Goal: Task Accomplishment & Management: Manage account settings

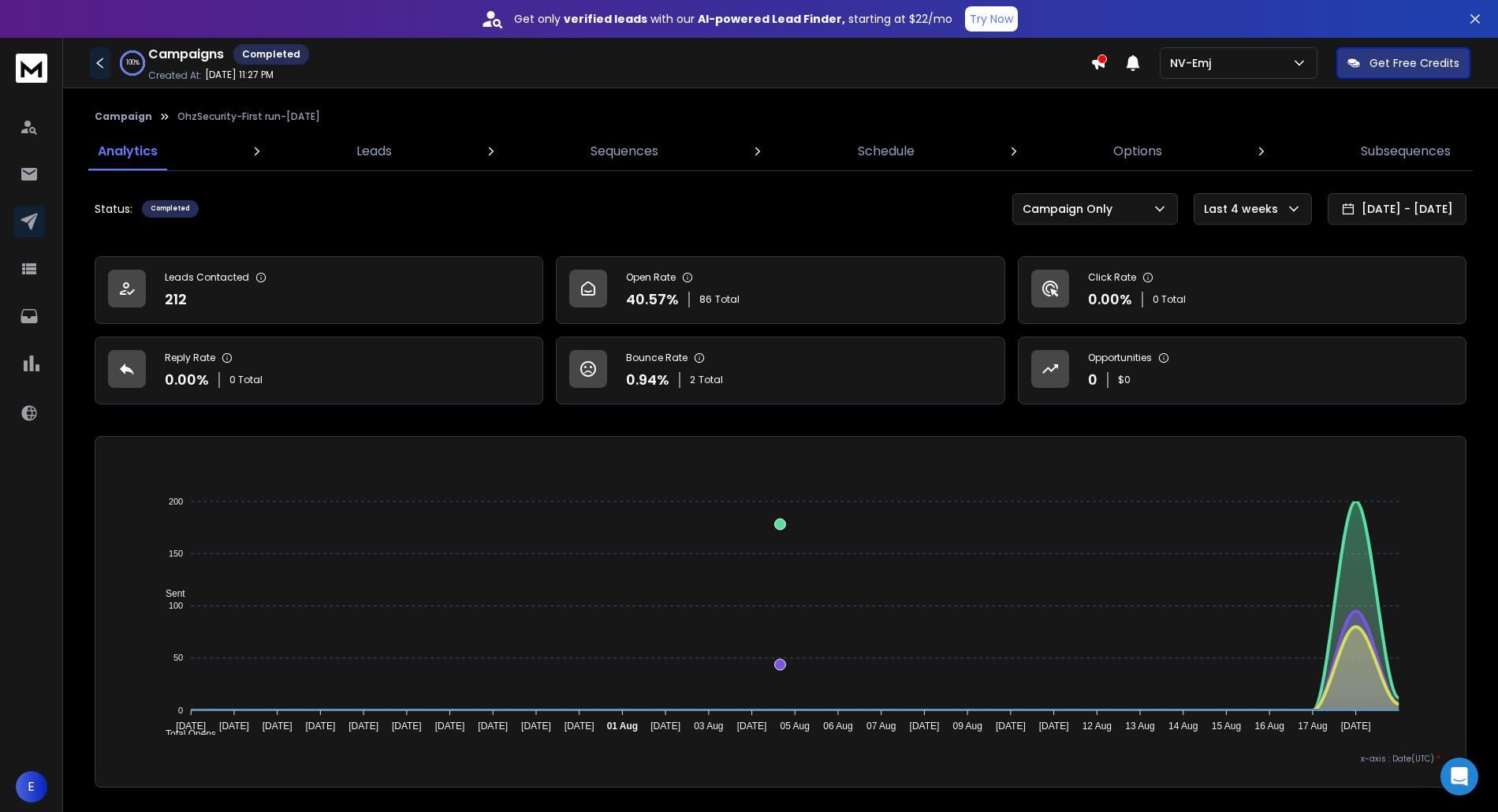
click at [102, 63] on icon at bounding box center [100, 63] width 14 height 14
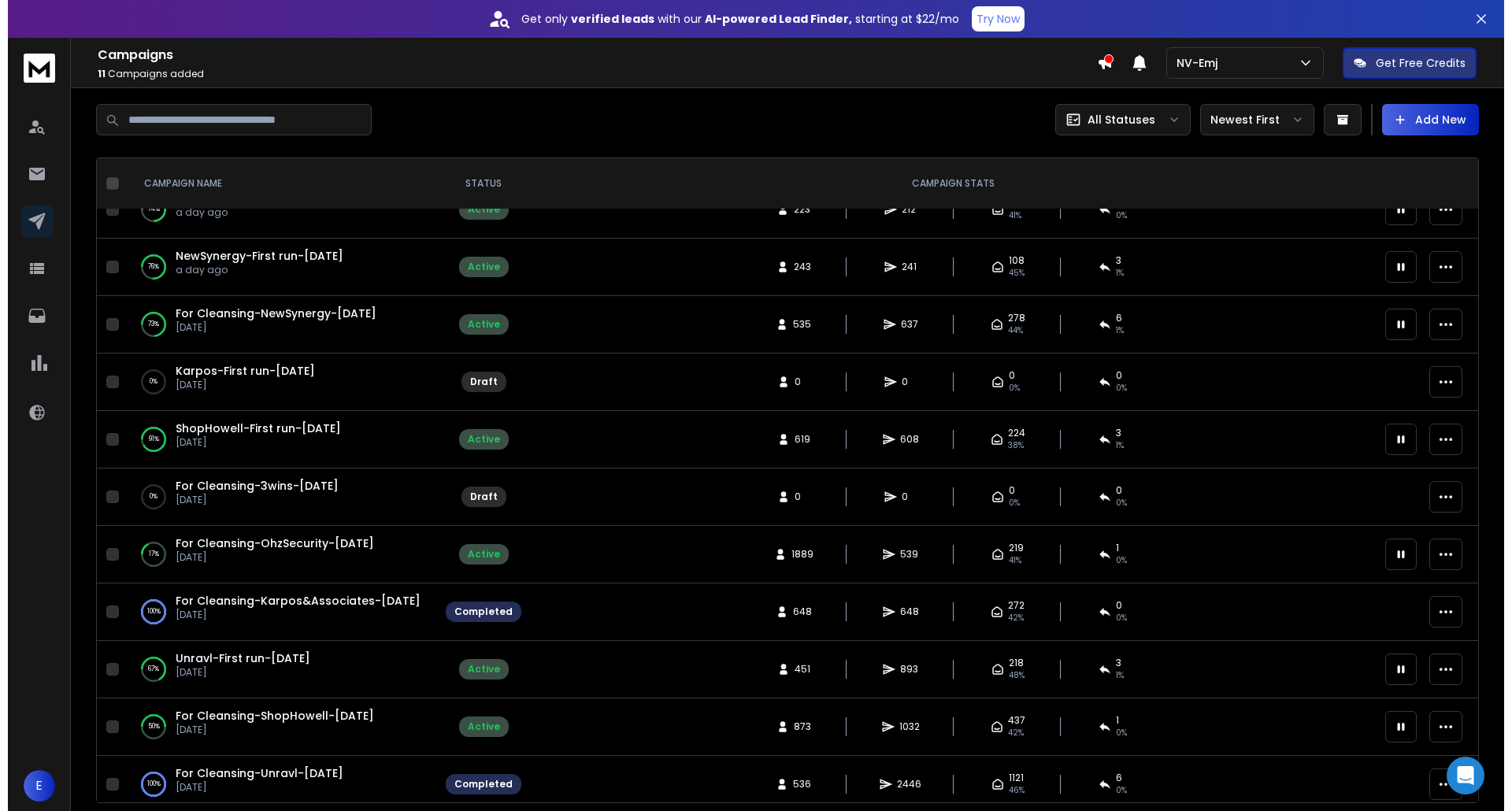
scroll to position [53, 0]
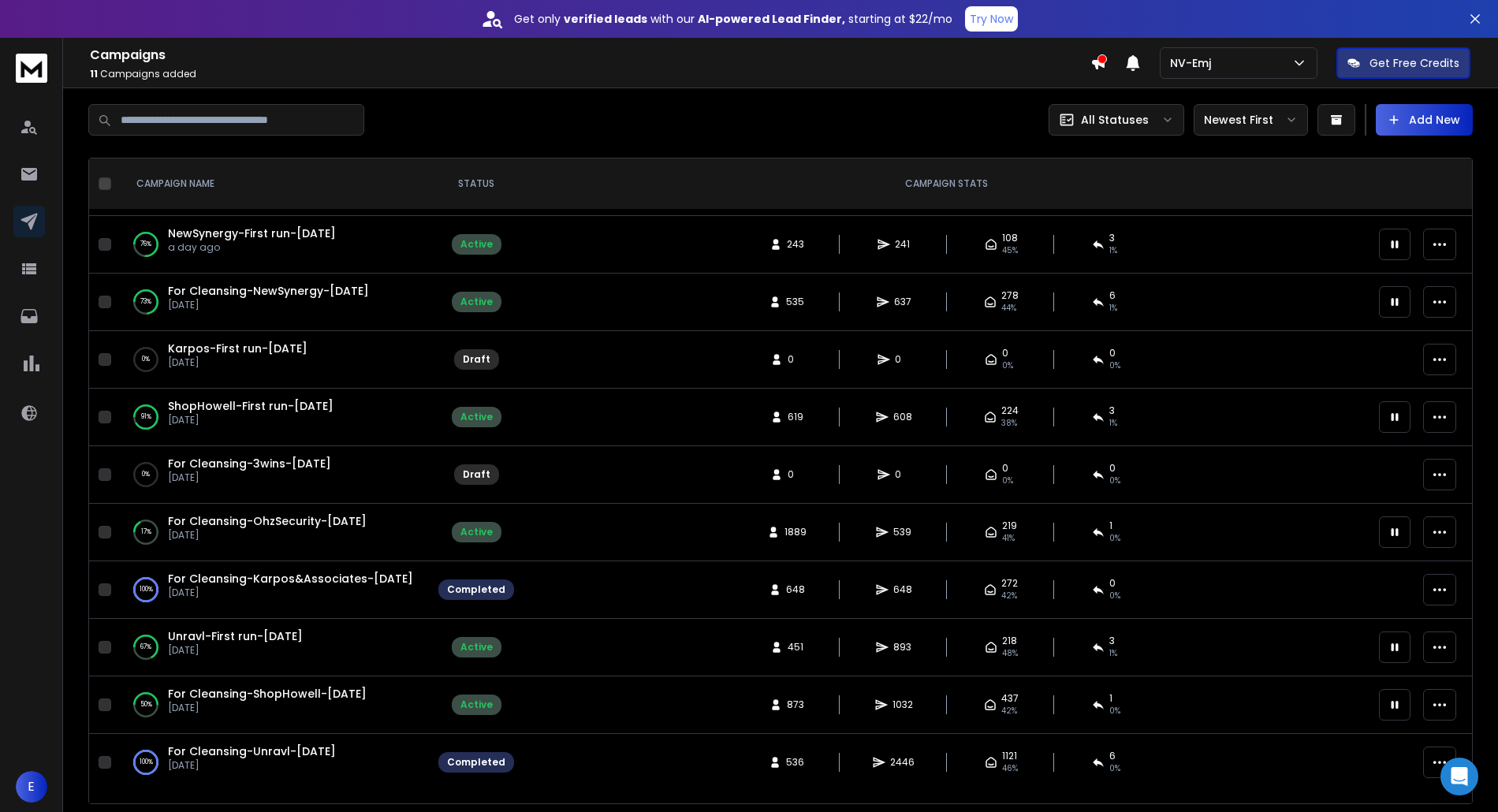
click at [621, 754] on div "536 2446 1121 46 % 6 0 %" at bounding box center [946, 762] width 827 height 25
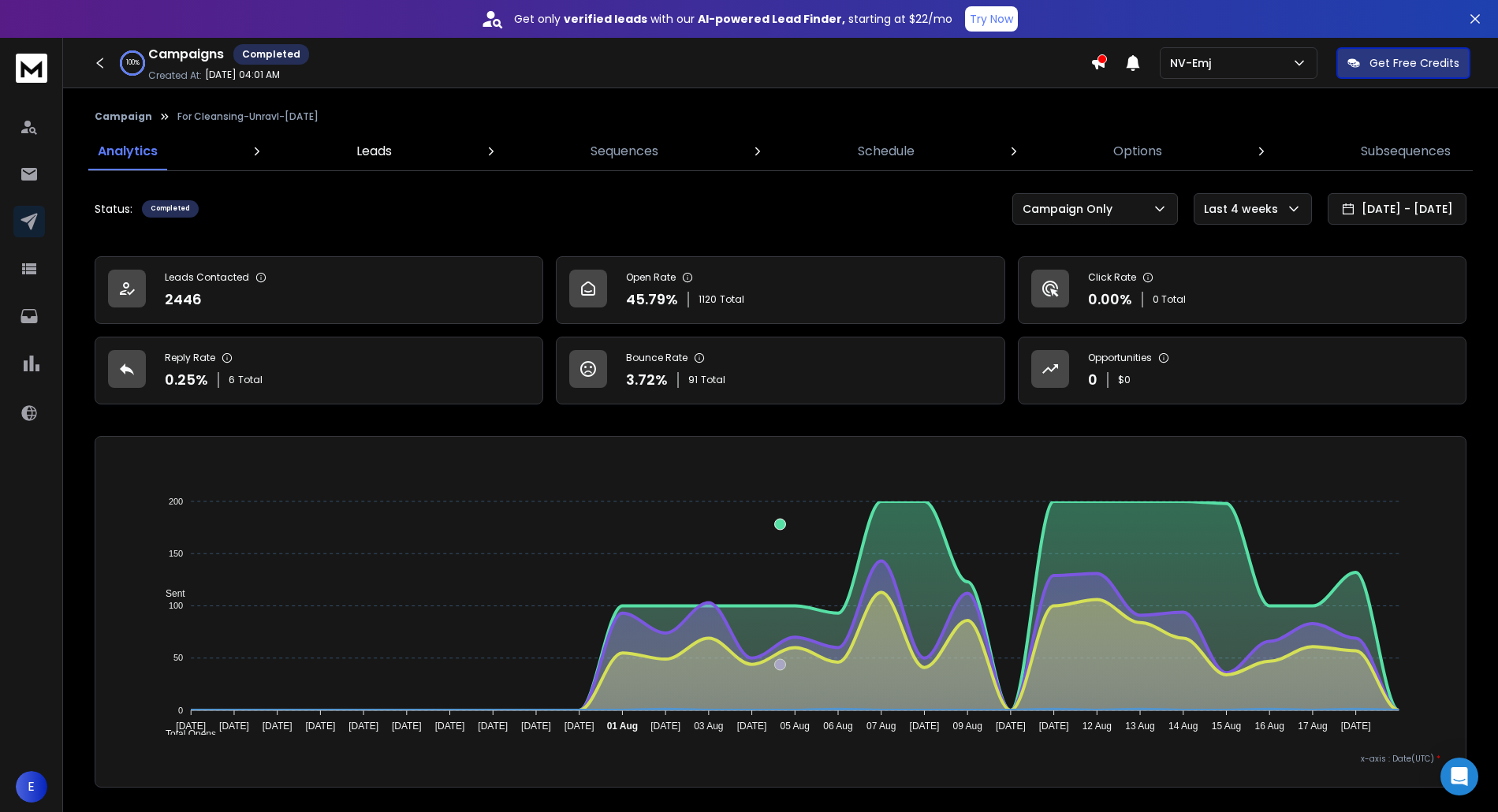
click at [378, 156] on p "Leads" at bounding box center [374, 151] width 35 height 19
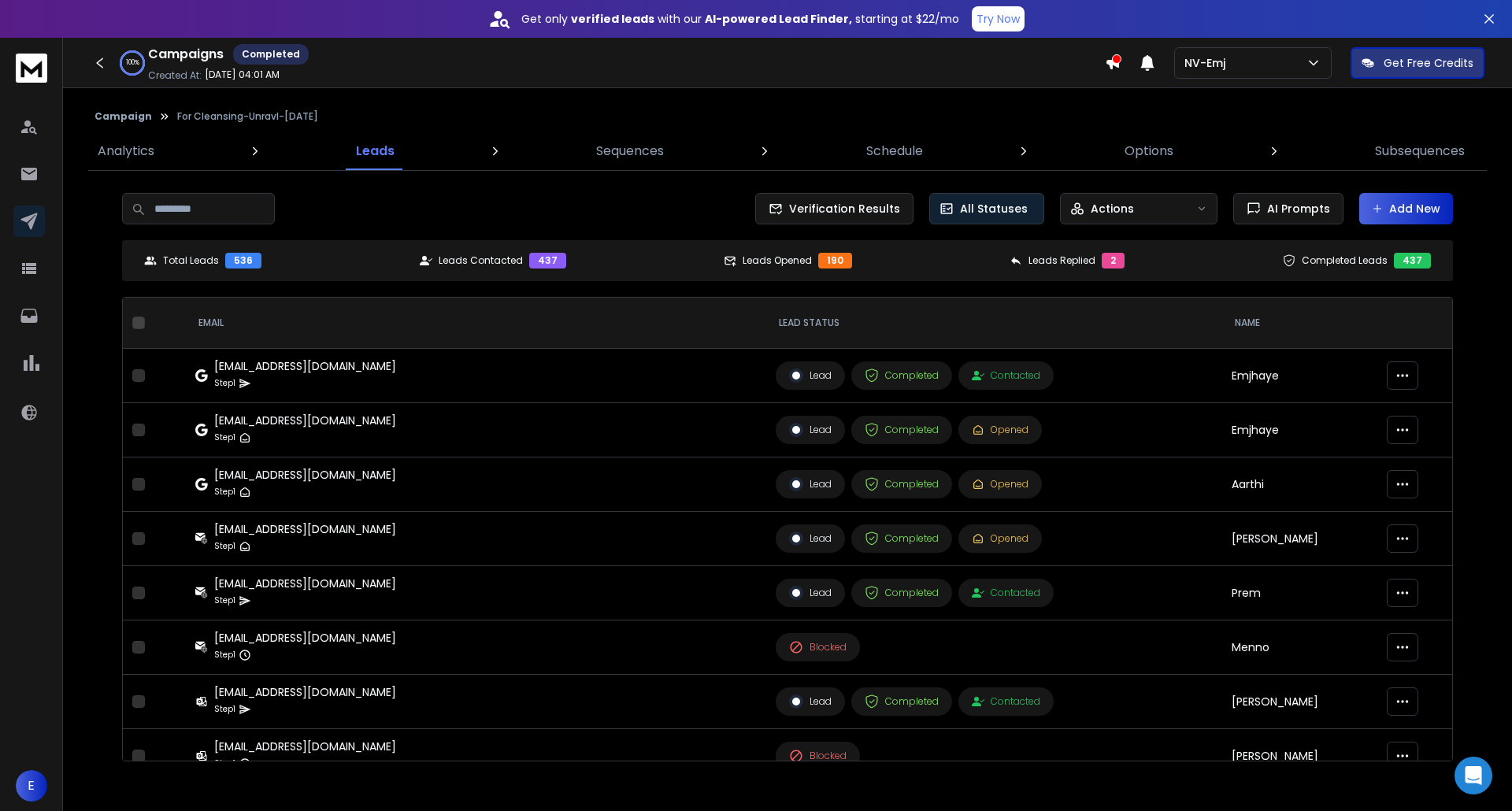
click at [990, 214] on p "All Statuses" at bounding box center [993, 208] width 68 height 16
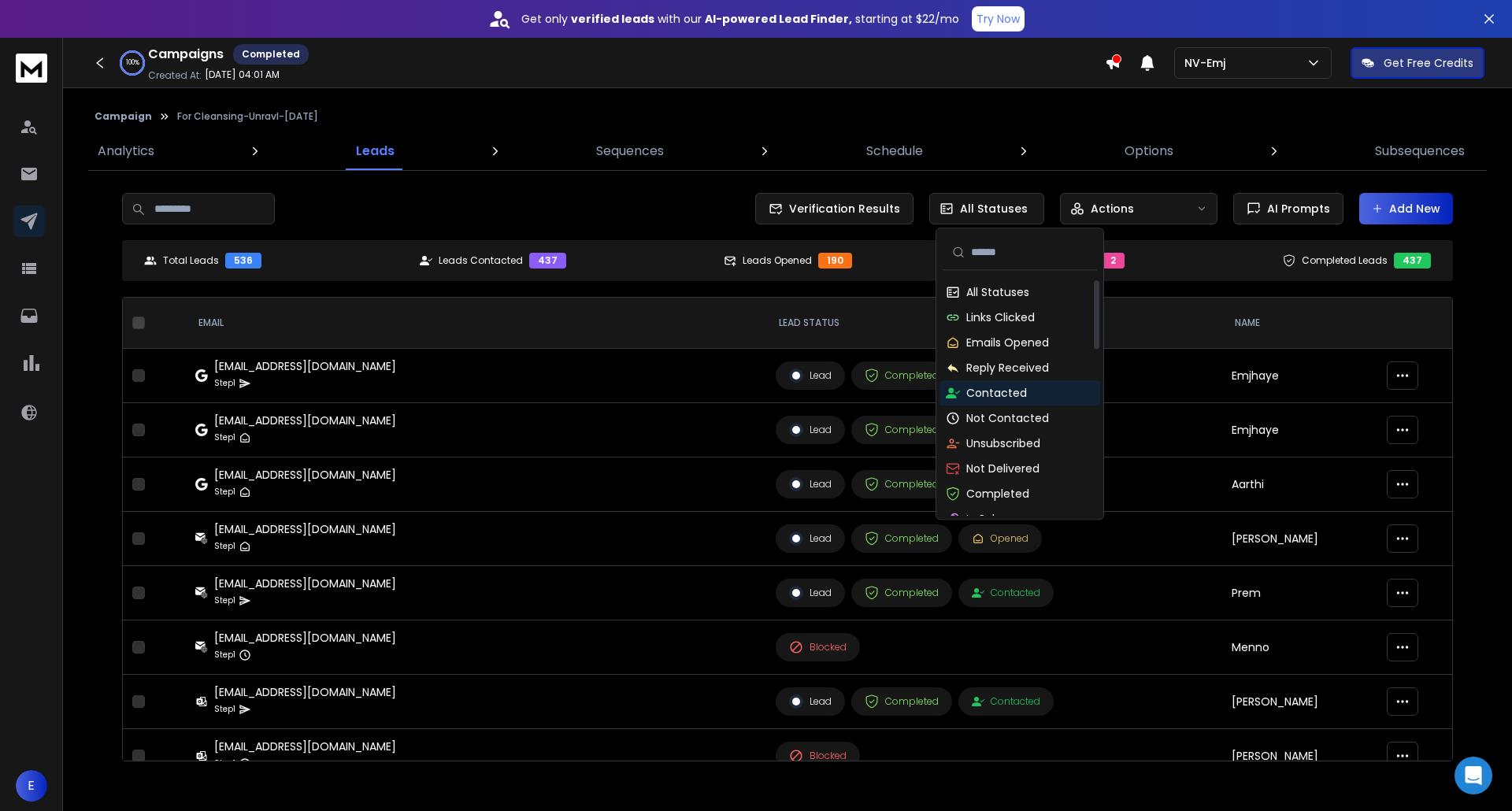
click at [1017, 397] on p "Contacted" at bounding box center [996, 393] width 61 height 16
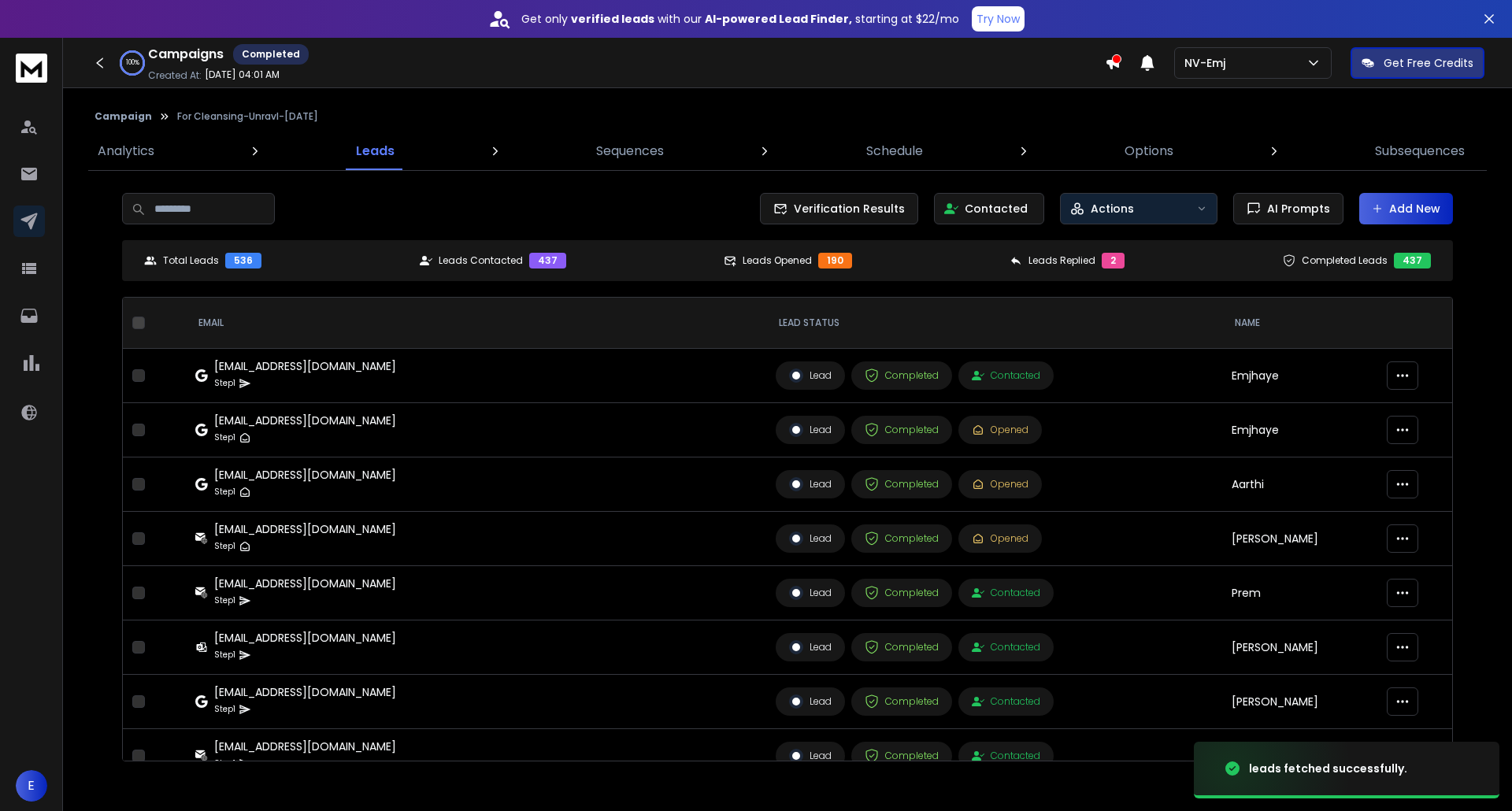
click at [1166, 211] on div "Actions" at bounding box center [1129, 208] width 119 height 16
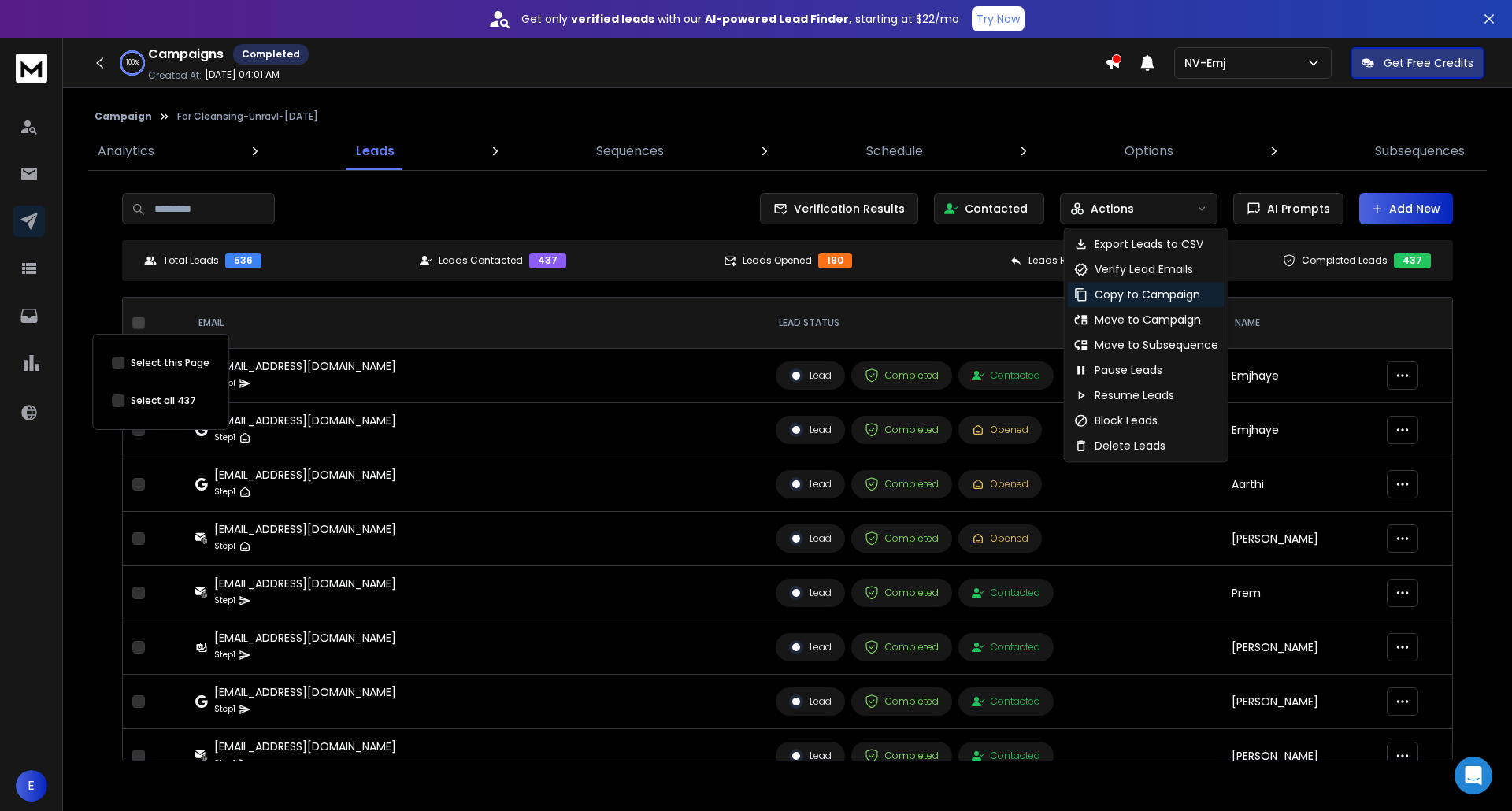
click at [115, 400] on button "Select this Page" at bounding box center [118, 400] width 13 height 13
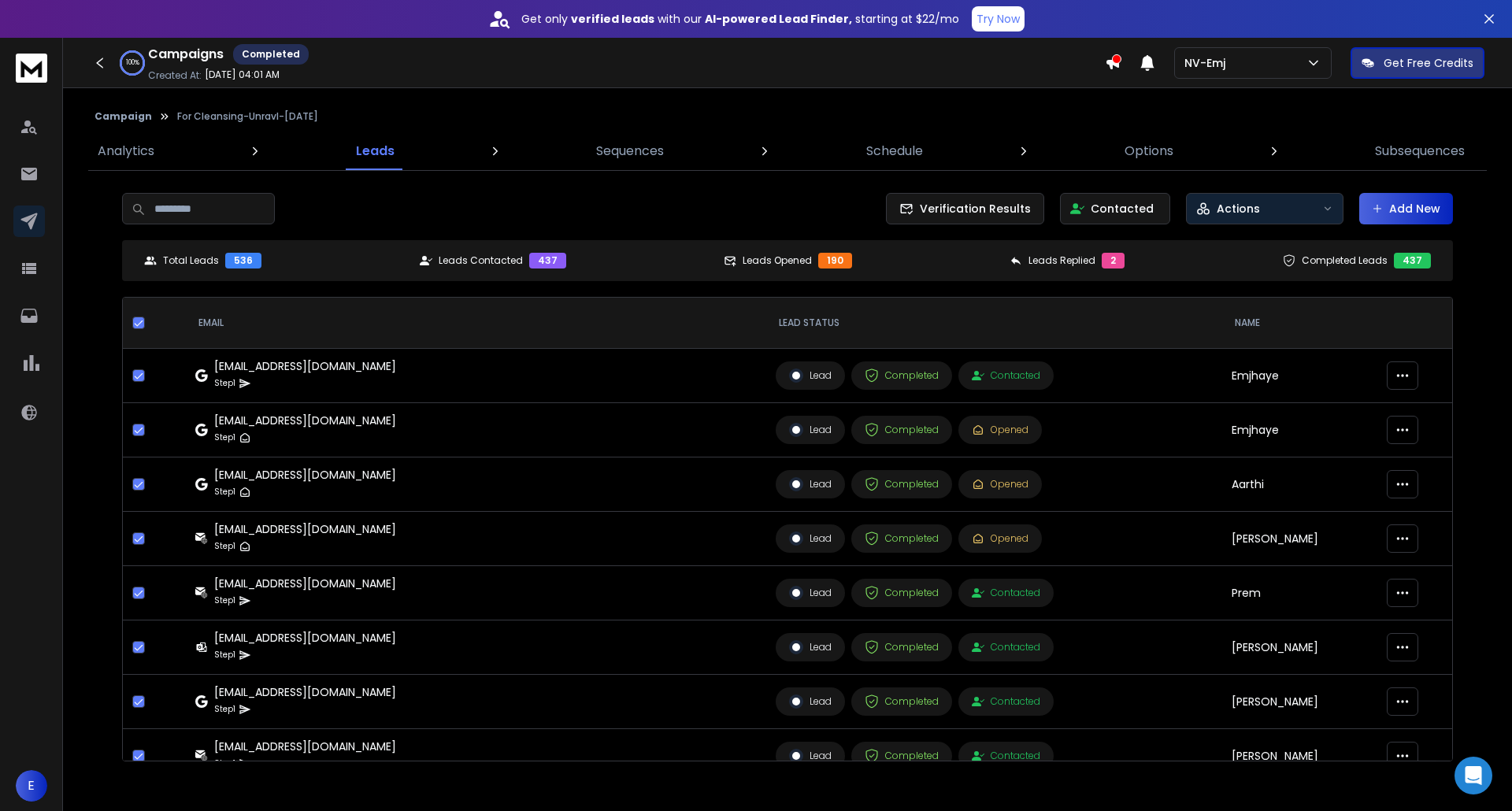
click at [1249, 211] on p "Actions" at bounding box center [1238, 208] width 43 height 16
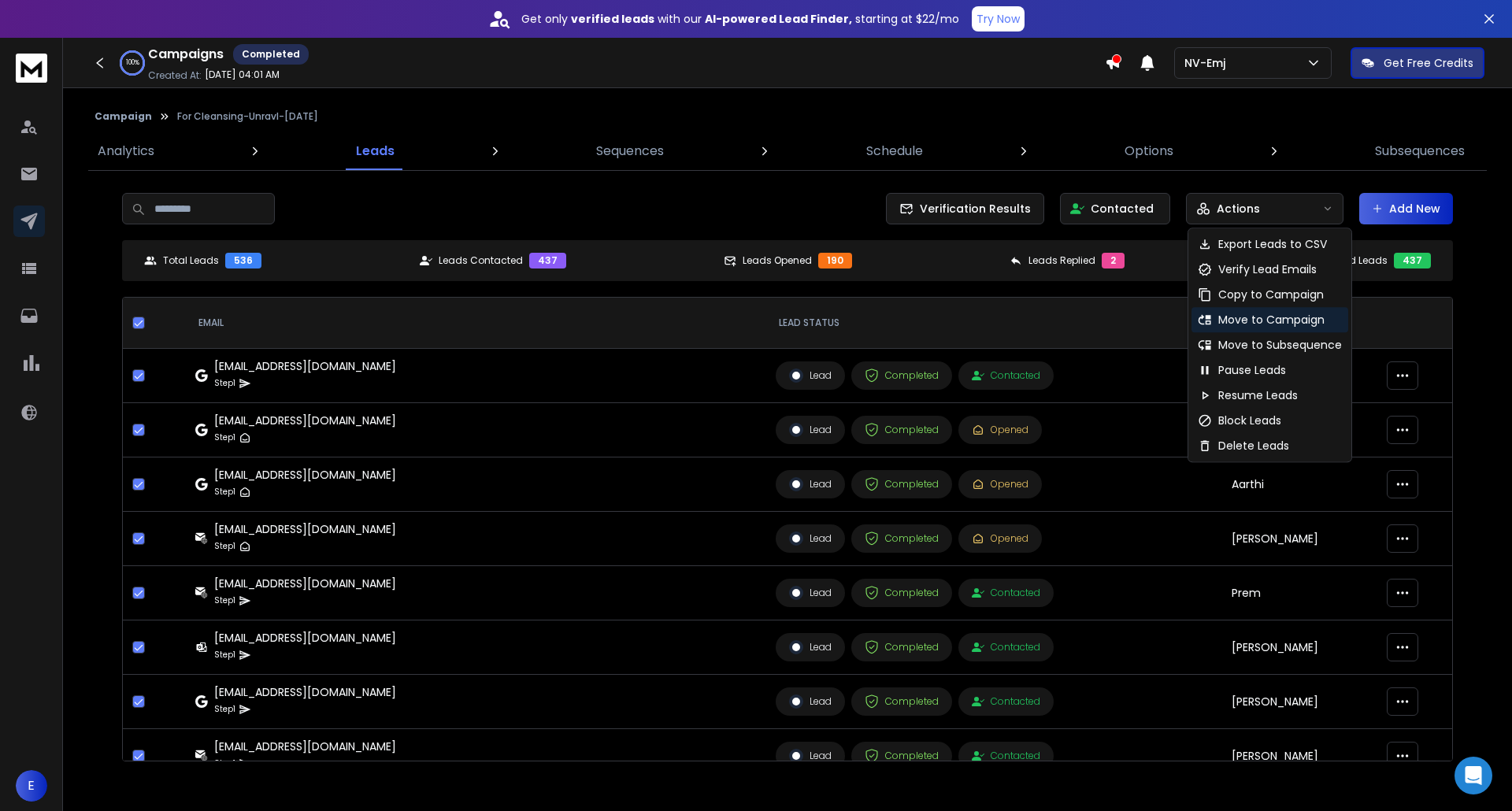
click at [1263, 316] on p "Move to Campaign" at bounding box center [1271, 319] width 106 height 16
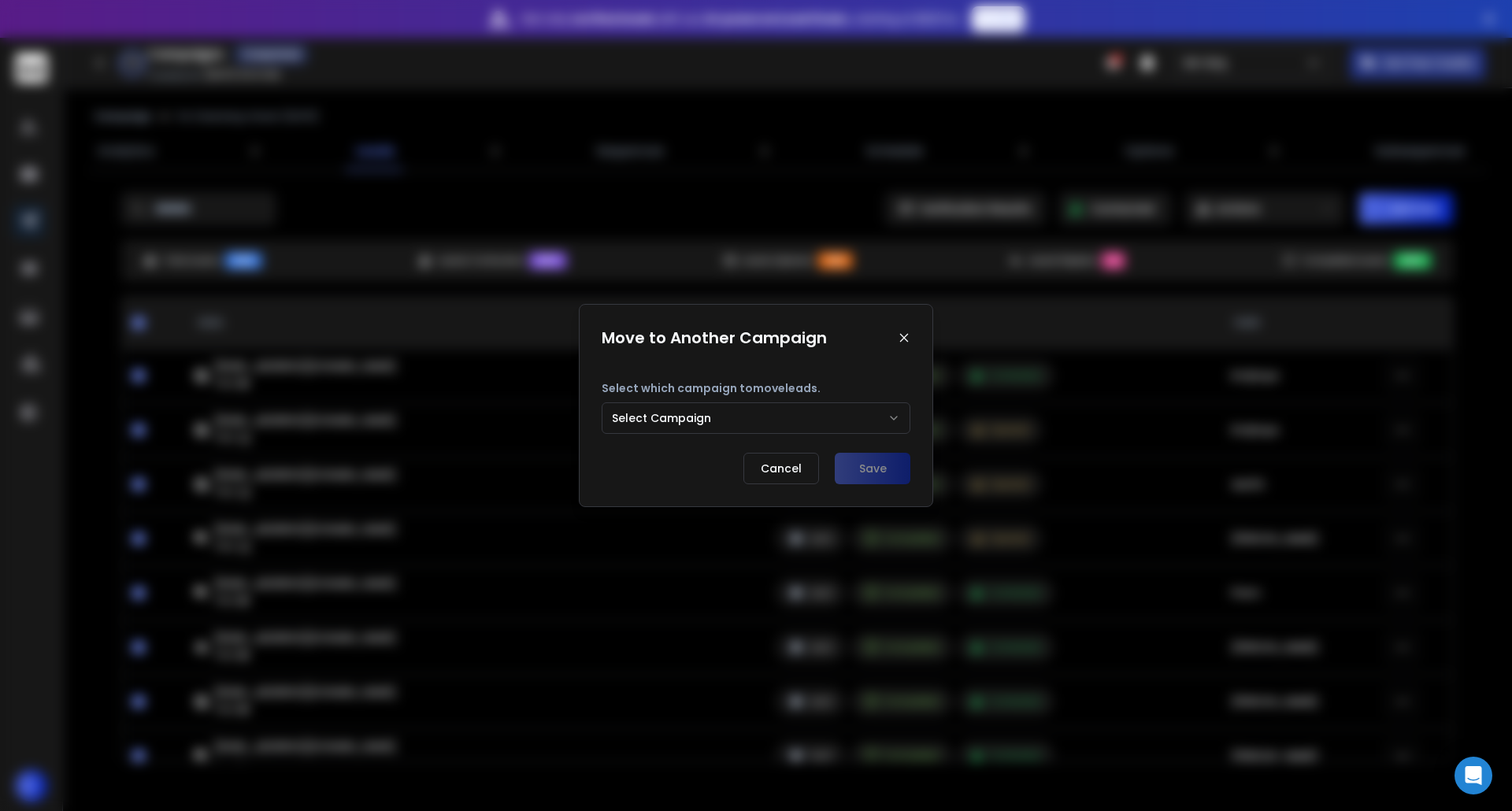
click at [799, 423] on button "Select Campaign" at bounding box center [755, 418] width 308 height 32
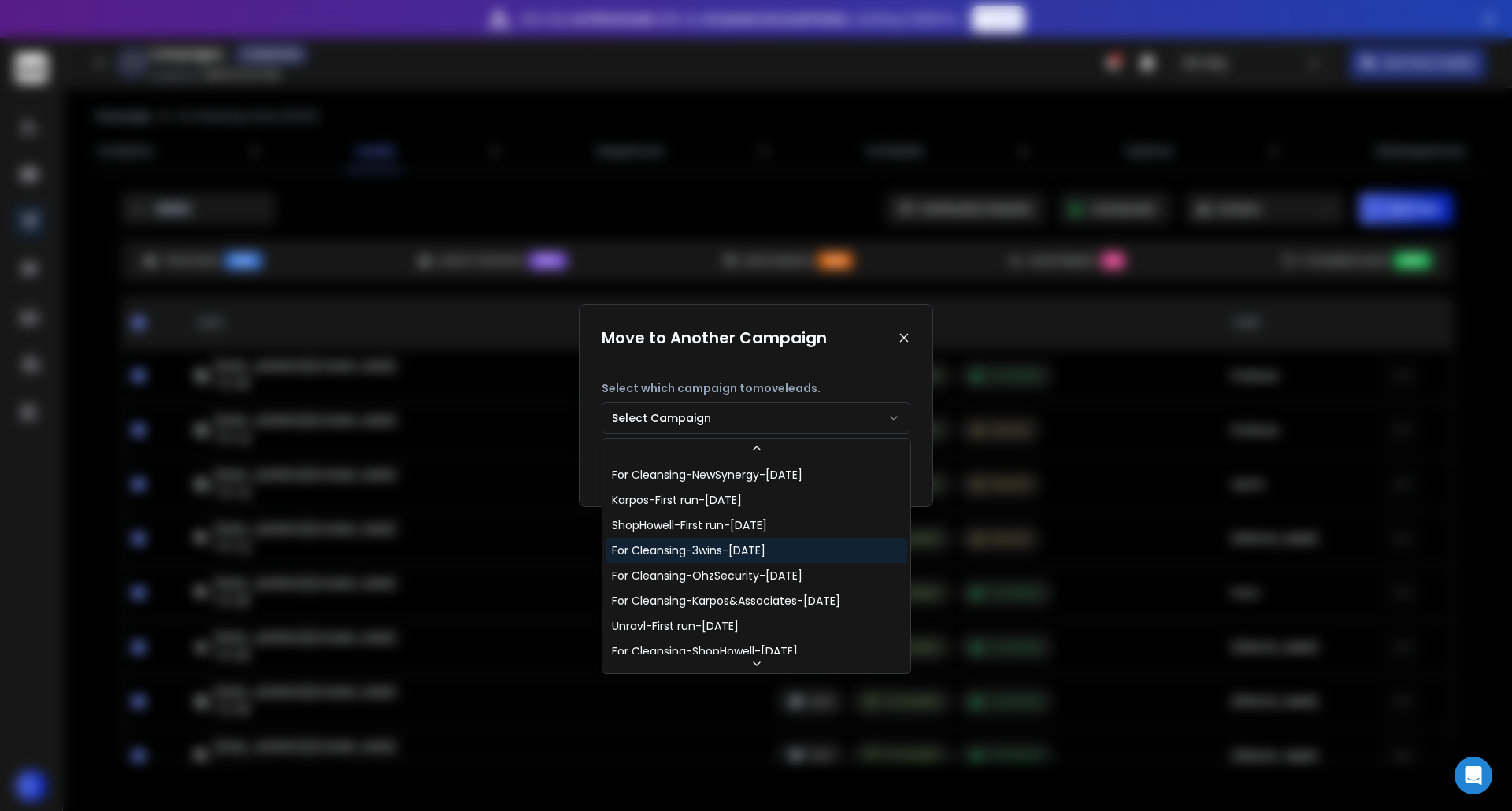
scroll to position [68, 0]
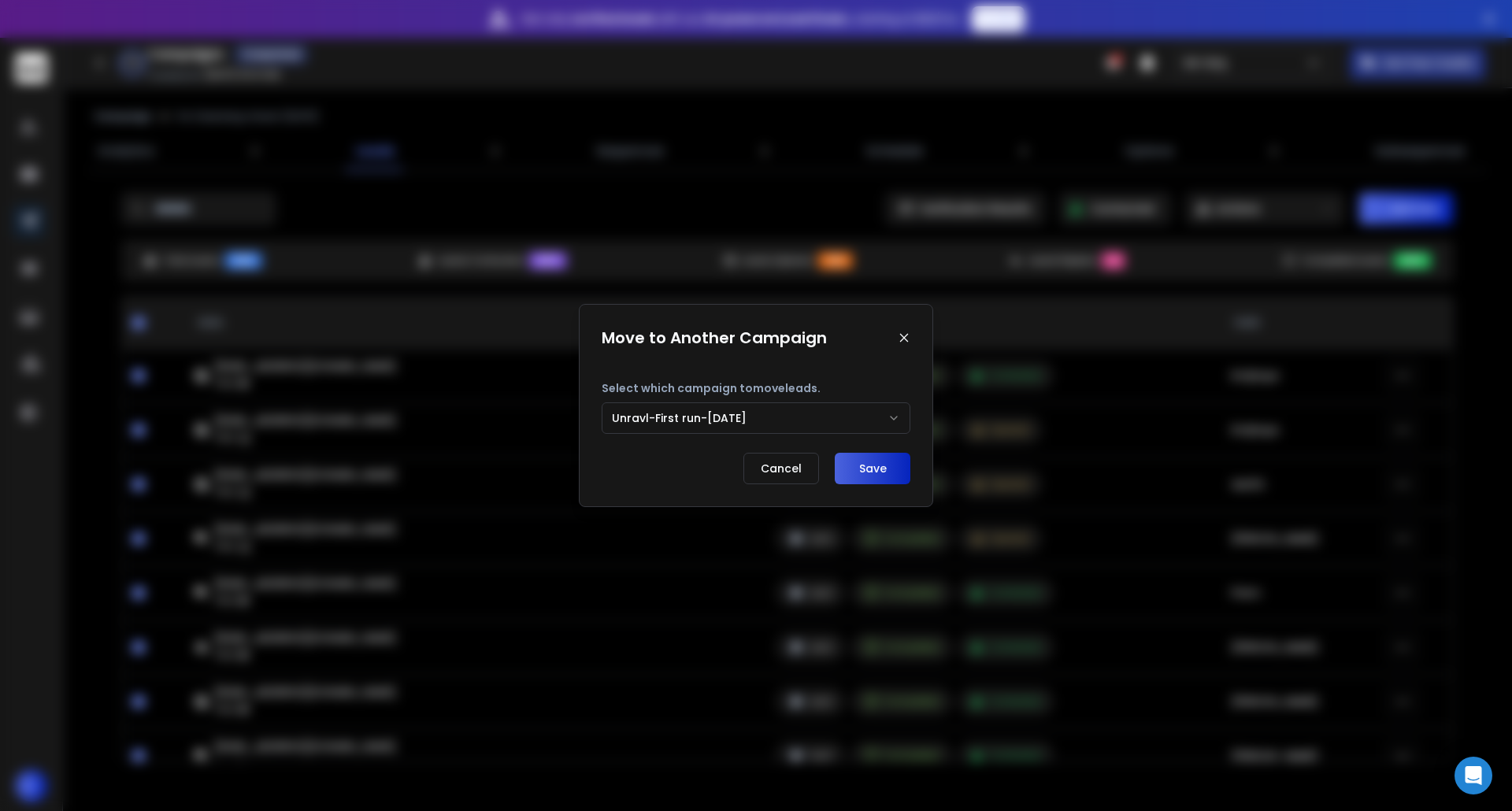
click at [870, 471] on button "Save" at bounding box center [872, 469] width 75 height 32
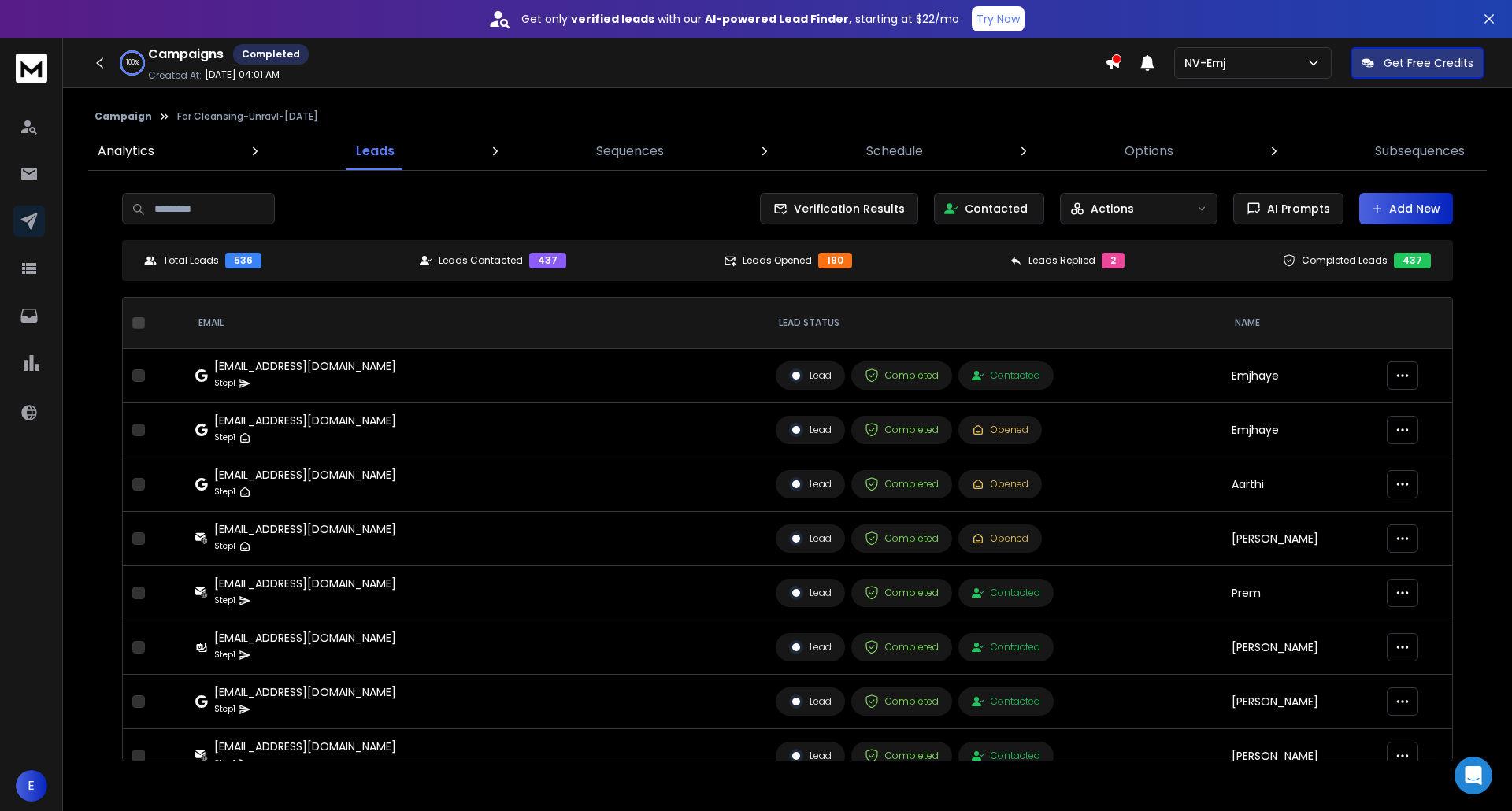
click at [129, 145] on p "Analytics" at bounding box center [126, 151] width 57 height 19
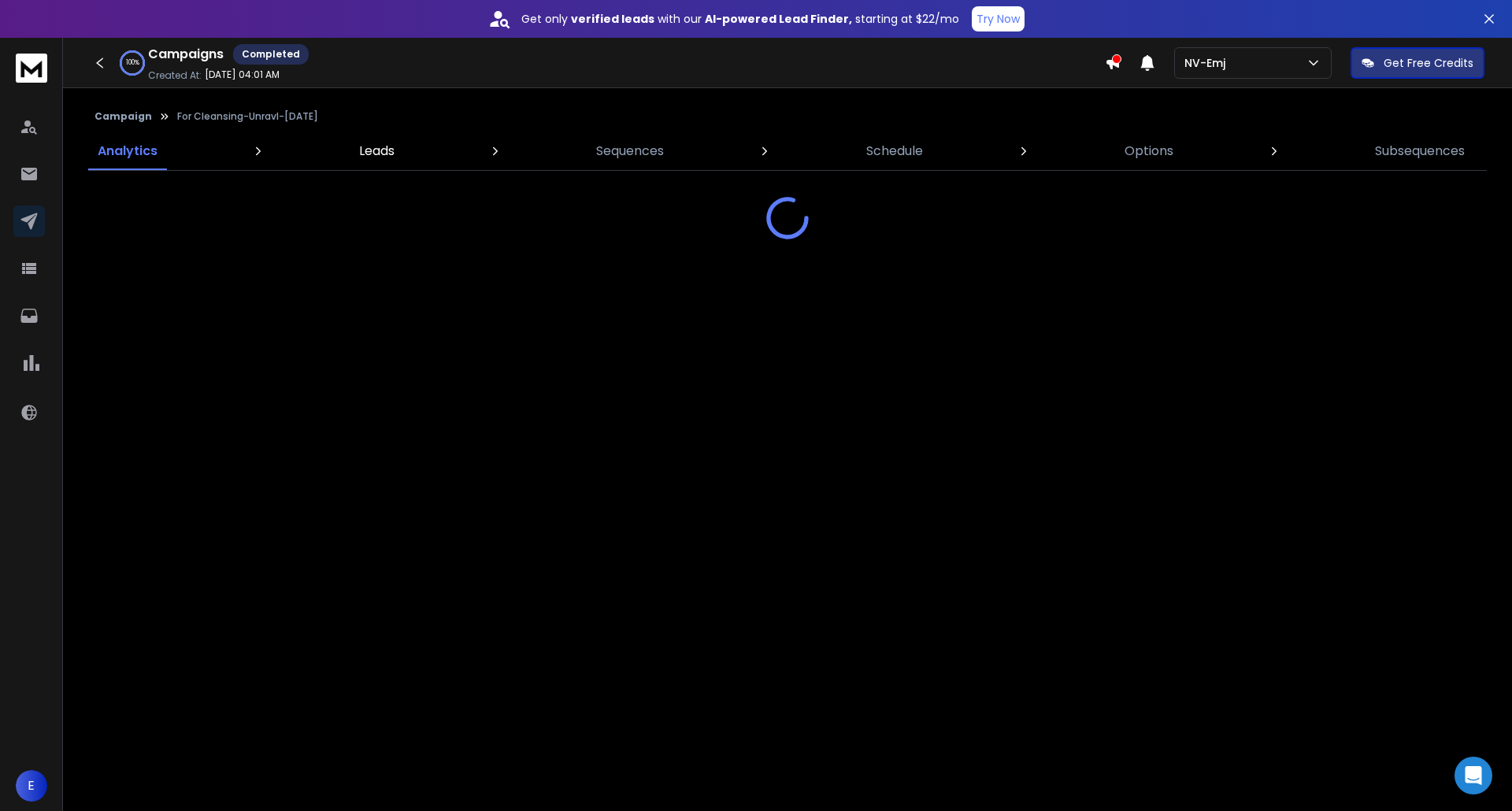
click at [373, 155] on p "Leads" at bounding box center [377, 151] width 35 height 19
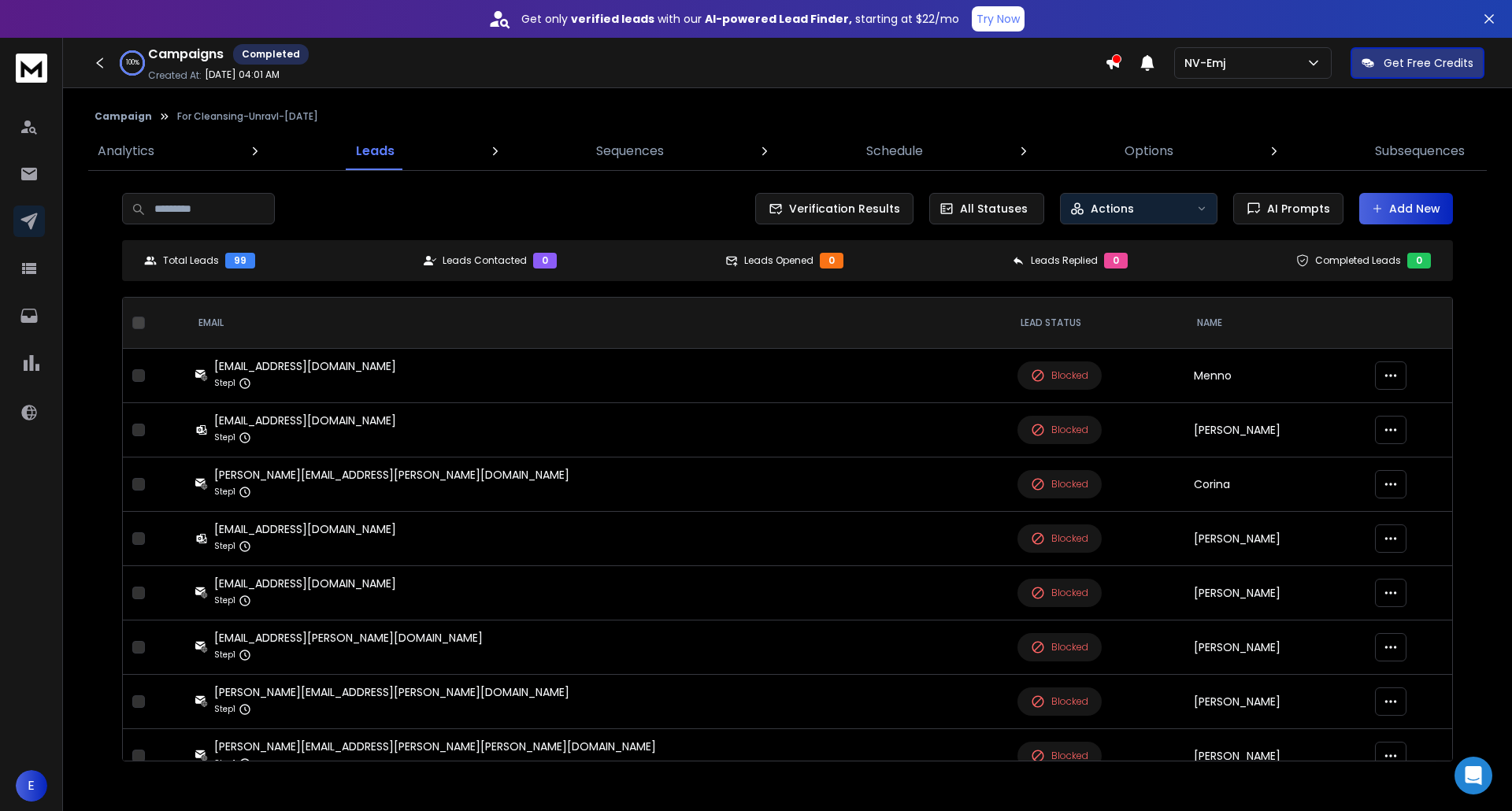
click at [1131, 209] on p "Actions" at bounding box center [1112, 208] width 43 height 16
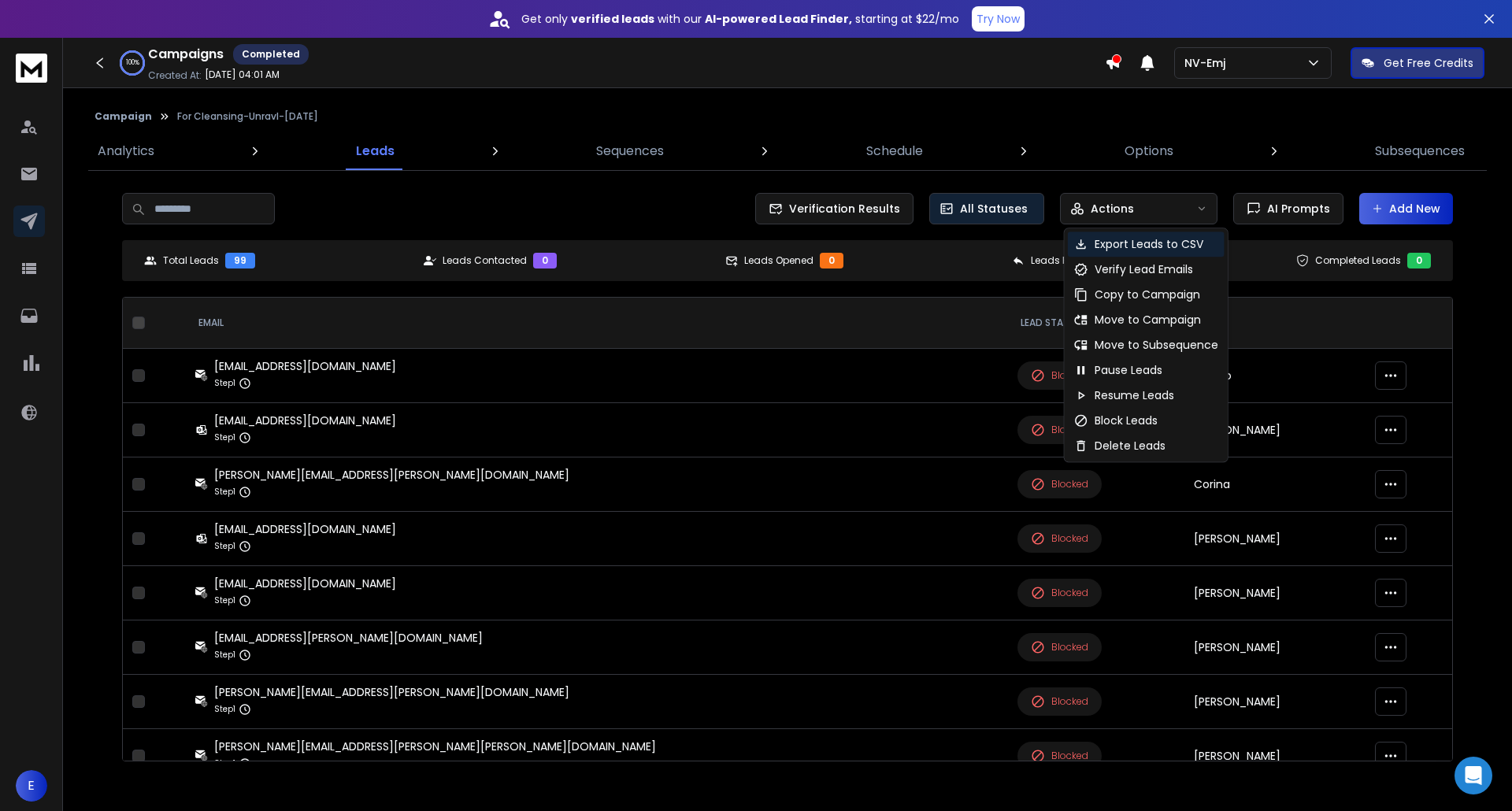
click at [1027, 208] on p "All Statuses" at bounding box center [993, 208] width 68 height 16
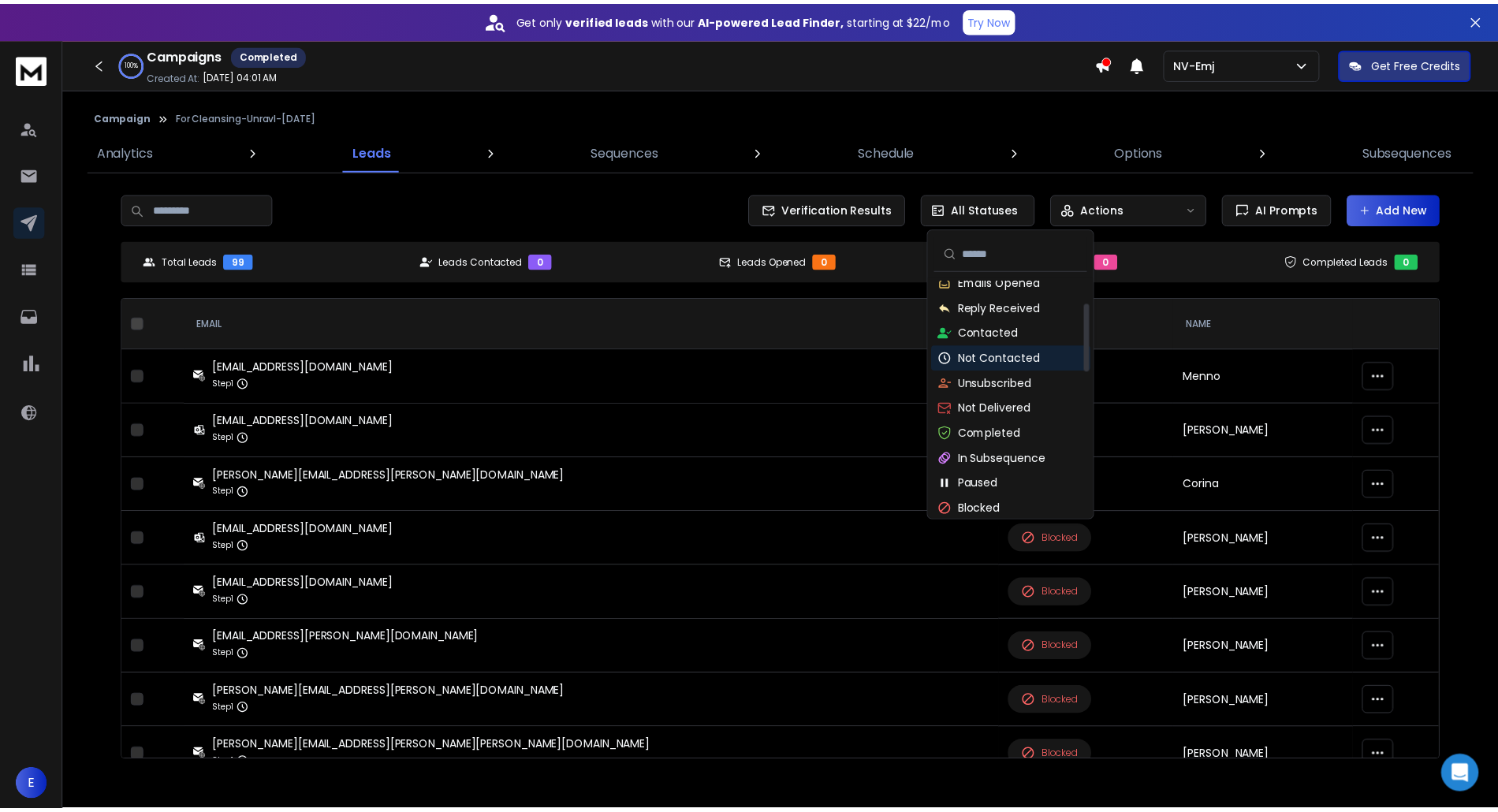
scroll to position [105, 0]
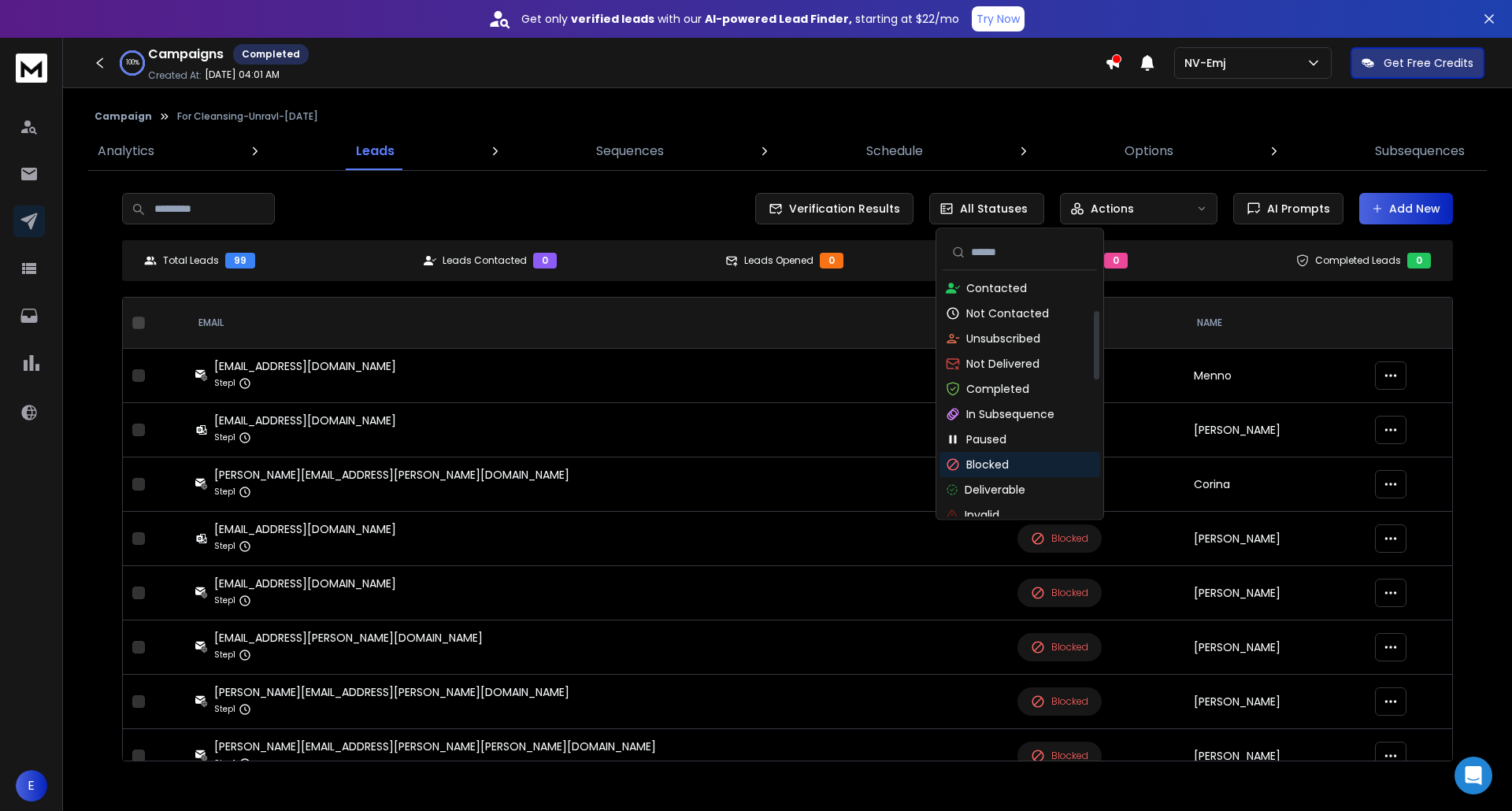
click at [993, 464] on p "Blocked" at bounding box center [987, 464] width 43 height 16
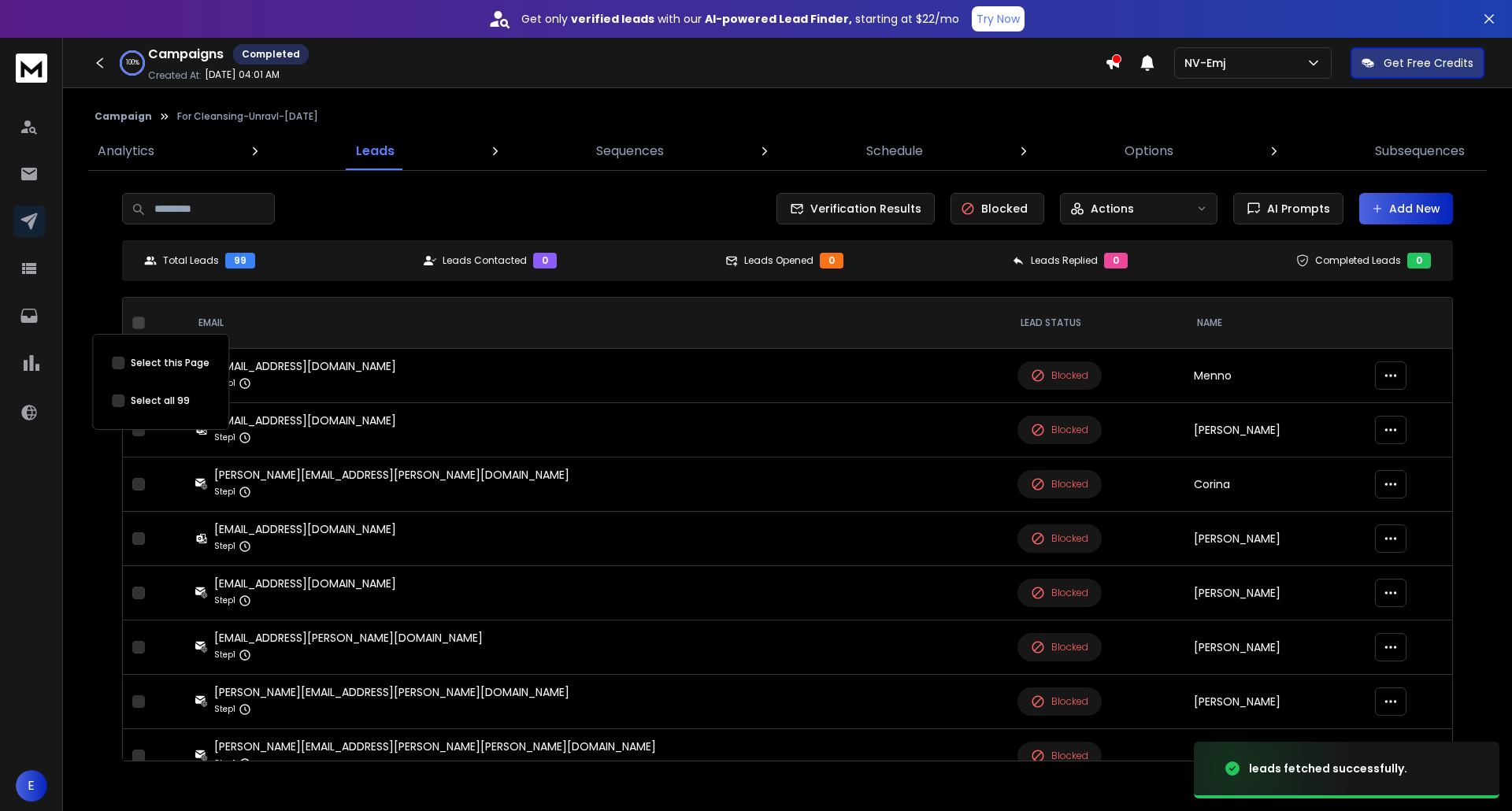
click at [120, 398] on button "Select this Page" at bounding box center [118, 400] width 13 height 13
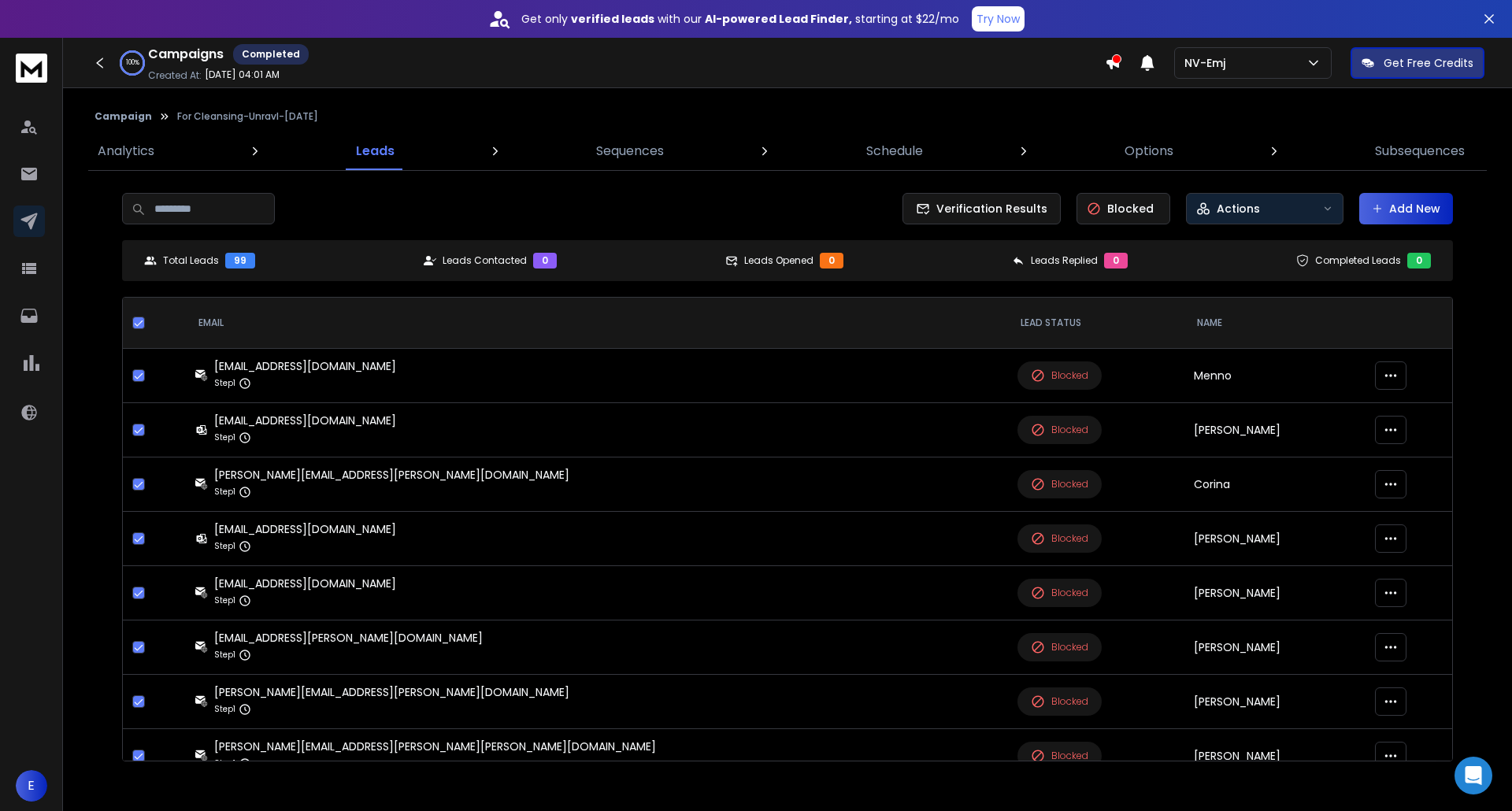
click at [1247, 209] on p "Actions" at bounding box center [1238, 208] width 43 height 16
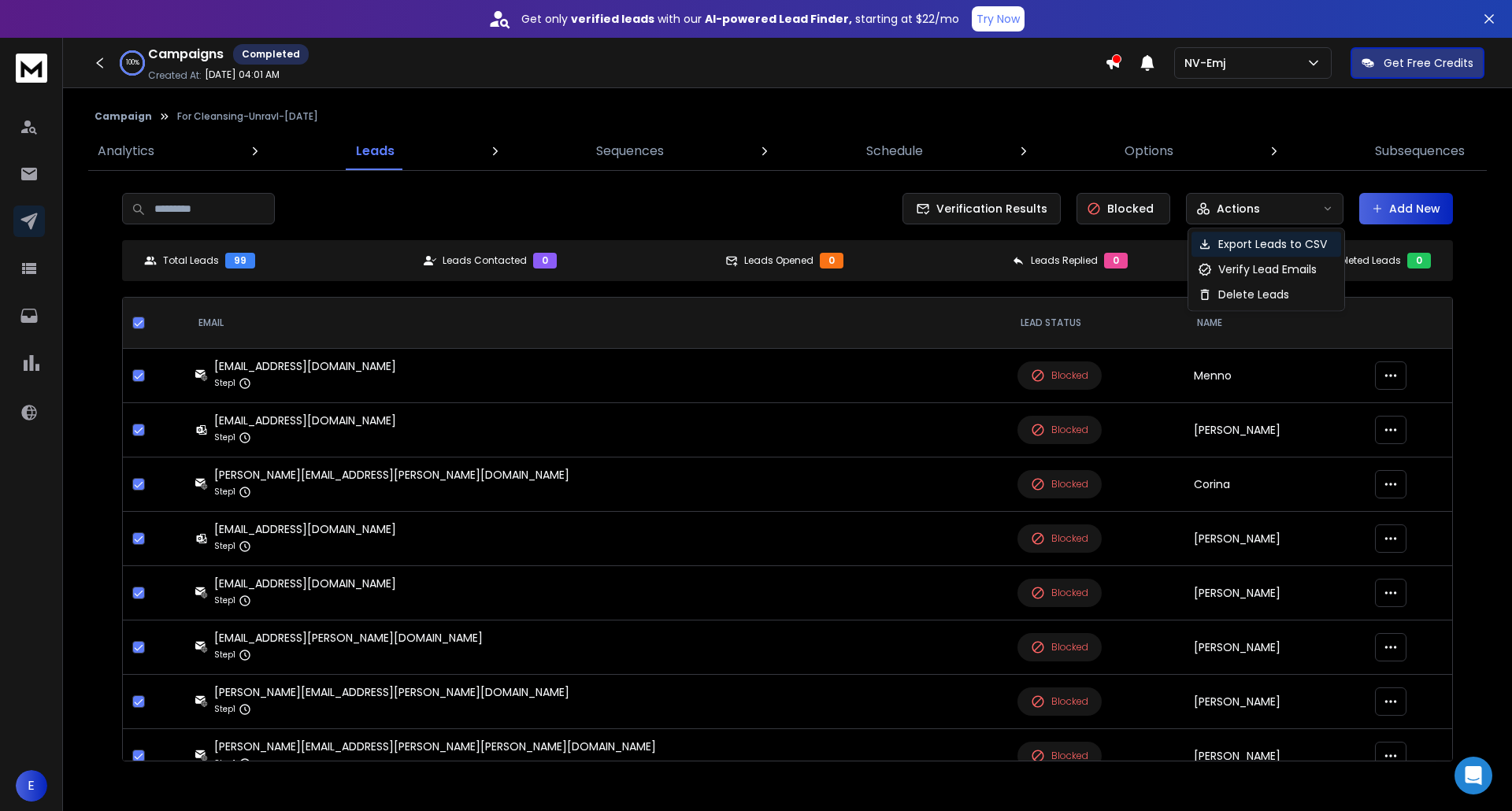
click at [1255, 247] on p "Export Leads to CSV" at bounding box center [1272, 244] width 109 height 16
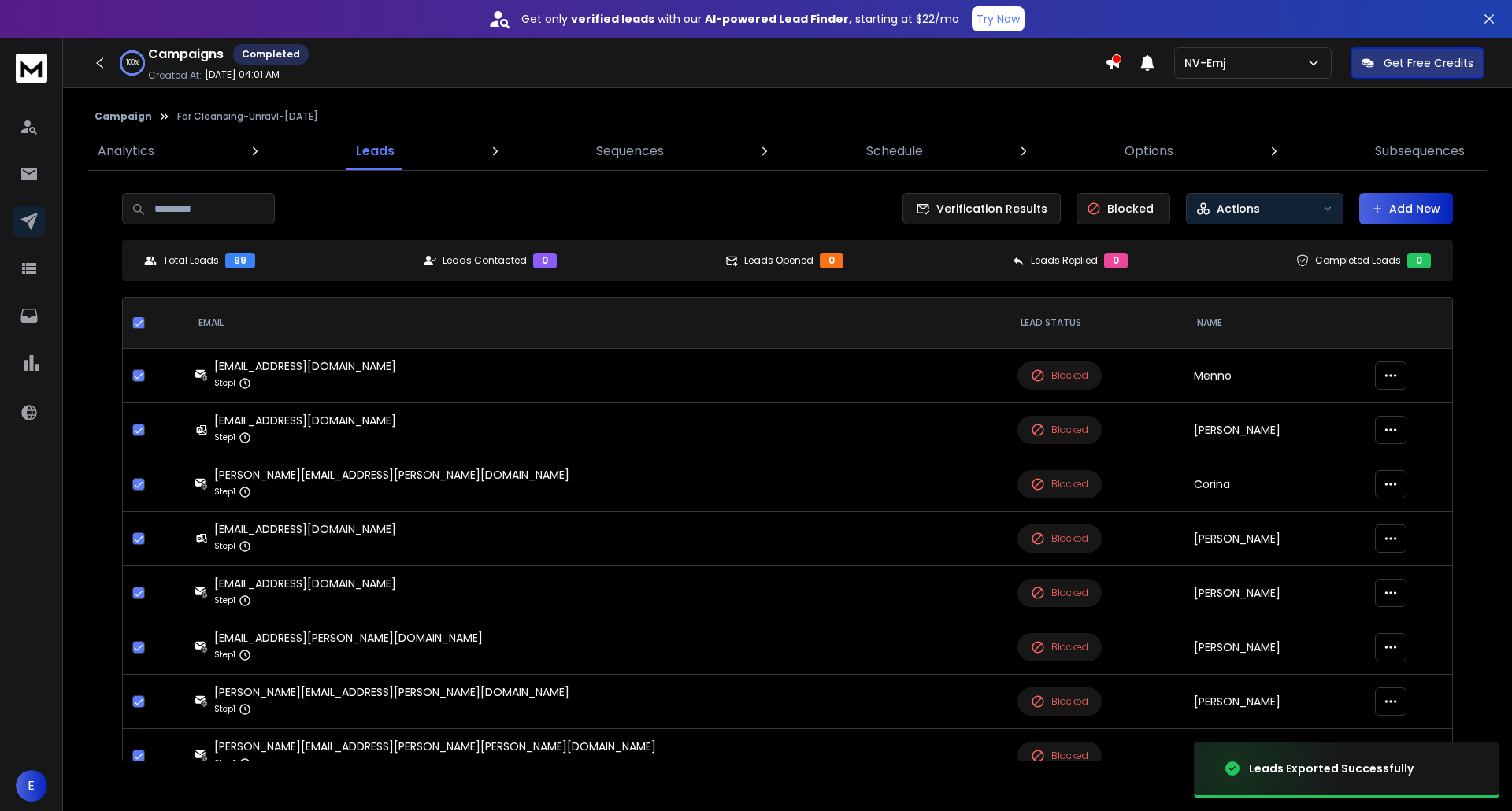
click at [1258, 212] on p "Actions" at bounding box center [1238, 208] width 43 height 16
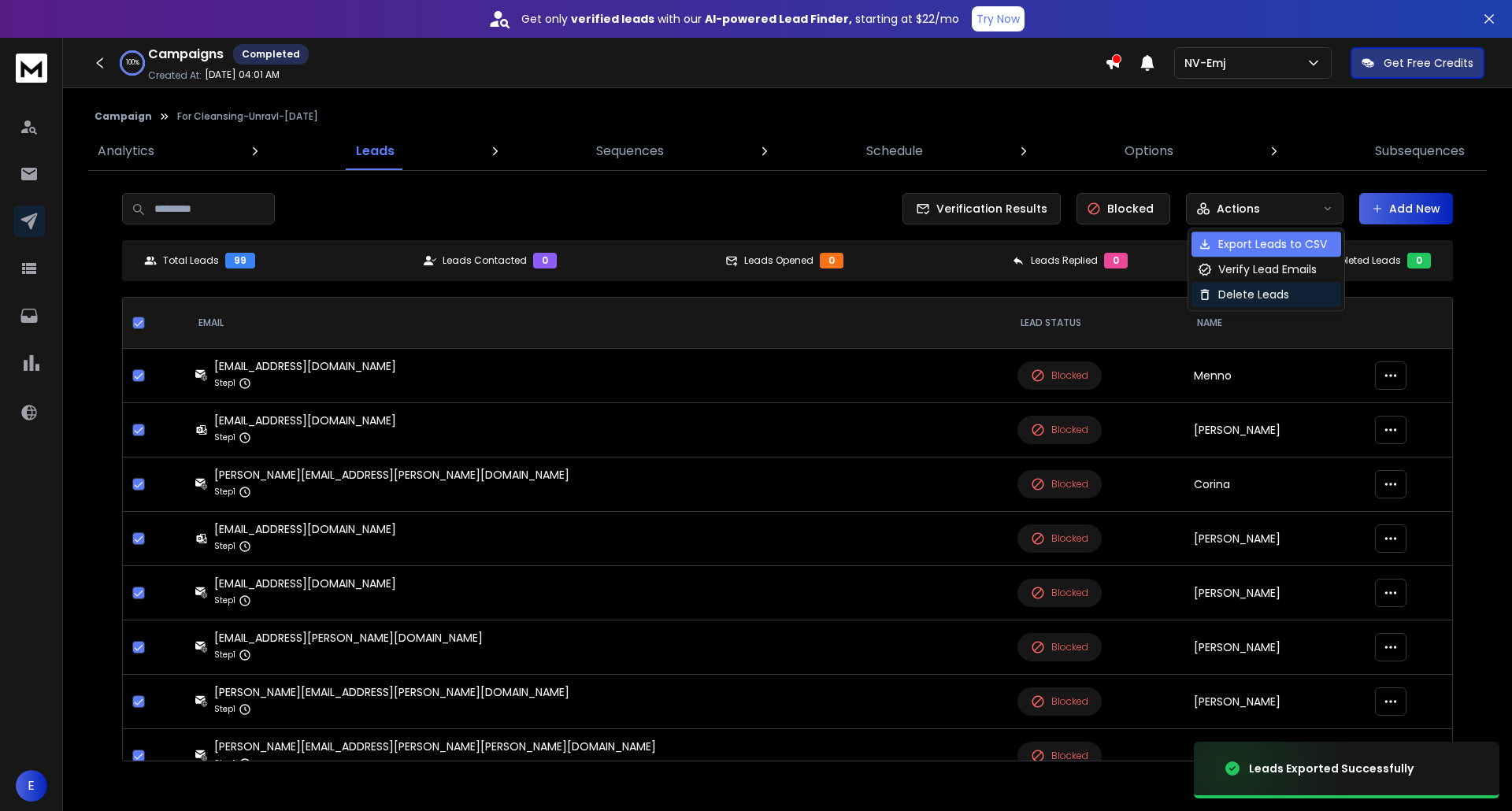
click at [1235, 293] on p "Delete Leads" at bounding box center [1253, 294] width 71 height 16
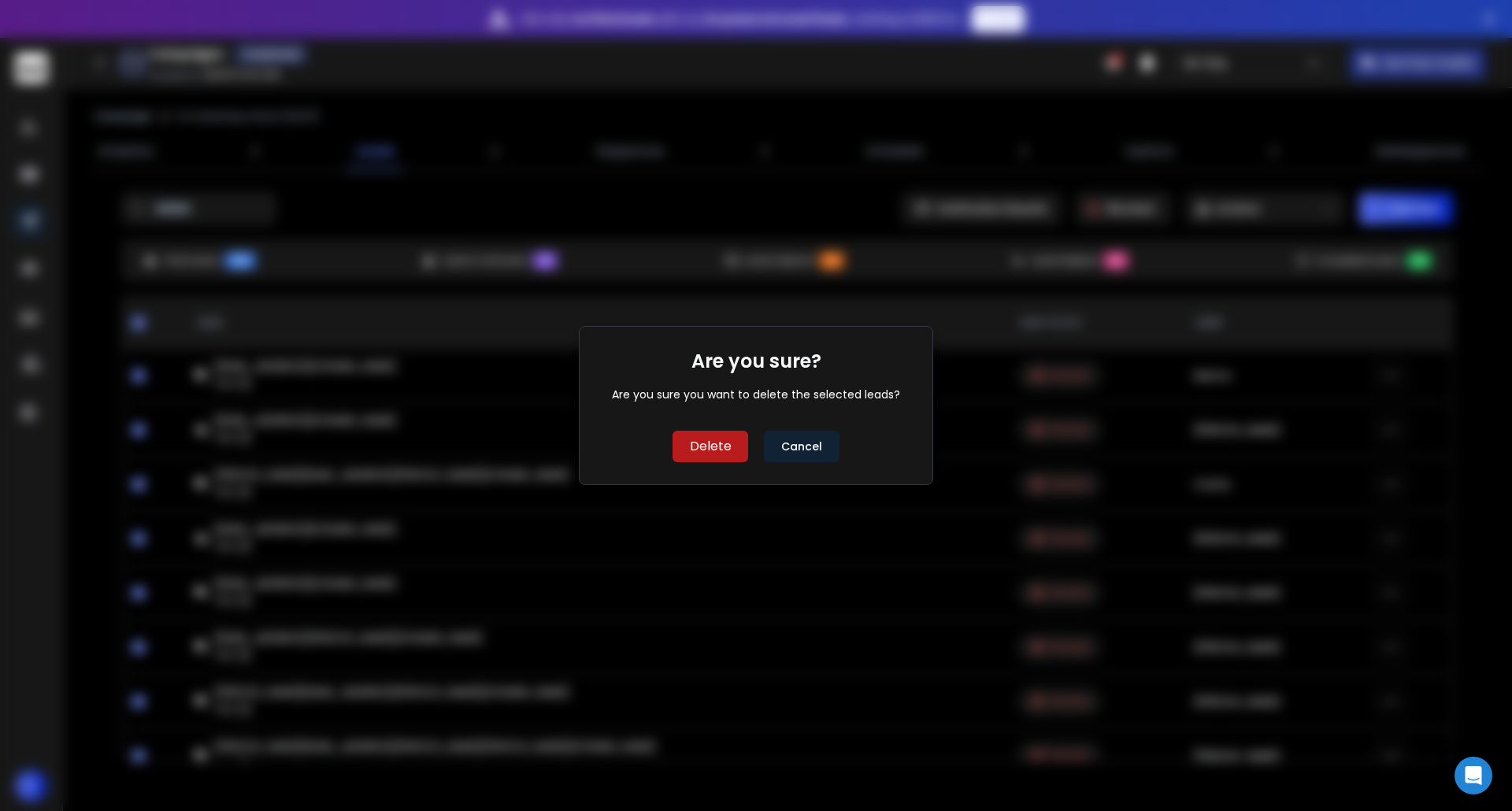
click at [705, 441] on button "Delete" at bounding box center [710, 447] width 75 height 32
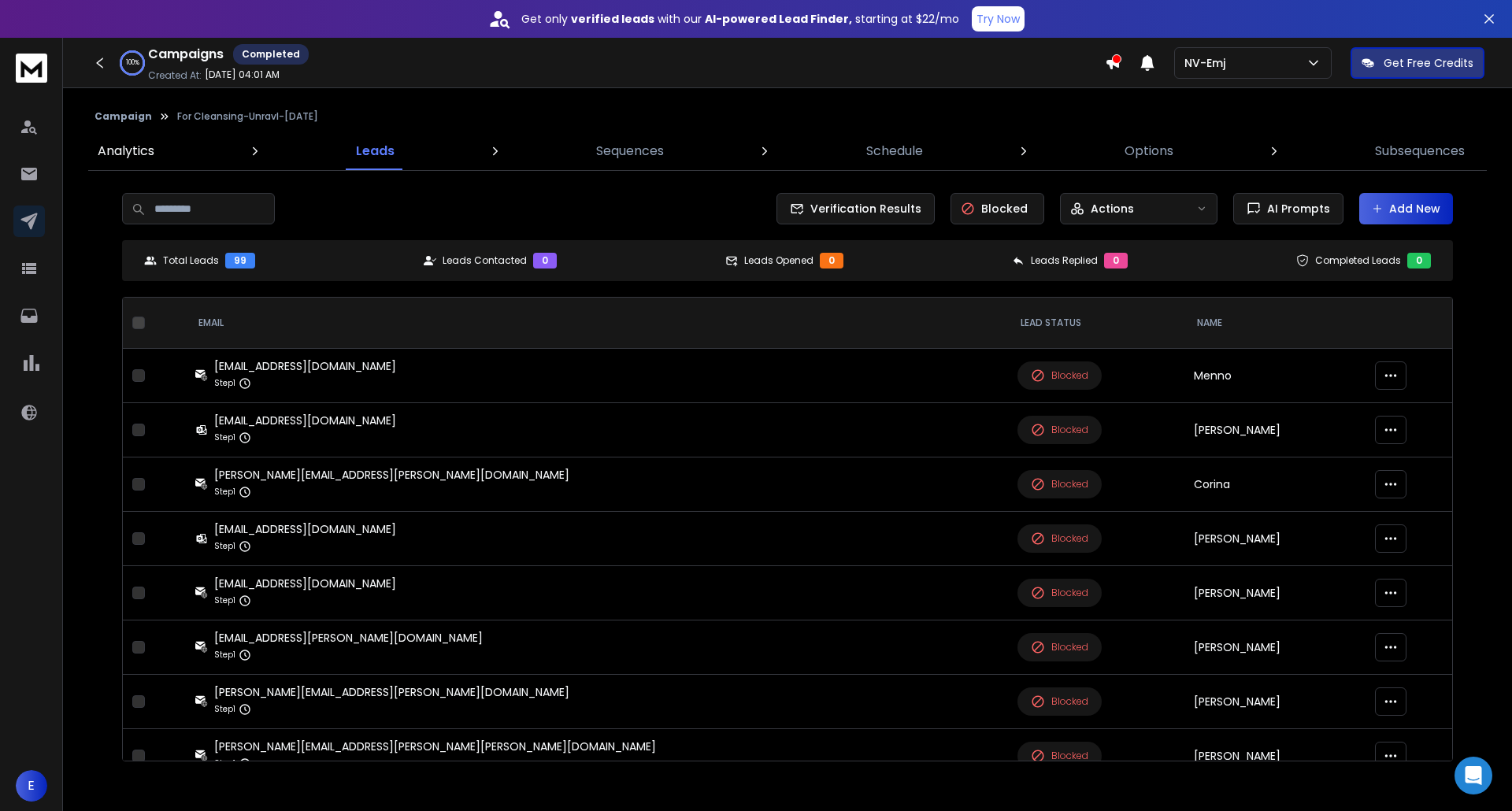
click at [145, 155] on p "Analytics" at bounding box center [126, 151] width 57 height 19
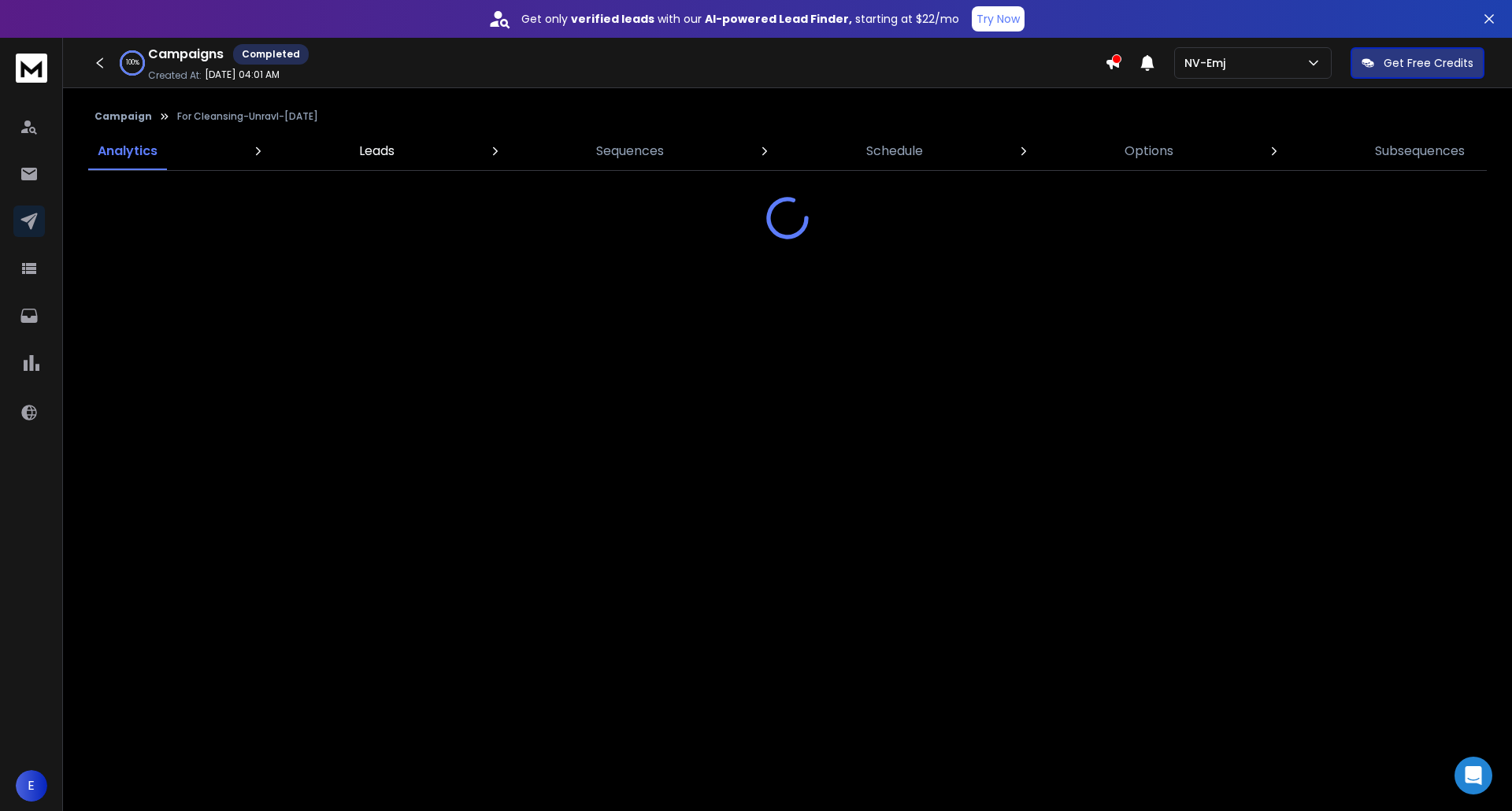
click at [363, 155] on p "Leads" at bounding box center [377, 151] width 35 height 19
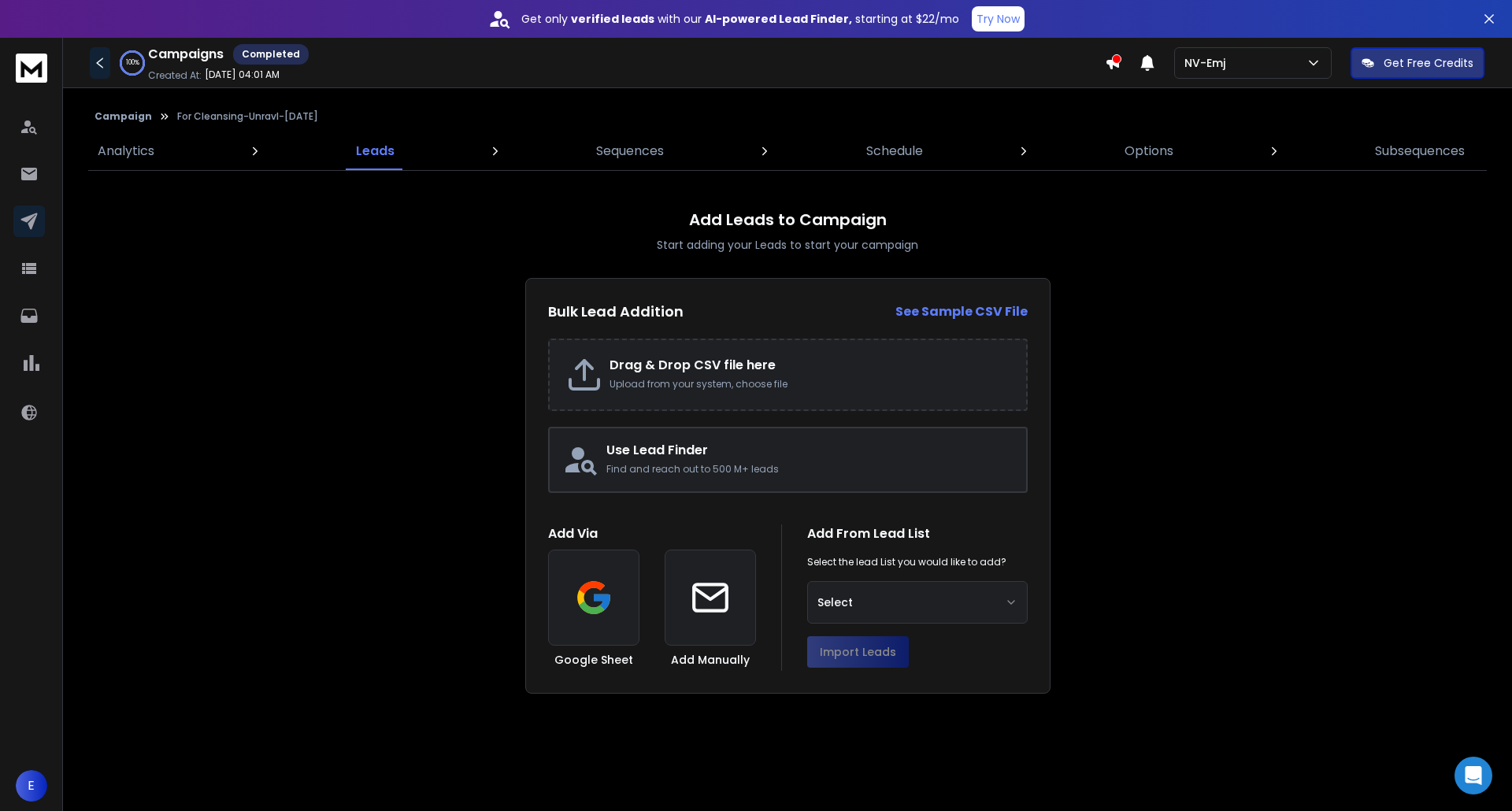
click at [99, 68] on icon at bounding box center [99, 63] width 14 height 14
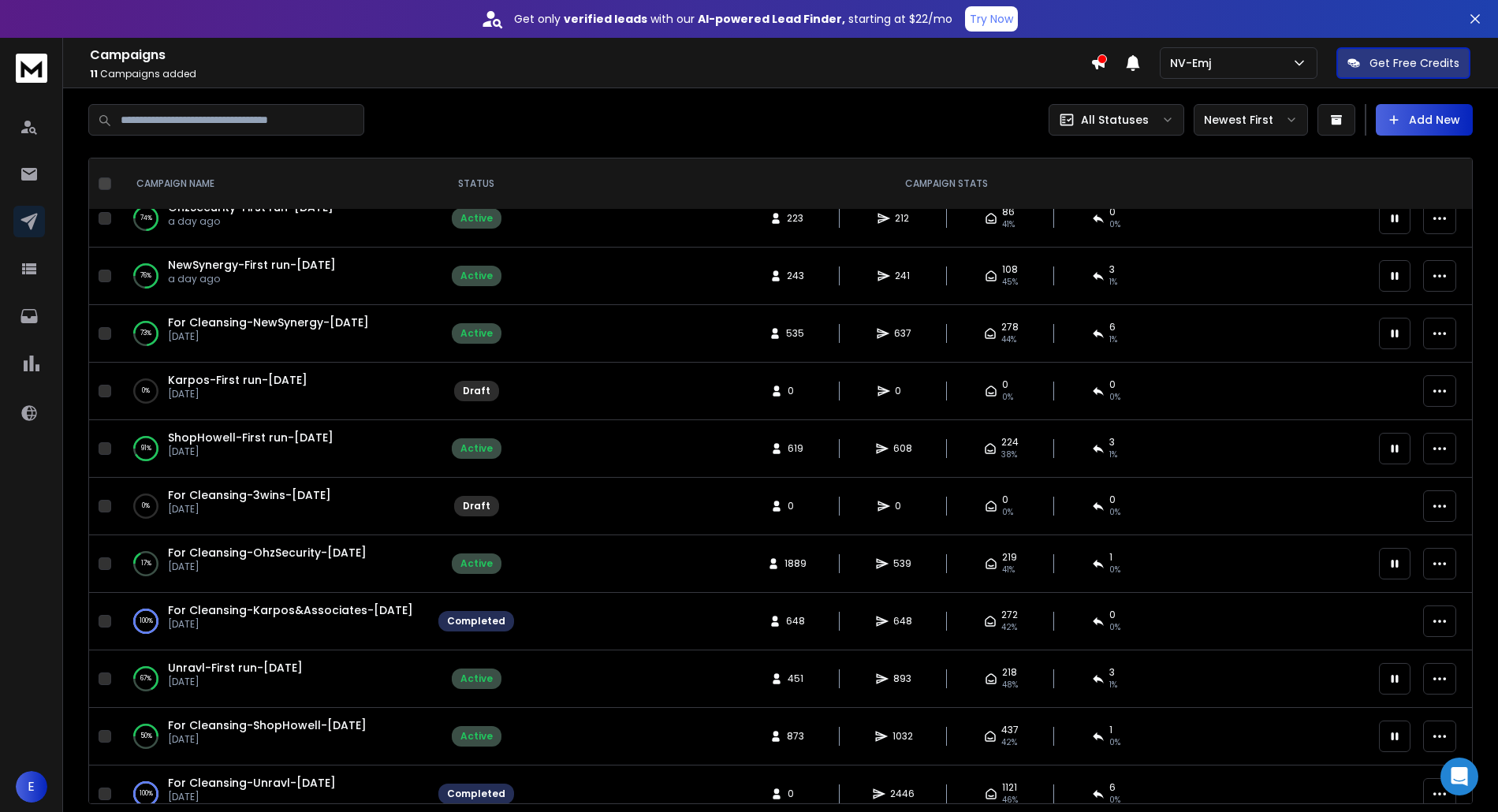
scroll to position [54, 0]
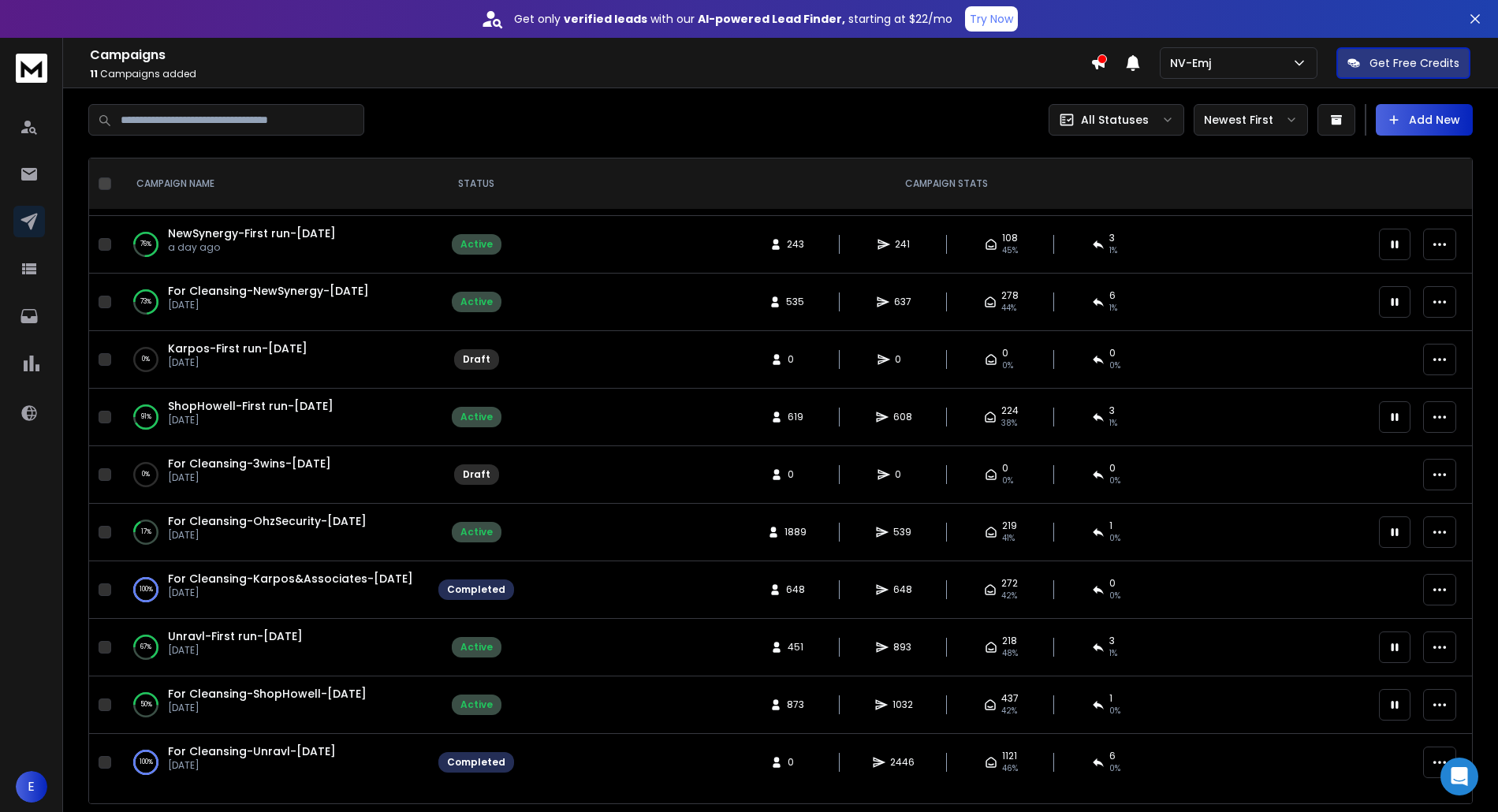
click at [1432, 651] on icon "button" at bounding box center [1439, 646] width 16 height 16
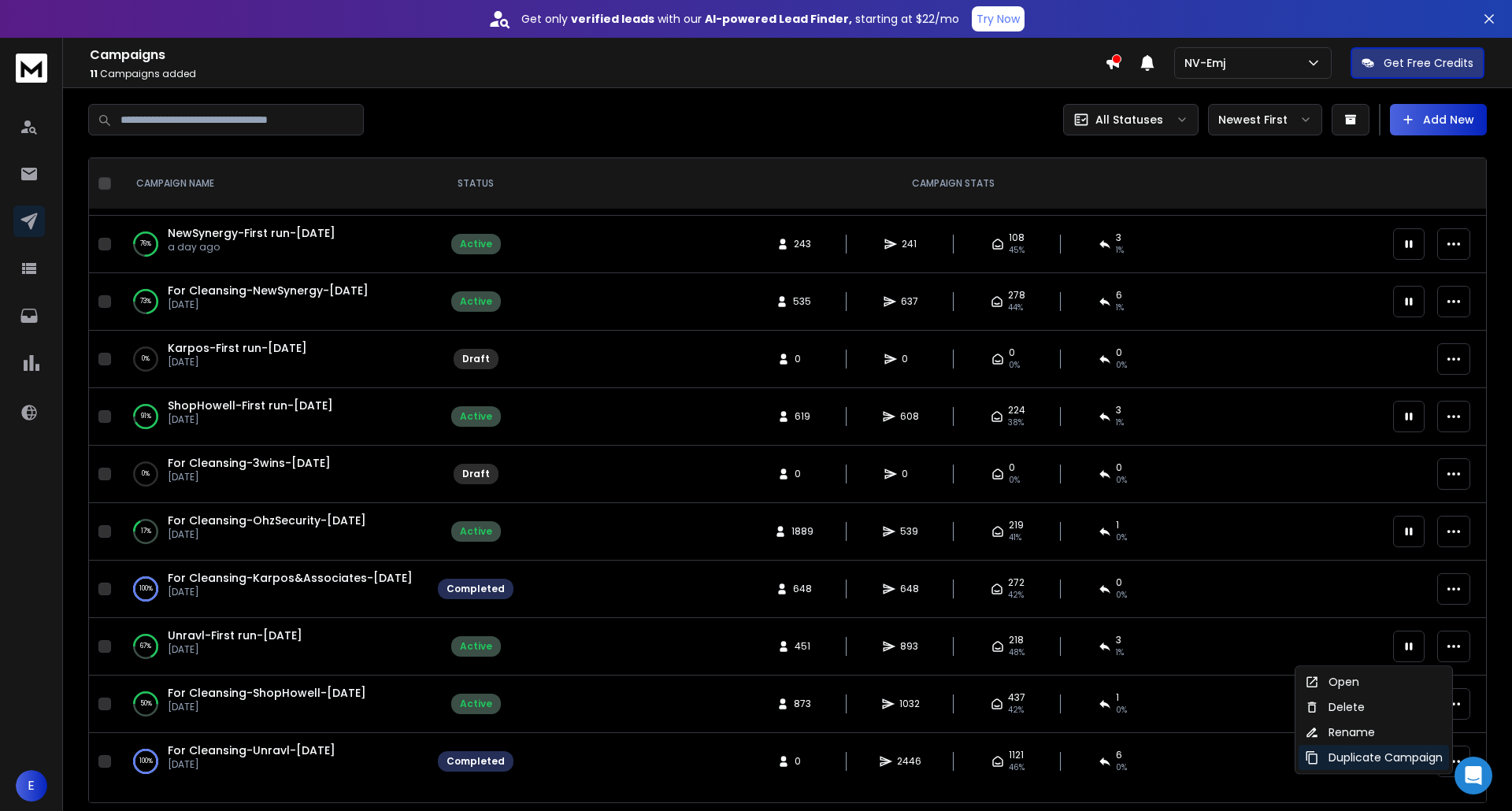
click at [1384, 758] on div "Duplicate Campaign" at bounding box center [1373, 757] width 138 height 16
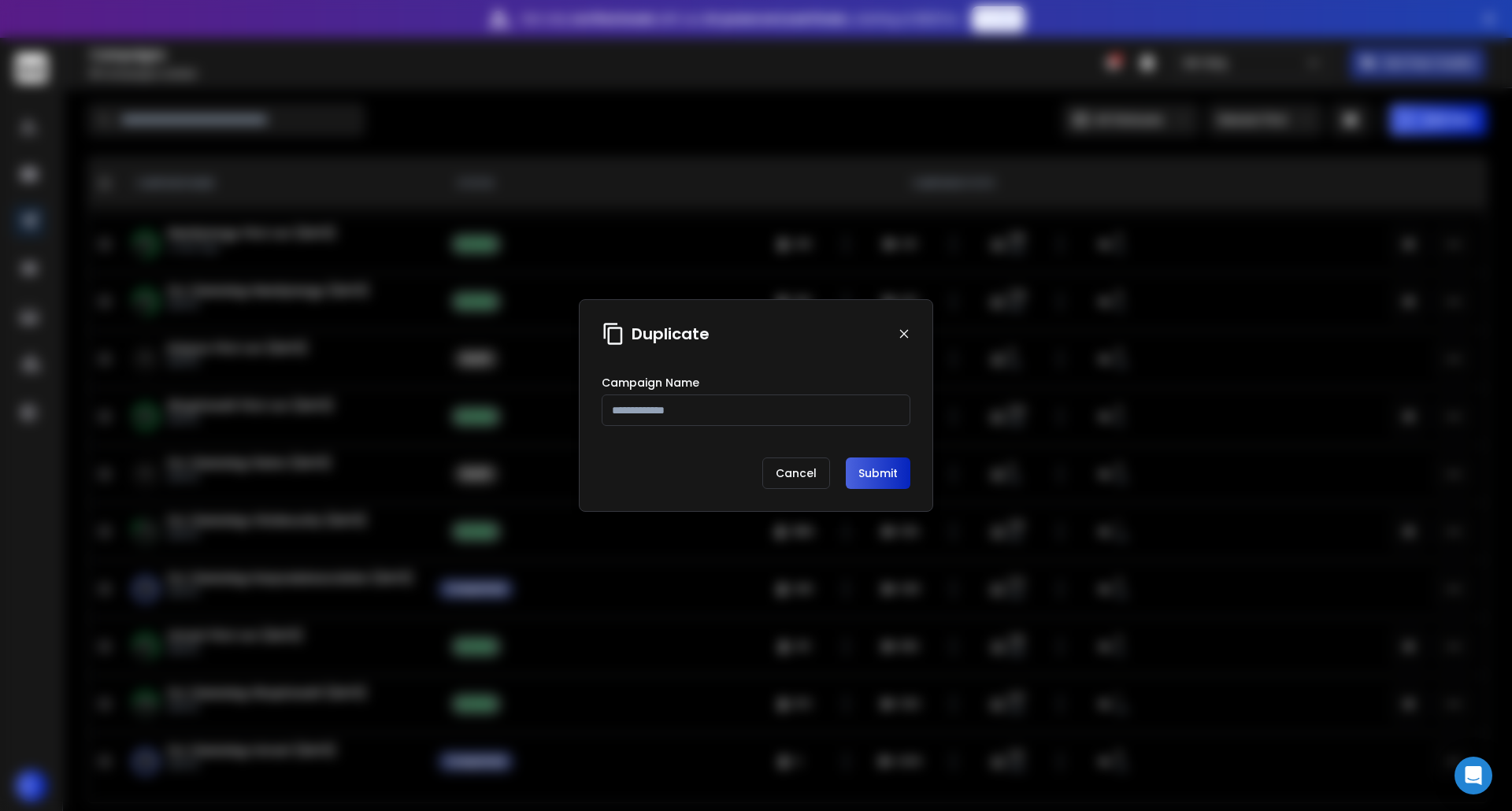
click at [724, 407] on input "text" at bounding box center [755, 410] width 308 height 32
click at [677, 418] on input "**********" at bounding box center [755, 410] width 308 height 32
type input "**********"
click at [874, 469] on button "Submit" at bounding box center [877, 474] width 64 height 32
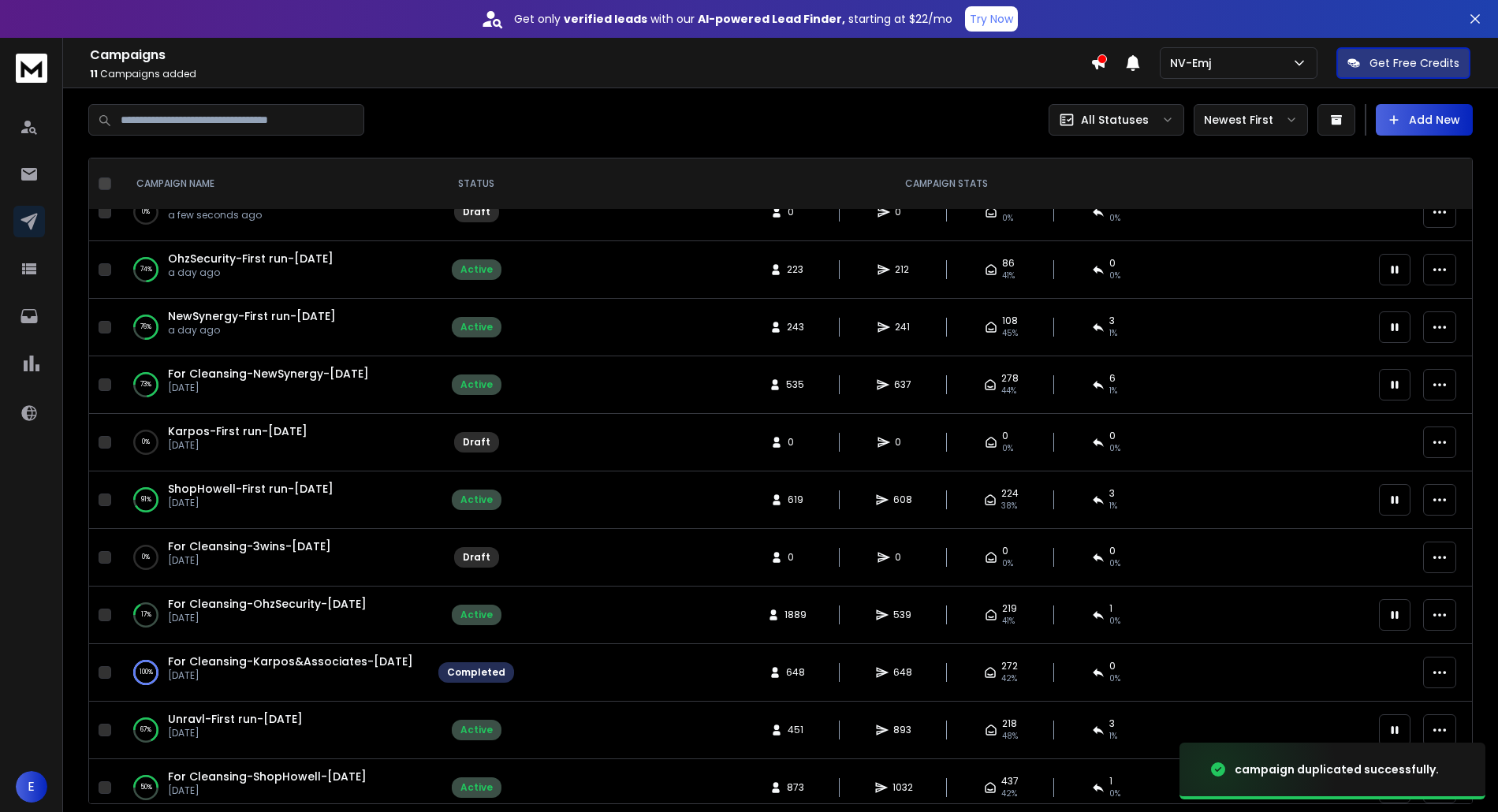
scroll to position [0, 0]
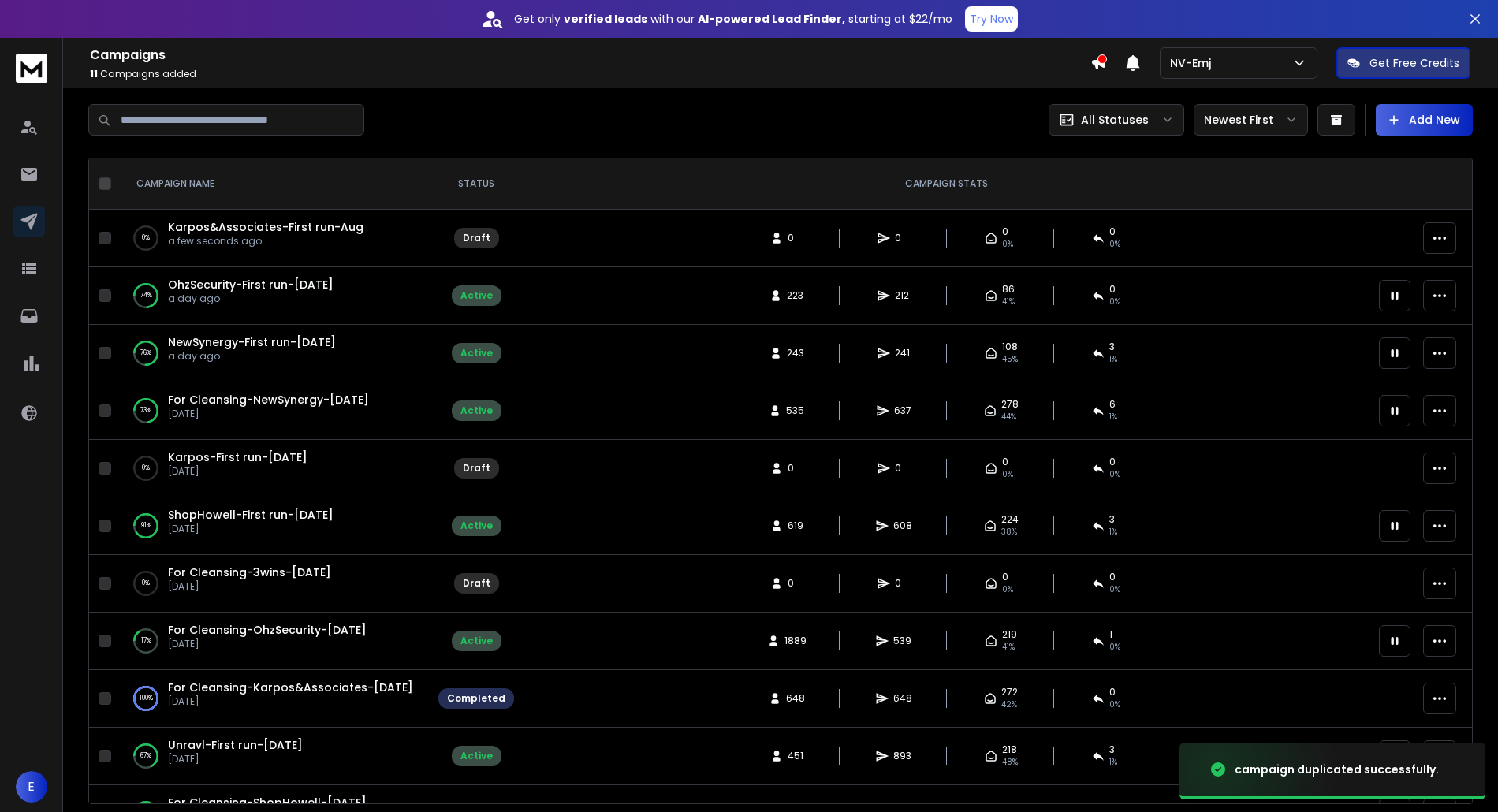
click at [296, 222] on span "Karpos&Associates-First run-Aug" at bounding box center [266, 227] width 196 height 16
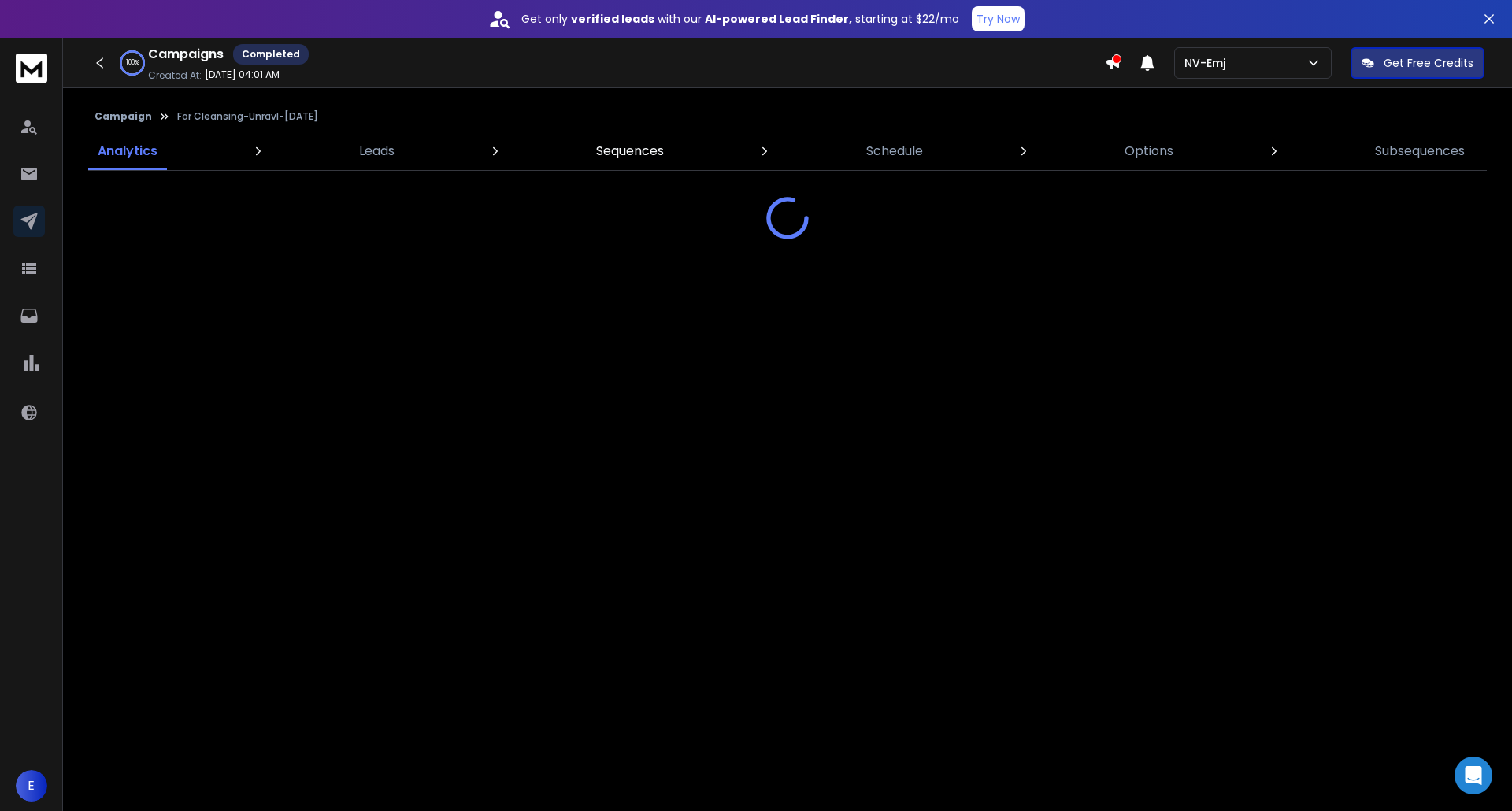
click at [666, 150] on link "Sequences" at bounding box center [630, 150] width 87 height 38
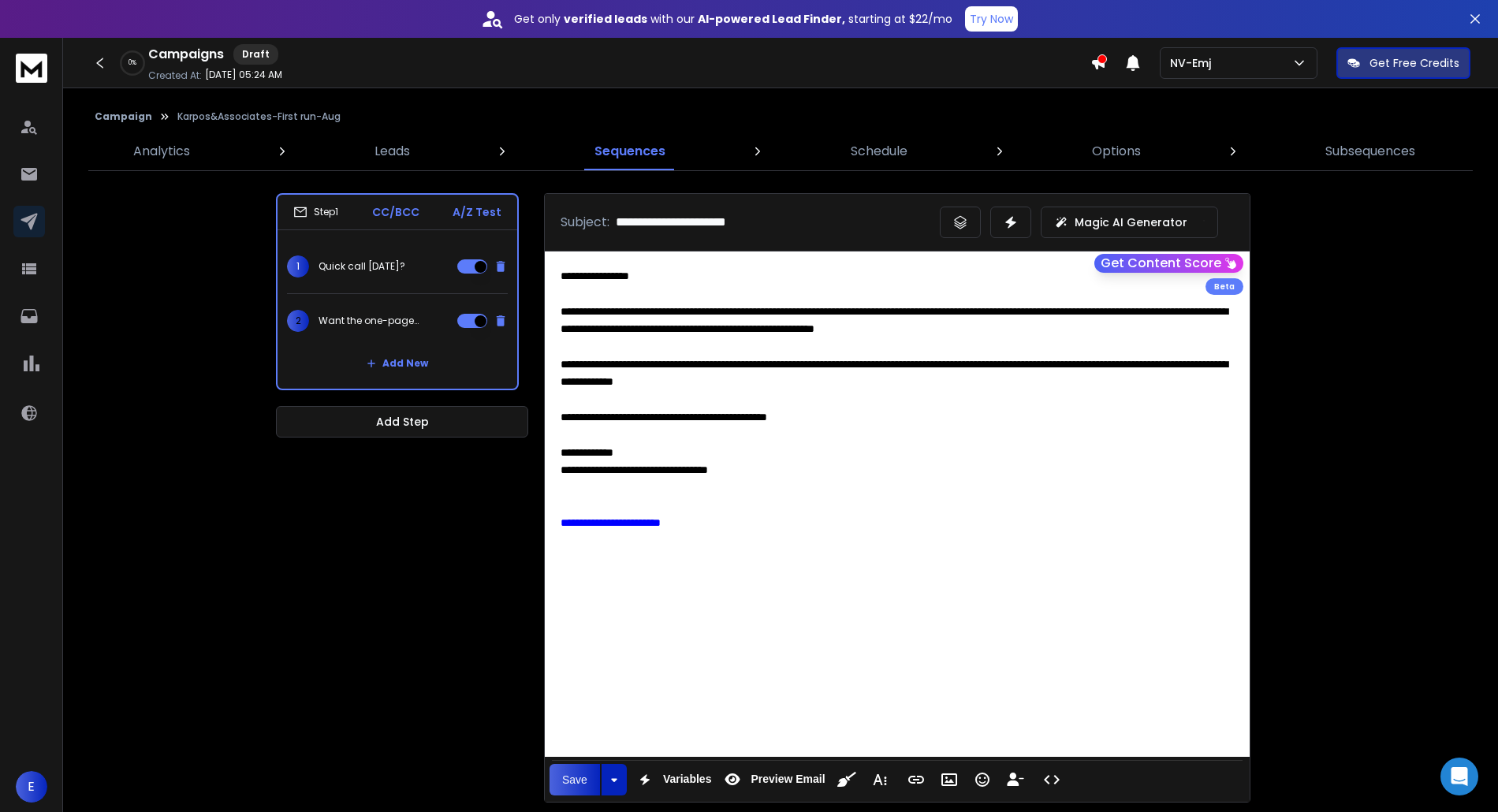
click at [348, 266] on p "Quick call [DATE]?" at bounding box center [362, 266] width 87 height 13
click at [802, 231] on input "**********" at bounding box center [769, 222] width 309 height 19
paste input "**"
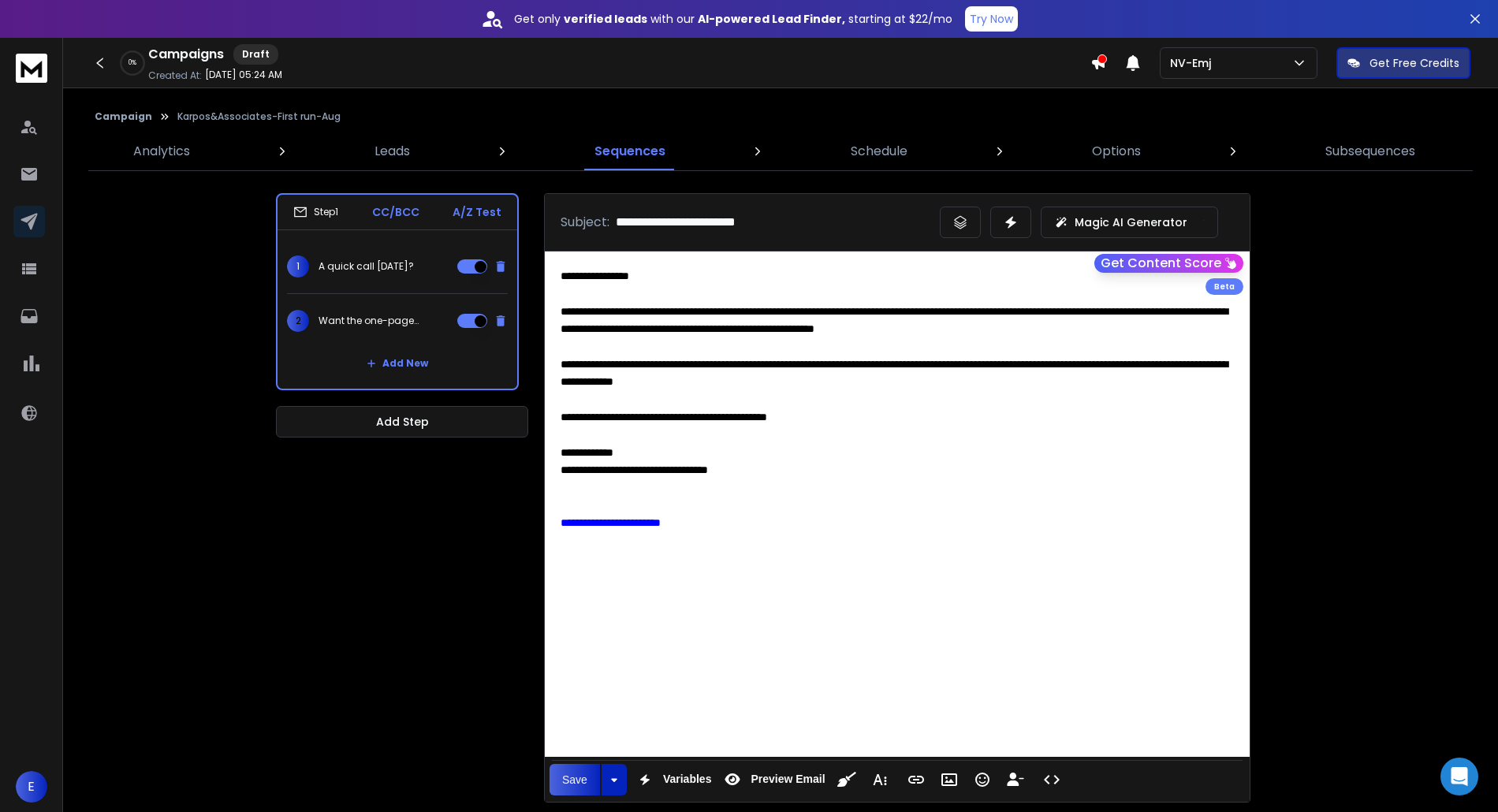
type input "**********"
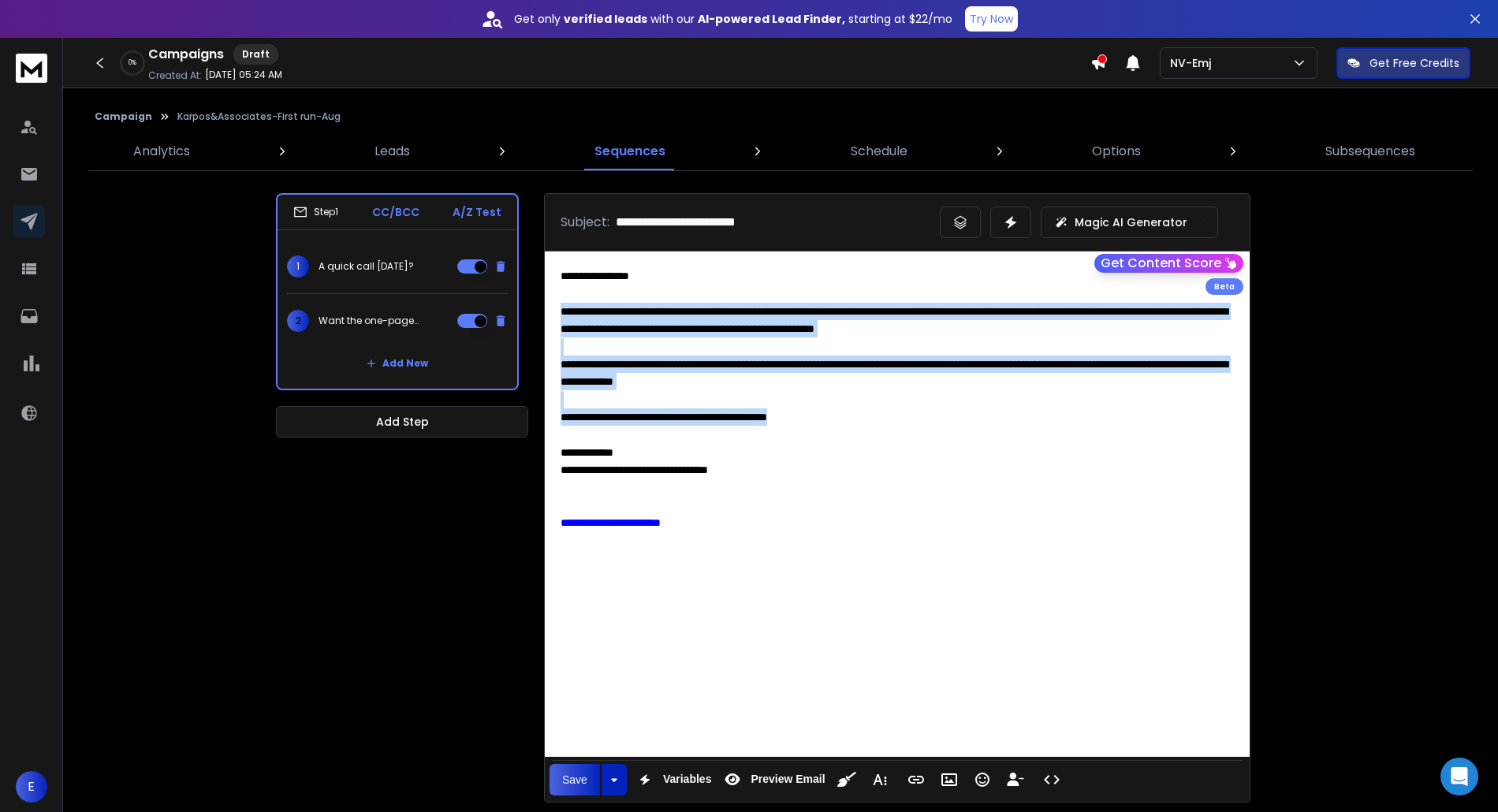
drag, startPoint x: 836, startPoint y: 420, endPoint x: 554, endPoint y: 317, distance: 300.2
click at [554, 317] on div "**********" at bounding box center [897, 504] width 705 height 505
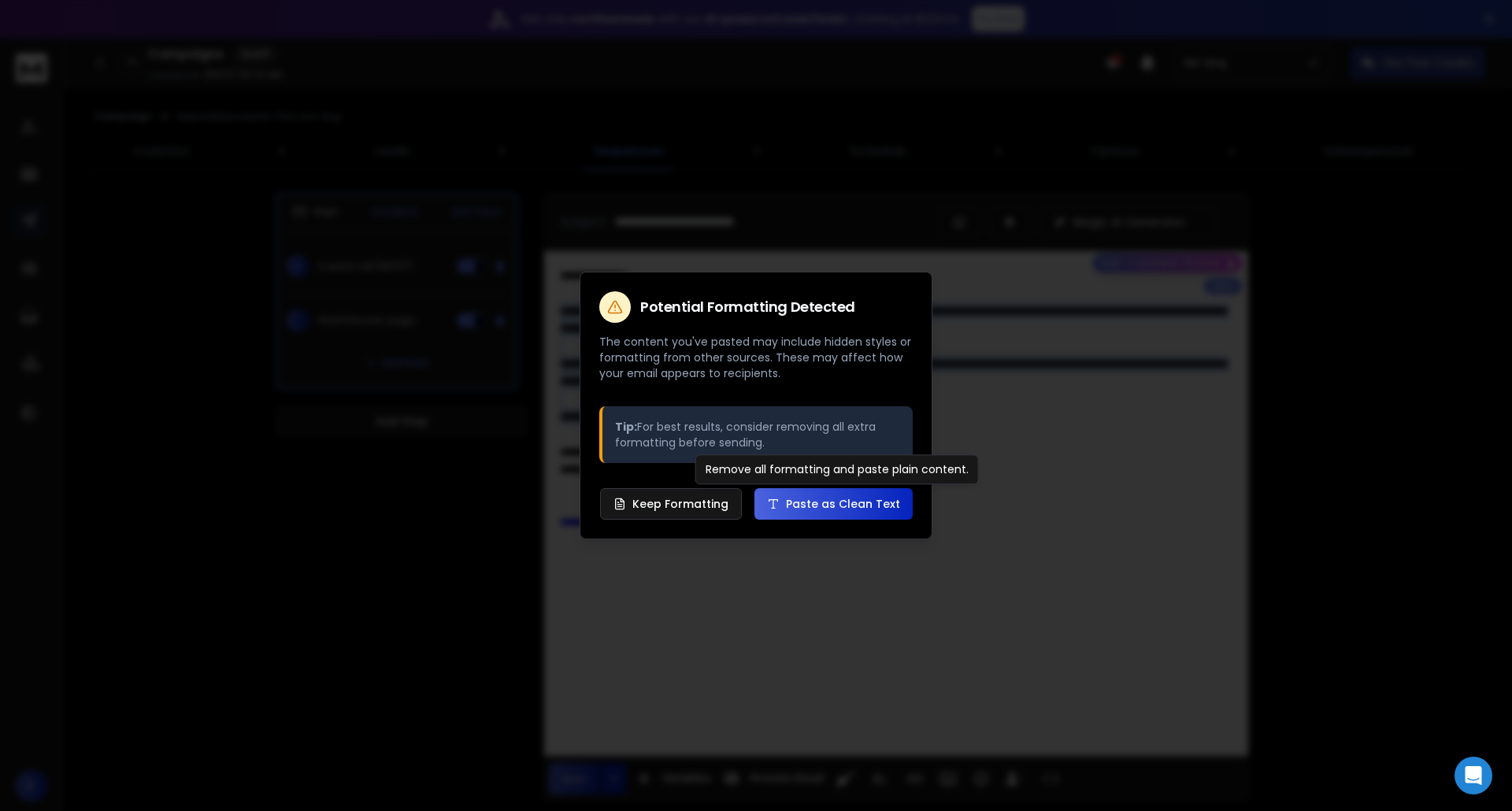
click at [809, 500] on button "Paste as Clean Text" at bounding box center [833, 504] width 158 height 32
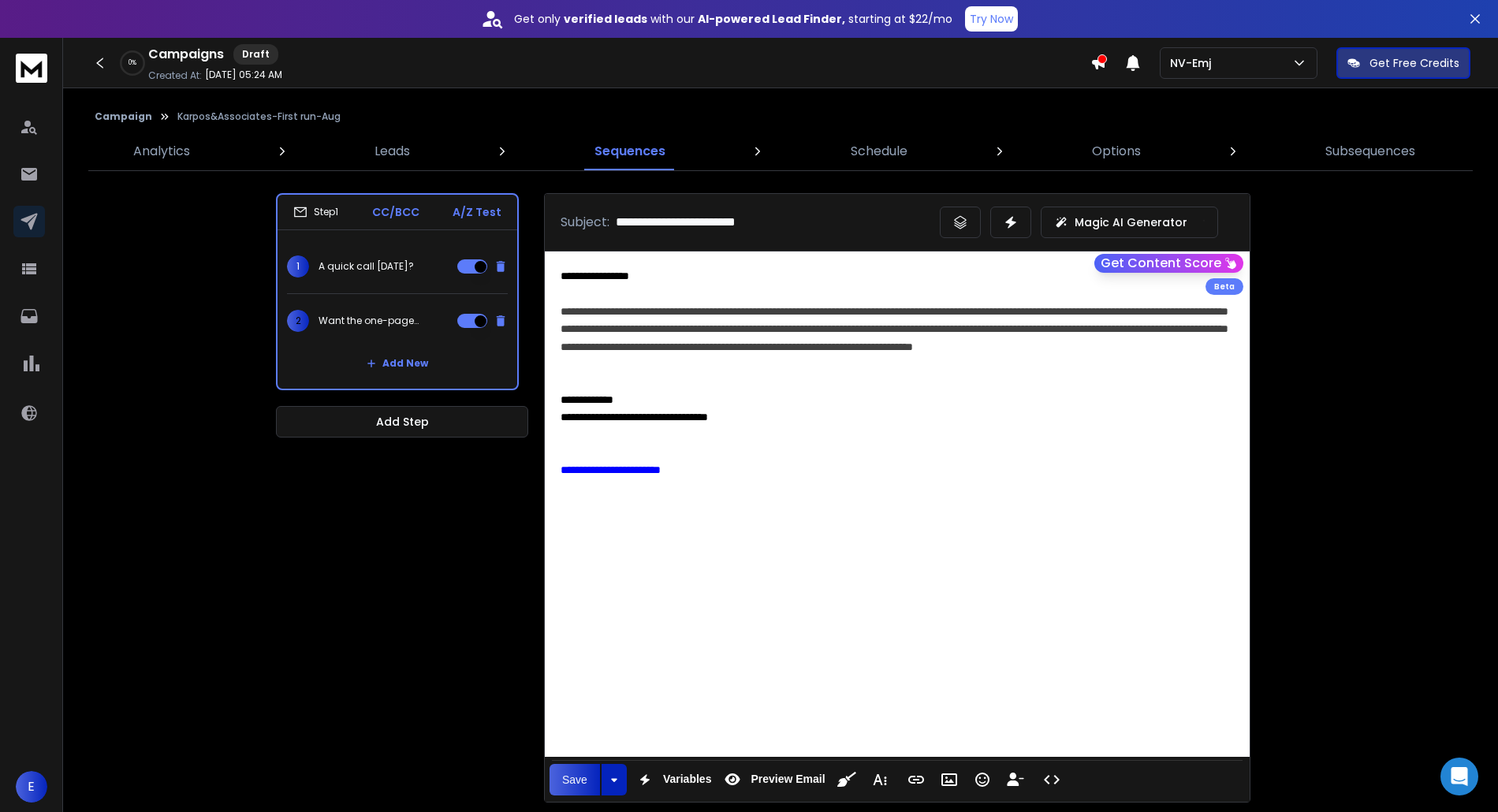
click at [789, 325] on div "**********" at bounding box center [897, 338] width 672 height 71
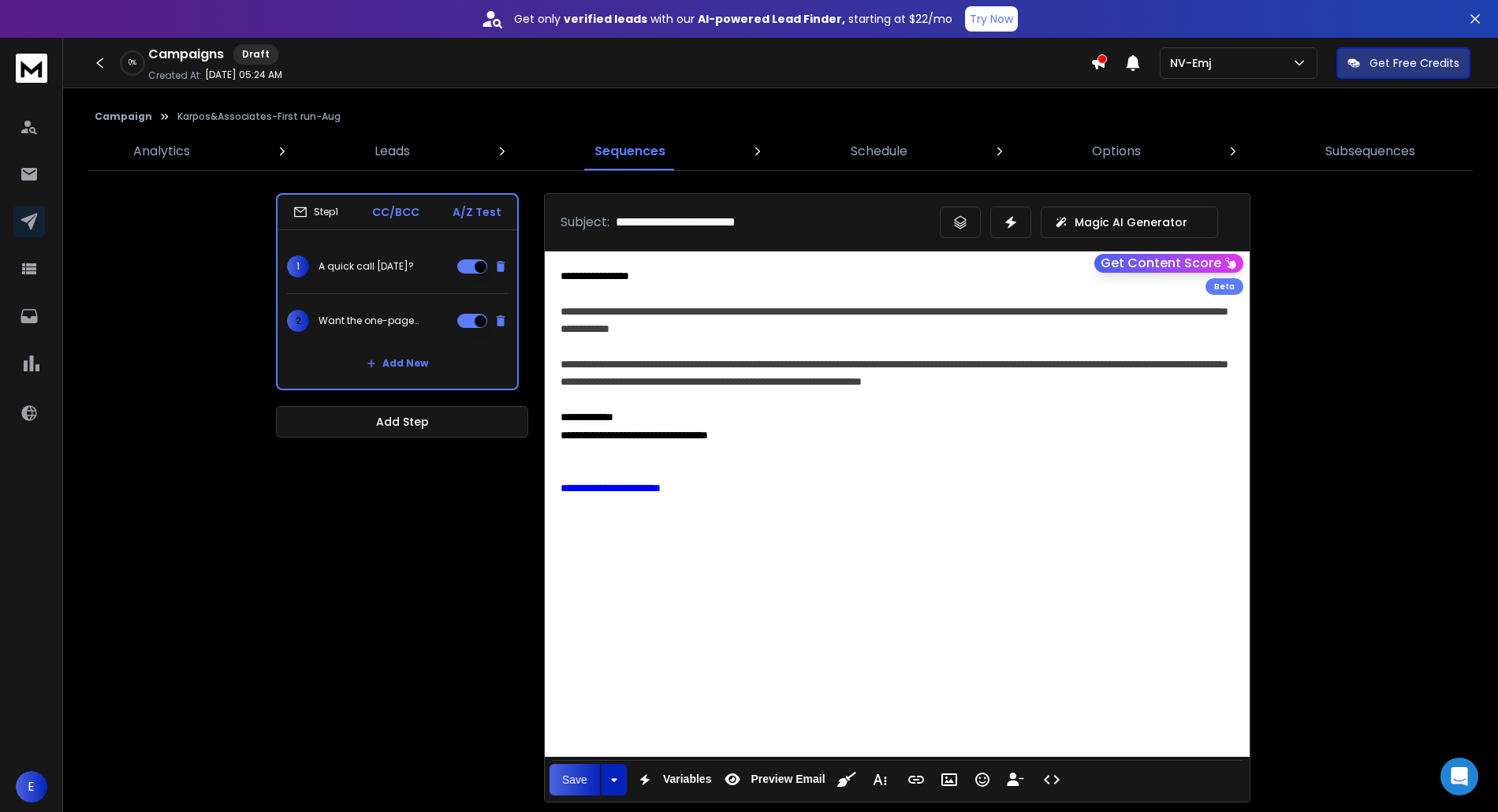
click at [1189, 364] on div "**********" at bounding box center [897, 373] width 672 height 35
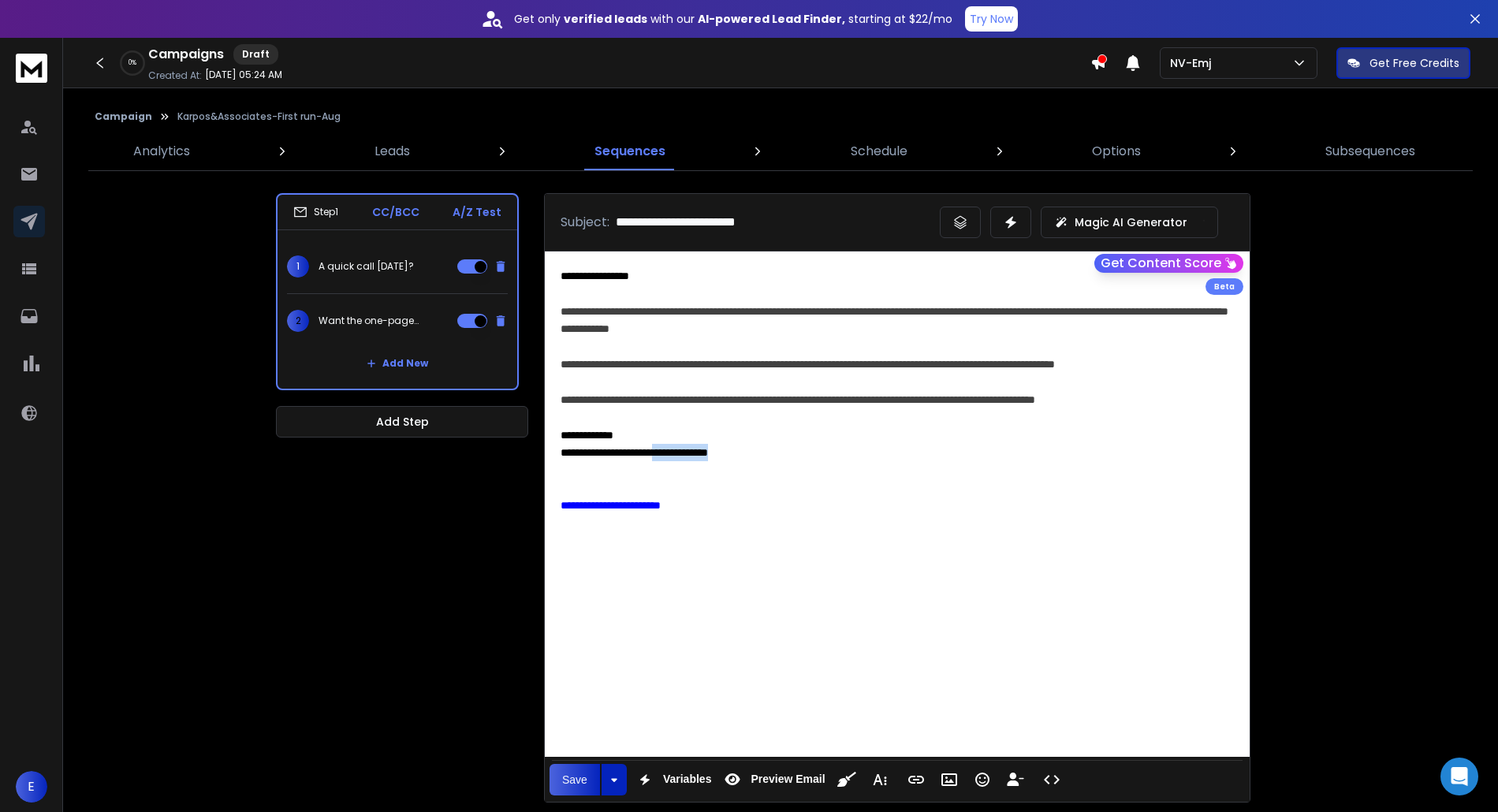
drag, startPoint x: 749, startPoint y: 449, endPoint x: 672, endPoint y: 454, distance: 77.2
click at [672, 454] on div "**********" at bounding box center [897, 452] width 673 height 18
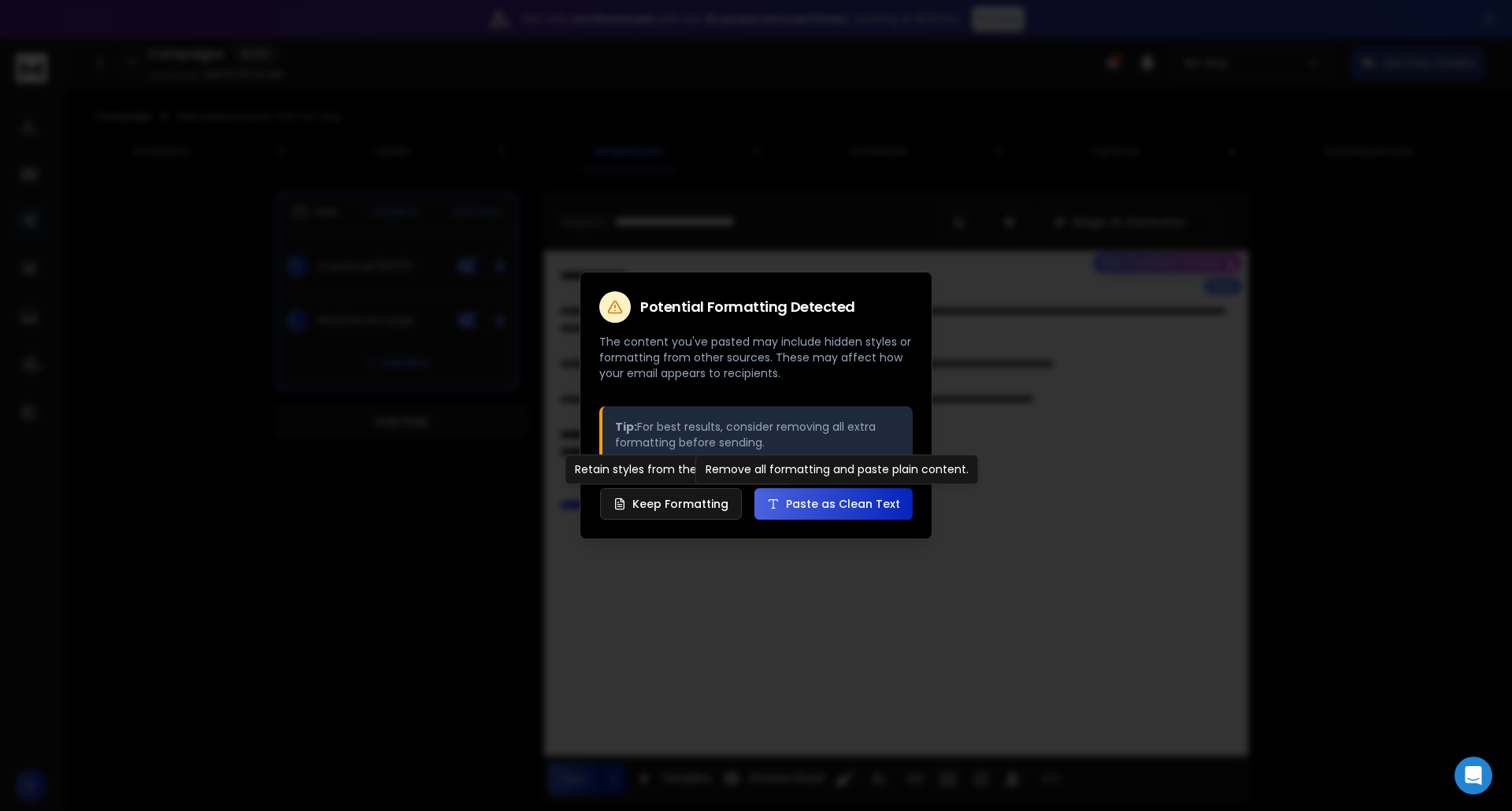
click at [822, 494] on button "Paste as Clean Text" at bounding box center [833, 504] width 158 height 32
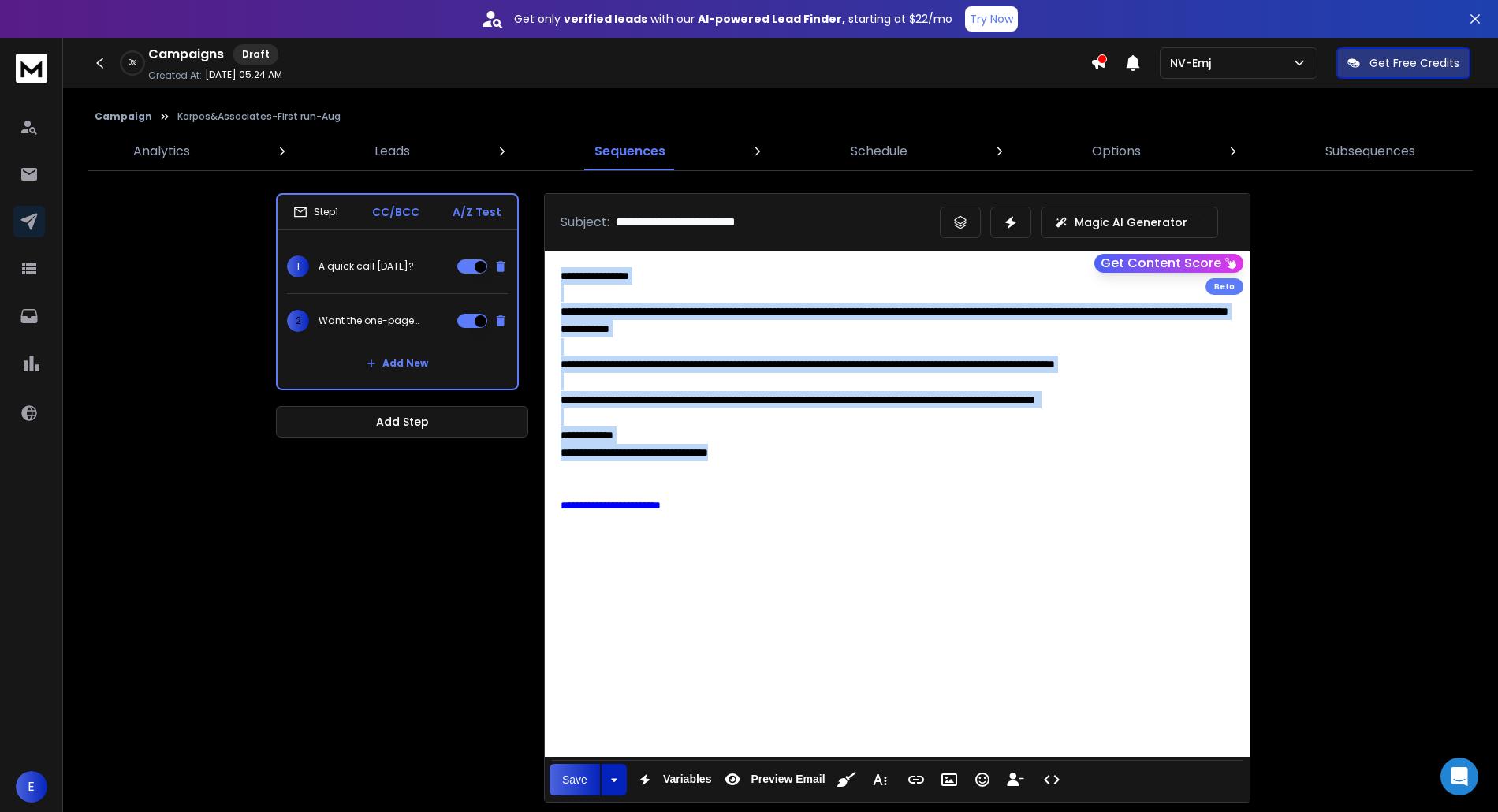
drag, startPoint x: 767, startPoint y: 456, endPoint x: 543, endPoint y: 267, distance: 293.1
click at [544, 267] on div "**********" at bounding box center [897, 498] width 706 height 610
click at [875, 779] on icon "button" at bounding box center [879, 779] width 13 height 11
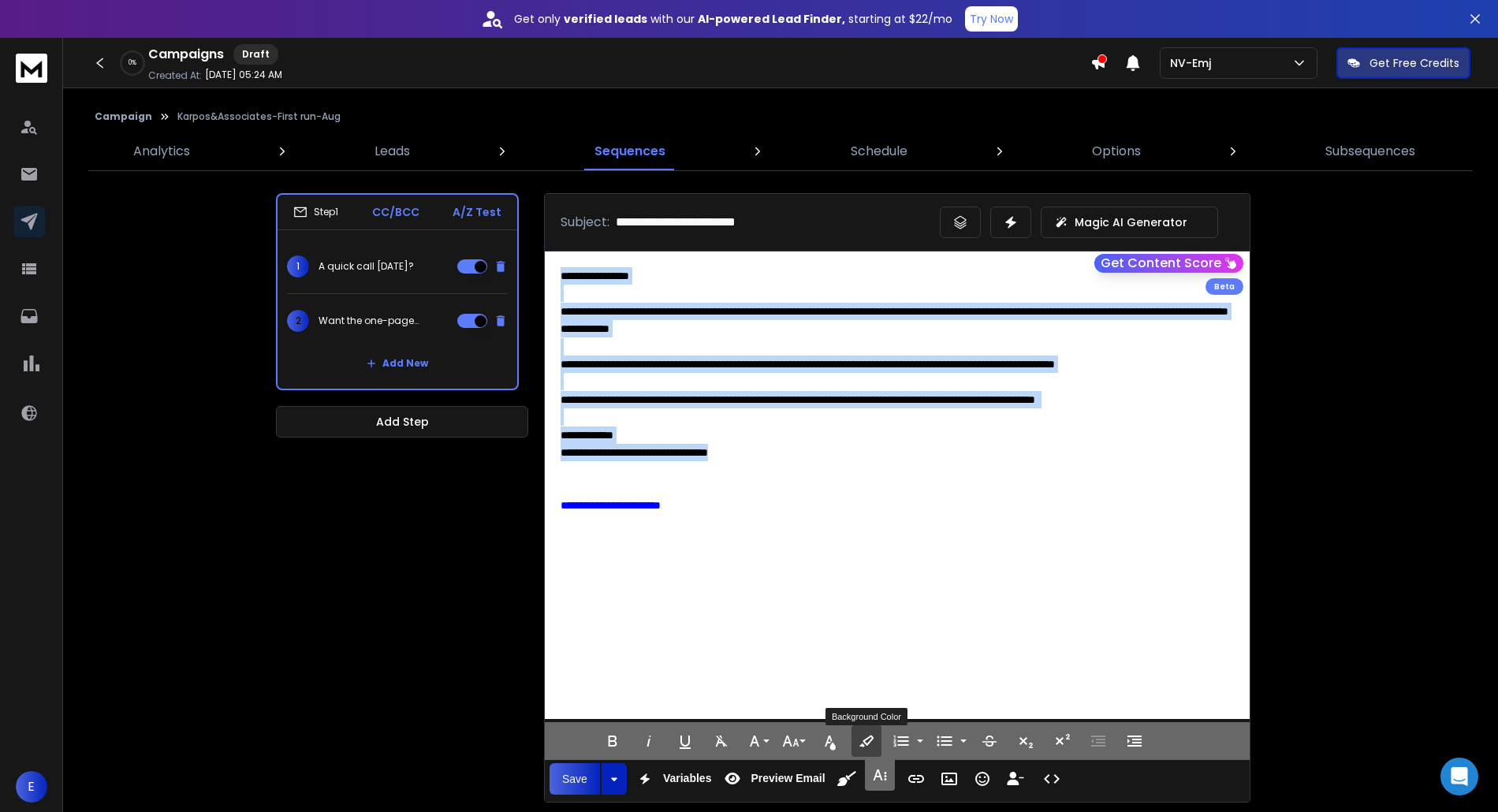
click at [862, 742] on icon "button" at bounding box center [867, 741] width 19 height 19
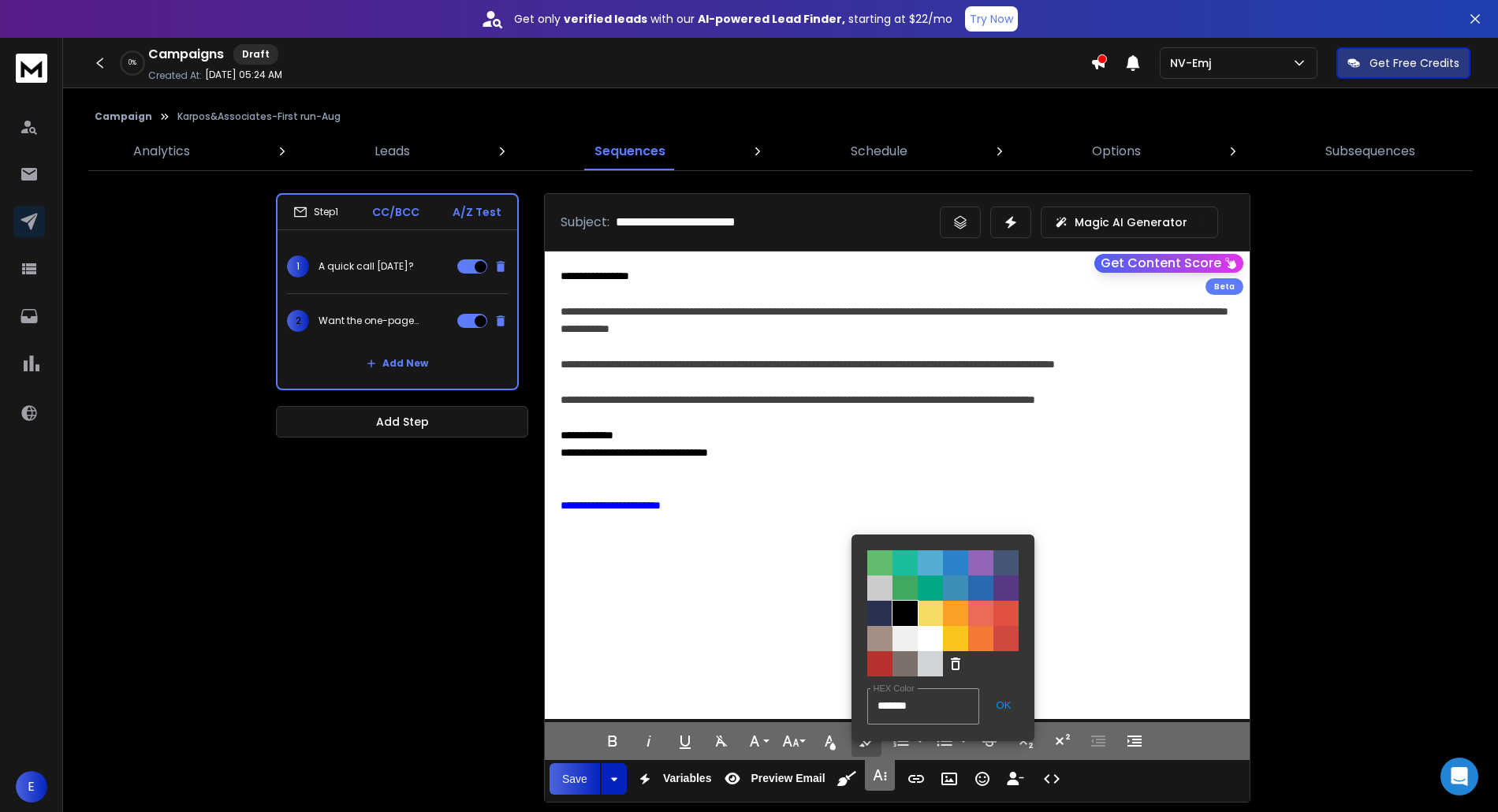
click at [902, 611] on span "Color#000000" at bounding box center [905, 613] width 25 height 25
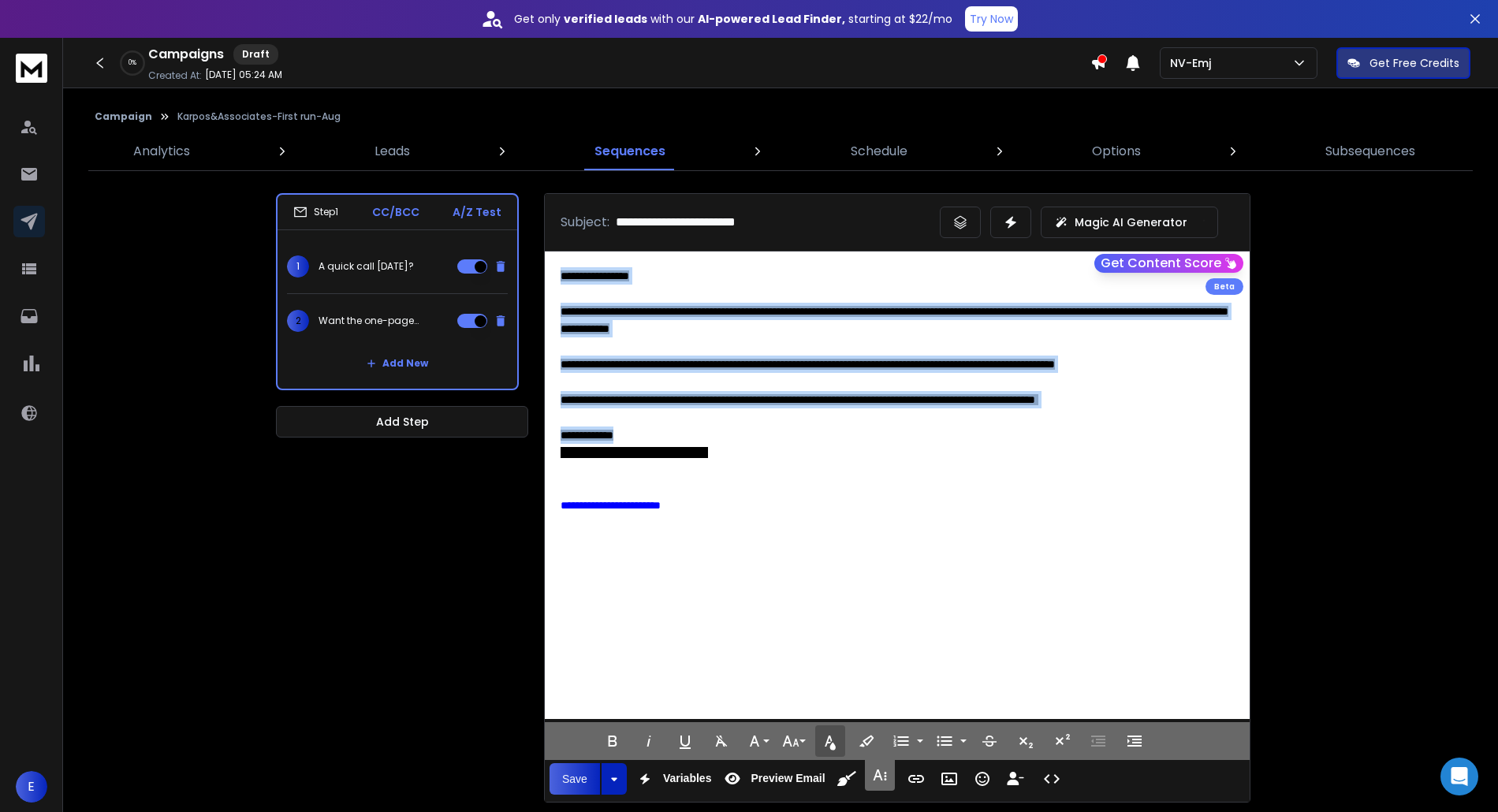
click at [824, 739] on icon "button" at bounding box center [830, 741] width 19 height 19
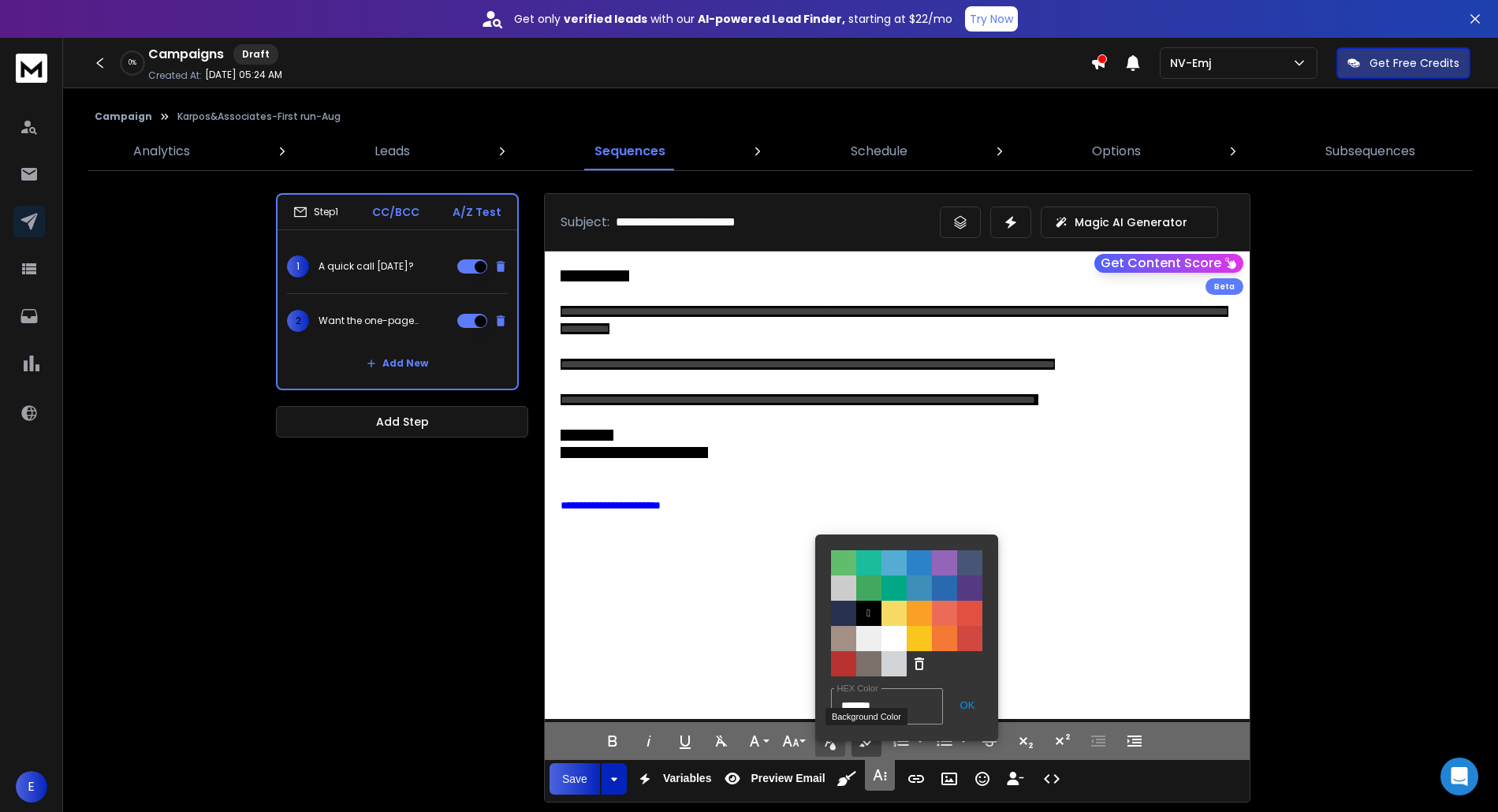
click at [864, 743] on icon "button" at bounding box center [867, 741] width 19 height 19
type input "*******"
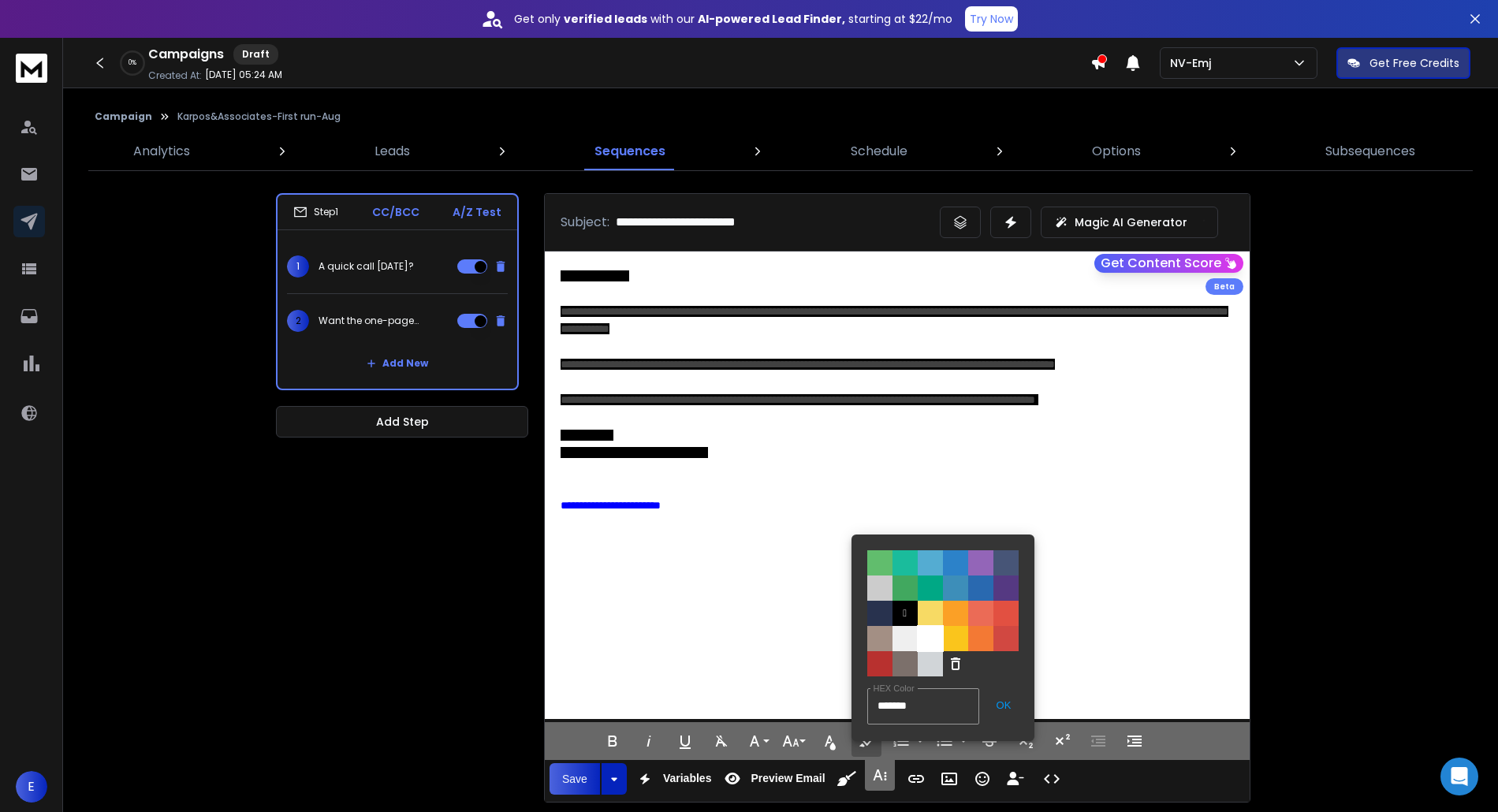
click at [925, 640] on span "Color#FFFFFF" at bounding box center [930, 638] width 25 height 25
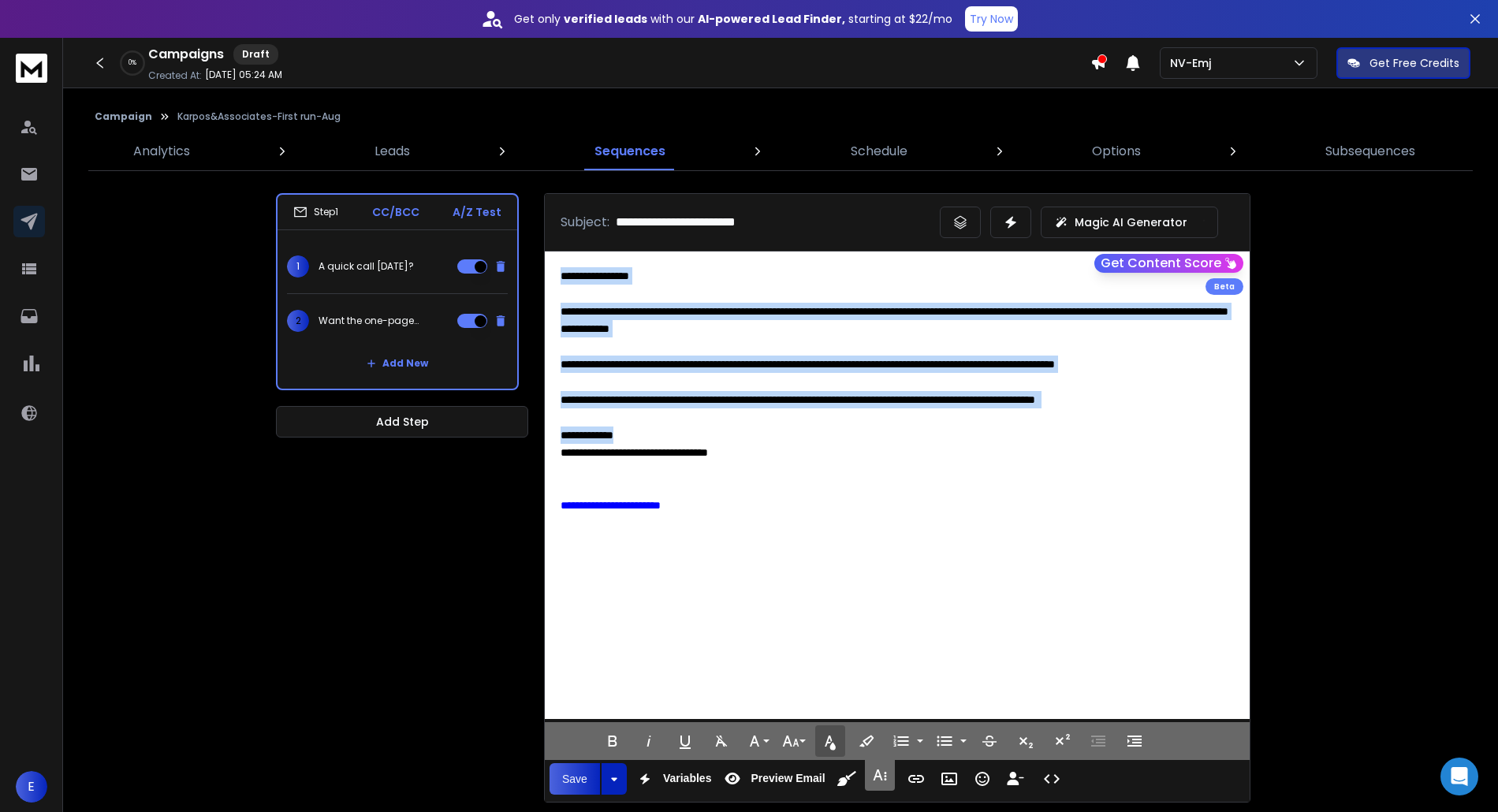
click at [821, 744] on icon "button" at bounding box center [830, 741] width 19 height 19
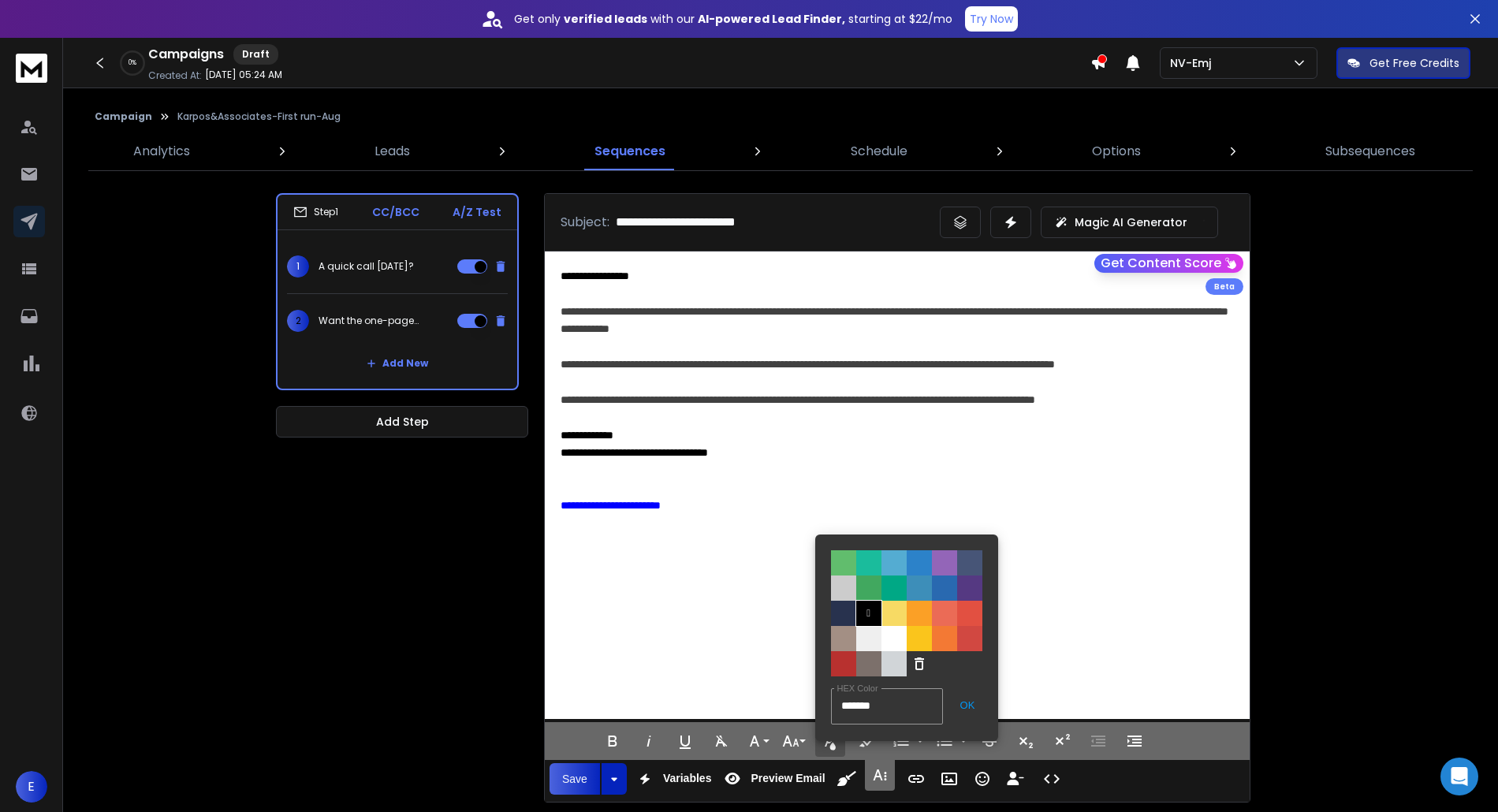
click at [869, 610] on span "" at bounding box center [869, 613] width 25 height 25
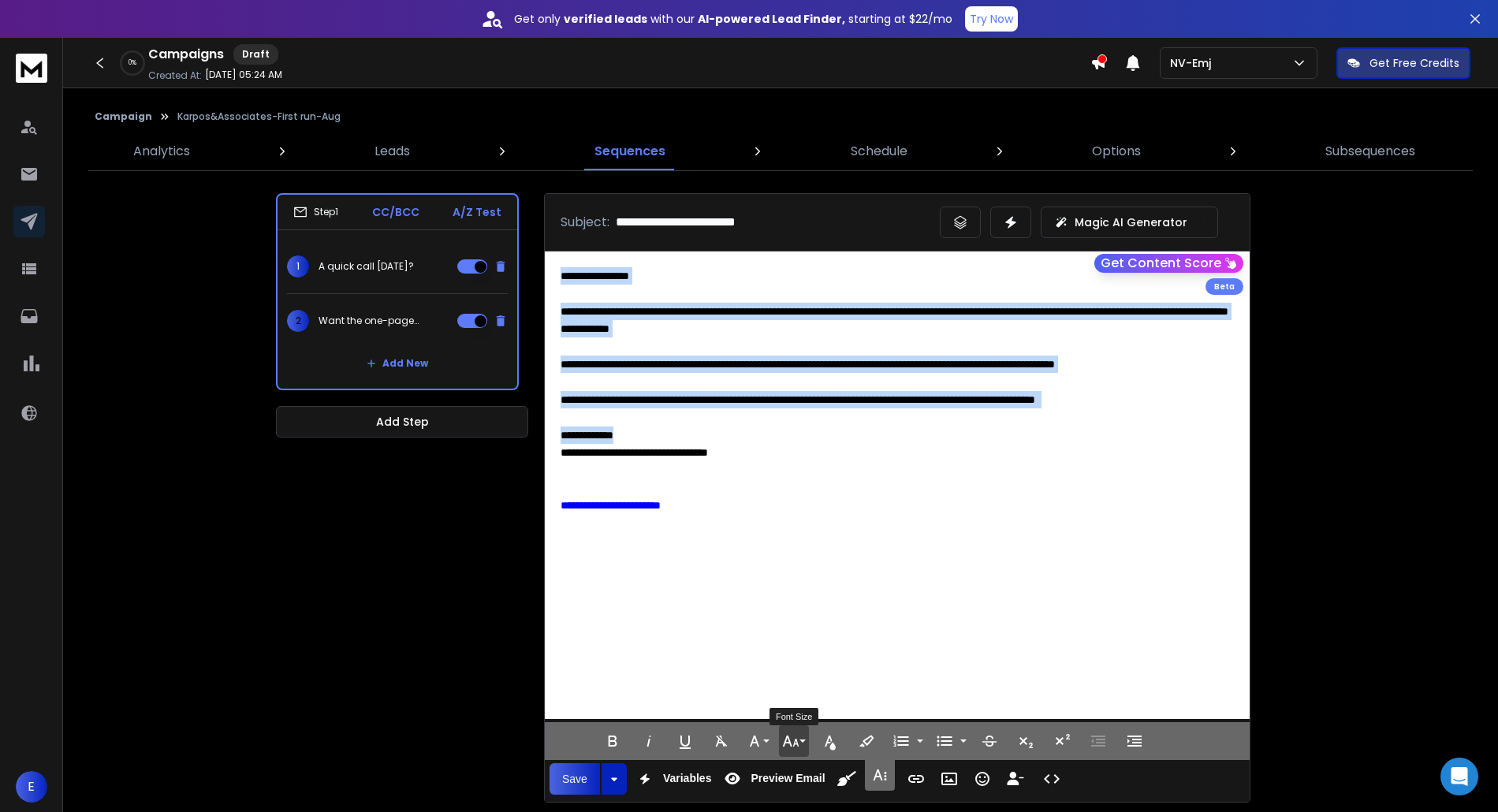
click at [795, 738] on icon "button" at bounding box center [790, 741] width 19 height 19
click at [809, 555] on link "14" at bounding box center [807, 555] width 57 height 23
click at [759, 738] on icon "button" at bounding box center [754, 741] width 19 height 19
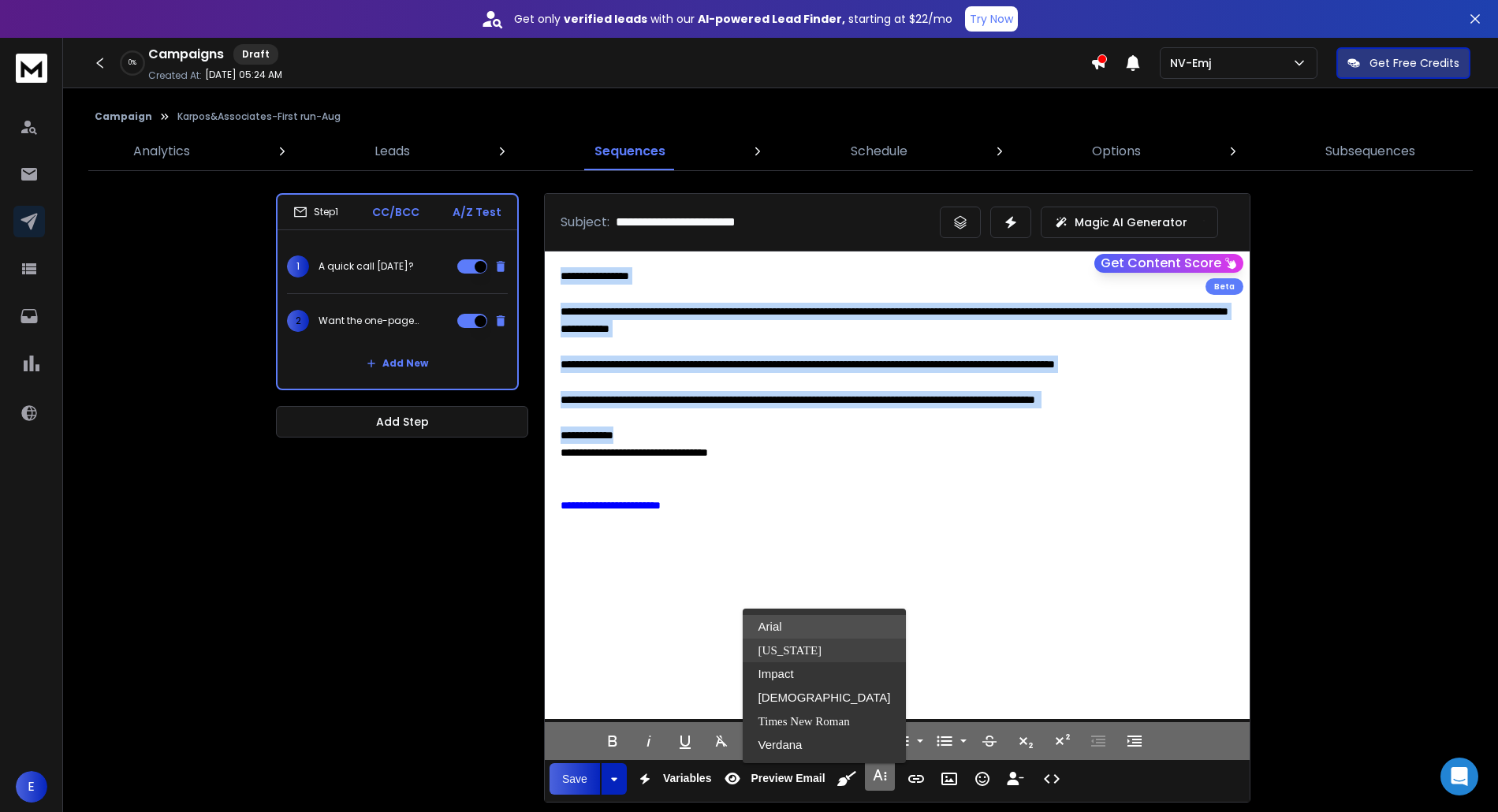
scroll to position [0, 0]
click at [776, 622] on link "Arial" at bounding box center [825, 626] width 164 height 23
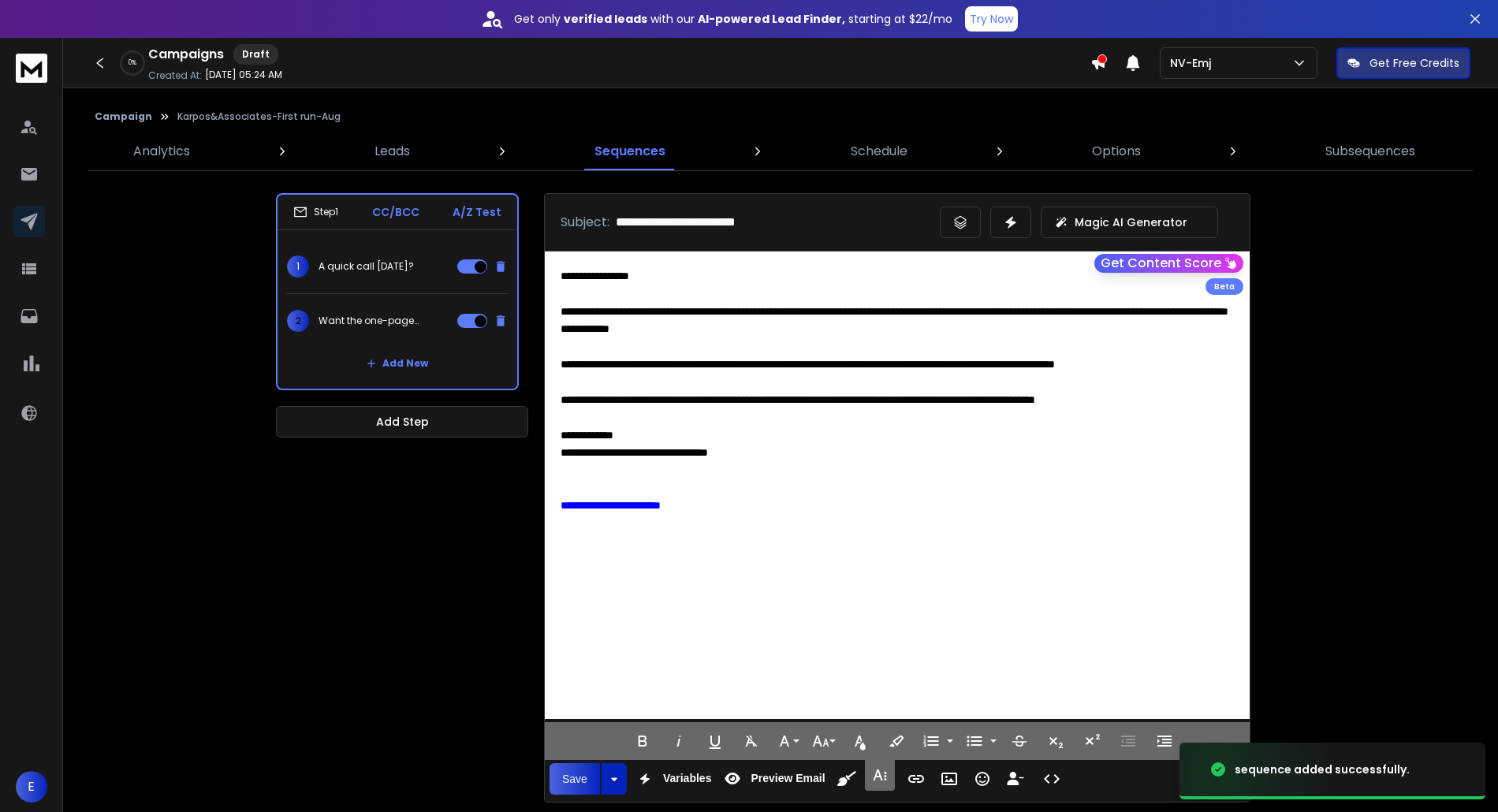
click at [804, 487] on div at bounding box center [897, 488] width 673 height 18
click at [376, 317] on p "Want the one-pager?" at bounding box center [369, 320] width 101 height 13
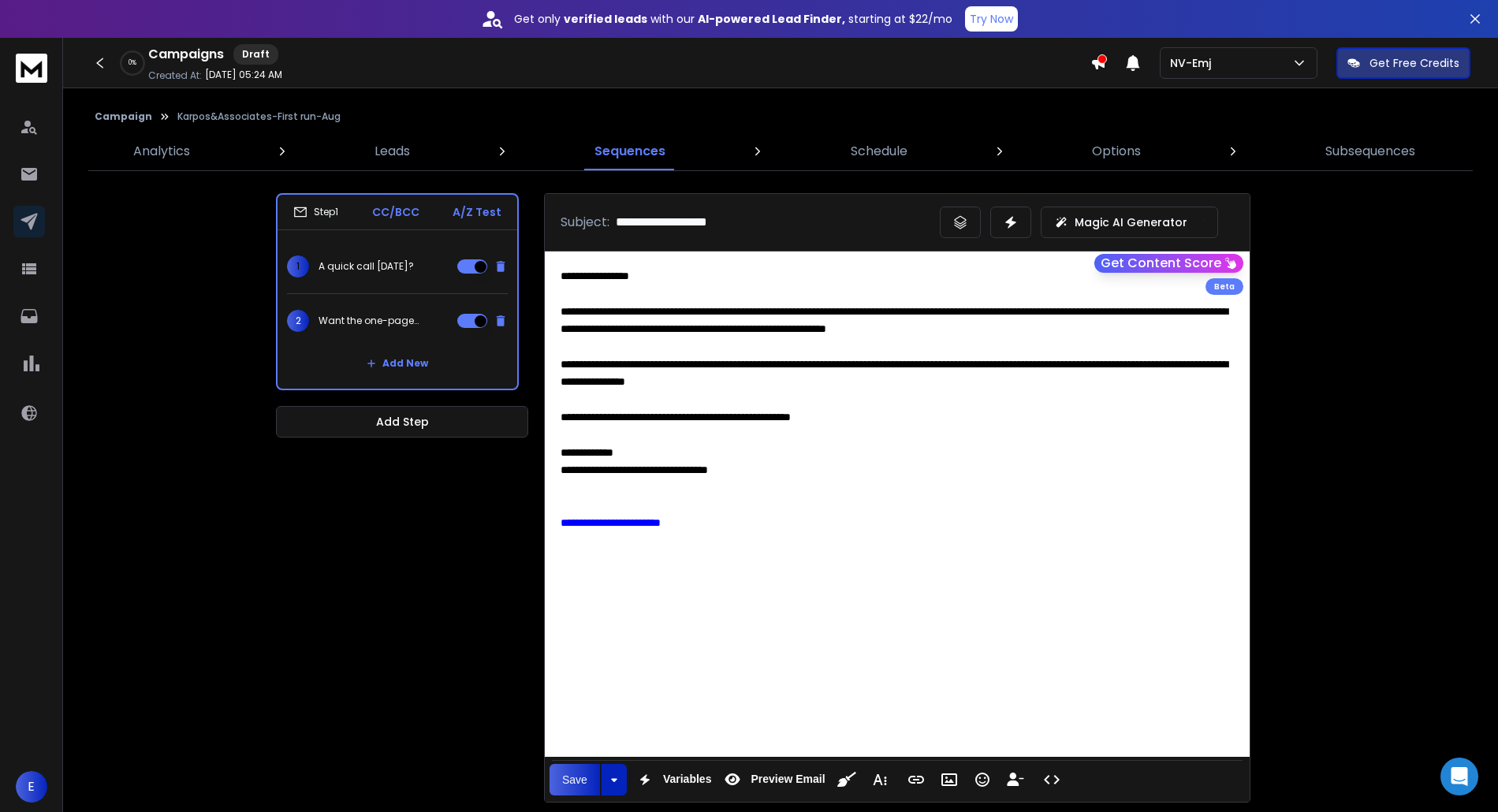
click at [767, 230] on input "**********" at bounding box center [769, 222] width 309 height 19
paste input "**********"
type input "**********"
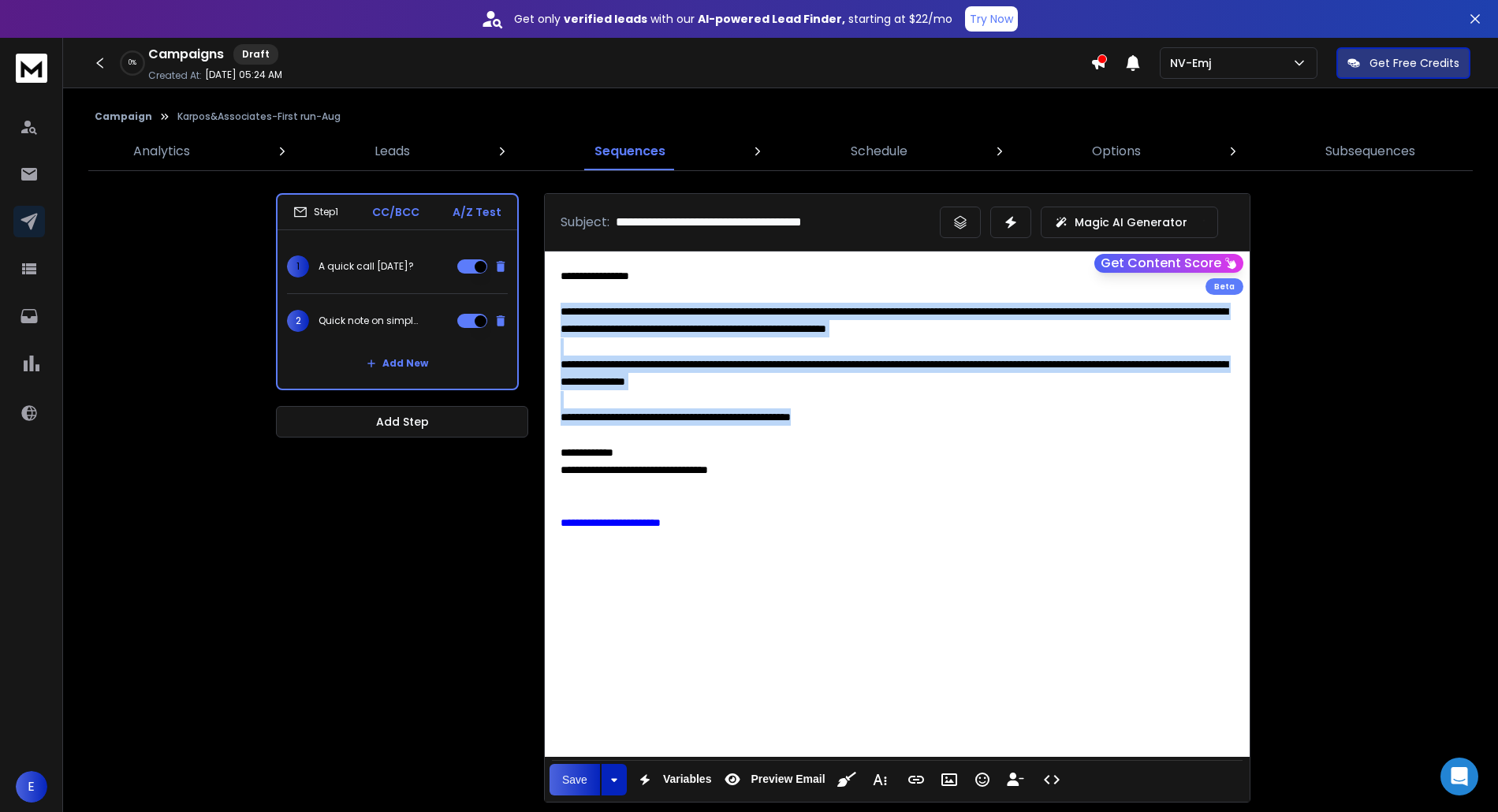
drag, startPoint x: 873, startPoint y: 423, endPoint x: 560, endPoint y: 310, distance: 332.8
click at [560, 310] on div "**********" at bounding box center [897, 504] width 705 height 505
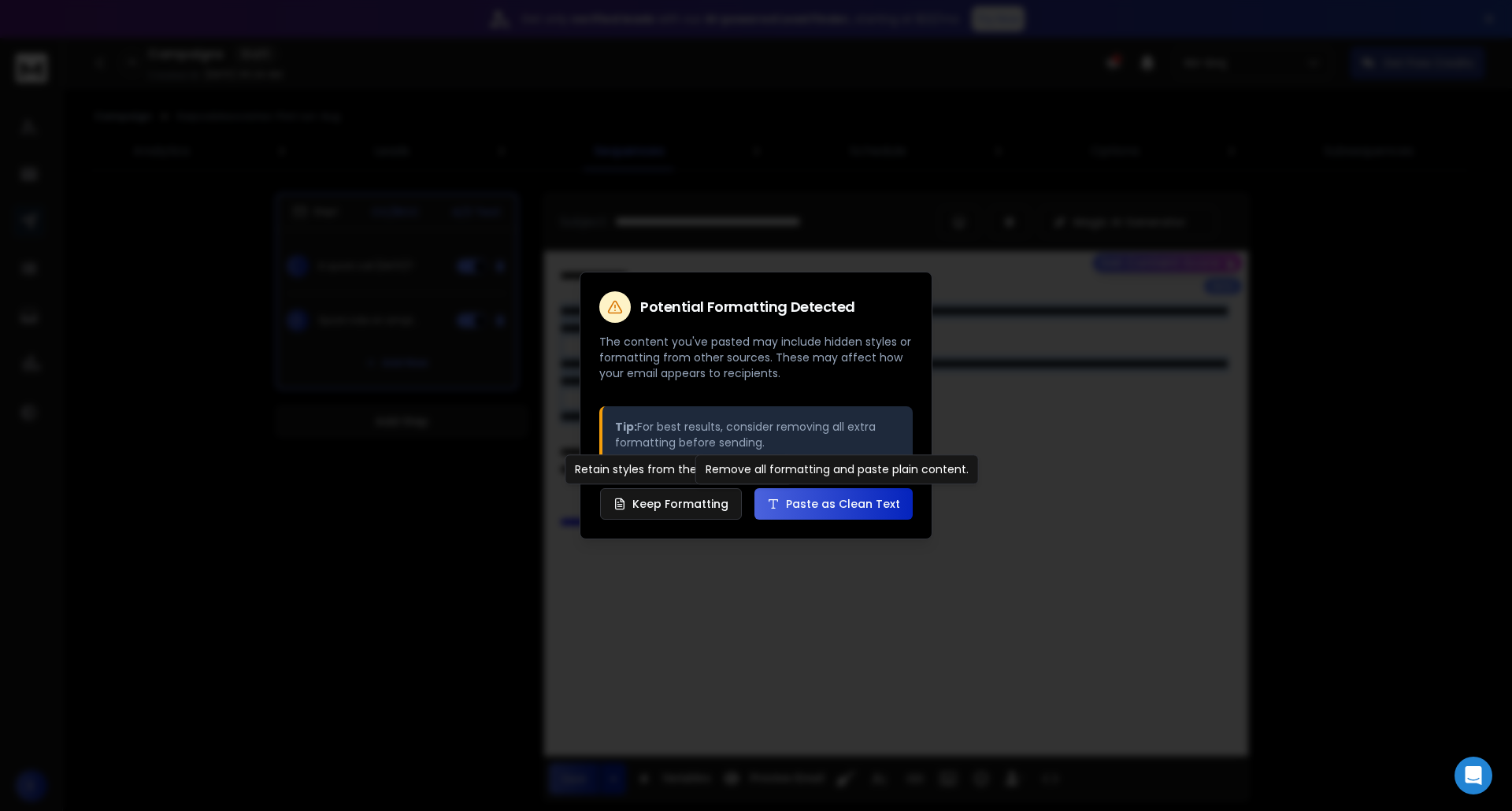
click at [854, 510] on button "Paste as Clean Text" at bounding box center [833, 504] width 158 height 32
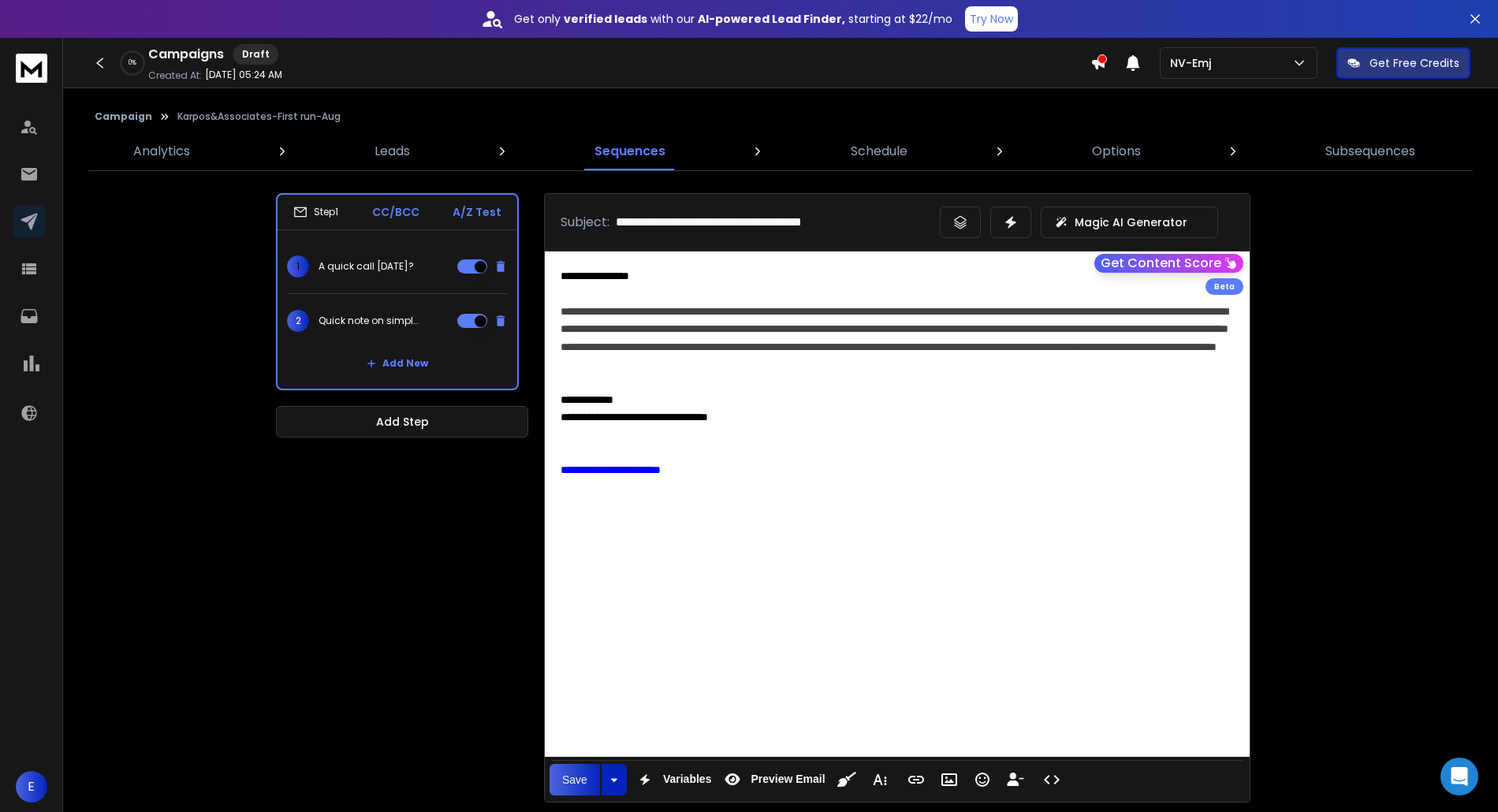
click at [369, 262] on p "A quick call [DATE]?" at bounding box center [366, 266] width 95 height 13
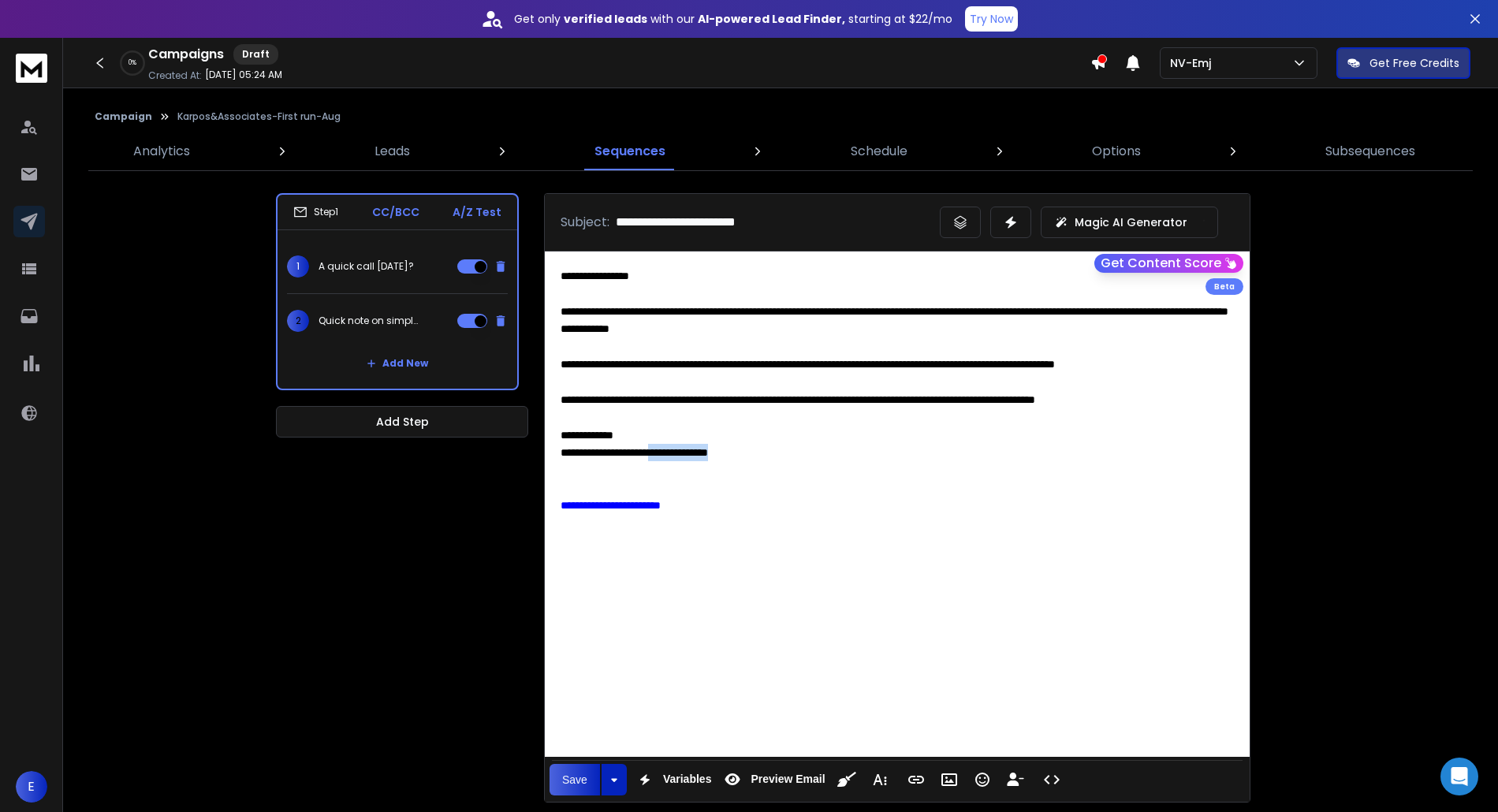
drag, startPoint x: 726, startPoint y: 449, endPoint x: 668, endPoint y: 452, distance: 58.1
click at [668, 452] on div "**********" at bounding box center [897, 452] width 673 height 18
copy span "**********"
click at [390, 315] on p "Quick note on simplifying your finances" at bounding box center [369, 320] width 101 height 13
type input "**********"
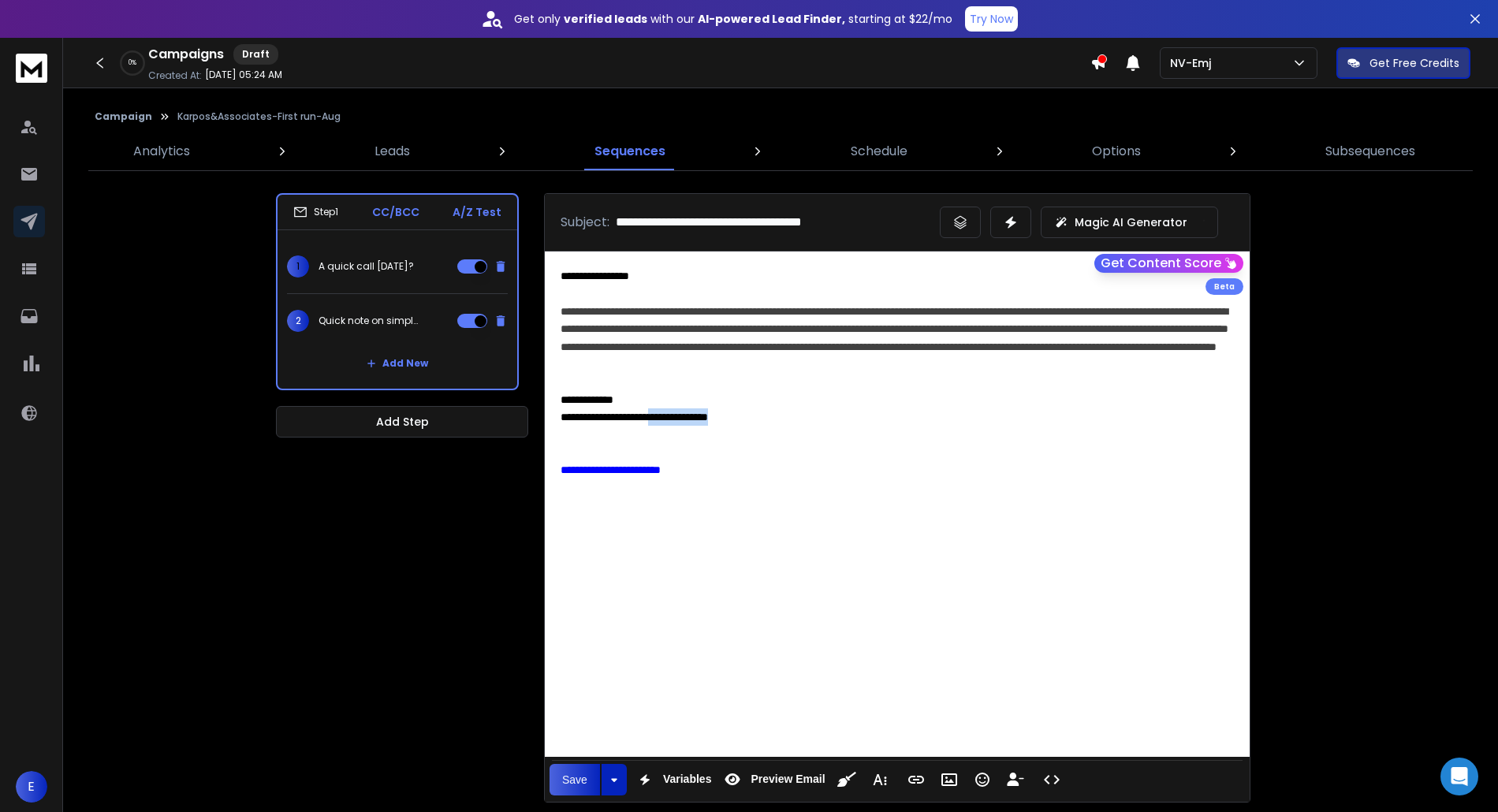
drag, startPoint x: 783, startPoint y: 419, endPoint x: 668, endPoint y: 420, distance: 115.0
click at [668, 420] on div "**********" at bounding box center [897, 416] width 673 height 18
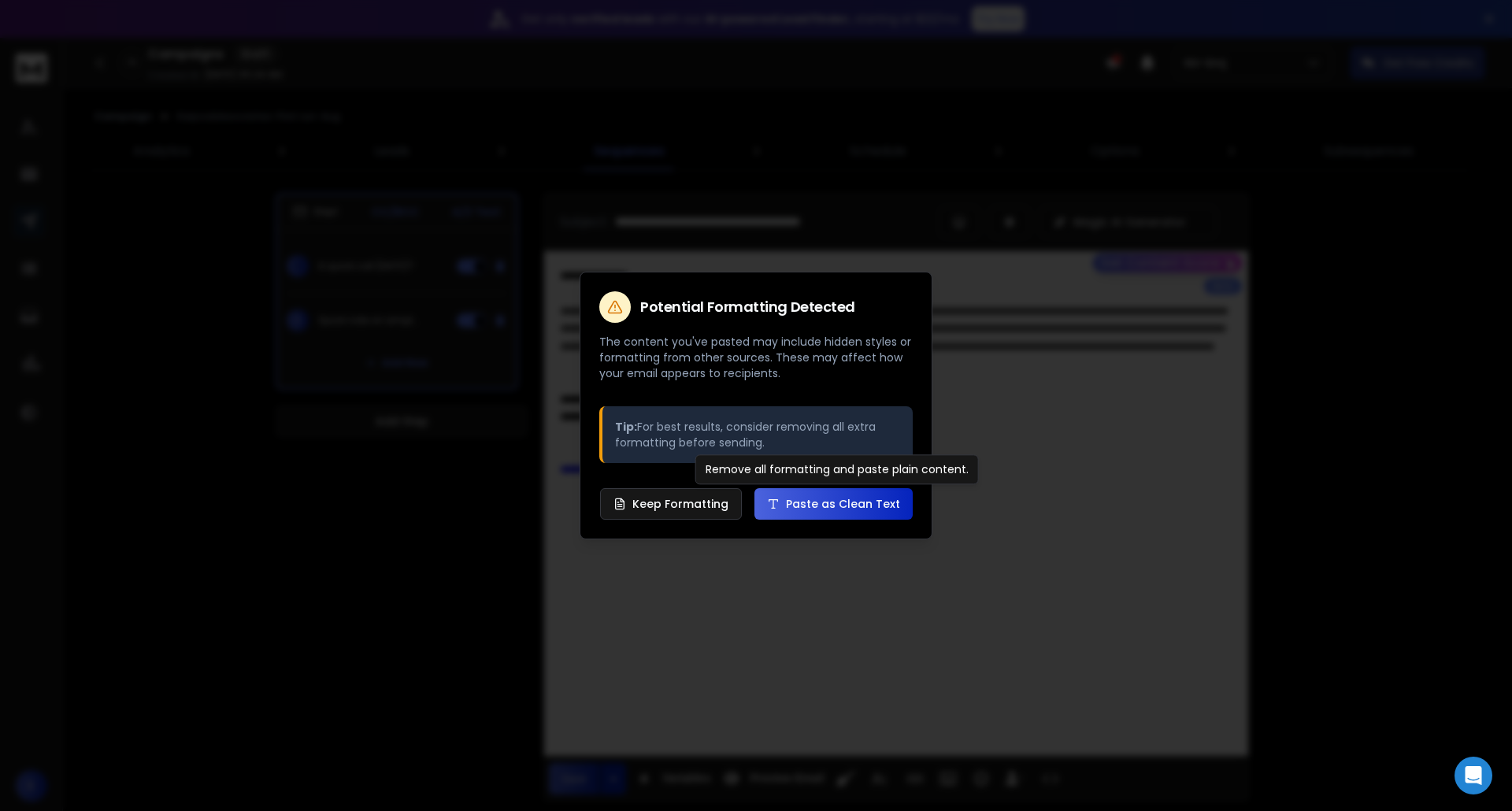
click at [804, 496] on button "Paste as Clean Text" at bounding box center [833, 504] width 158 height 32
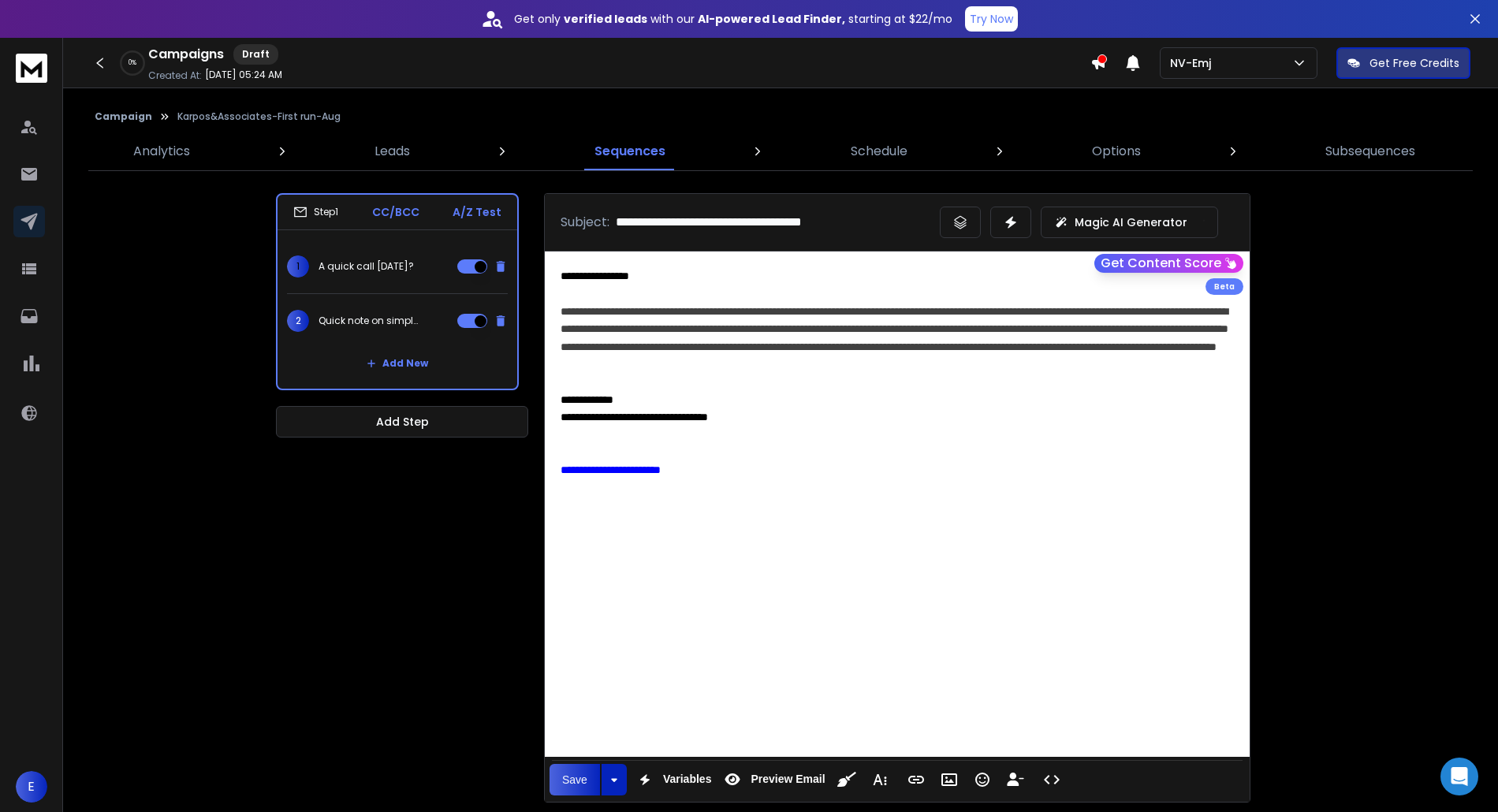
click at [1132, 331] on div "**********" at bounding box center [897, 338] width 672 height 71
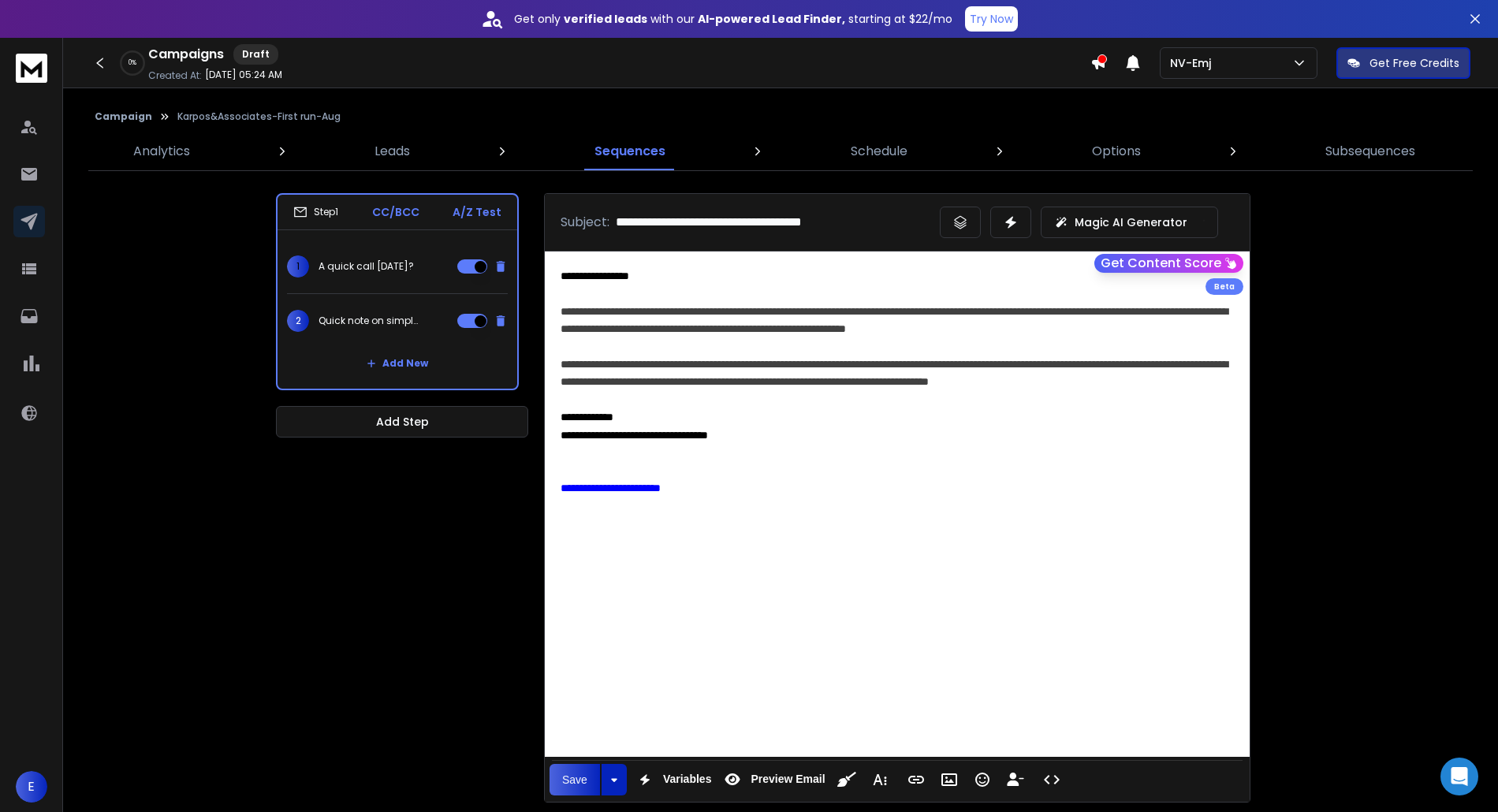
click at [1035, 363] on div "**********" at bounding box center [897, 373] width 672 height 35
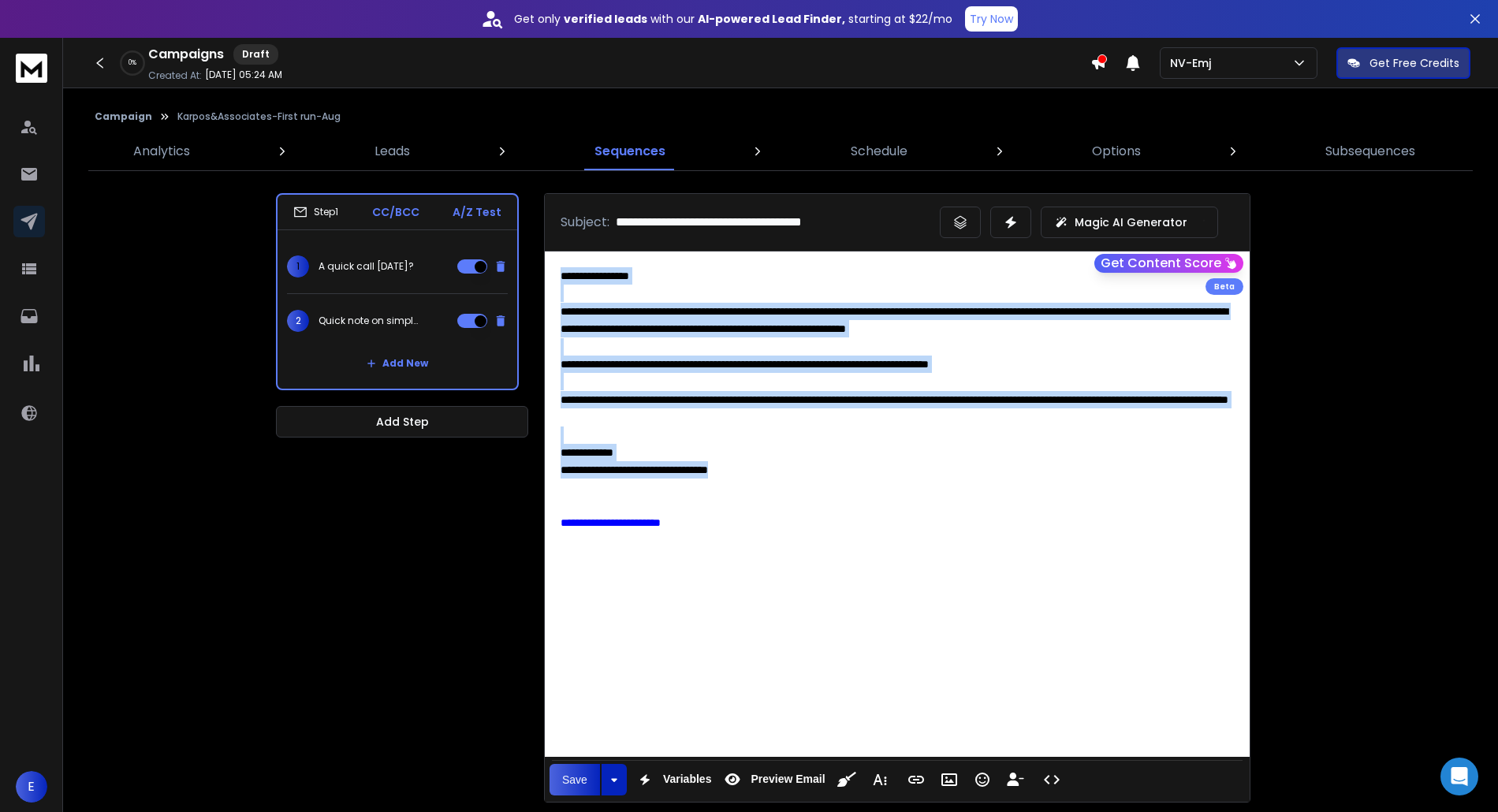
drag, startPoint x: 770, startPoint y: 479, endPoint x: 554, endPoint y: 268, distance: 302.0
click at [554, 268] on div "**********" at bounding box center [897, 504] width 705 height 505
click at [882, 782] on icon "button" at bounding box center [880, 779] width 19 height 19
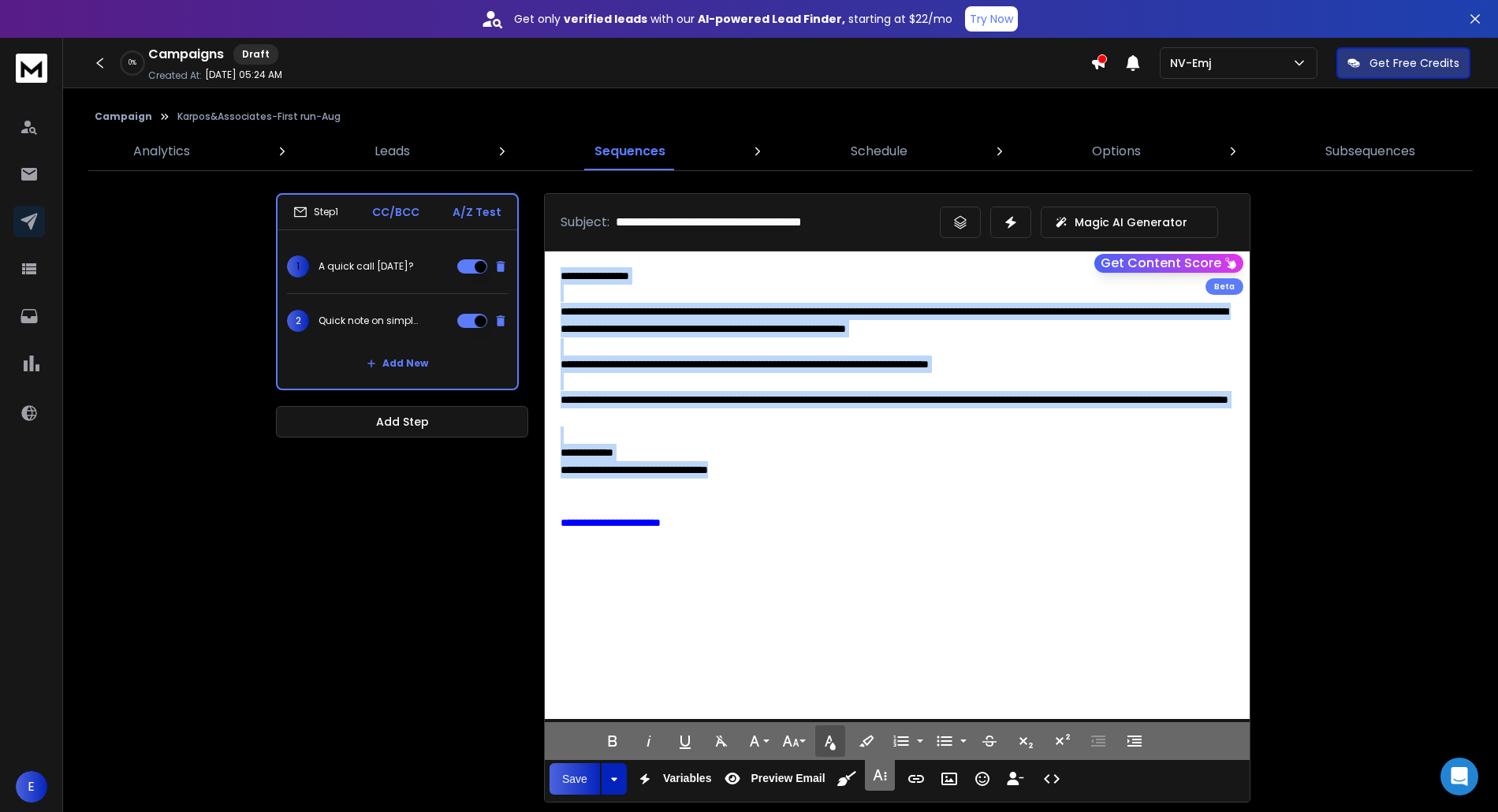
click at [831, 738] on icon "button" at bounding box center [830, 741] width 19 height 19
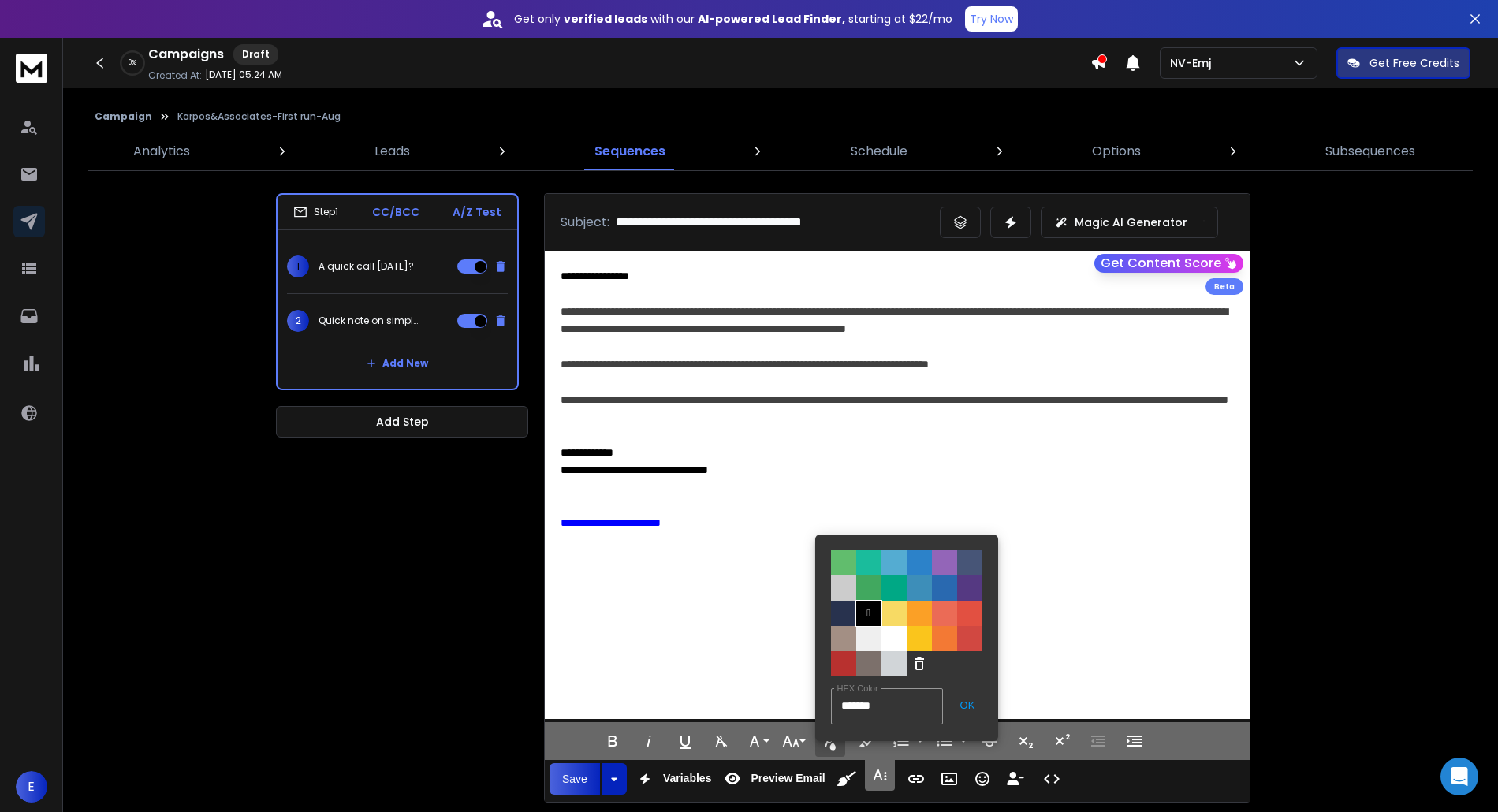
click at [875, 610] on span "" at bounding box center [869, 613] width 25 height 25
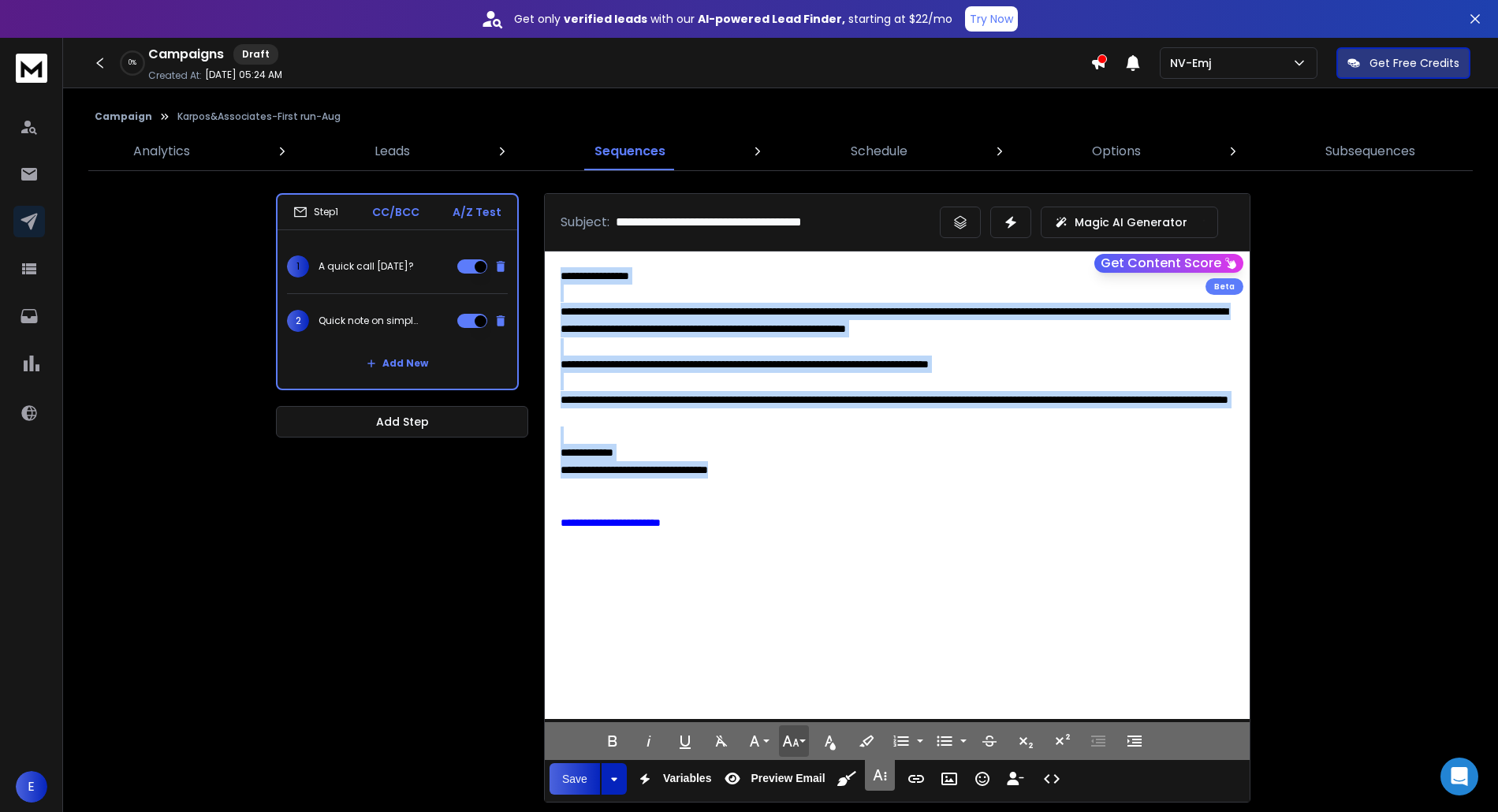
click at [789, 743] on icon "button" at bounding box center [790, 740] width 17 height 11
click at [820, 555] on link "14" at bounding box center [807, 555] width 57 height 23
click at [761, 736] on icon "button" at bounding box center [754, 741] width 19 height 19
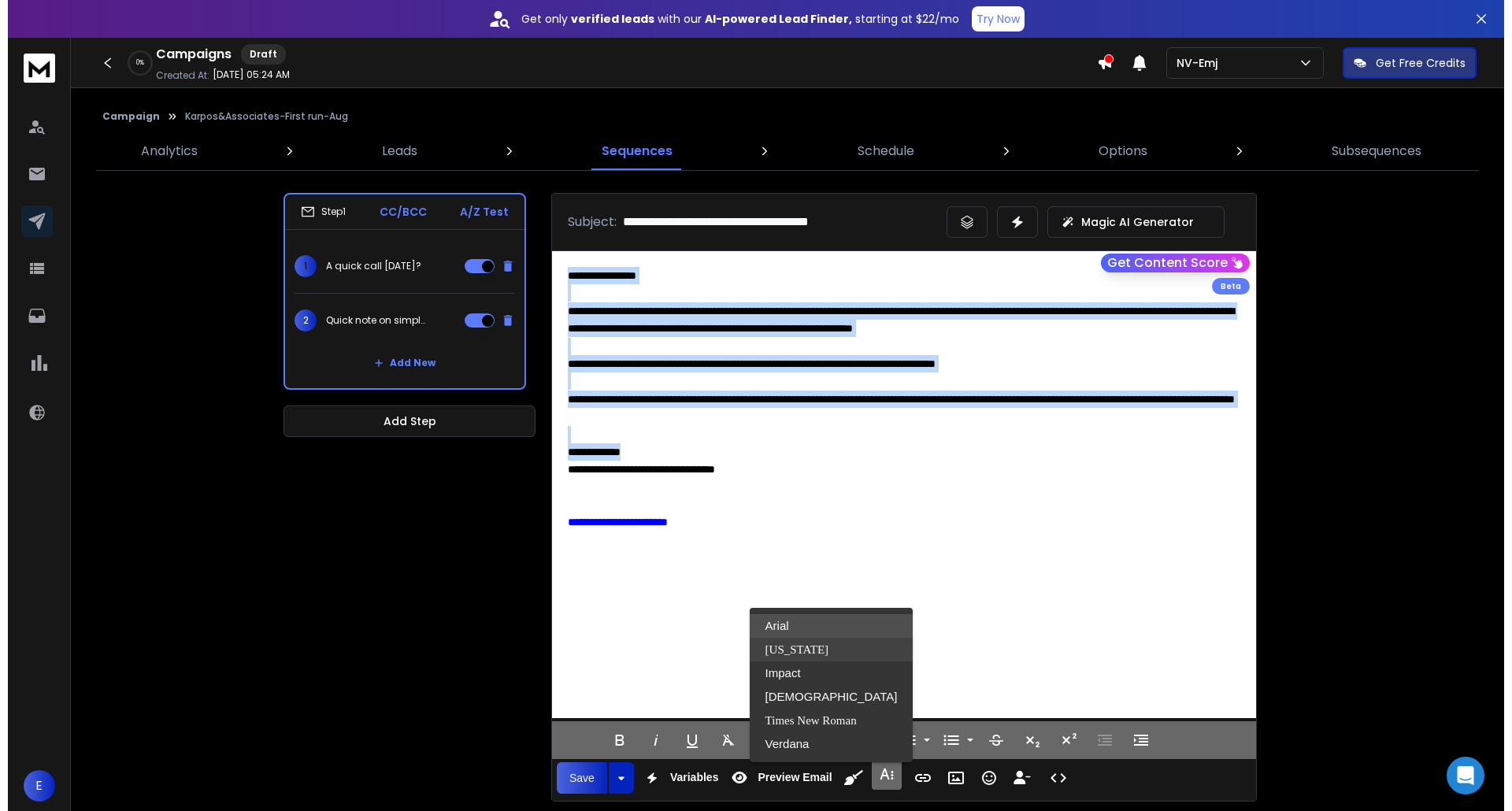
scroll to position [0, 0]
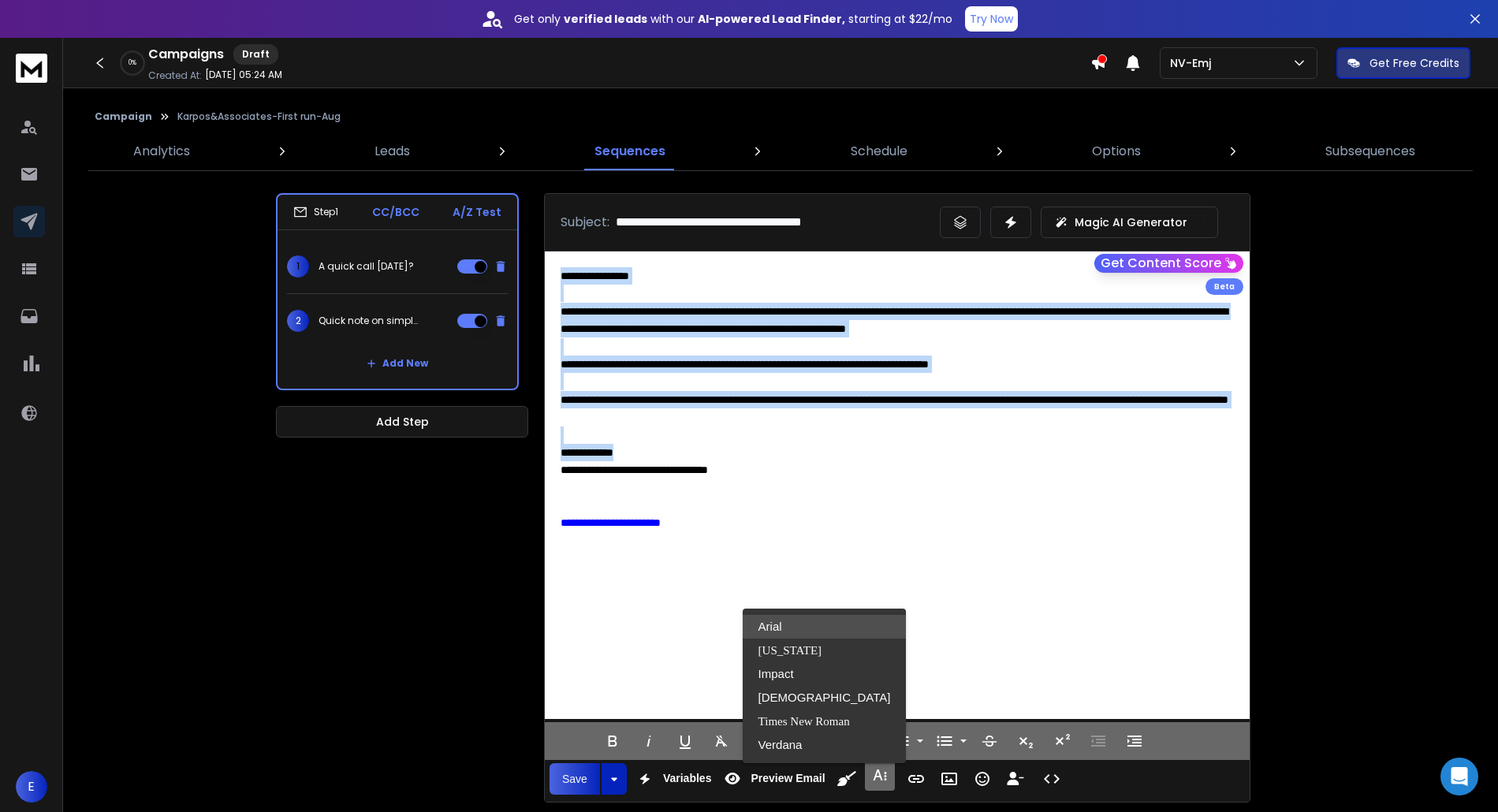
click at [777, 619] on link "Arial" at bounding box center [825, 626] width 164 height 23
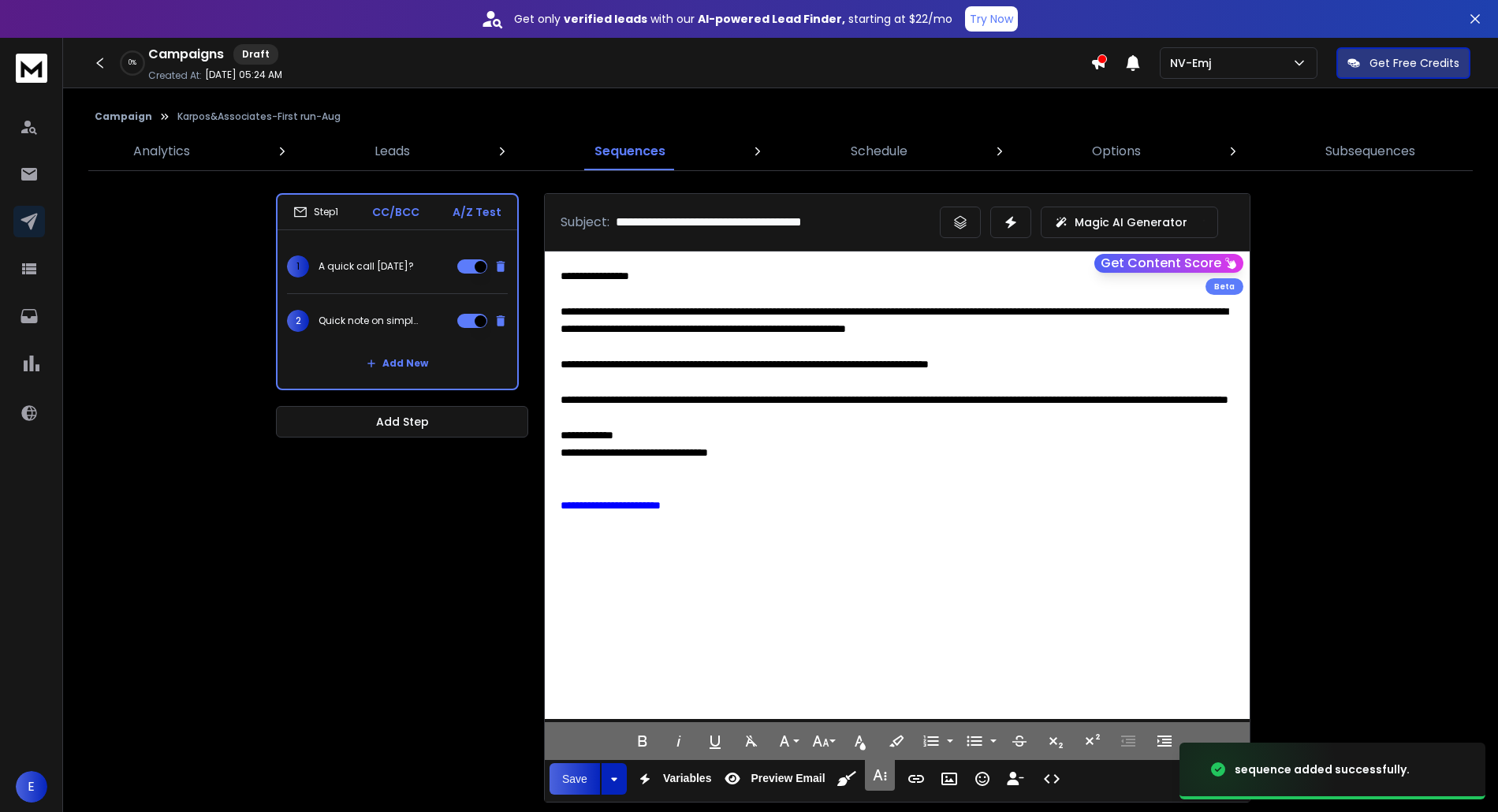
click at [883, 531] on div at bounding box center [897, 523] width 673 height 18
click at [861, 444] on div "**********" at bounding box center [897, 435] width 673 height 18
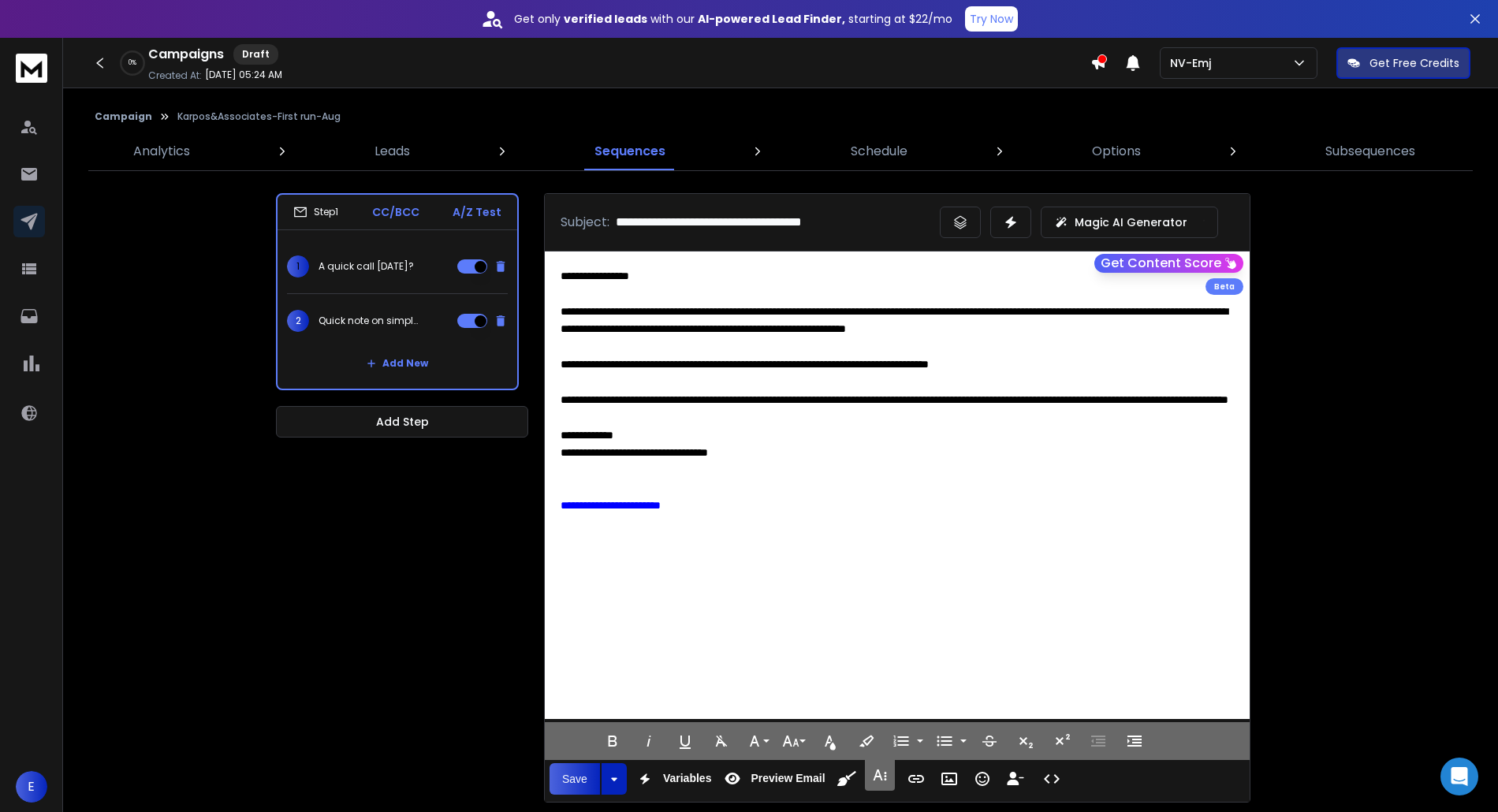
click at [777, 408] on div "**********" at bounding box center [897, 399] width 673 height 18
click at [1061, 360] on div "**********" at bounding box center [897, 364] width 673 height 18
click at [851, 155] on p "Schedule" at bounding box center [879, 151] width 57 height 19
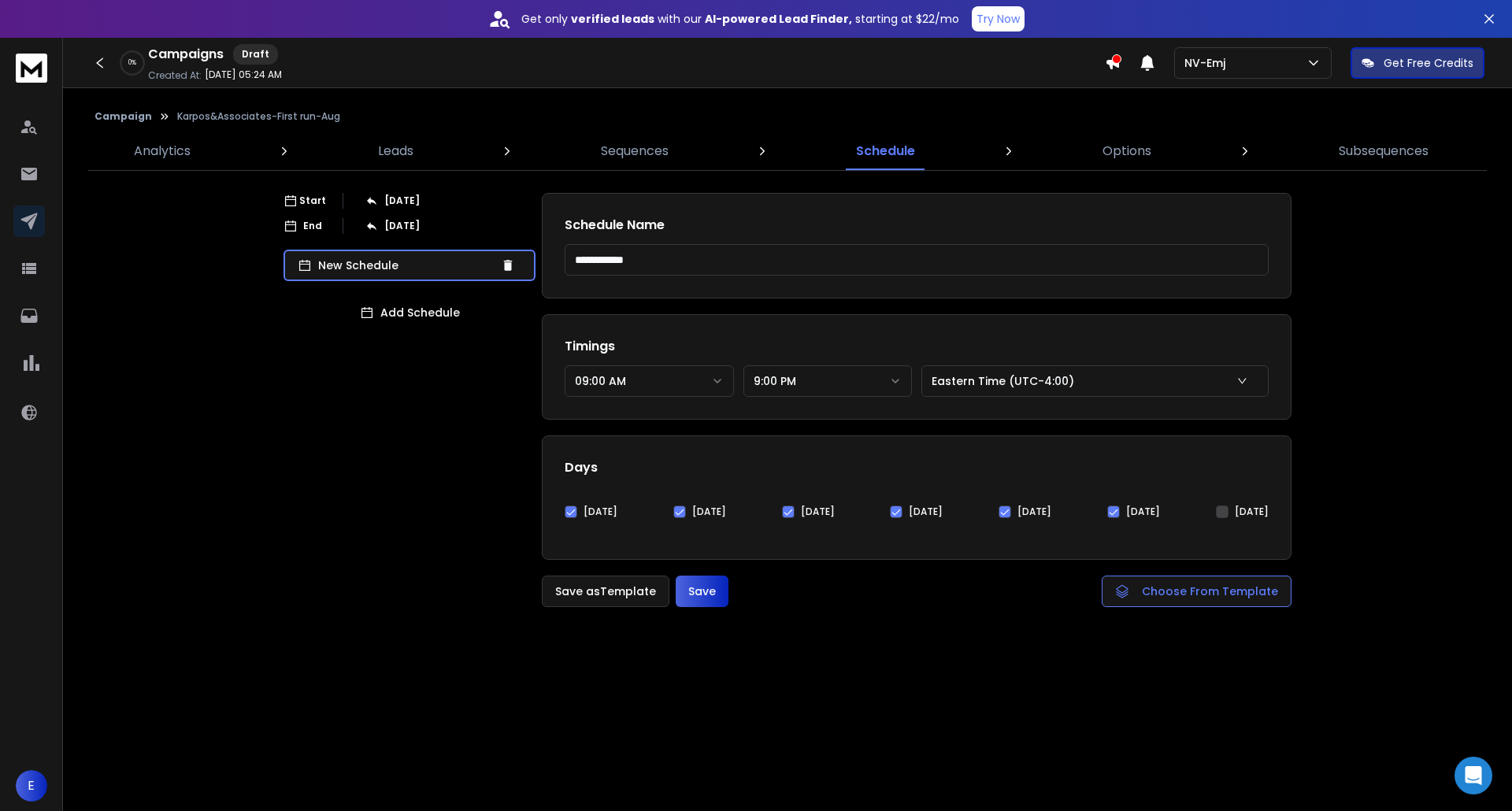
click at [419, 202] on p "[DATE]" at bounding box center [402, 200] width 35 height 13
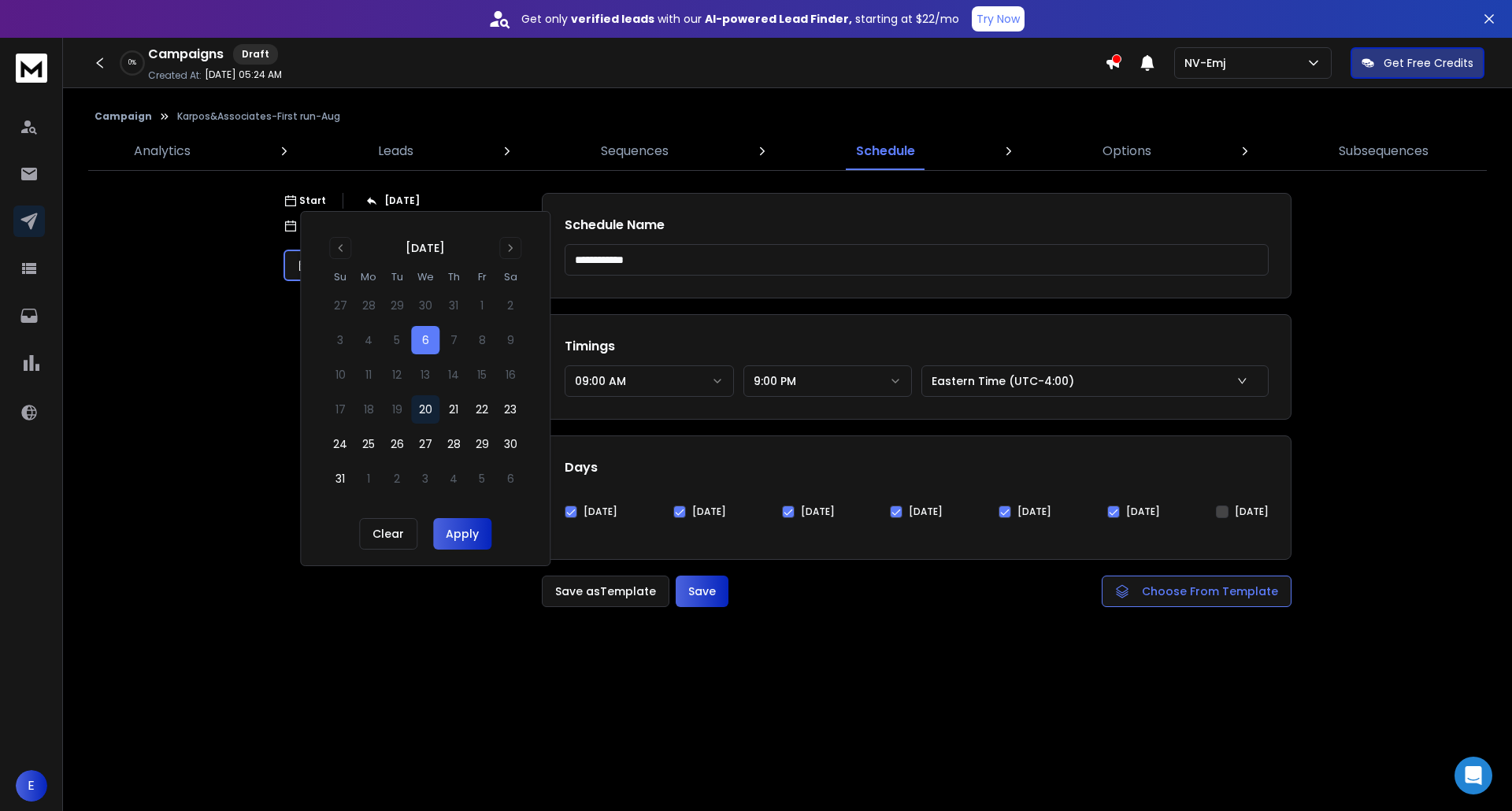
click at [432, 416] on button "20" at bounding box center [425, 409] width 28 height 28
click at [422, 407] on button "20" at bounding box center [425, 409] width 28 height 28
click at [449, 404] on button "21" at bounding box center [454, 409] width 28 height 28
click at [426, 410] on button "20" at bounding box center [425, 409] width 28 height 28
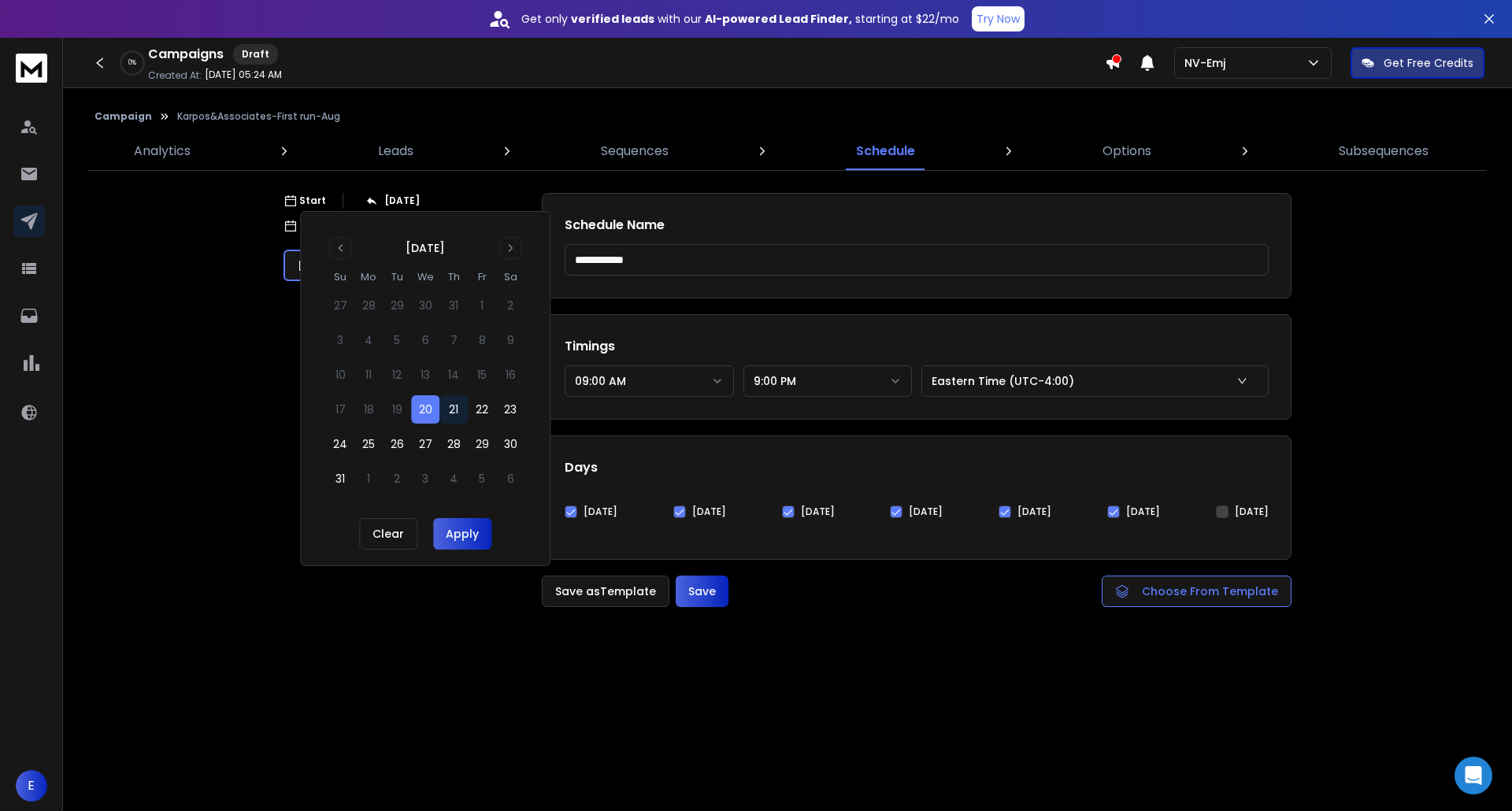
click at [460, 409] on button "21" at bounding box center [454, 409] width 28 height 28
click at [470, 536] on button "Apply" at bounding box center [462, 534] width 58 height 32
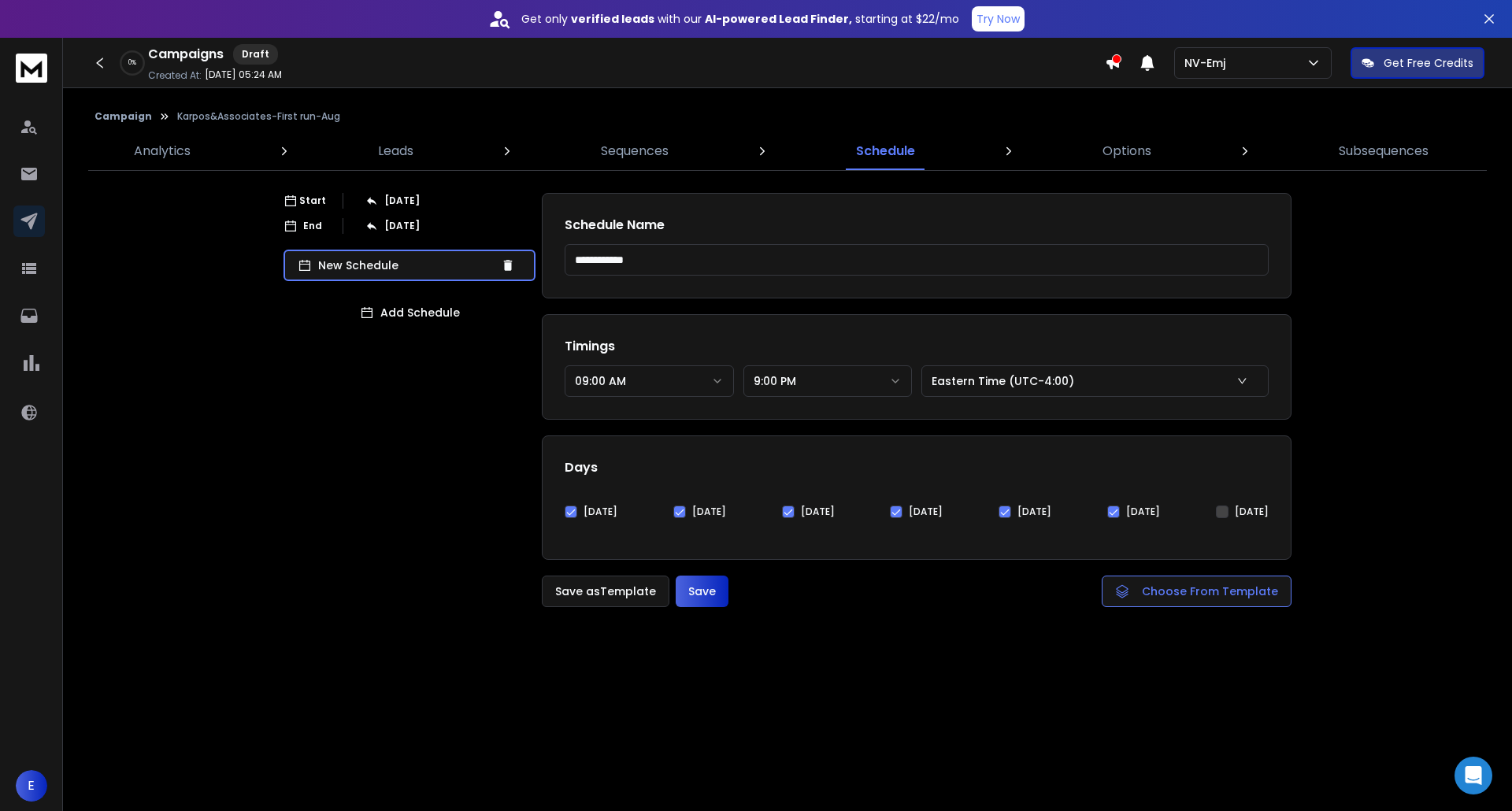
click at [419, 224] on p "[DATE]" at bounding box center [402, 226] width 35 height 13
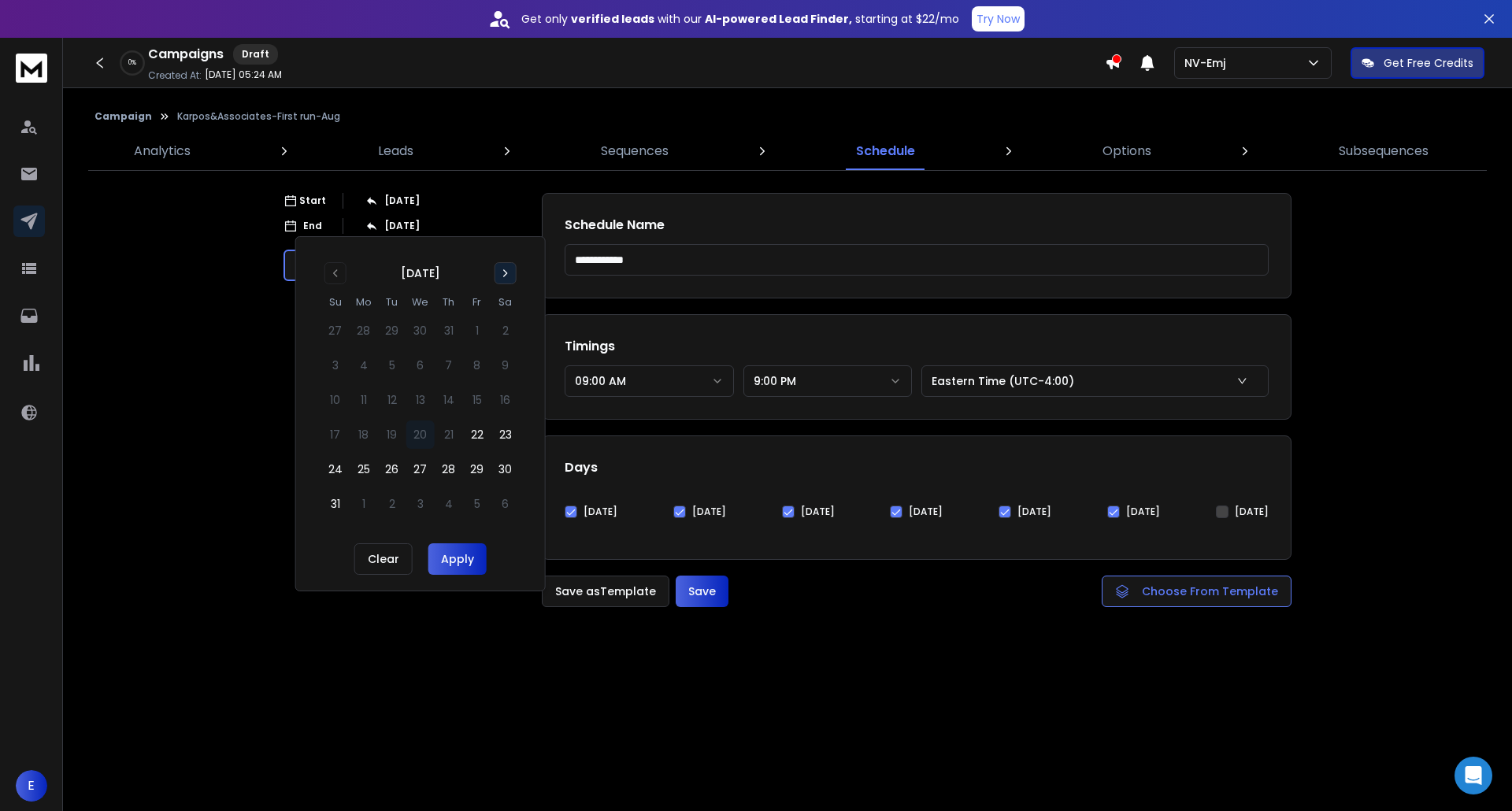
click at [505, 272] on icon "Go to next month" at bounding box center [505, 273] width 3 height 7
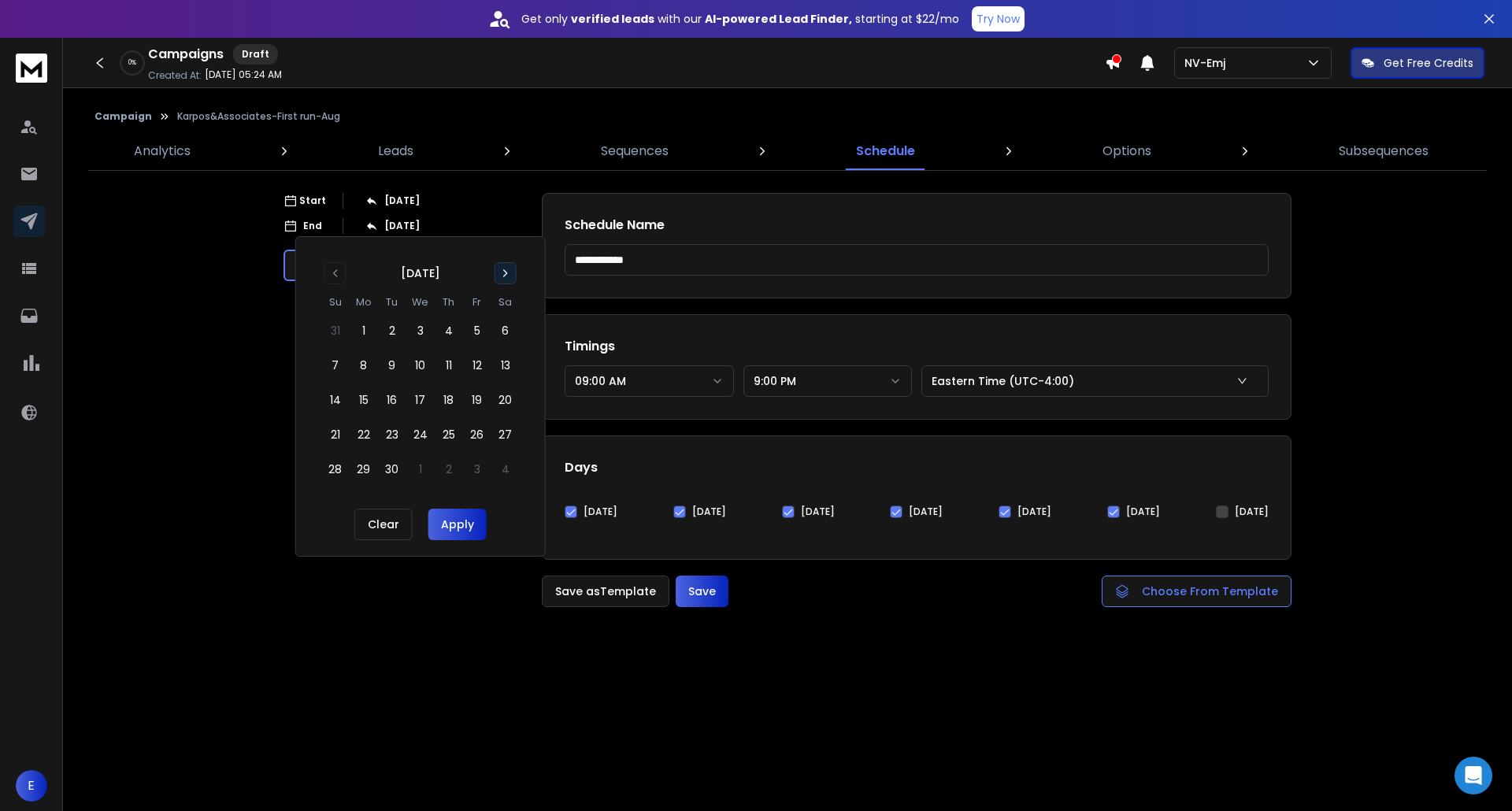
click at [505, 272] on icon "Go to next month" at bounding box center [505, 273] width 3 height 7
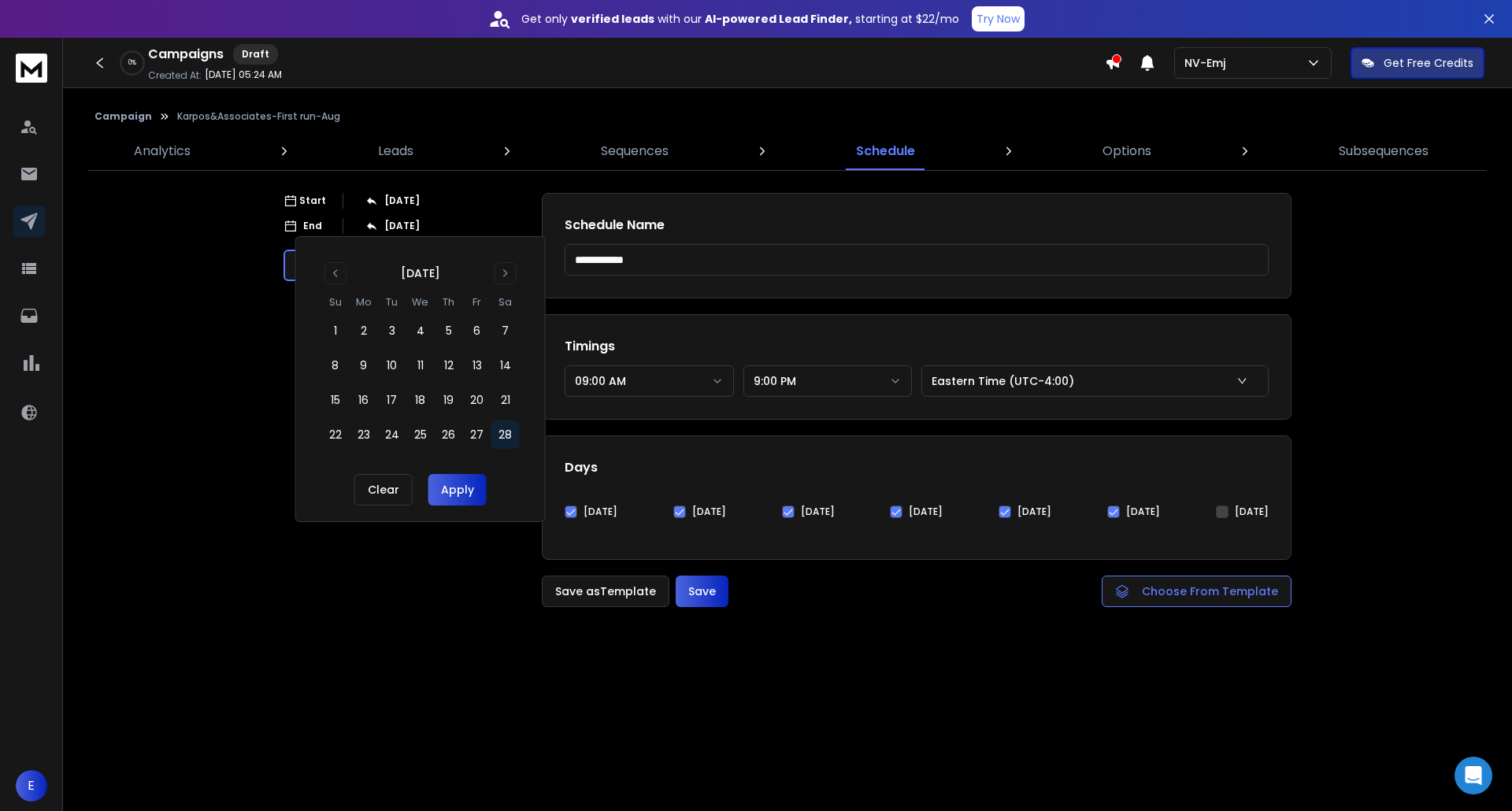
click at [508, 438] on button "28" at bounding box center [505, 434] width 28 height 28
click at [455, 500] on button "Apply" at bounding box center [458, 489] width 58 height 32
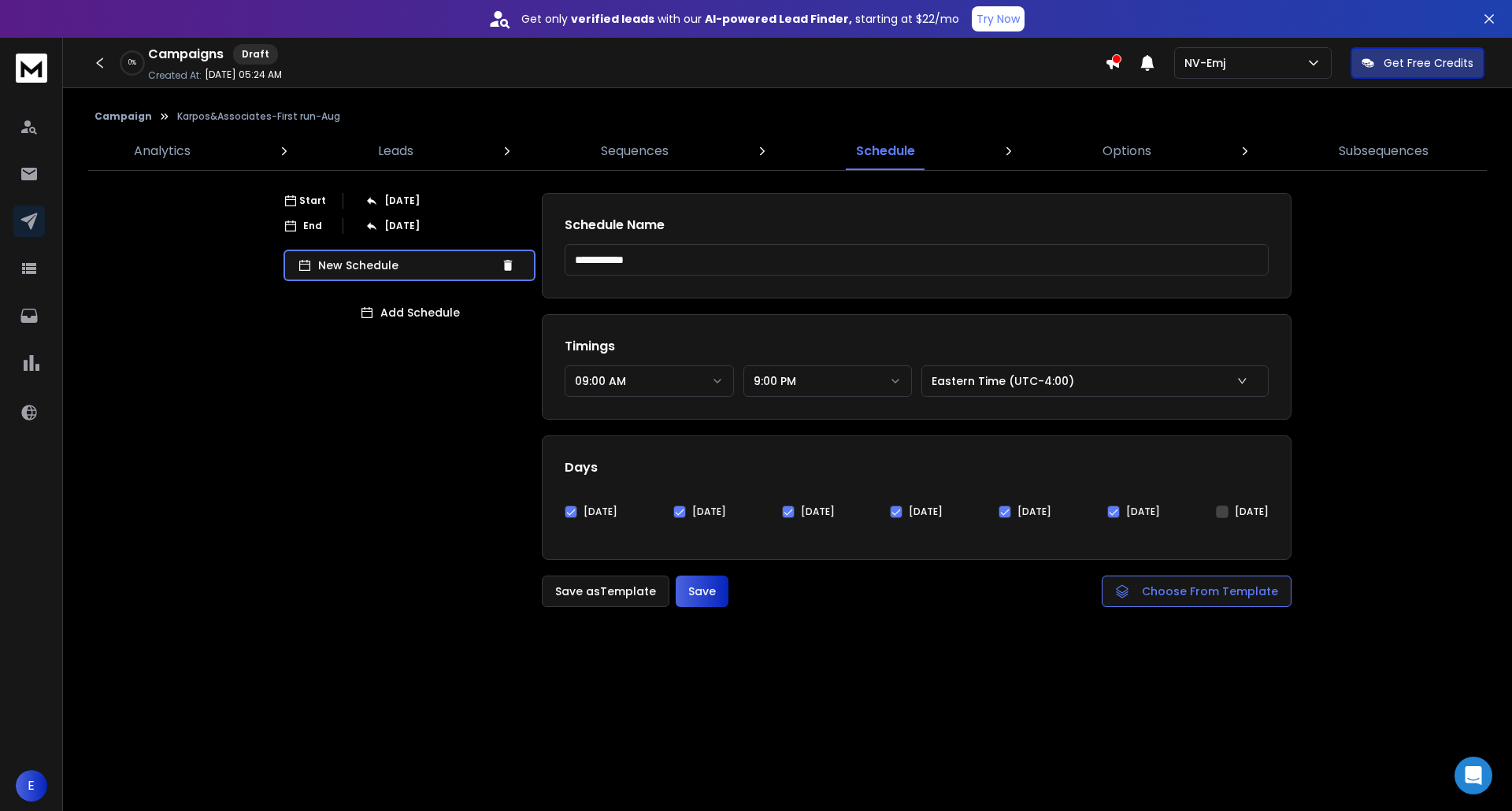
click at [704, 596] on button "Save" at bounding box center [702, 591] width 53 height 32
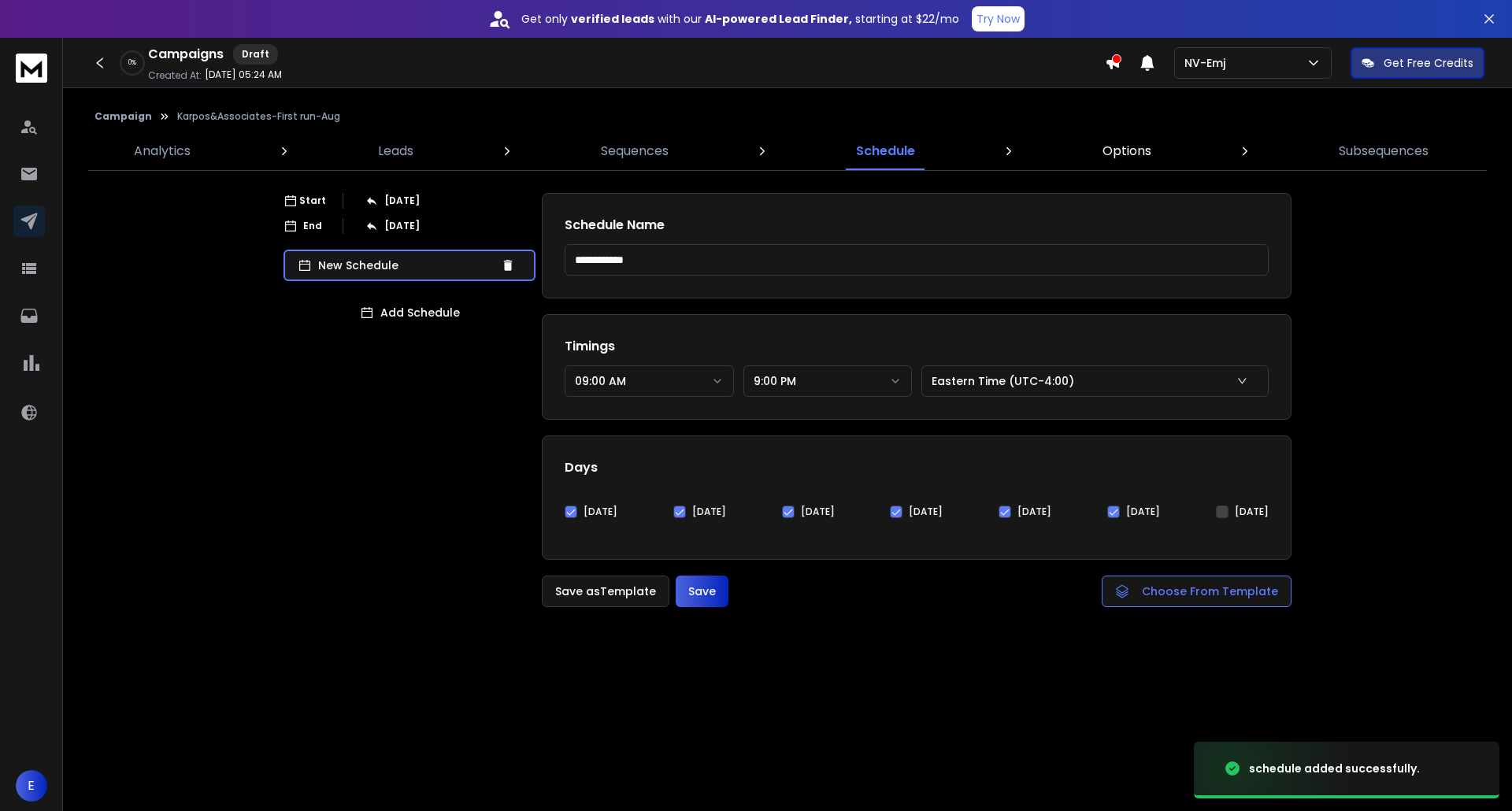
click at [1128, 155] on p "Options" at bounding box center [1127, 151] width 48 height 19
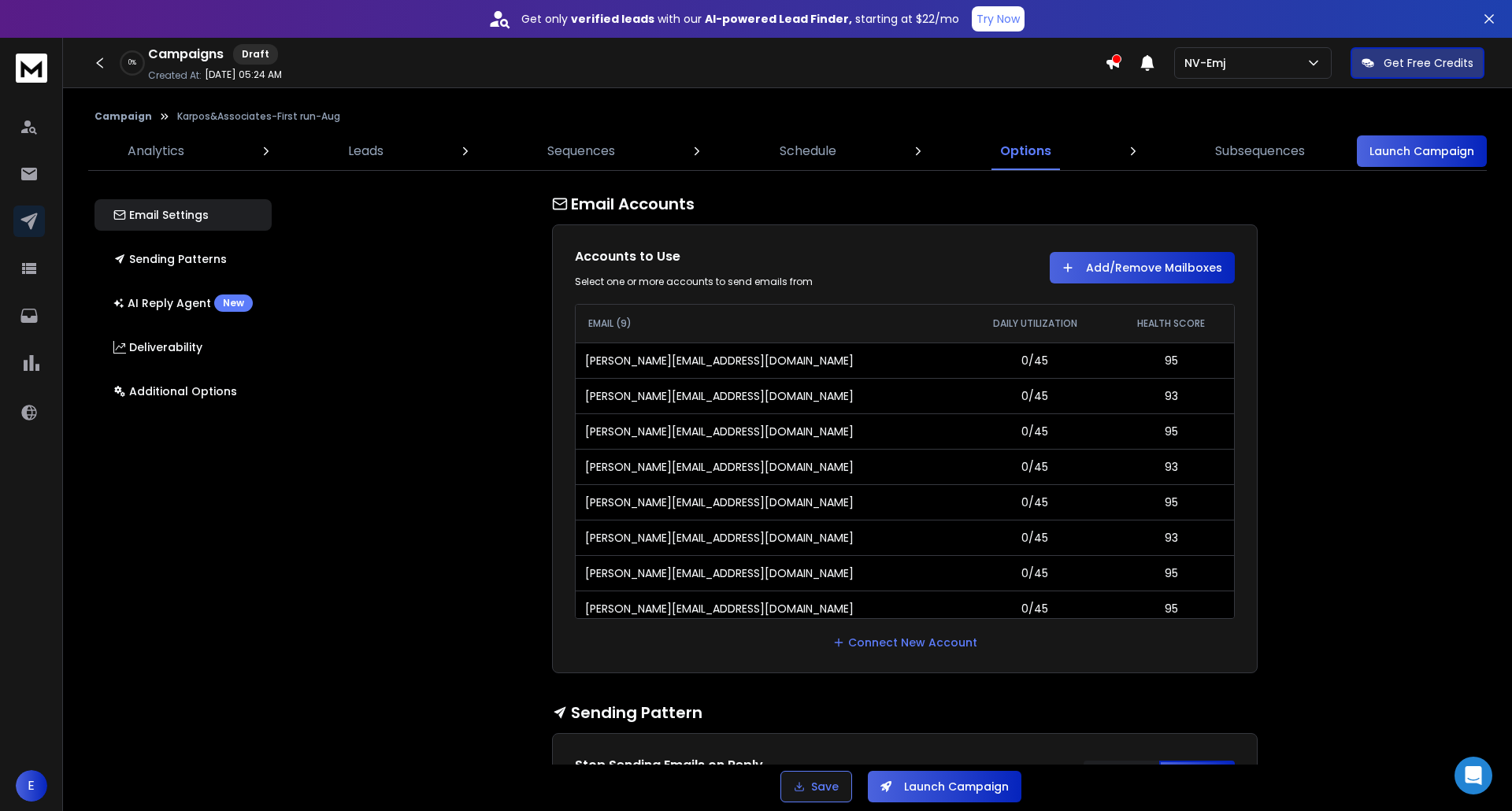
click at [1138, 262] on button "Add/Remove Mailboxes" at bounding box center [1141, 268] width 185 height 32
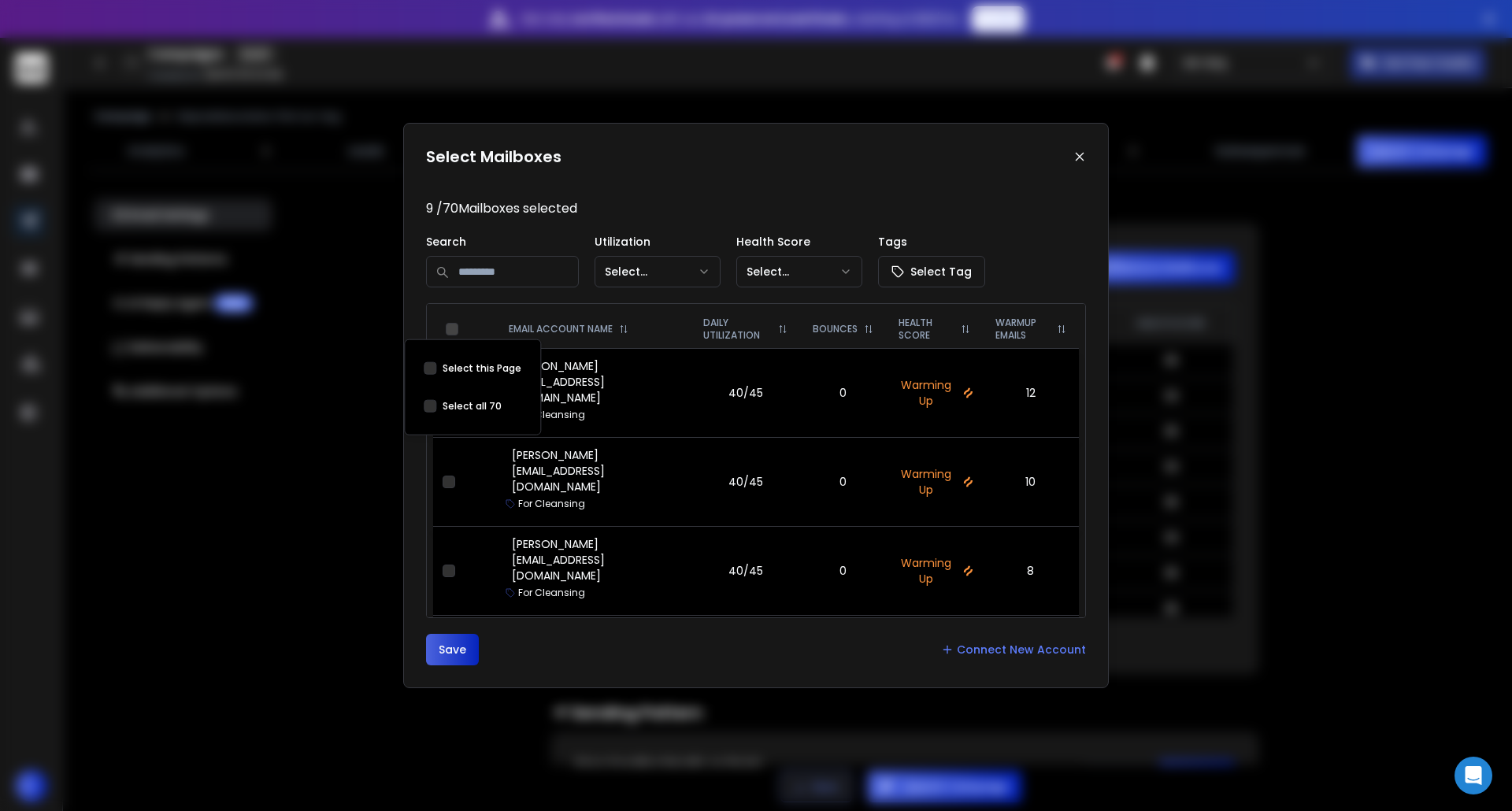
click at [429, 406] on button "Select this Page" at bounding box center [429, 406] width 13 height 13
click at [526, 274] on input at bounding box center [502, 271] width 153 height 32
paste input "**********"
type input "**********"
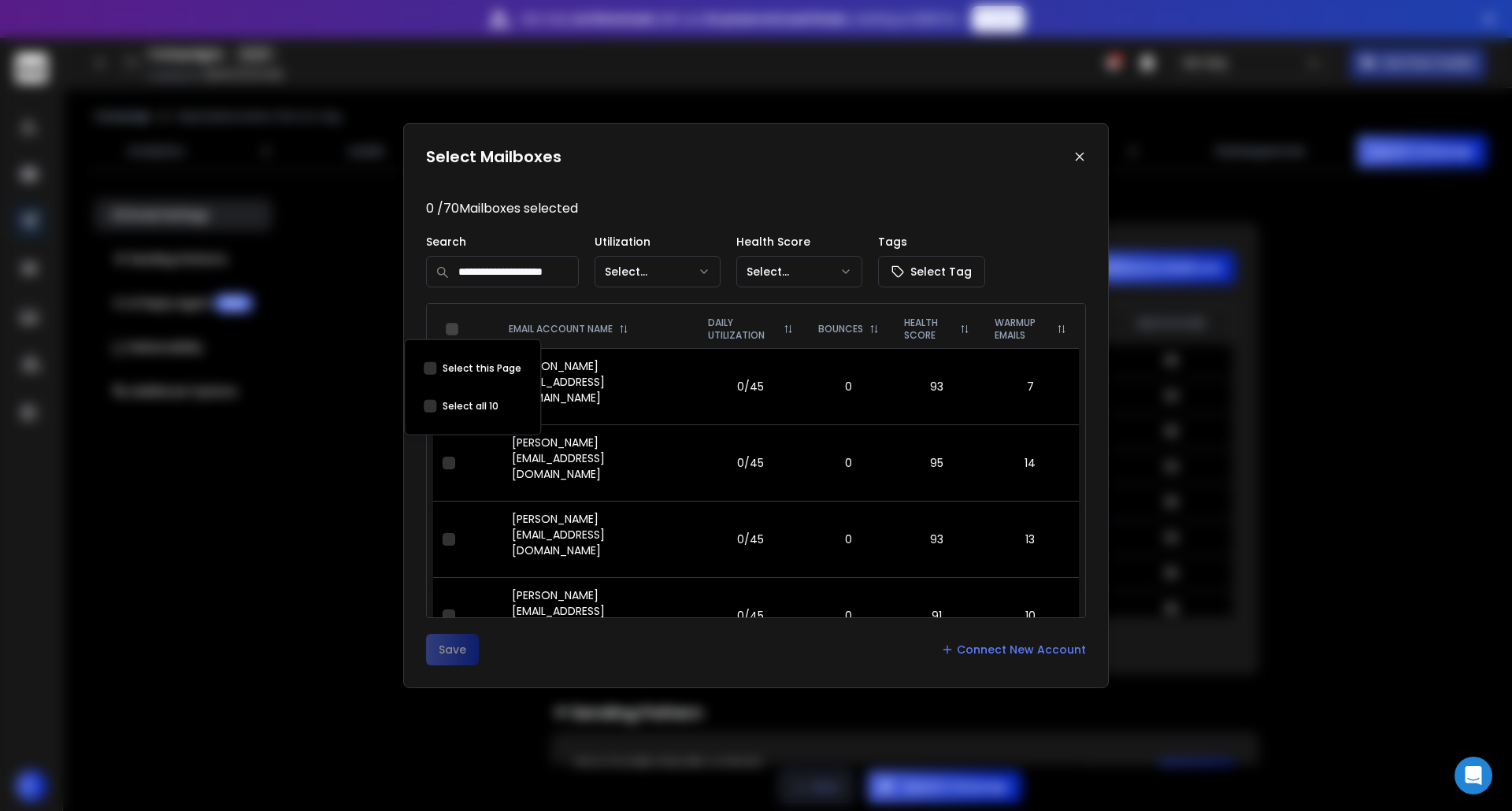
click at [431, 408] on button "Select this Page" at bounding box center [429, 406] width 13 height 13
click at [457, 646] on button "Save" at bounding box center [452, 650] width 53 height 32
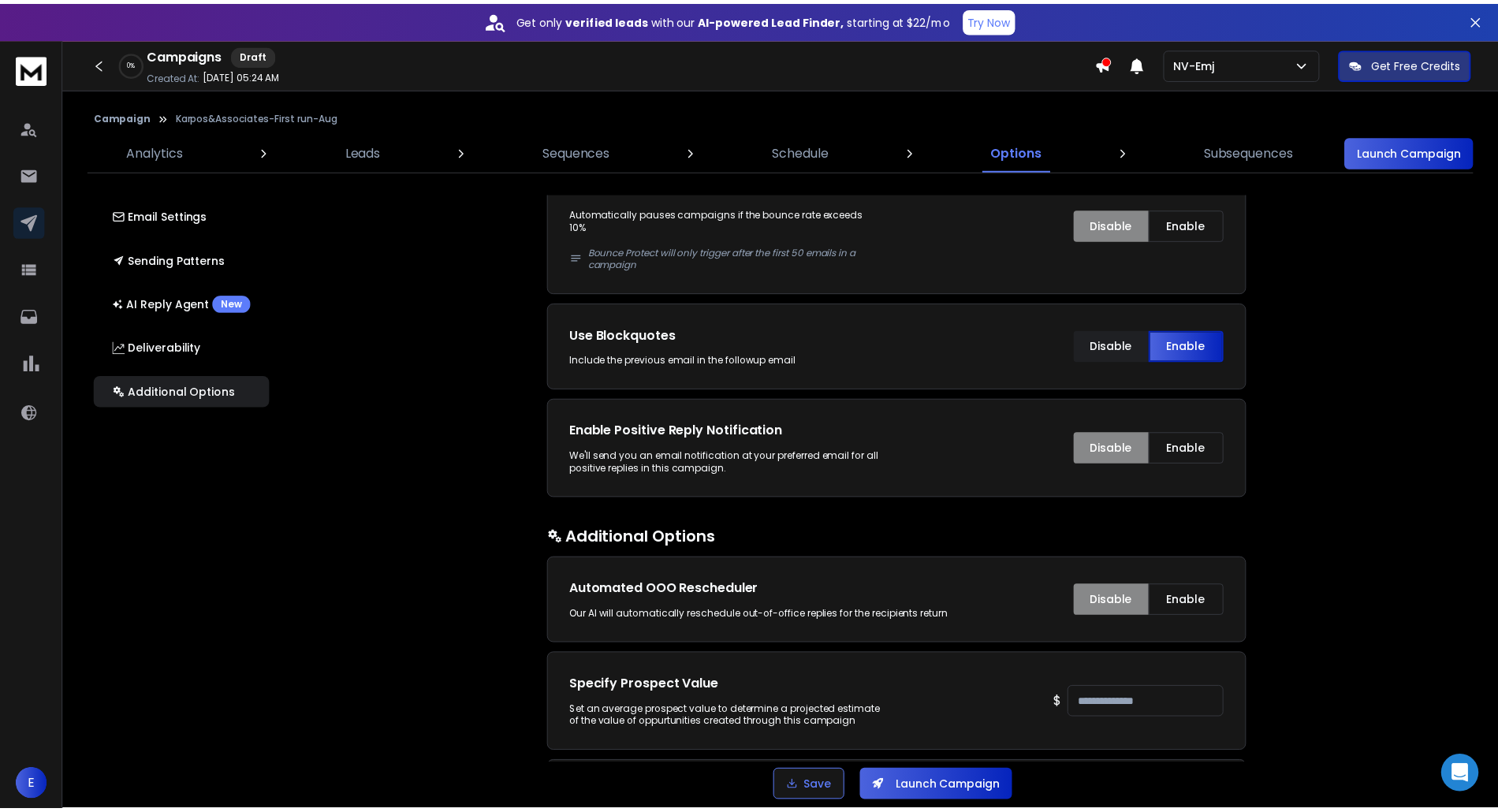
scroll to position [2973, 0]
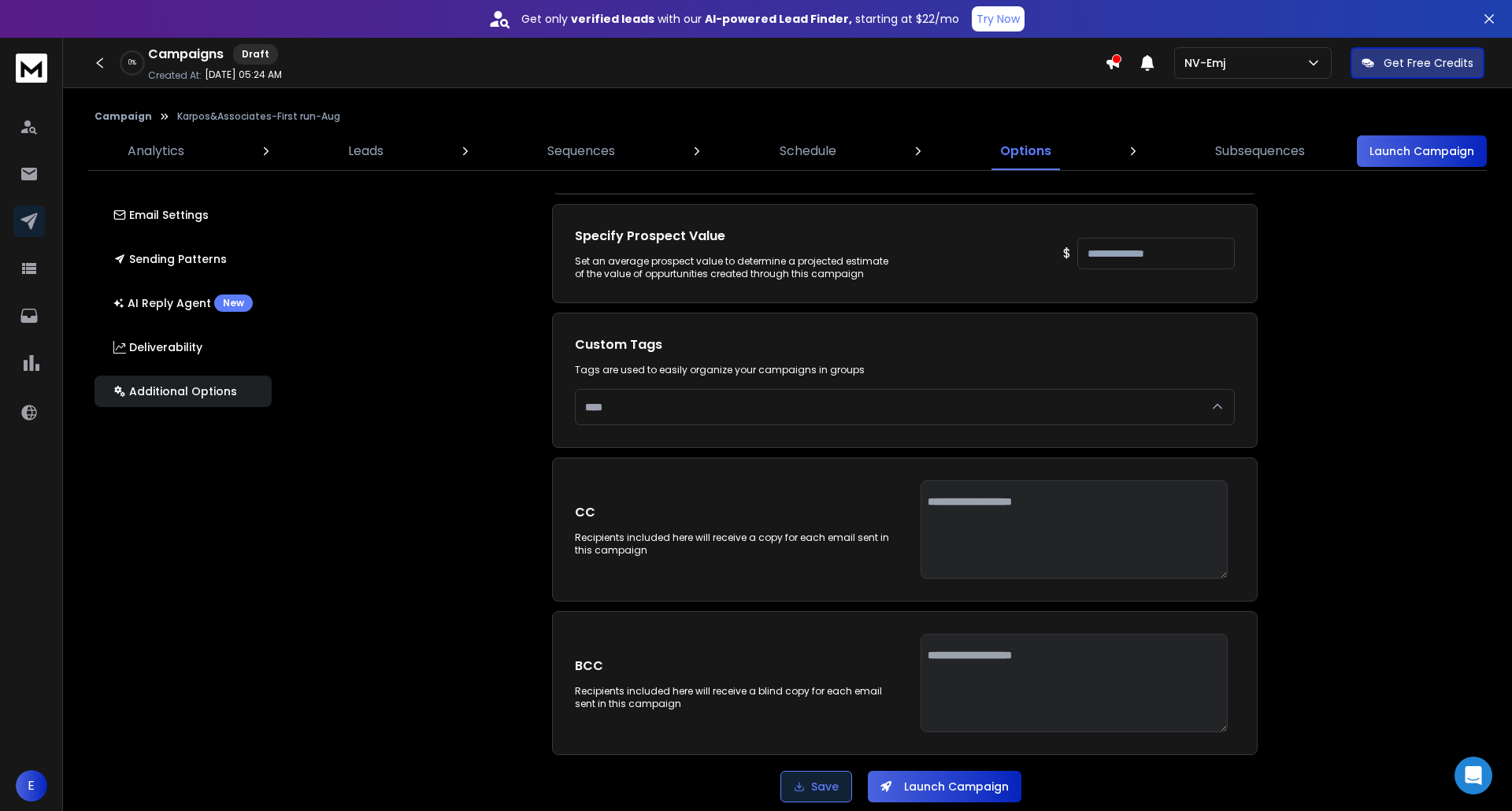
click at [816, 776] on button "Save" at bounding box center [816, 787] width 72 height 32
drag, startPoint x: 344, startPoint y: 116, endPoint x: 173, endPoint y: 112, distance: 171.0
click at [173, 112] on div "Campaign Karpos&Associates-First run-Aug" at bounding box center [788, 116] width 1398 height 25
copy p "Karpos&Associates-First run-Aug"
click at [159, 151] on p "Analytics" at bounding box center [156, 151] width 57 height 19
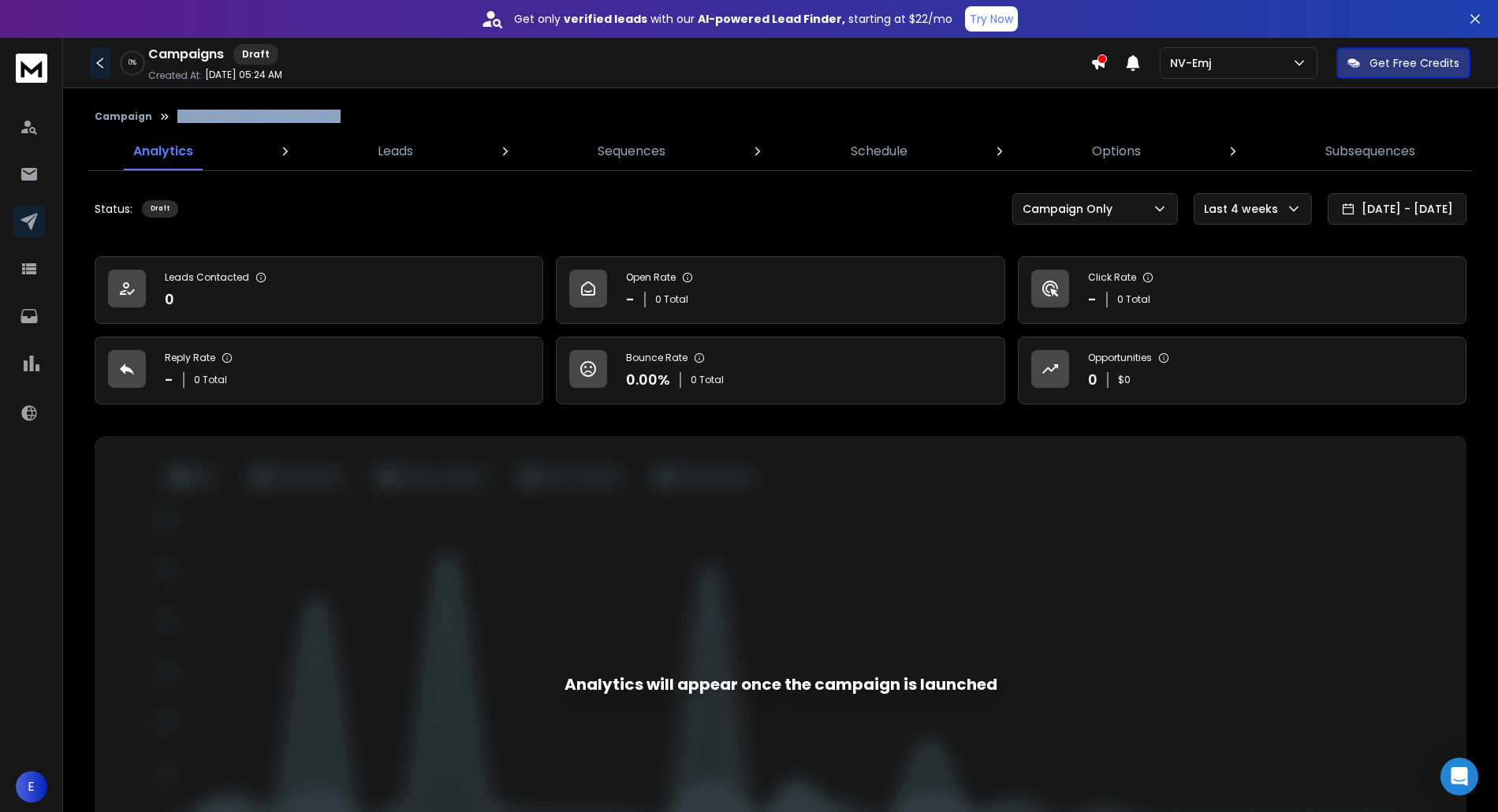
drag, startPoint x: 96, startPoint y: 59, endPoint x: 103, endPoint y: 74, distance: 16.6
click at [96, 60] on icon at bounding box center [100, 63] width 14 height 14
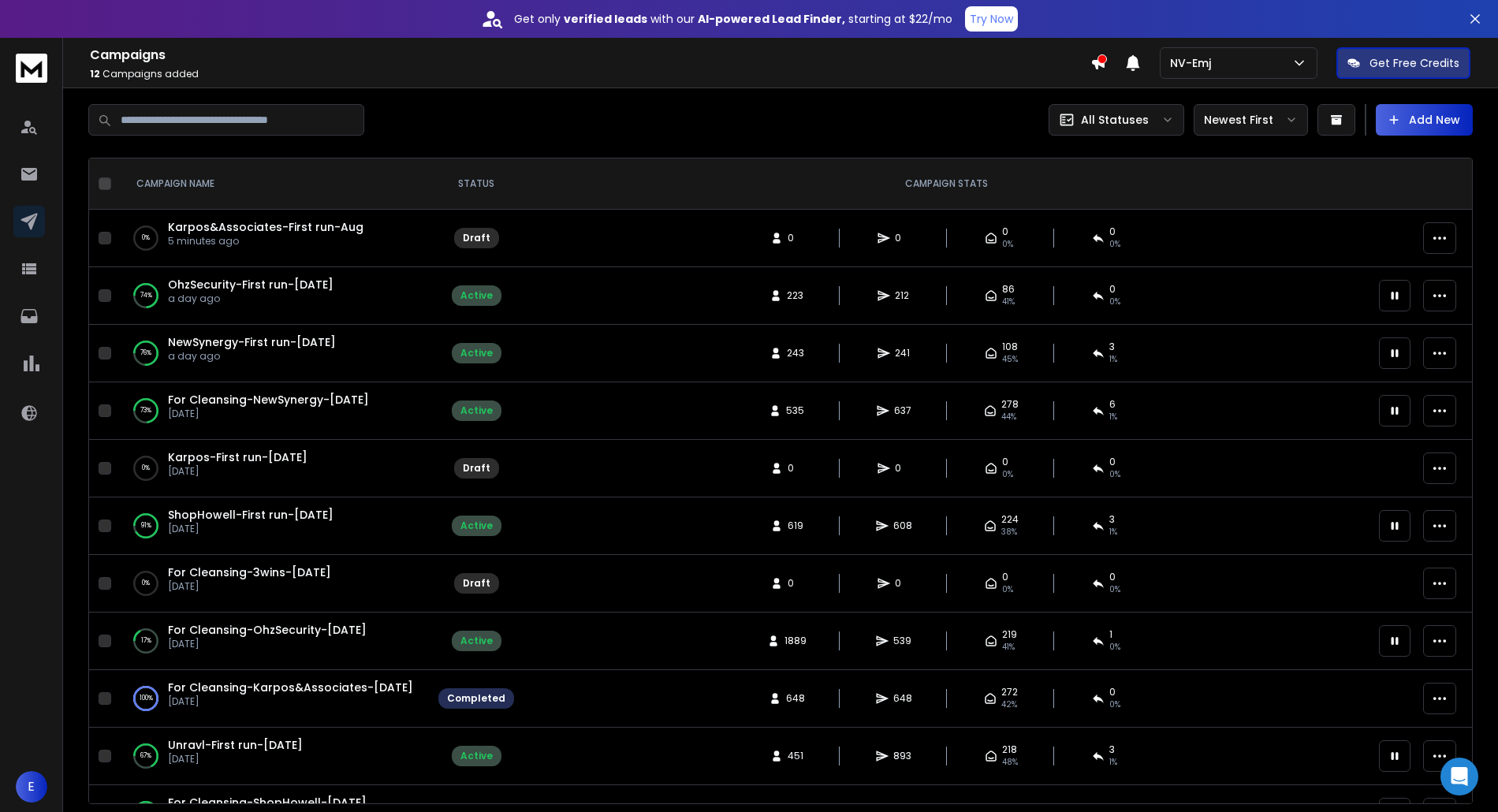
click at [1434, 240] on button "button" at bounding box center [1439, 238] width 33 height 32
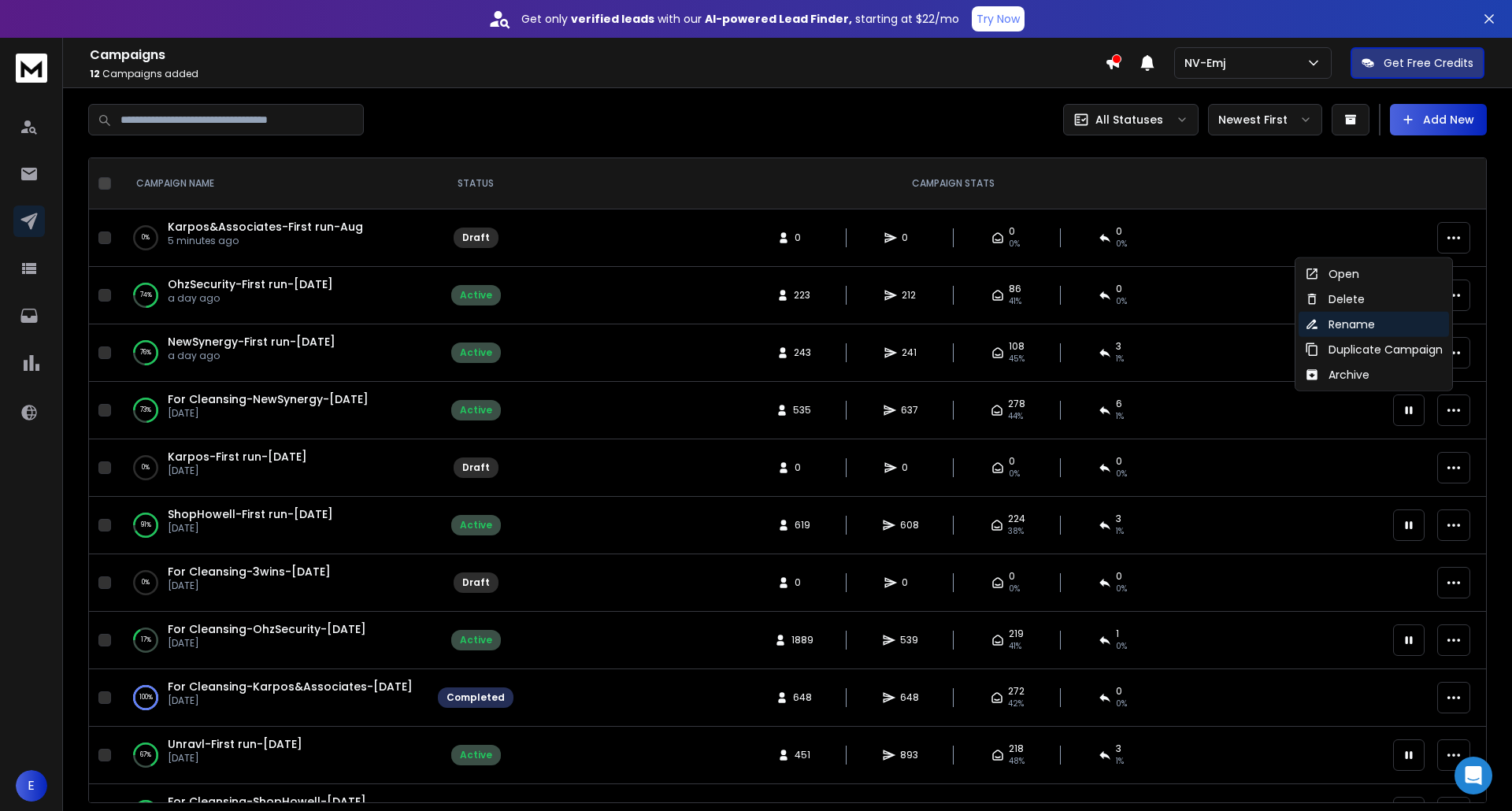
click at [1393, 319] on div "Rename" at bounding box center [1373, 324] width 150 height 25
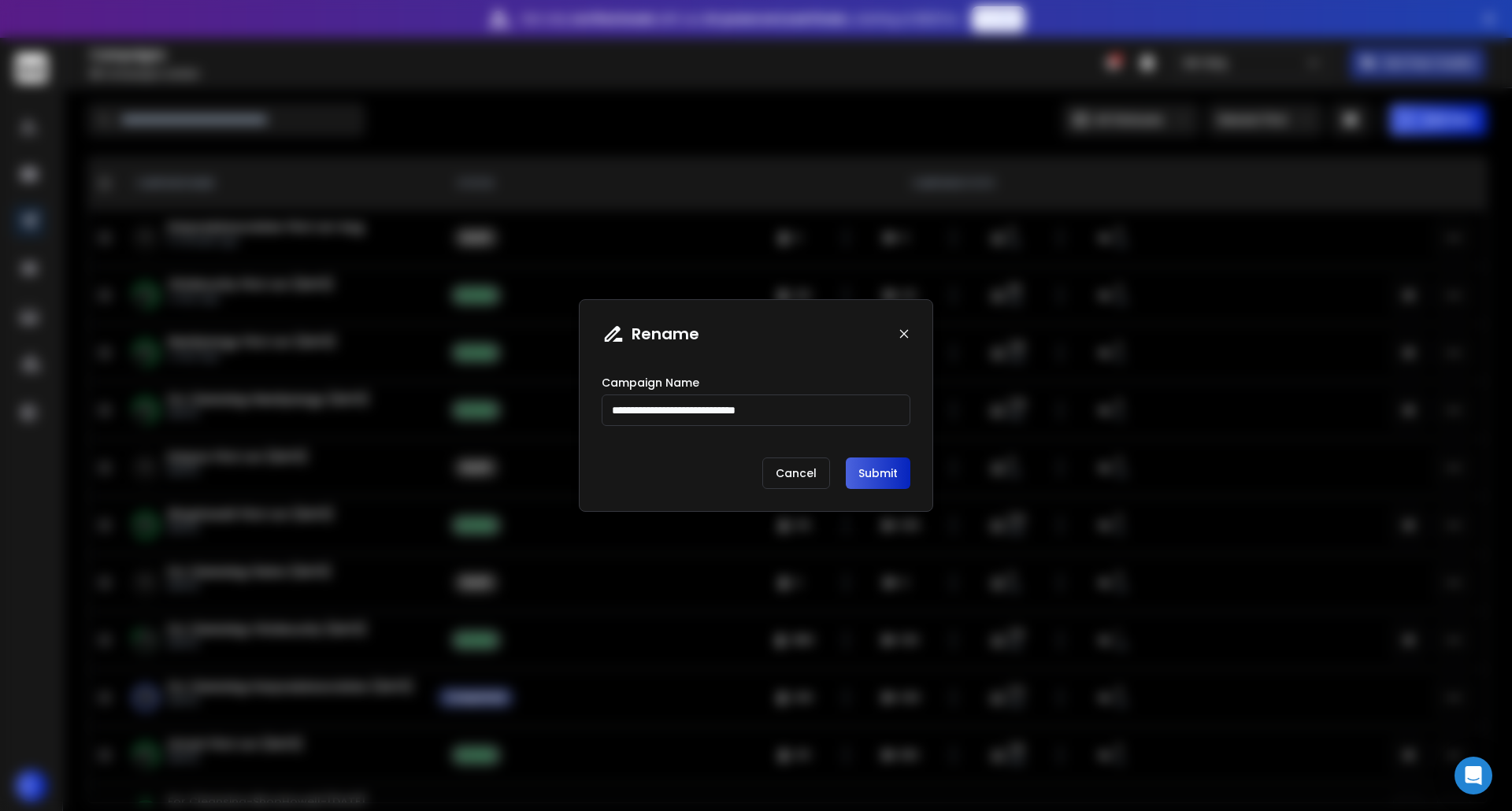
click at [833, 416] on input "**********" at bounding box center [755, 410] width 308 height 32
type input "**********"
click at [865, 477] on button "Submit" at bounding box center [877, 474] width 64 height 32
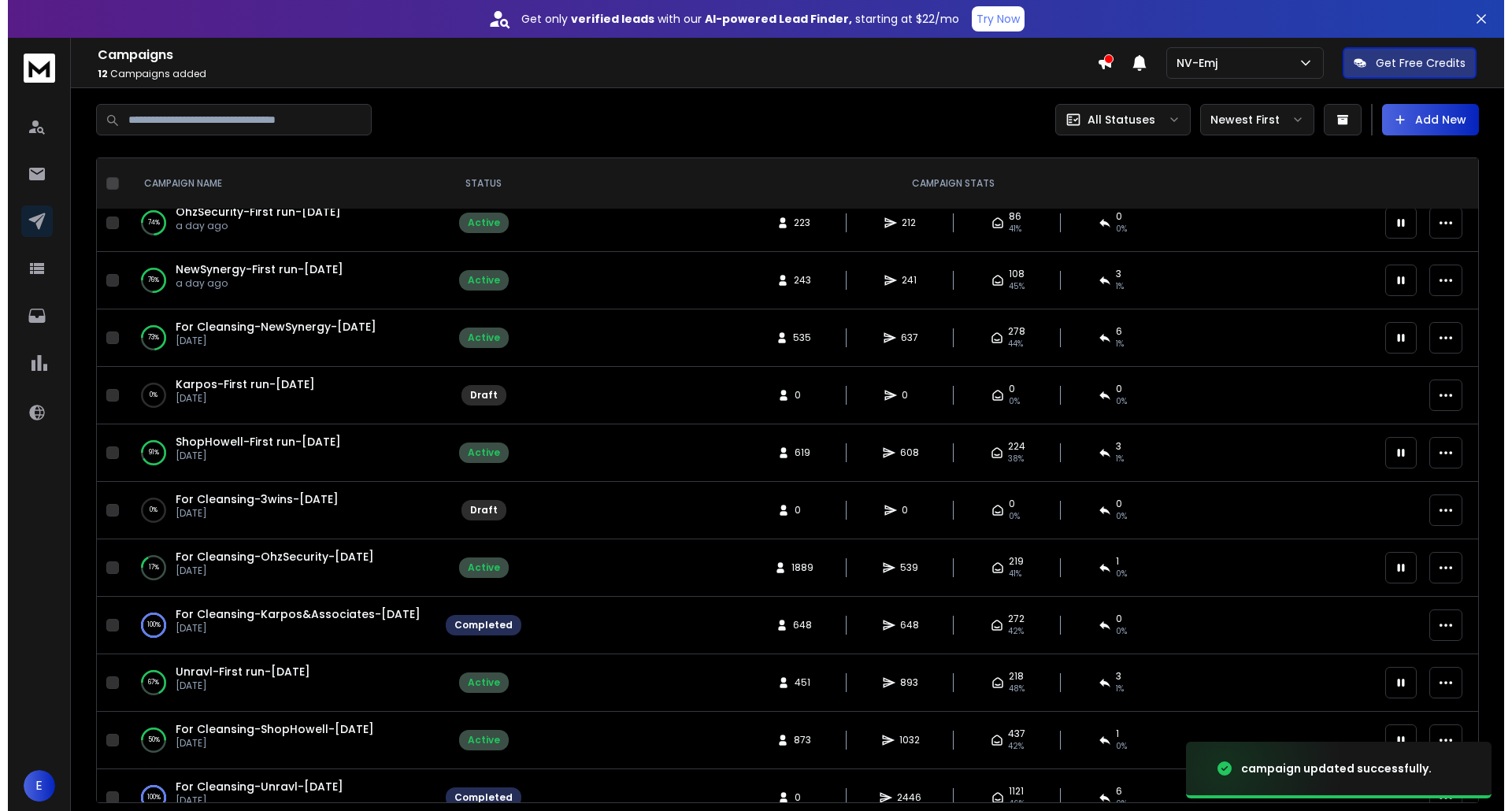
scroll to position [104, 0]
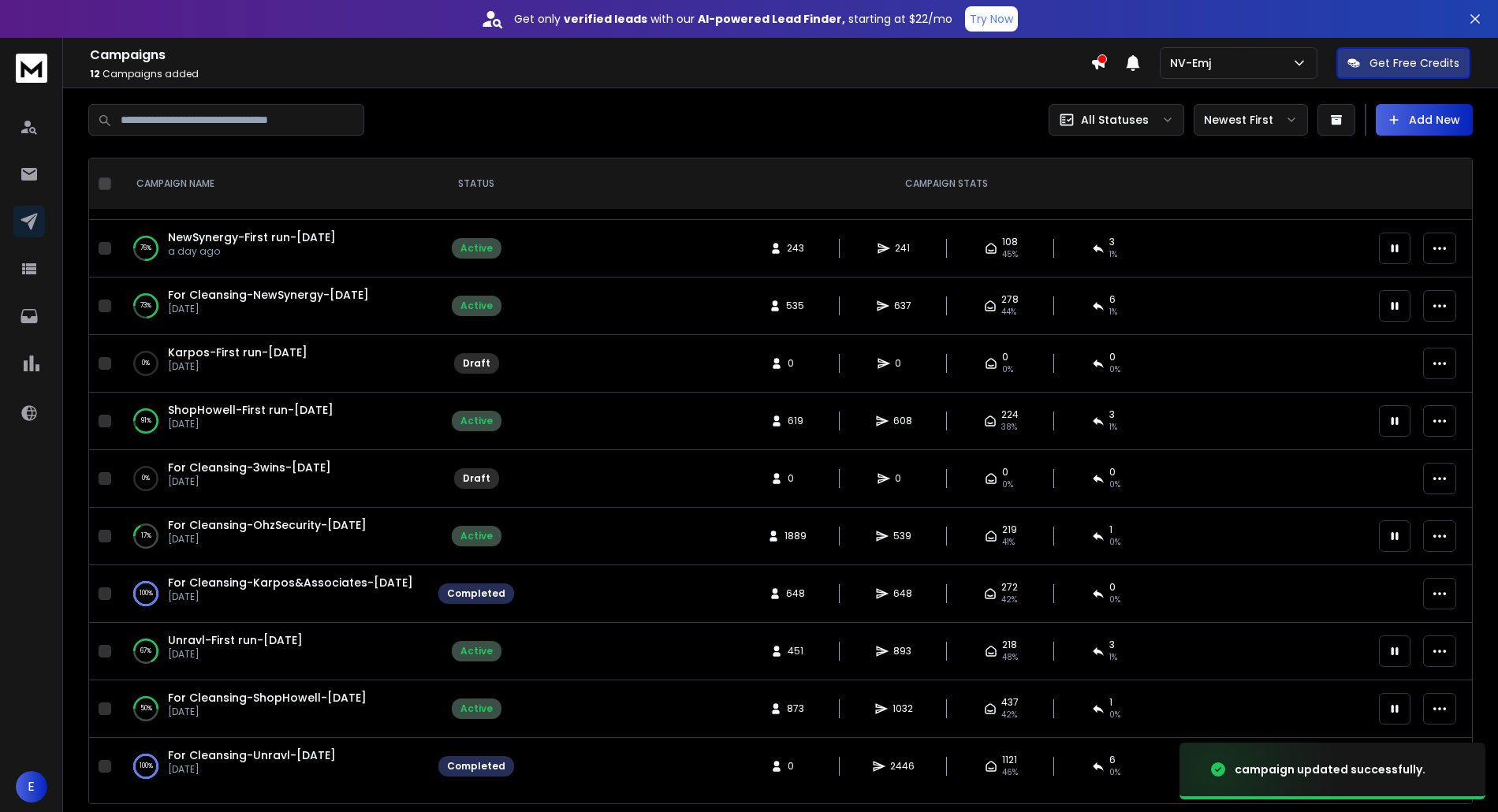
click at [533, 590] on div "648 648 272 42 % 0 0 %" at bounding box center [946, 594] width 827 height 25
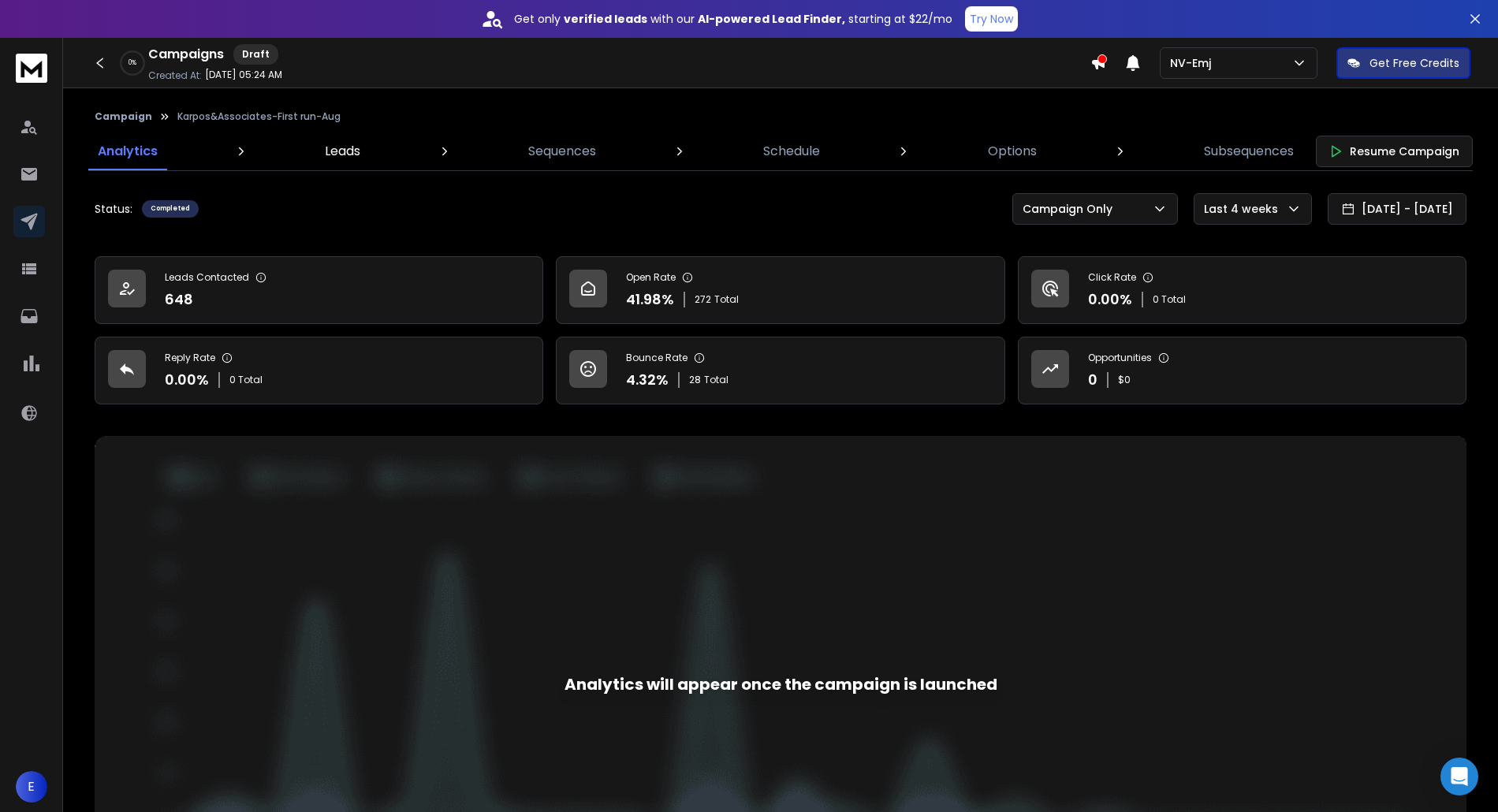
click at [351, 145] on p "Leads" at bounding box center [342, 151] width 35 height 19
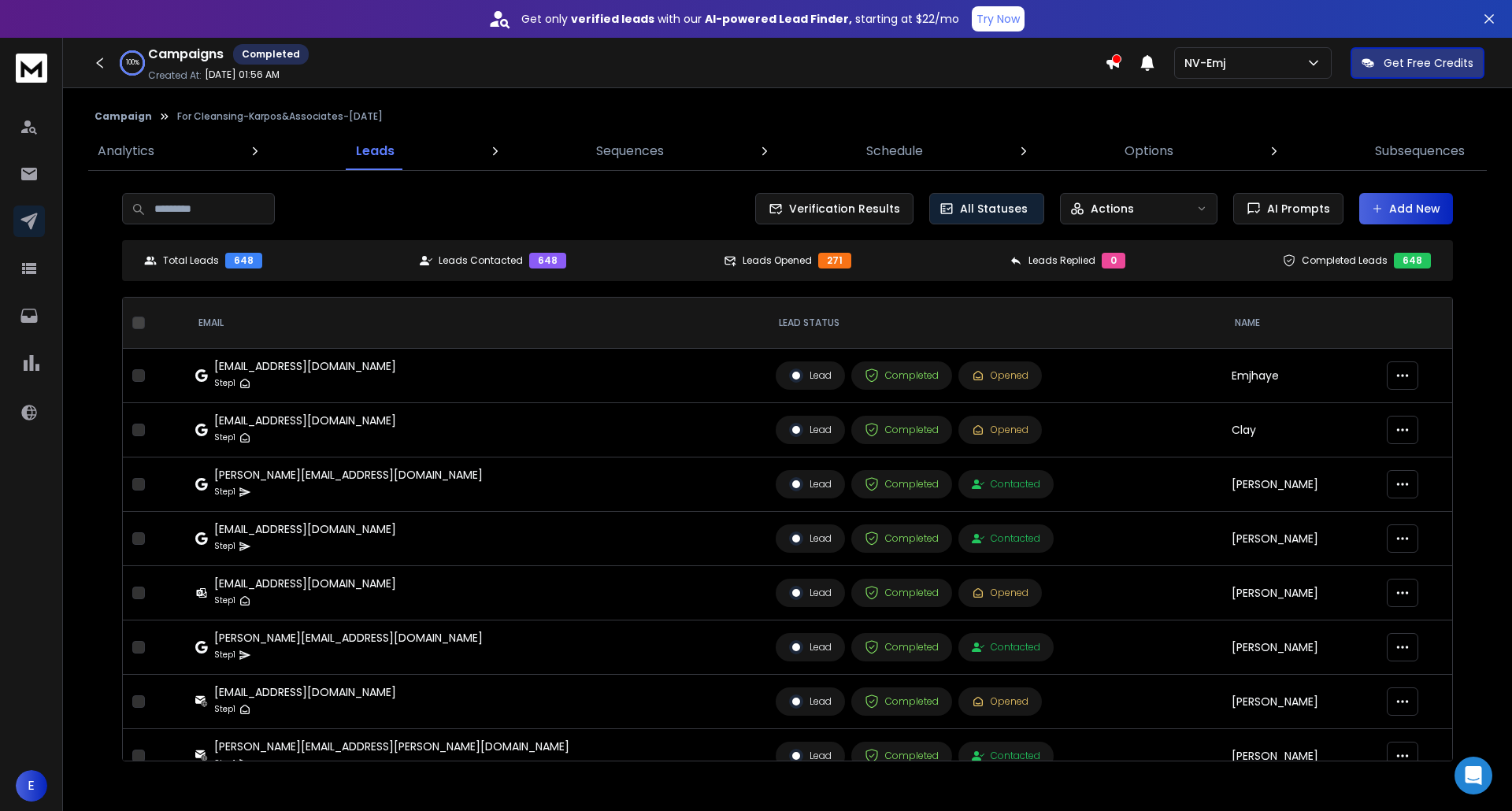
click at [971, 202] on p "All Statuses" at bounding box center [993, 208] width 68 height 16
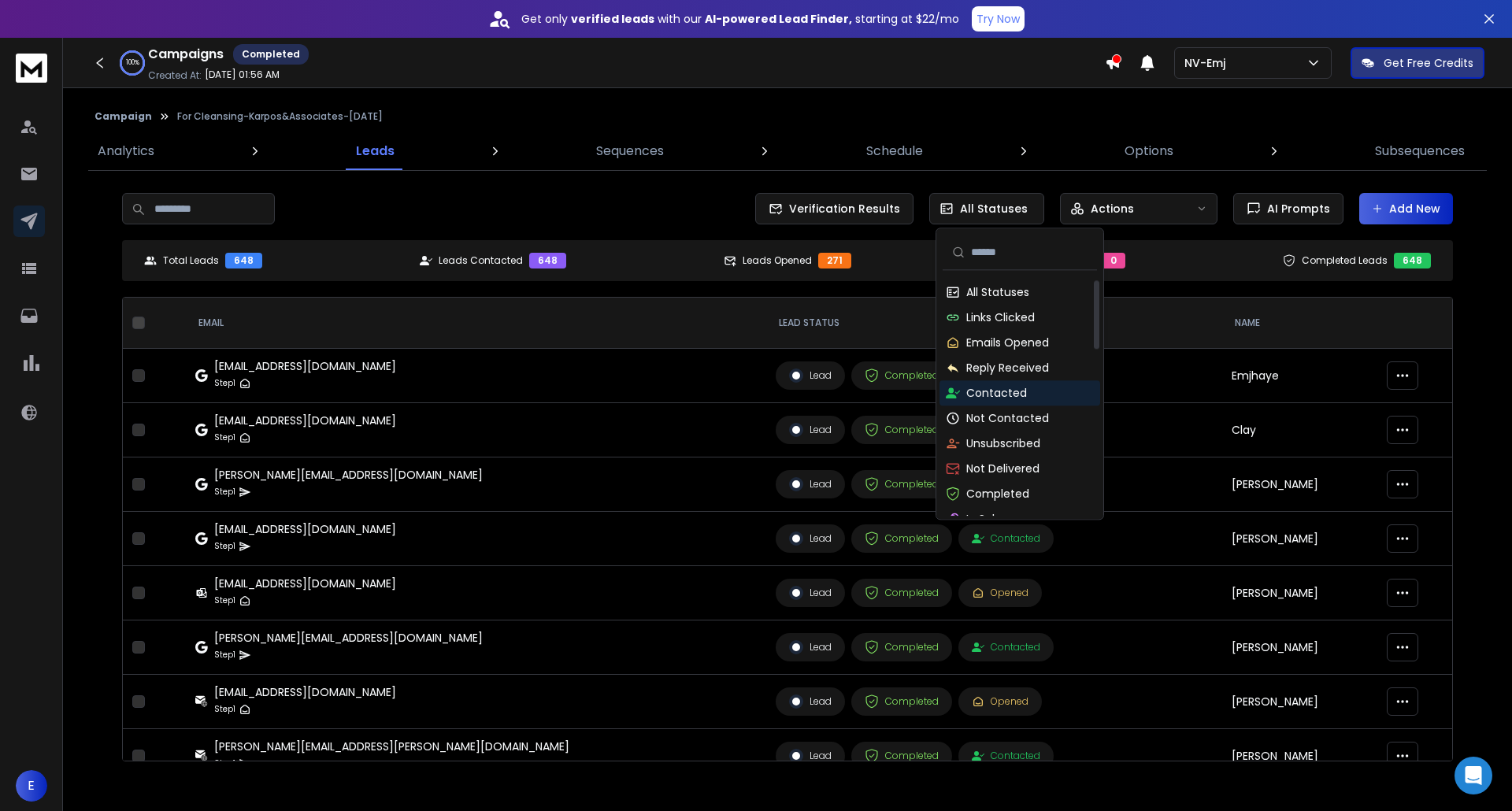
click at [1023, 398] on p "Contacted" at bounding box center [996, 393] width 61 height 16
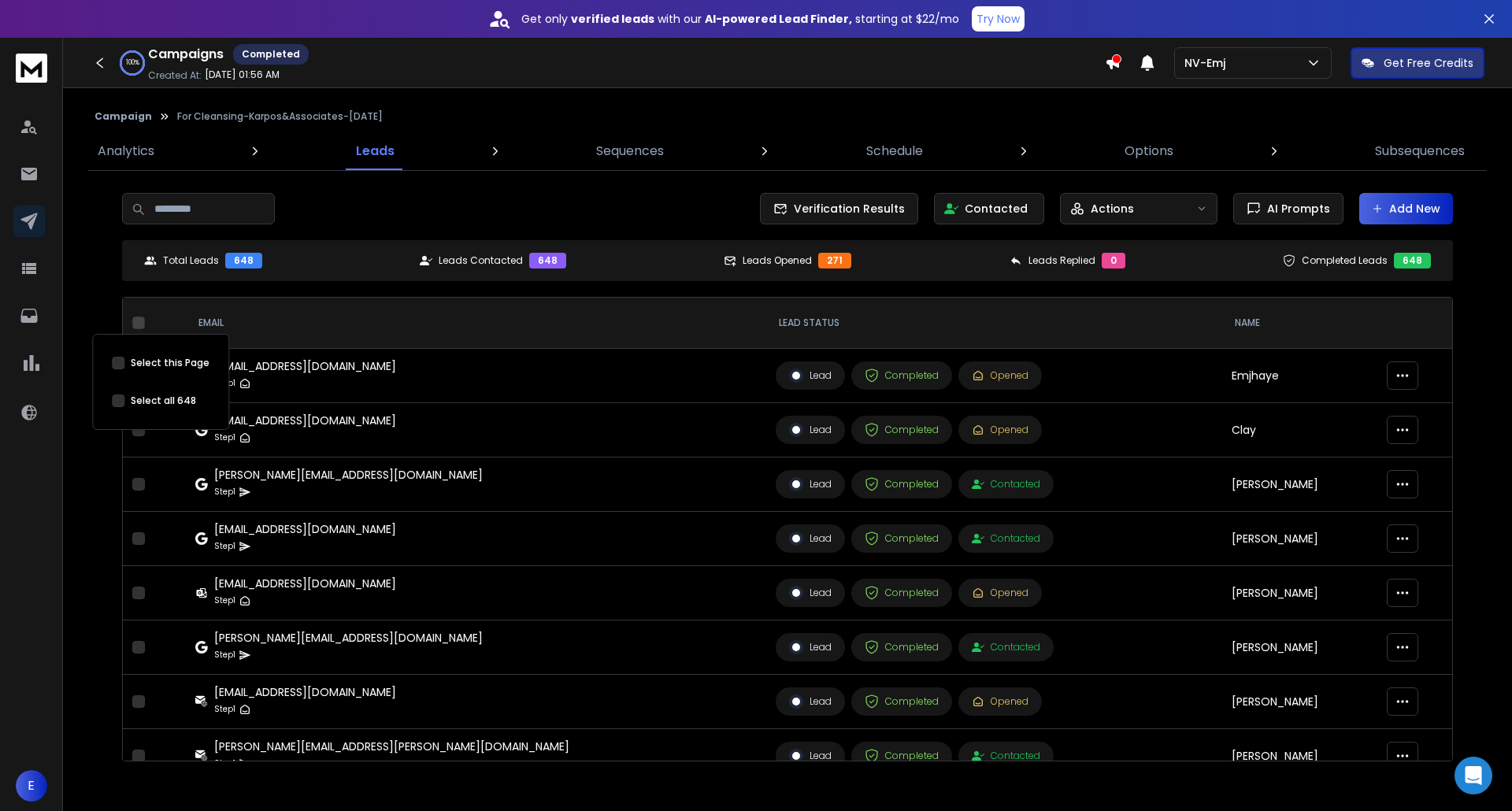
click at [117, 401] on button "Select this Page" at bounding box center [118, 400] width 13 height 13
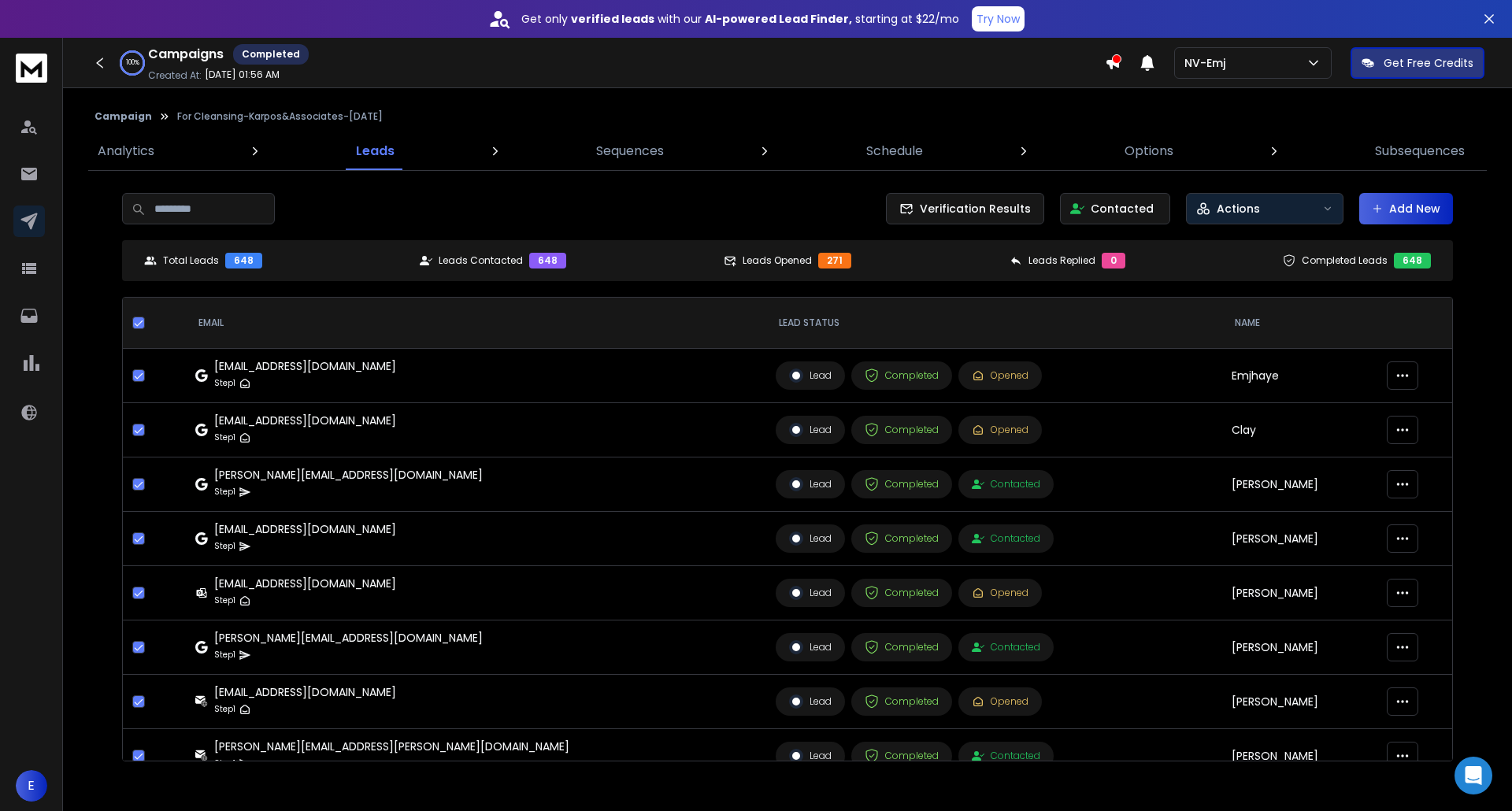
click at [1251, 205] on p "Actions" at bounding box center [1238, 208] width 43 height 16
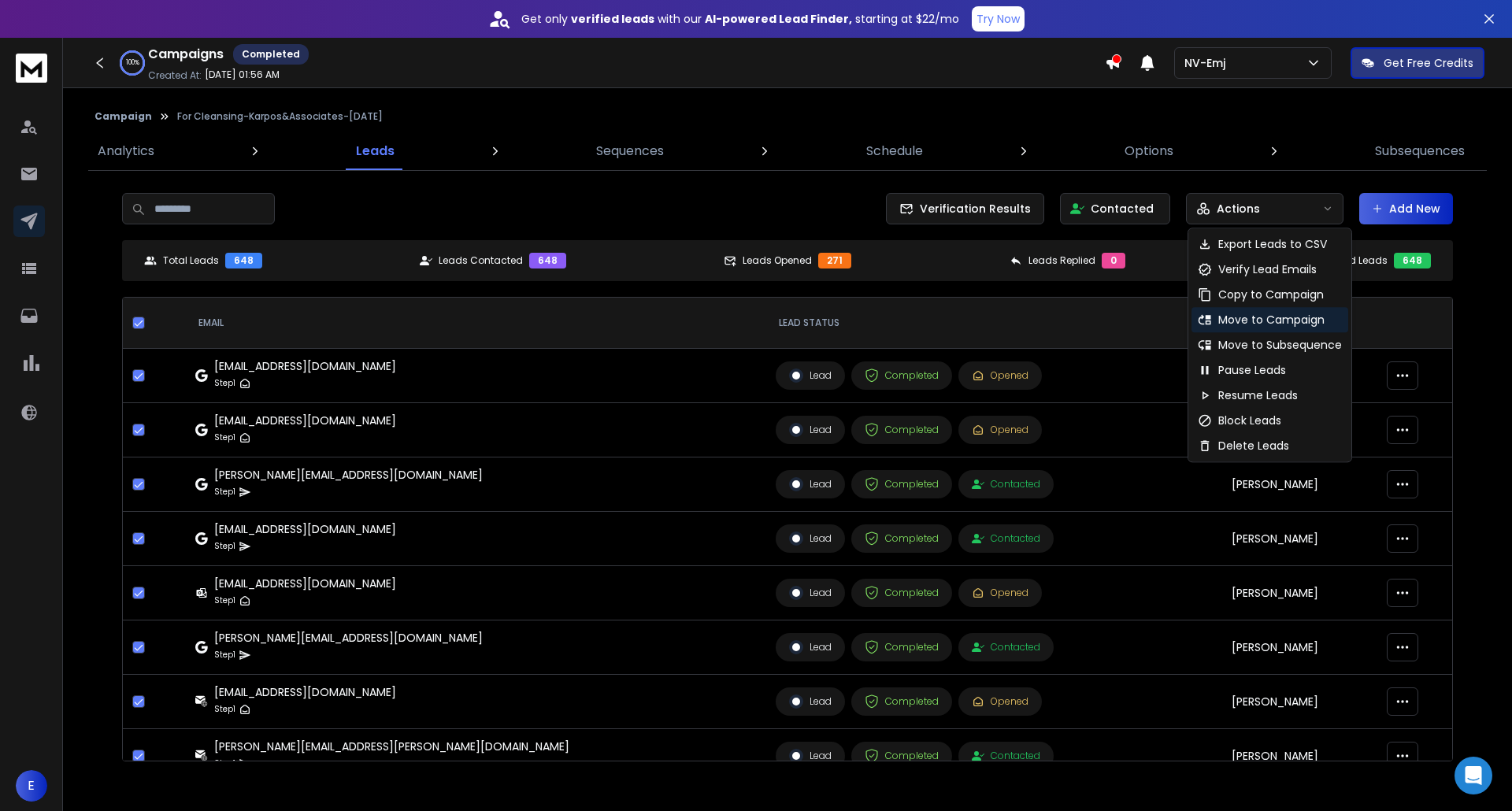
click at [1286, 319] on p "Move to Campaign" at bounding box center [1271, 319] width 106 height 16
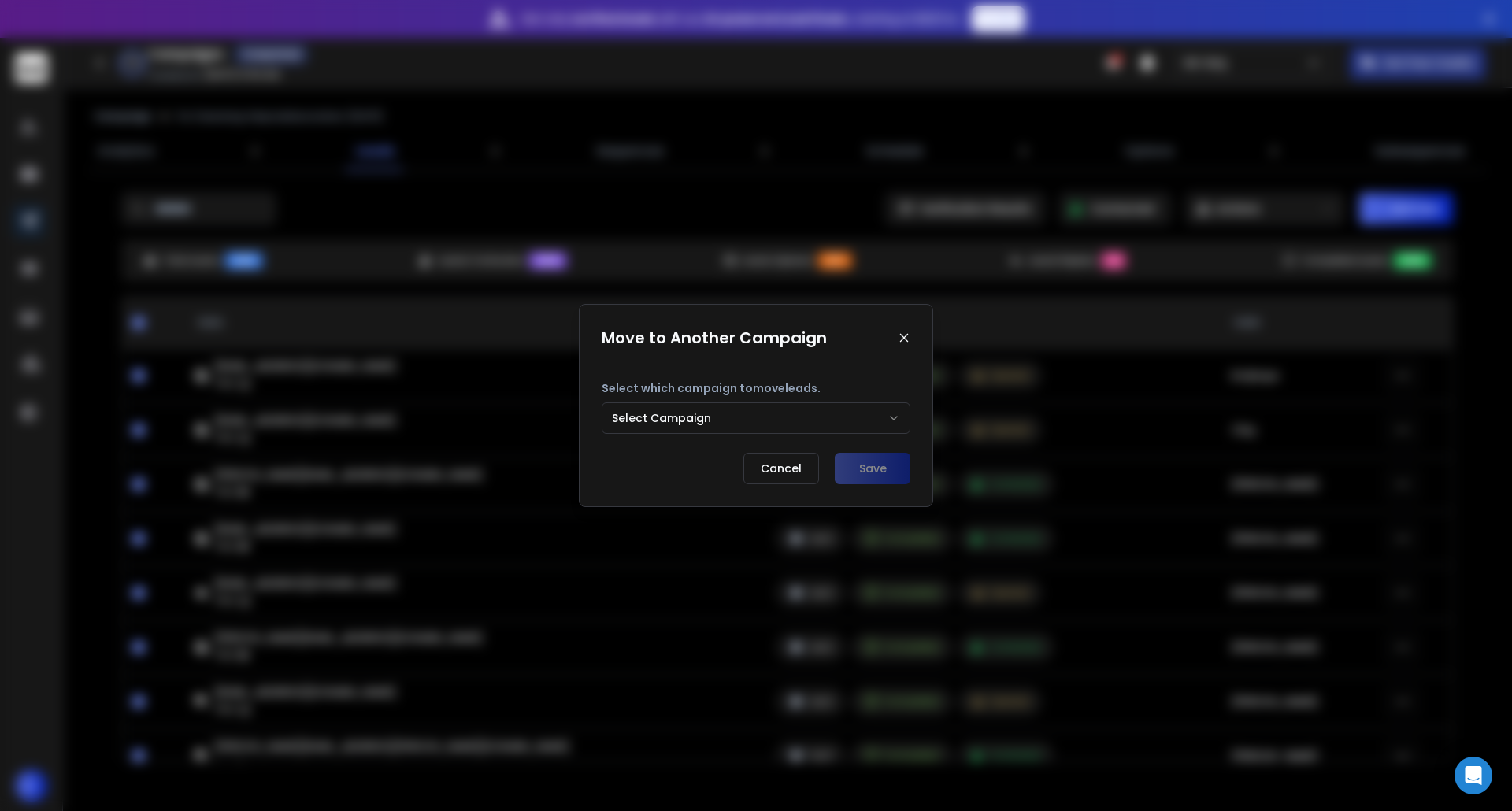
click at [760, 414] on button "Select Campaign" at bounding box center [755, 418] width 308 height 32
click at [885, 464] on button "Save" at bounding box center [872, 469] width 75 height 32
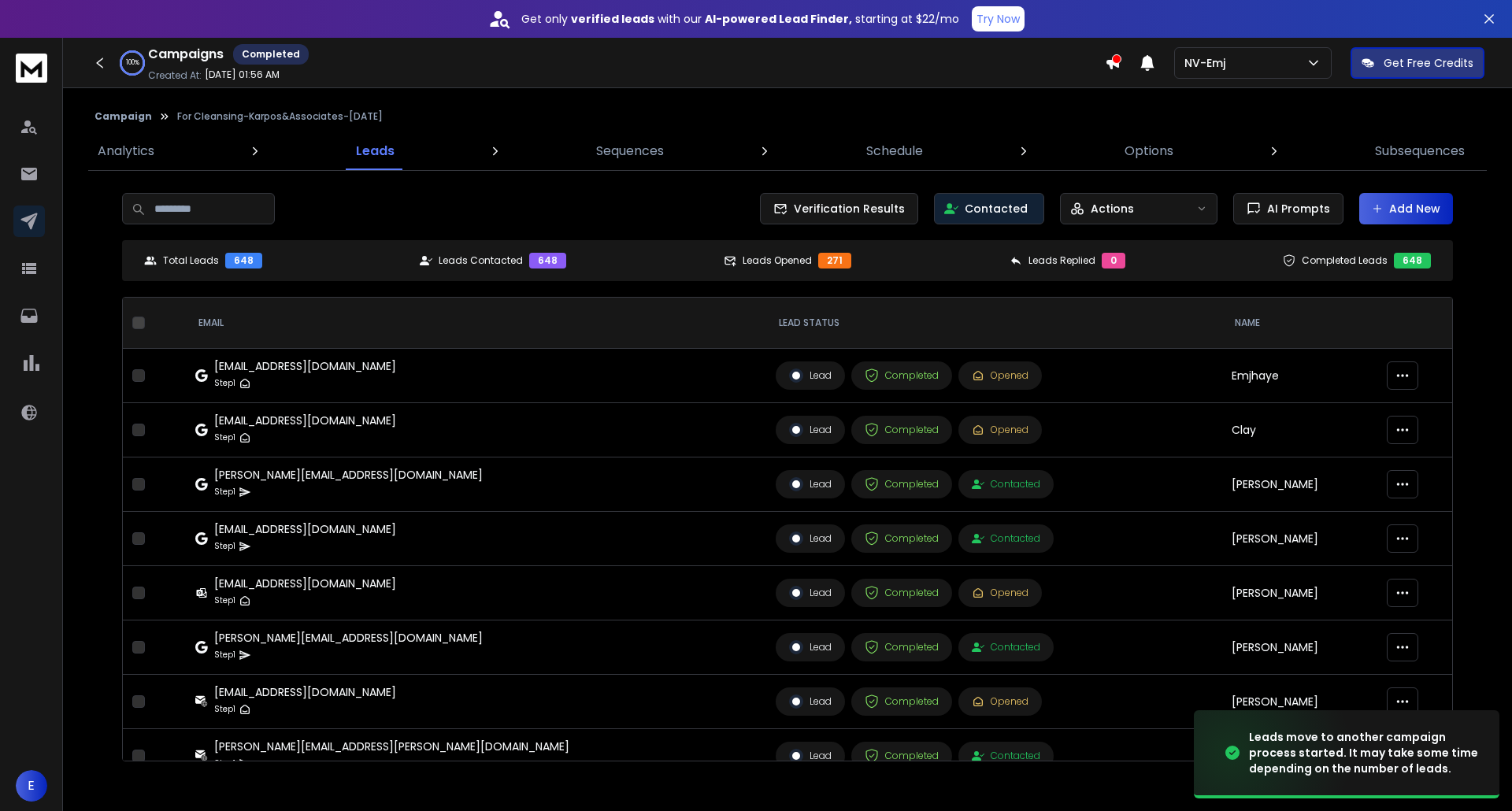
click at [983, 210] on p "Contacted" at bounding box center [996, 208] width 63 height 16
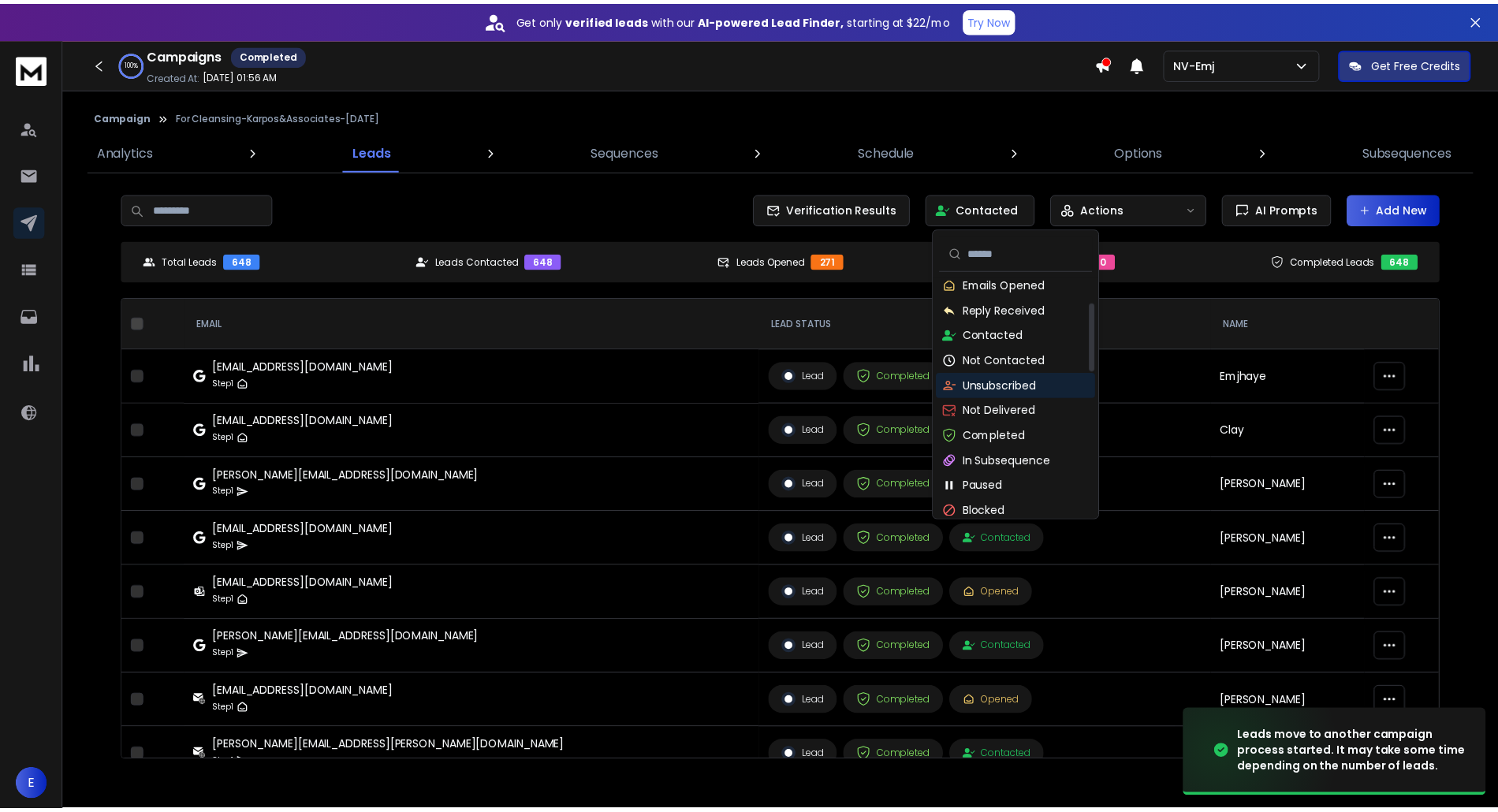
scroll to position [105, 0]
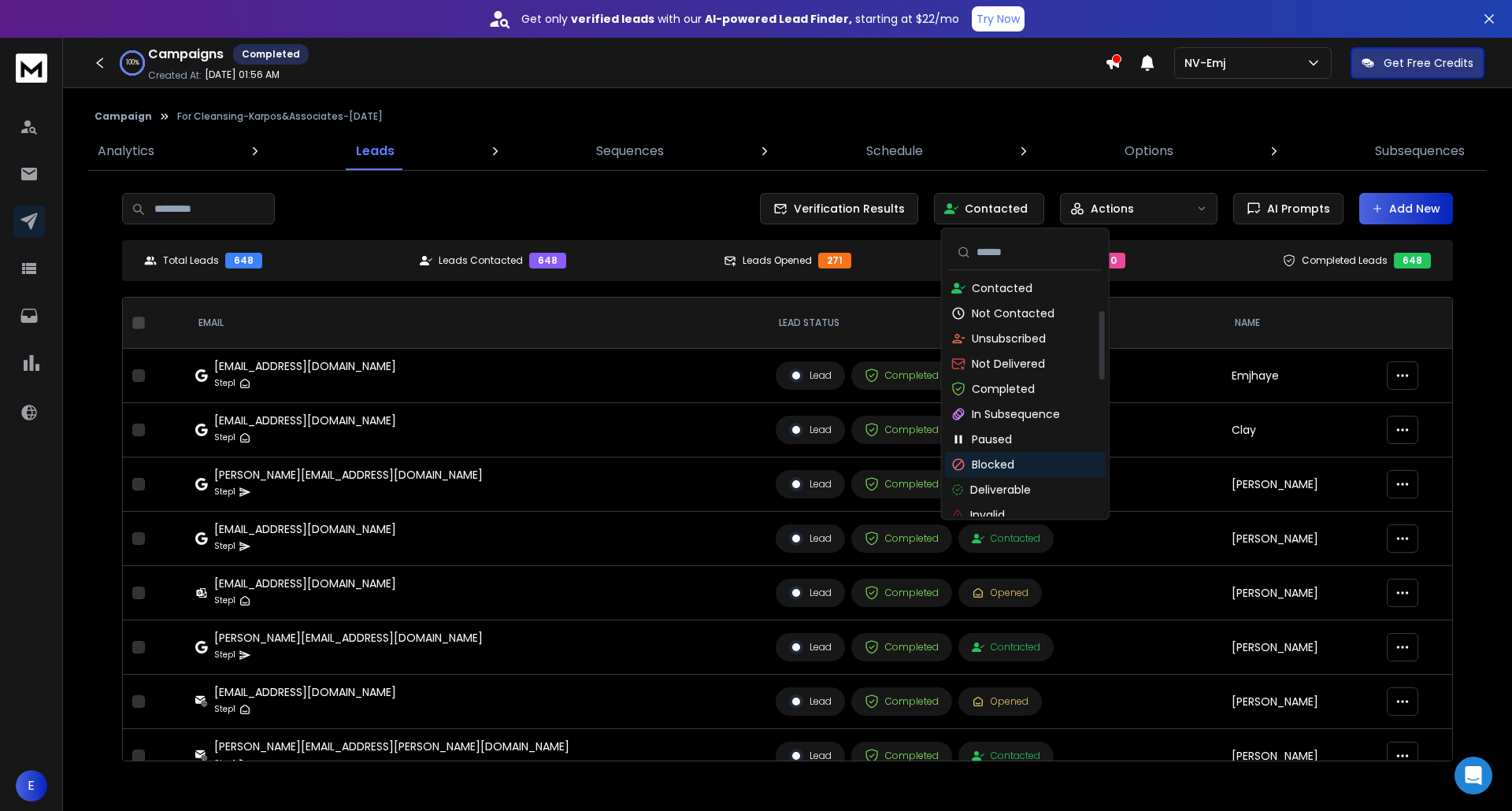
click at [1011, 459] on p "Blocked" at bounding box center [992, 464] width 43 height 16
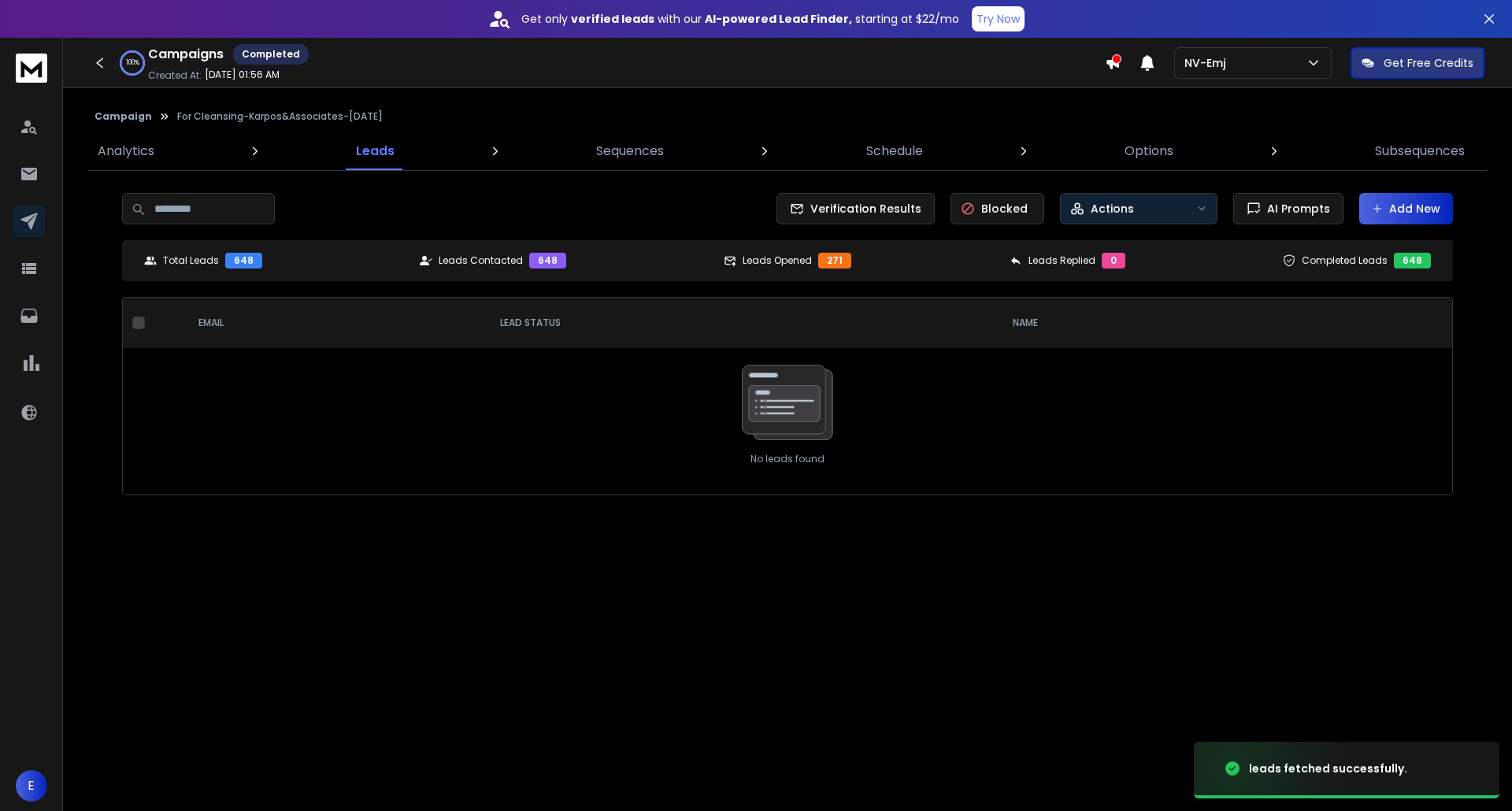
click at [1185, 215] on div "Actions" at bounding box center [1129, 208] width 119 height 16
click at [1185, 214] on div "Actions" at bounding box center [1129, 208] width 119 height 16
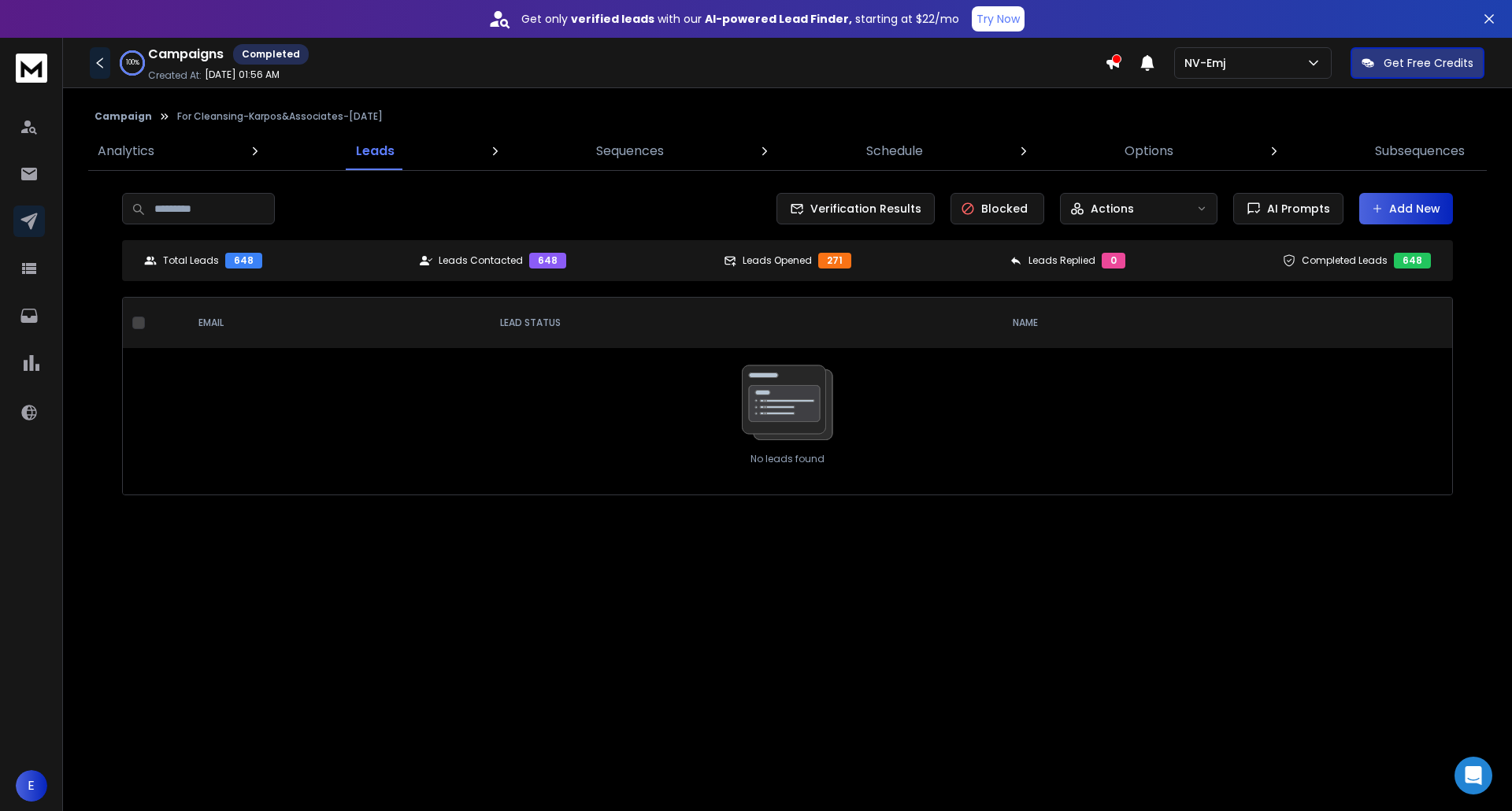
click at [101, 57] on icon at bounding box center [99, 63] width 14 height 14
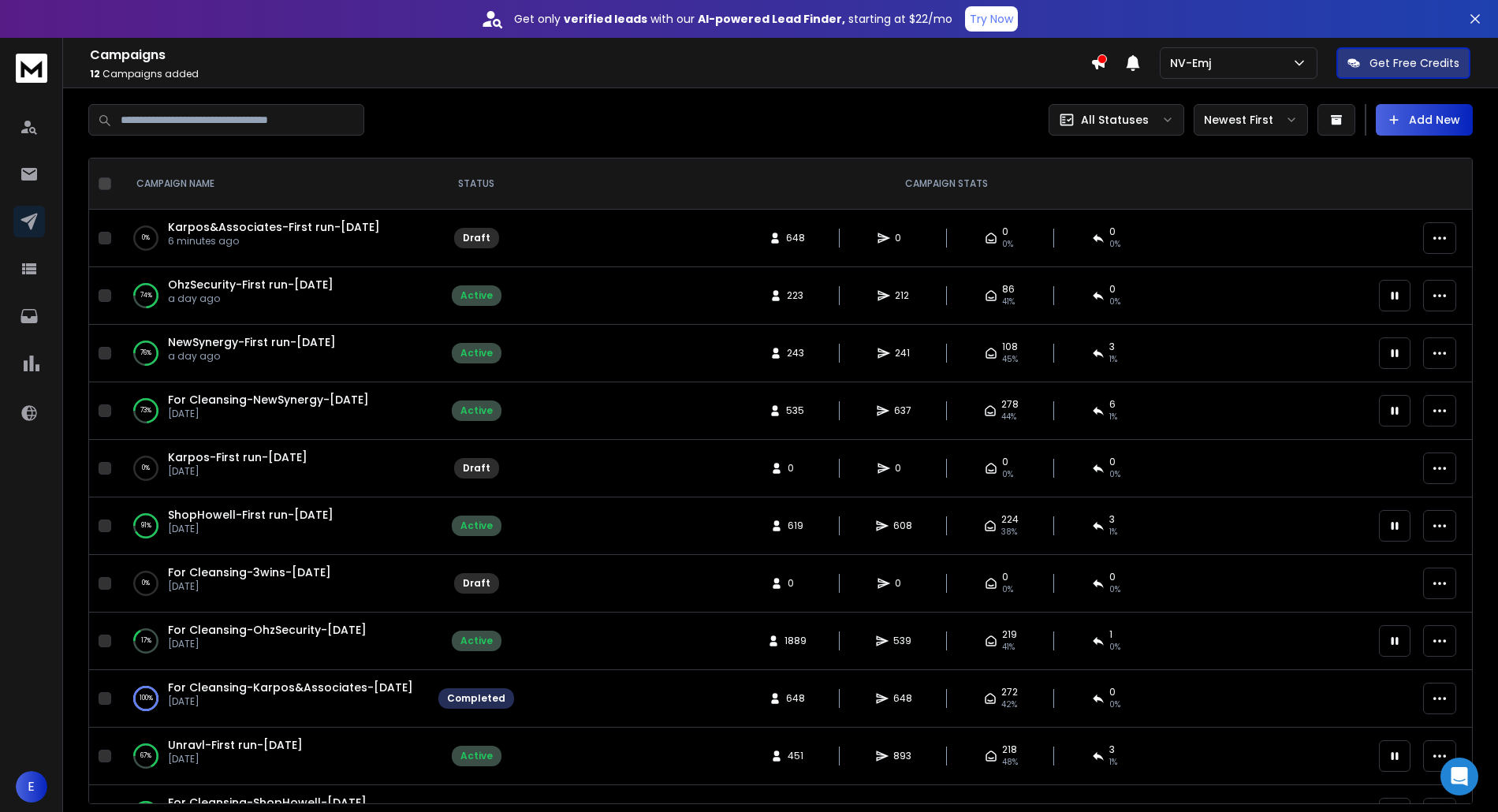
click at [312, 231] on span "Karpos&Associates-First run-[DATE]" at bounding box center [274, 227] width 212 height 16
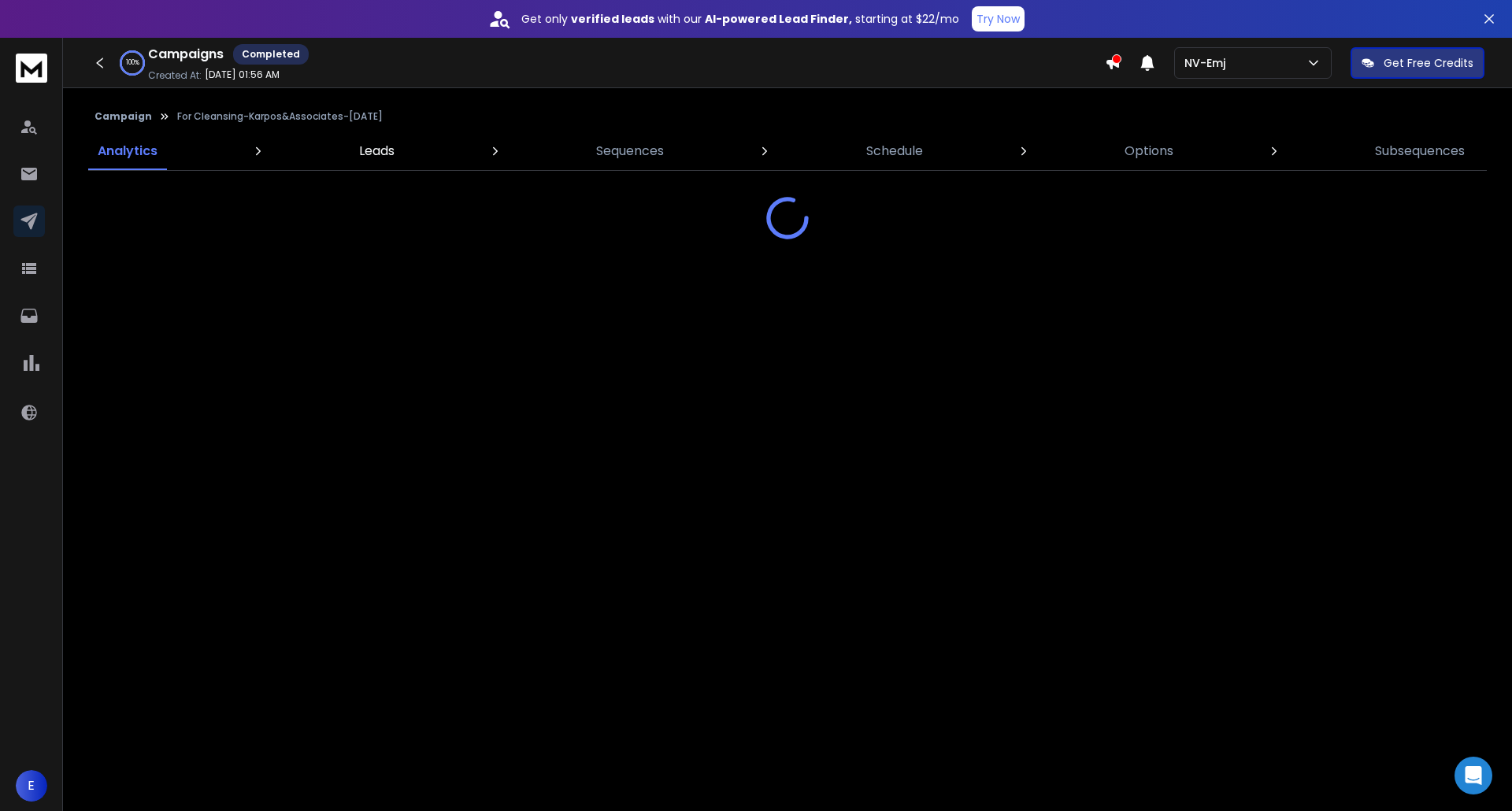
click at [372, 151] on p "Leads" at bounding box center [377, 151] width 35 height 19
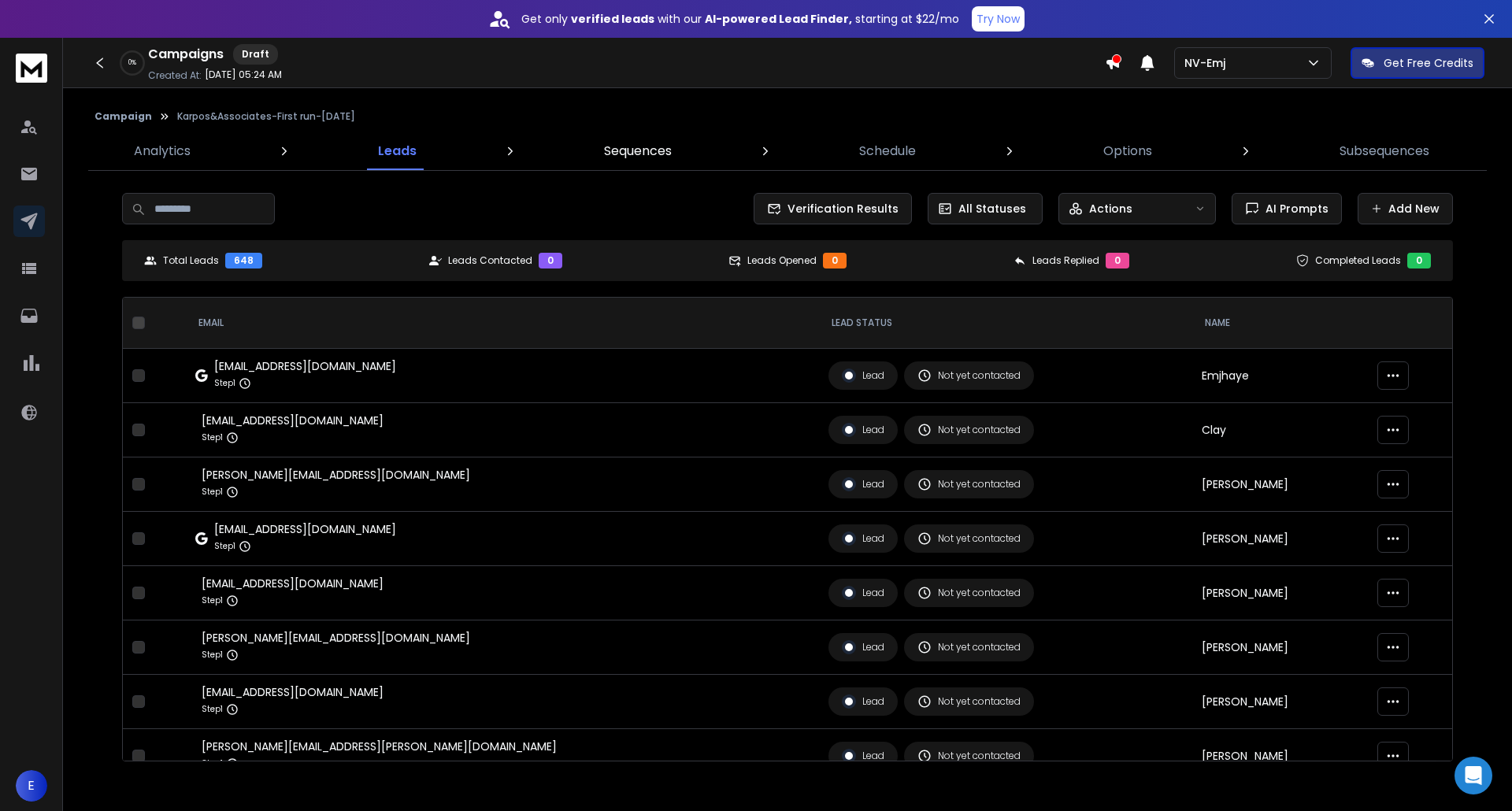
click at [676, 144] on link "Sequences" at bounding box center [638, 150] width 87 height 38
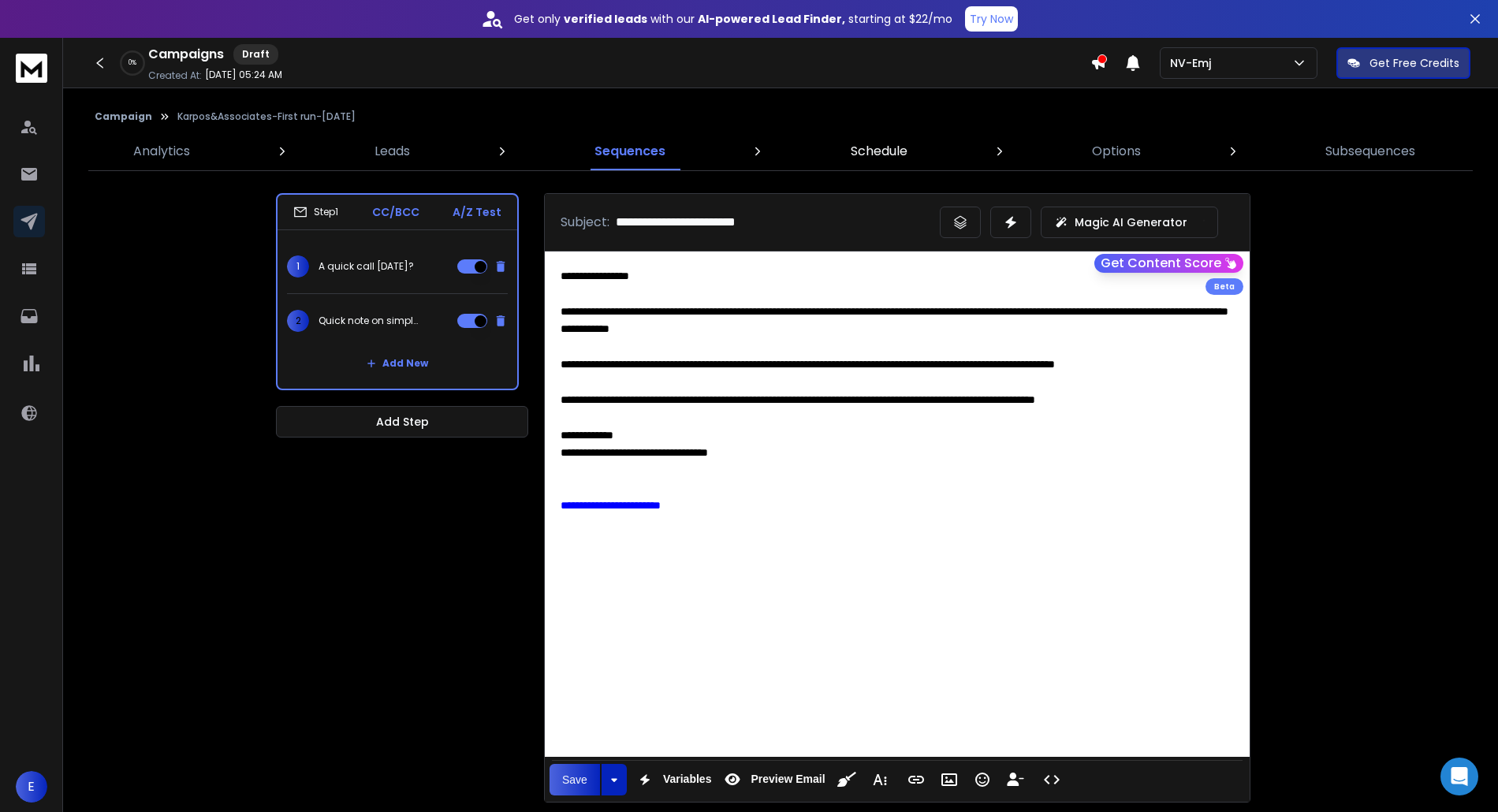
click at [891, 156] on p "Schedule" at bounding box center [879, 151] width 57 height 19
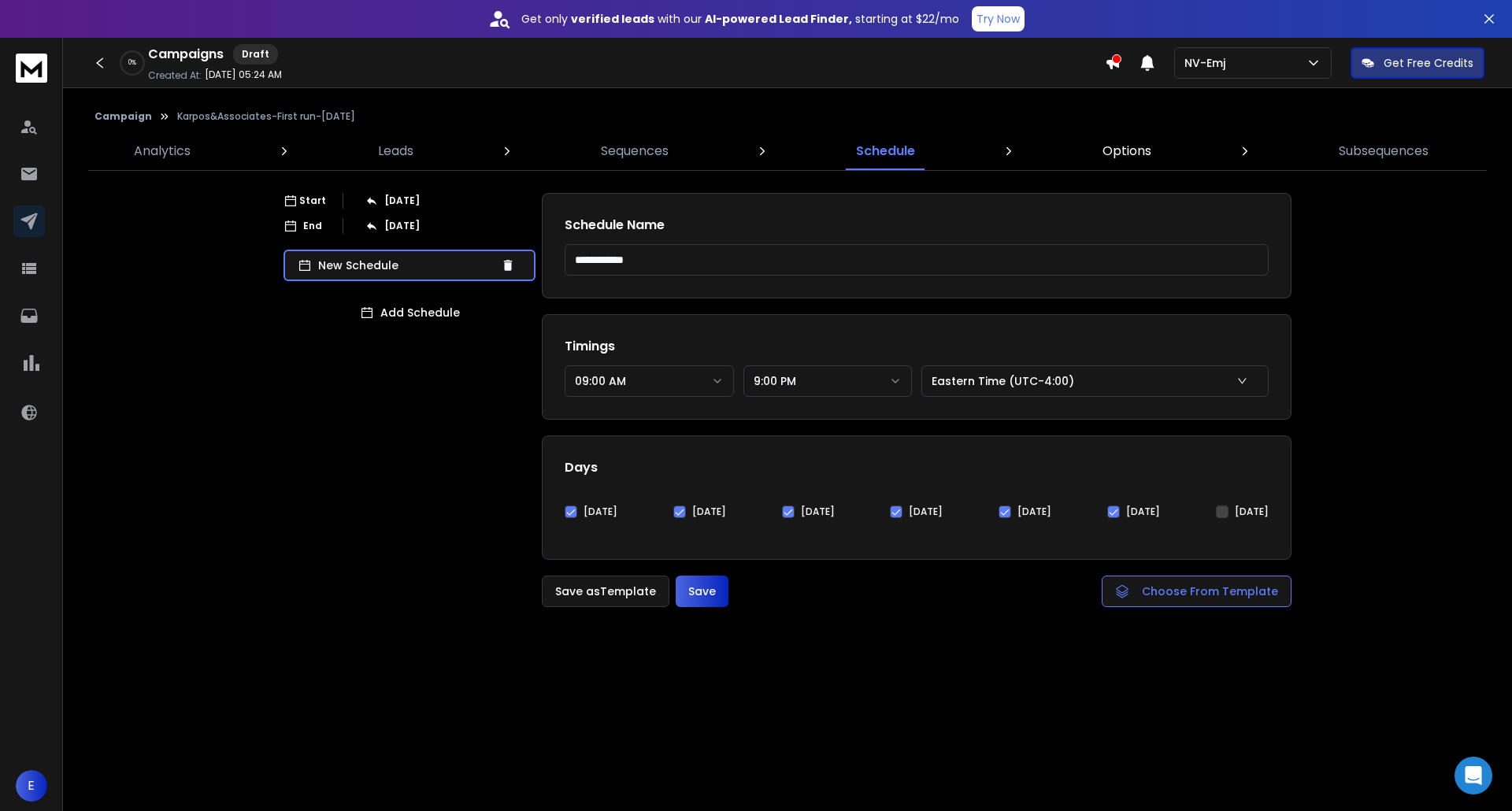
click at [1119, 152] on p "Options" at bounding box center [1127, 151] width 48 height 19
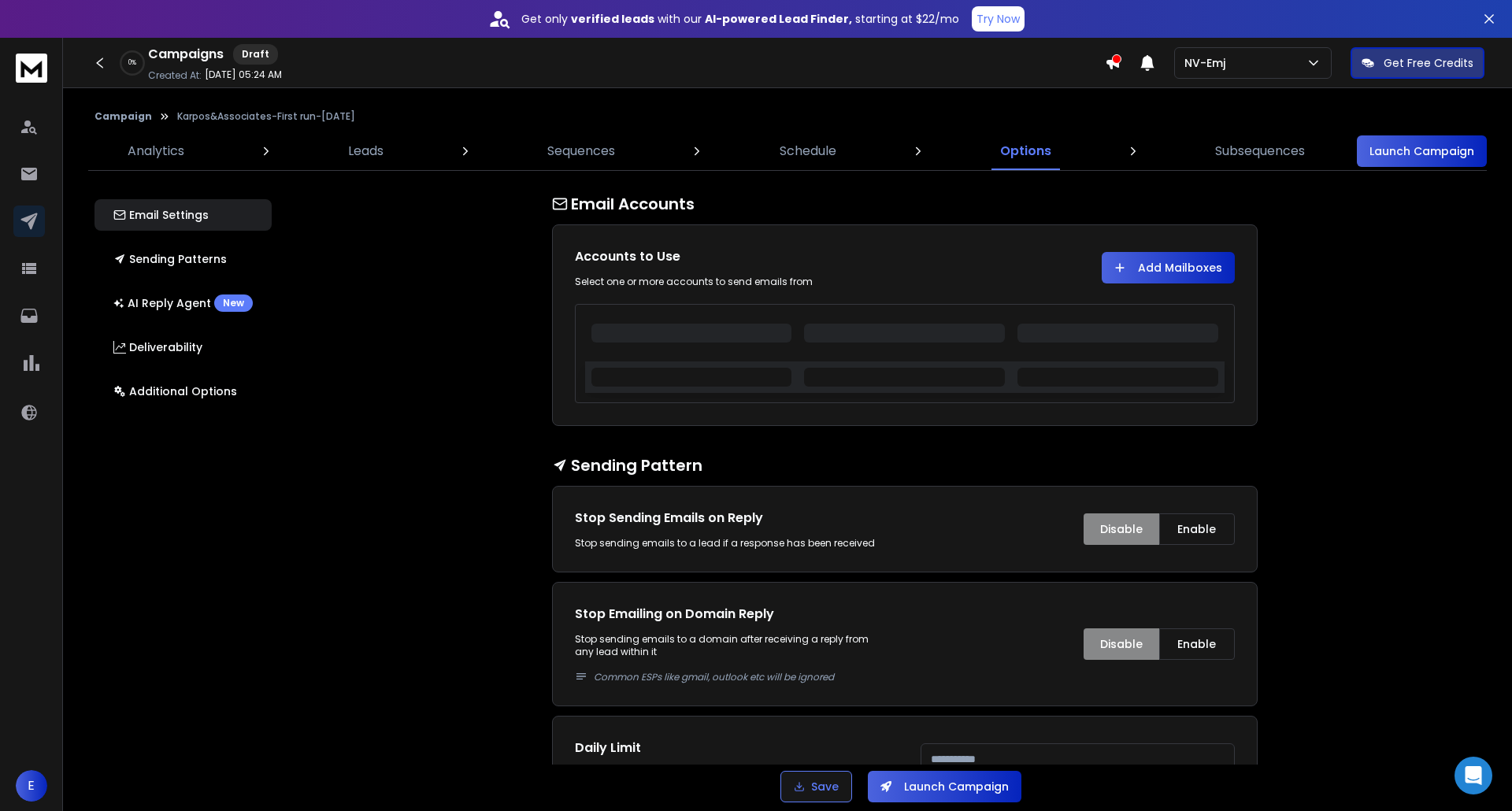
type input "****"
click at [1251, 159] on p "Subsequences" at bounding box center [1259, 151] width 89 height 19
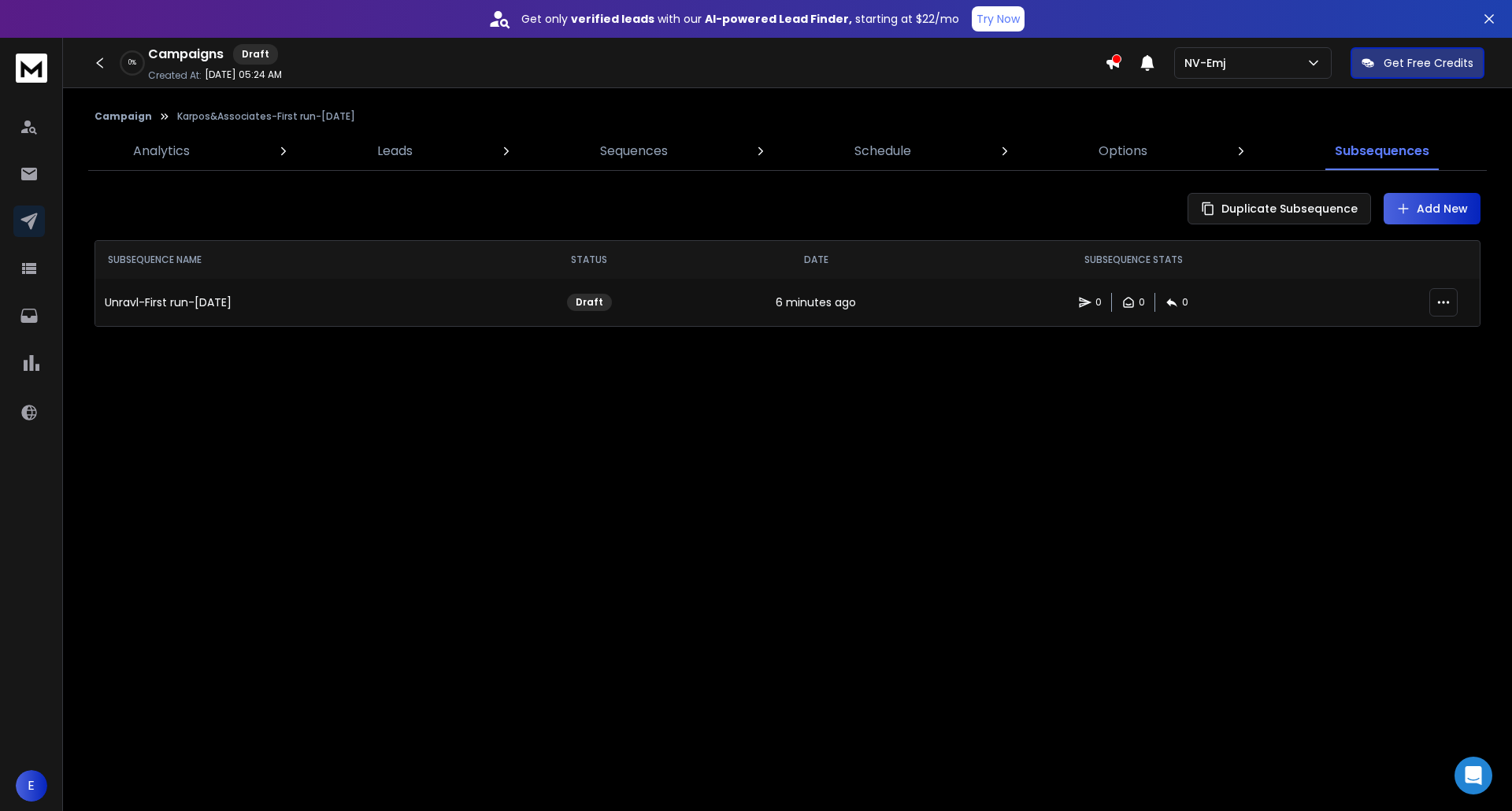
click at [1441, 299] on icon "button" at bounding box center [1443, 302] width 14 height 14
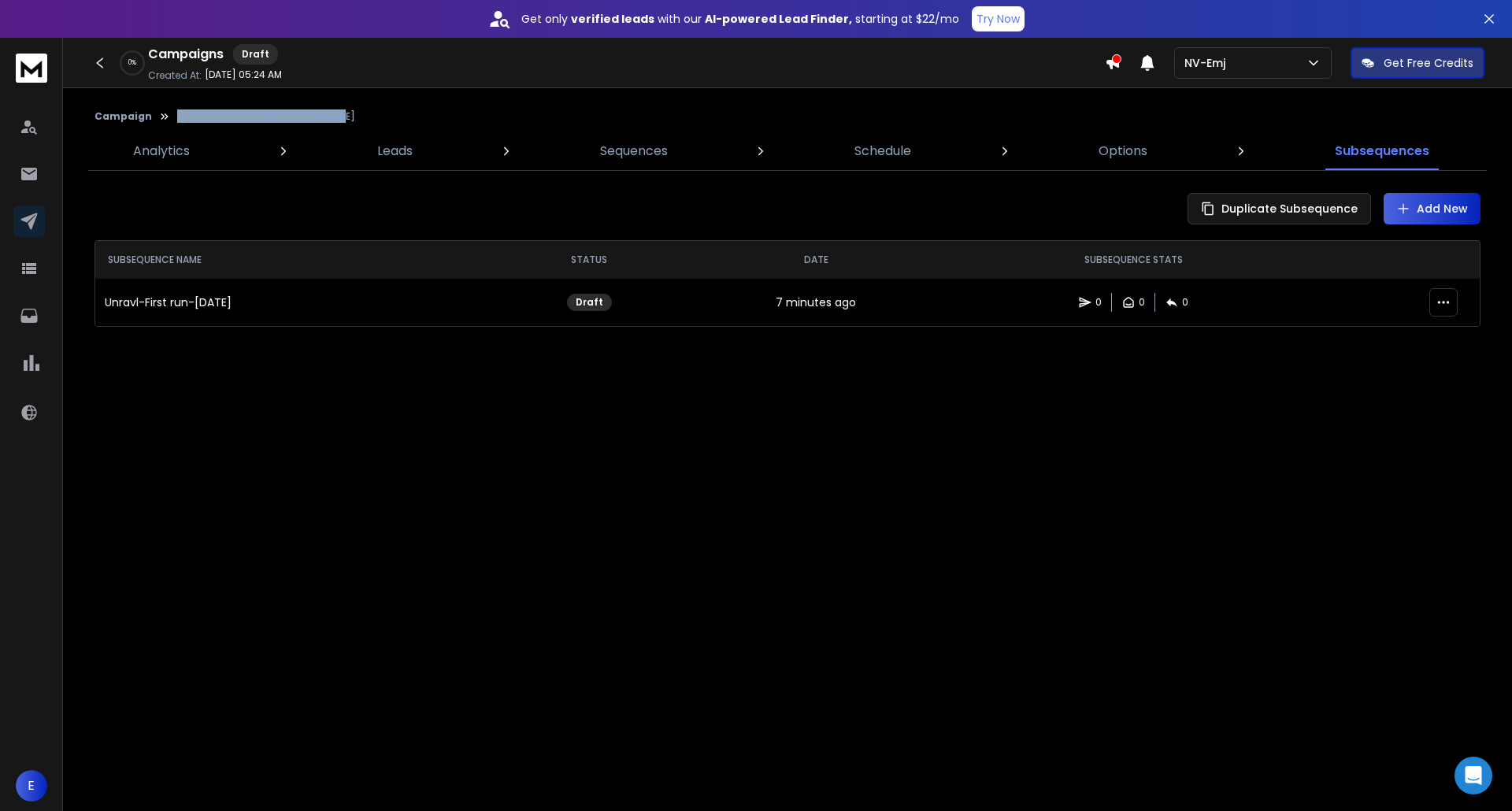
drag, startPoint x: 173, startPoint y: 112, endPoint x: 342, endPoint y: 119, distance: 169.1
click at [342, 119] on div "Campaign Karpos&Associates-First run-[DATE]" at bounding box center [788, 116] width 1398 height 25
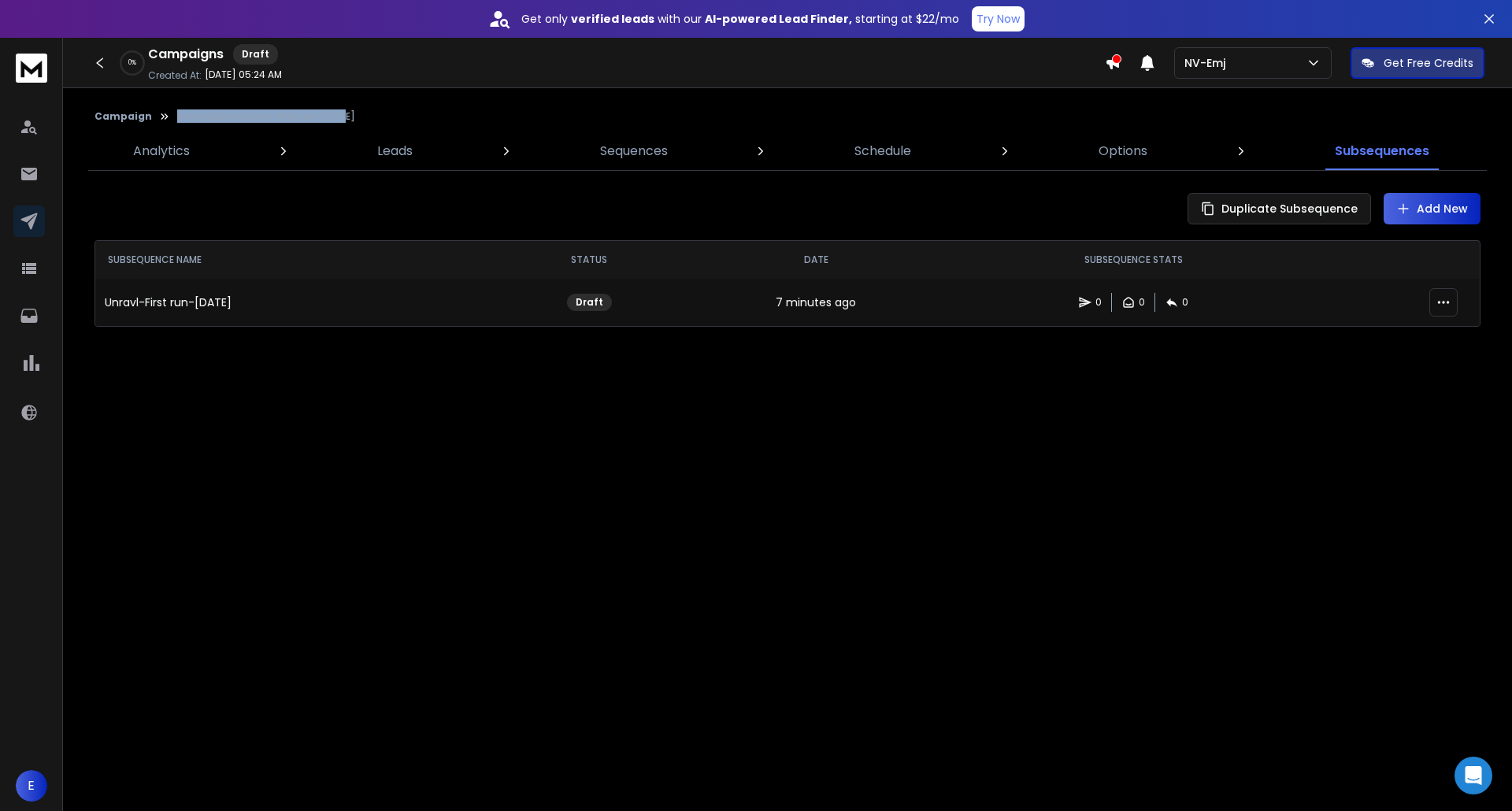
copy p "Karpos&Associates-First run-[DATE]"
click at [1453, 312] on button "button" at bounding box center [1444, 302] width 28 height 28
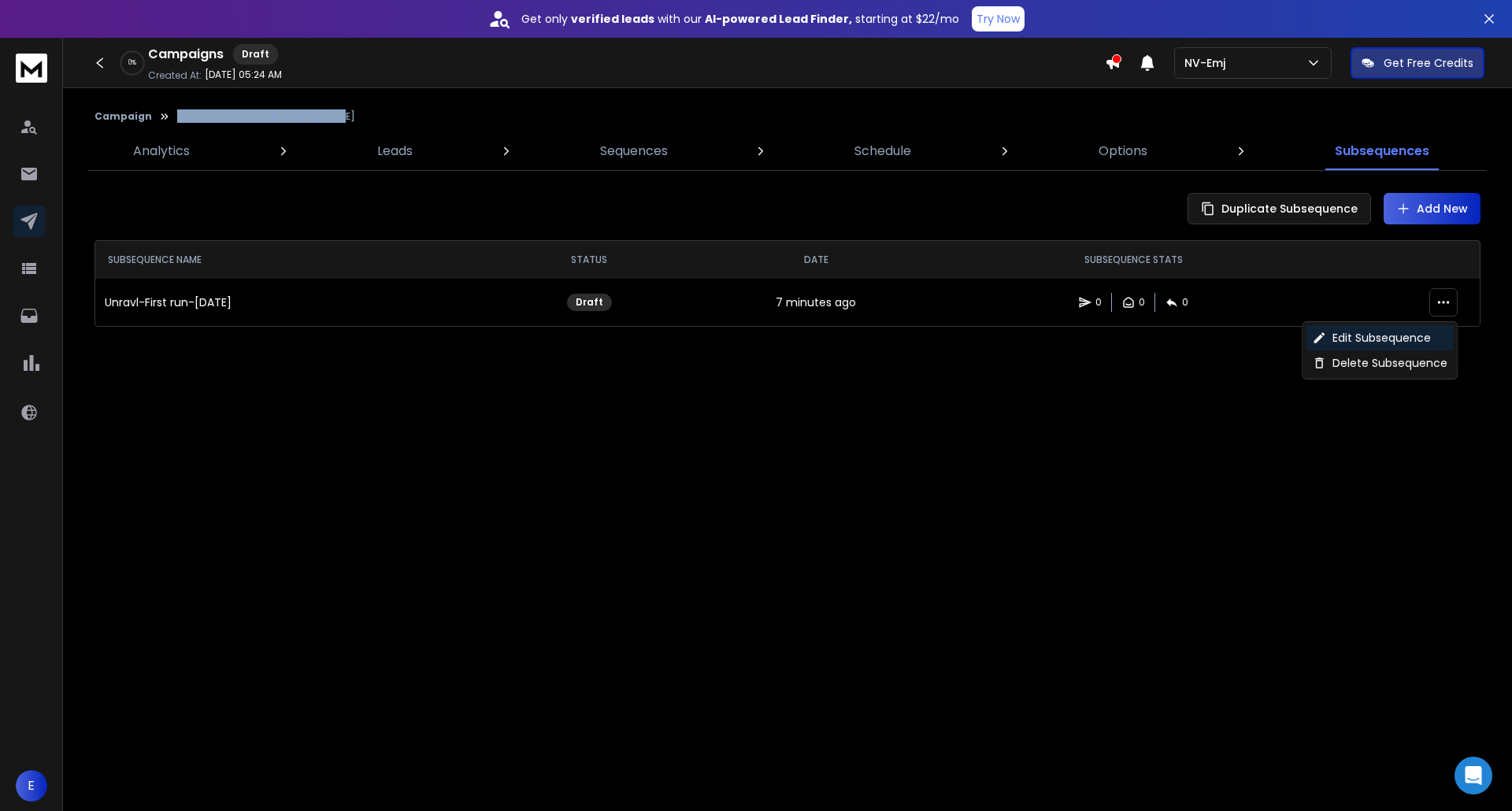
click at [1383, 338] on div "Edit Subsequence" at bounding box center [1371, 337] width 119 height 16
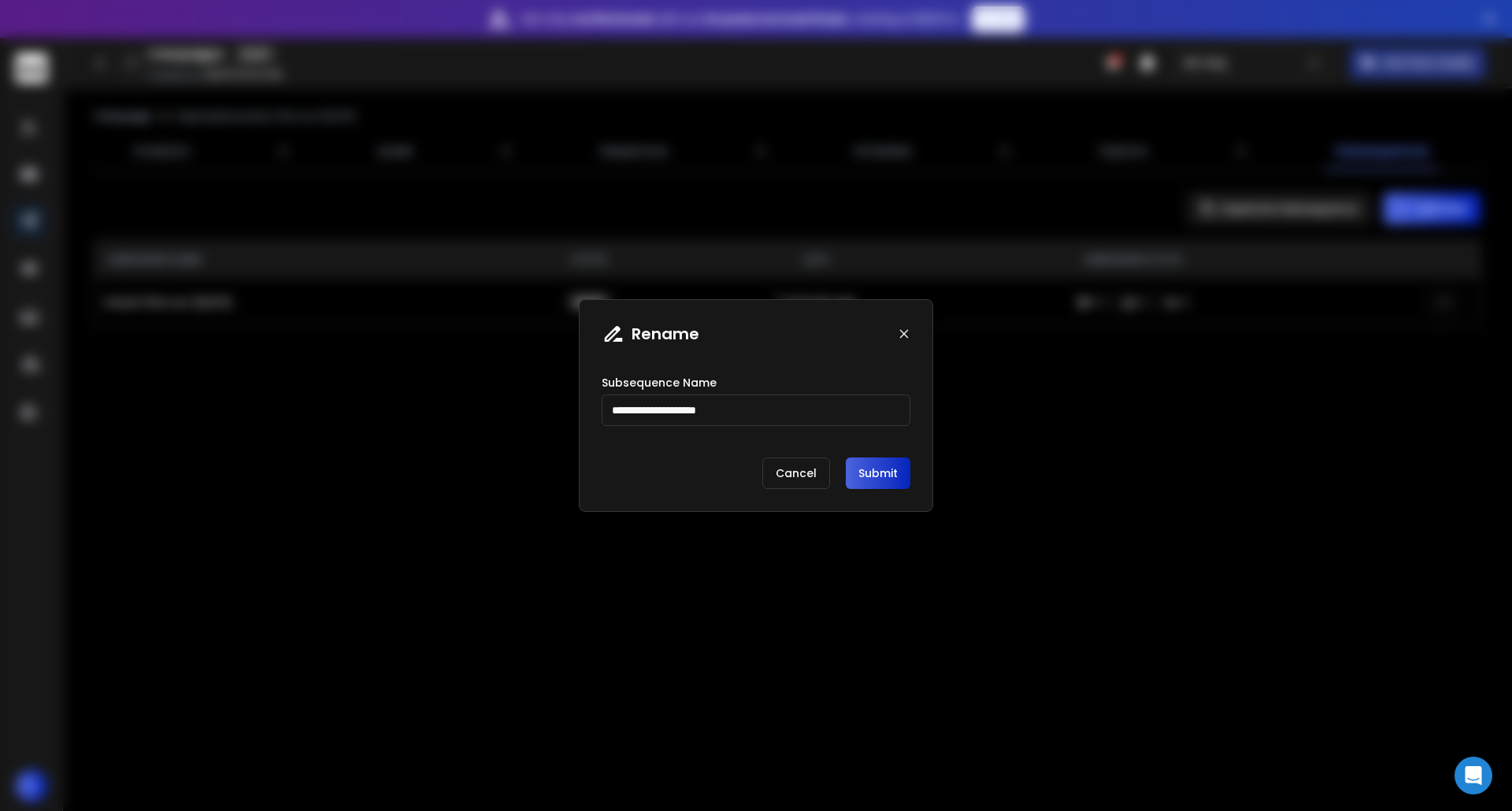
click at [760, 398] on input "**********" at bounding box center [755, 410] width 308 height 32
click at [757, 404] on input "**********" at bounding box center [755, 410] width 308 height 32
paste input "**********"
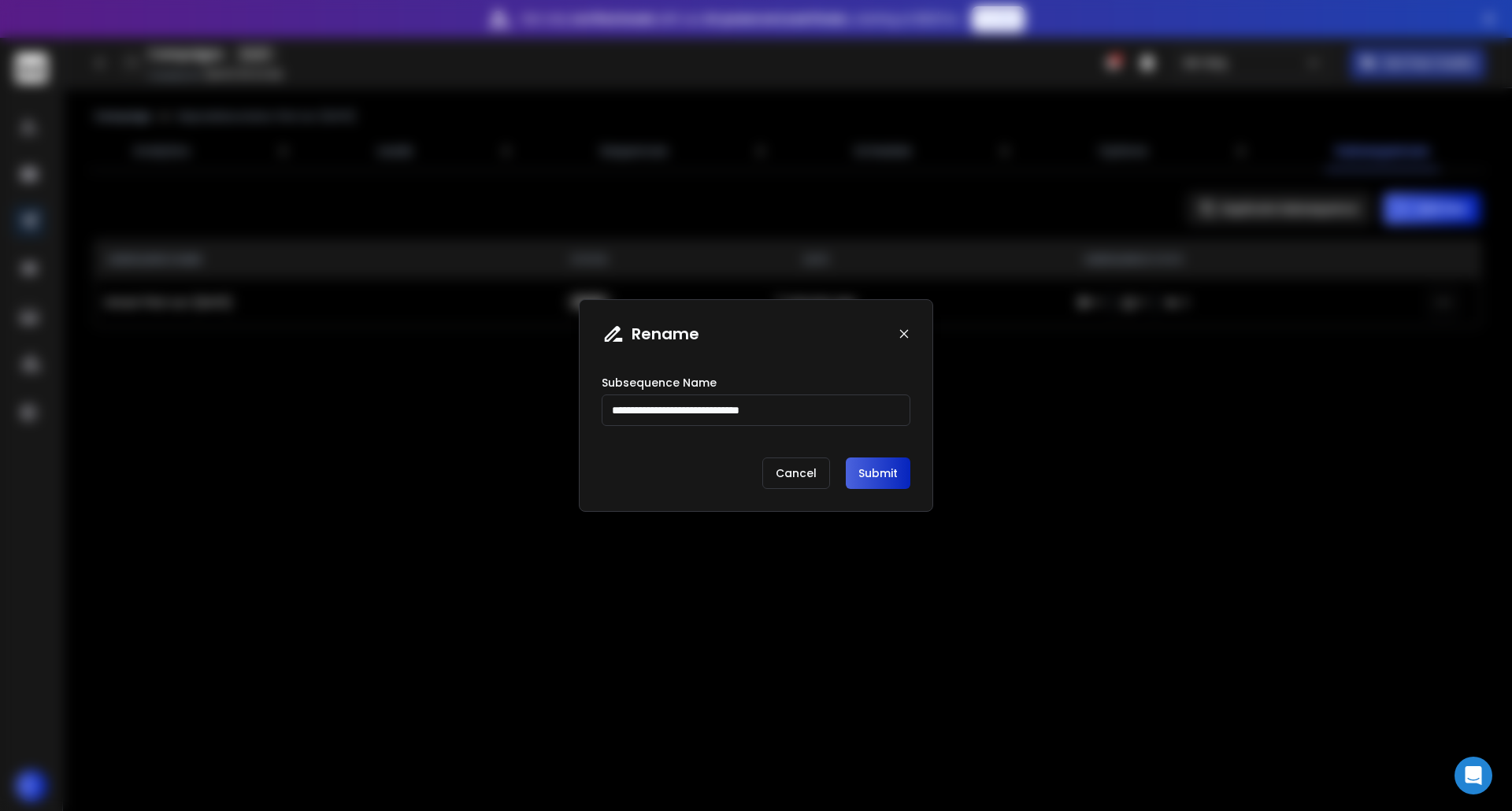
type input "**********"
click at [875, 473] on button "Submit" at bounding box center [877, 474] width 64 height 32
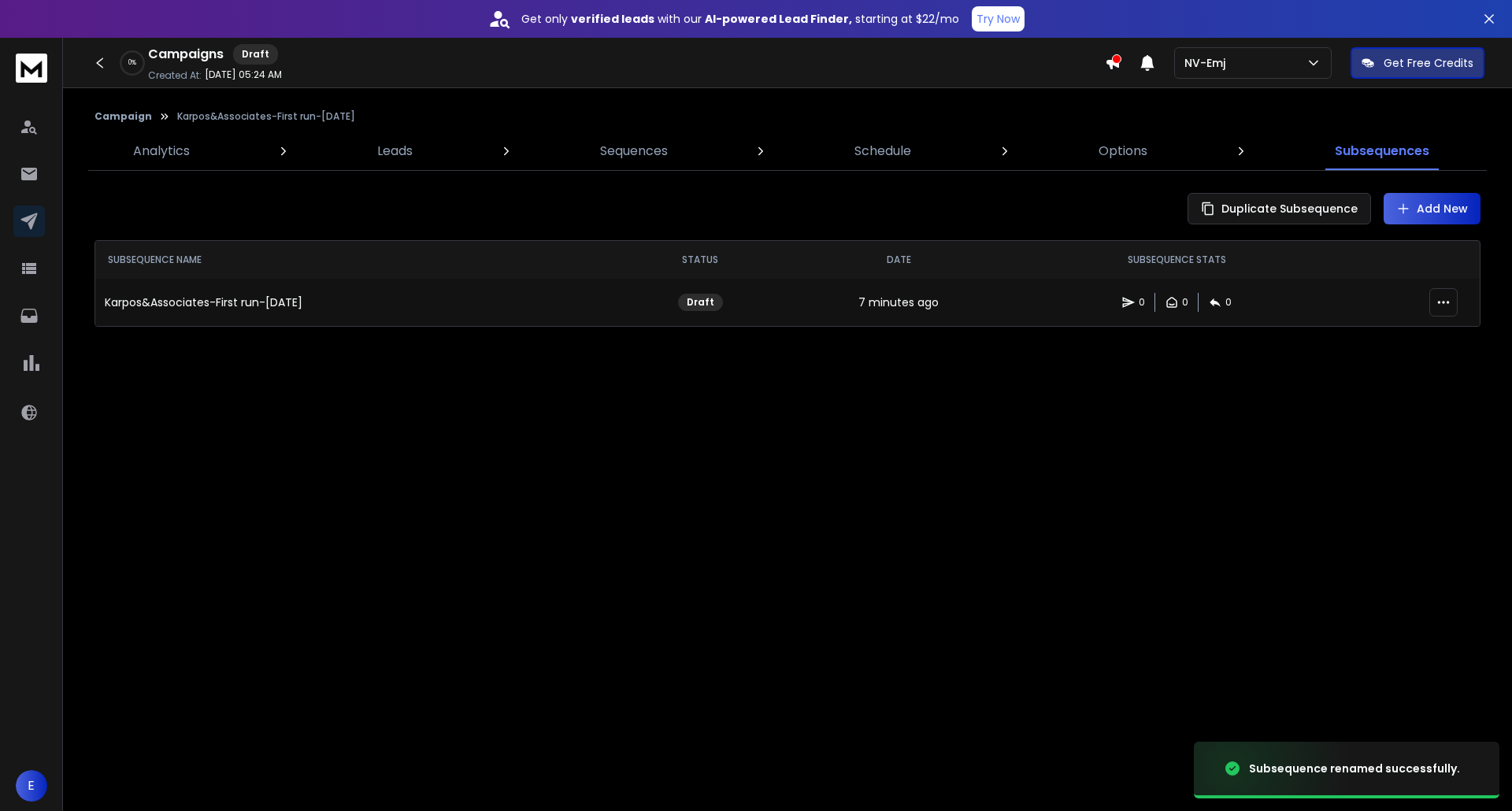
click at [785, 302] on td "7 minutes ago" at bounding box center [898, 302] width 241 height 48
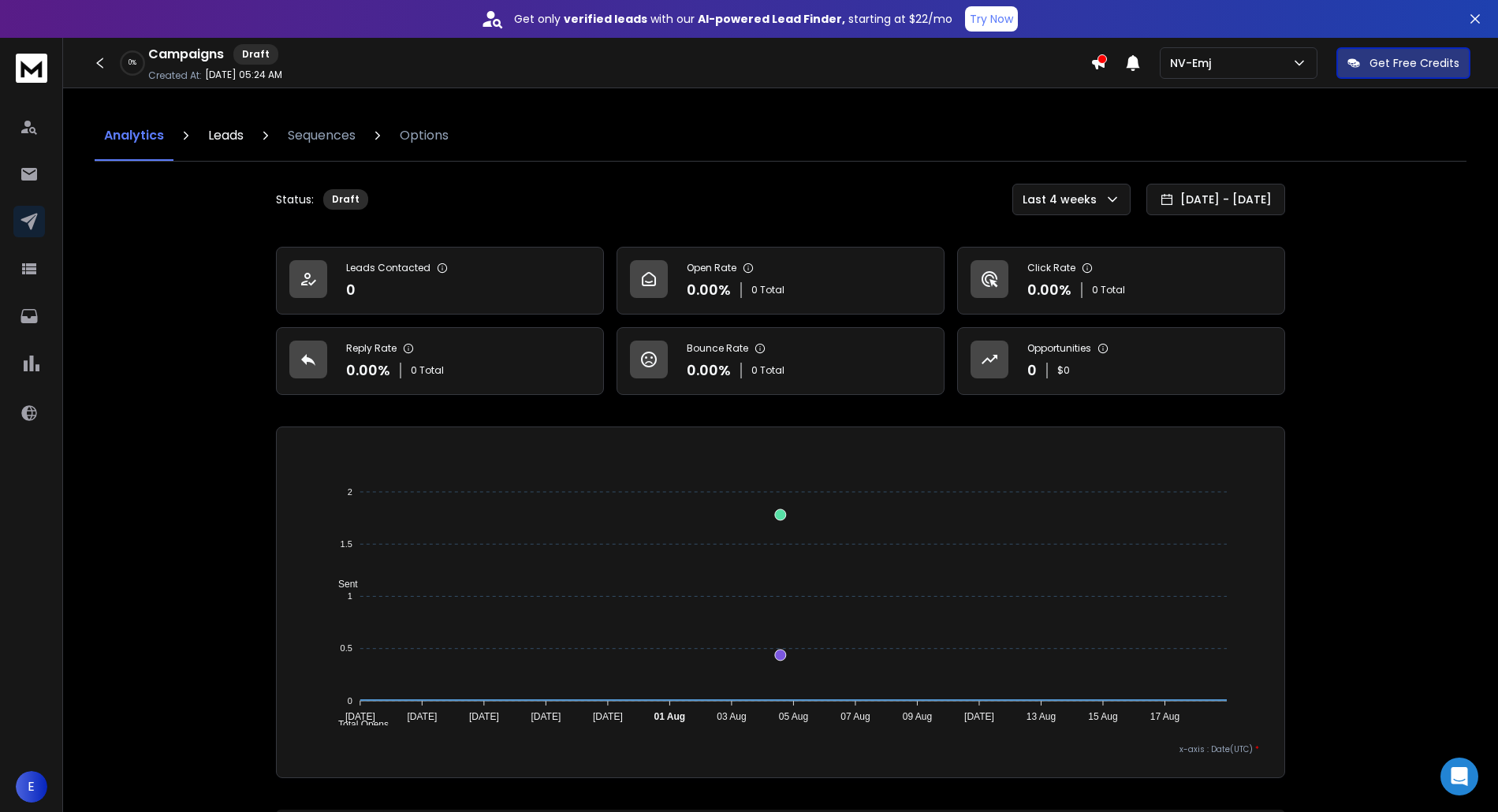
click at [212, 137] on p "Leads" at bounding box center [226, 135] width 35 height 19
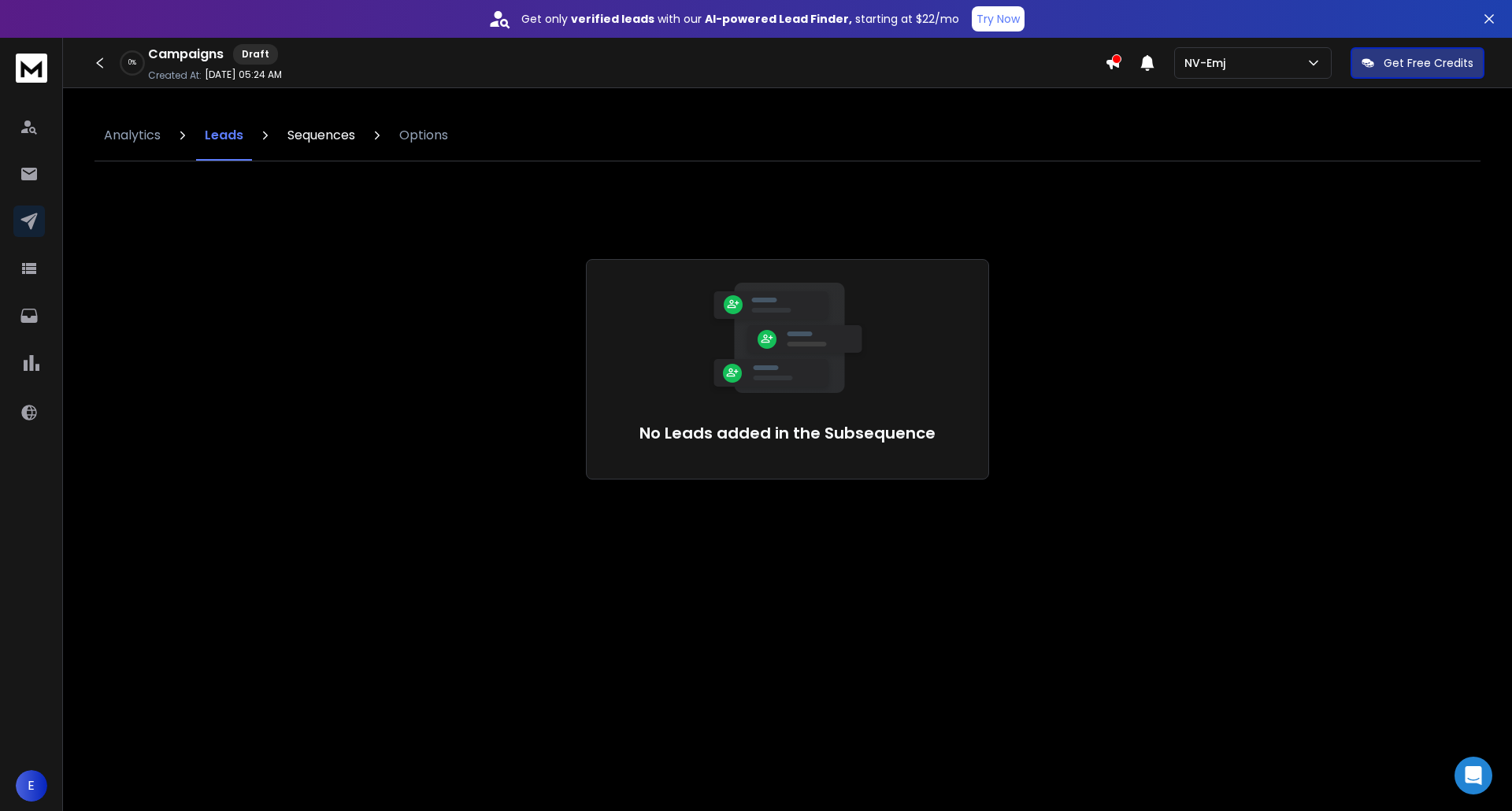
click at [326, 140] on p "Sequences" at bounding box center [321, 135] width 68 height 19
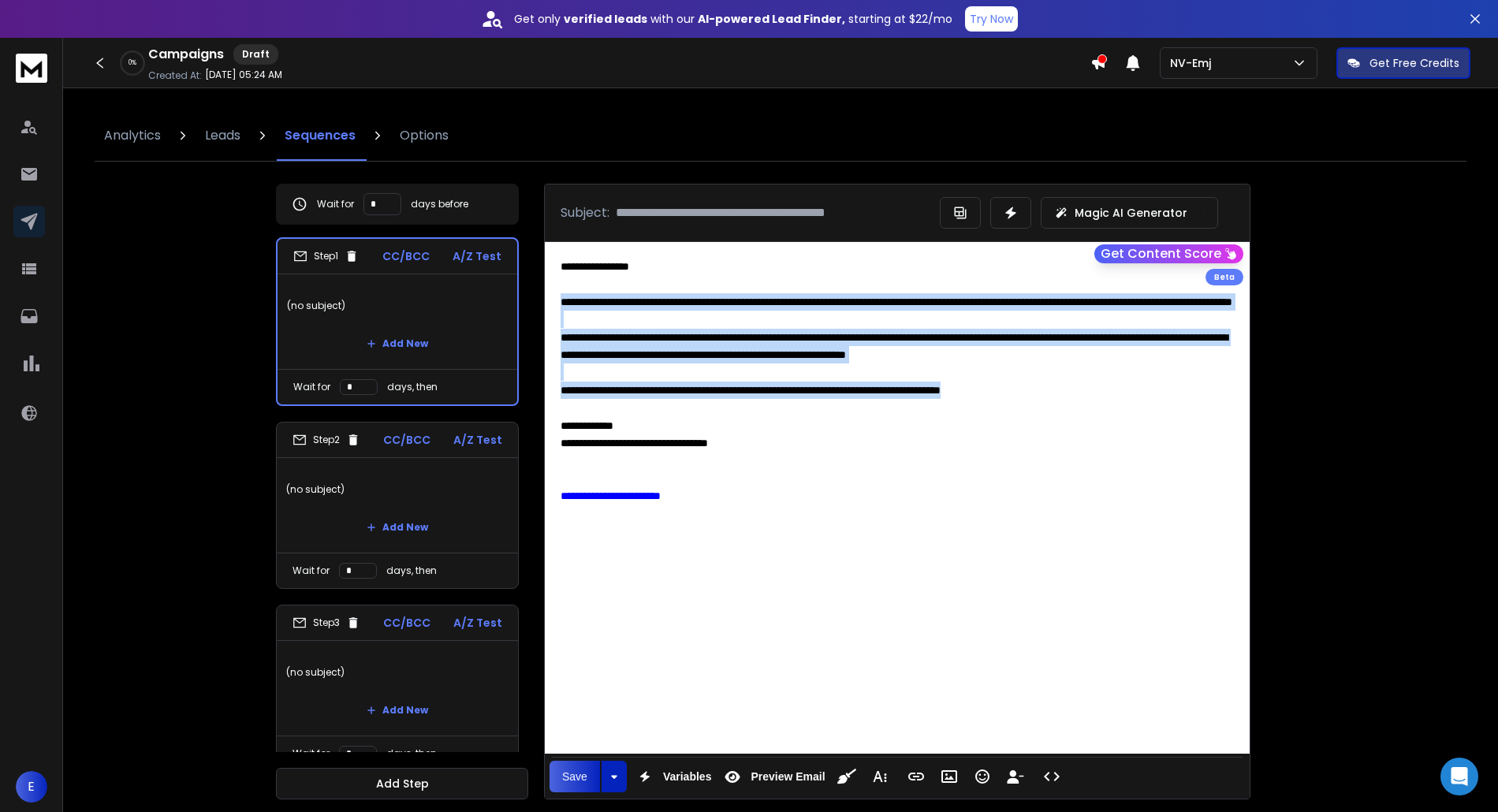
drag, startPoint x: 1032, startPoint y: 411, endPoint x: 562, endPoint y: 309, distance: 480.9
click at [562, 309] on div "**********" at bounding box center [897, 498] width 705 height 512
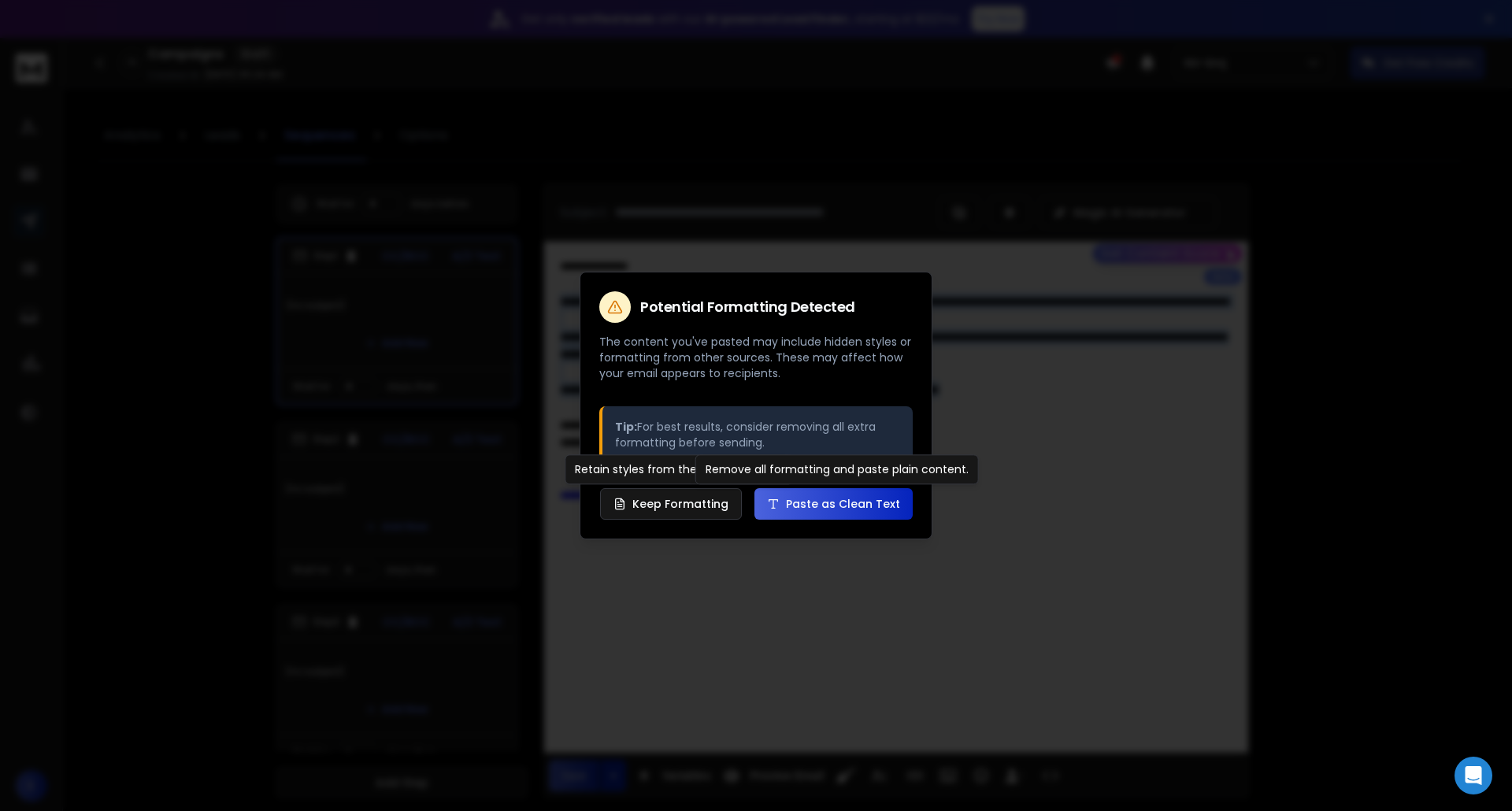
click at [841, 504] on button "Paste as Clean Text" at bounding box center [833, 504] width 158 height 32
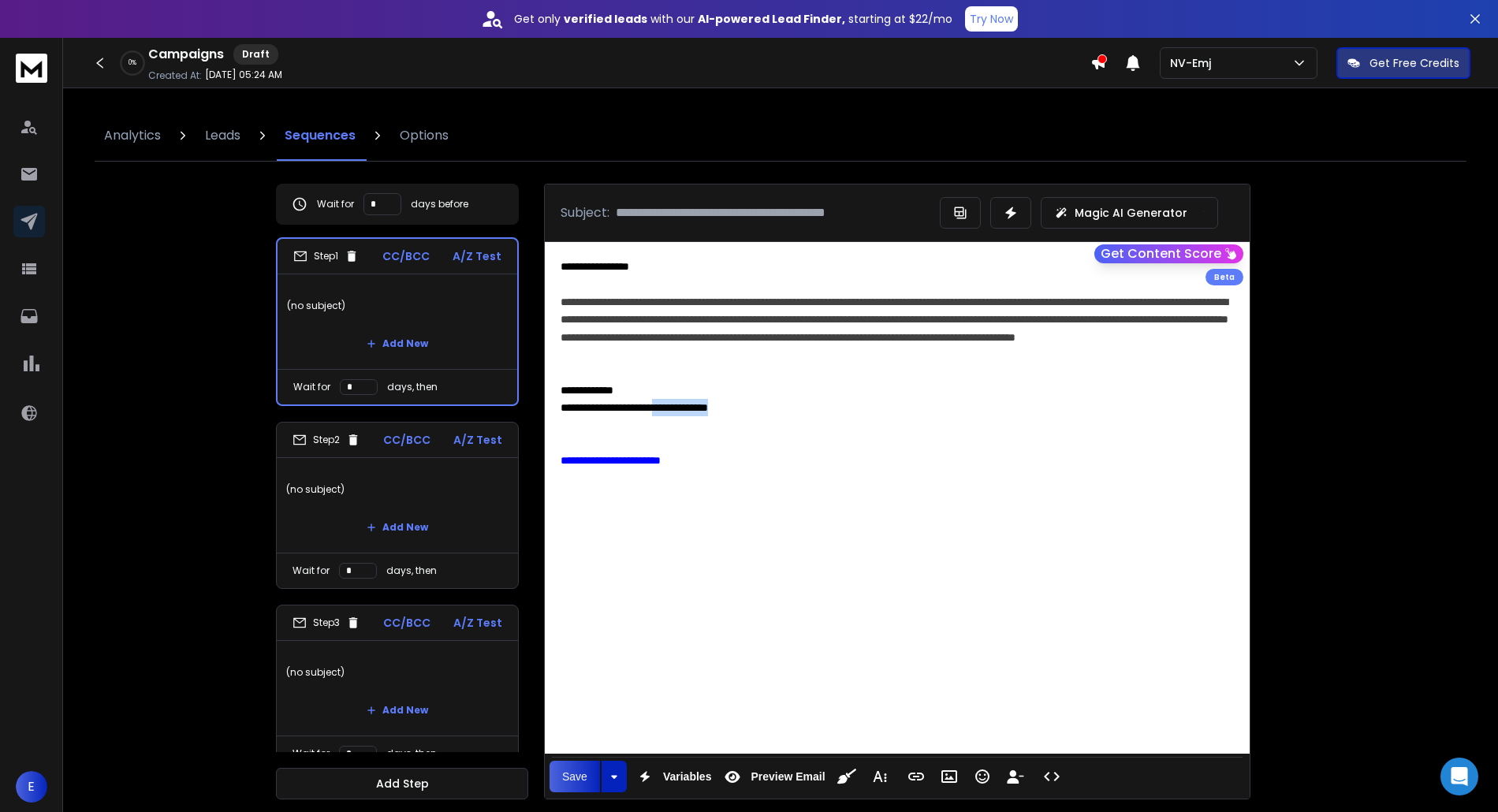
drag, startPoint x: 761, startPoint y: 411, endPoint x: 669, endPoint y: 405, distance: 92.2
click at [669, 405] on div "**********" at bounding box center [897, 407] width 673 height 18
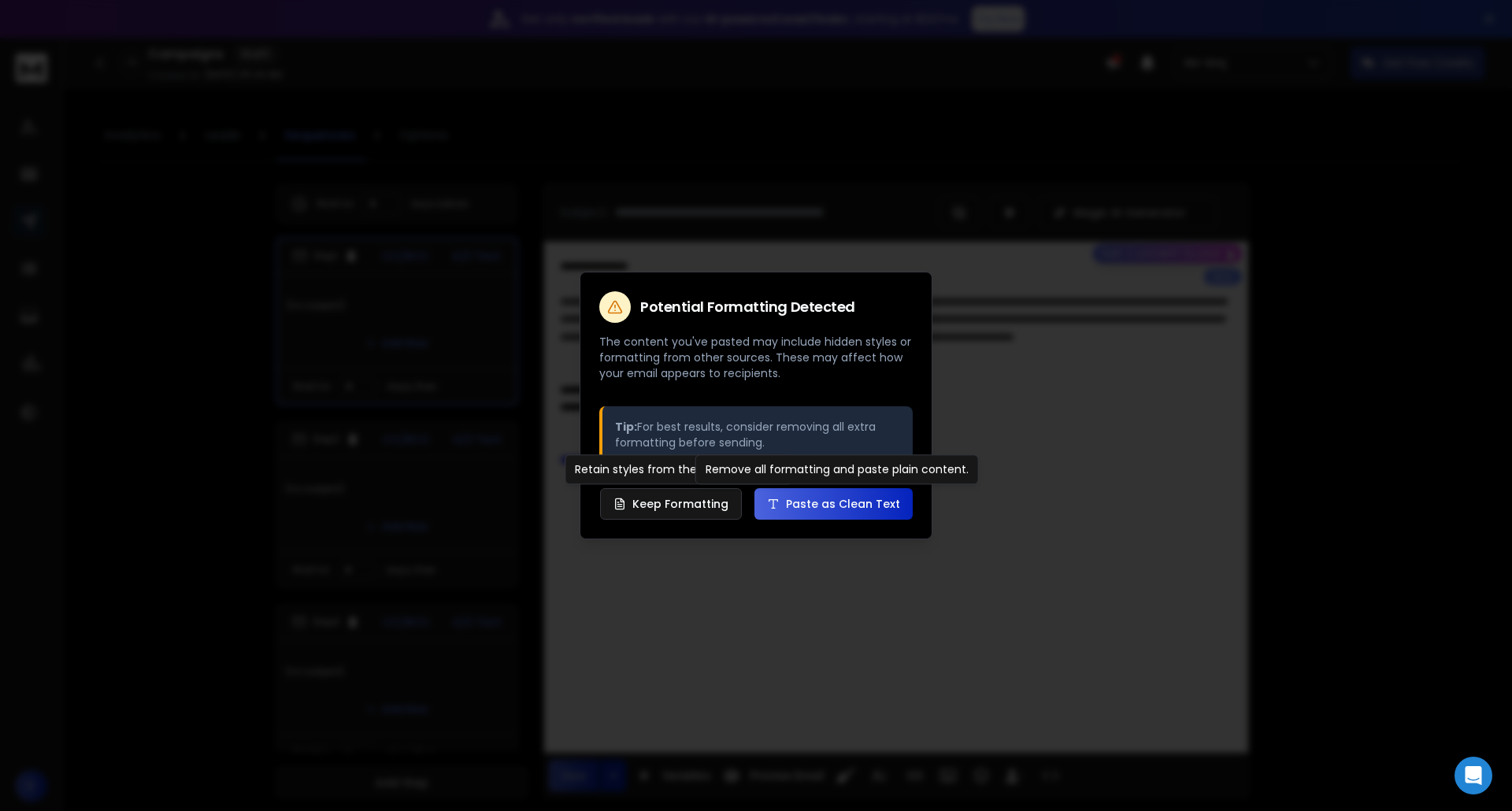
click at [852, 499] on button "Paste as Clean Text" at bounding box center [833, 504] width 158 height 32
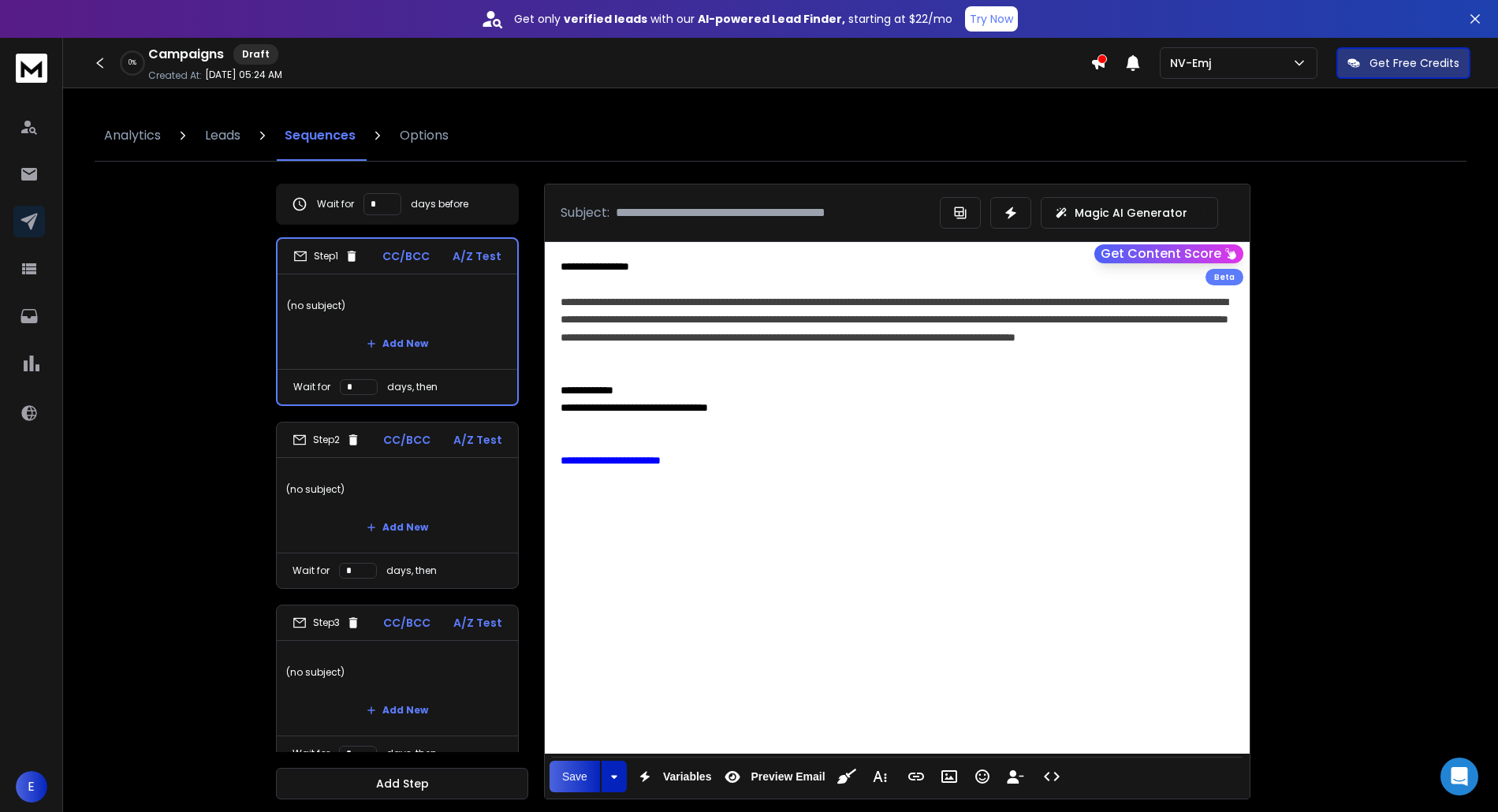
click at [1037, 323] on div "**********" at bounding box center [897, 329] width 672 height 71
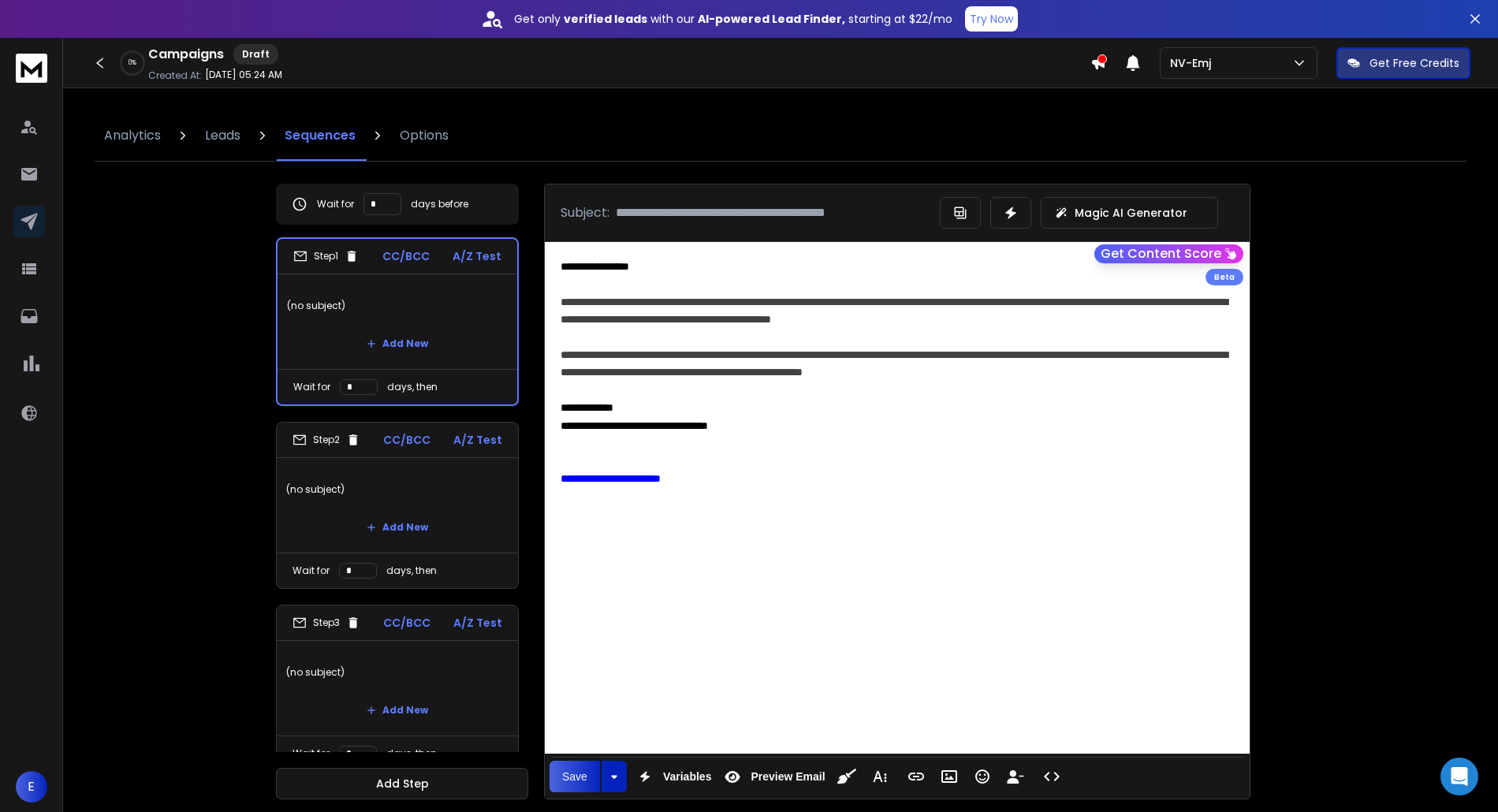
click at [741, 378] on div "**********" at bounding box center [897, 364] width 672 height 35
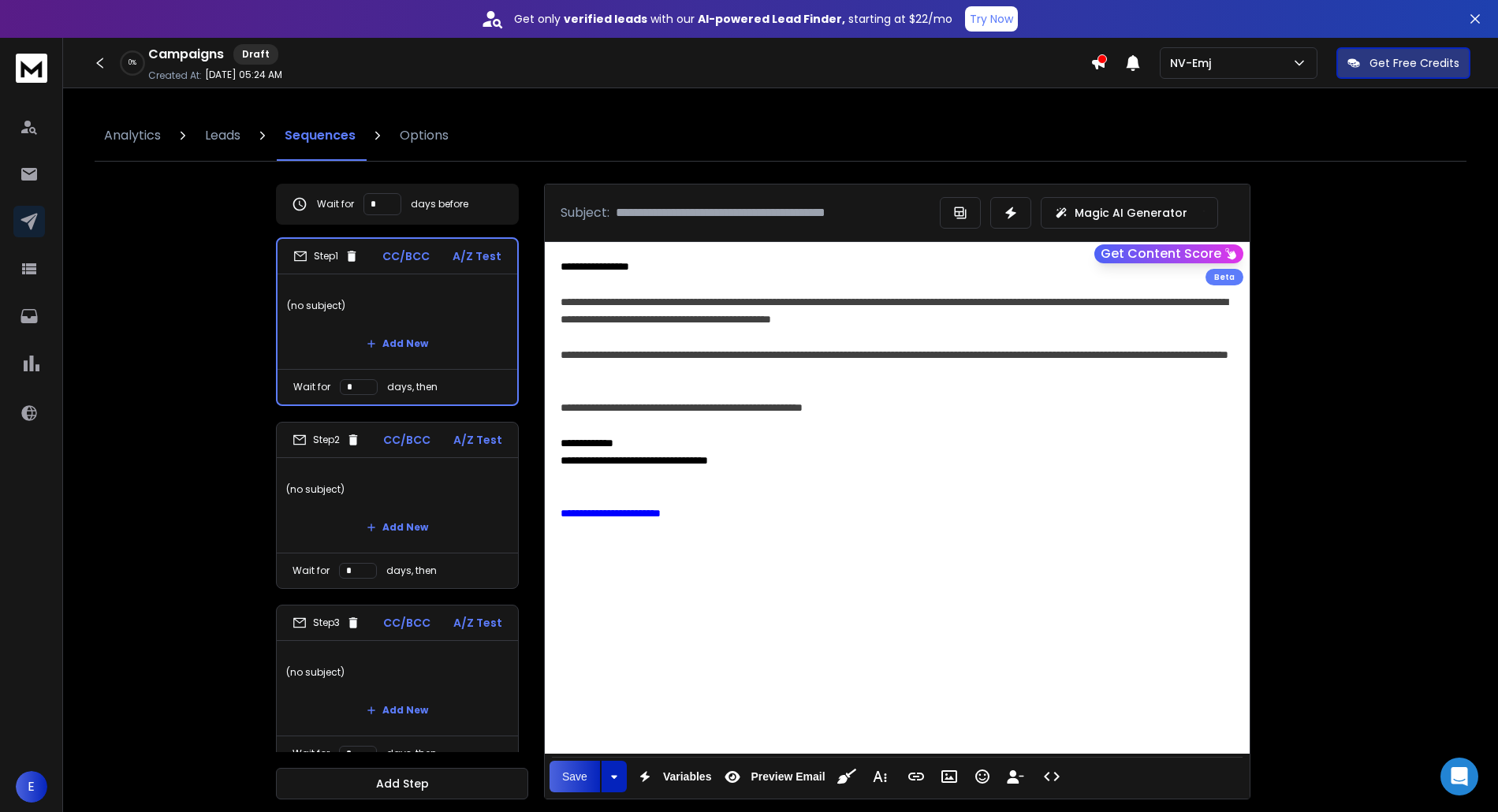
click at [449, 490] on p "(no subject)" at bounding box center [397, 489] width 222 height 44
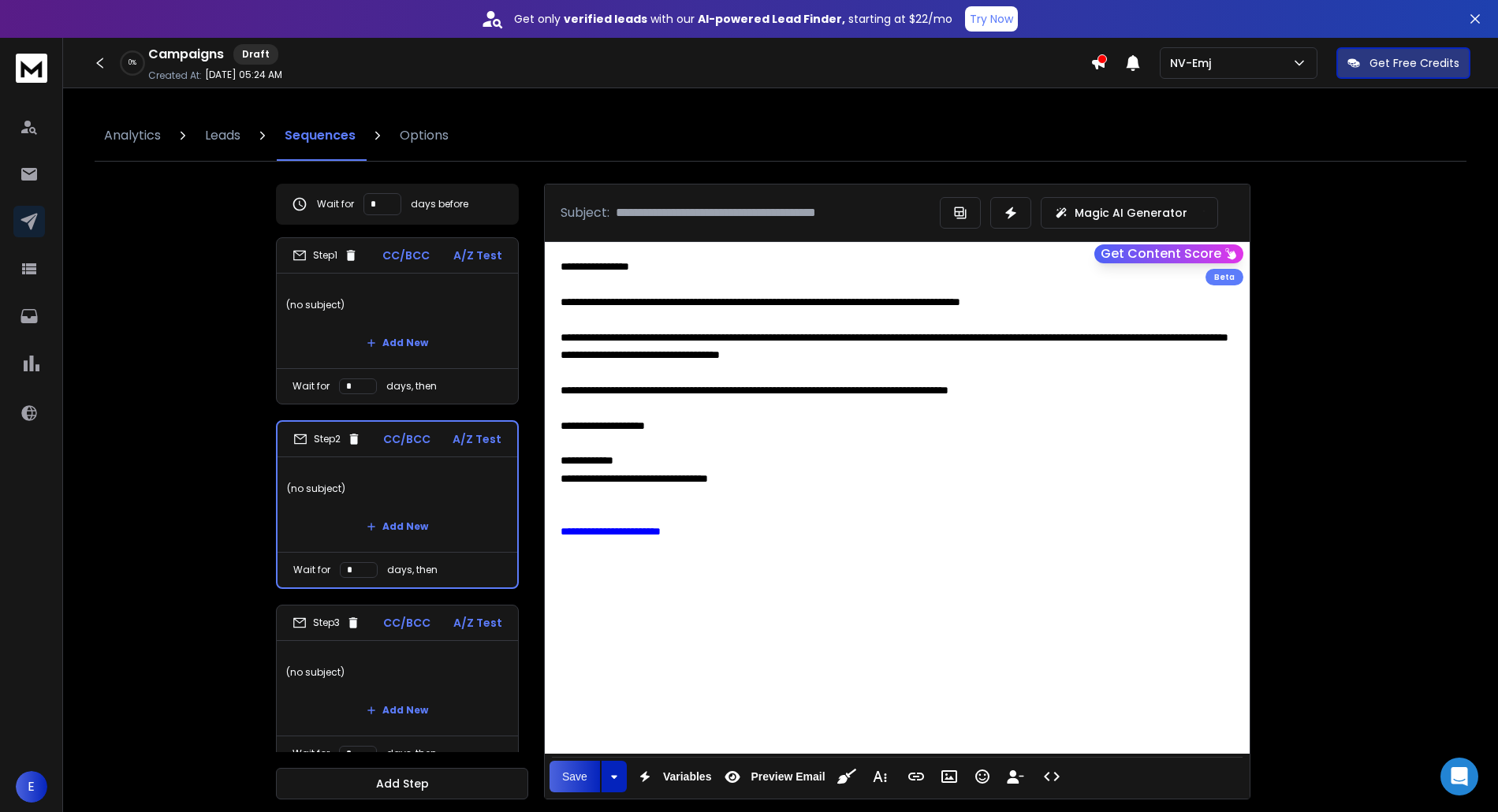
click at [474, 337] on div "Add New" at bounding box center [397, 343] width 222 height 32
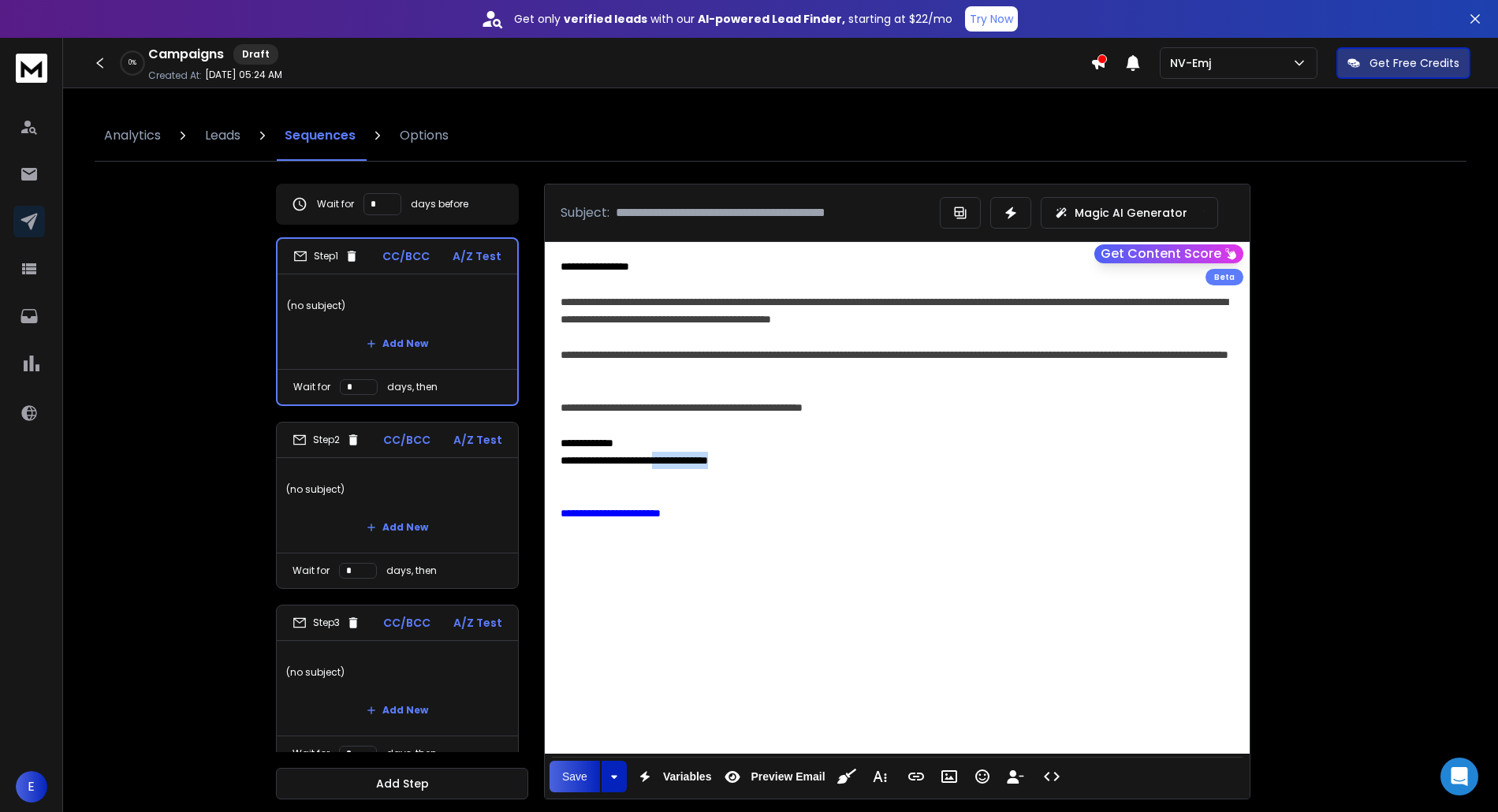
drag, startPoint x: 766, startPoint y: 467, endPoint x: 670, endPoint y: 468, distance: 96.0
click at [670, 468] on div "**********" at bounding box center [897, 460] width 673 height 18
click at [455, 506] on p "(no subject)" at bounding box center [397, 489] width 222 height 44
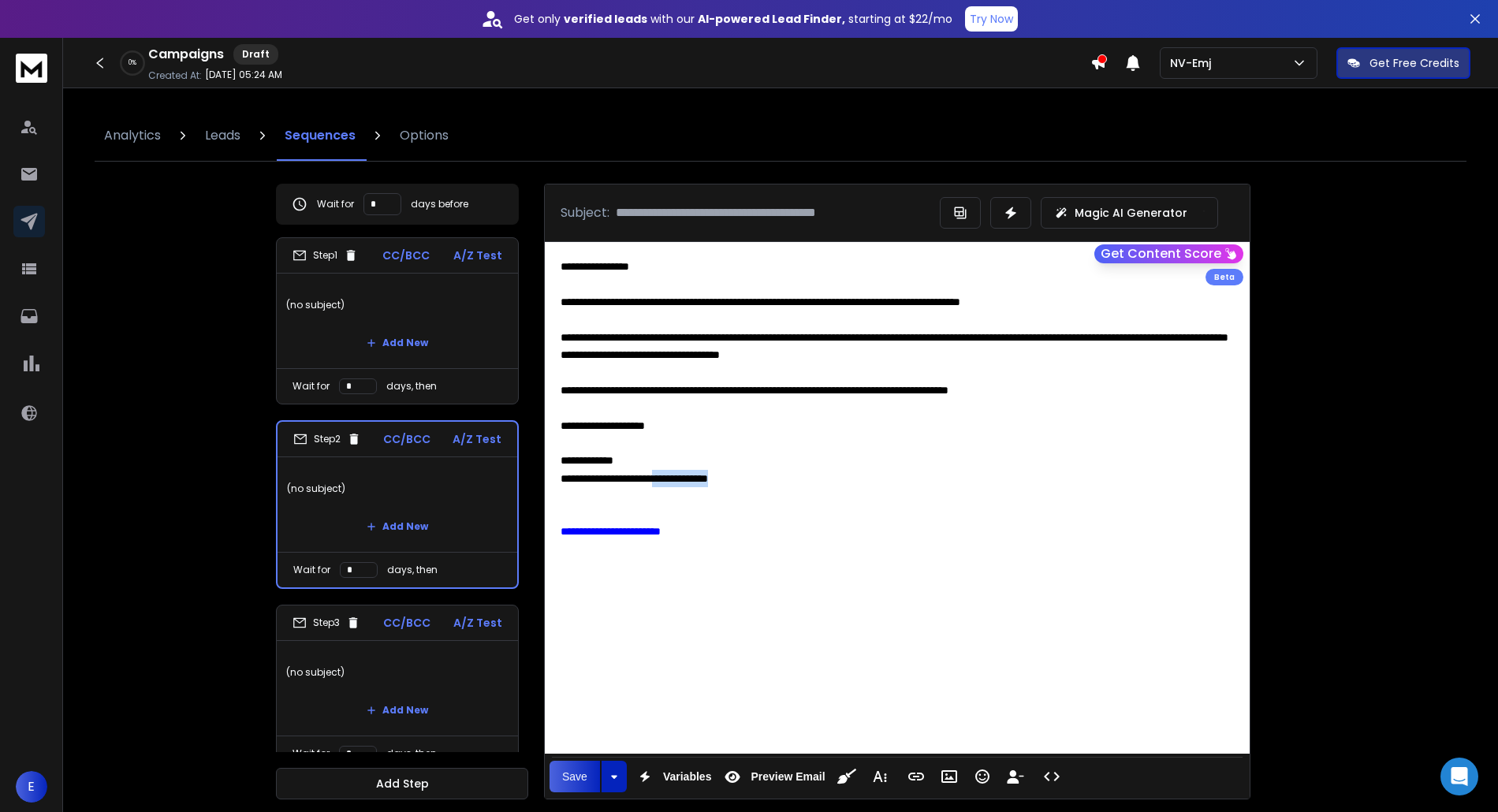
drag, startPoint x: 769, startPoint y: 480, endPoint x: 672, endPoint y: 479, distance: 97.0
click at [672, 479] on div "**********" at bounding box center [897, 478] width 673 height 18
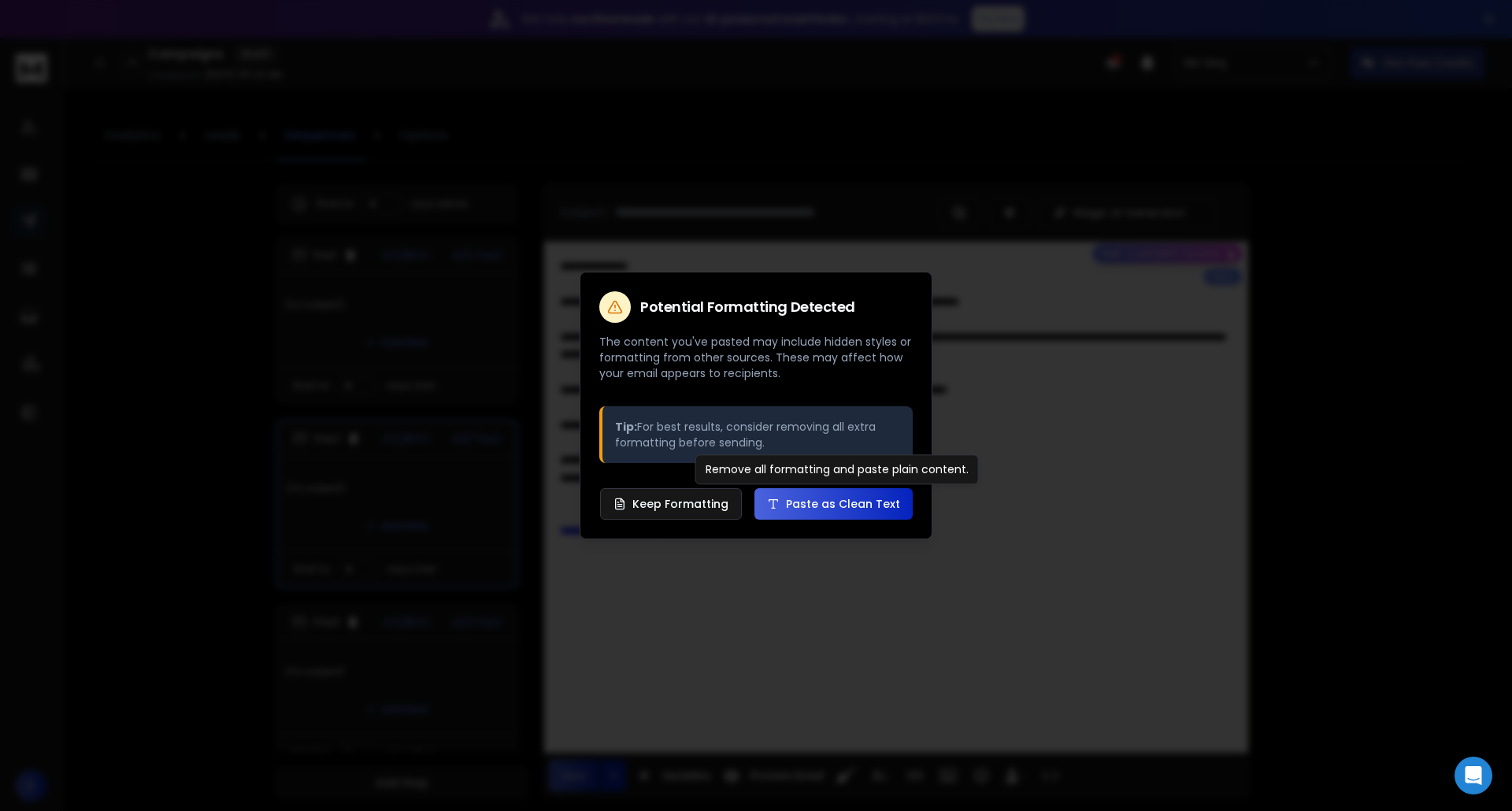
click at [804, 504] on button "Paste as Clean Text" at bounding box center [833, 504] width 158 height 32
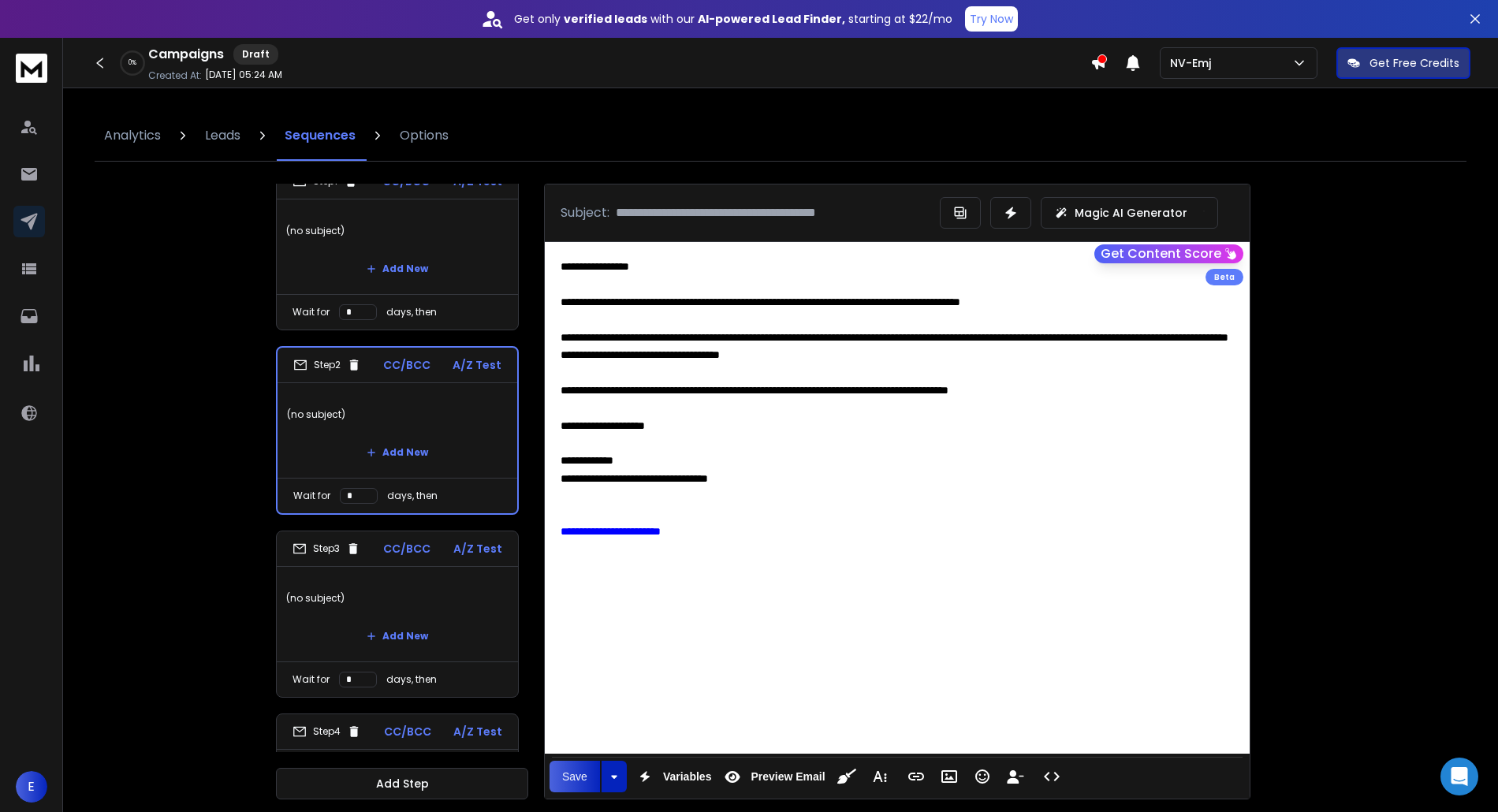
scroll to position [210, 0]
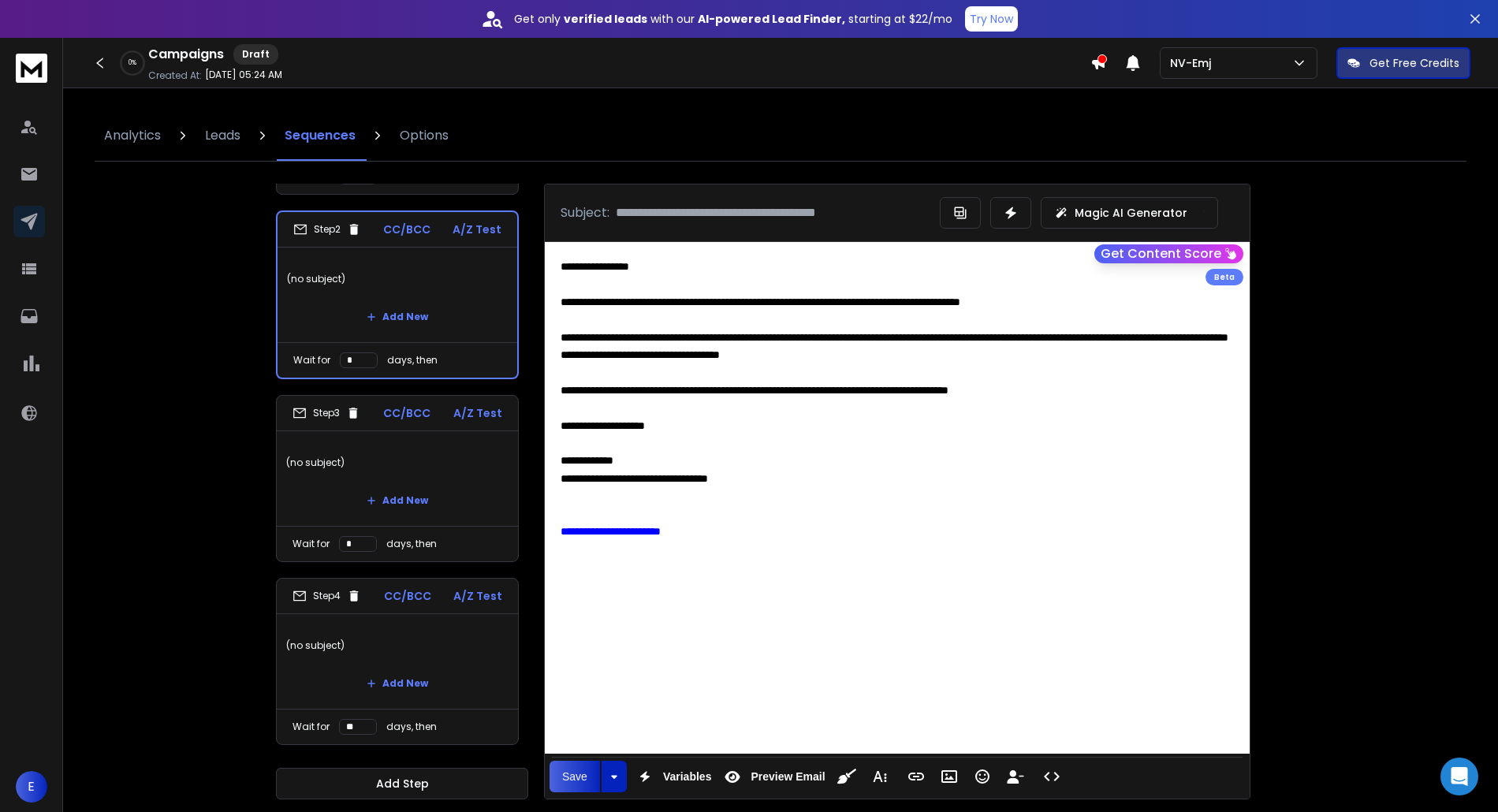
click at [473, 487] on div "Add New" at bounding box center [397, 501] width 222 height 32
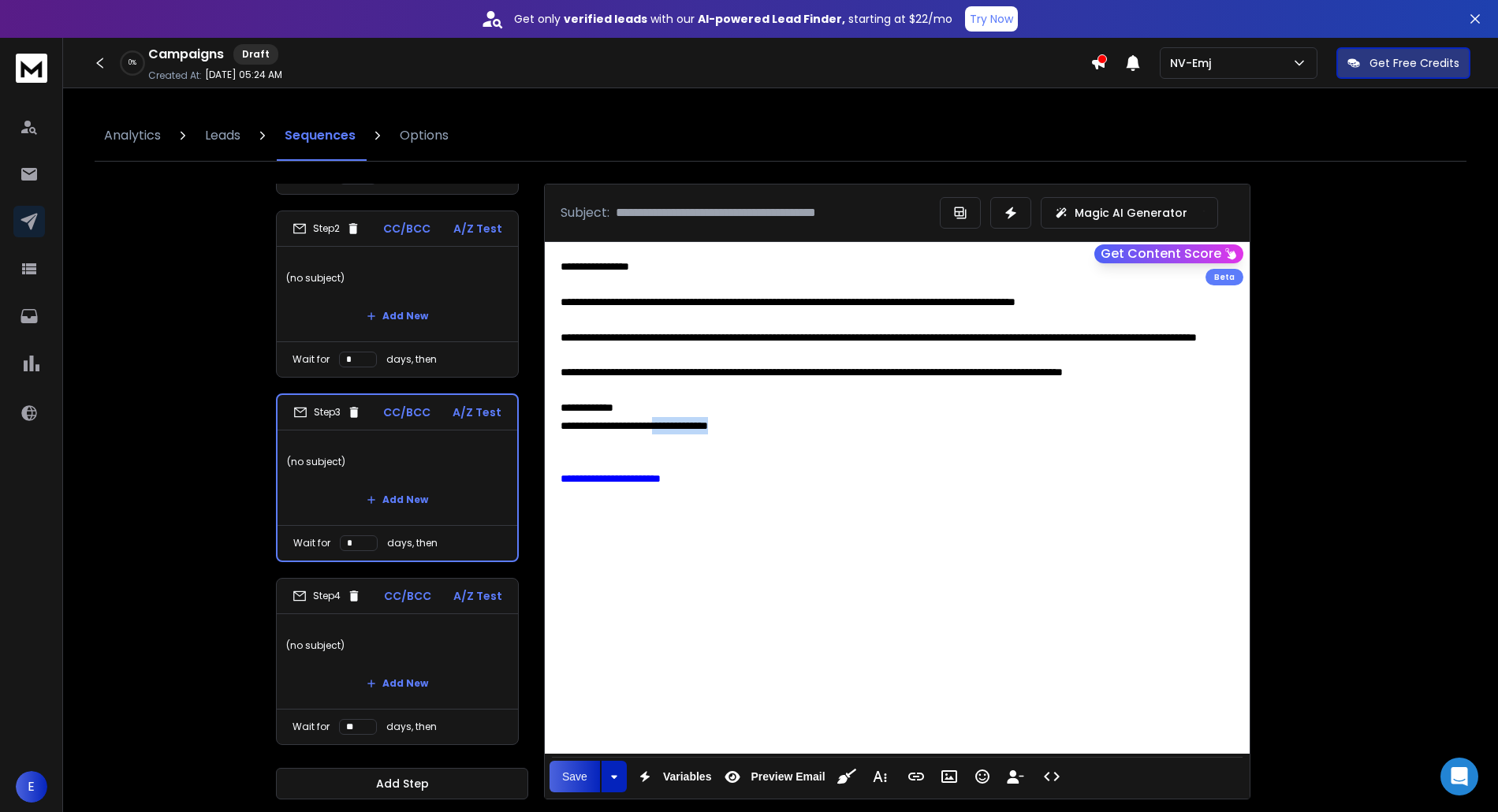
drag, startPoint x: 769, startPoint y: 445, endPoint x: 672, endPoint y: 446, distance: 97.0
click at [672, 434] on div "**********" at bounding box center [897, 426] width 673 height 18
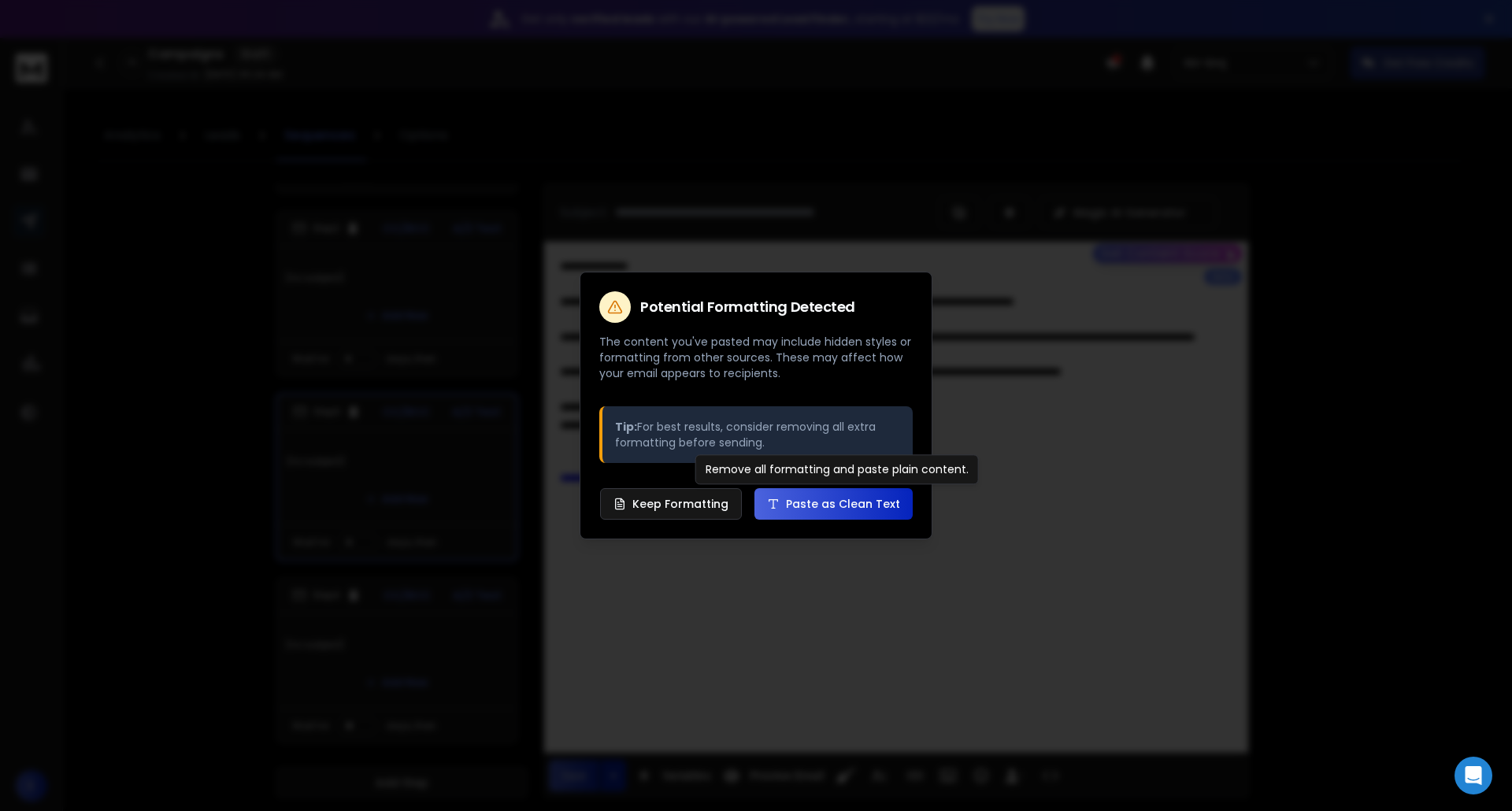
click at [819, 500] on button "Paste as Clean Text" at bounding box center [833, 504] width 158 height 32
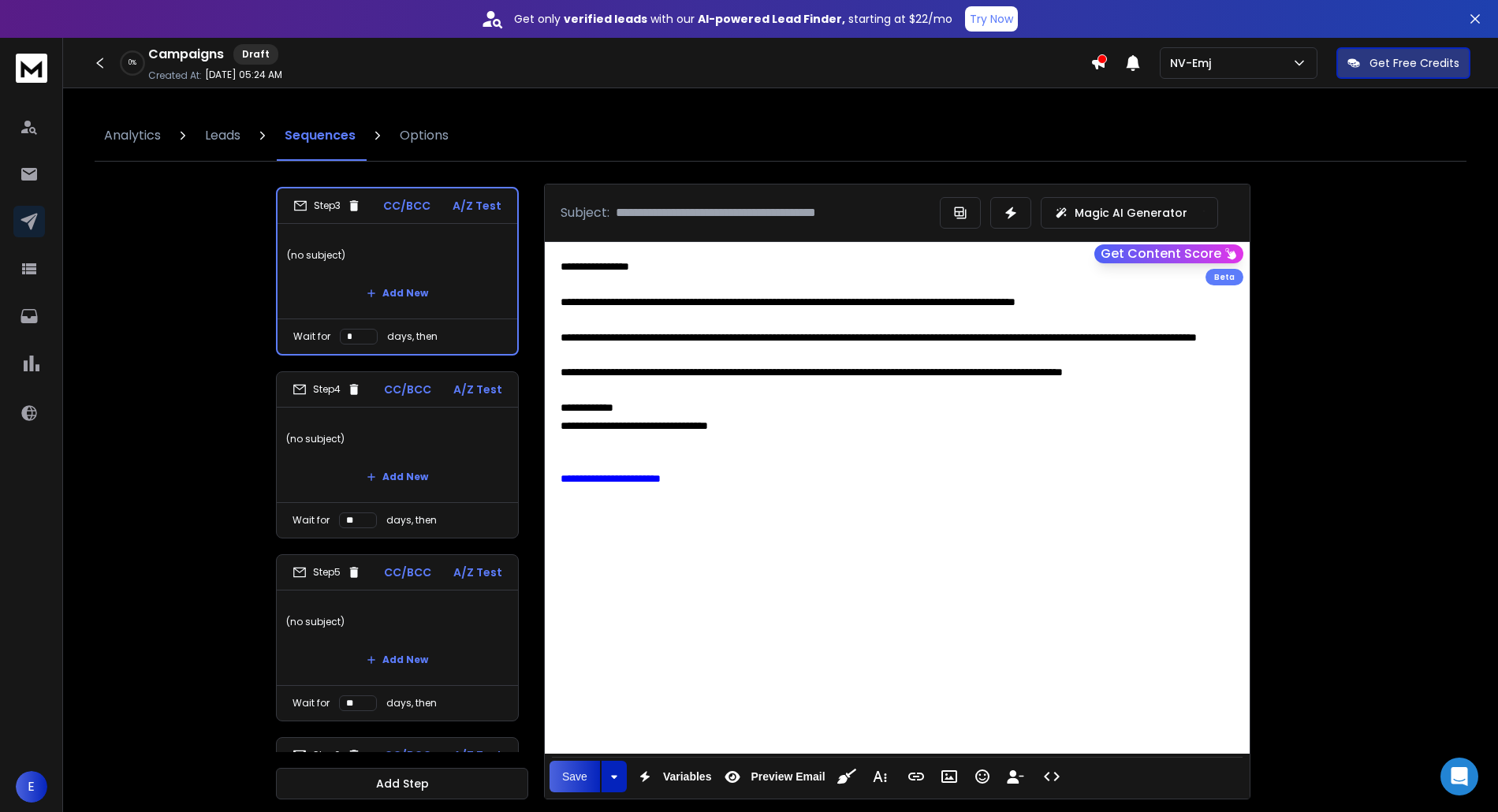
scroll to position [420, 0]
click at [468, 447] on p "(no subject)" at bounding box center [397, 435] width 222 height 44
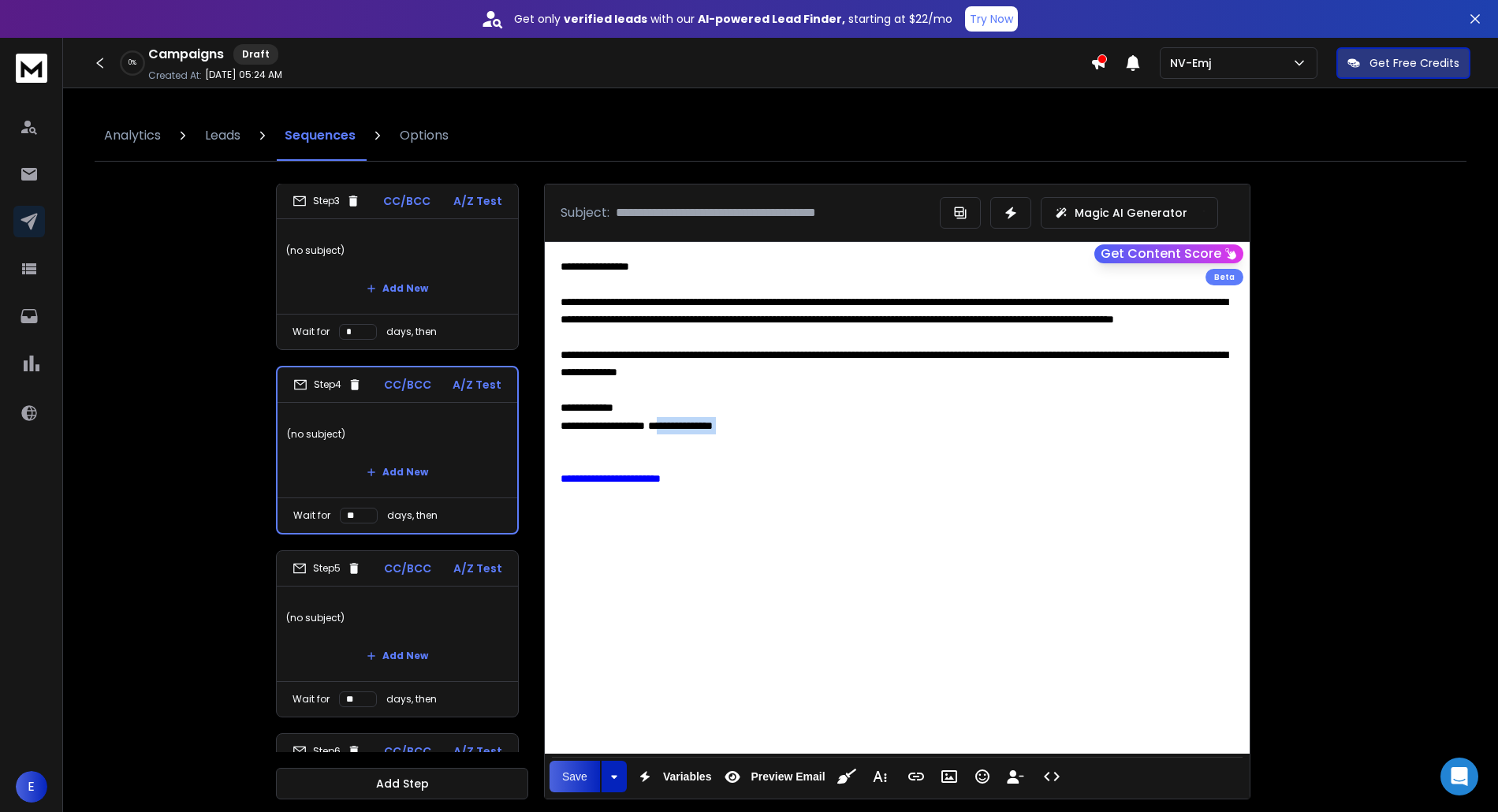
drag, startPoint x: 790, startPoint y: 442, endPoint x: 672, endPoint y: 440, distance: 118.0
click at [672, 434] on div "**********" at bounding box center [897, 426] width 673 height 18
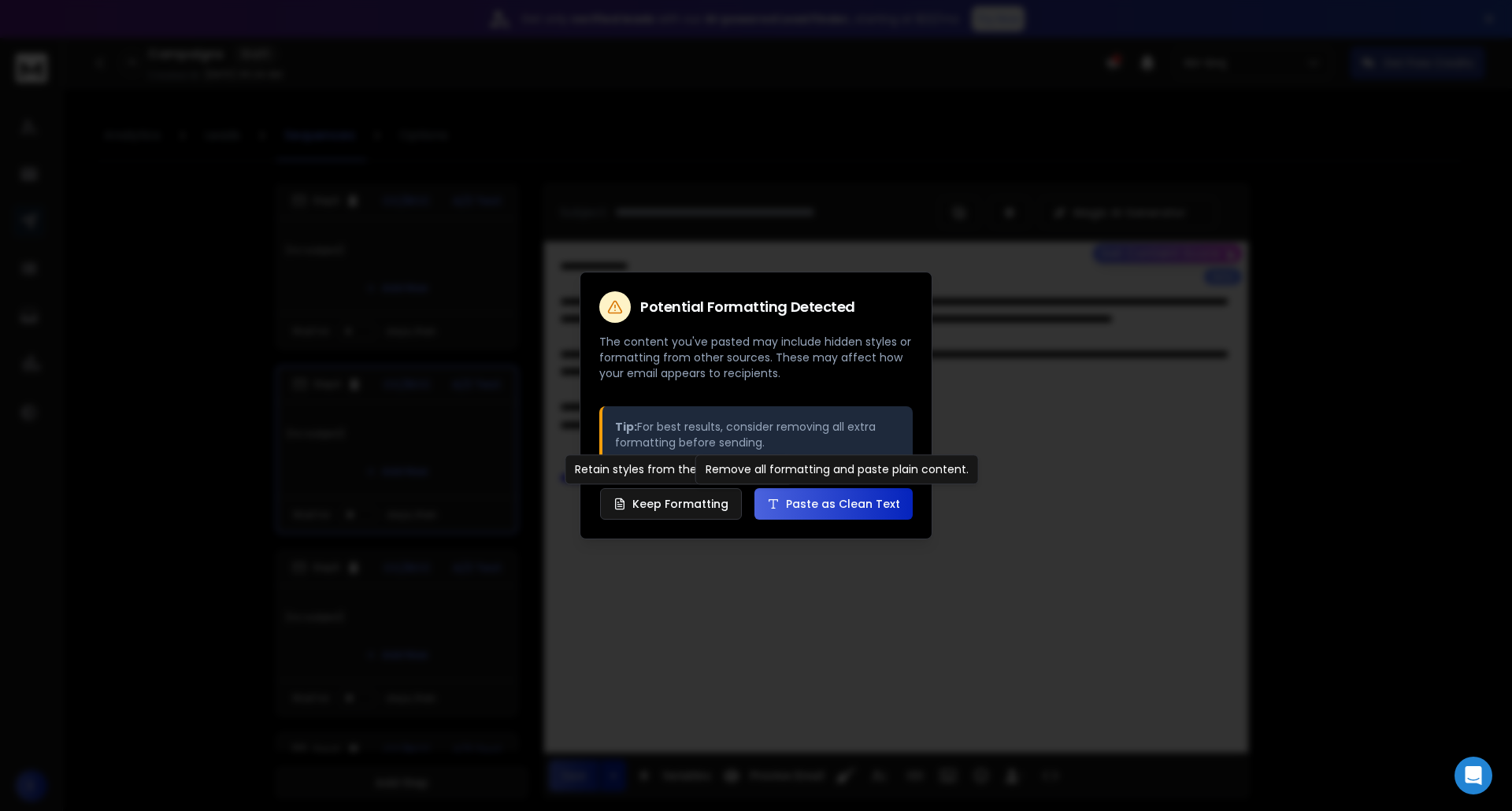
click at [823, 500] on button "Paste as Clean Text" at bounding box center [833, 504] width 158 height 32
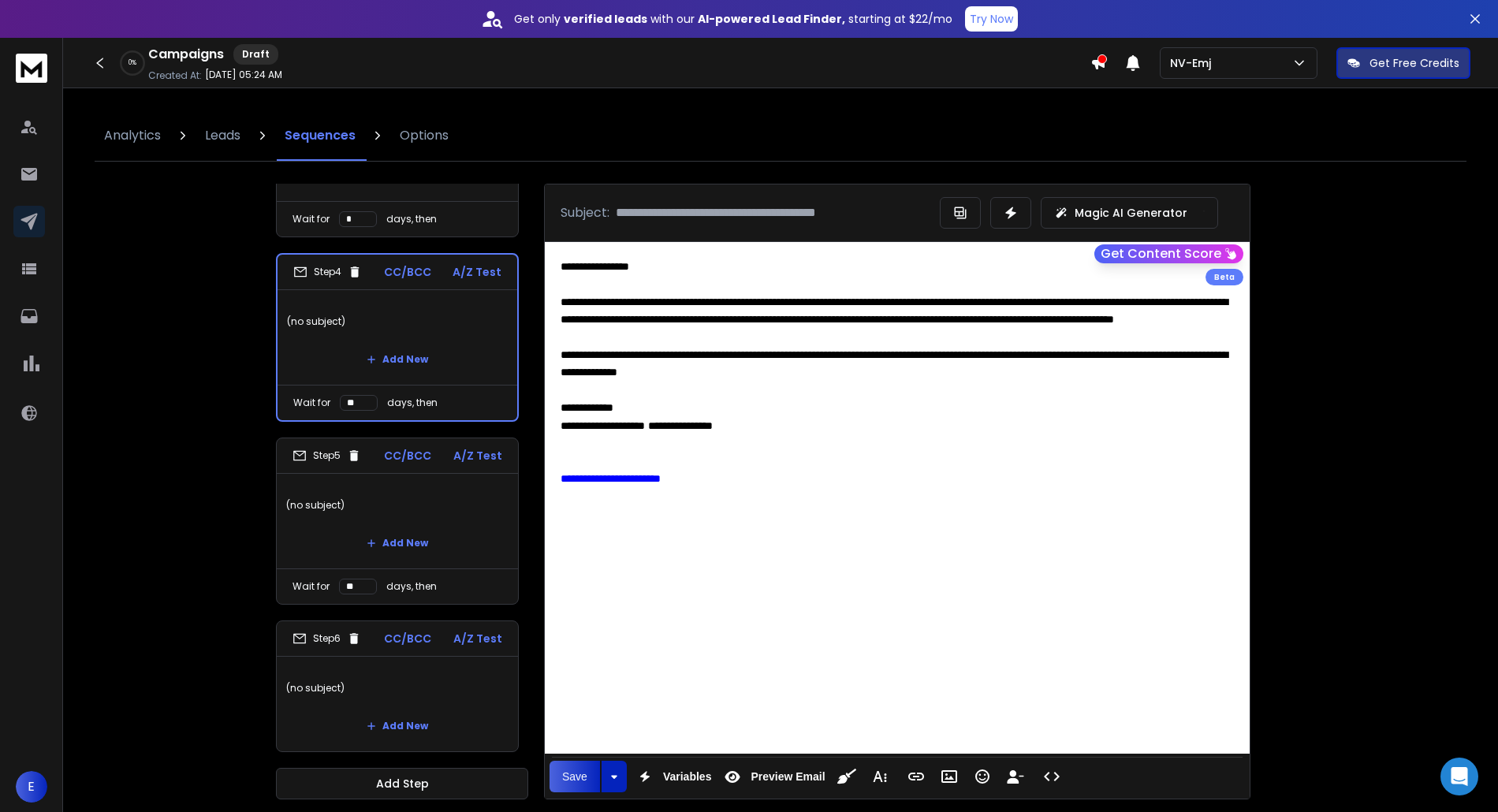
scroll to position [537, 0]
click at [471, 506] on p "(no subject)" at bounding box center [397, 505] width 222 height 44
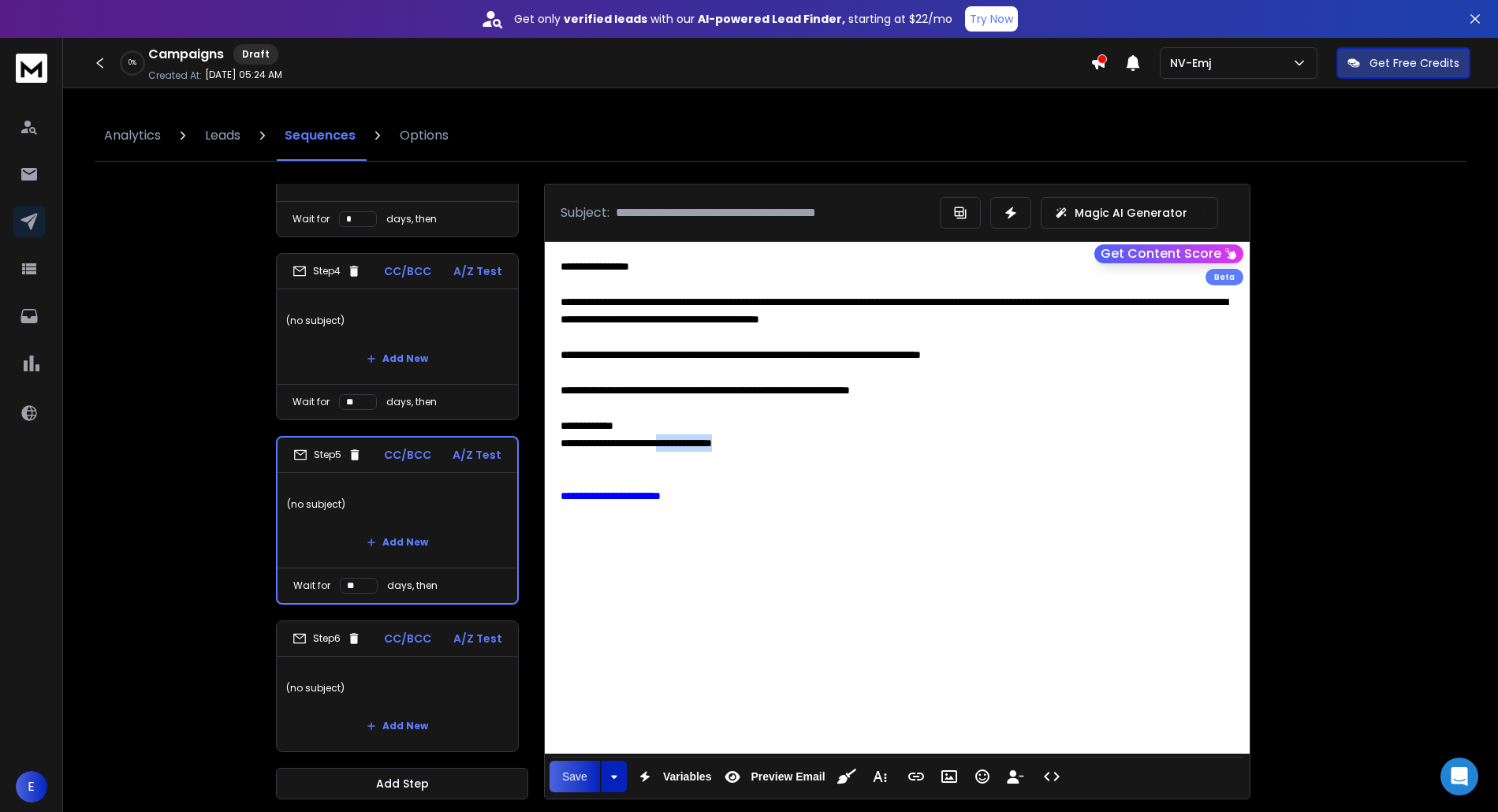
drag, startPoint x: 811, startPoint y: 446, endPoint x: 675, endPoint y: 442, distance: 136.1
click at [675, 442] on div "**********" at bounding box center [897, 442] width 673 height 18
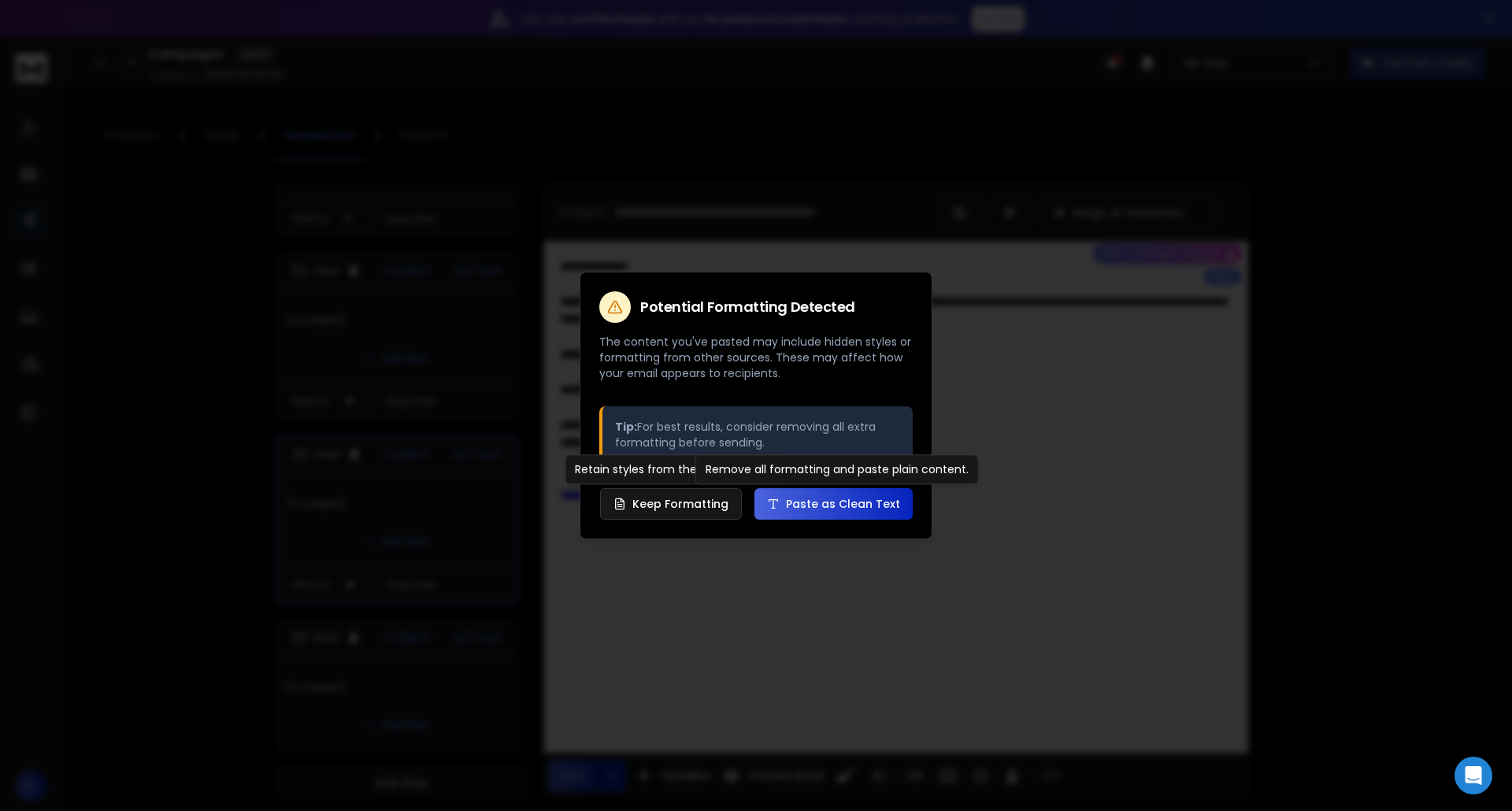
click at [838, 504] on button "Paste as Clean Text" at bounding box center [833, 504] width 158 height 32
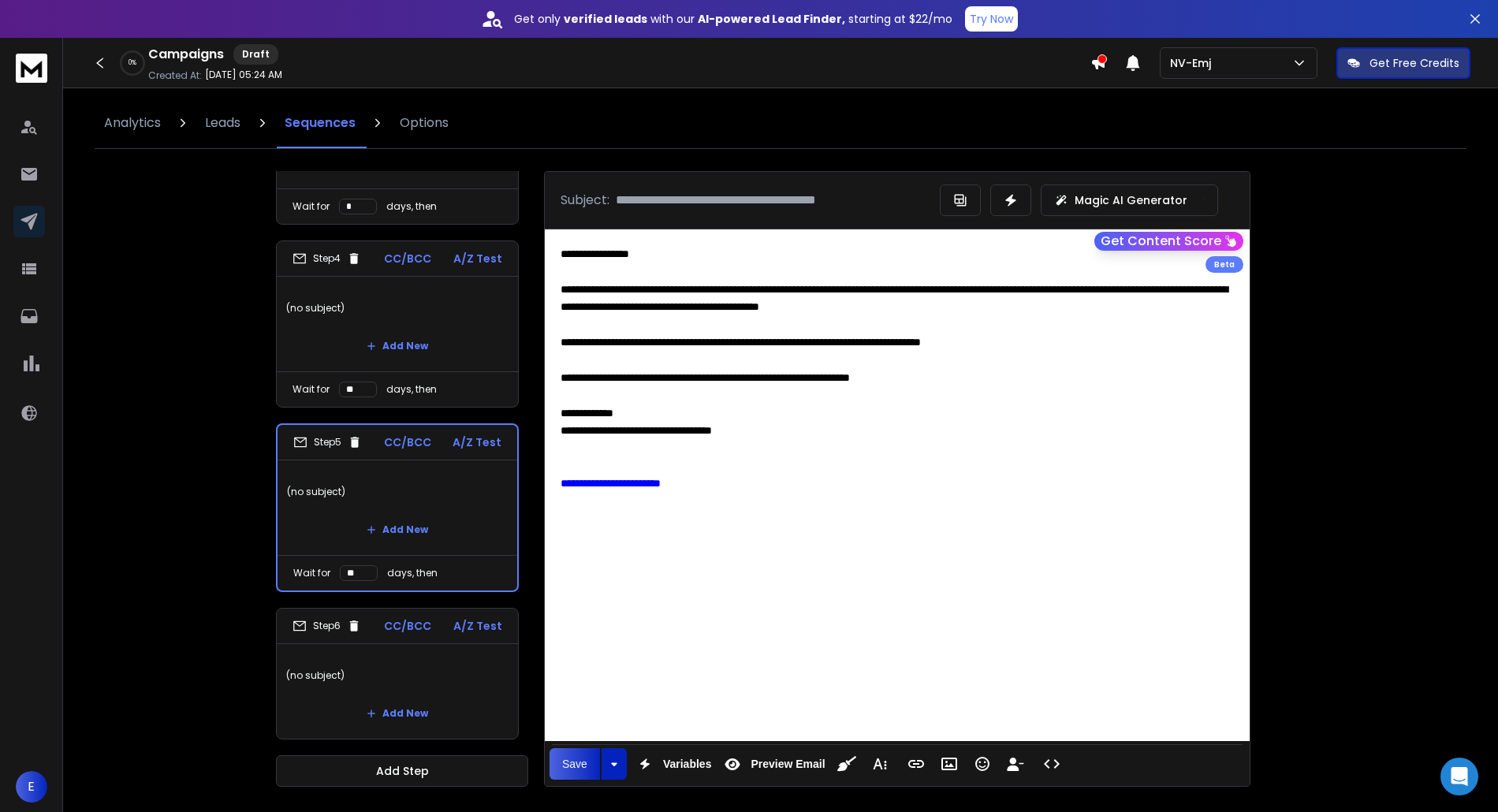
scroll to position [16, 0]
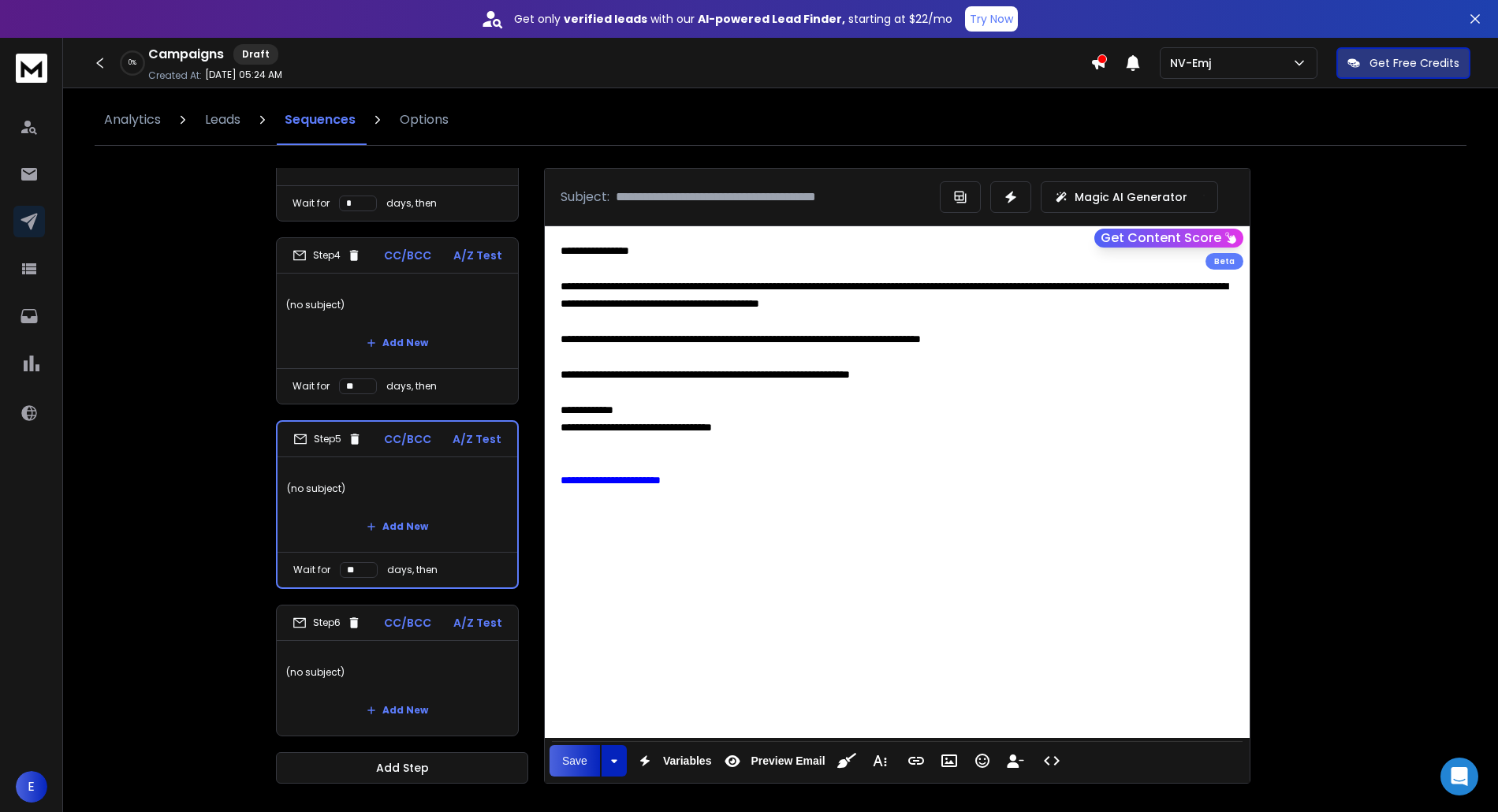
click at [473, 682] on p "(no subject)" at bounding box center [397, 672] width 222 height 44
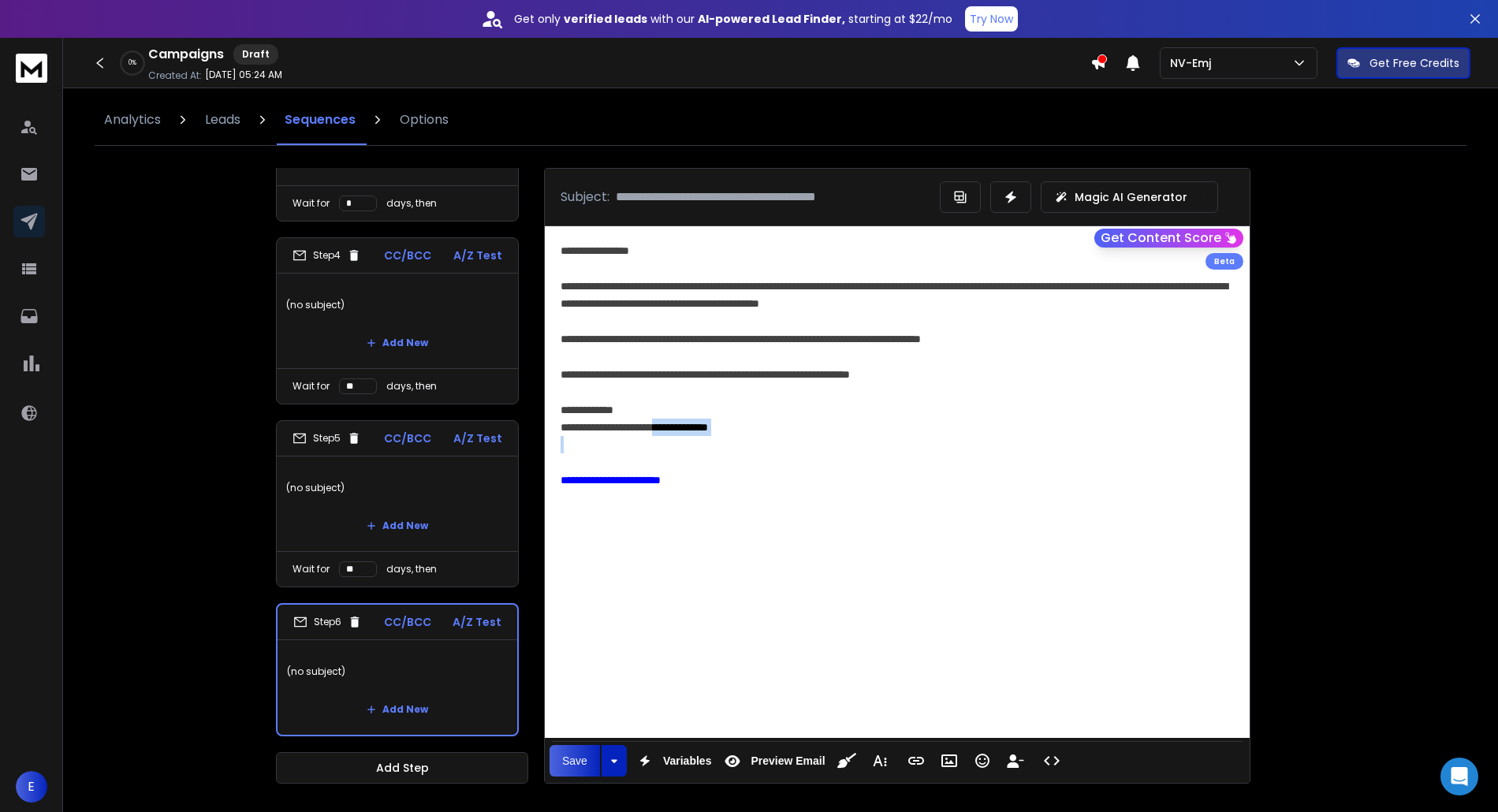
drag, startPoint x: 758, startPoint y: 436, endPoint x: 672, endPoint y: 435, distance: 86.0
click at [672, 435] on div "**********" at bounding box center [897, 482] width 705 height 512
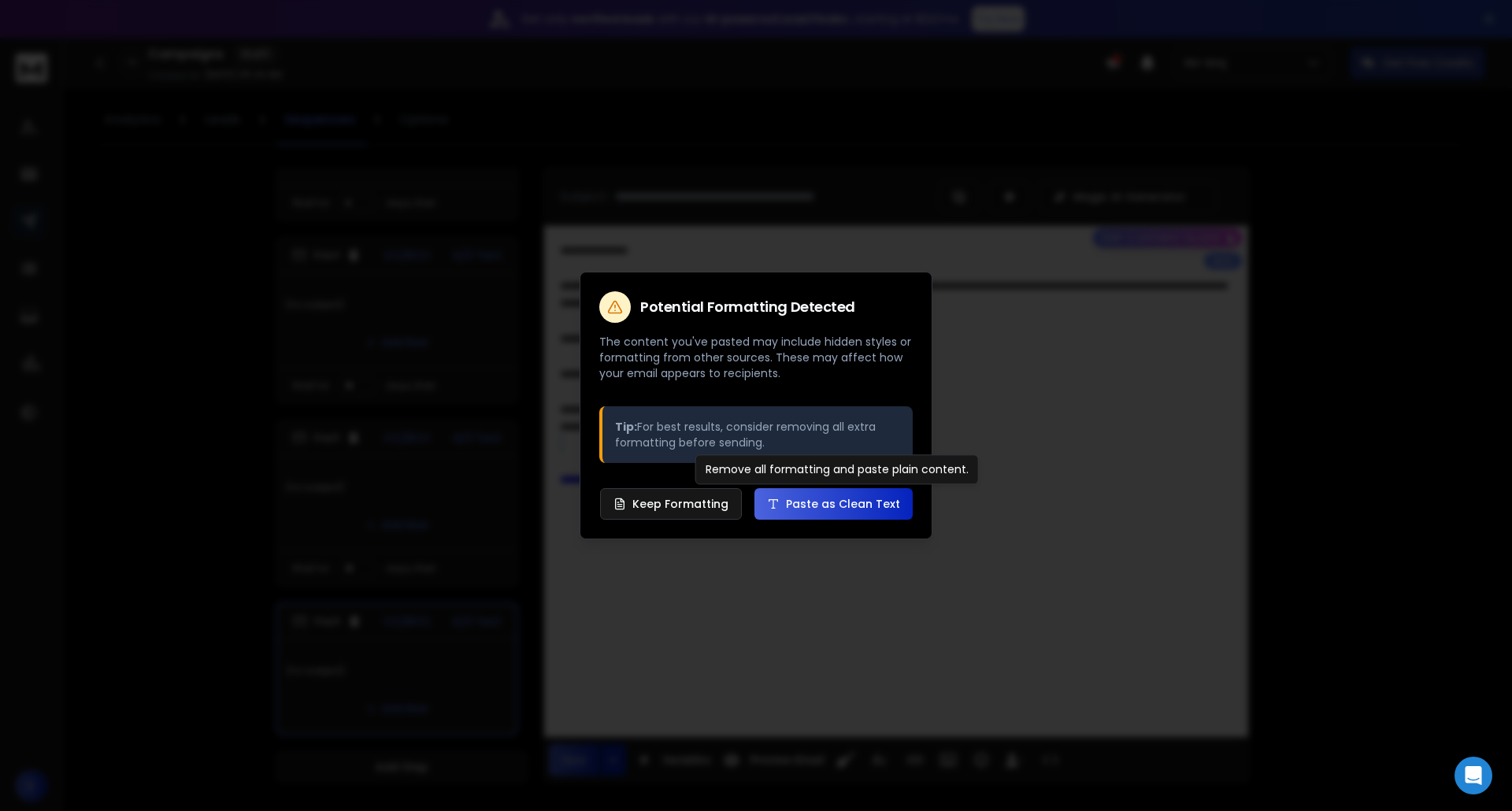
click at [831, 502] on button "Paste as Clean Text" at bounding box center [833, 504] width 158 height 32
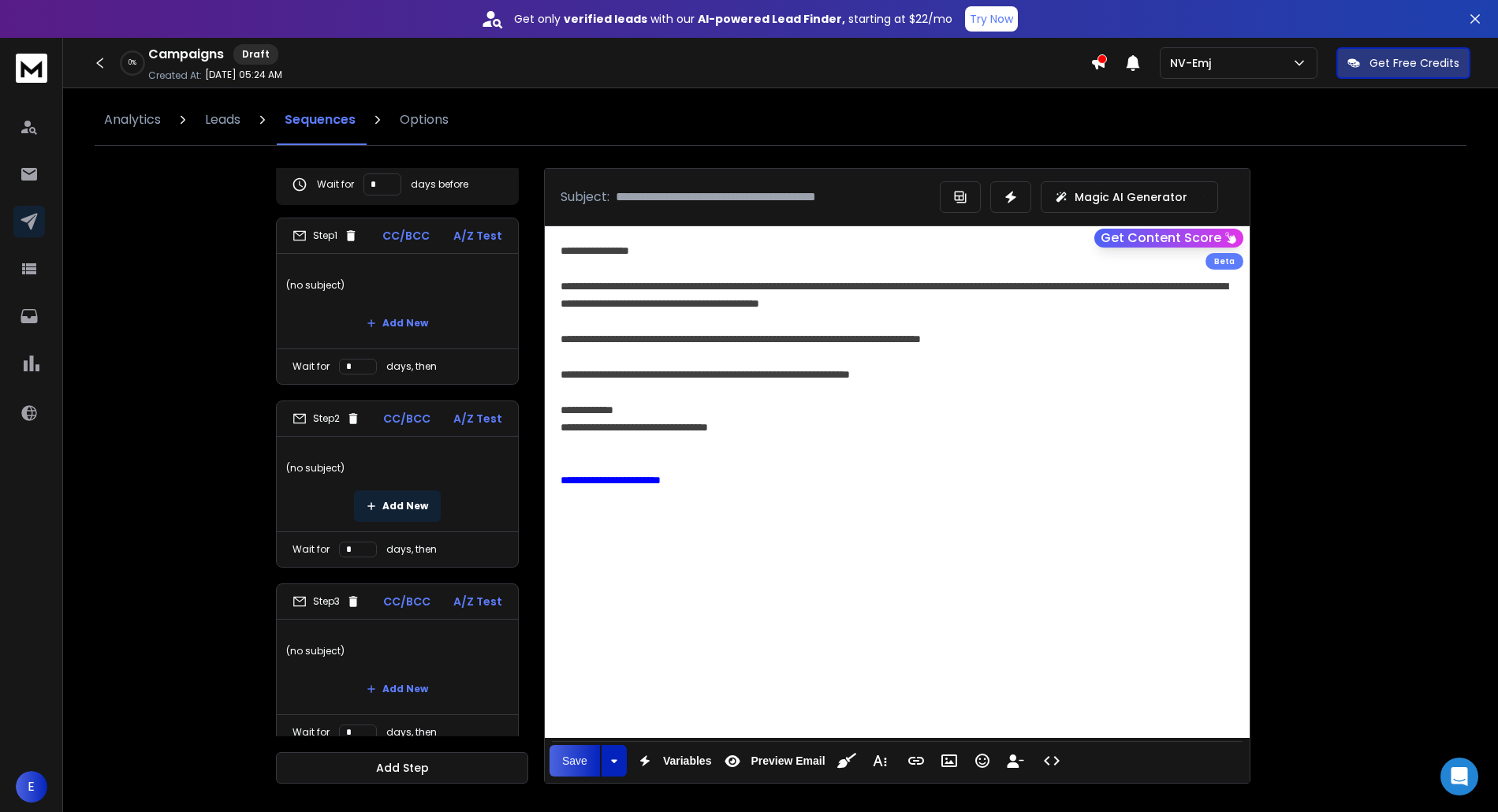
scroll to position [0, 0]
click at [478, 287] on p "(no subject)" at bounding box center [397, 289] width 222 height 44
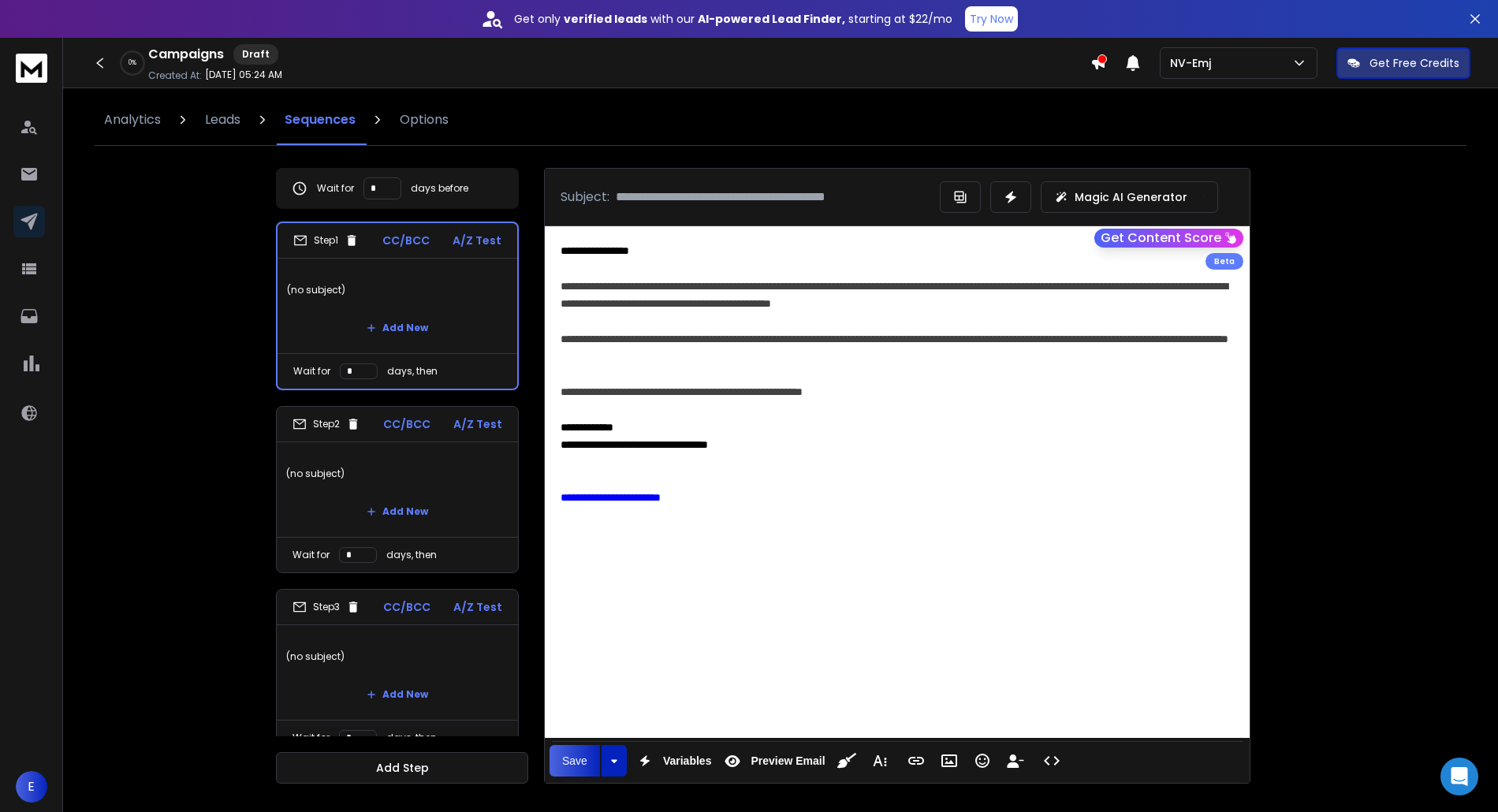
click at [887, 422] on div "**********" at bounding box center [897, 426] width 673 height 18
click at [484, 473] on p "(no subject)" at bounding box center [397, 473] width 222 height 44
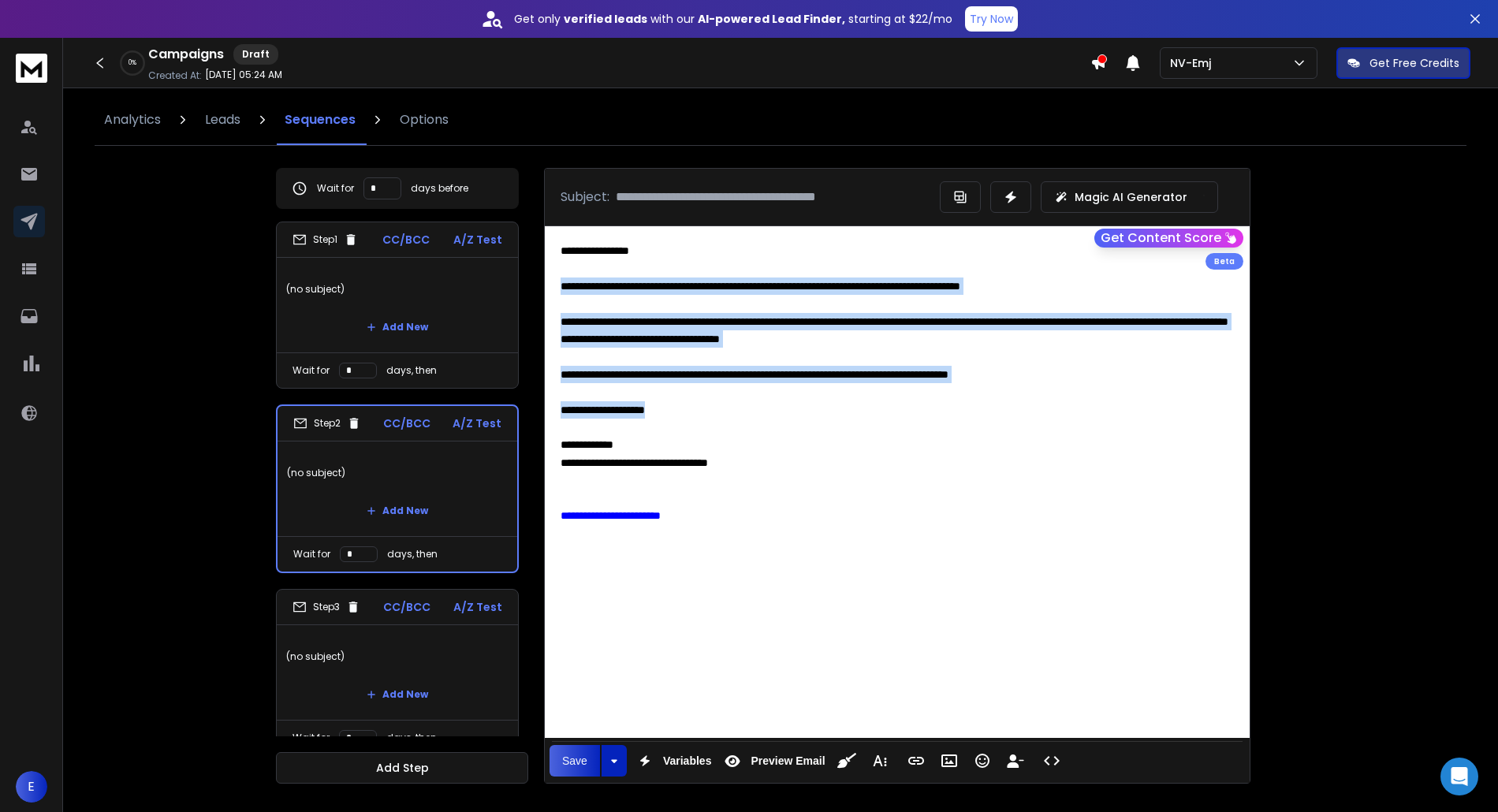
drag, startPoint x: 703, startPoint y: 413, endPoint x: 562, endPoint y: 292, distance: 185.8
click at [562, 292] on div "**********" at bounding box center [897, 482] width 705 height 512
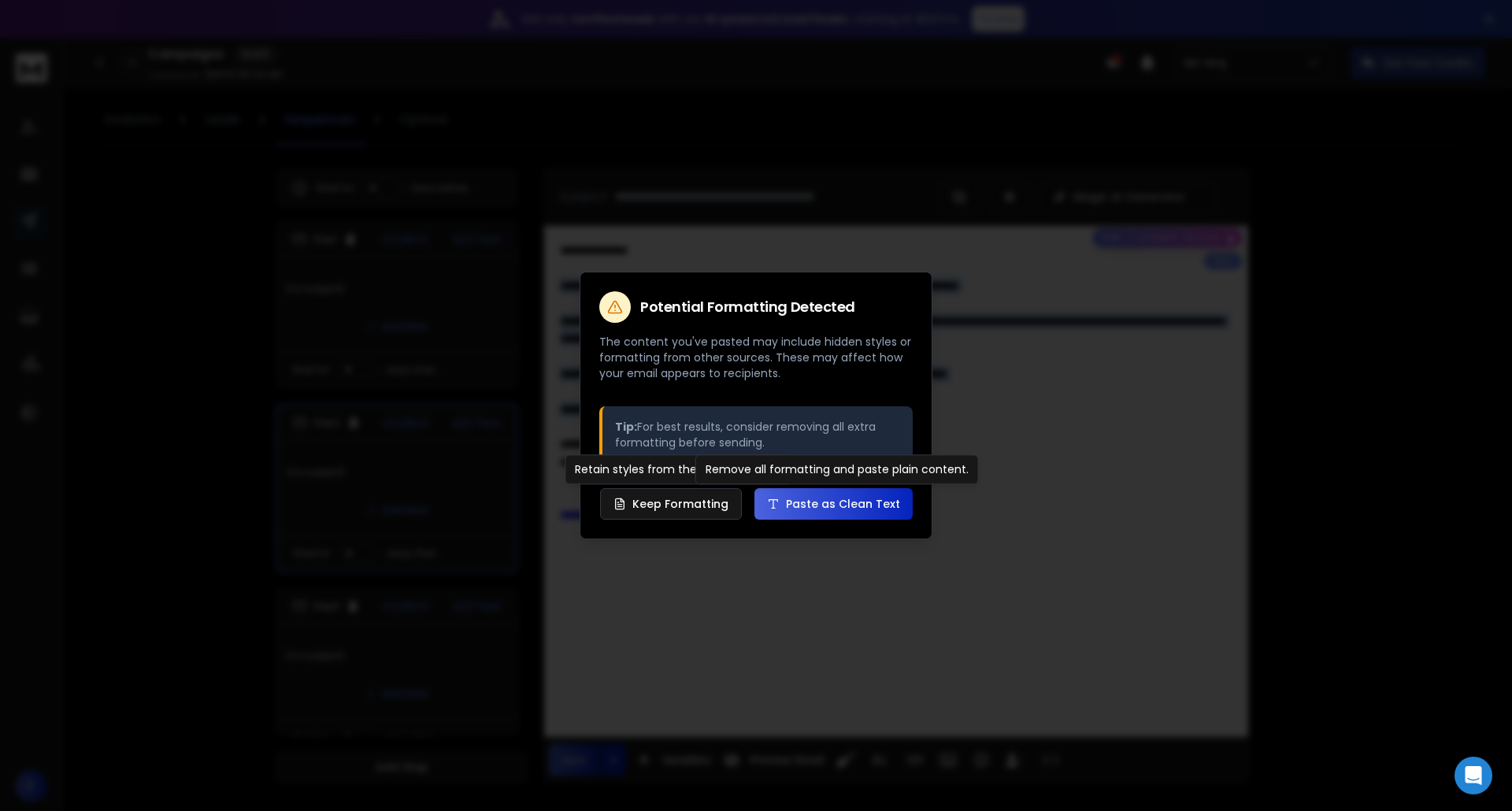
click at [855, 502] on button "Paste as Clean Text" at bounding box center [833, 504] width 158 height 32
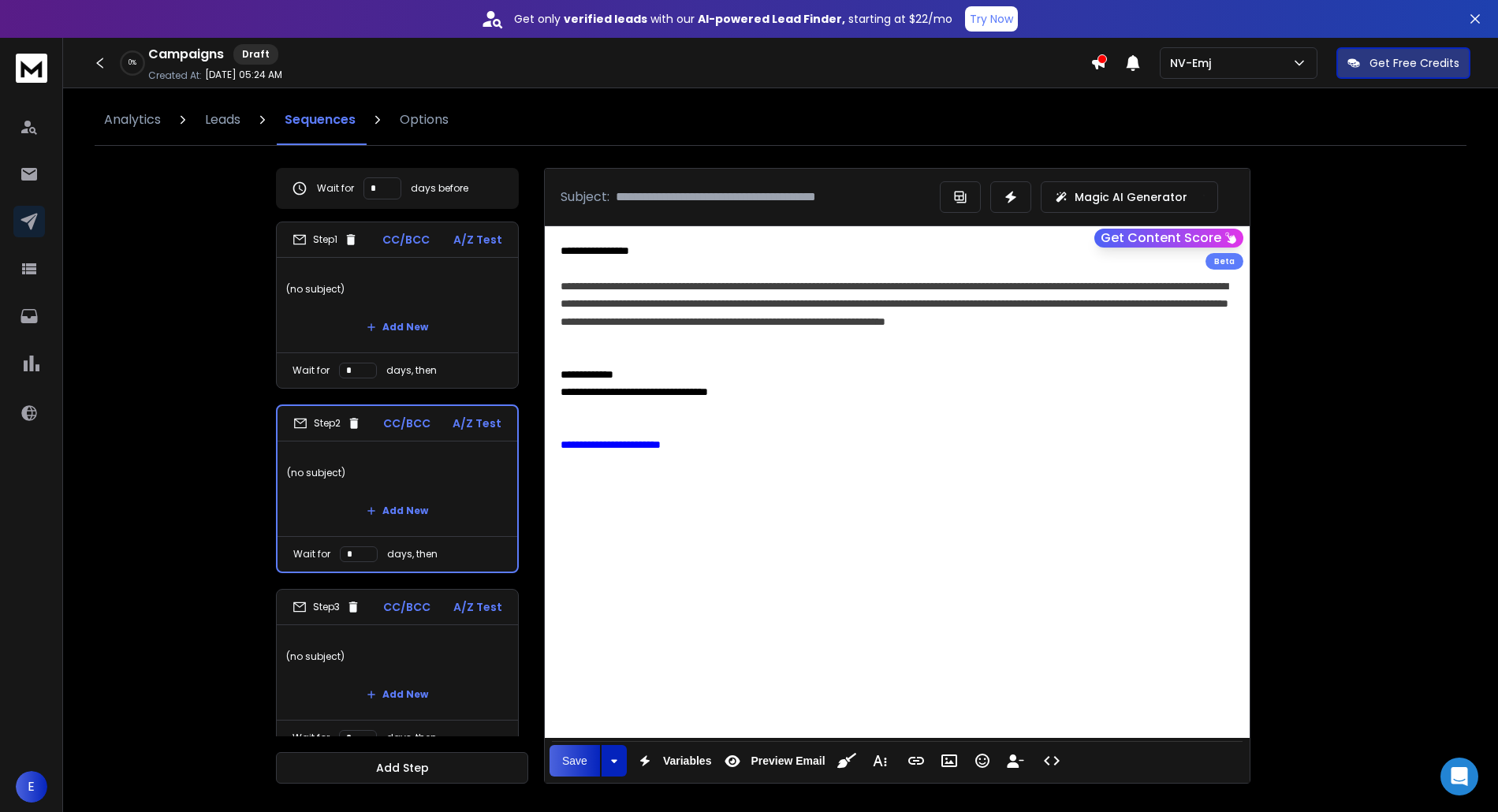
click at [563, 304] on div "**********" at bounding box center [897, 313] width 672 height 71
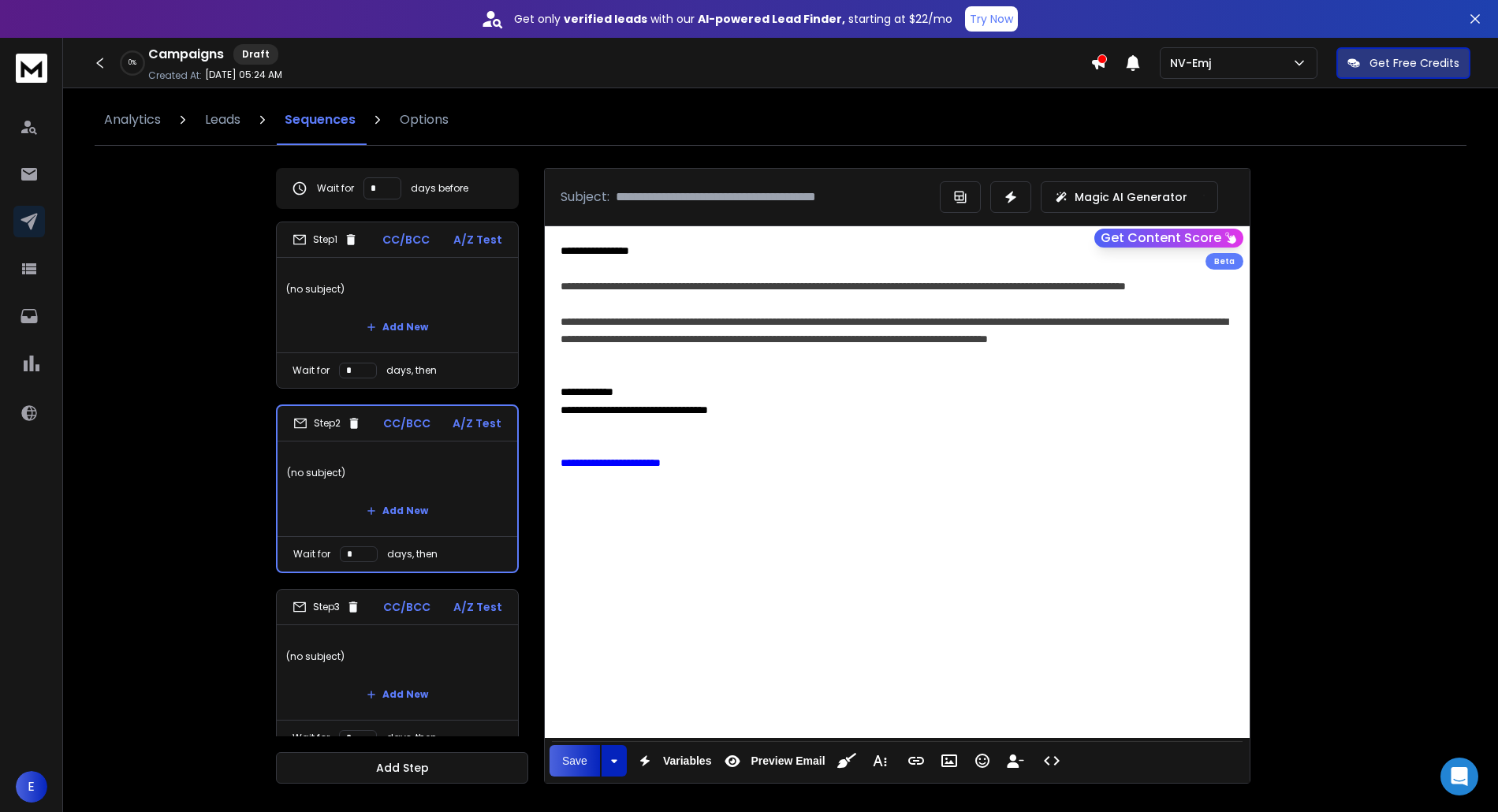
click at [893, 345] on div "**********" at bounding box center [897, 339] width 672 height 53
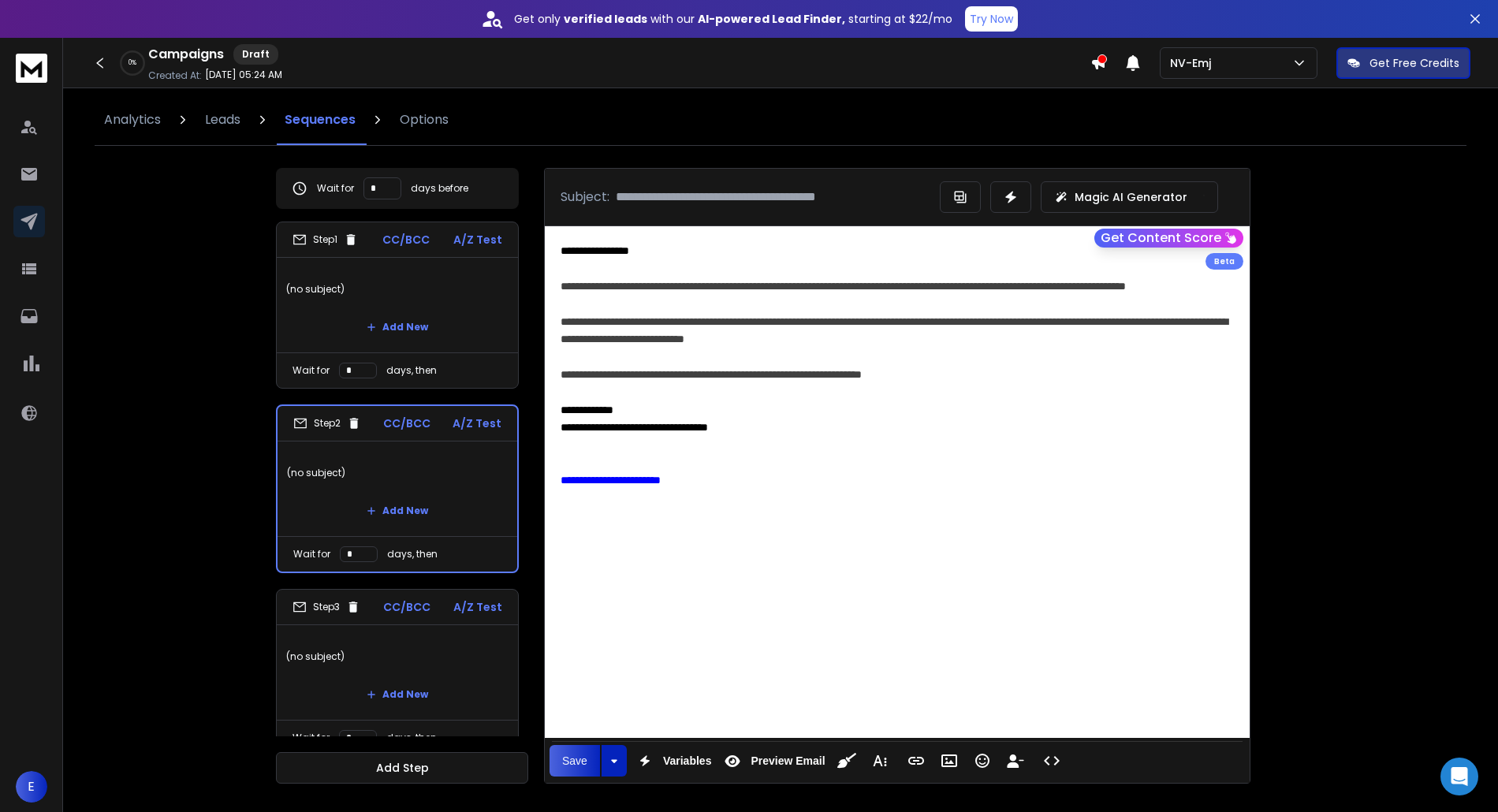
click at [463, 309] on p "(no subject)" at bounding box center [397, 289] width 222 height 44
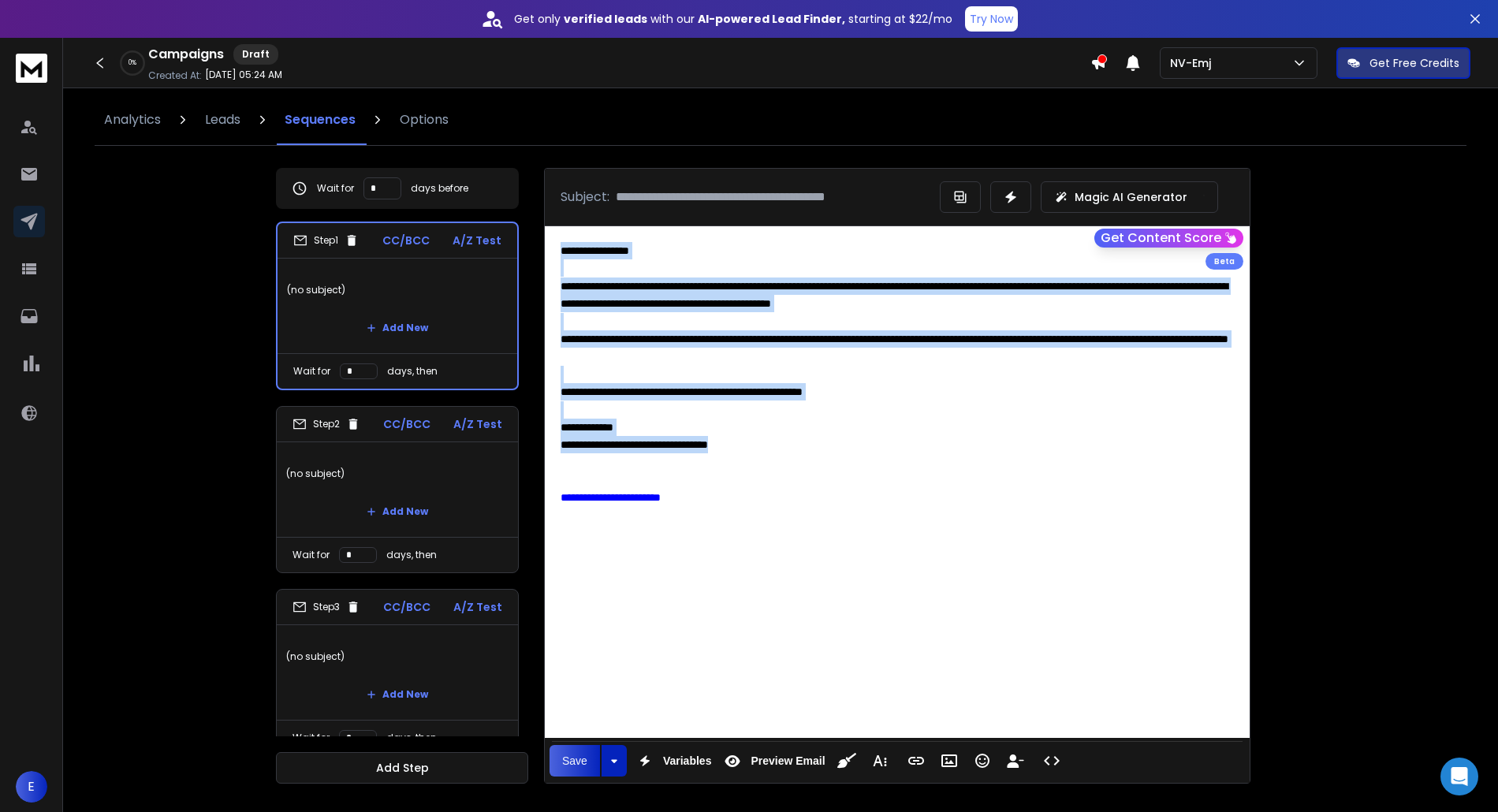
drag, startPoint x: 770, startPoint y: 452, endPoint x: 559, endPoint y: 240, distance: 299.1
click at [559, 240] on div "**********" at bounding box center [897, 482] width 705 height 512
click at [871, 767] on icon "button" at bounding box center [880, 760] width 19 height 19
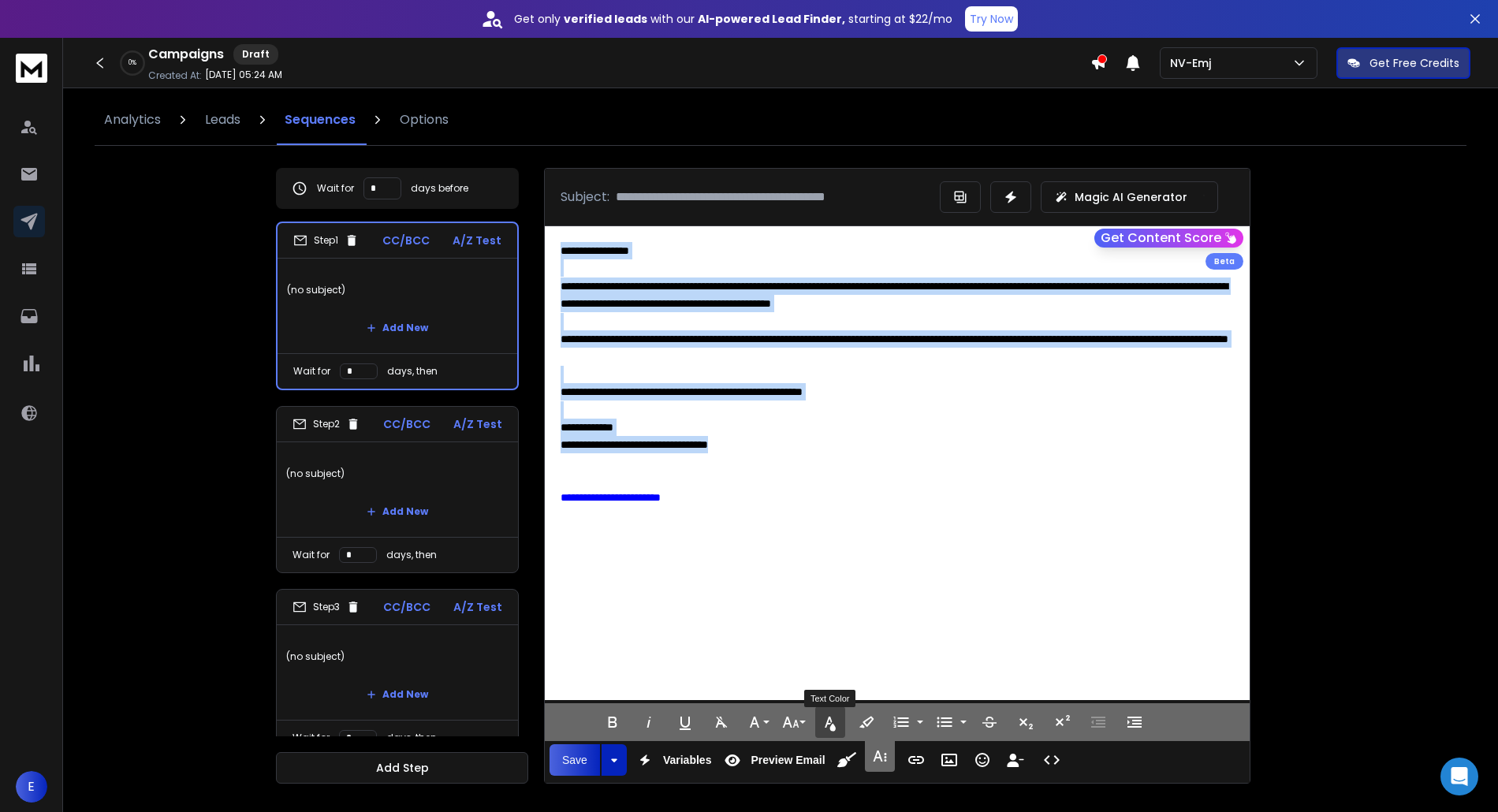
click at [833, 720] on icon "button" at bounding box center [830, 722] width 19 height 19
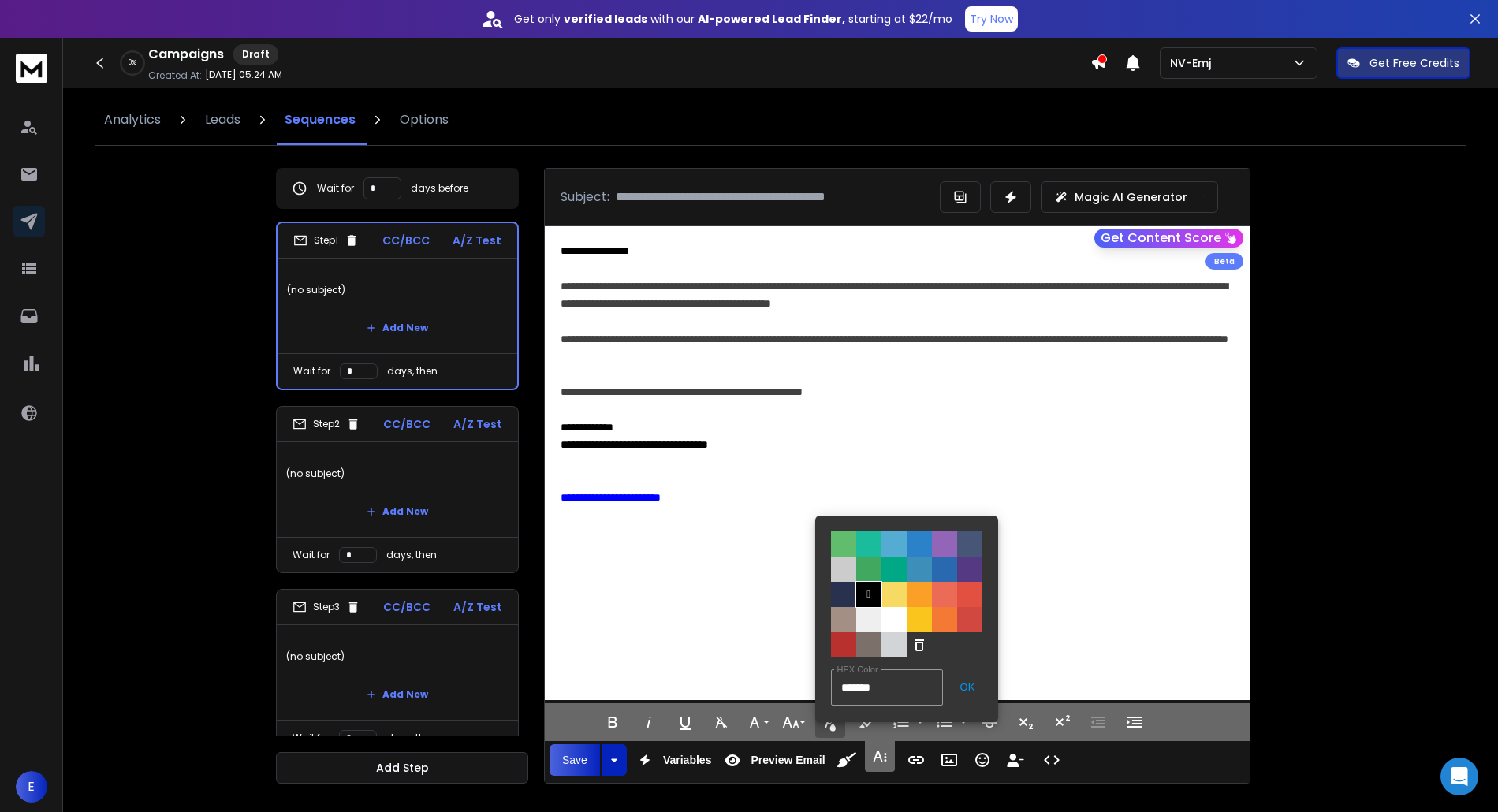
click at [872, 600] on span "" at bounding box center [869, 595] width 25 height 25
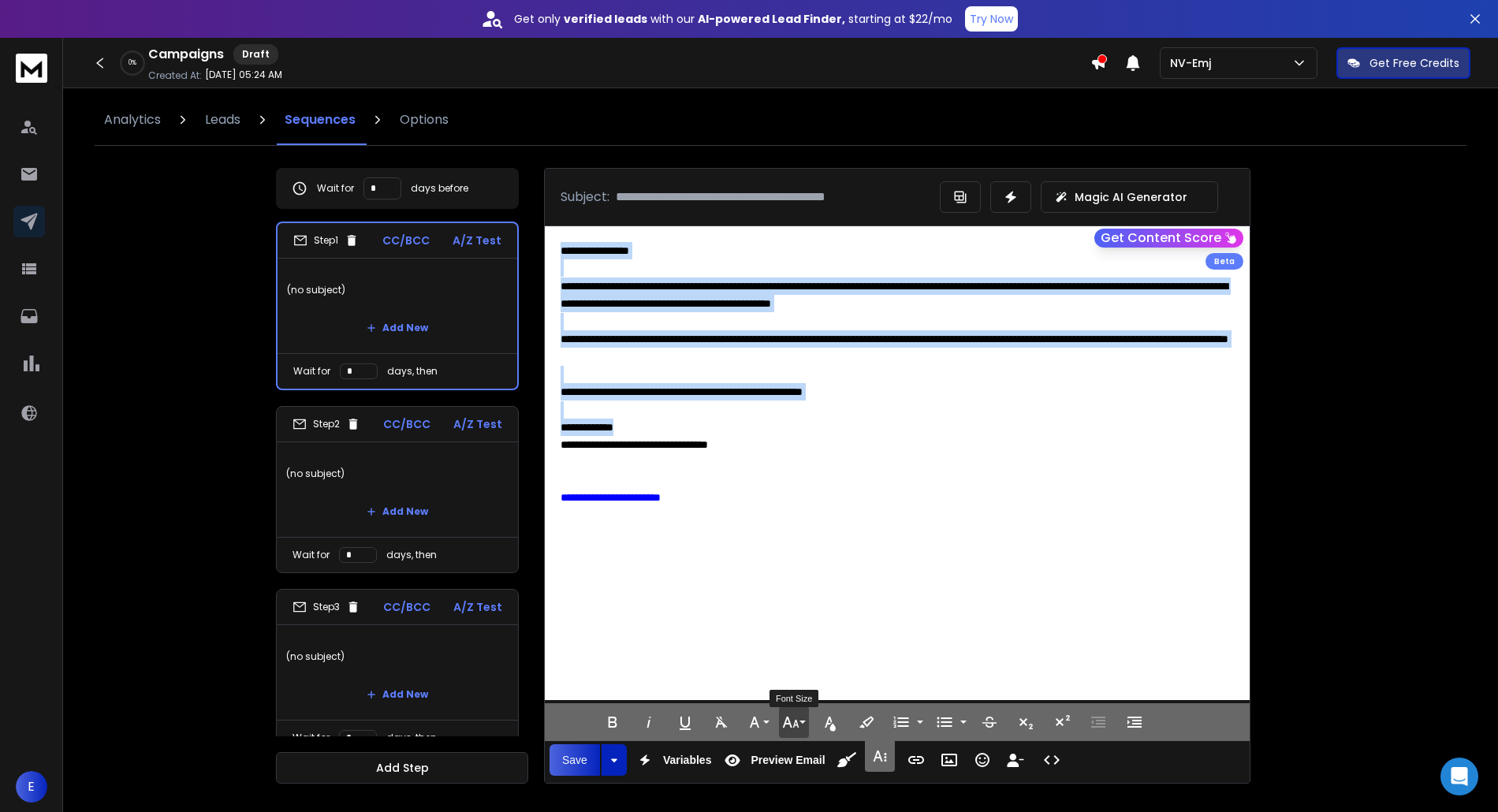
click at [782, 726] on icon "button" at bounding box center [790, 722] width 19 height 19
click at [807, 530] on link "14" at bounding box center [807, 537] width 57 height 23
click at [749, 722] on icon "button" at bounding box center [754, 722] width 19 height 19
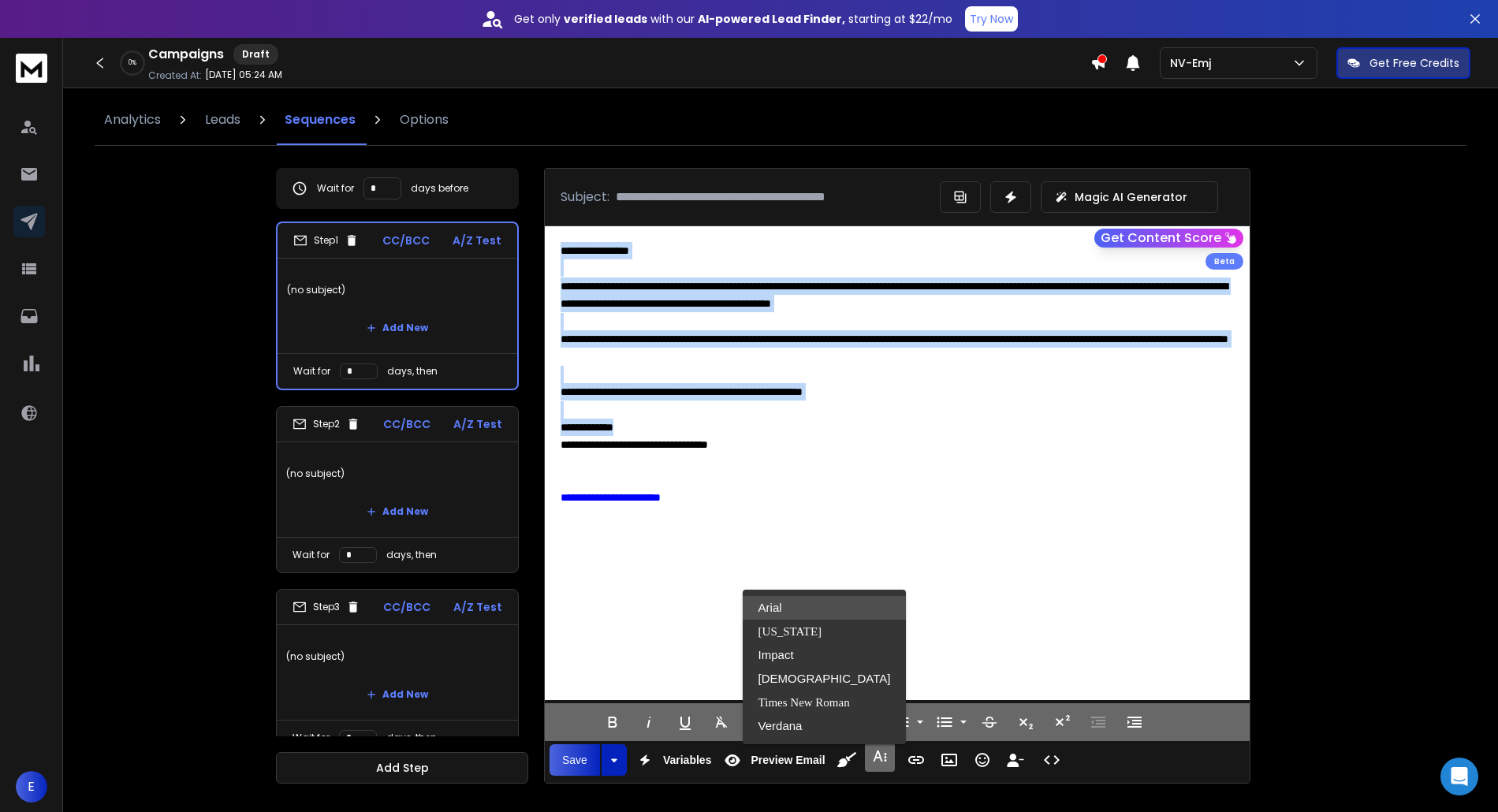
scroll to position [0, 0]
click at [782, 609] on link "Arial" at bounding box center [825, 608] width 164 height 23
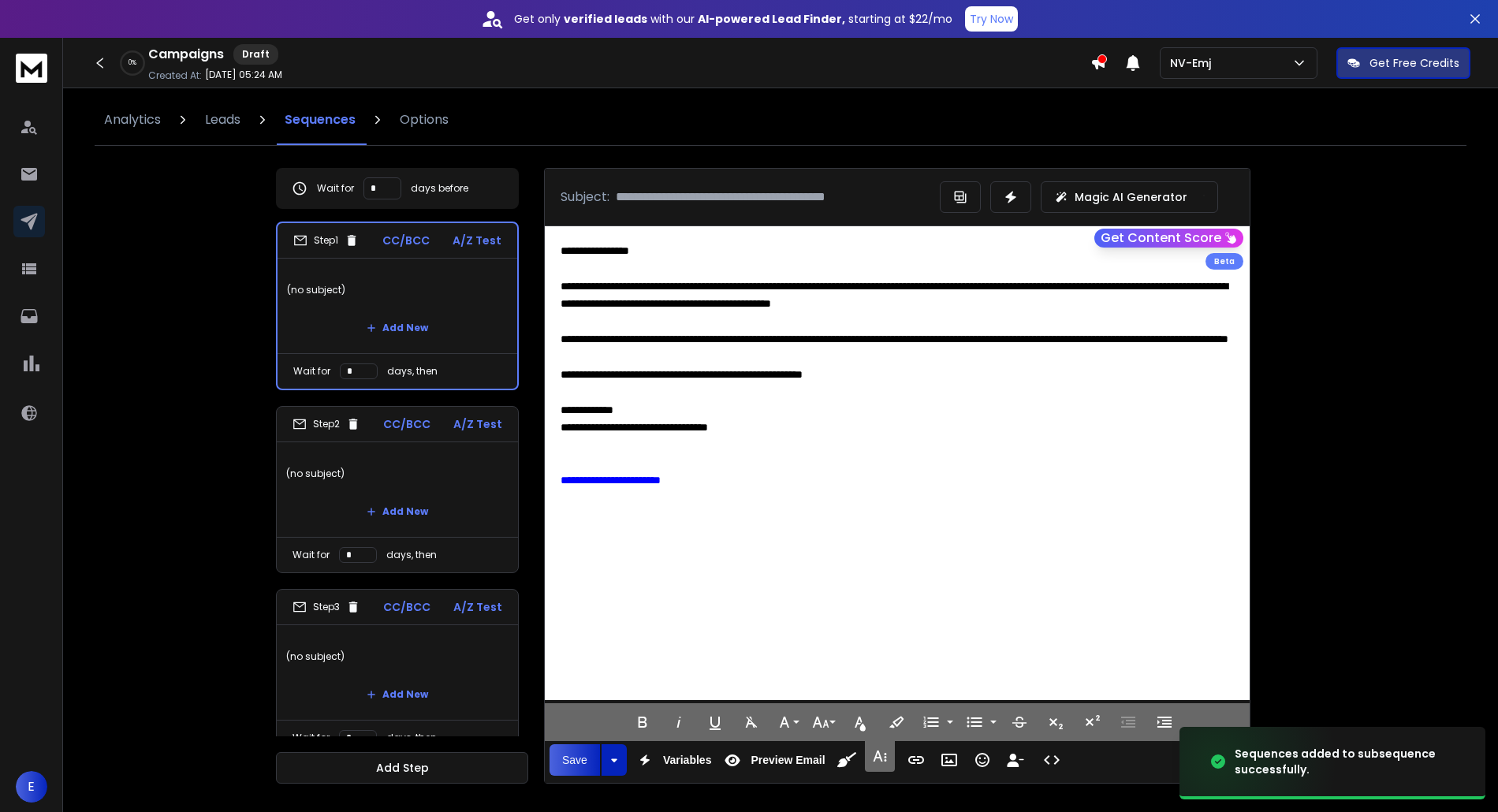
click at [471, 509] on div "Add New" at bounding box center [397, 512] width 222 height 32
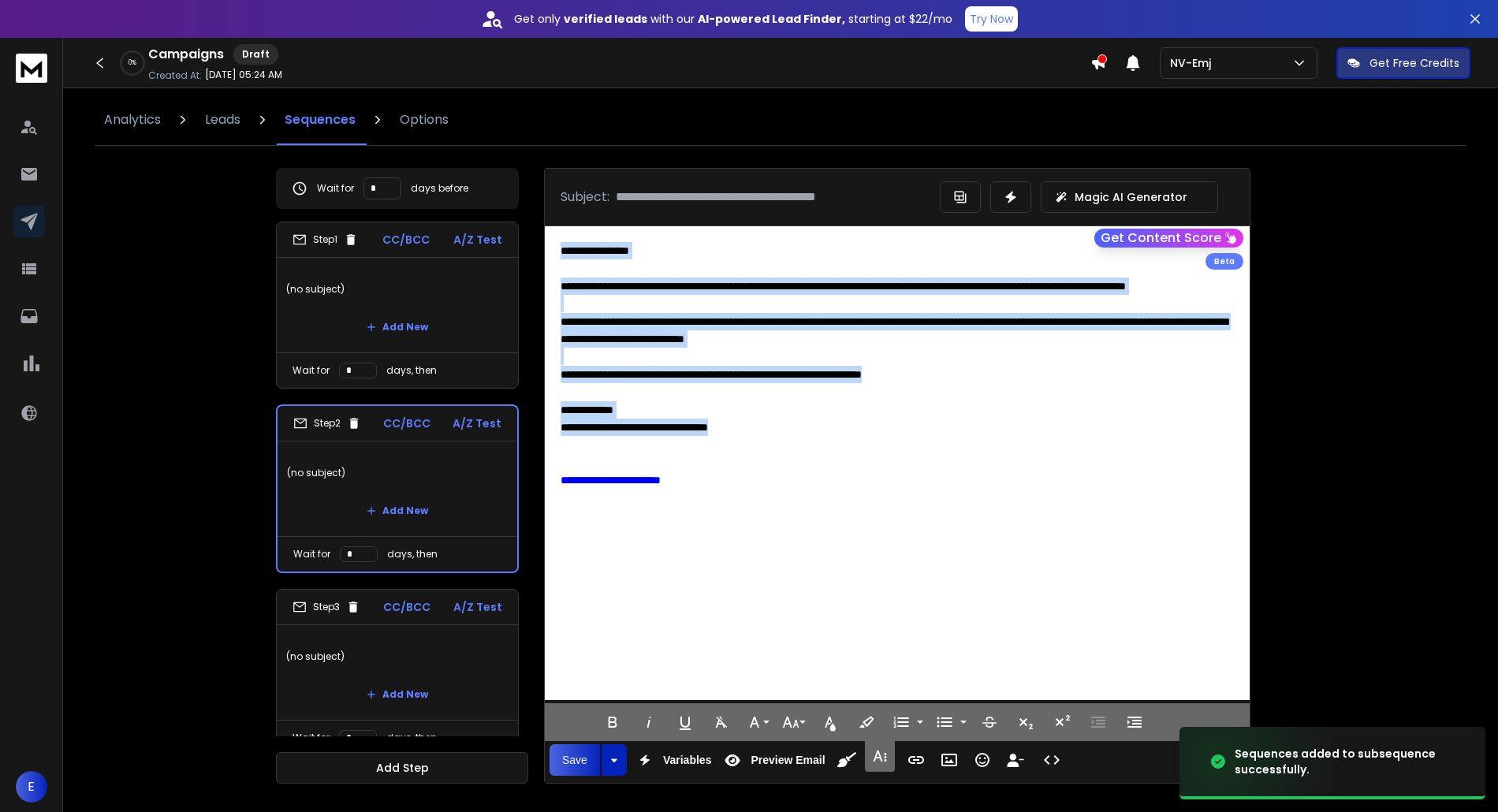
drag, startPoint x: 780, startPoint y: 431, endPoint x: 550, endPoint y: 244, distance: 296.4
click at [550, 244] on div "**********" at bounding box center [897, 462] width 705 height 473
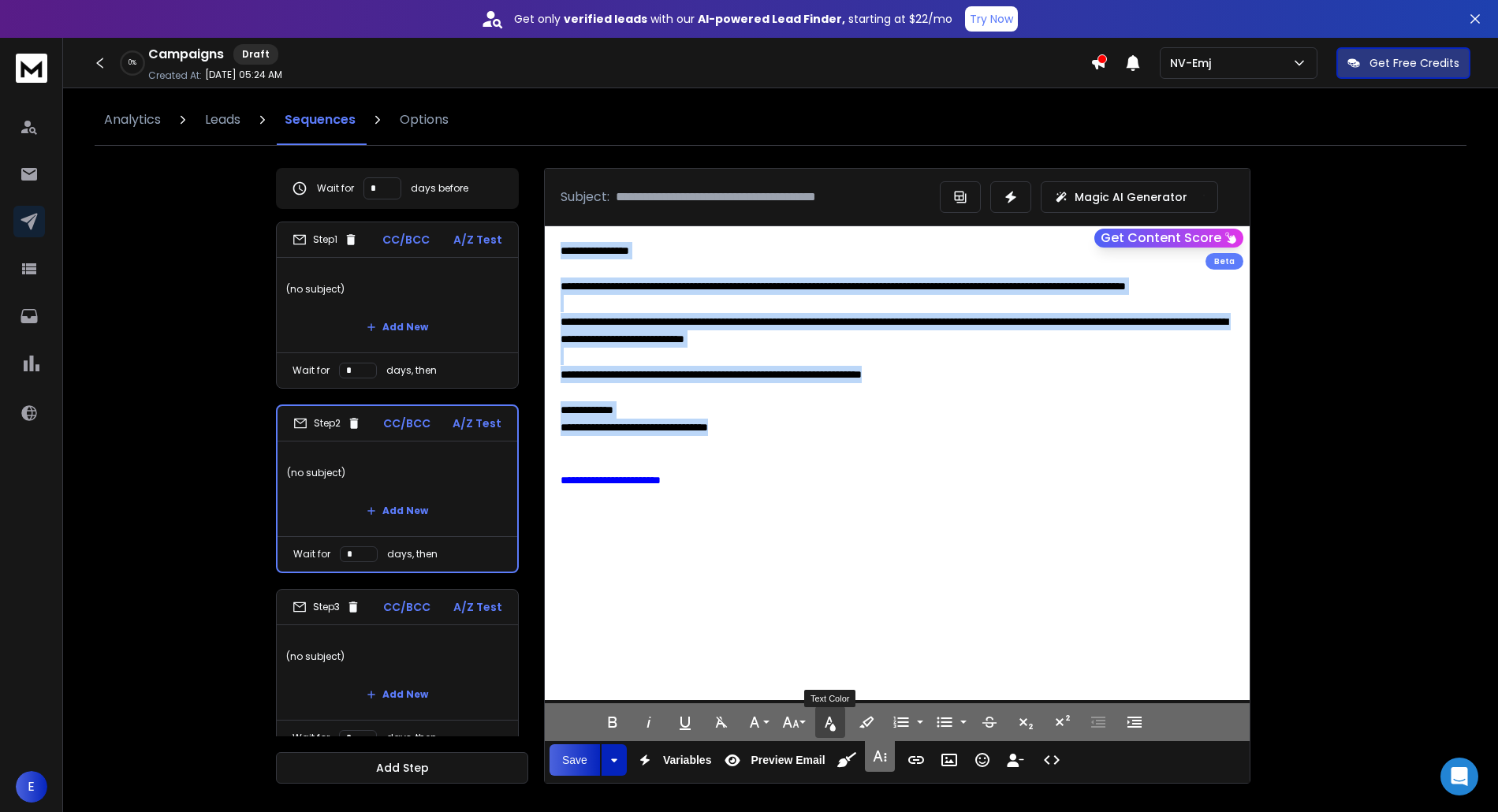
click at [828, 729] on icon "button" at bounding box center [830, 722] width 19 height 19
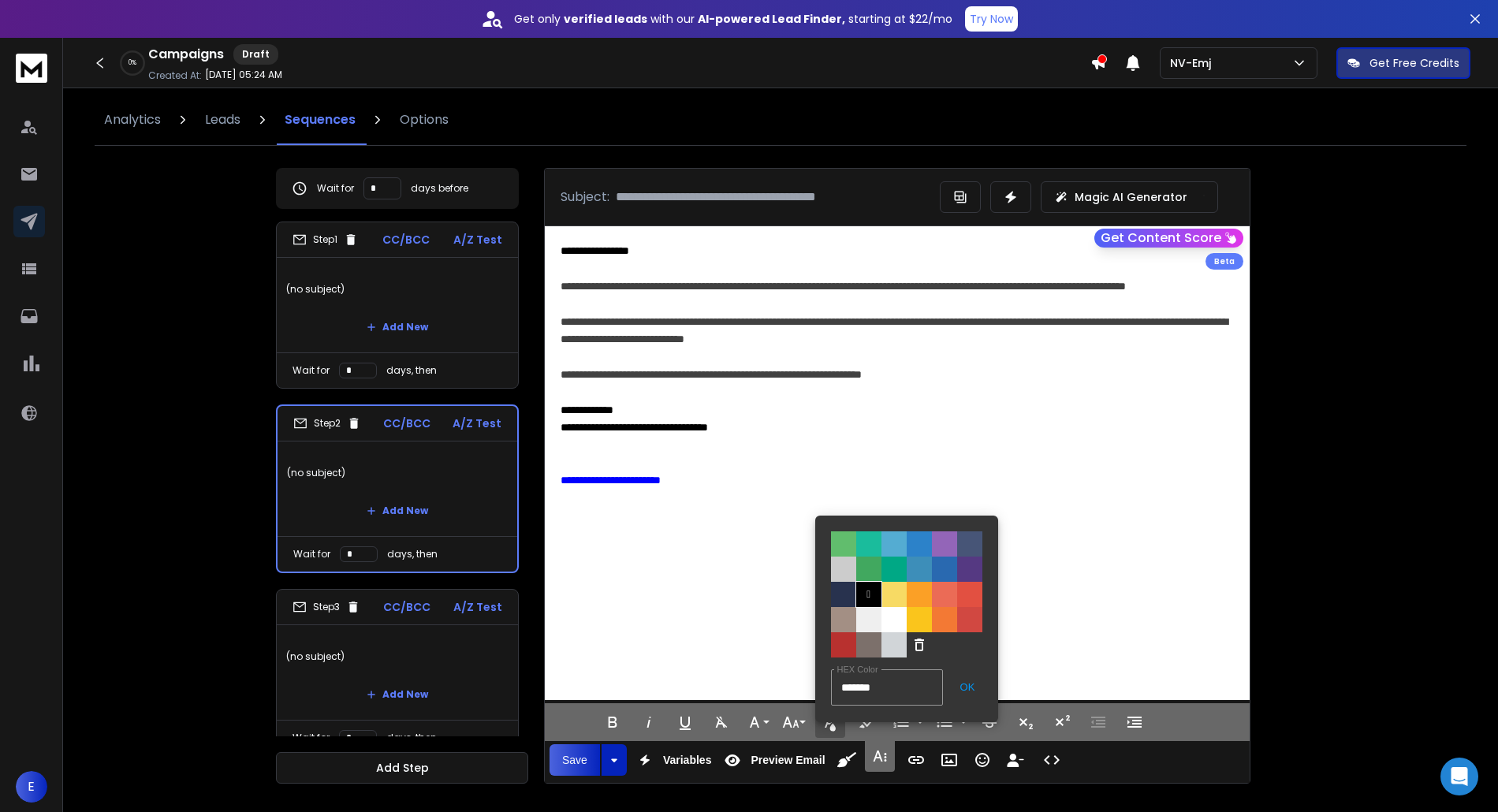
click at [871, 591] on span "" at bounding box center [869, 595] width 25 height 25
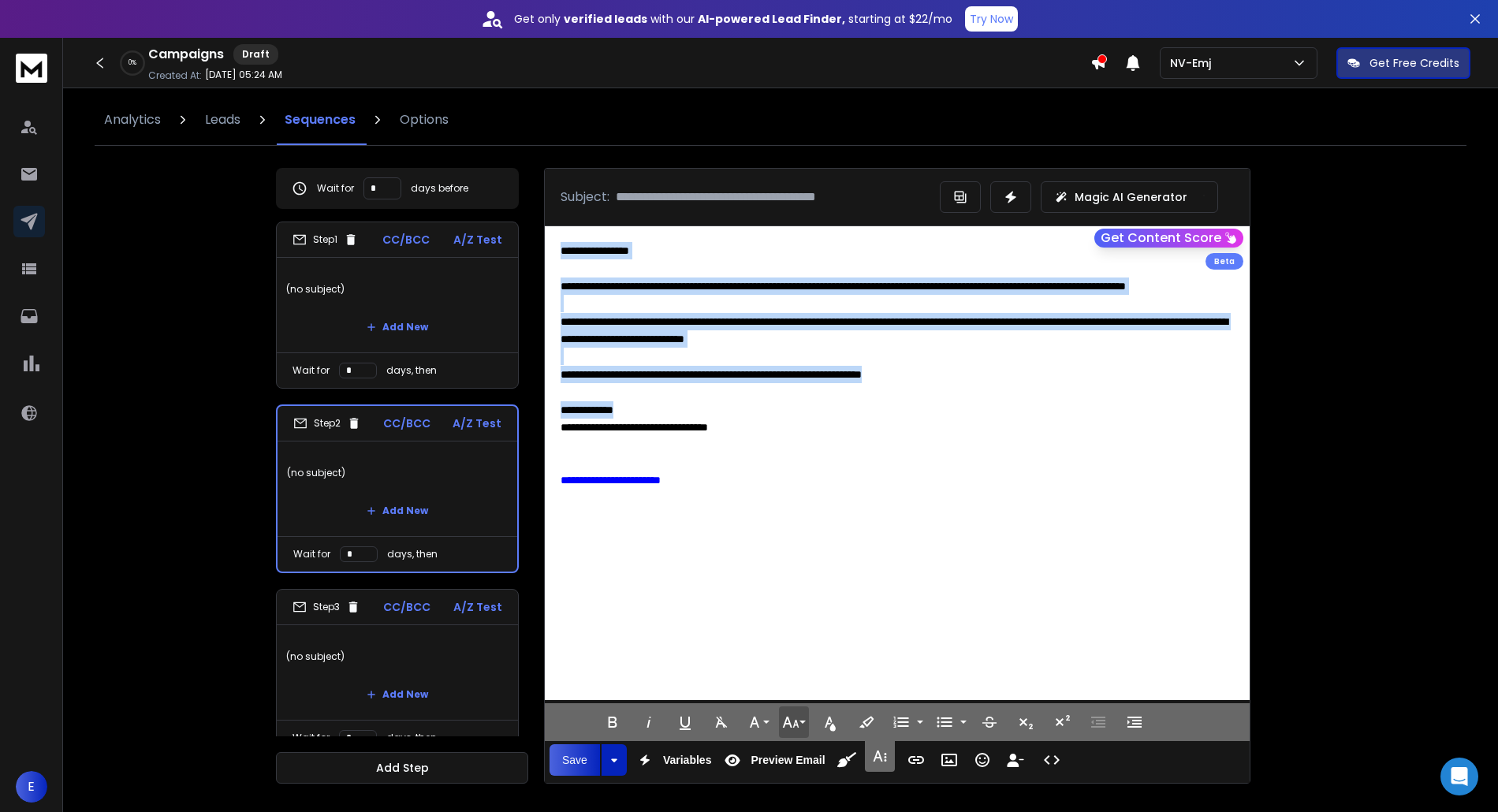
click at [783, 726] on icon "button" at bounding box center [790, 722] width 19 height 19
click at [807, 537] on link "14" at bounding box center [807, 537] width 57 height 23
click at [755, 723] on icon "button" at bounding box center [754, 722] width 9 height 11
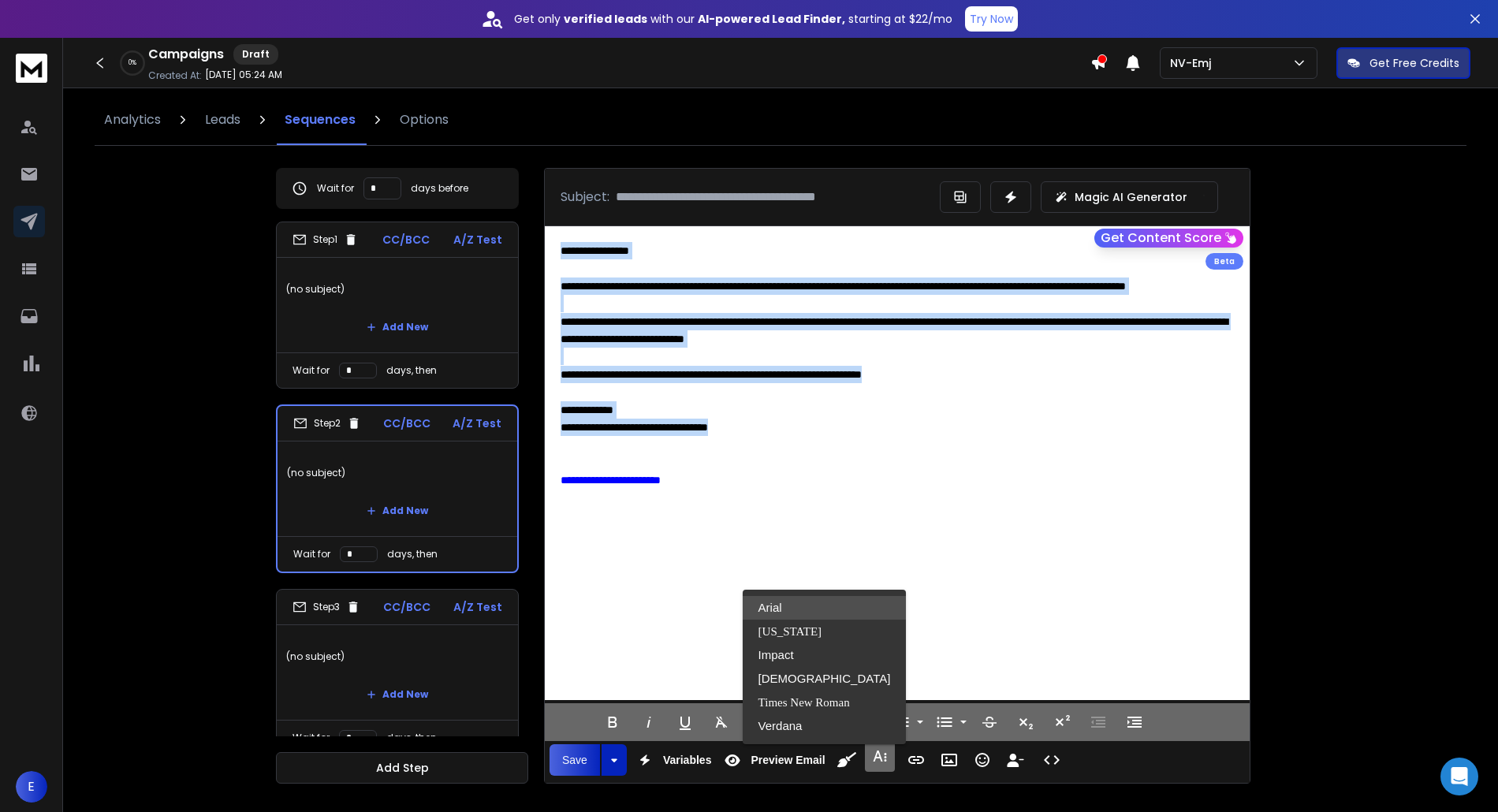
click at [791, 603] on link "Arial" at bounding box center [825, 608] width 164 height 23
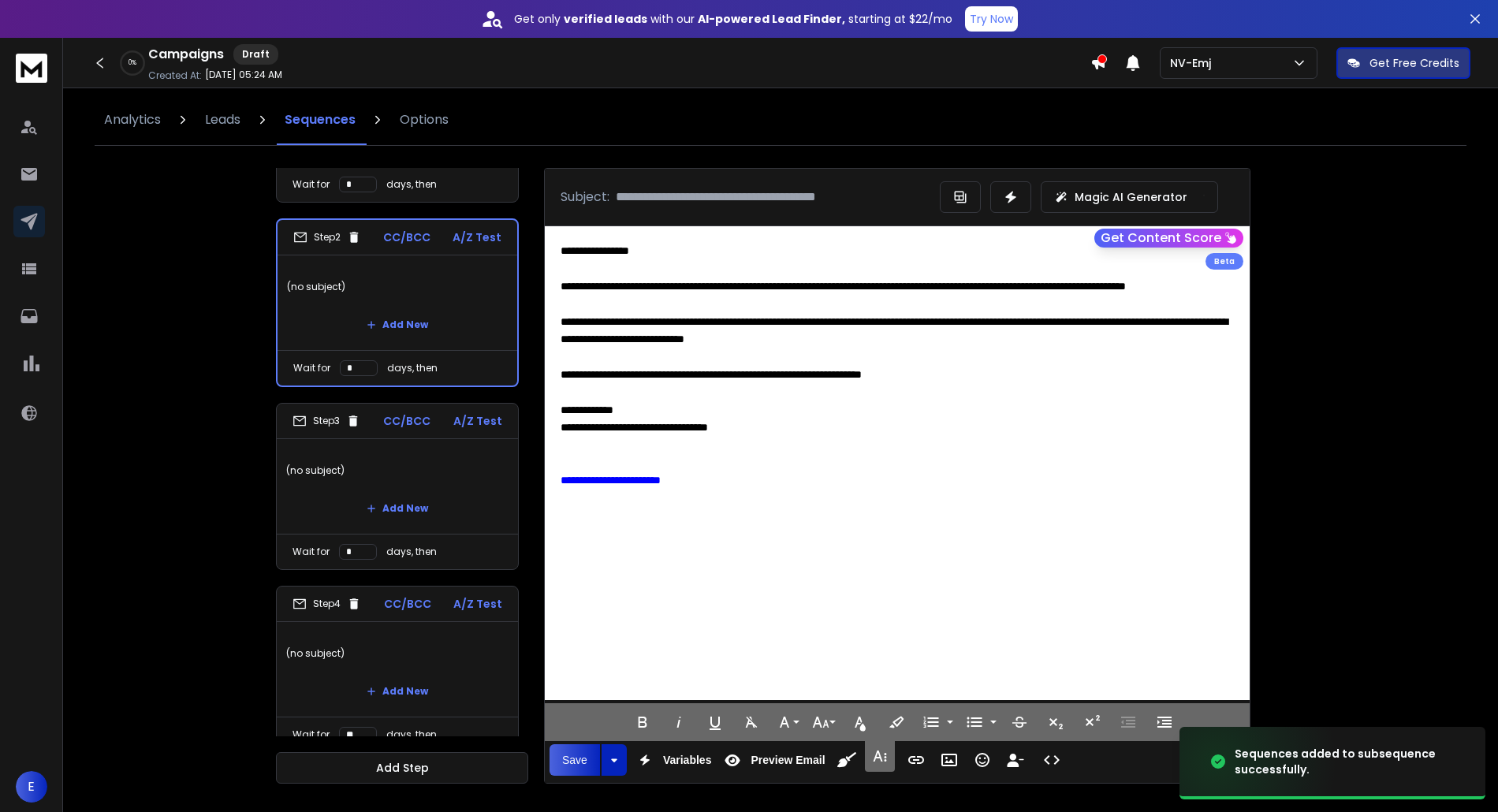
scroll to position [210, 0]
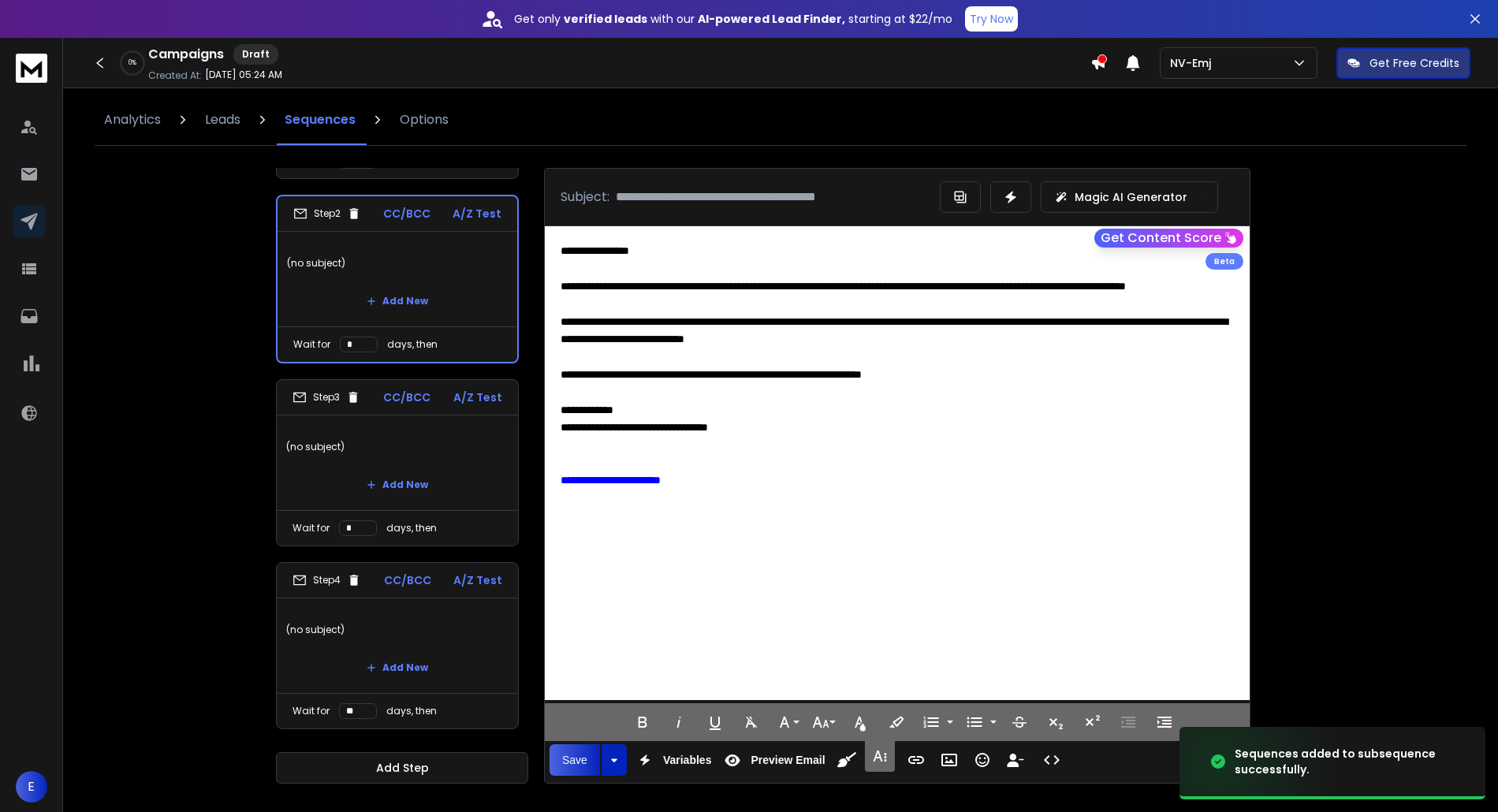
click at [451, 471] on div "Add New" at bounding box center [397, 485] width 222 height 32
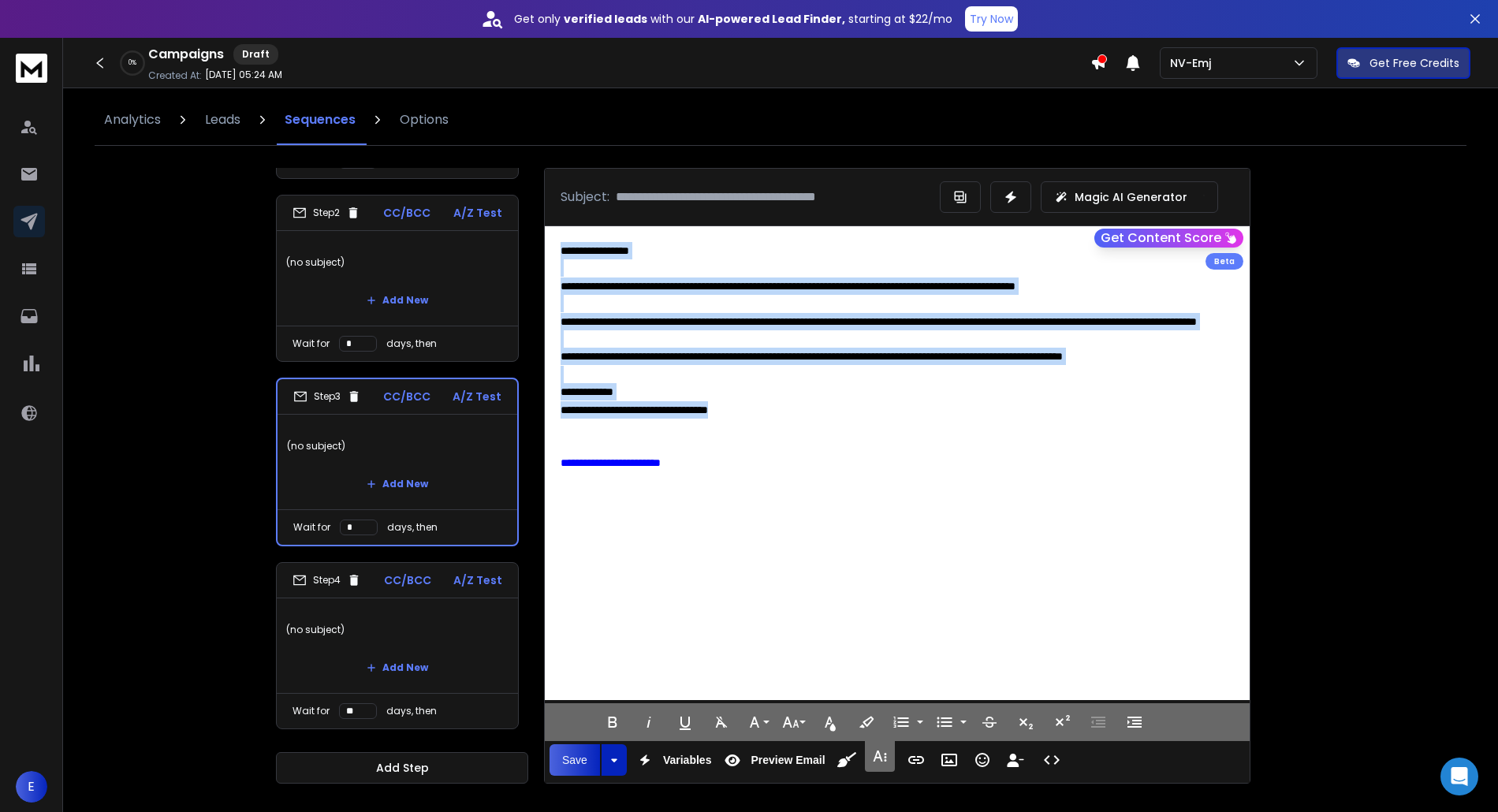
drag, startPoint x: 764, startPoint y: 433, endPoint x: 549, endPoint y: 241, distance: 288.3
click at [549, 241] on div "**********" at bounding box center [897, 462] width 705 height 473
click at [843, 418] on div "**********" at bounding box center [897, 410] width 673 height 18
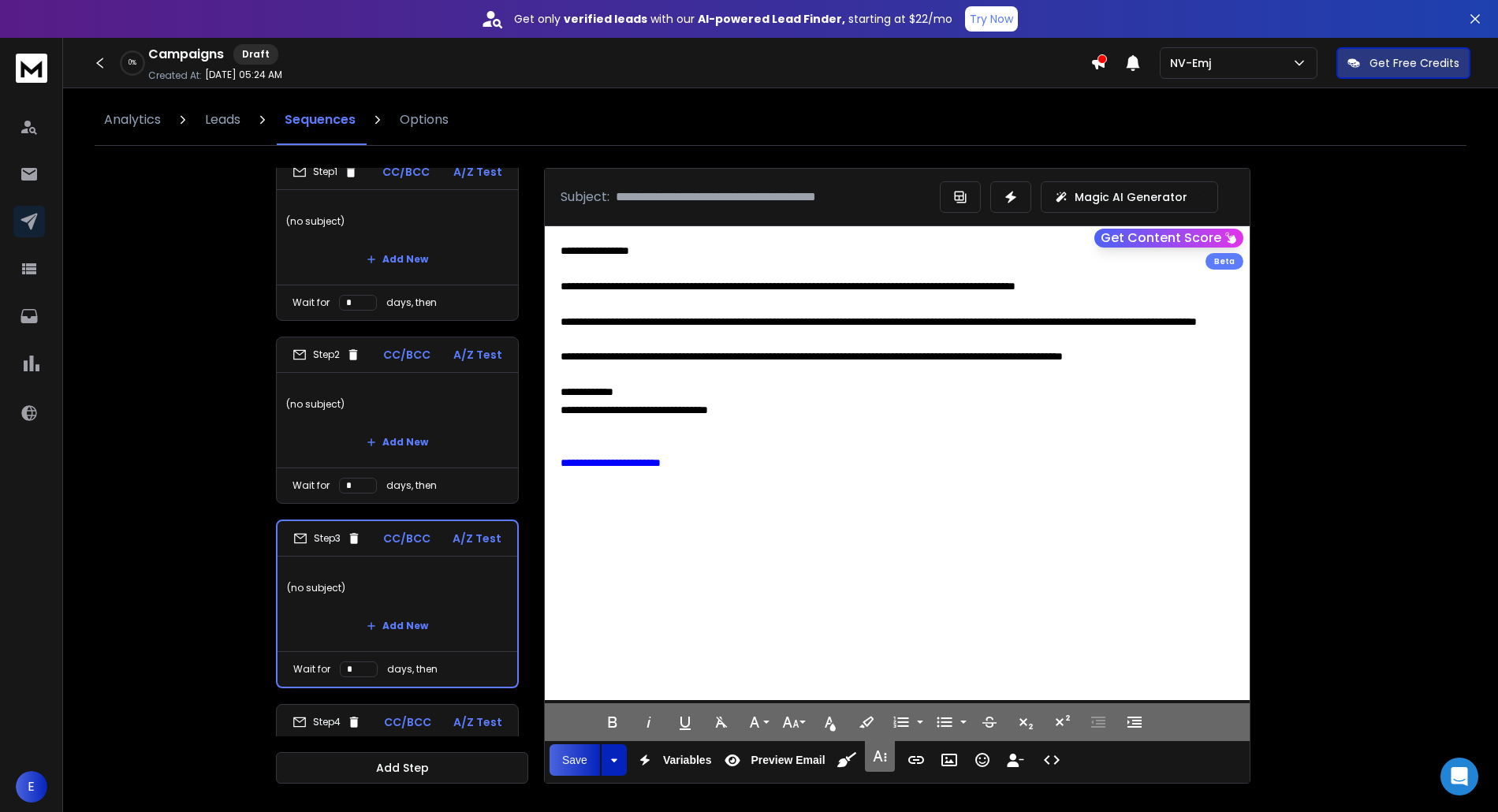
scroll to position [105, 0]
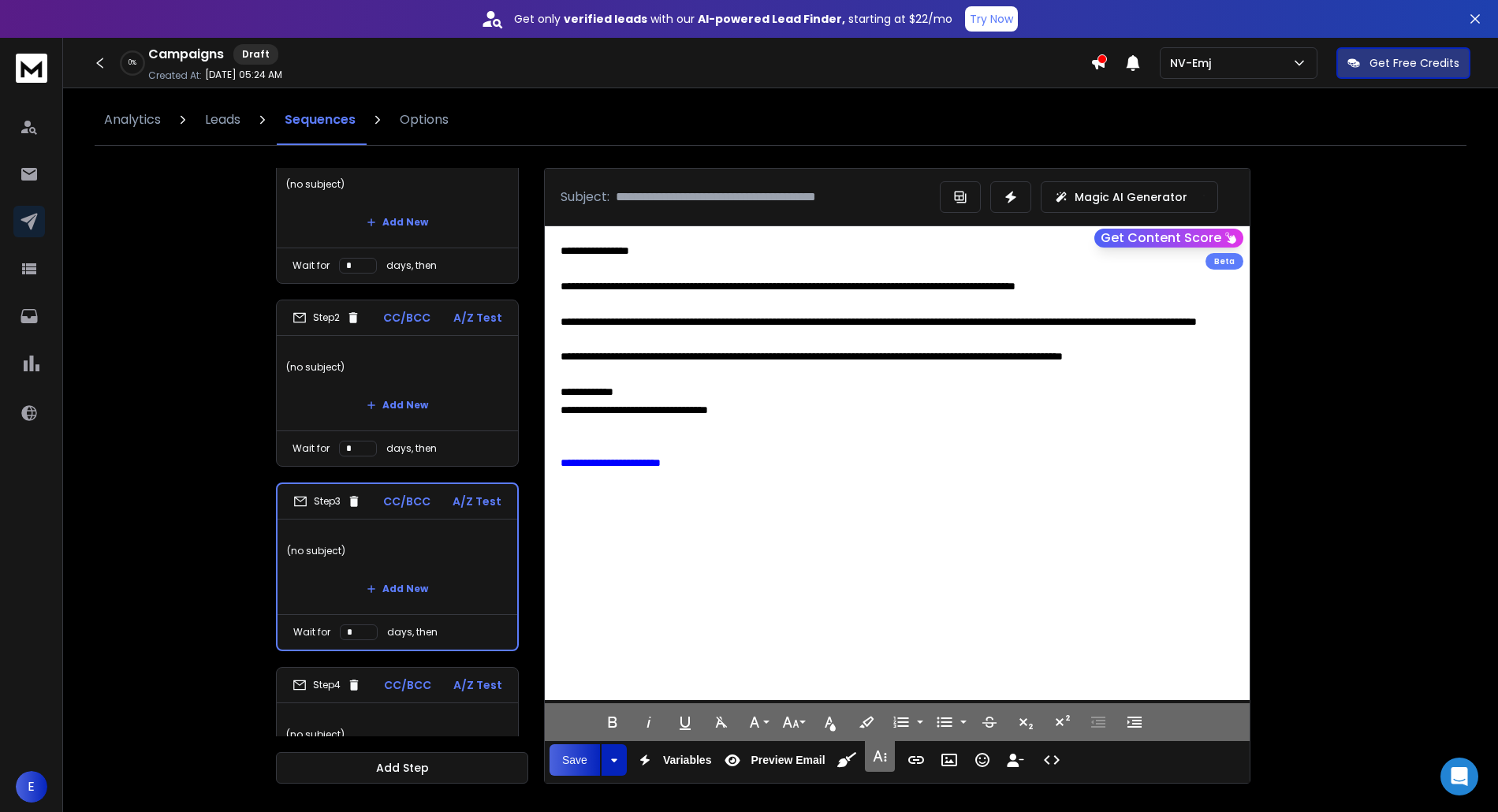
click at [476, 401] on div "Add New" at bounding box center [397, 406] width 222 height 32
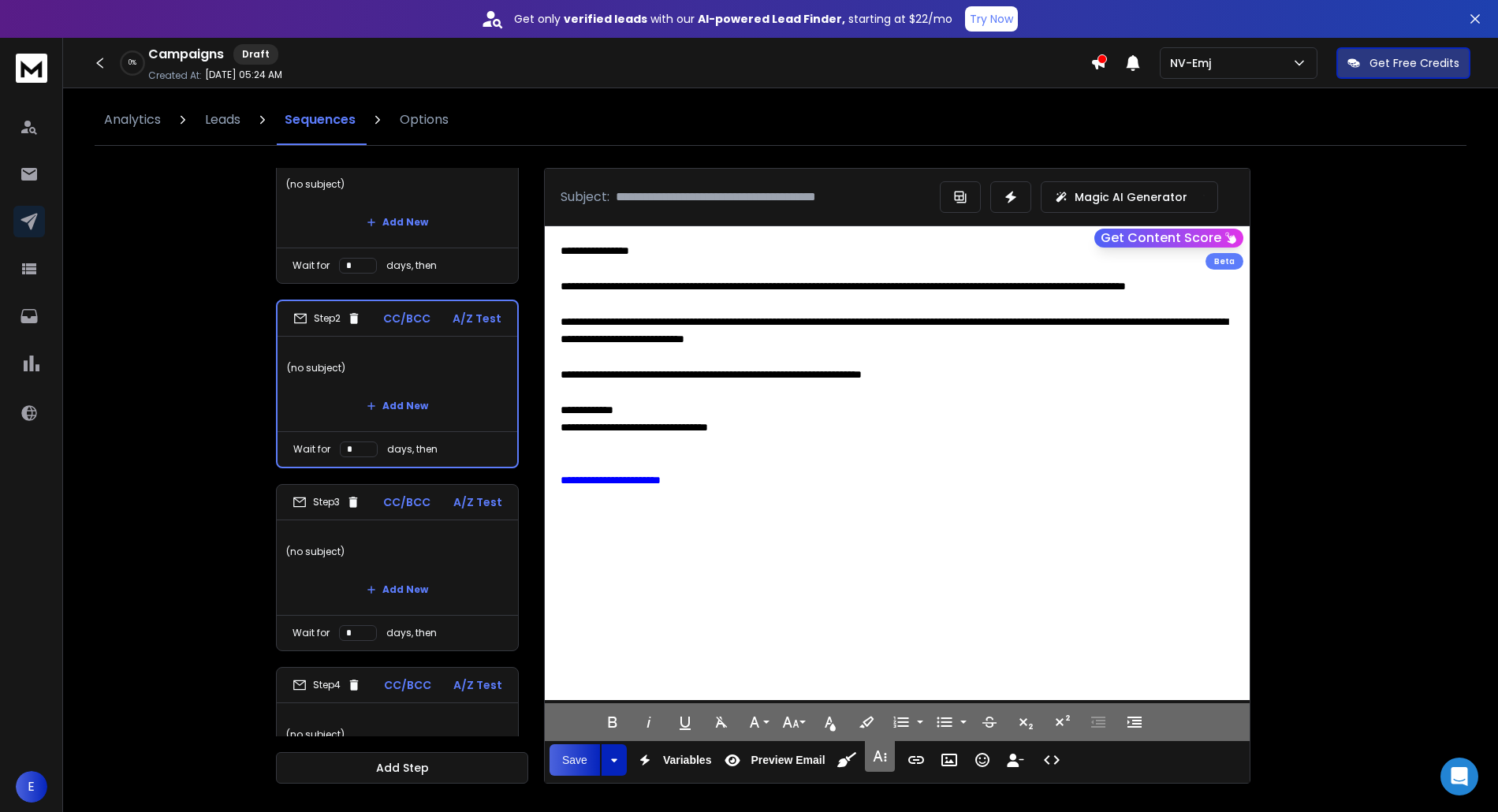
click at [458, 575] on div "(no subject) Add New" at bounding box center [397, 567] width 241 height 94
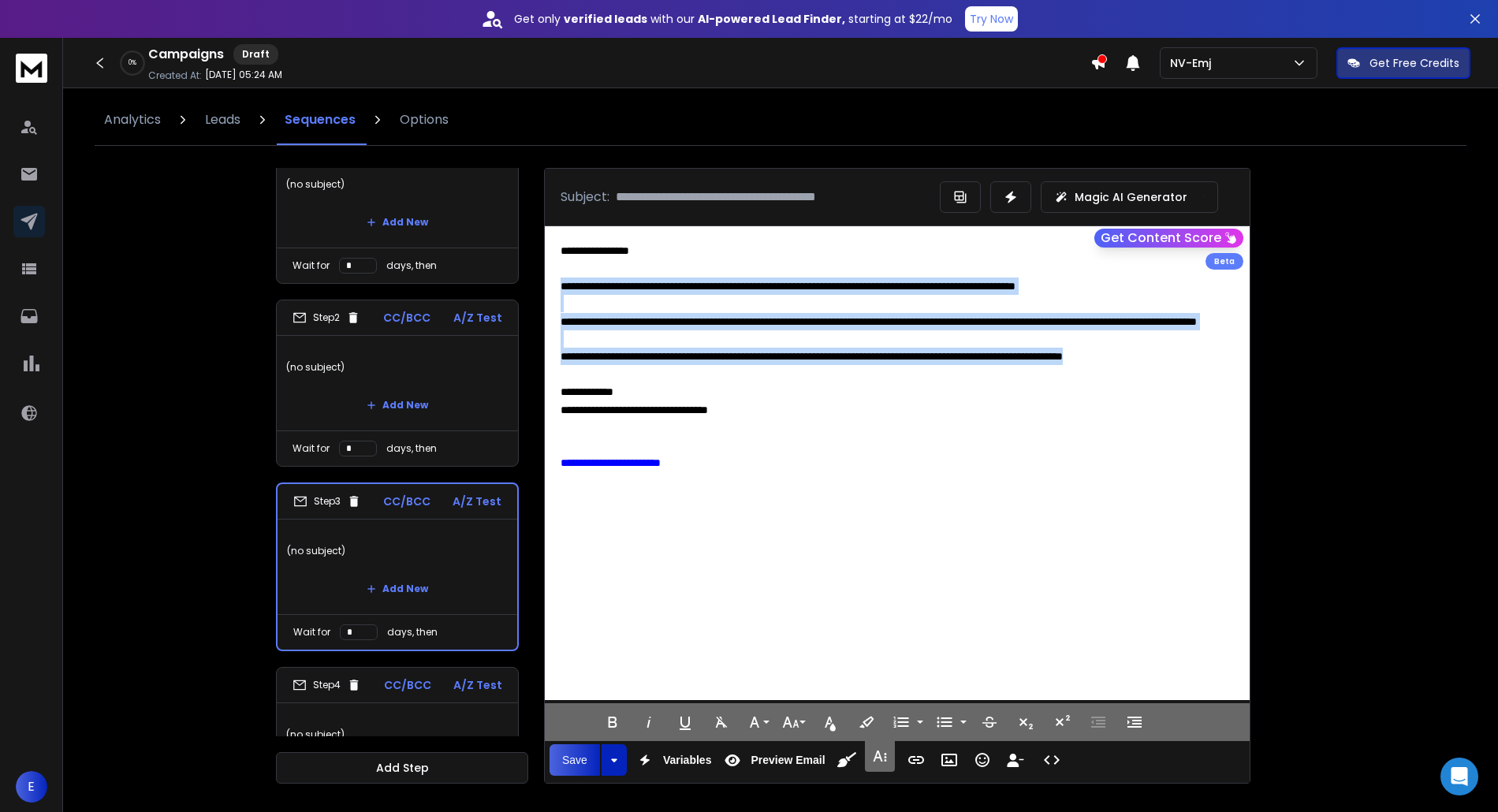
drag, startPoint x: 1148, startPoint y: 377, endPoint x: 555, endPoint y: 291, distance: 599.2
click at [555, 291] on div "**********" at bounding box center [897, 462] width 705 height 473
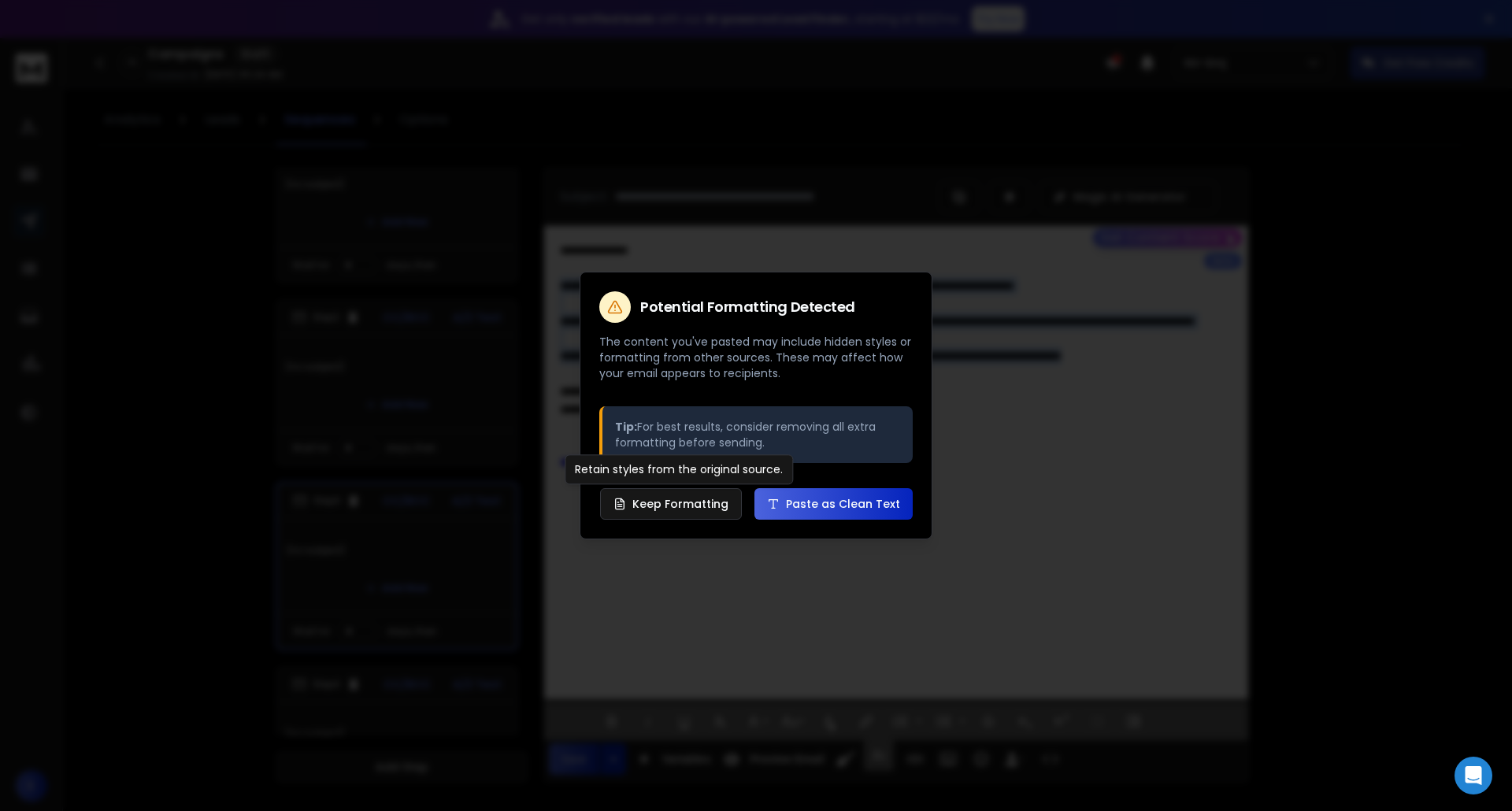
click at [865, 508] on button "Paste as Clean Text" at bounding box center [833, 504] width 158 height 32
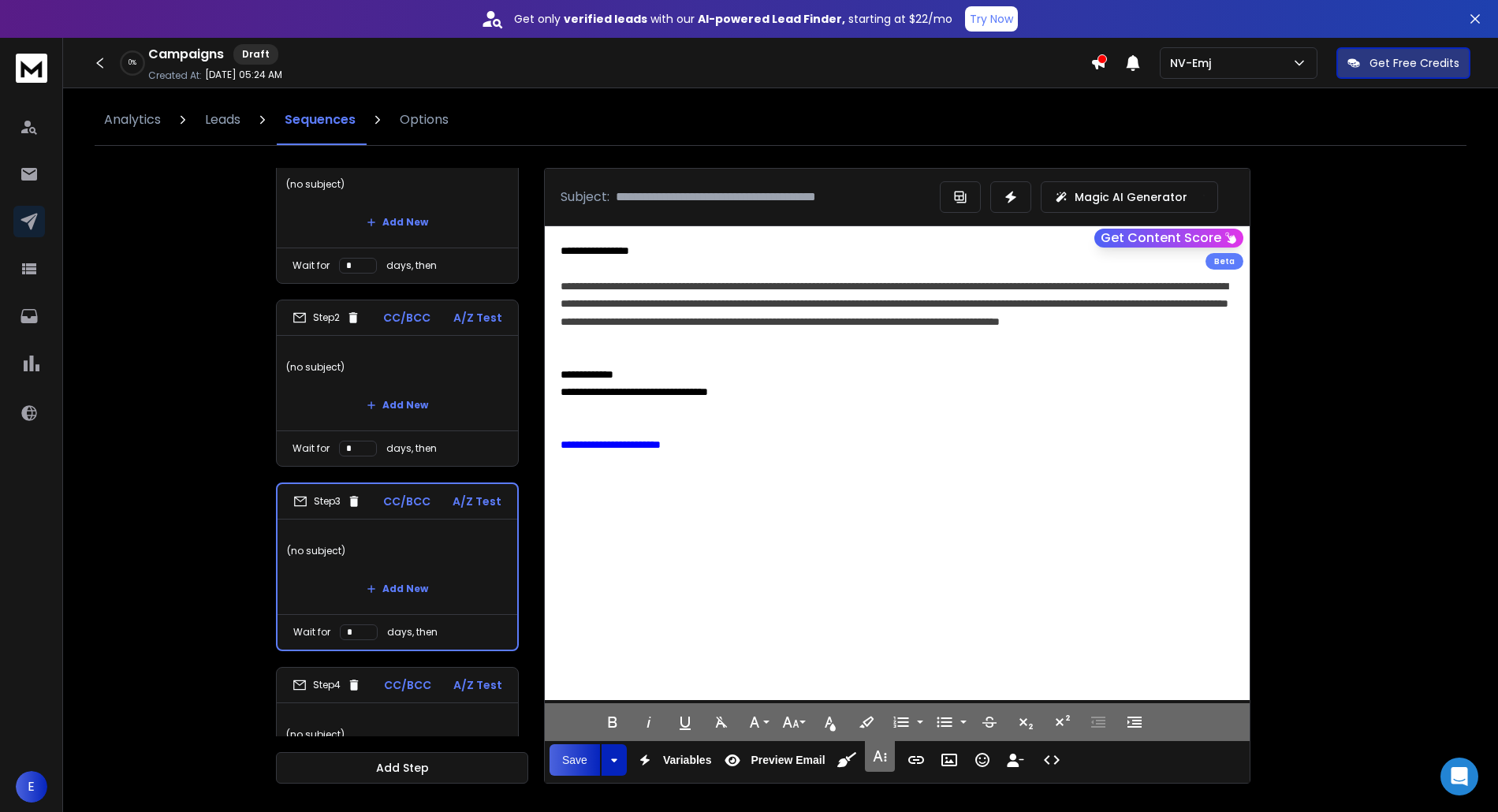
click at [561, 304] on div "**********" at bounding box center [897, 313] width 672 height 71
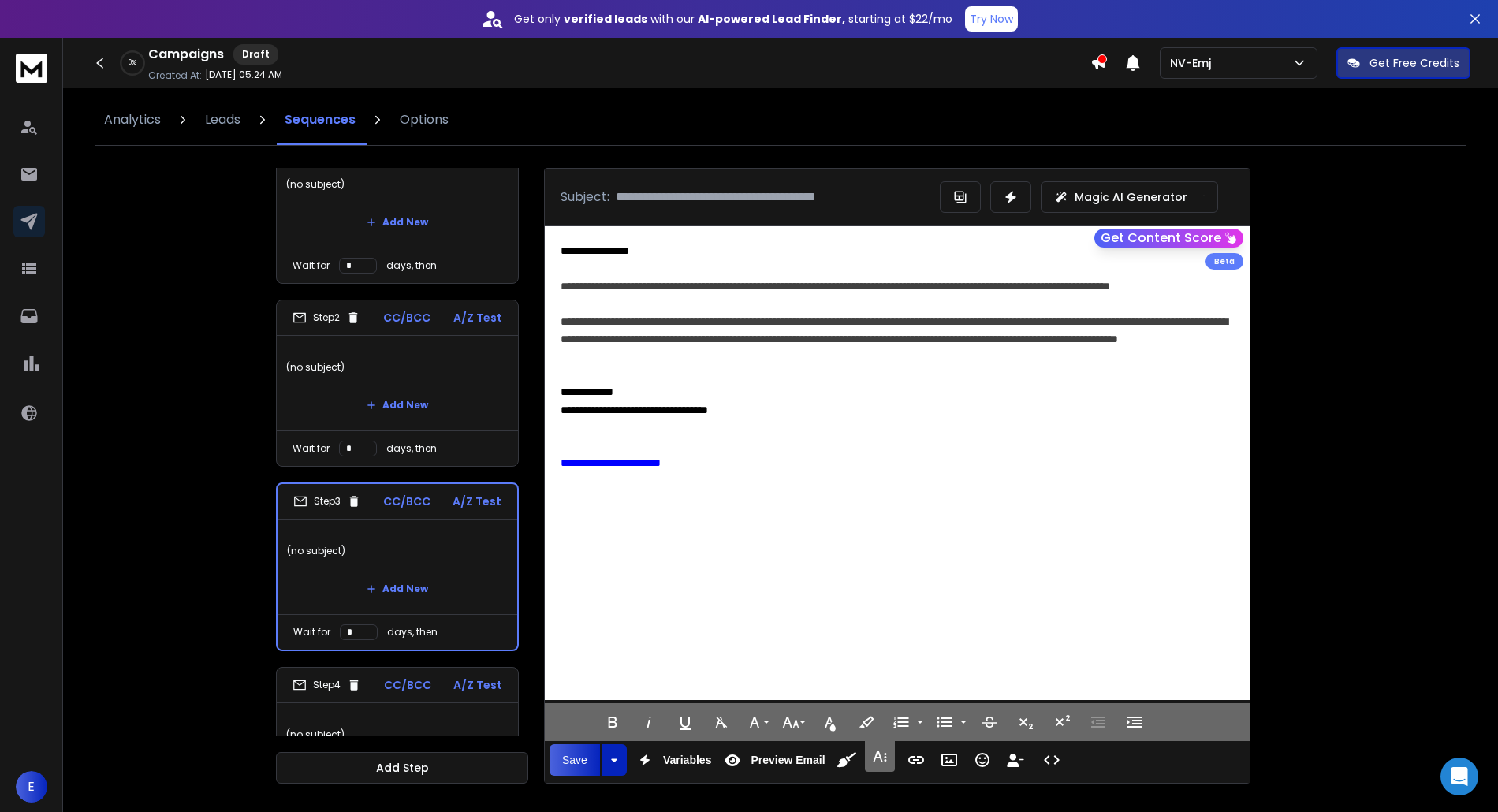
click at [792, 341] on div "**********" at bounding box center [897, 339] width 672 height 53
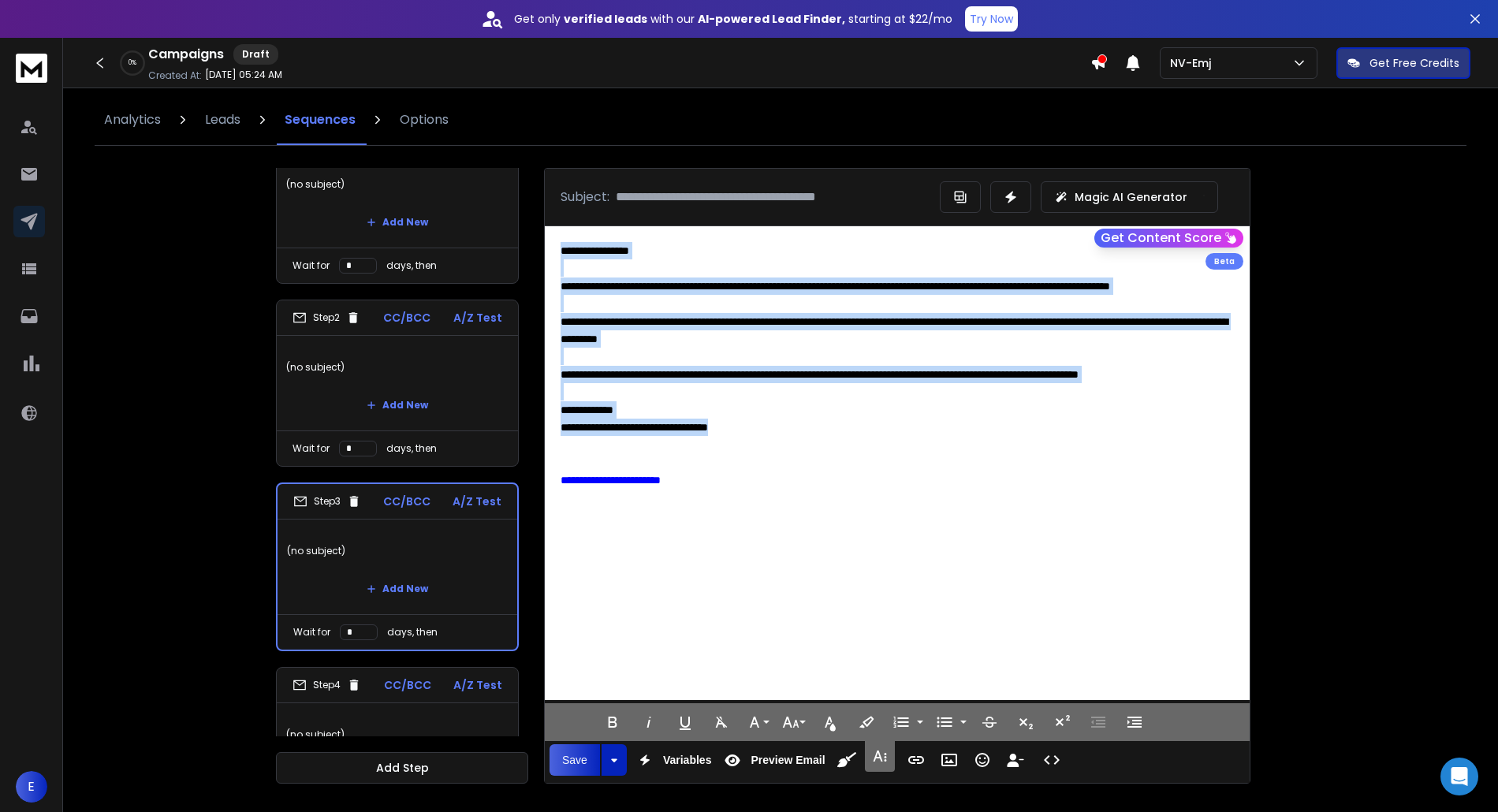
drag, startPoint x: 764, startPoint y: 431, endPoint x: 886, endPoint y: 461, distance: 125.6
click at [549, 237] on div "**********" at bounding box center [897, 462] width 705 height 473
click at [821, 719] on icon "button" at bounding box center [830, 722] width 19 height 19
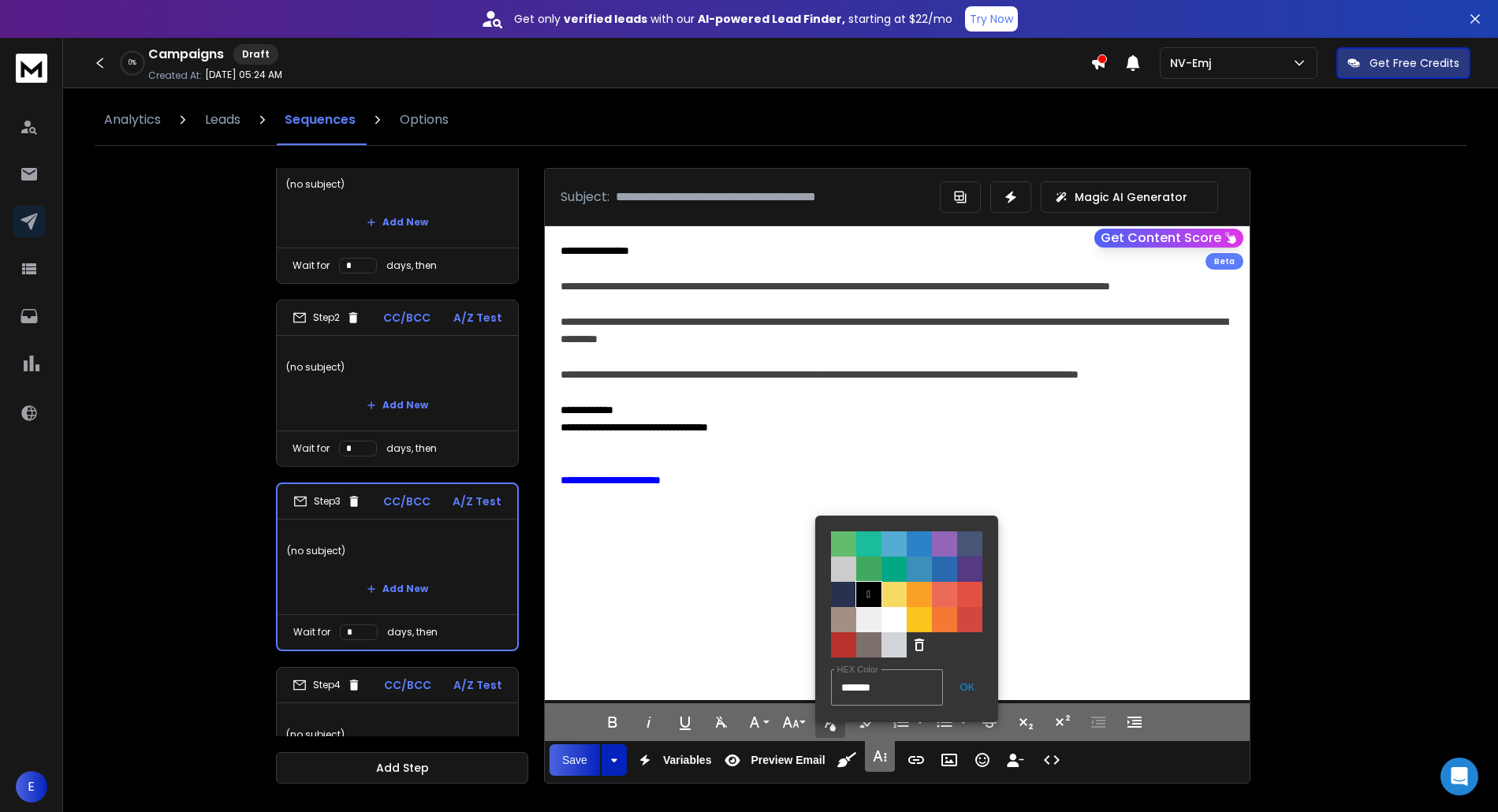
click at [868, 591] on span "" at bounding box center [869, 595] width 25 height 25
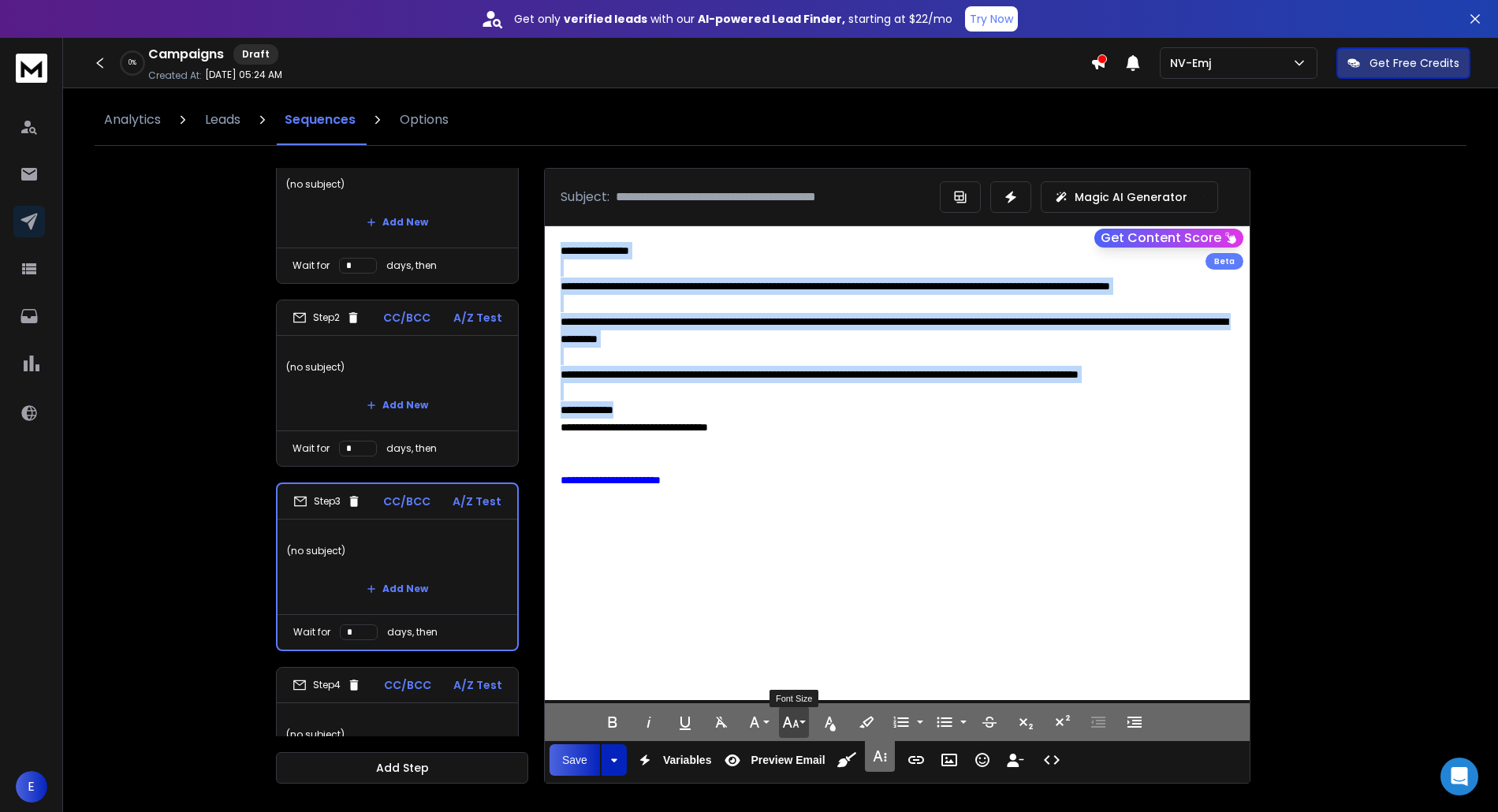
click at [780, 718] on button "Font Size" at bounding box center [794, 722] width 30 height 32
click at [810, 534] on link "14" at bounding box center [807, 537] width 57 height 23
click at [760, 713] on icon "button" at bounding box center [754, 722] width 19 height 19
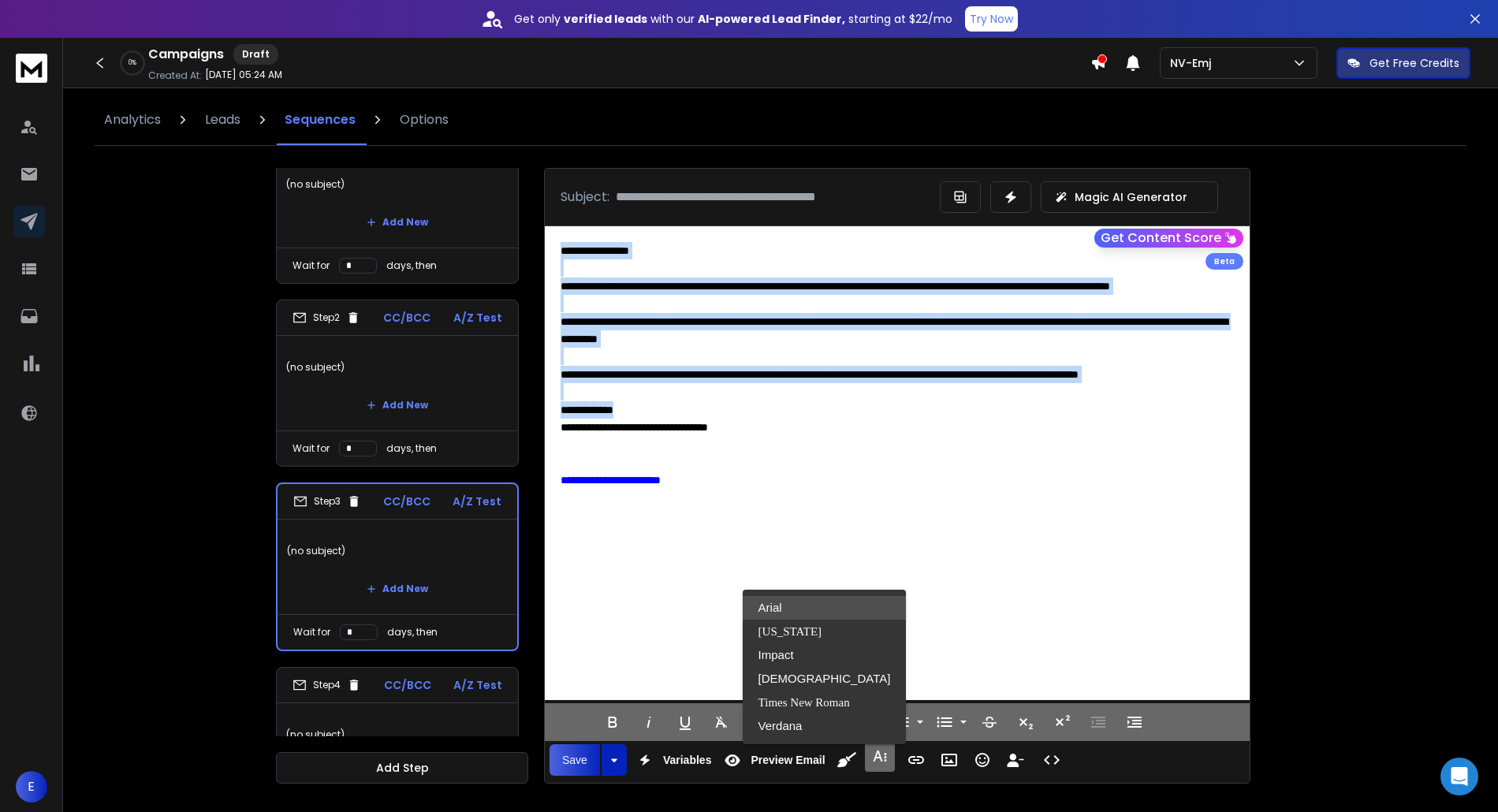
scroll to position [0, 0]
click at [766, 604] on link "Arial" at bounding box center [825, 608] width 164 height 23
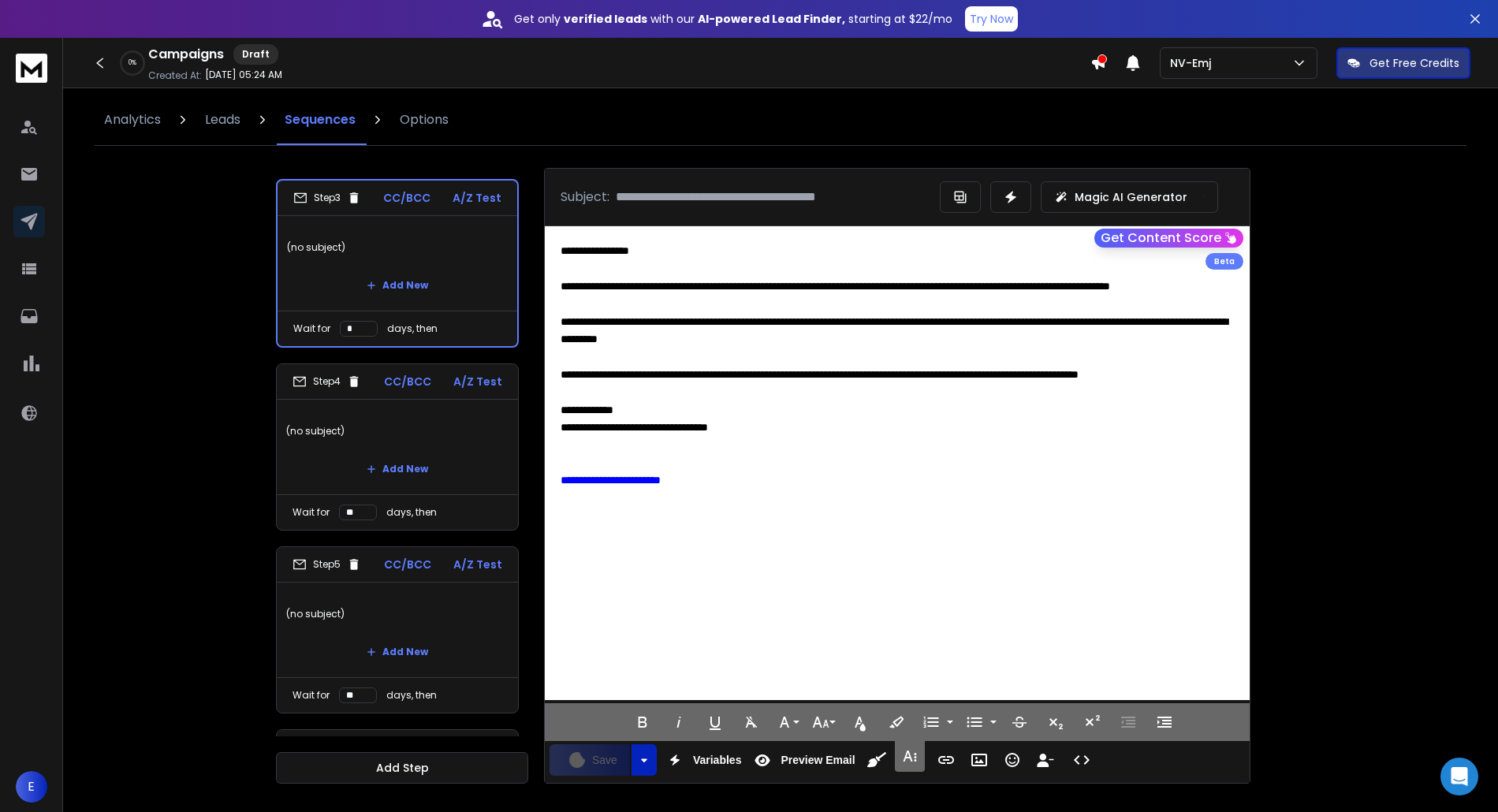
scroll to position [420, 0]
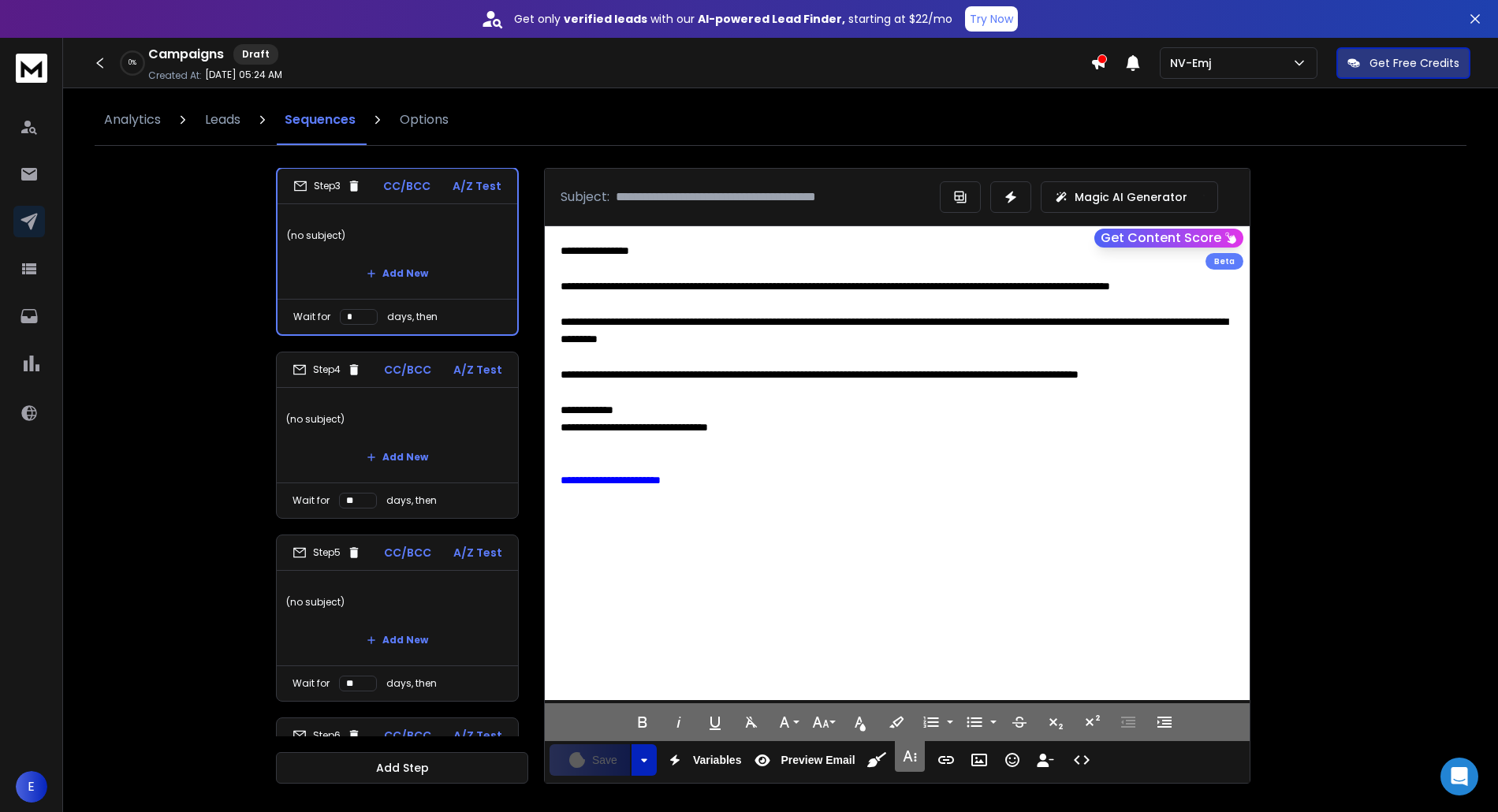
click at [458, 438] on p "(no subject)" at bounding box center [397, 419] width 222 height 44
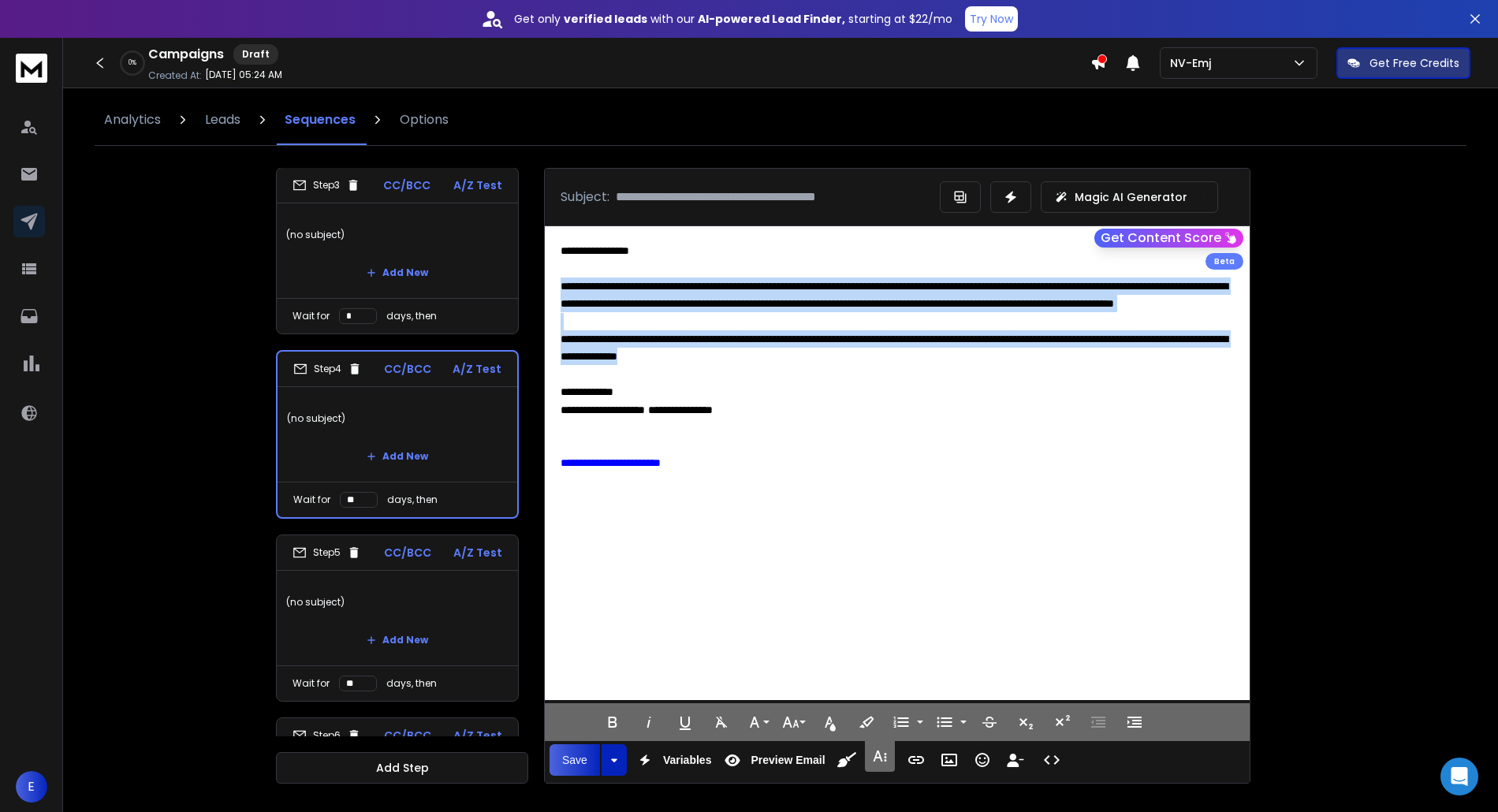
drag, startPoint x: 780, startPoint y: 377, endPoint x: 558, endPoint y: 288, distance: 239.2
click at [558, 288] on div "**********" at bounding box center [897, 462] width 705 height 473
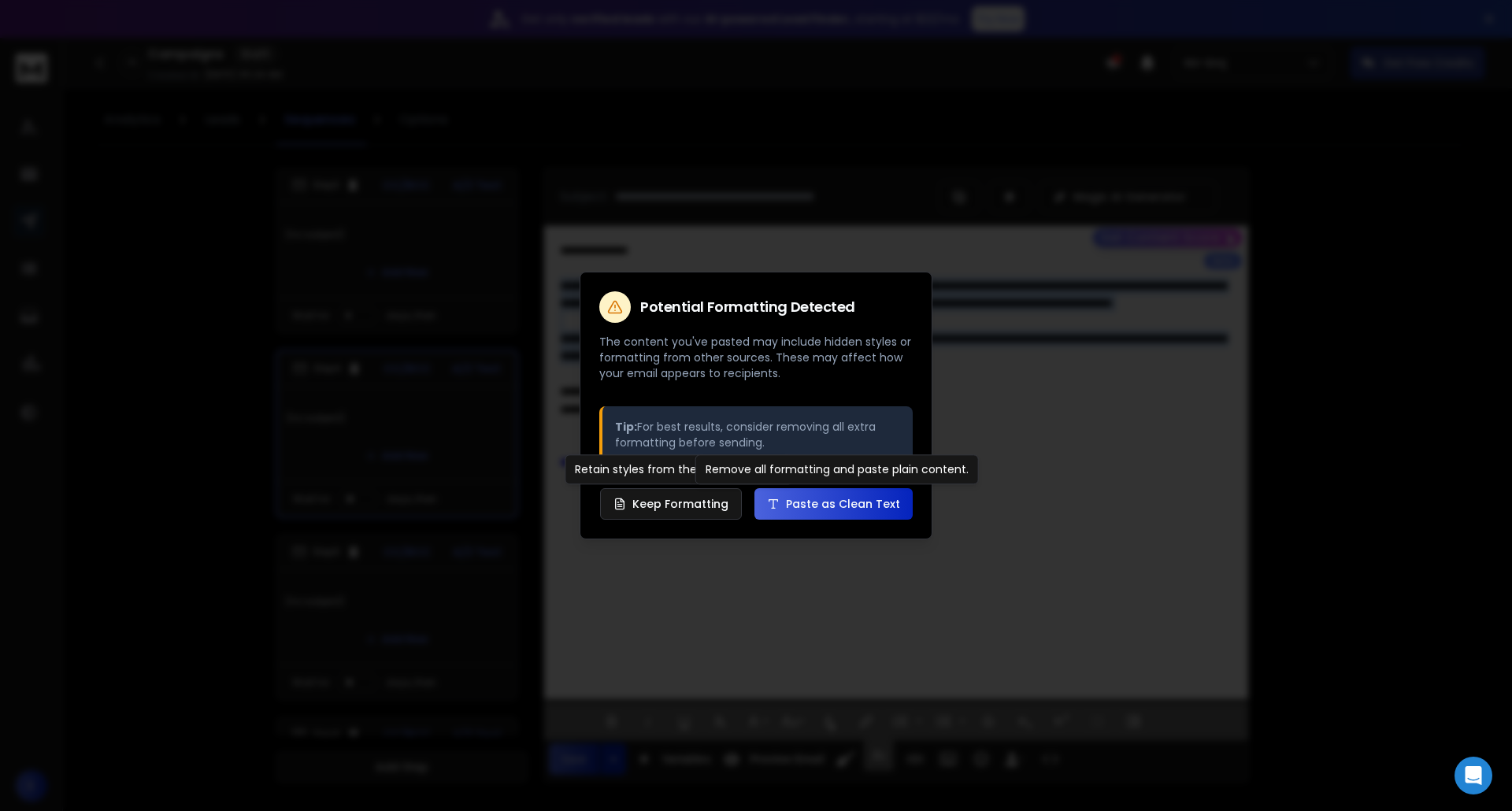
click at [879, 499] on button "Paste as Clean Text" at bounding box center [833, 504] width 158 height 32
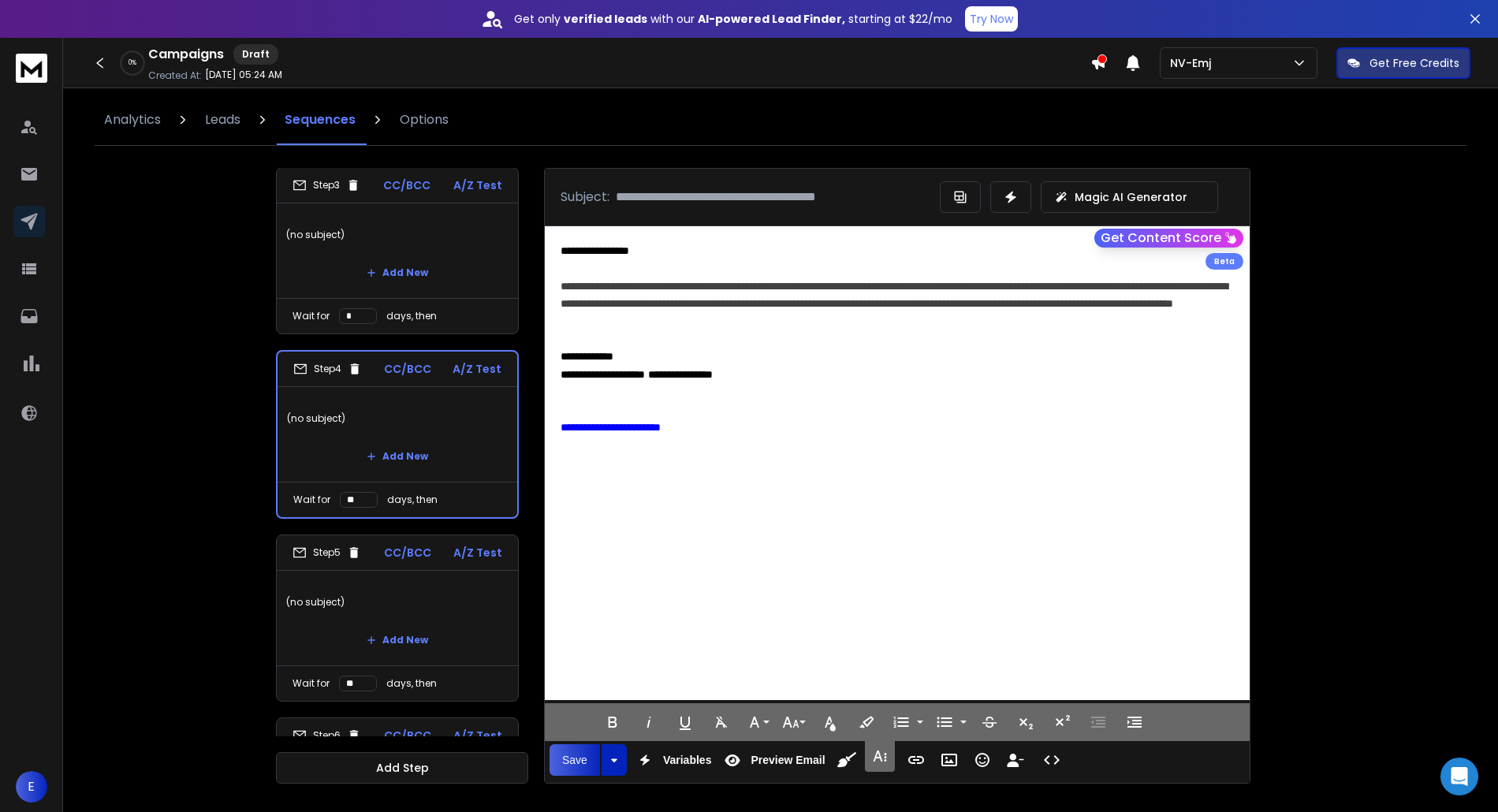
click at [1055, 306] on div "**********" at bounding box center [897, 304] width 672 height 53
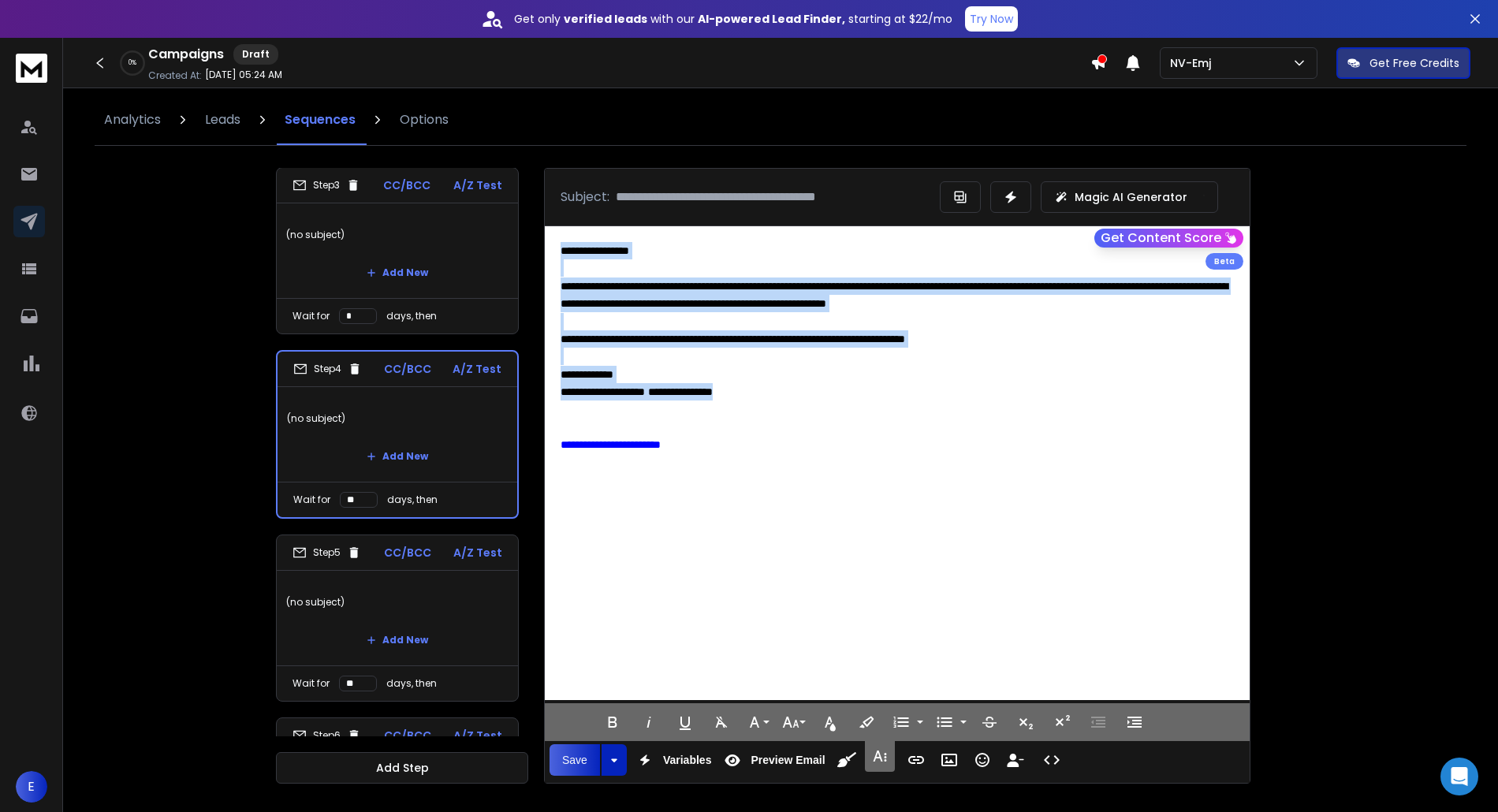
drag, startPoint x: 729, startPoint y: 390, endPoint x: 541, endPoint y: 246, distance: 236.8
click at [541, 246] on div "**********" at bounding box center [780, 476] width 1009 height 615
click at [825, 719] on icon "button" at bounding box center [830, 722] width 19 height 19
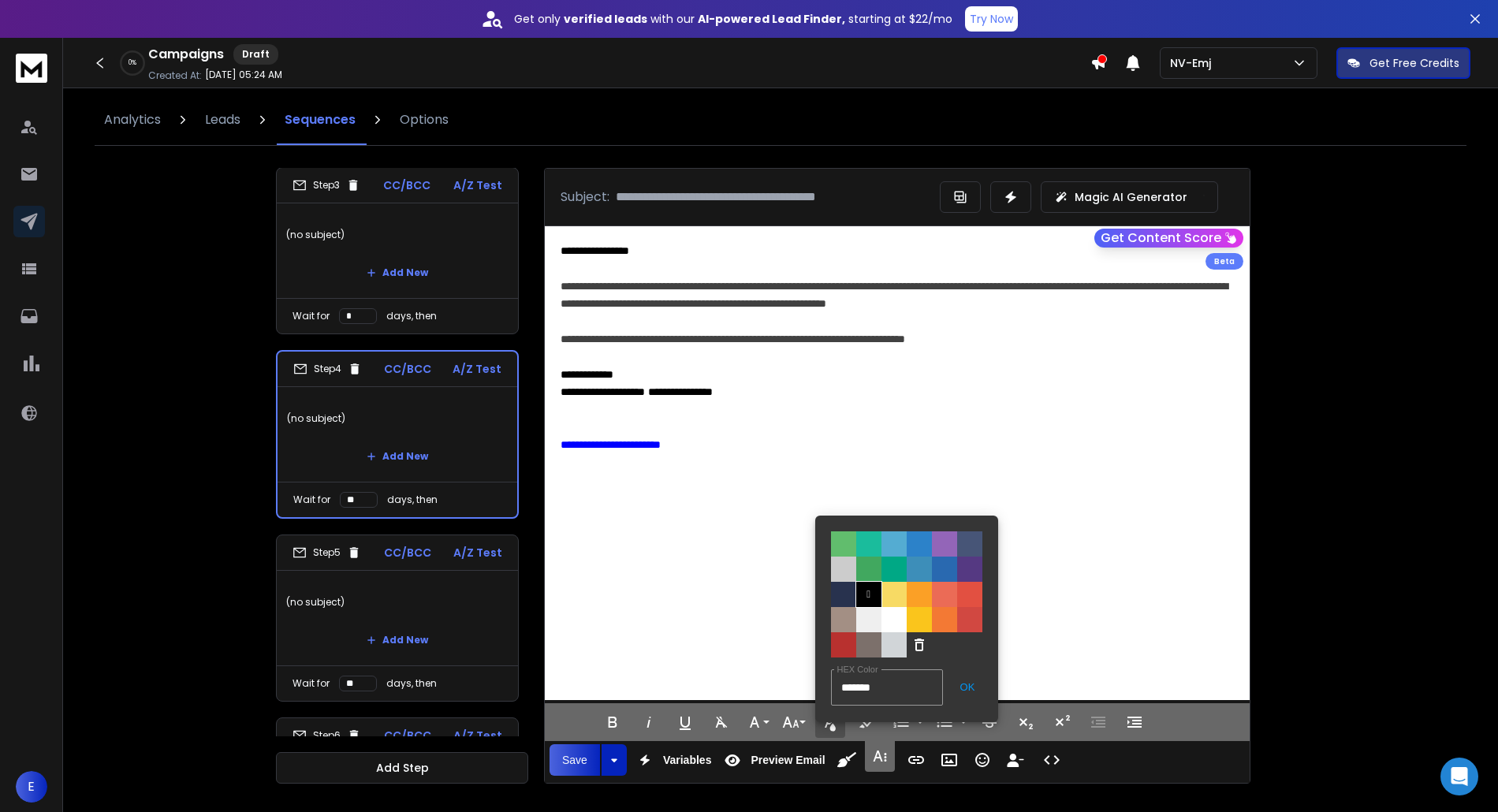
click at [871, 591] on span "" at bounding box center [869, 595] width 25 height 25
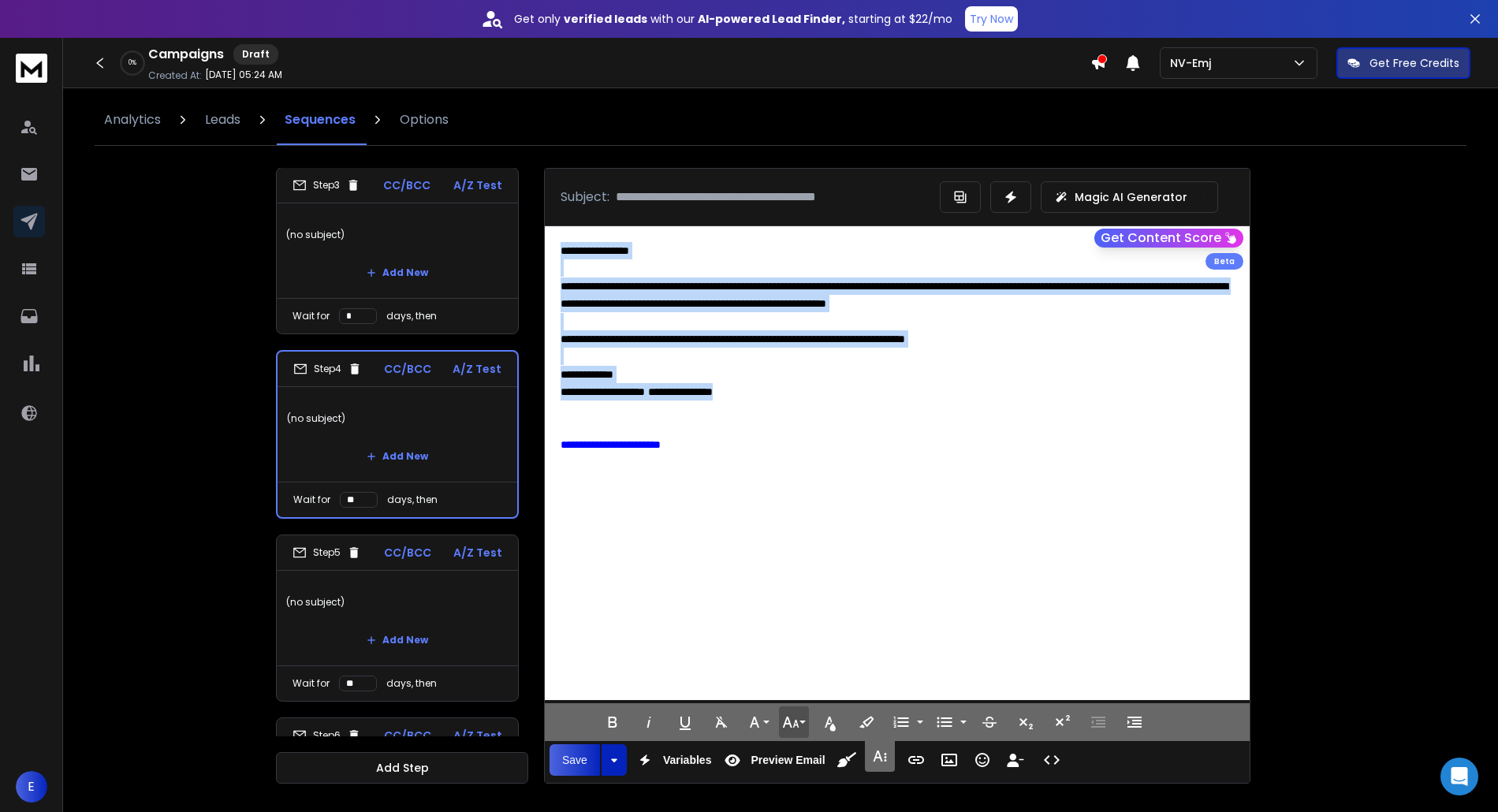
click at [789, 723] on icon "button" at bounding box center [790, 722] width 17 height 11
click at [809, 534] on link "14" at bounding box center [807, 537] width 57 height 23
click at [750, 713] on icon "button" at bounding box center [754, 722] width 19 height 19
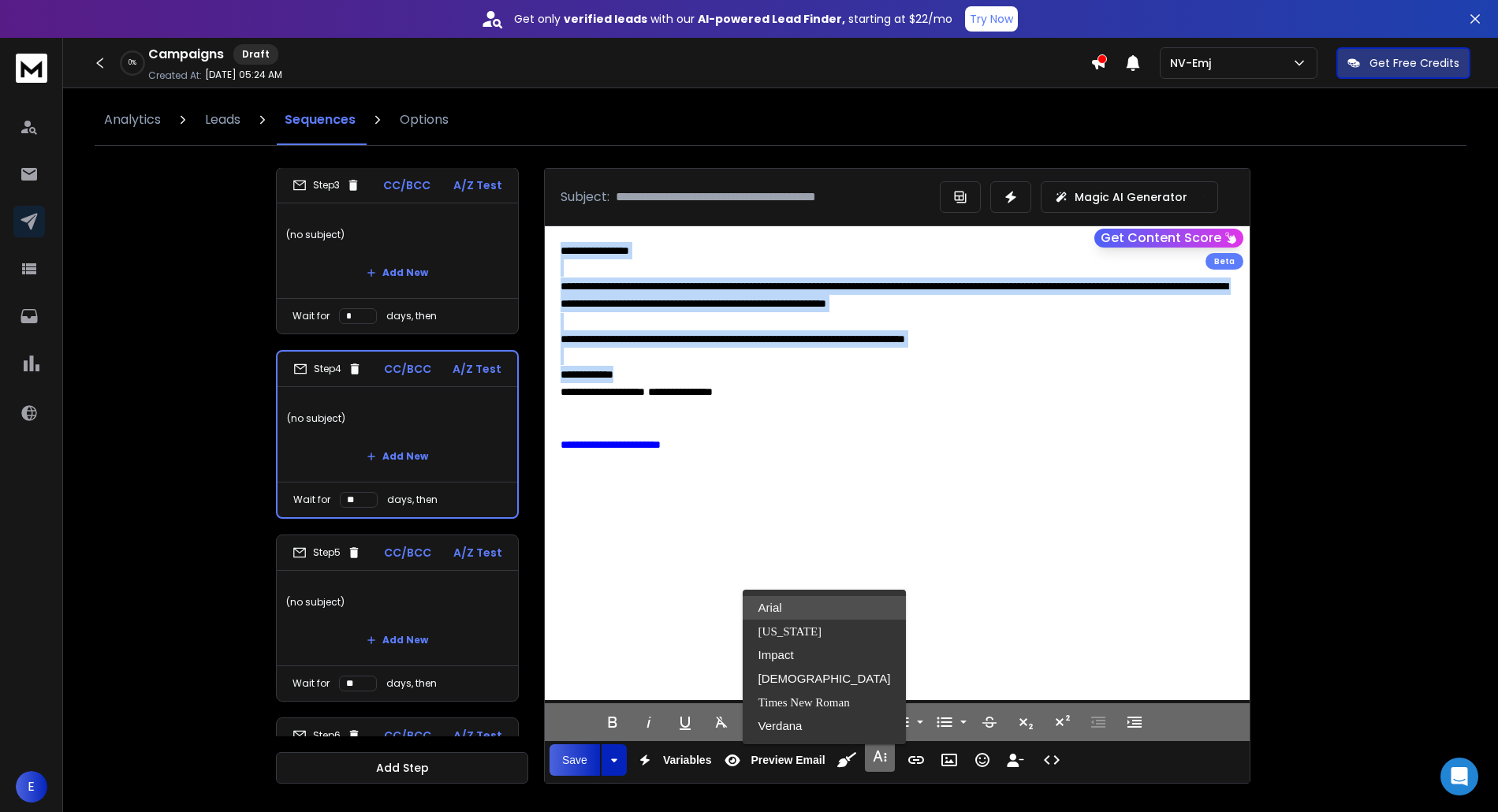
scroll to position [0, 0]
click at [790, 604] on link "Arial" at bounding box center [825, 608] width 164 height 23
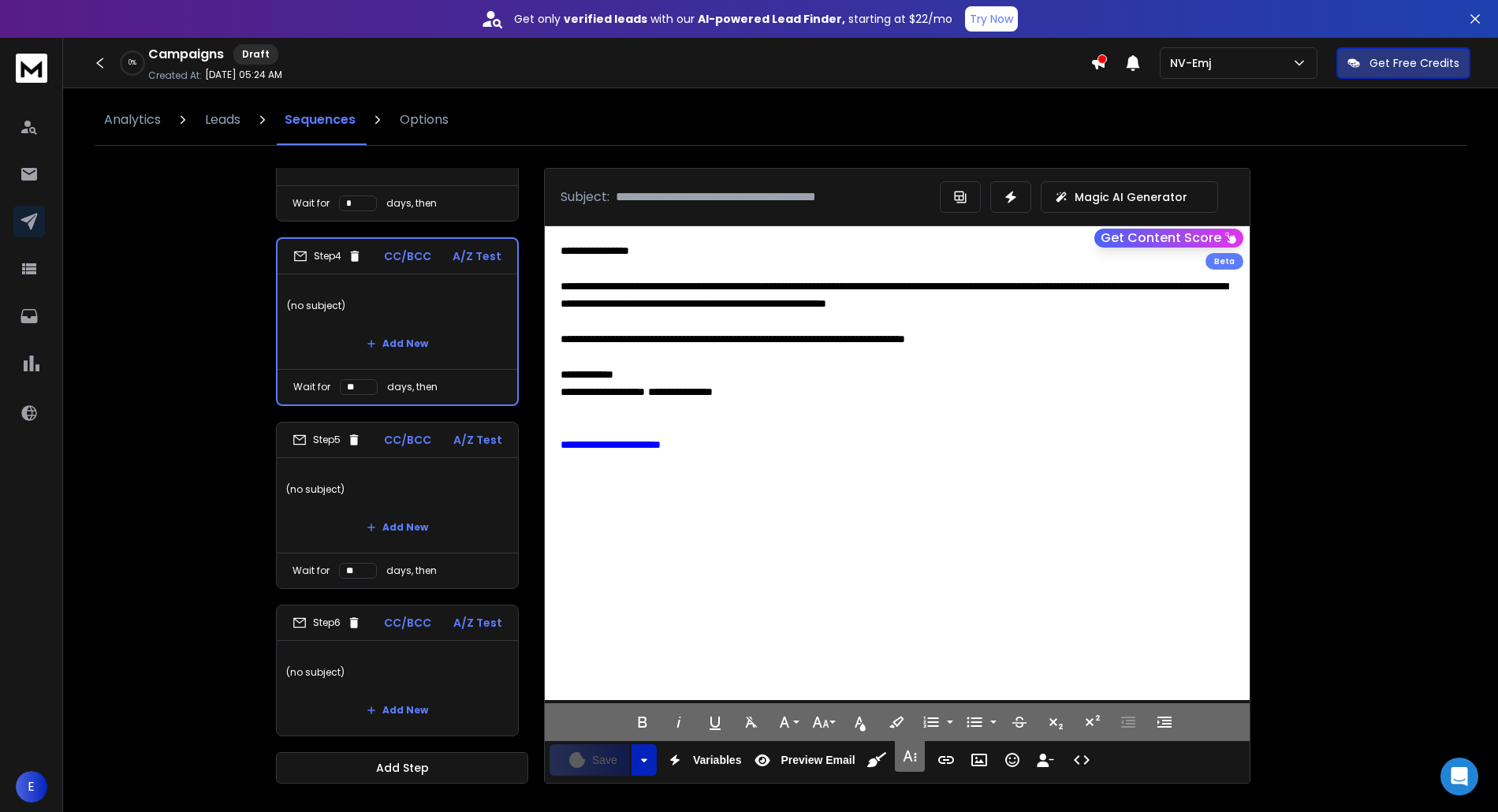
scroll to position [537, 0]
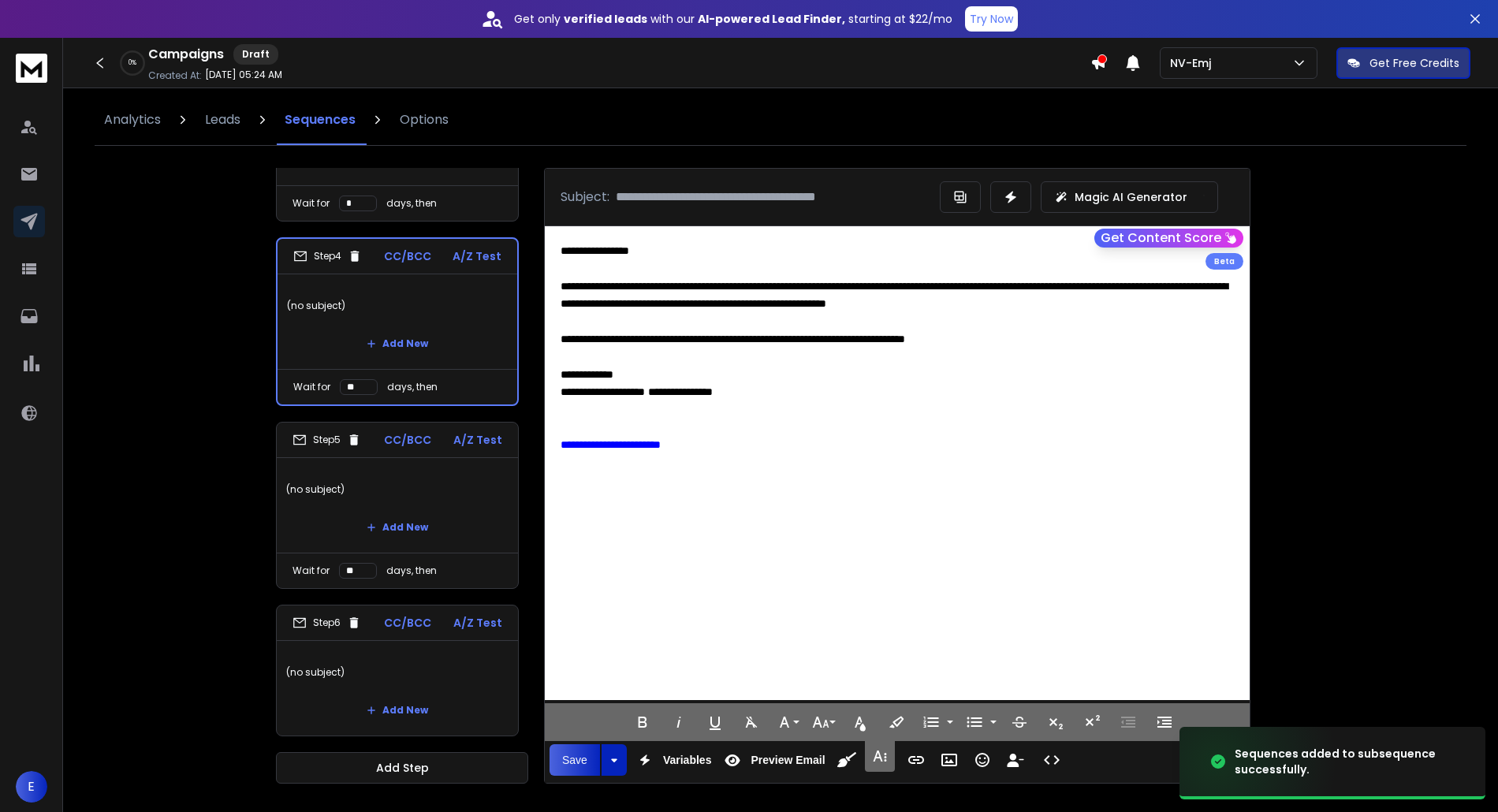
click at [486, 513] on div "Add New" at bounding box center [397, 528] width 222 height 32
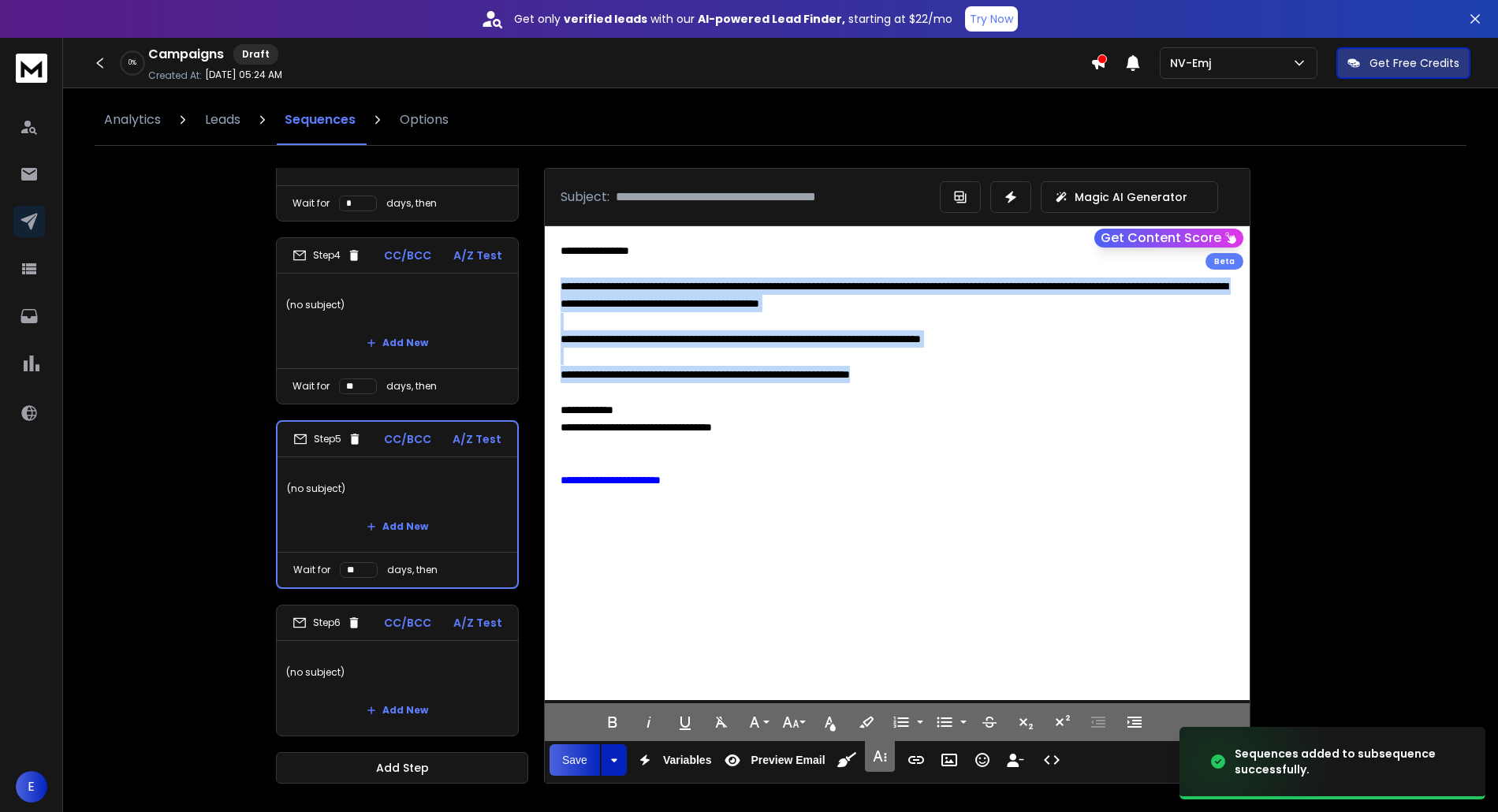
drag, startPoint x: 866, startPoint y: 376, endPoint x: 555, endPoint y: 292, distance: 322.1
click at [555, 292] on div "**********" at bounding box center [897, 462] width 705 height 473
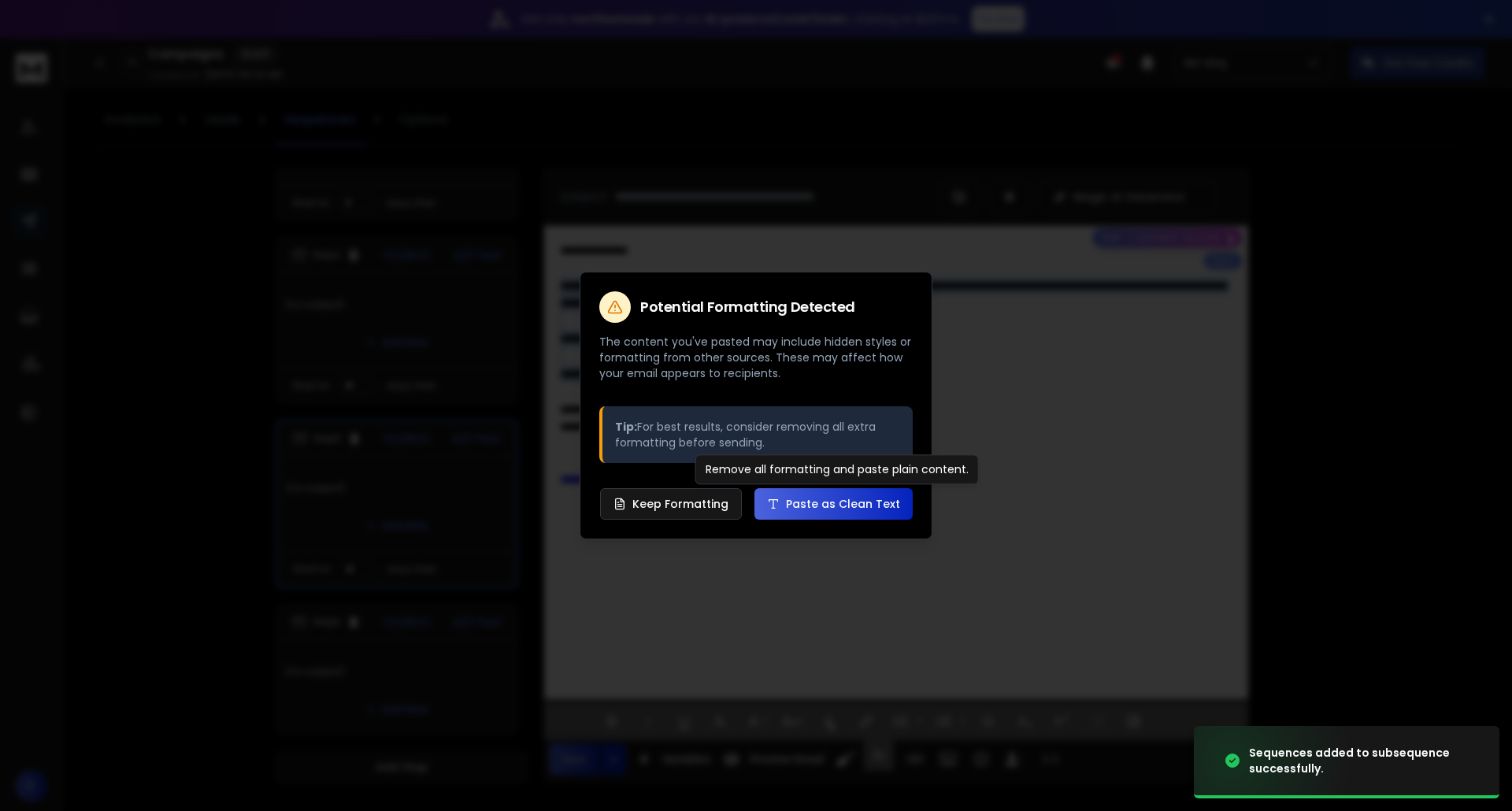
click at [819, 512] on button "Paste as Clean Text" at bounding box center [833, 504] width 158 height 32
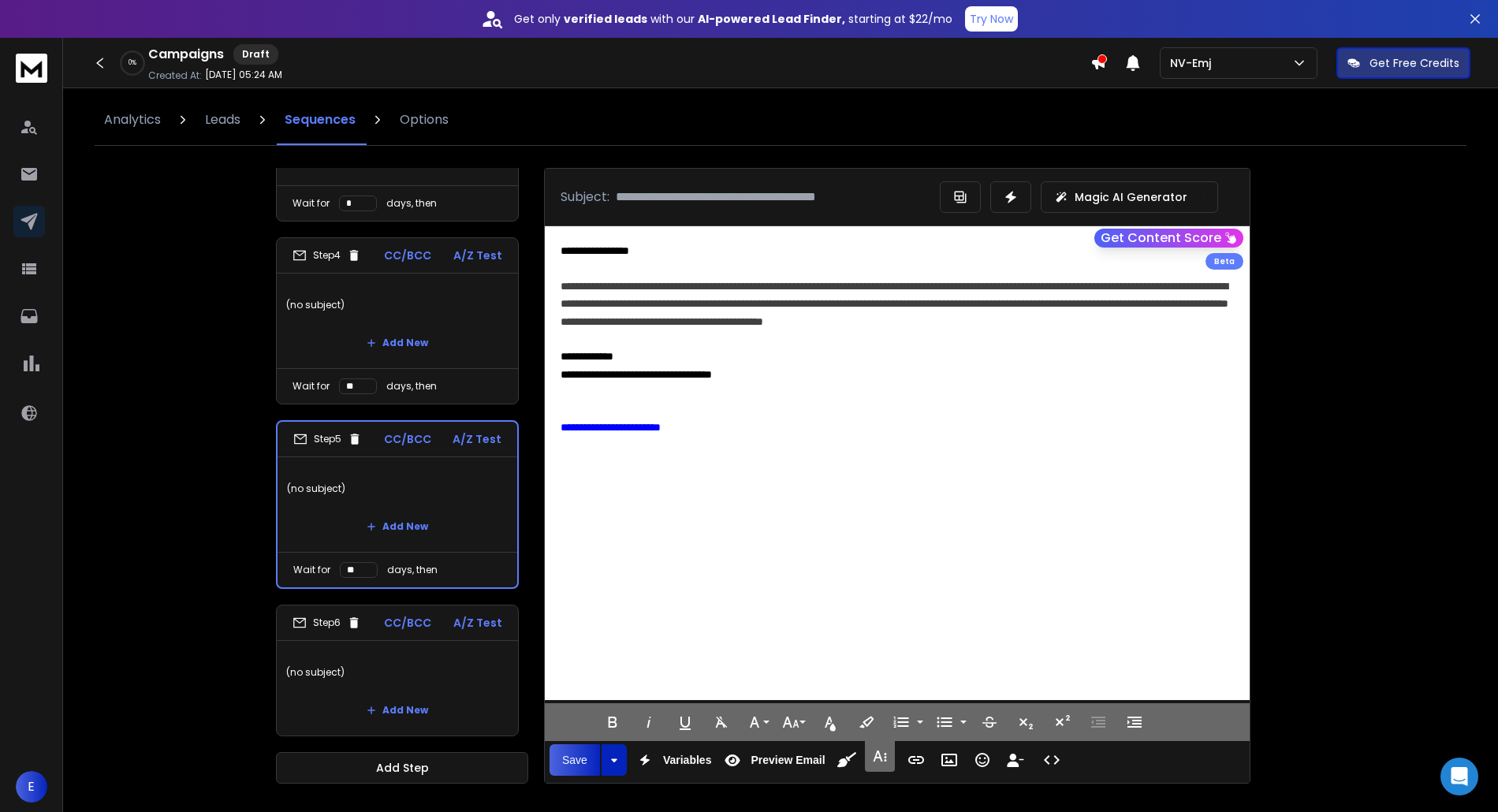
click at [635, 307] on div "**********" at bounding box center [897, 304] width 672 height 53
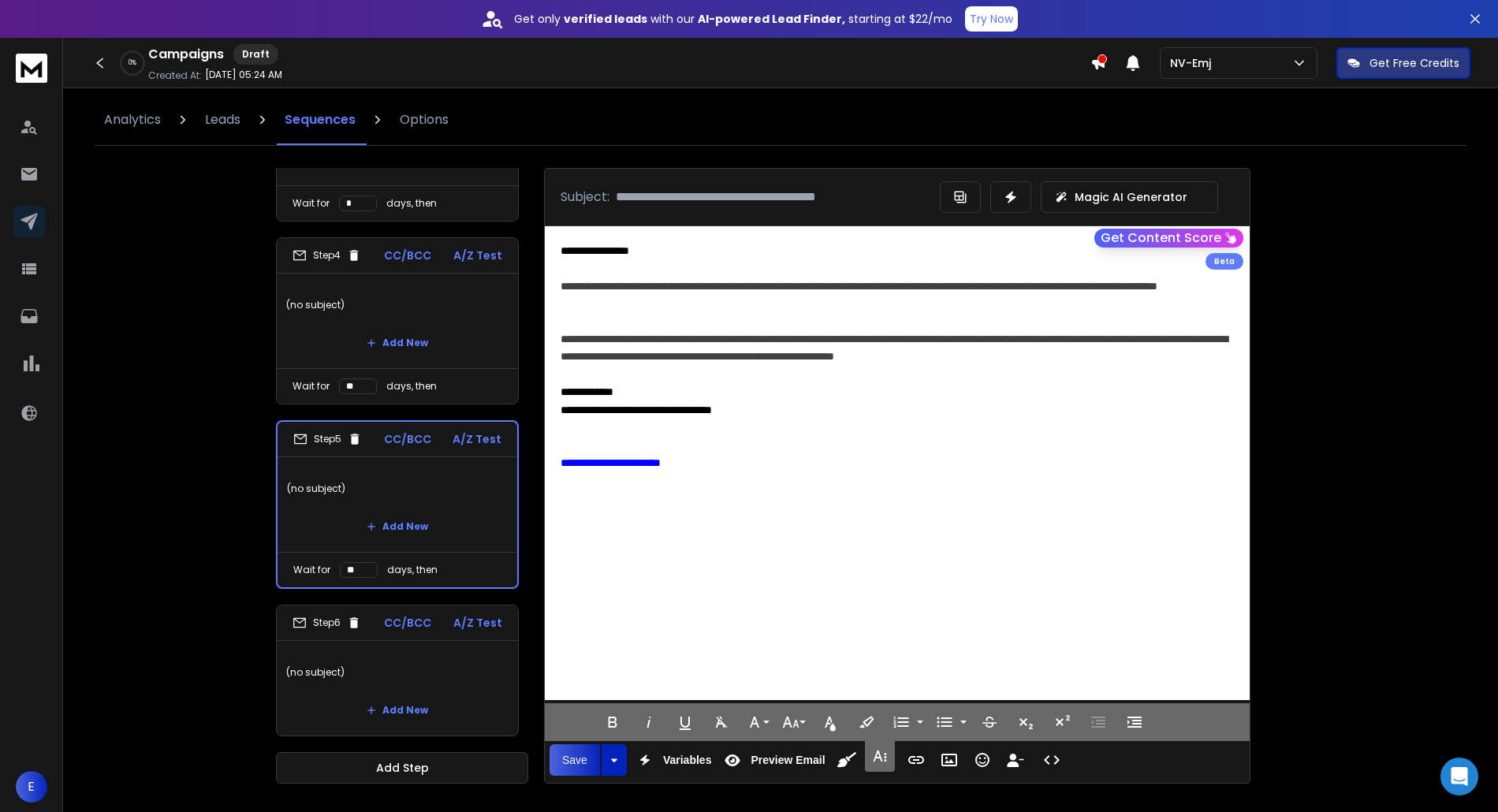
click at [636, 360] on div "**********" at bounding box center [897, 348] width 672 height 35
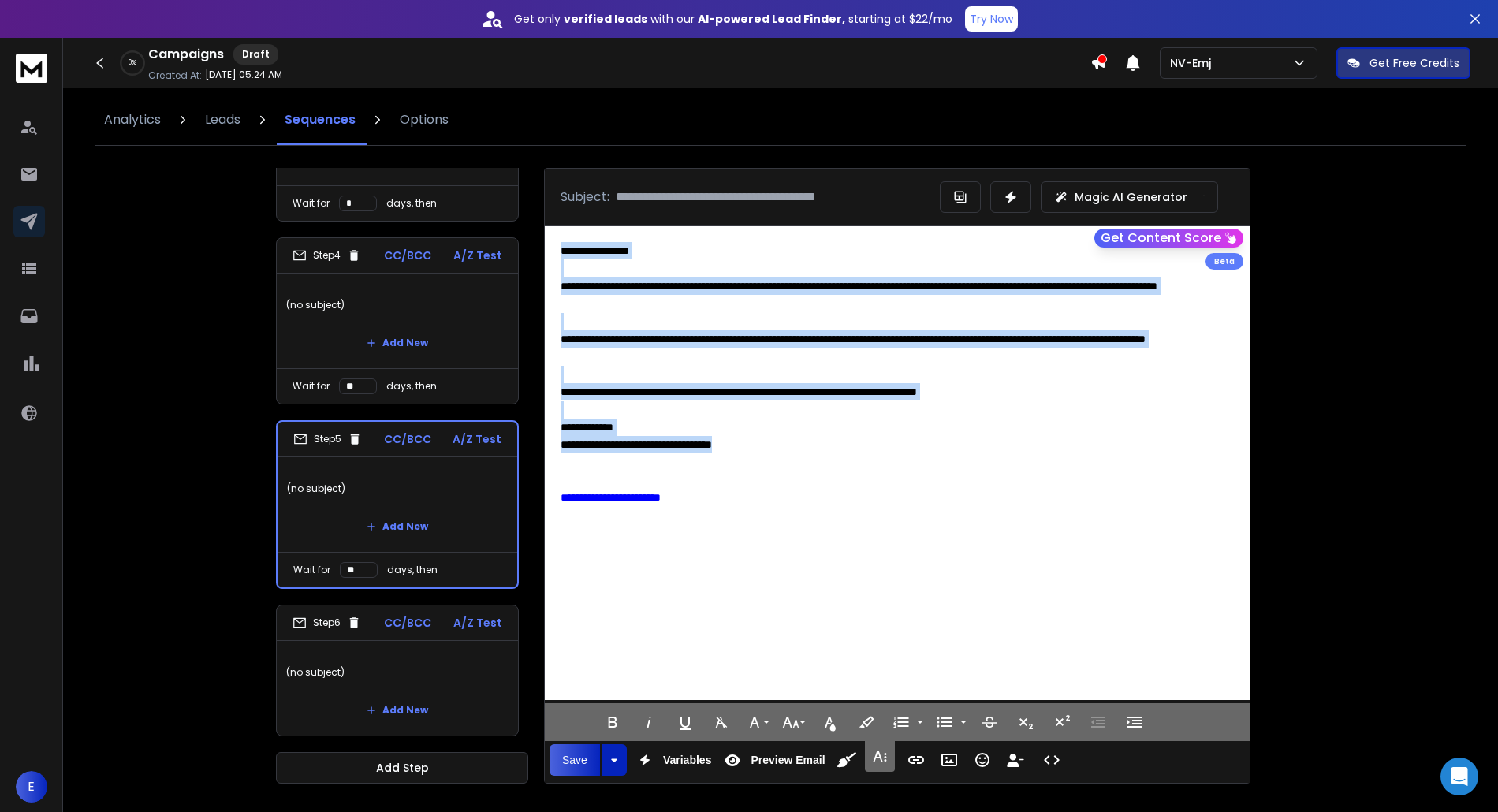
drag, startPoint x: 754, startPoint y: 447, endPoint x: 555, endPoint y: 243, distance: 285.0
click at [555, 243] on div "**********" at bounding box center [897, 462] width 705 height 473
click at [823, 722] on icon "button" at bounding box center [830, 722] width 19 height 19
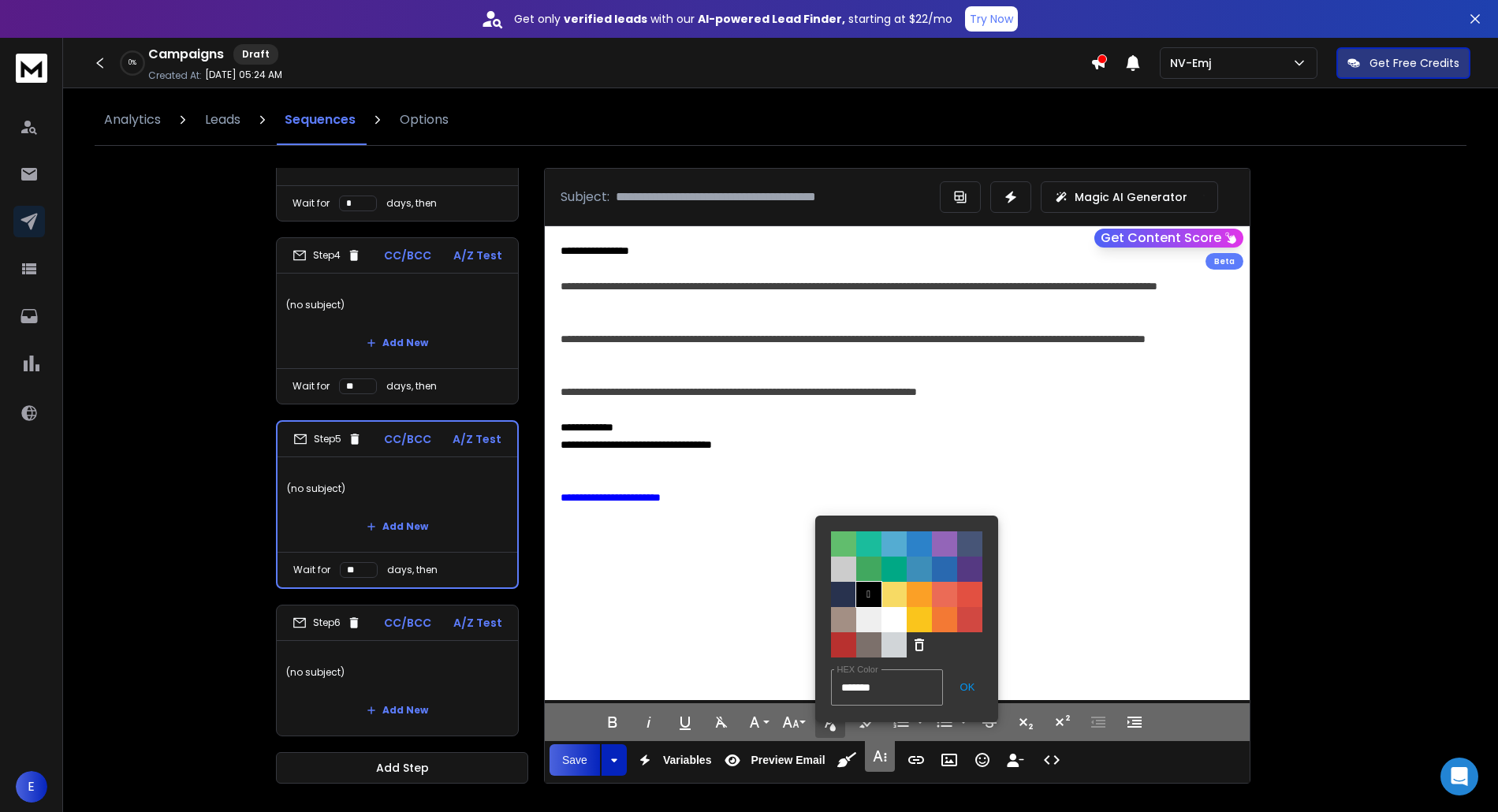
click at [871, 596] on span "" at bounding box center [869, 595] width 25 height 25
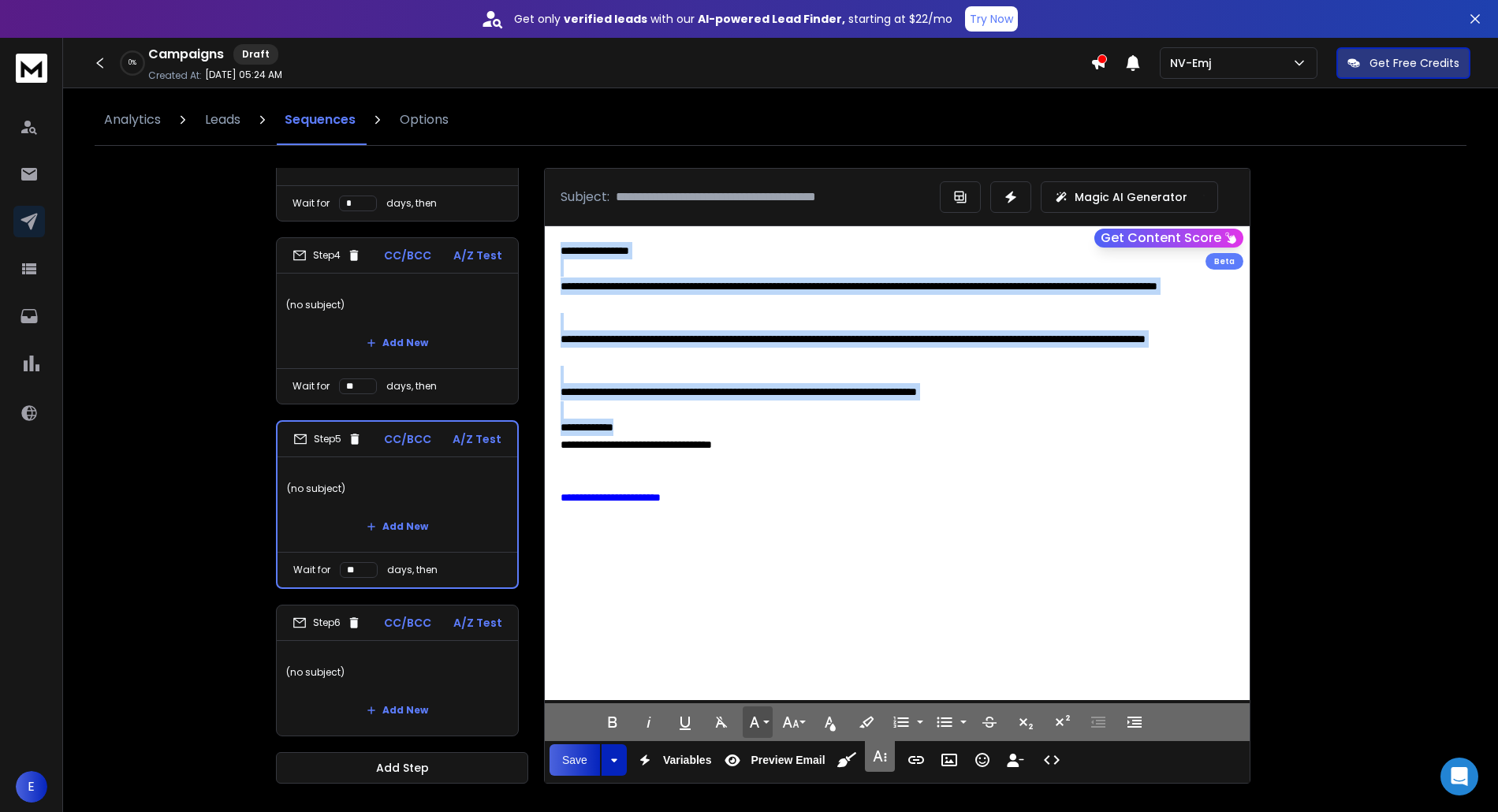
click at [761, 723] on icon "button" at bounding box center [754, 722] width 19 height 19
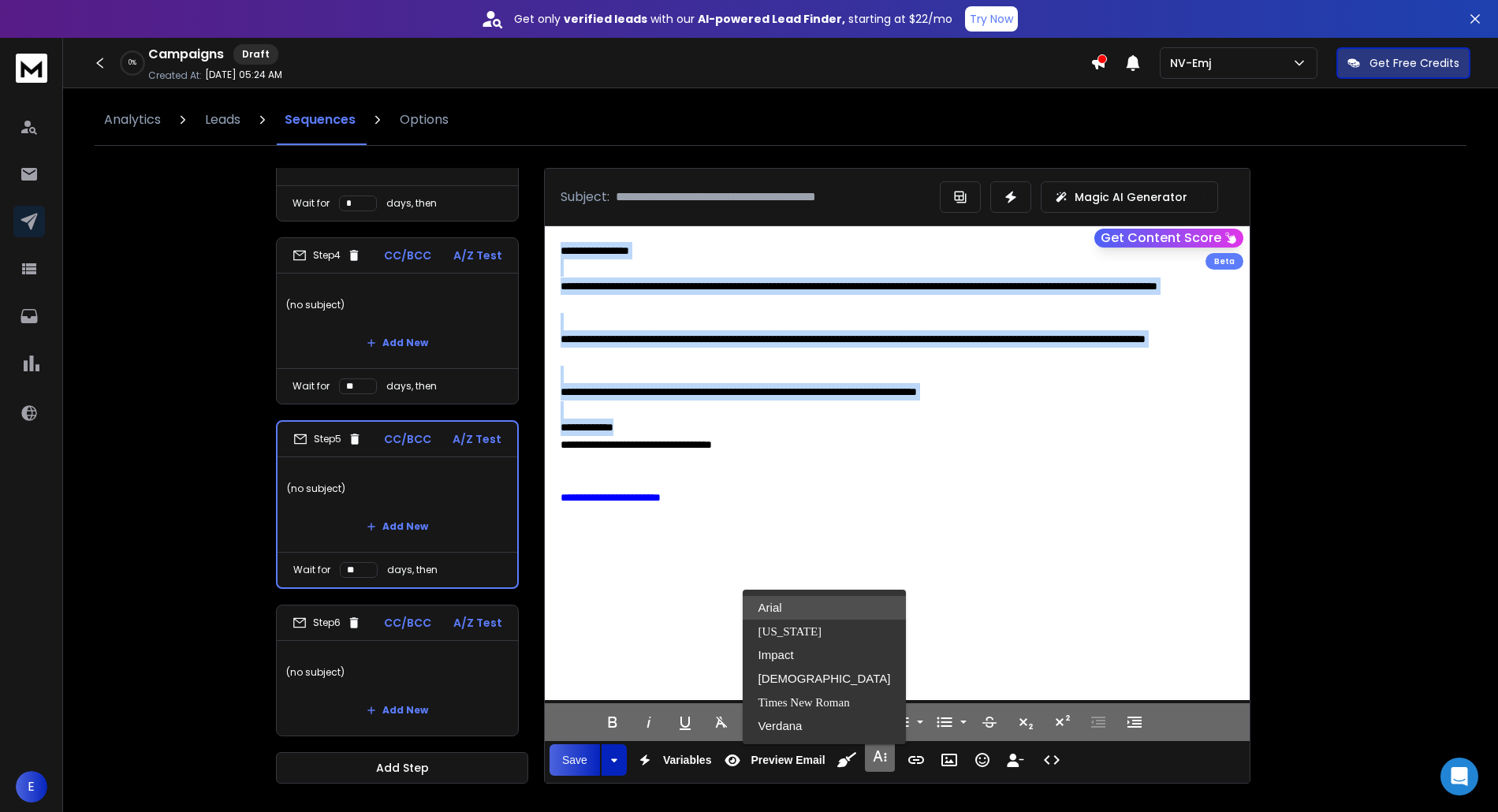
scroll to position [0, 0]
click at [805, 605] on link "Arial" at bounding box center [825, 608] width 164 height 23
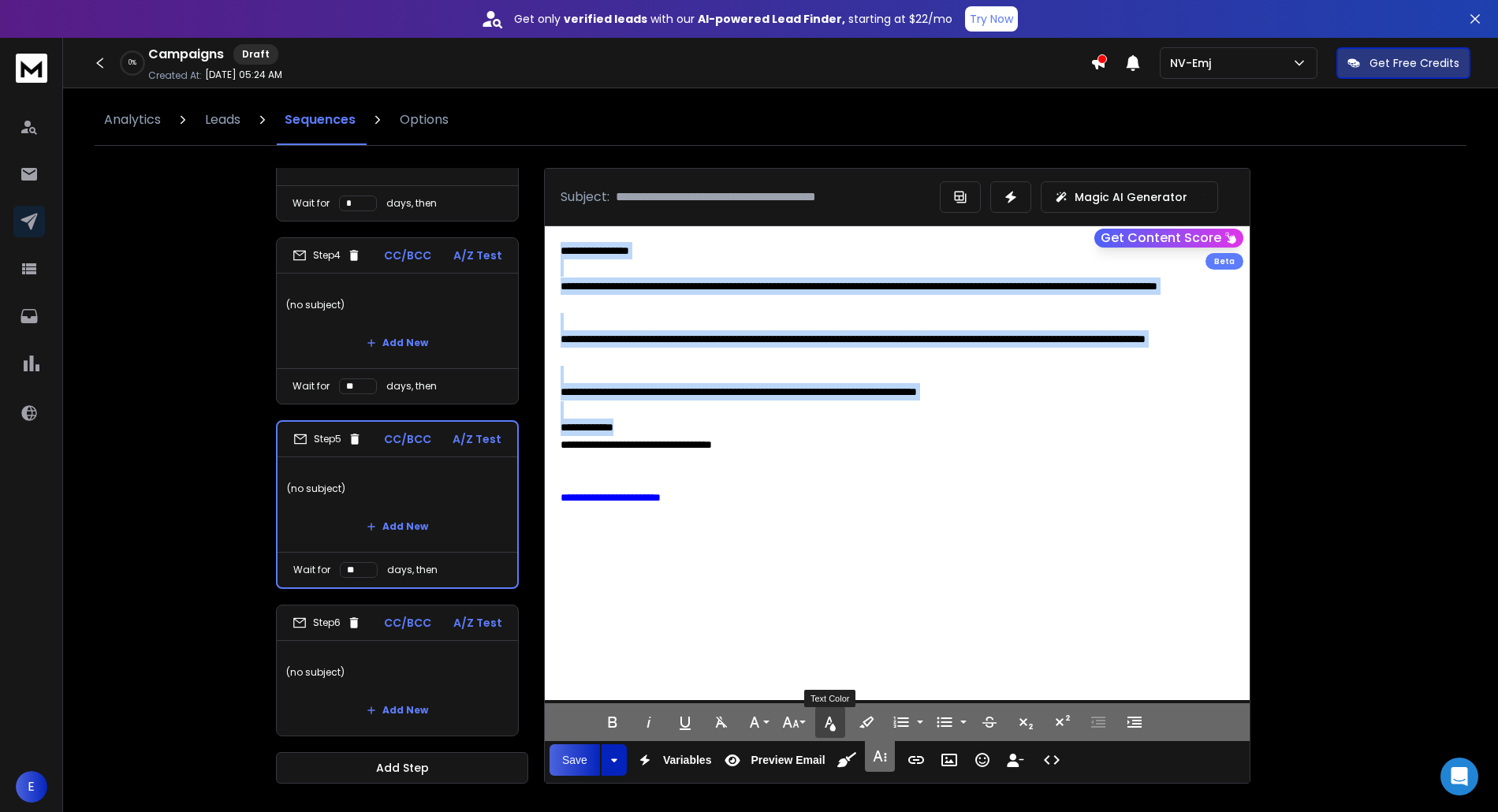
click at [826, 720] on icon "button" at bounding box center [830, 722] width 19 height 19
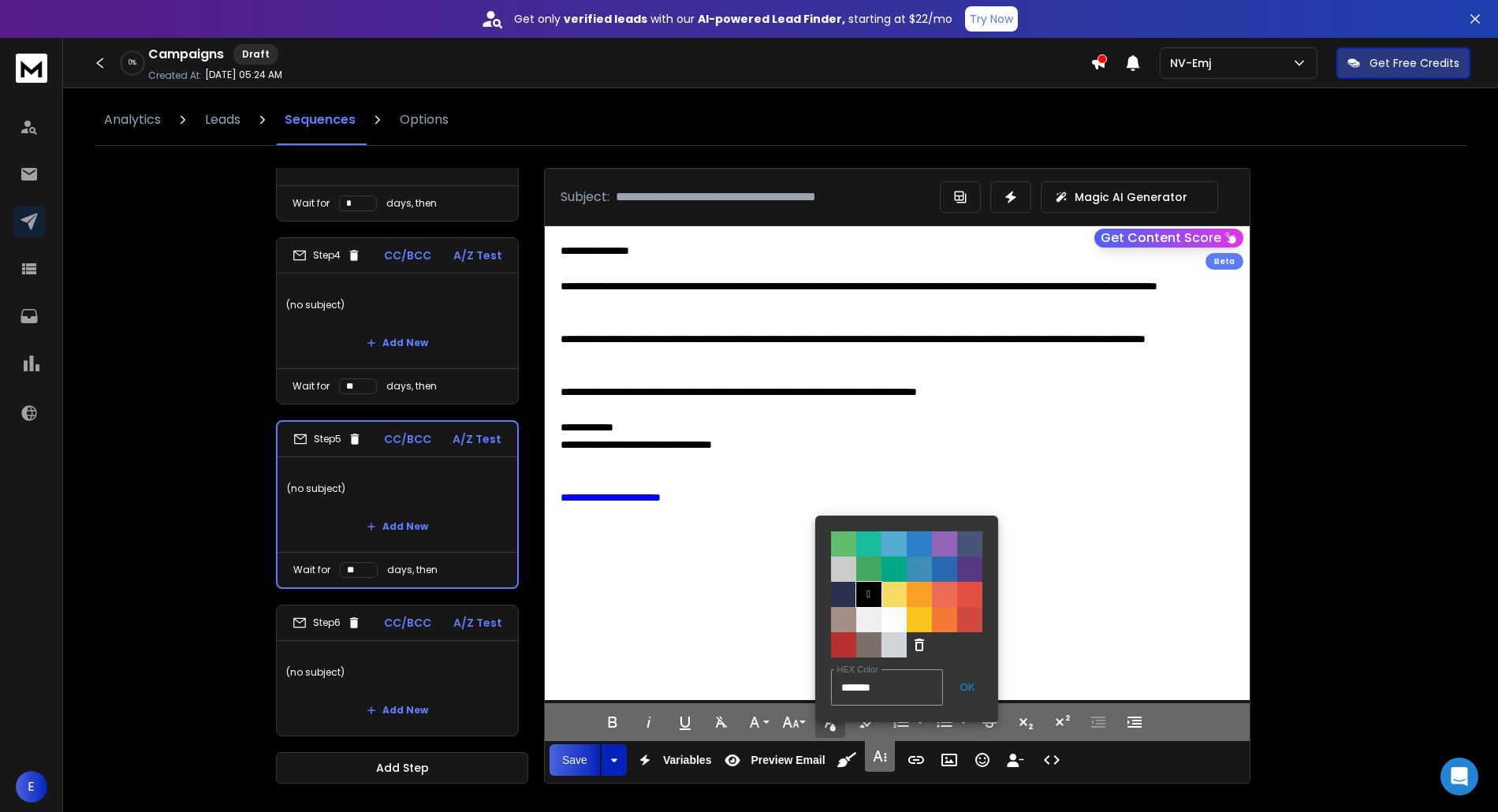
click at [874, 596] on span "" at bounding box center [869, 595] width 25 height 25
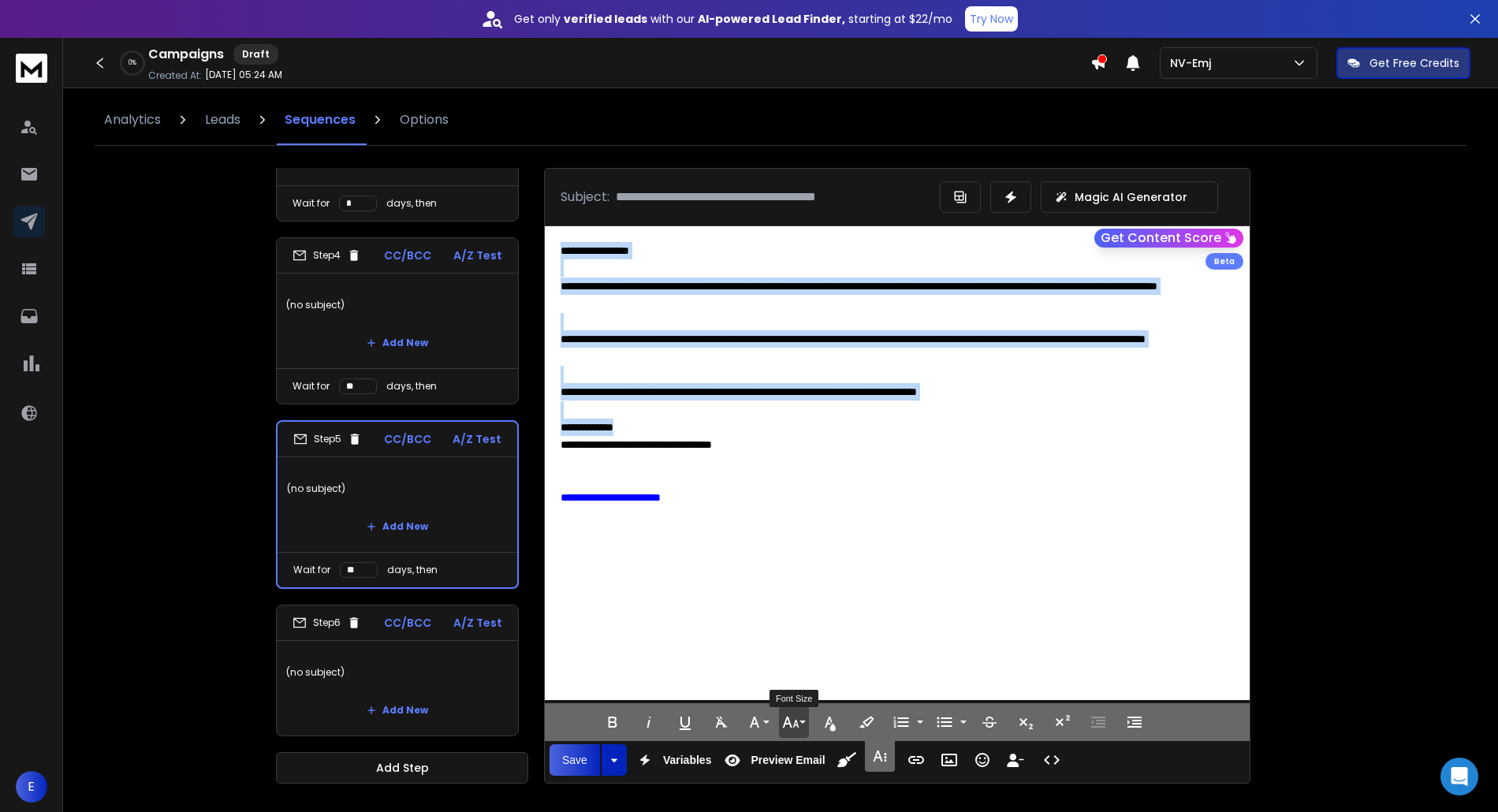
click at [786, 723] on icon "button" at bounding box center [790, 722] width 17 height 11
click at [815, 533] on link "14" at bounding box center [807, 537] width 57 height 23
click at [760, 722] on icon "button" at bounding box center [754, 722] width 19 height 19
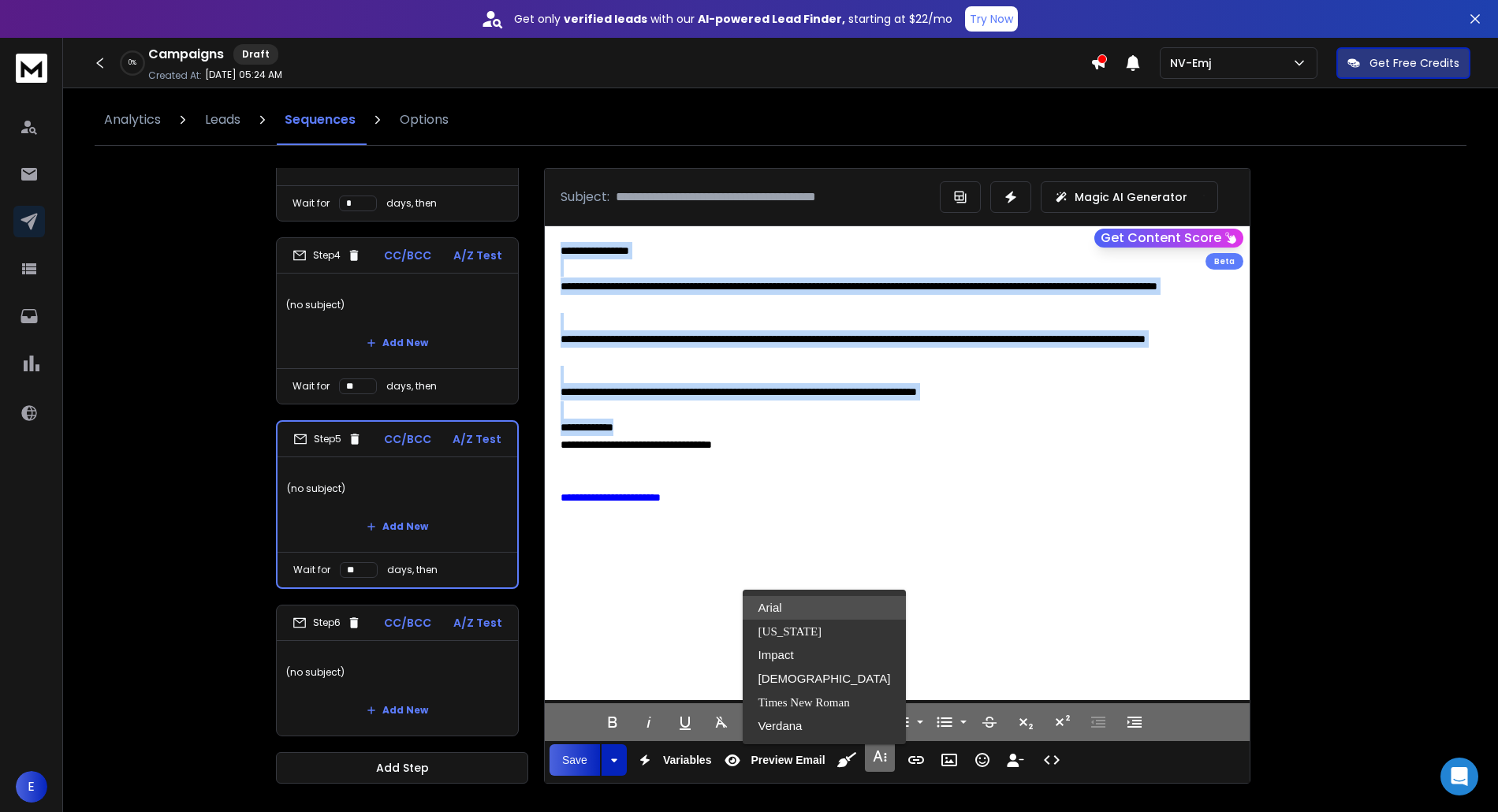
click at [789, 609] on link "Arial" at bounding box center [825, 608] width 164 height 23
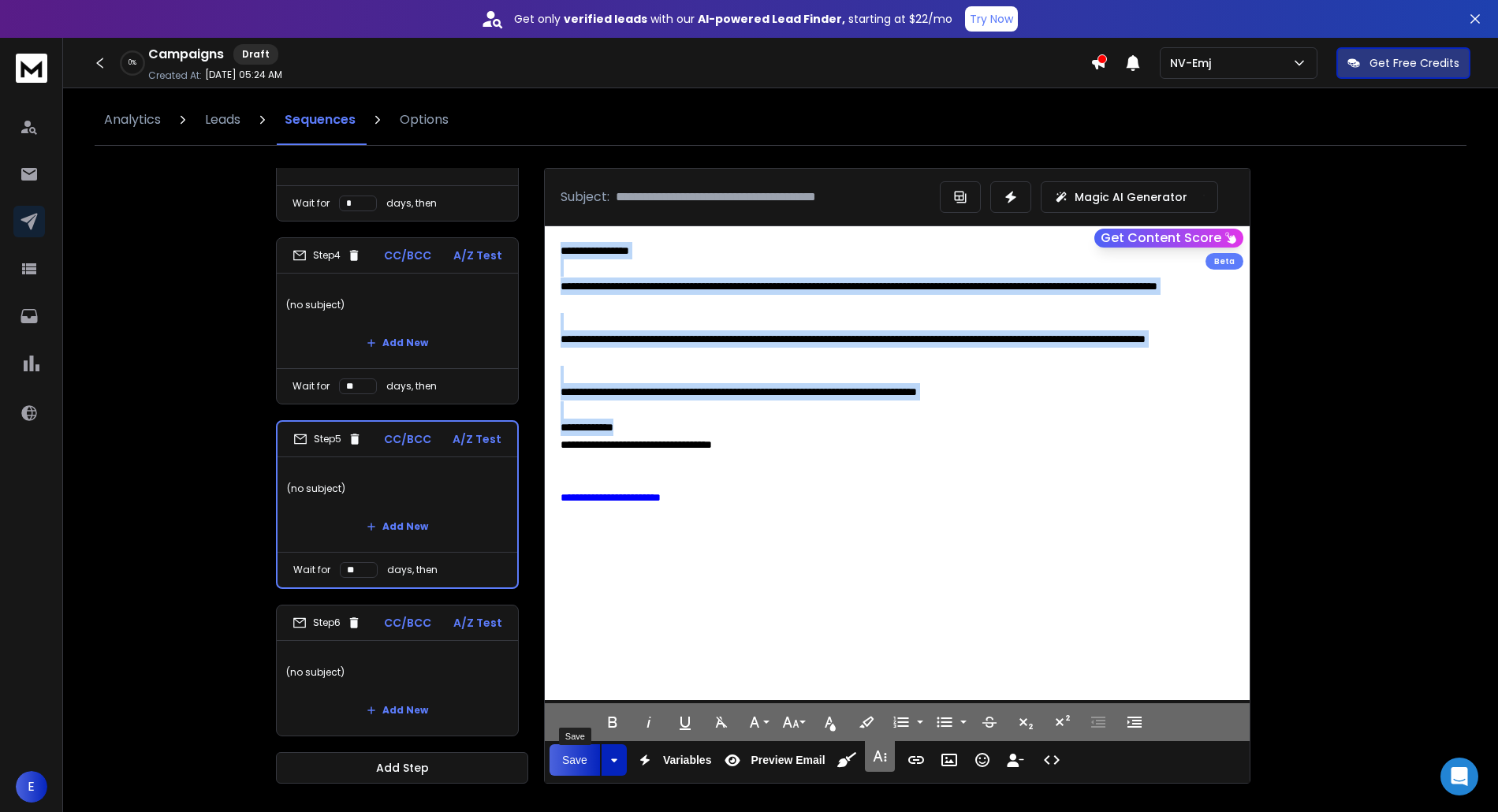
drag, startPoint x: 574, startPoint y: 758, endPoint x: 583, endPoint y: 741, distance: 19.2
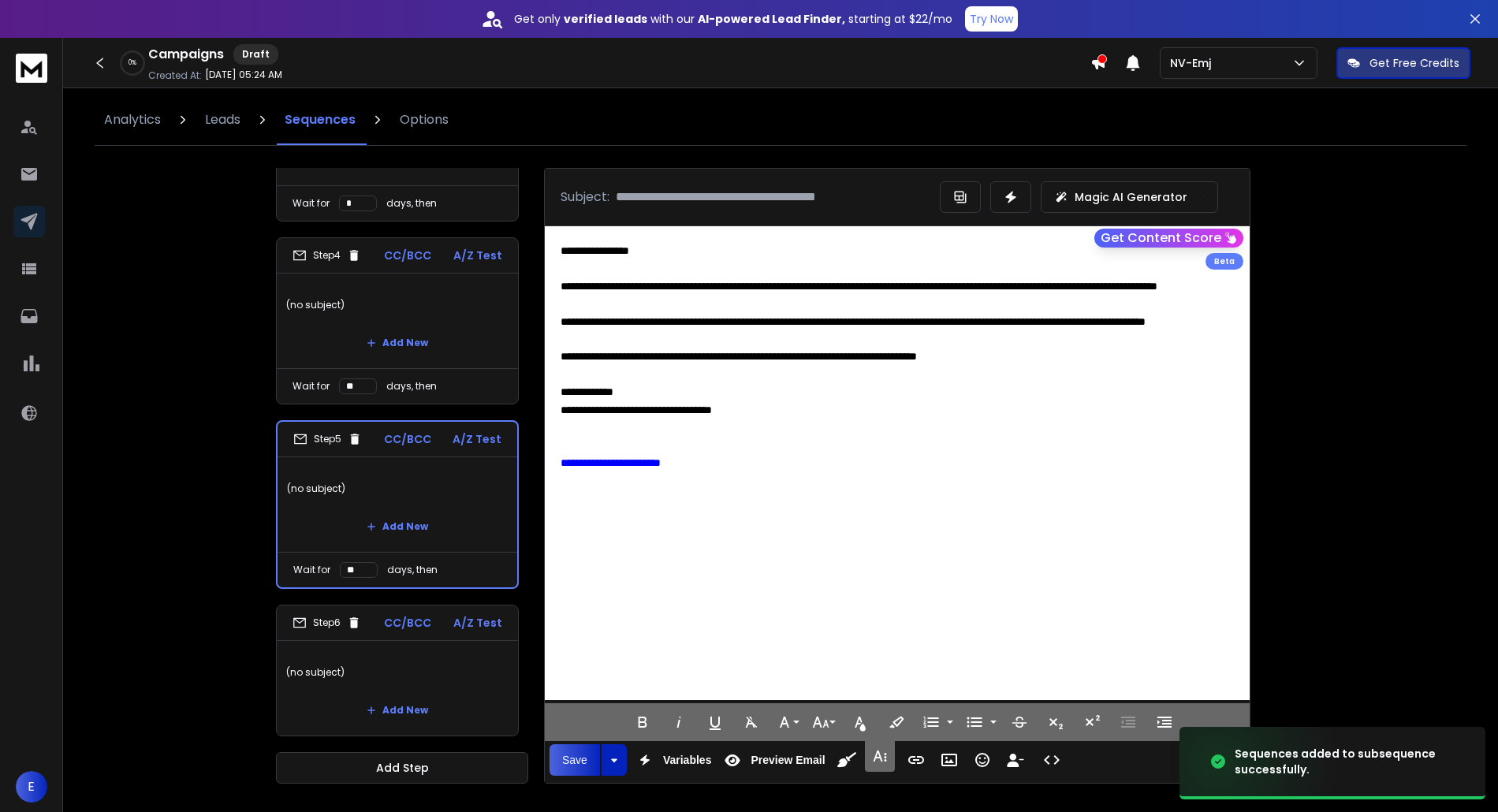
click at [460, 679] on p "(no subject)" at bounding box center [397, 672] width 222 height 44
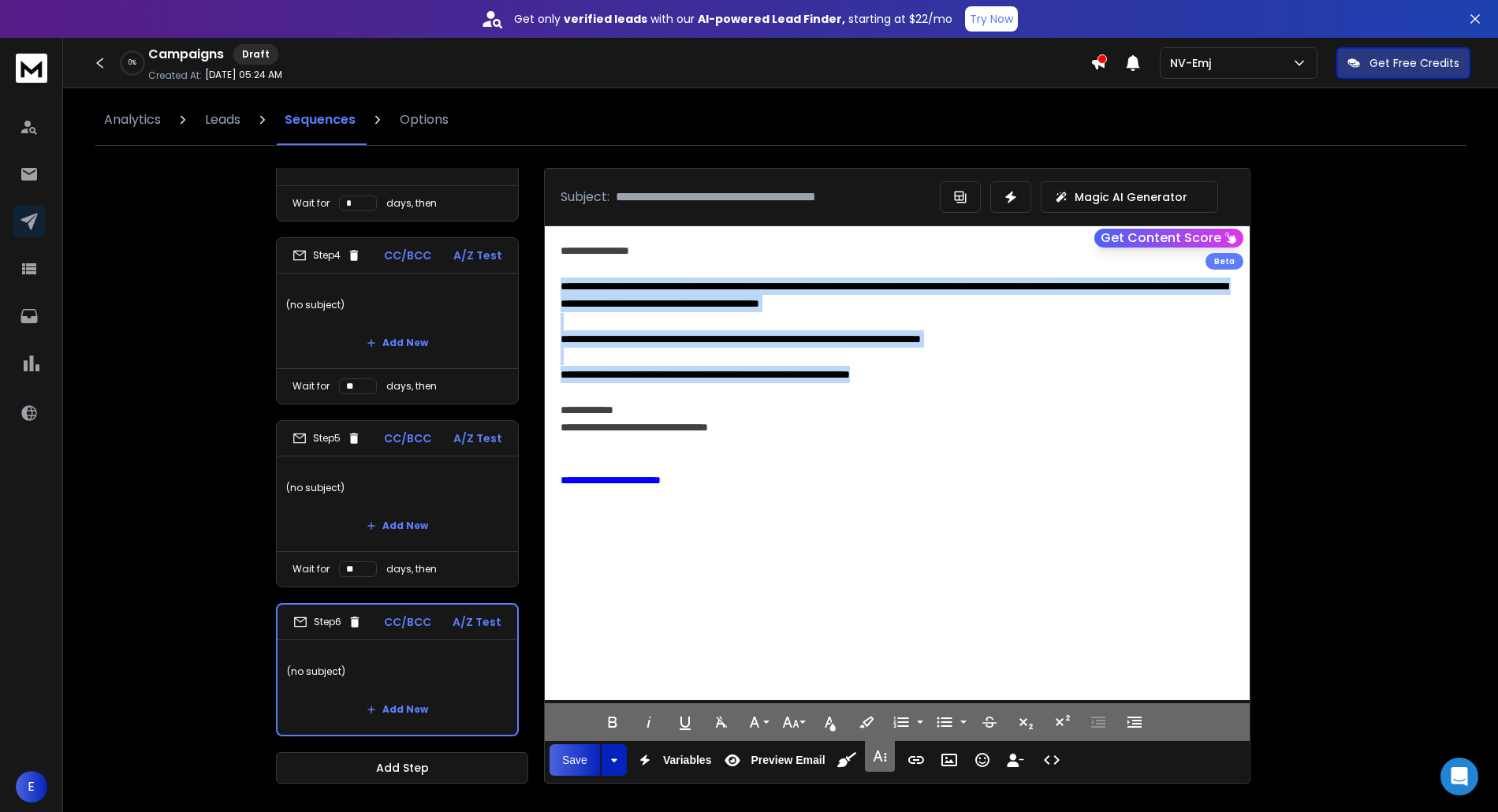
drag, startPoint x: 899, startPoint y: 377, endPoint x: 553, endPoint y: 292, distance: 356.3
click at [553, 292] on div "**********" at bounding box center [897, 462] width 705 height 473
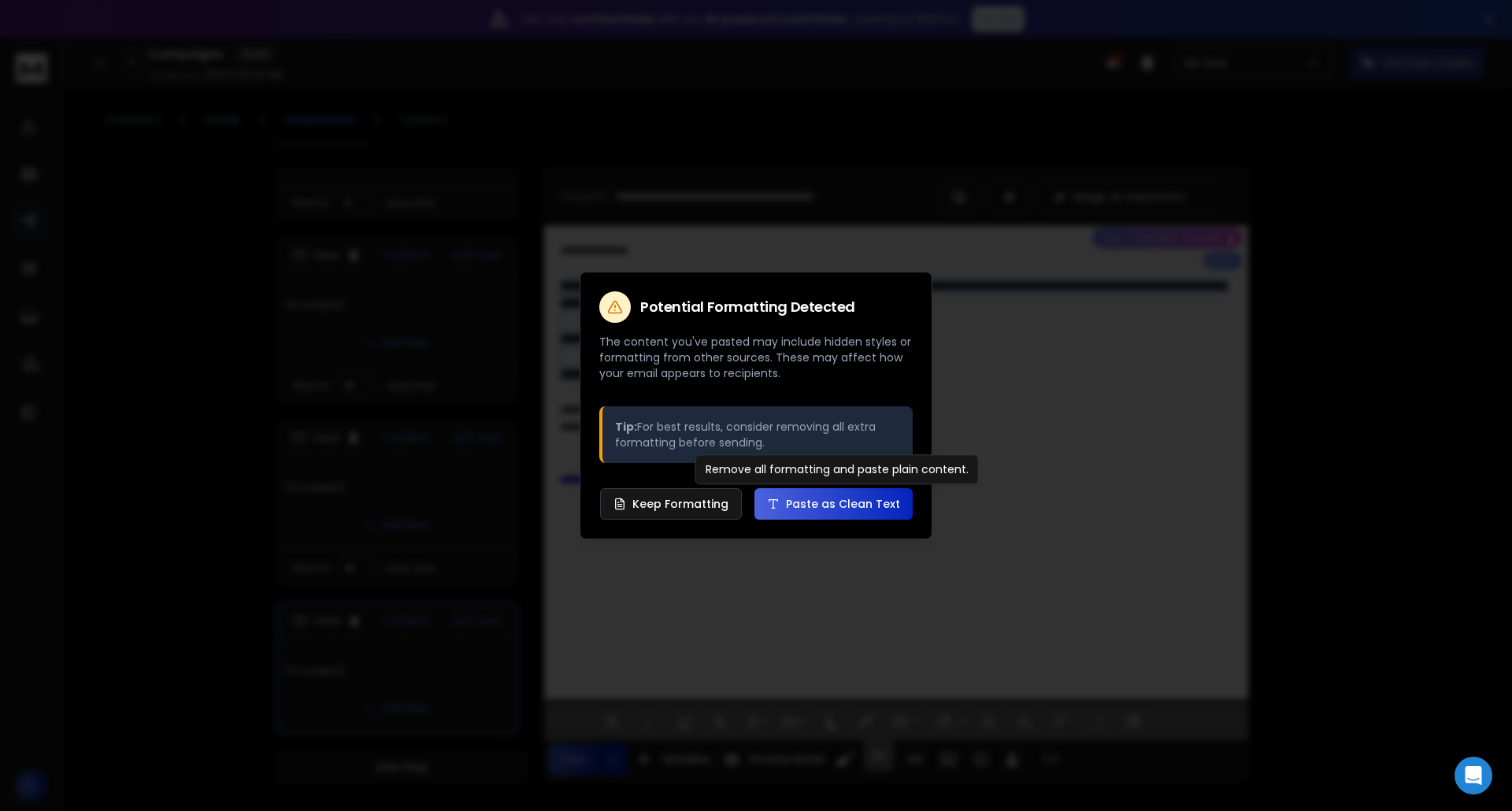
click at [829, 504] on button "Paste as Clean Text" at bounding box center [833, 504] width 158 height 32
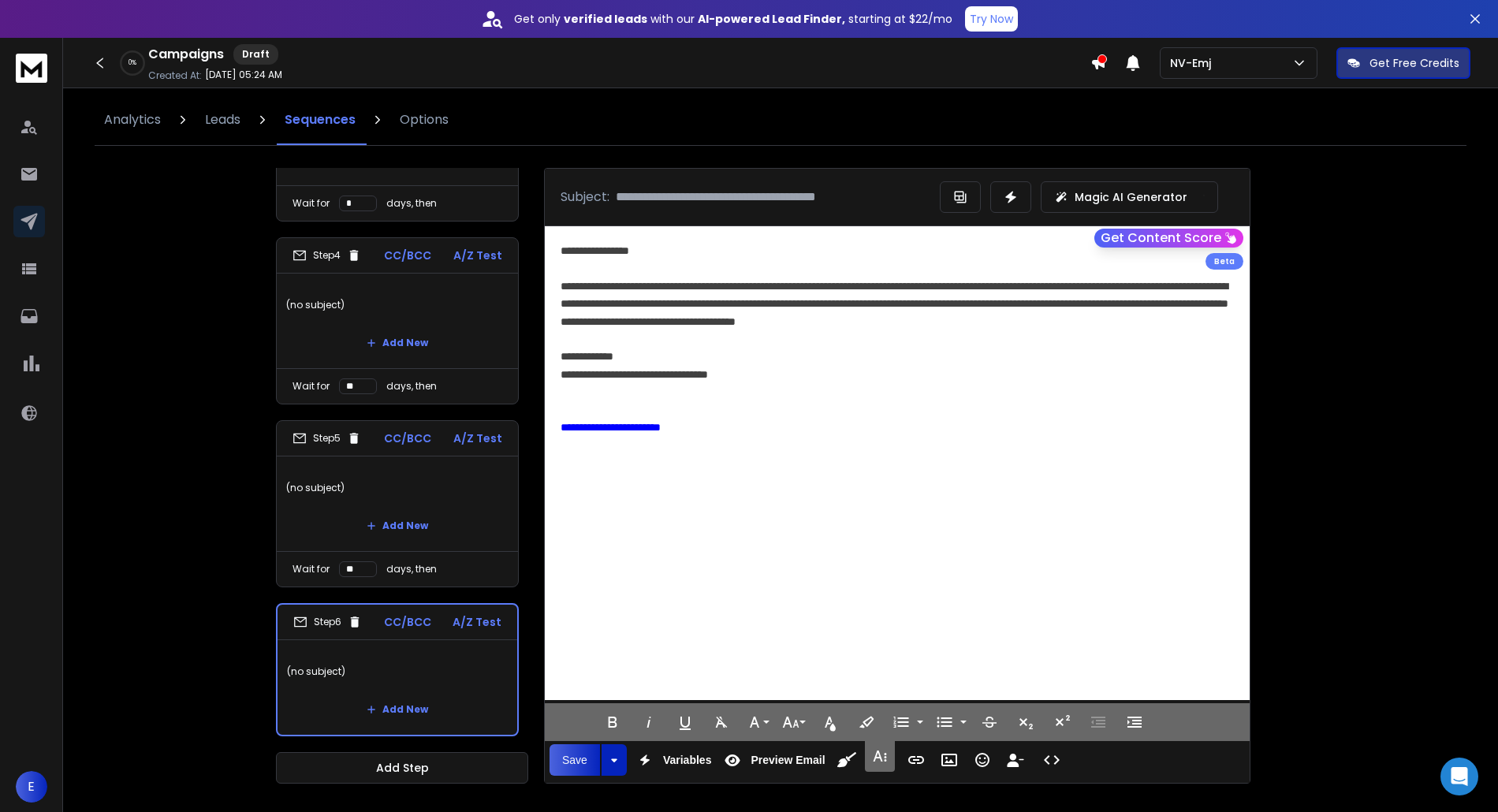
click at [632, 328] on div "**********" at bounding box center [897, 304] width 672 height 53
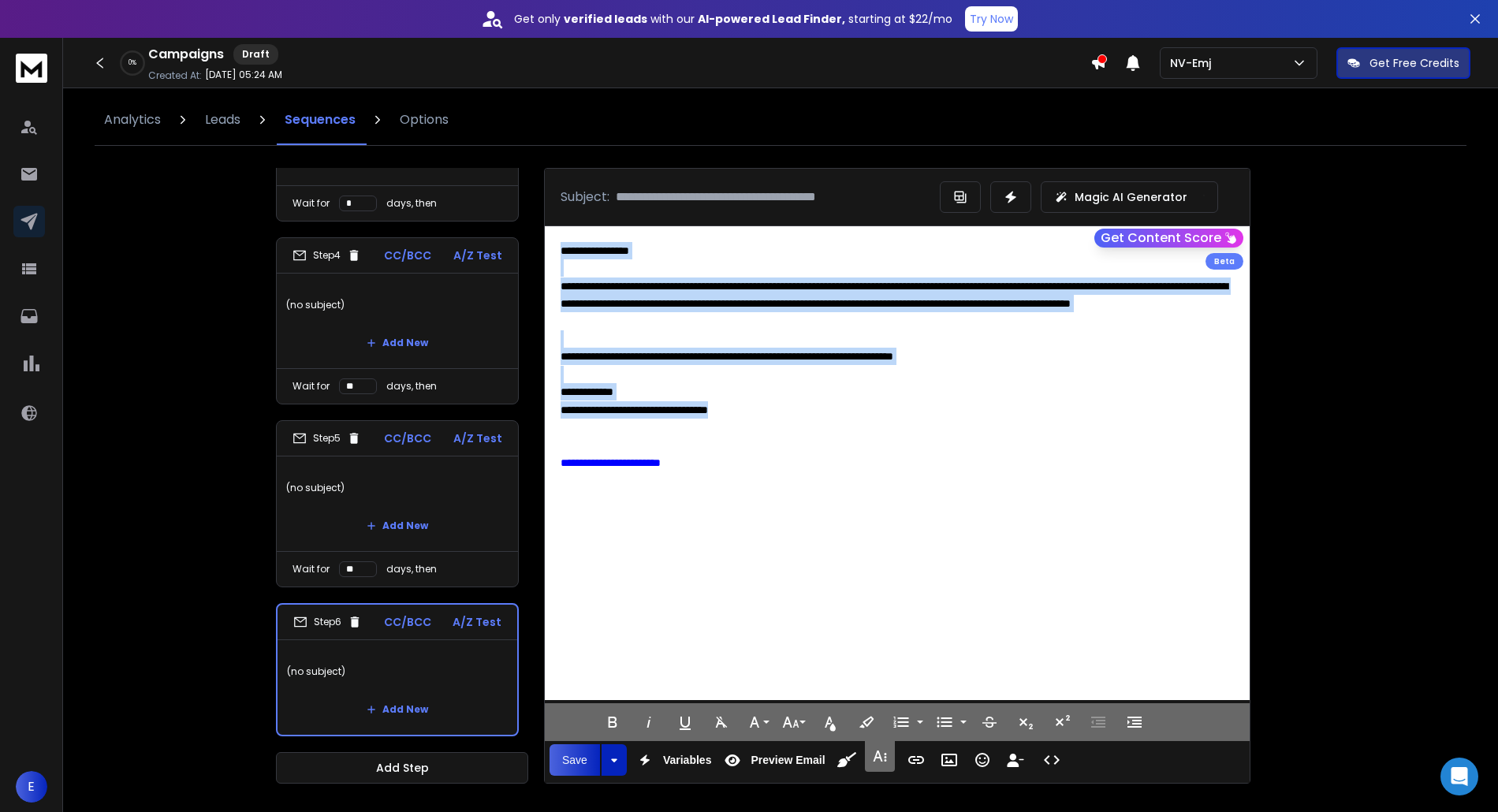
drag, startPoint x: 808, startPoint y: 416, endPoint x: 543, endPoint y: 237, distance: 319.8
click at [544, 237] on div "**********" at bounding box center [897, 476] width 706 height 615
click at [827, 722] on icon "button" at bounding box center [830, 723] width 11 height 14
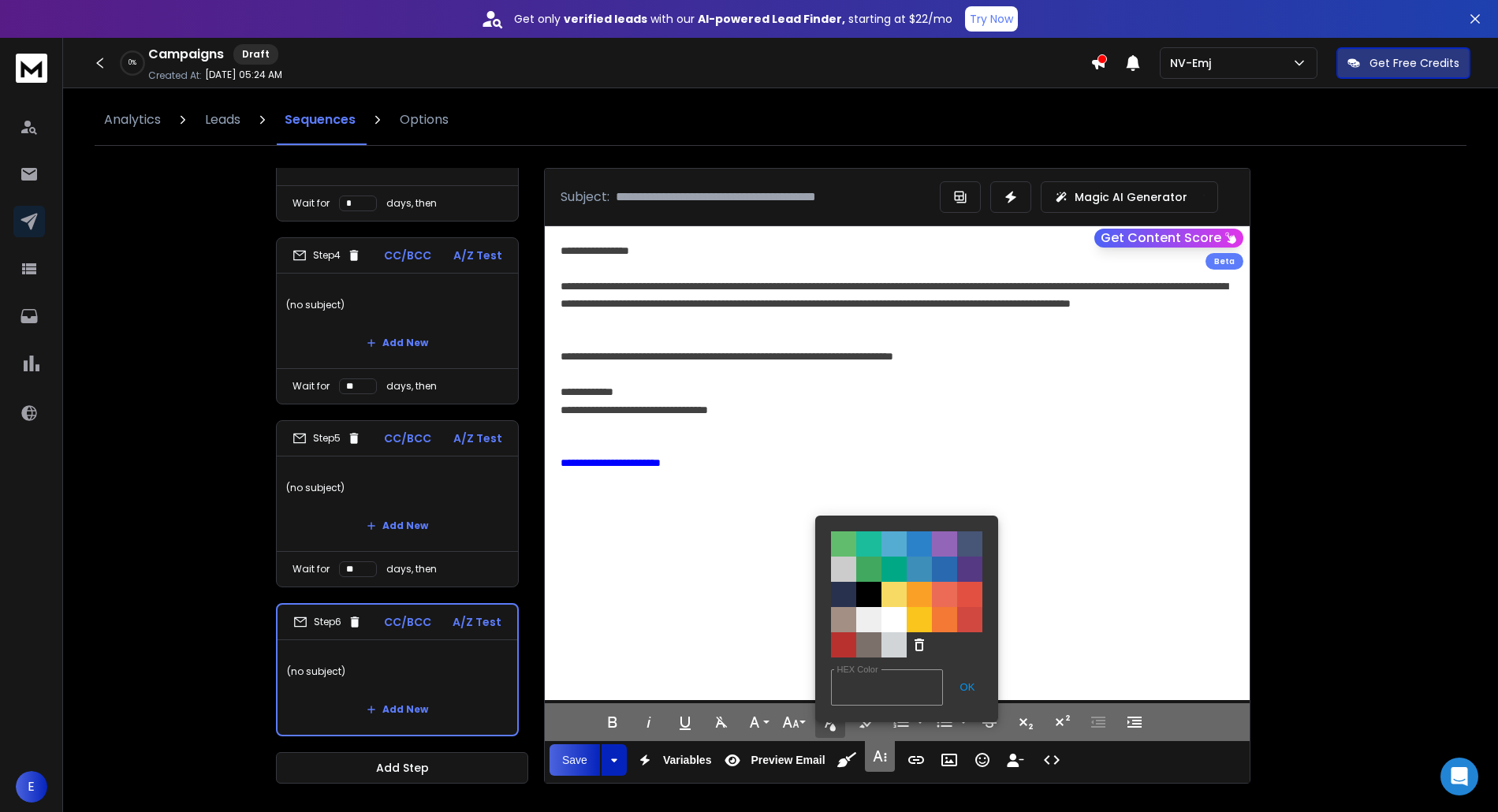
click at [736, 637] on div "**********" at bounding box center [897, 462] width 705 height 473
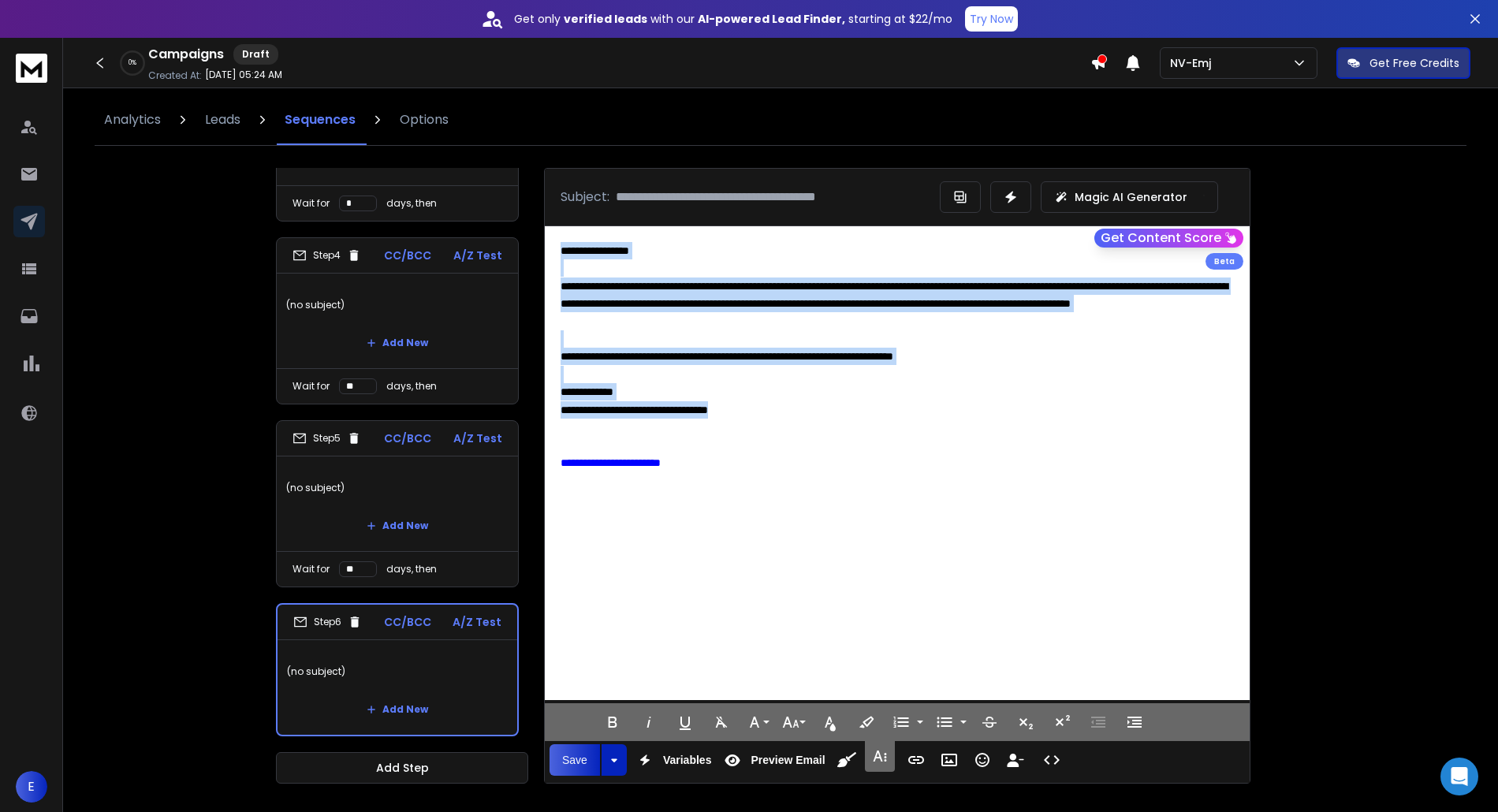
drag, startPoint x: 784, startPoint y: 405, endPoint x: 560, endPoint y: 233, distance: 282.4
click at [560, 233] on div "**********" at bounding box center [897, 462] width 705 height 473
click at [824, 713] on icon "button" at bounding box center [830, 722] width 19 height 19
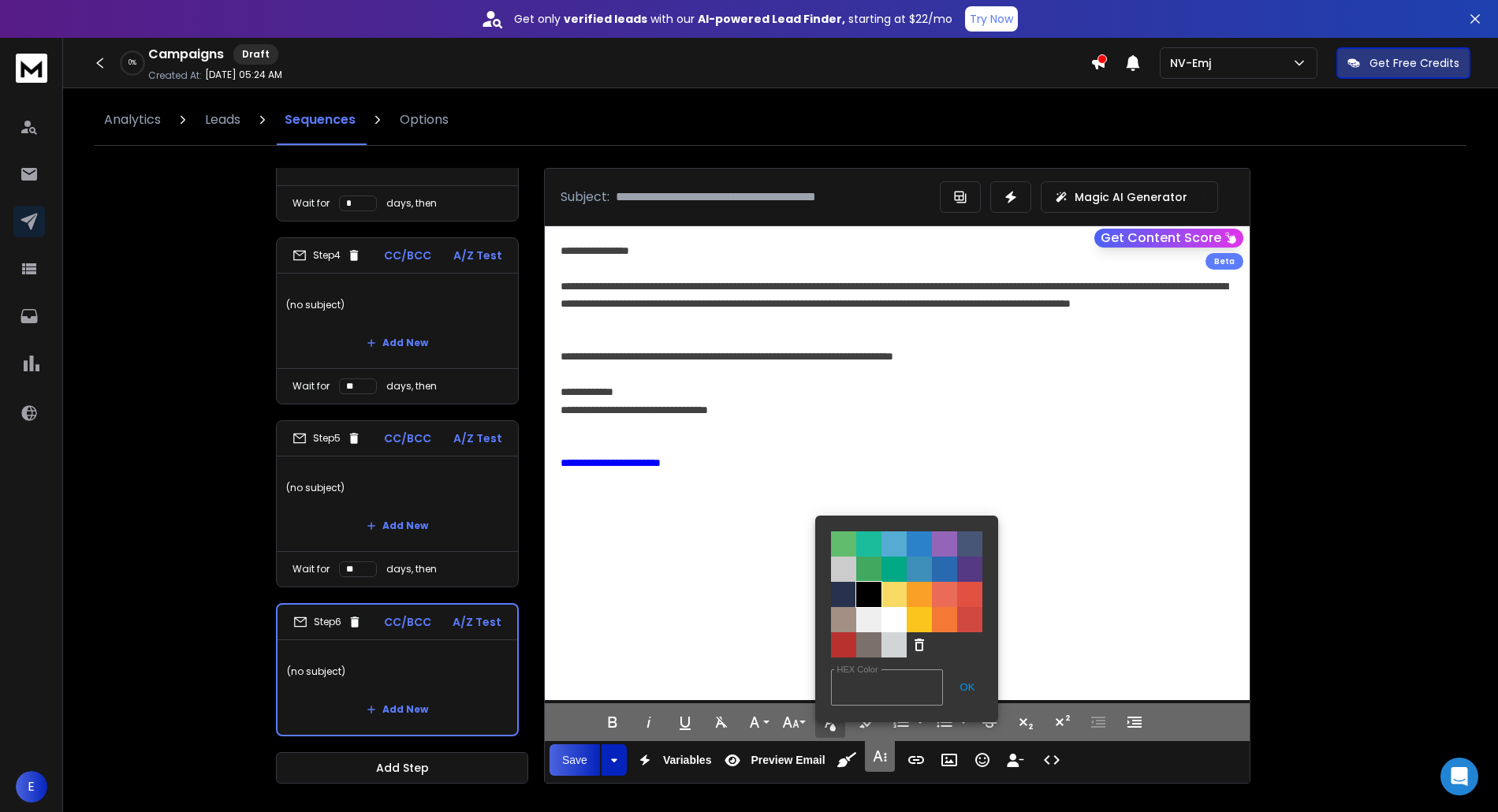
click at [859, 593] on span "Color#000000" at bounding box center [869, 595] width 25 height 25
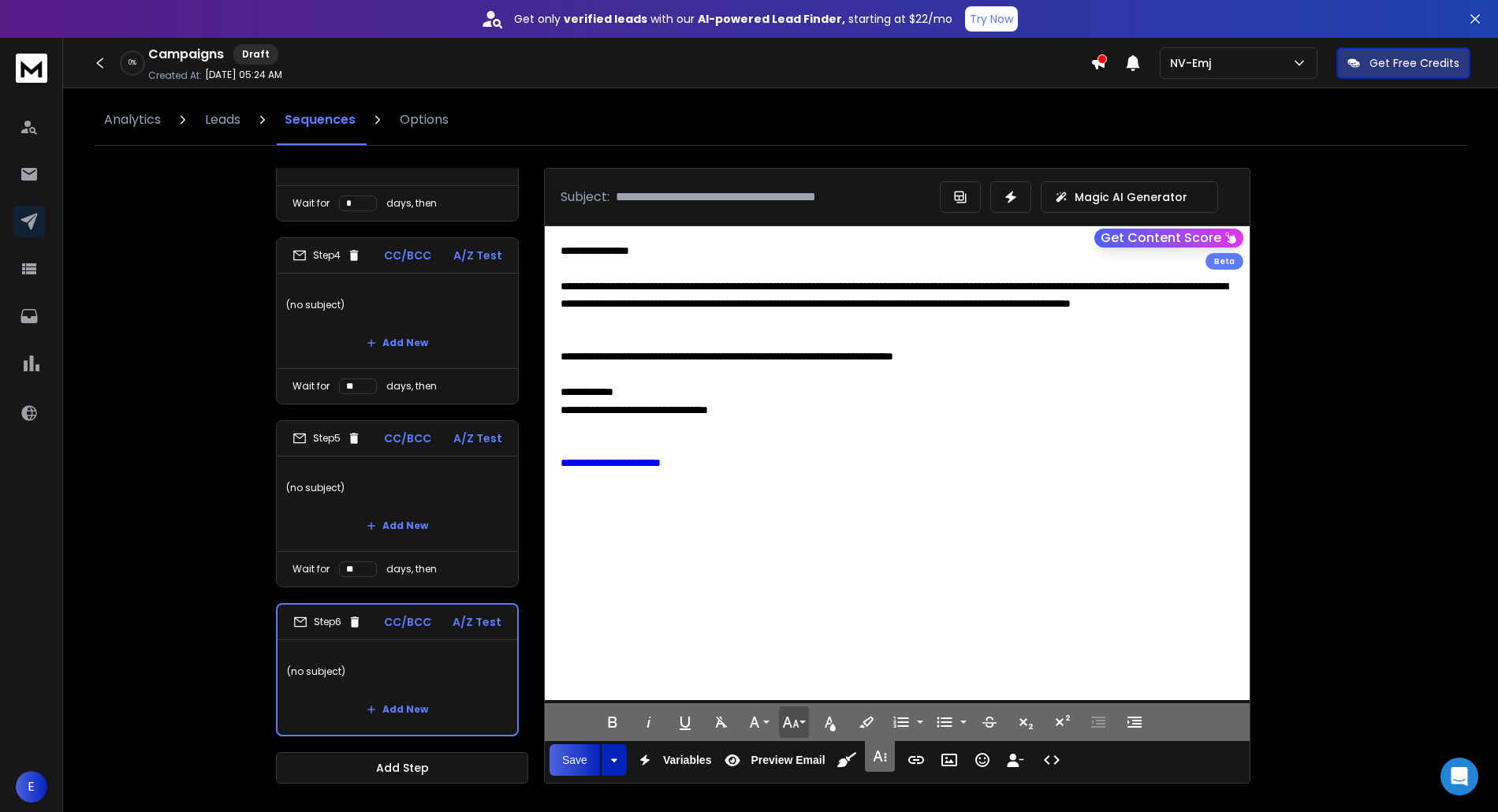
click at [785, 720] on icon "button" at bounding box center [790, 722] width 19 height 19
click at [820, 538] on link "14" at bounding box center [807, 537] width 57 height 23
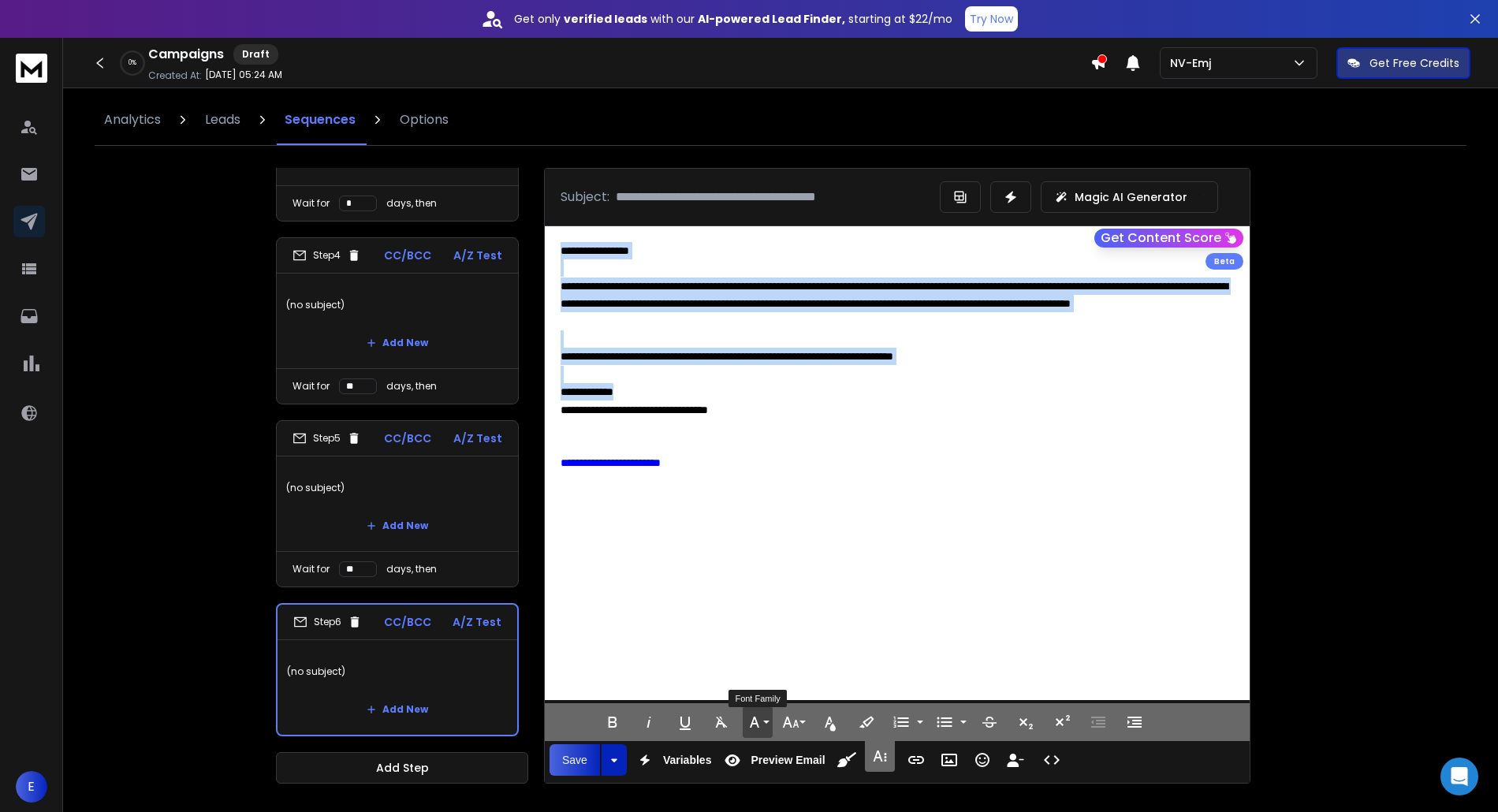
click at [752, 723] on icon "button" at bounding box center [754, 722] width 9 height 11
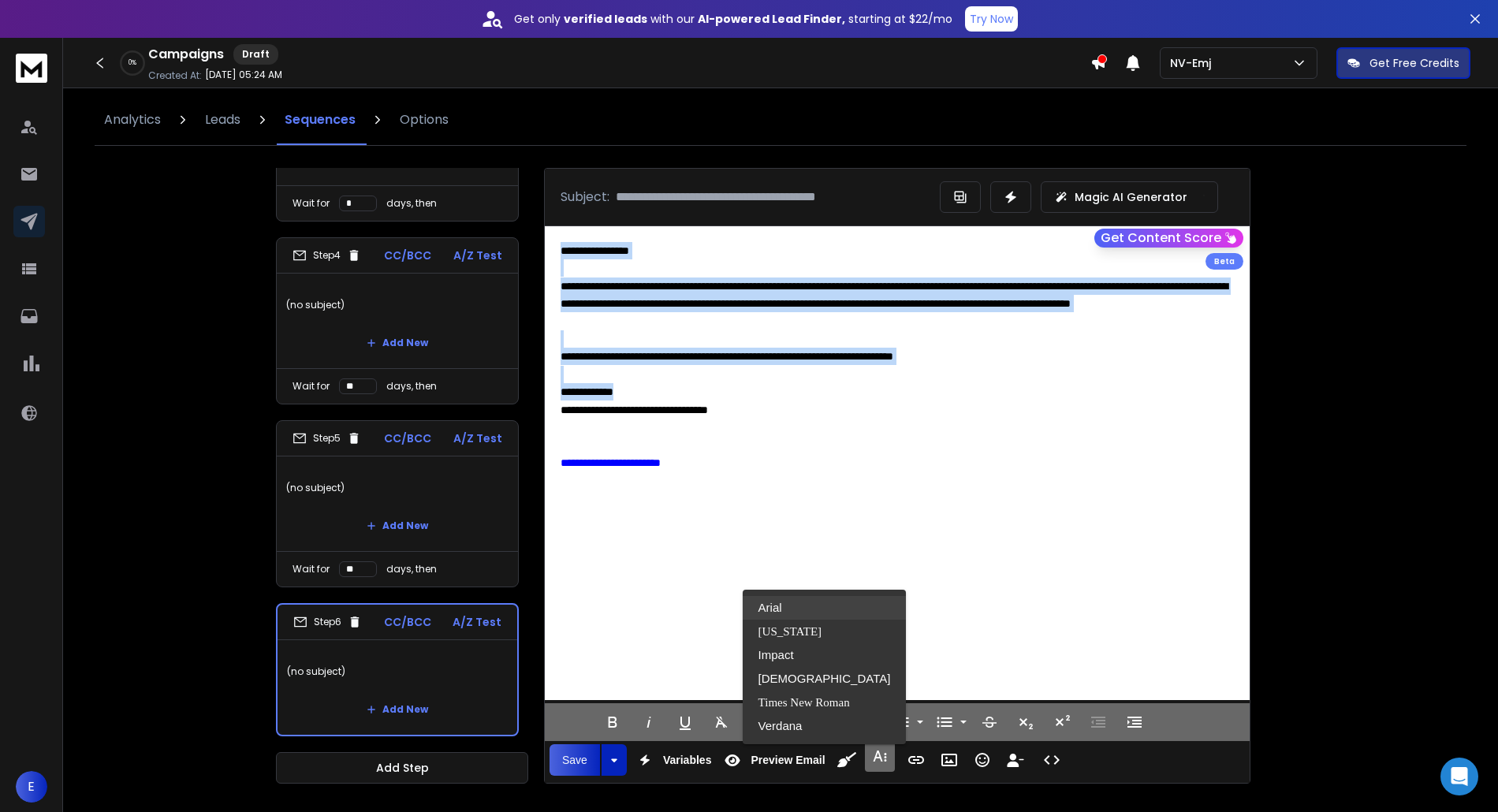
click at [783, 600] on link "Arial" at bounding box center [825, 608] width 164 height 23
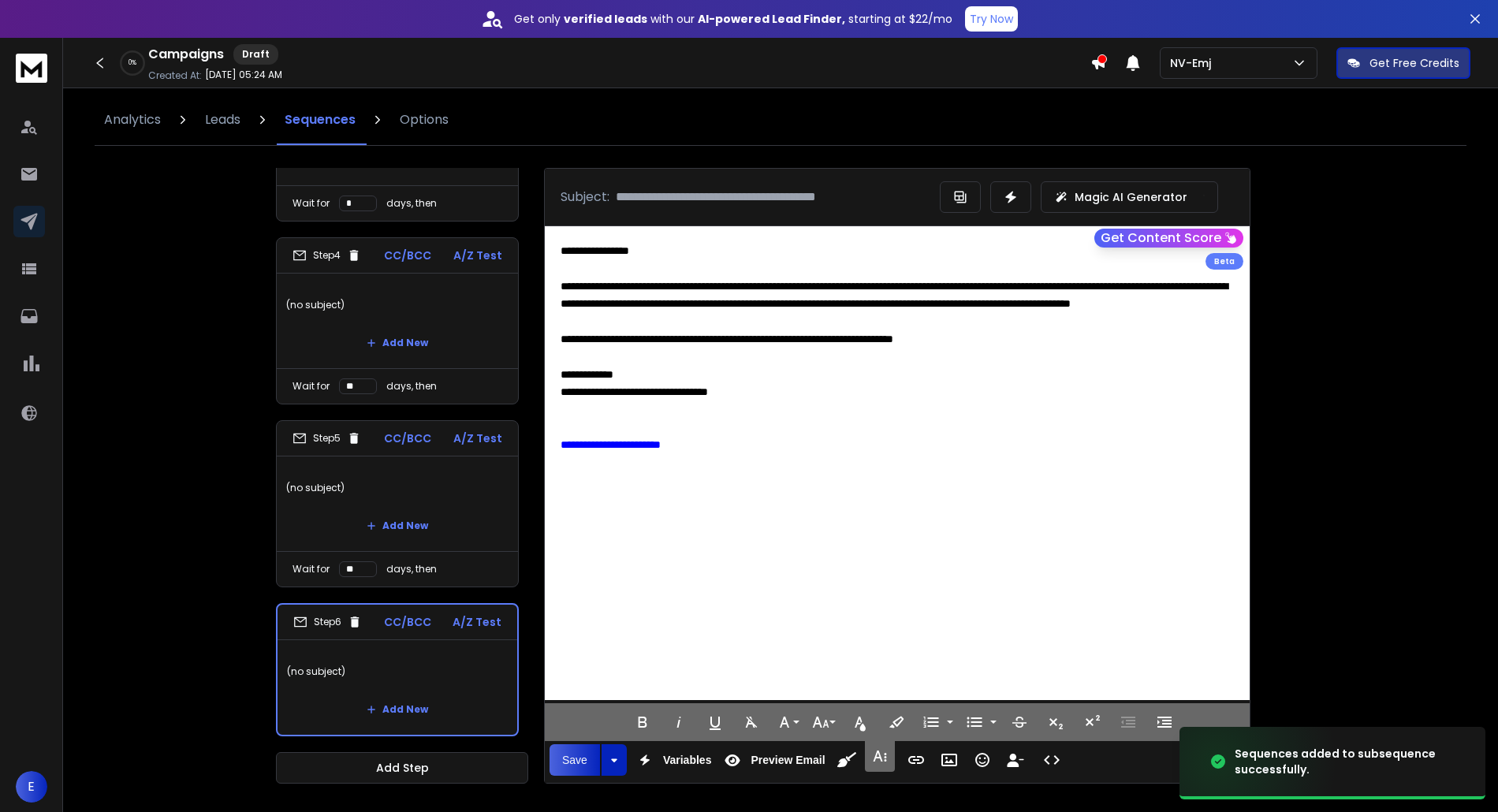
click at [332, 506] on p "(no subject)" at bounding box center [397, 488] width 222 height 44
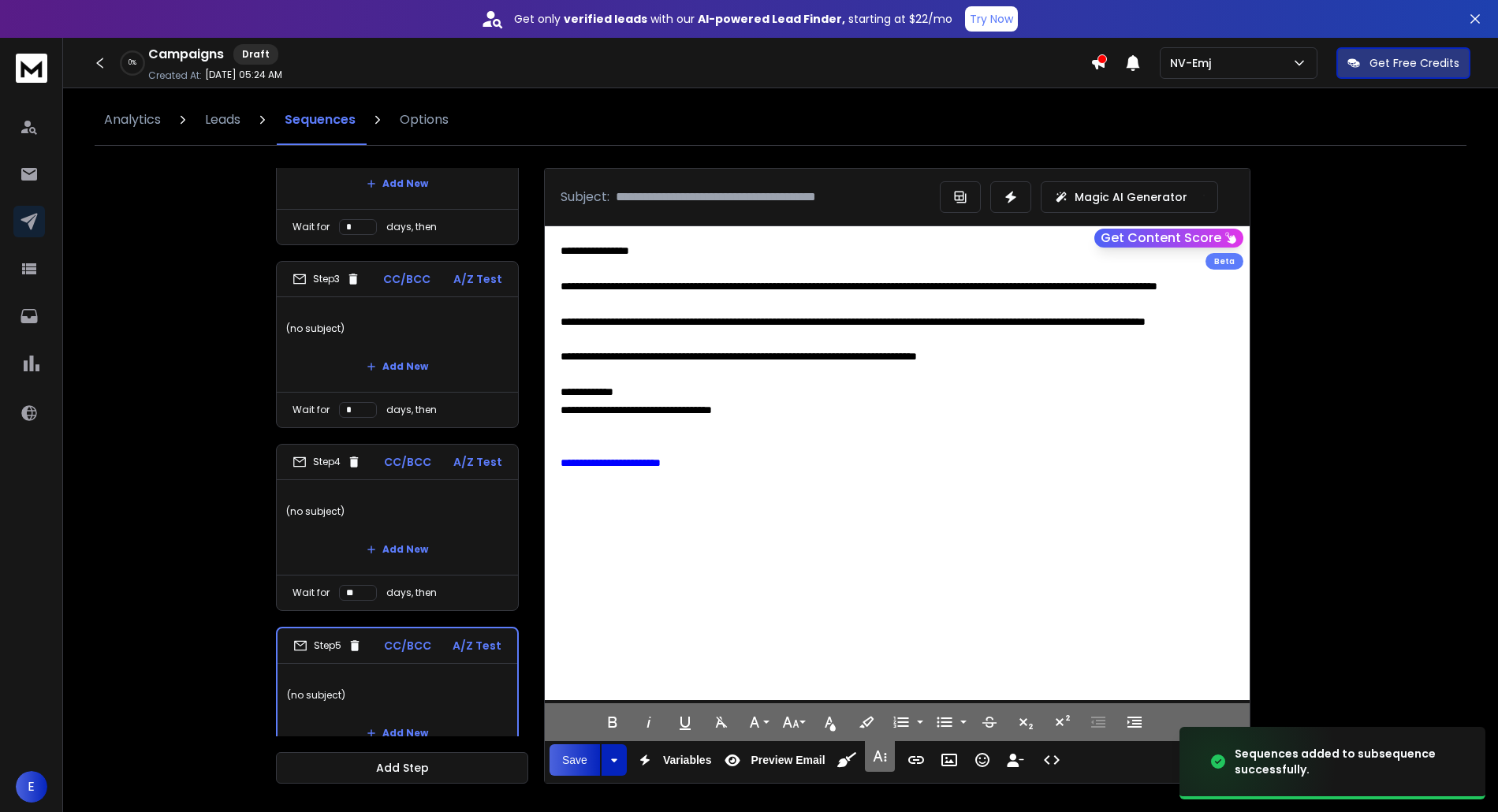
click at [345, 530] on p "(no subject)" at bounding box center [397, 511] width 222 height 44
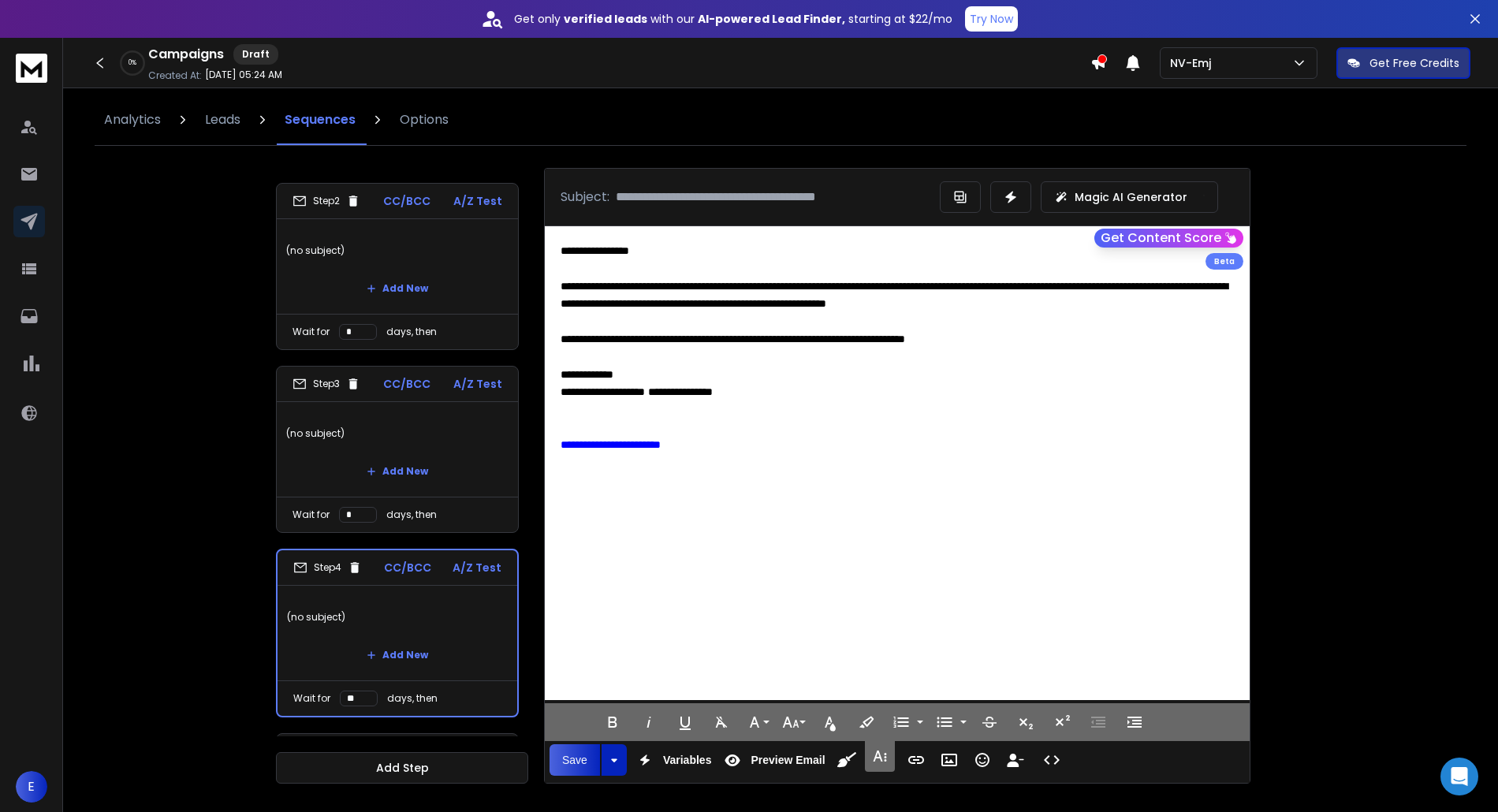
click at [340, 442] on p "(no subject)" at bounding box center [397, 433] width 222 height 44
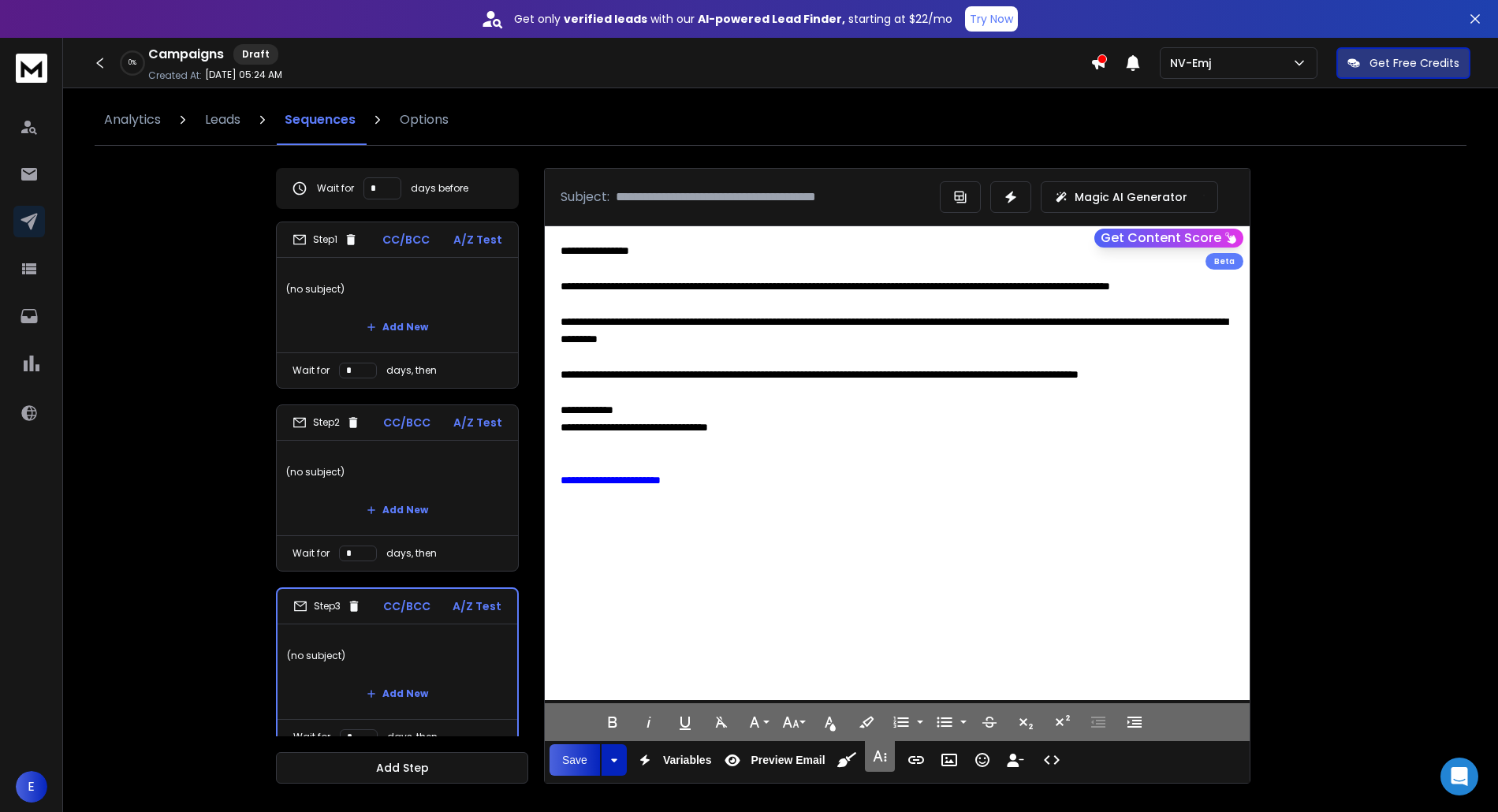
click at [319, 488] on p "(no subject)" at bounding box center [397, 472] width 222 height 44
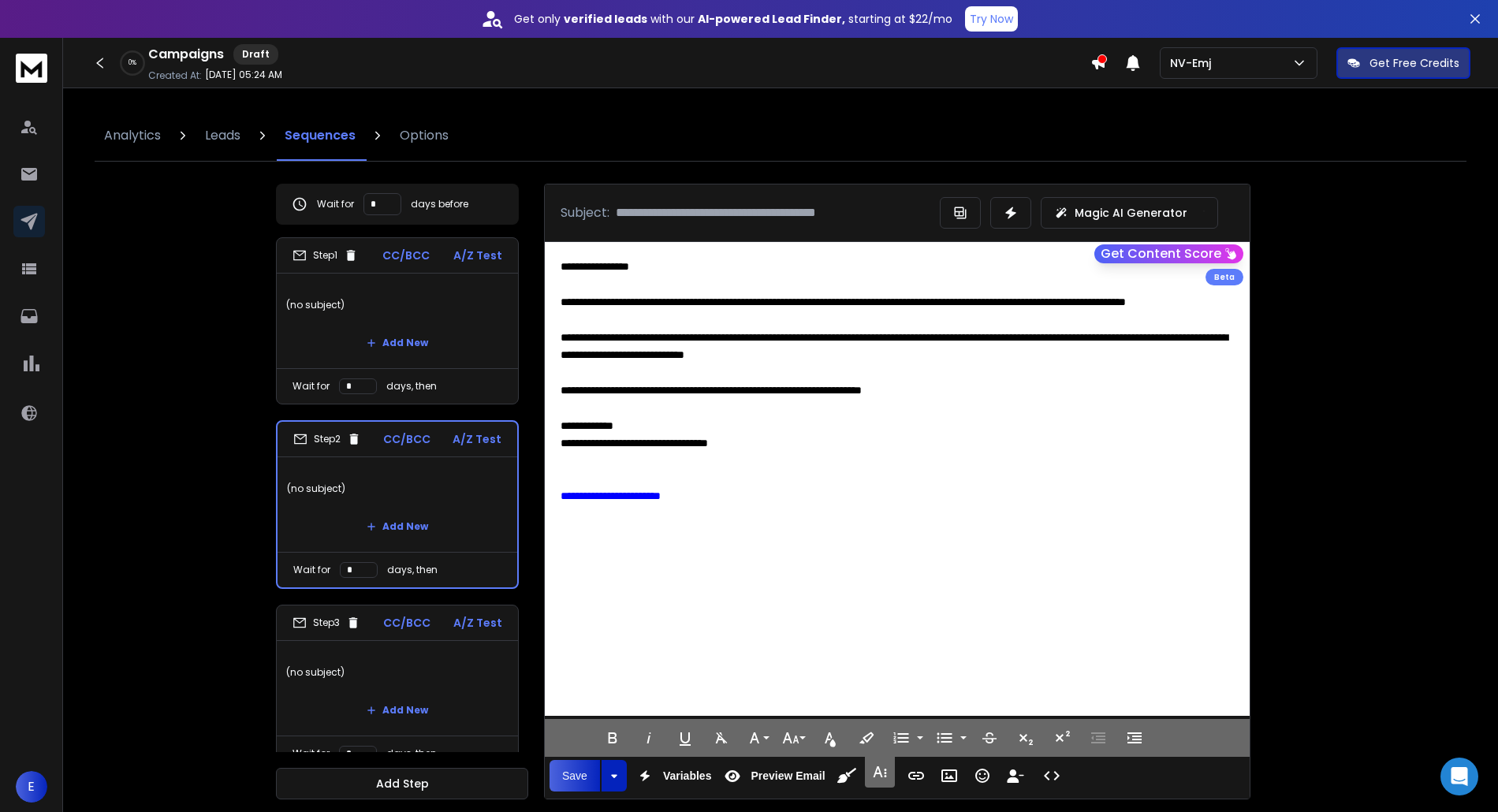
click at [330, 292] on p "(no subject)" at bounding box center [397, 304] width 222 height 44
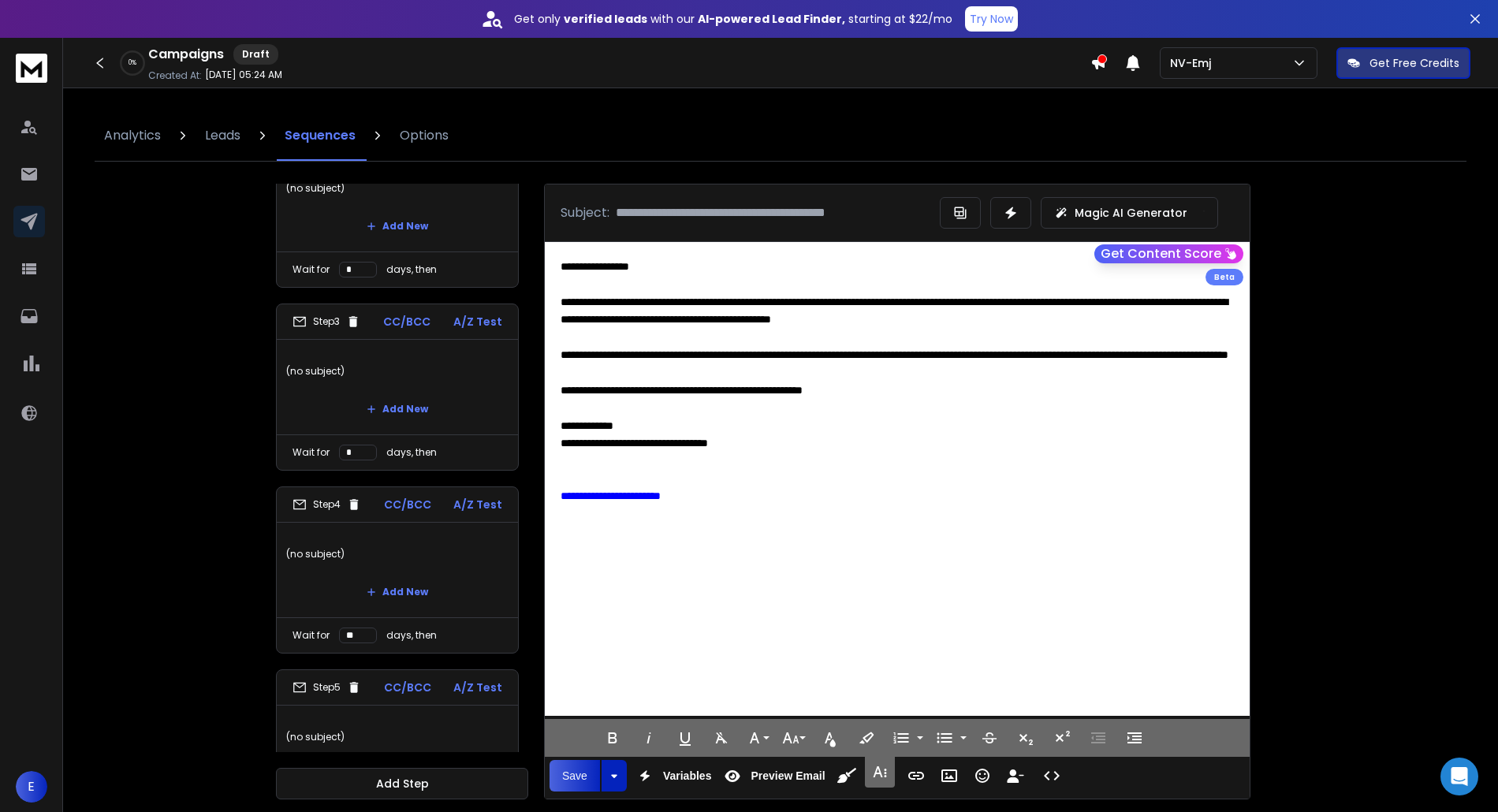
scroll to position [525, 0]
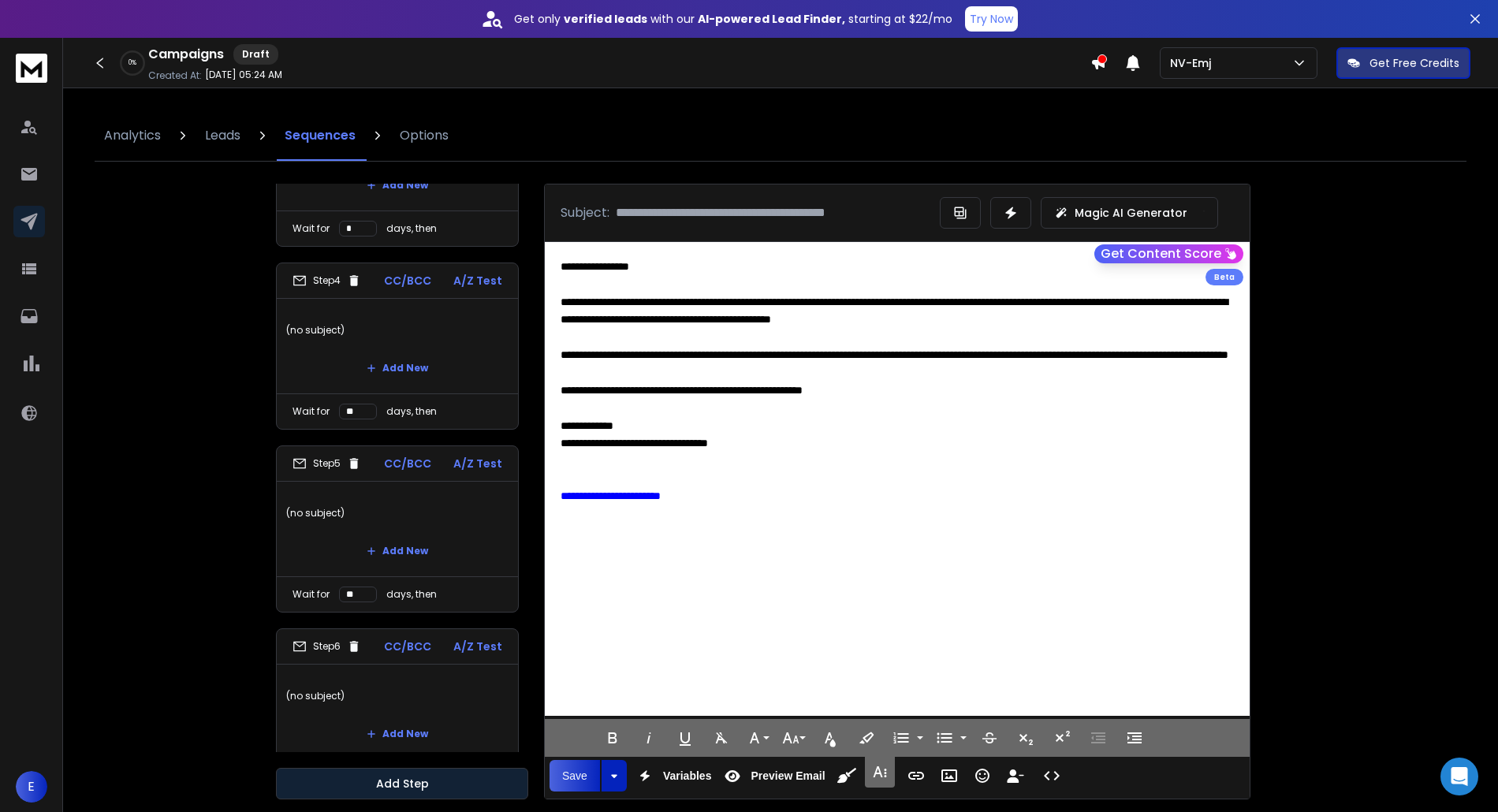
click at [432, 789] on button "Add Step" at bounding box center [402, 784] width 253 height 32
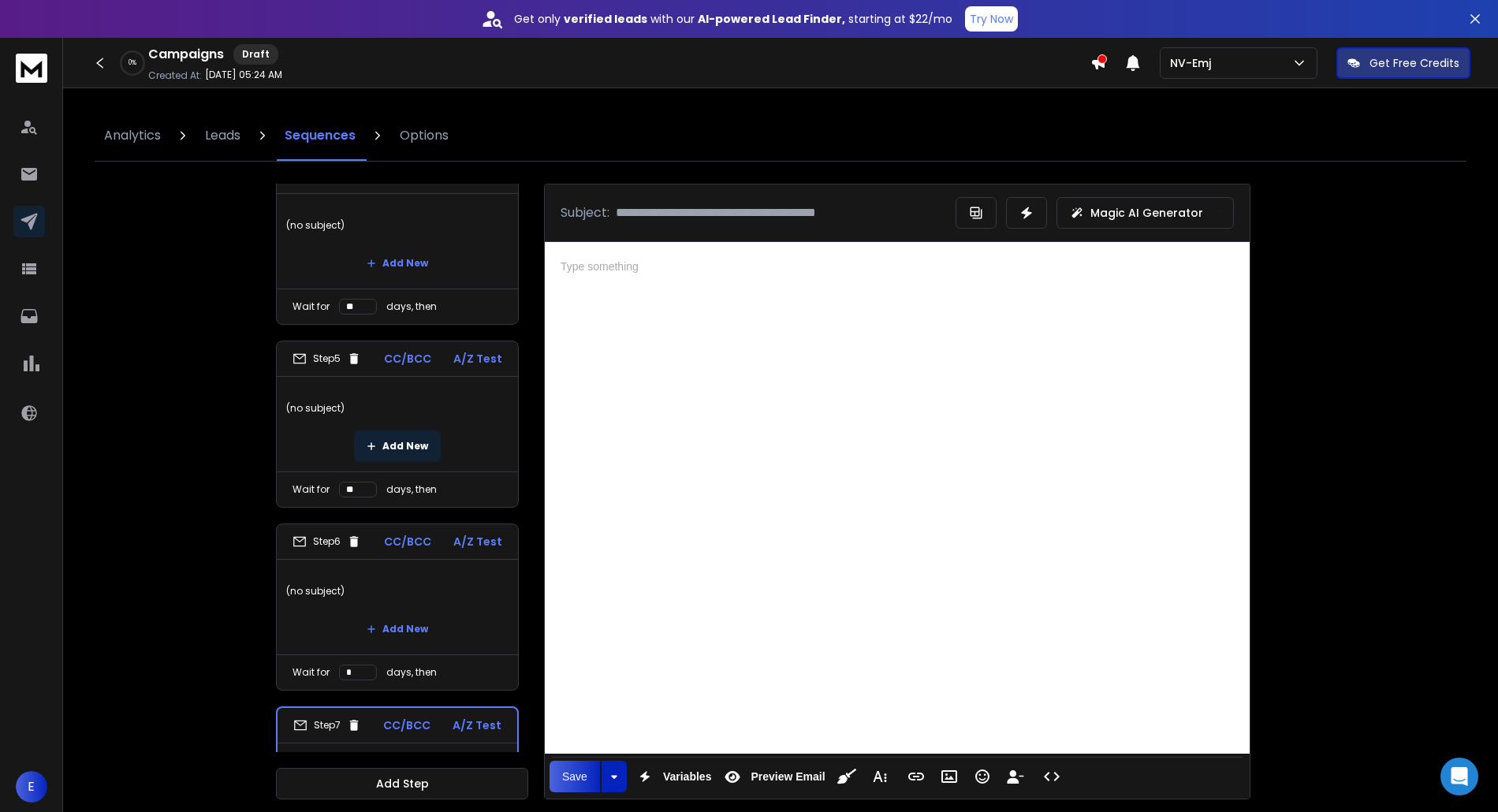
scroll to position [720, 0]
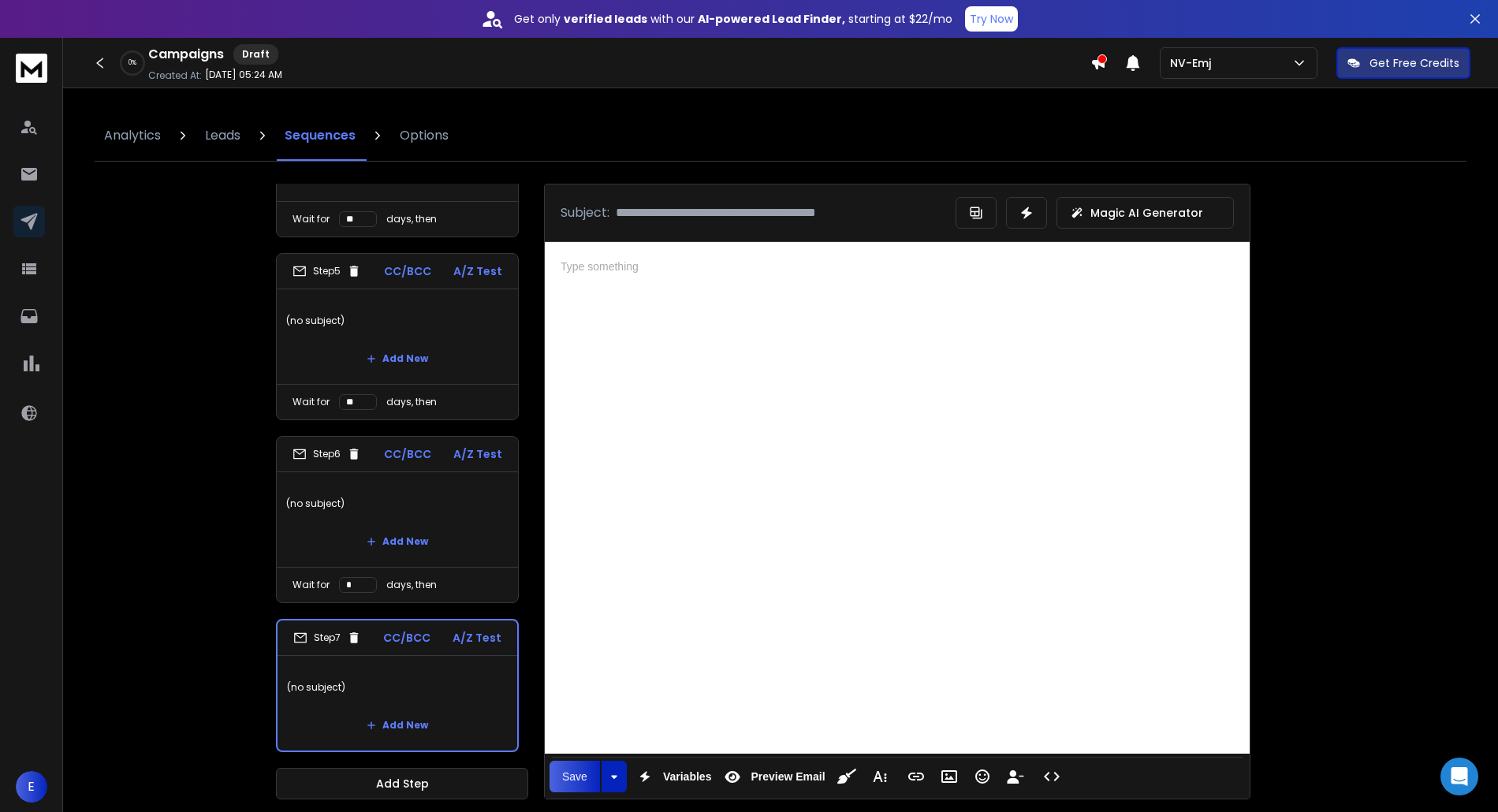
click at [356, 585] on input "*" at bounding box center [357, 585] width 38 height 16
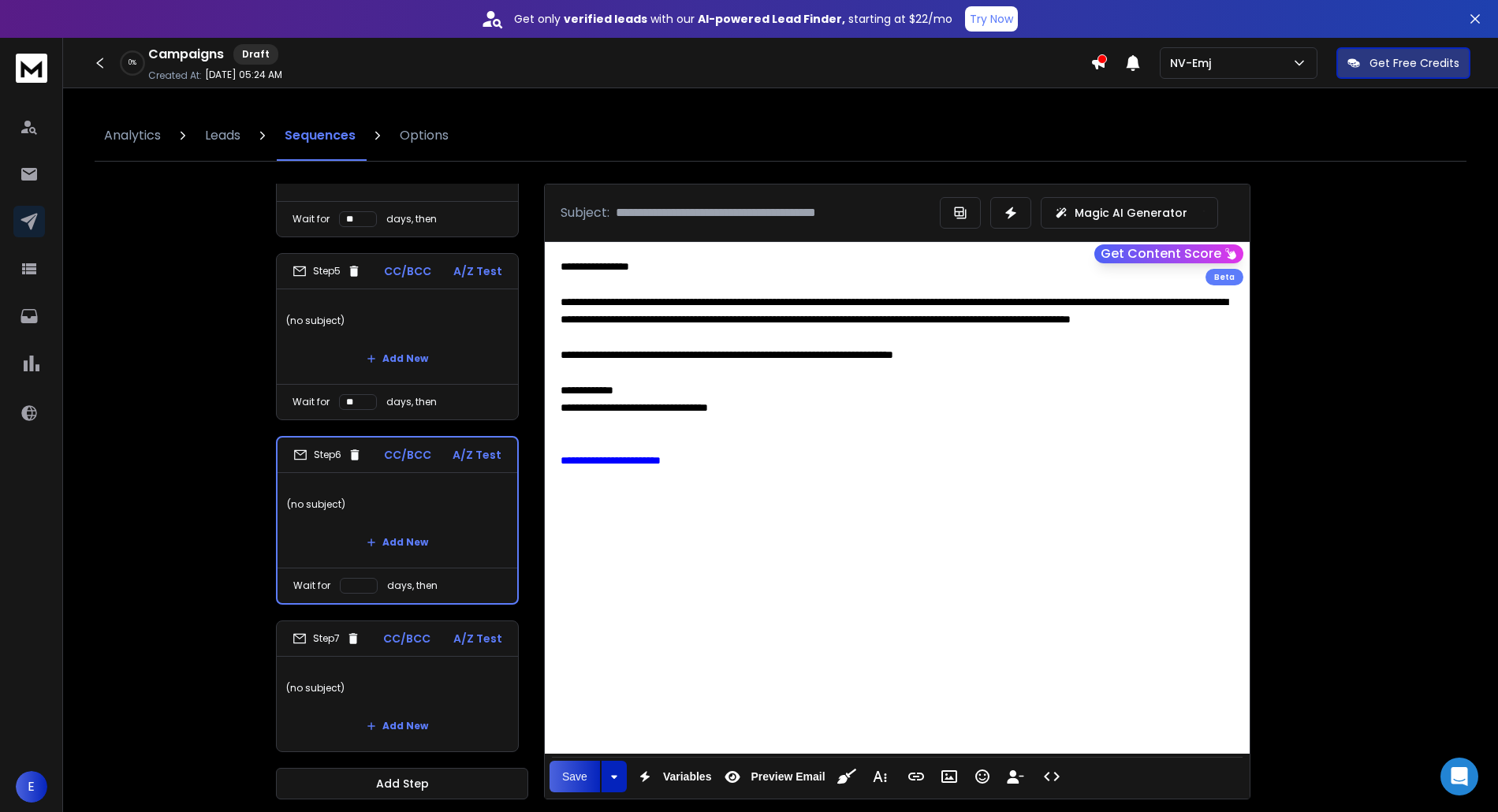
click at [356, 647] on div "Step 7 CC/BCC A/Z Test" at bounding box center [397, 639] width 241 height 35
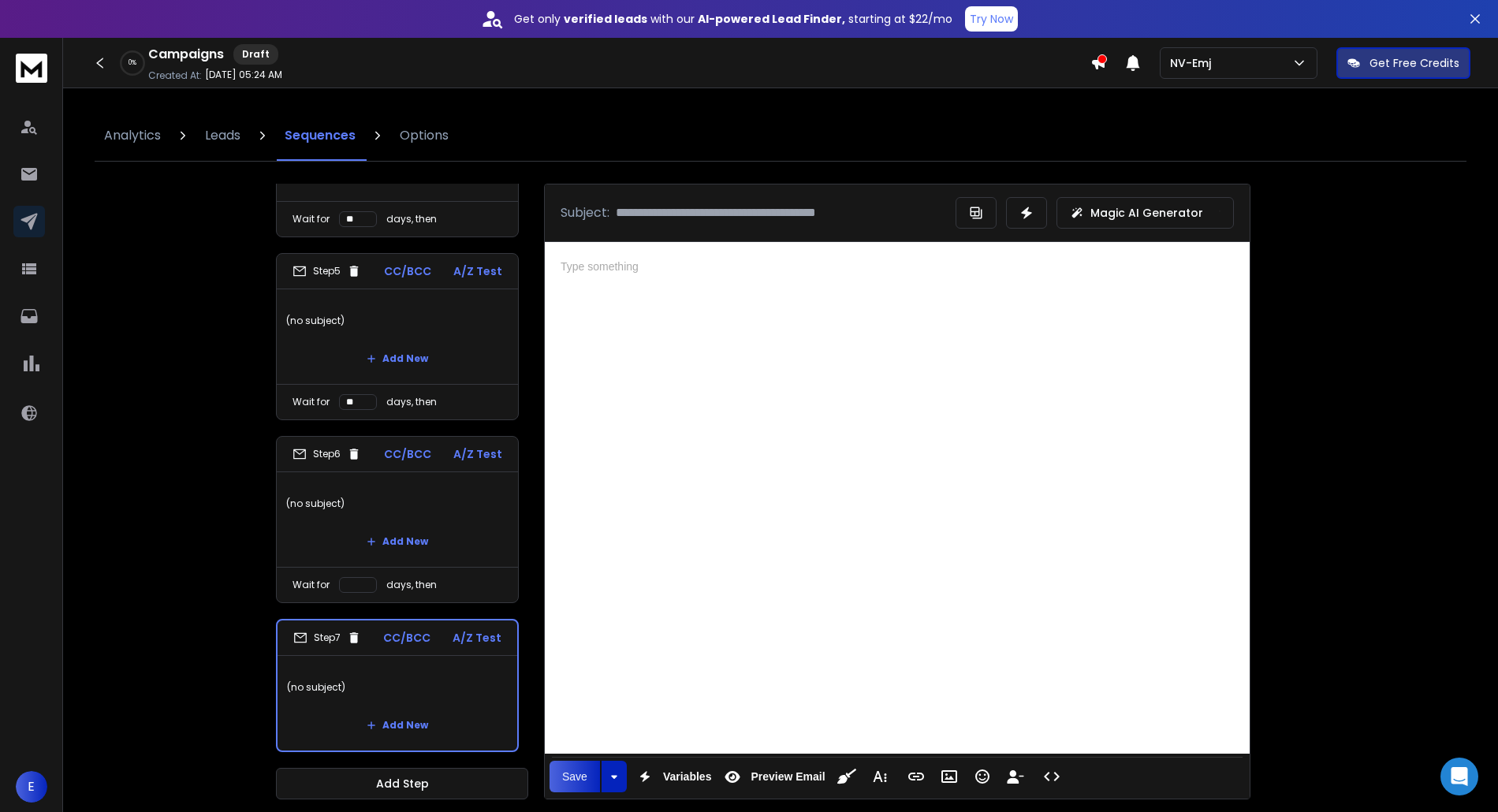
click at [353, 640] on icon at bounding box center [354, 637] width 8 height 11
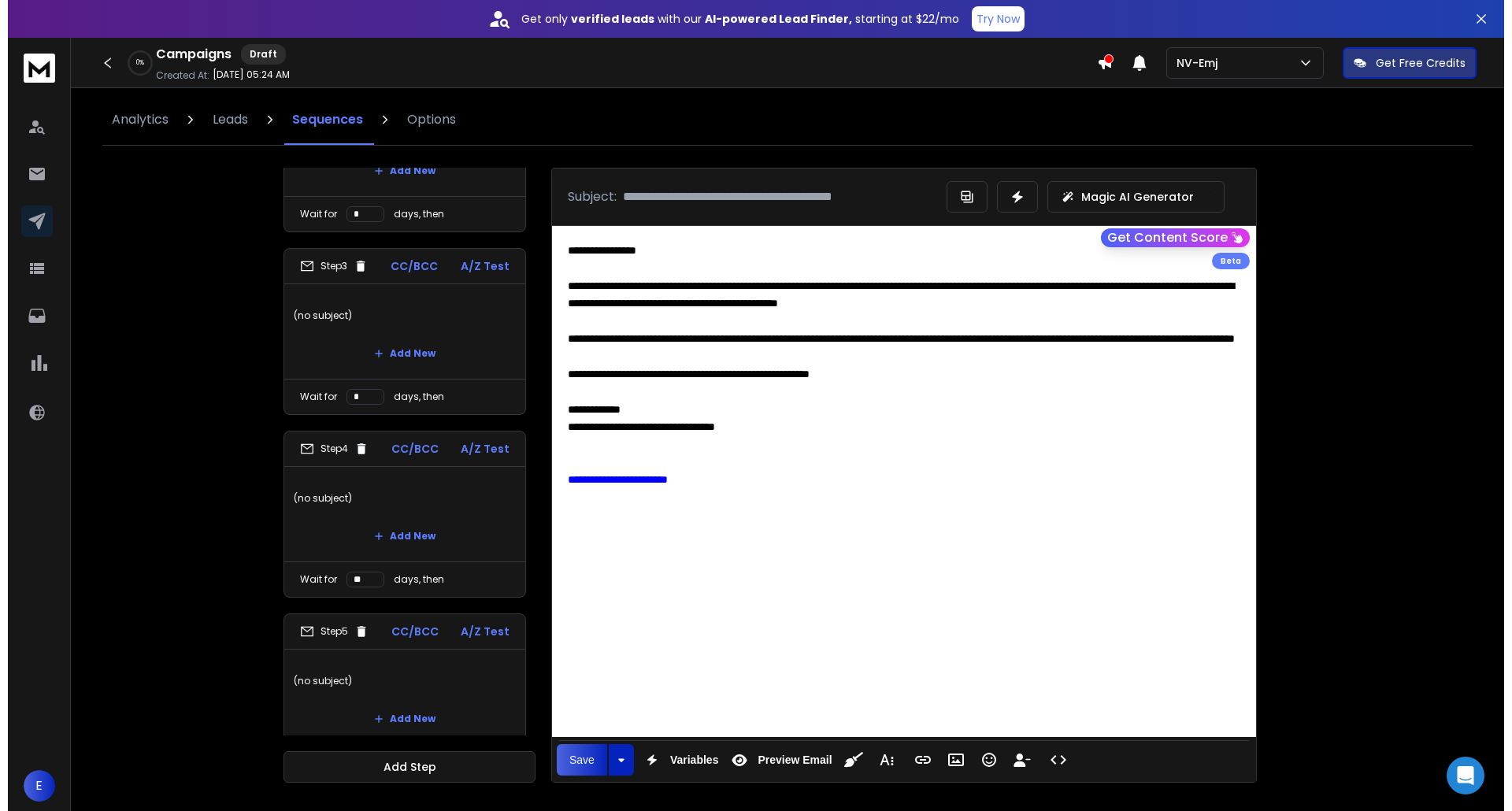
scroll to position [536, 0]
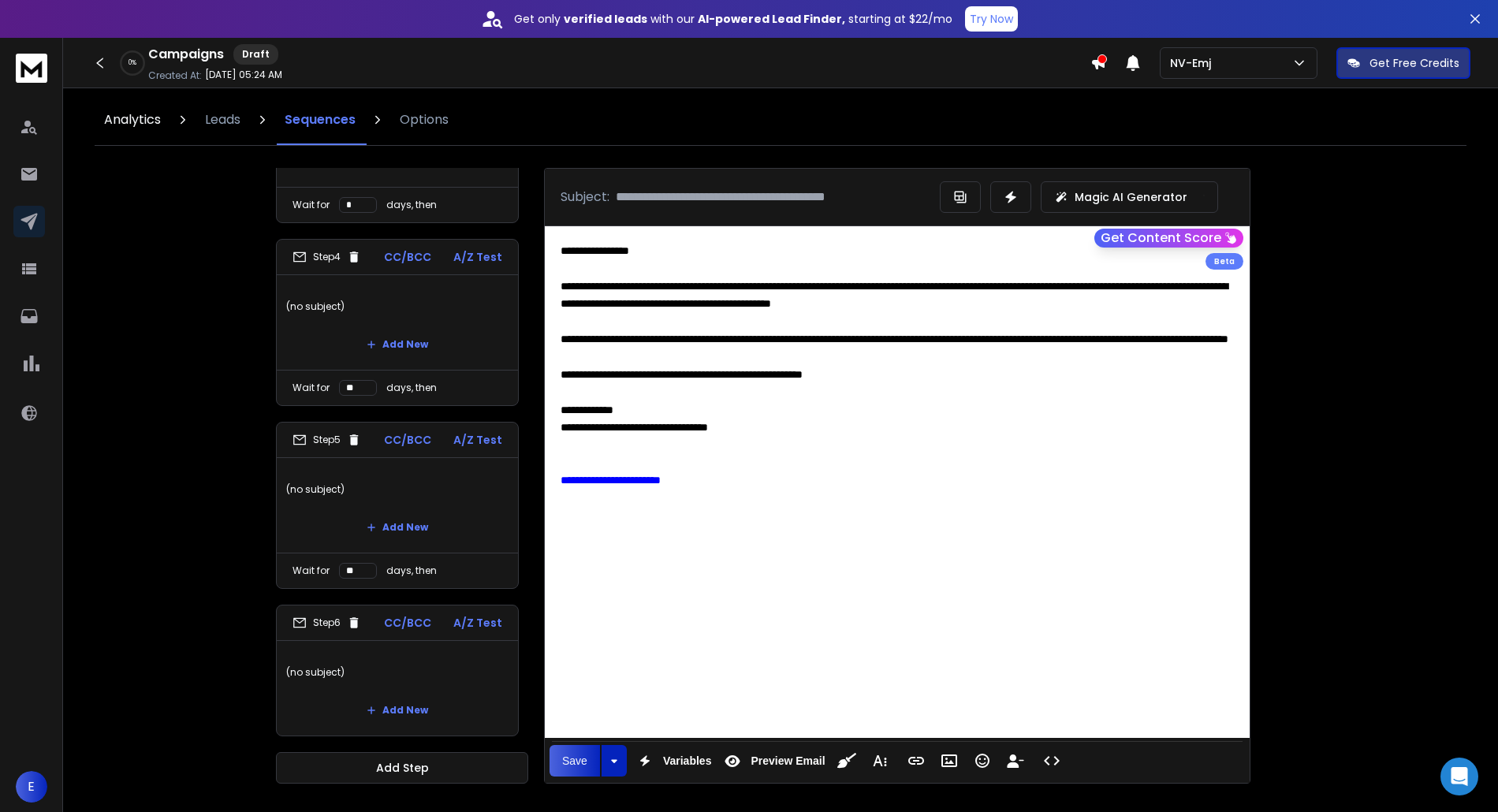
click at [134, 117] on p "Analytics" at bounding box center [132, 120] width 57 height 19
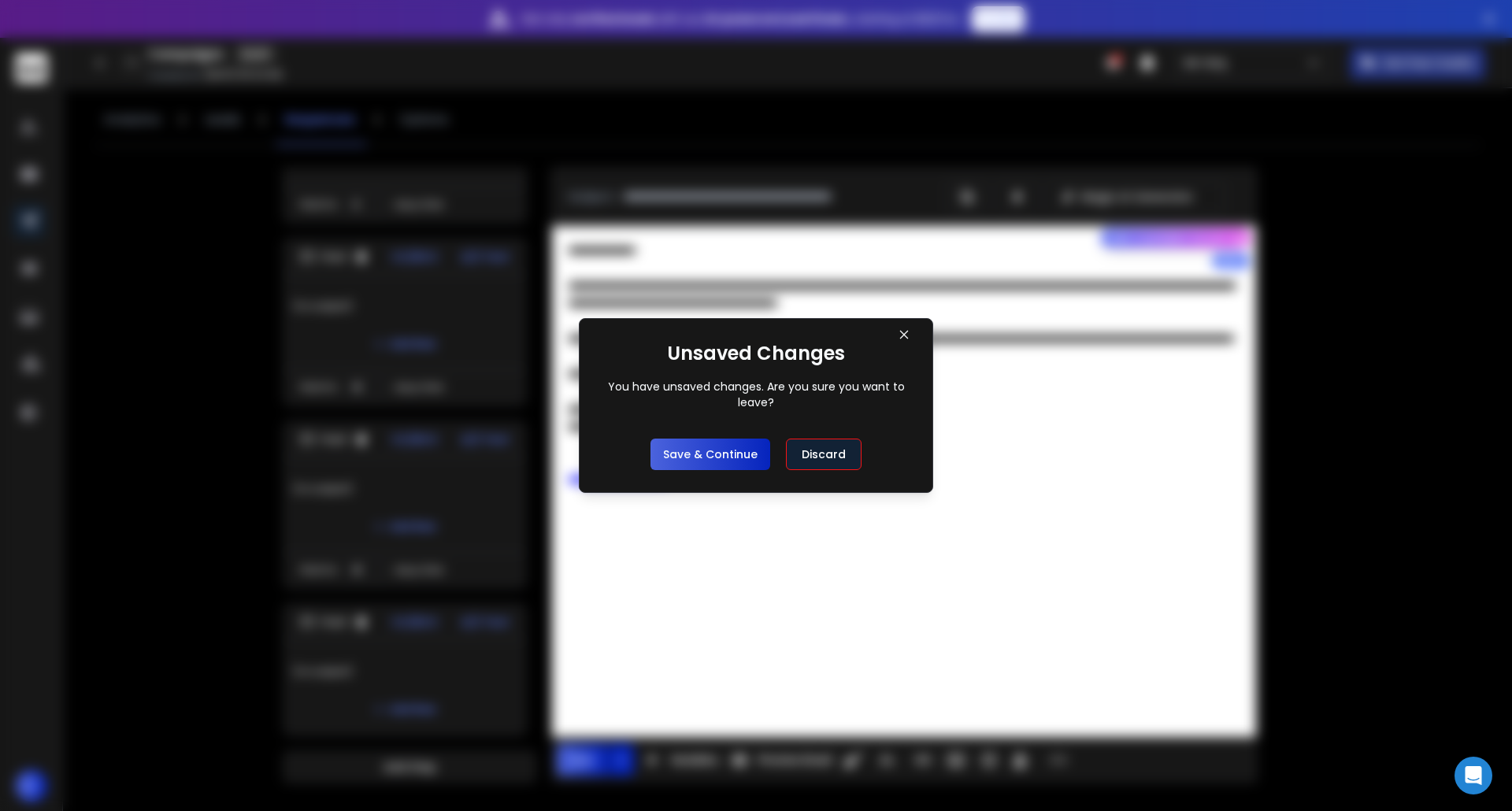
click at [844, 459] on button "Discard" at bounding box center [824, 454] width 75 height 32
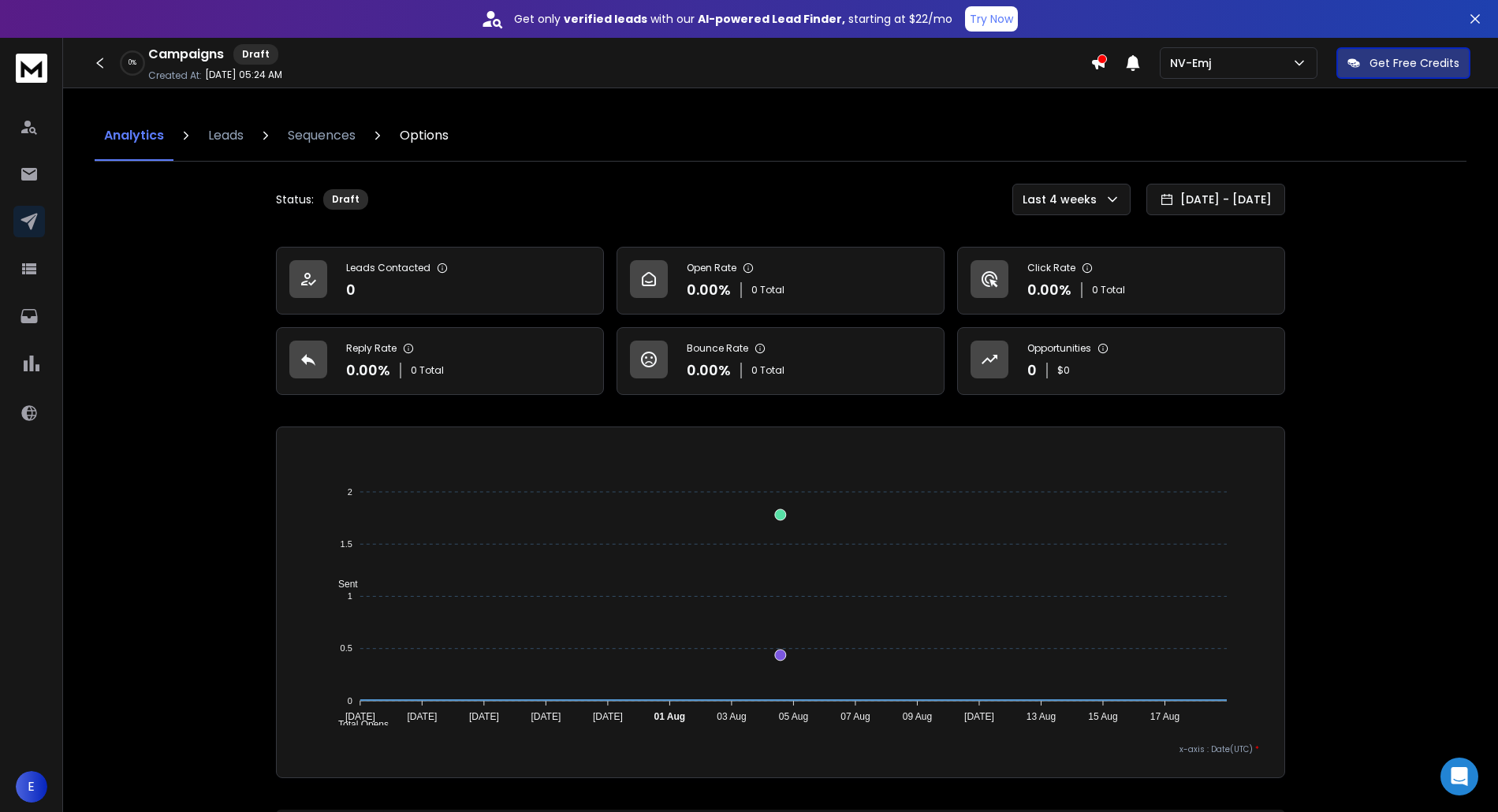
click at [417, 132] on p "Options" at bounding box center [424, 135] width 49 height 19
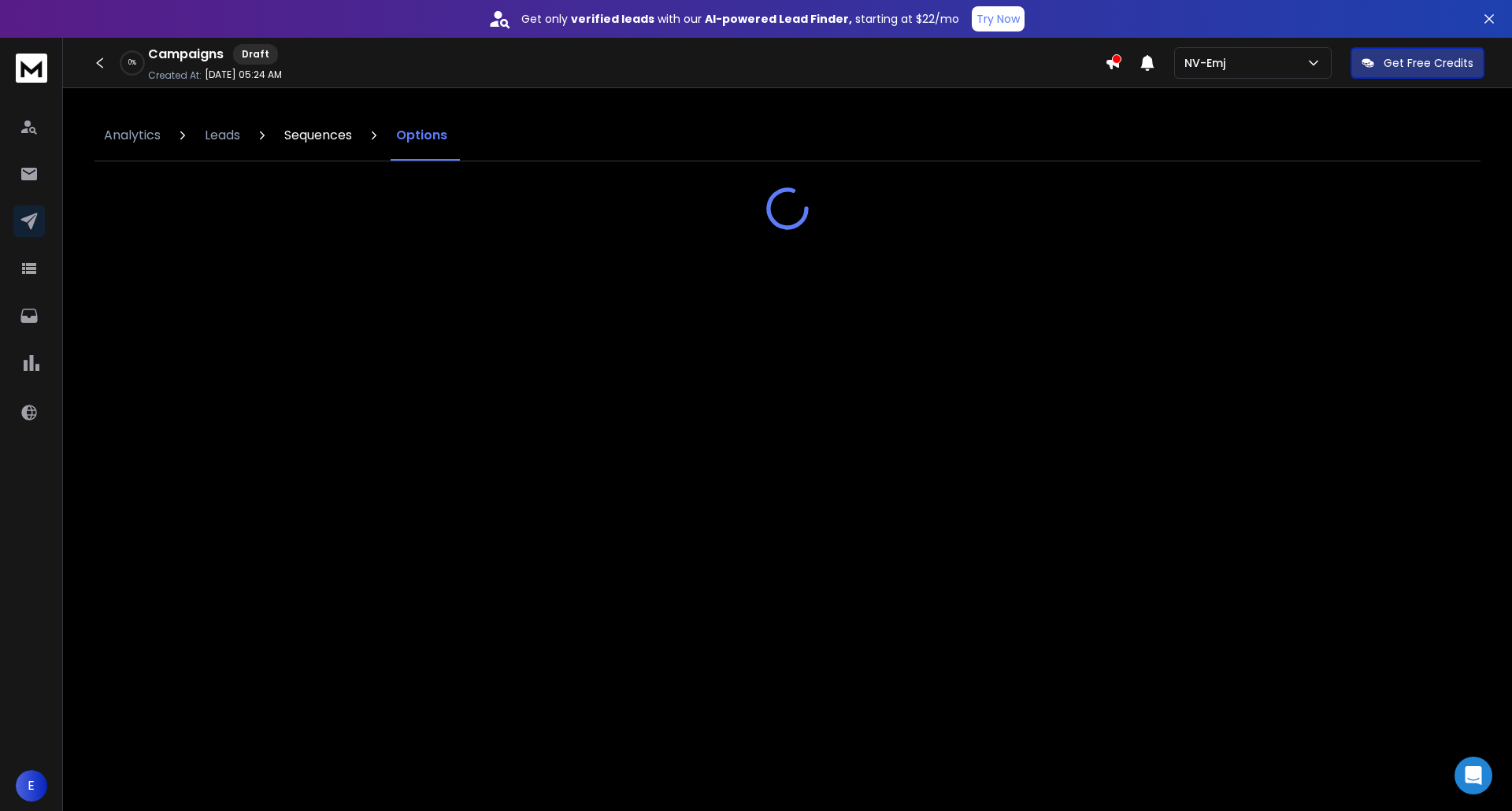
click at [290, 139] on p "Sequences" at bounding box center [317, 135] width 68 height 19
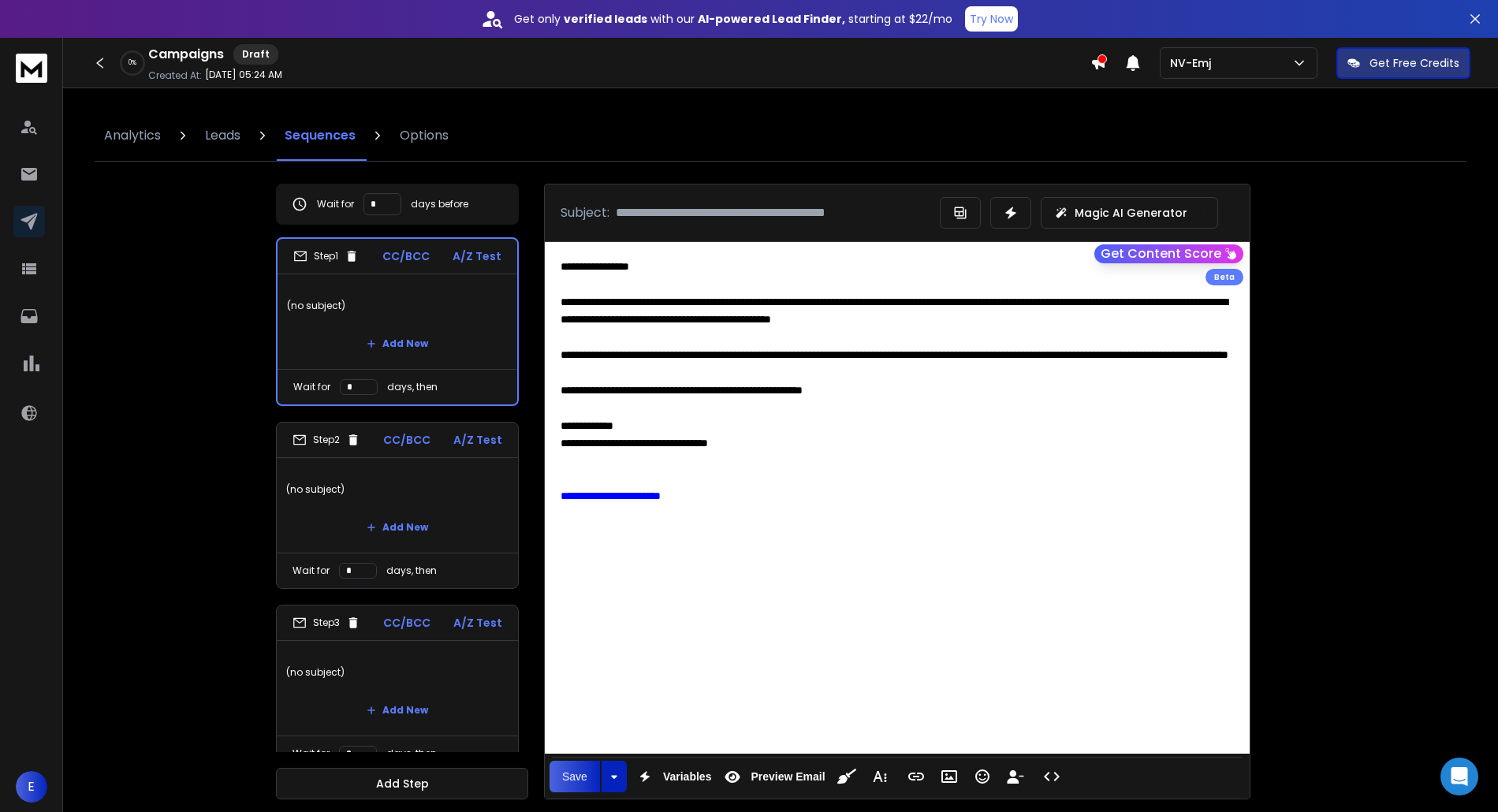
click at [459, 497] on p "(no subject)" at bounding box center [397, 489] width 222 height 44
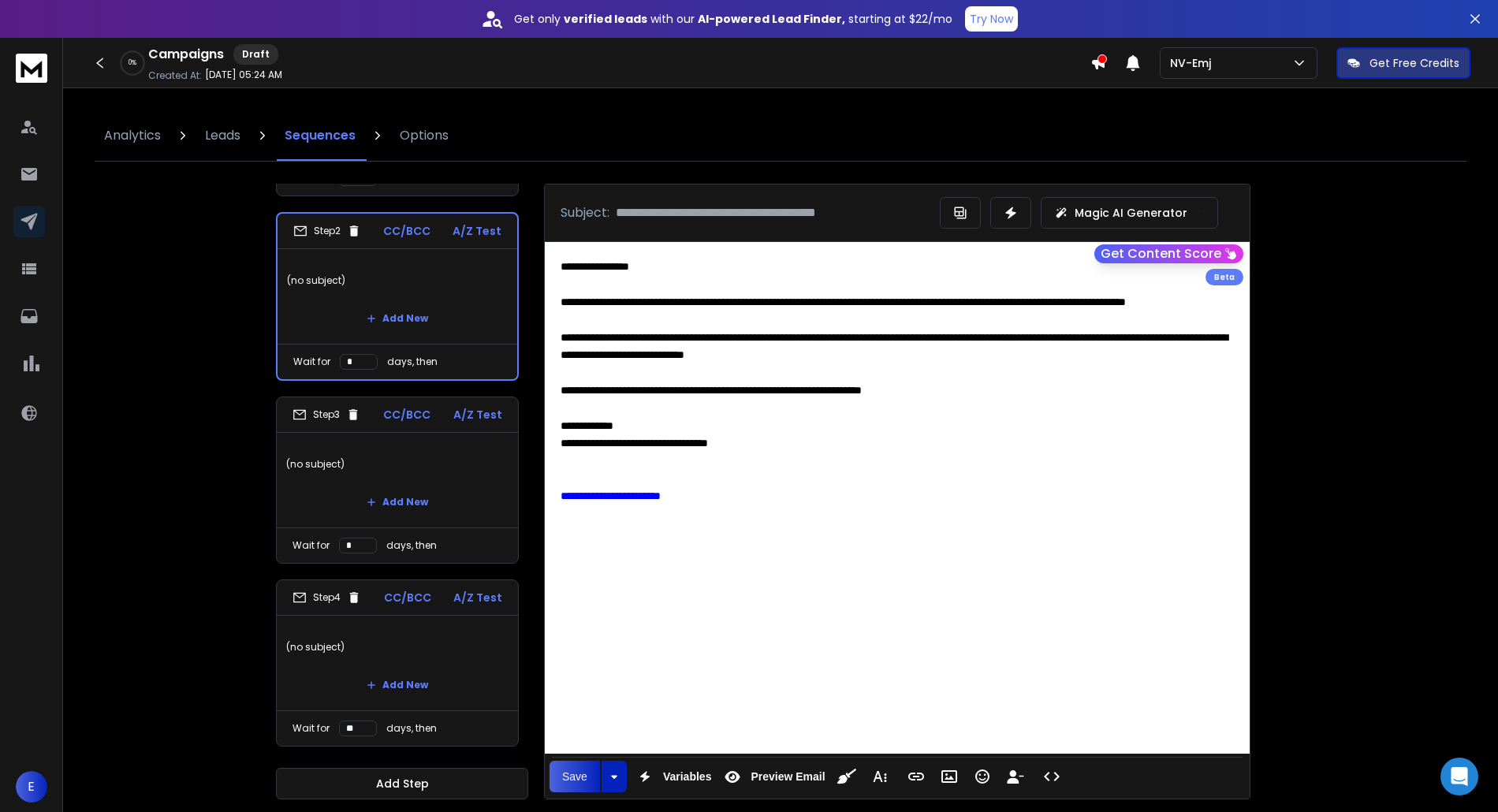
scroll to position [210, 0]
click at [479, 502] on div "Add New" at bounding box center [397, 501] width 222 height 32
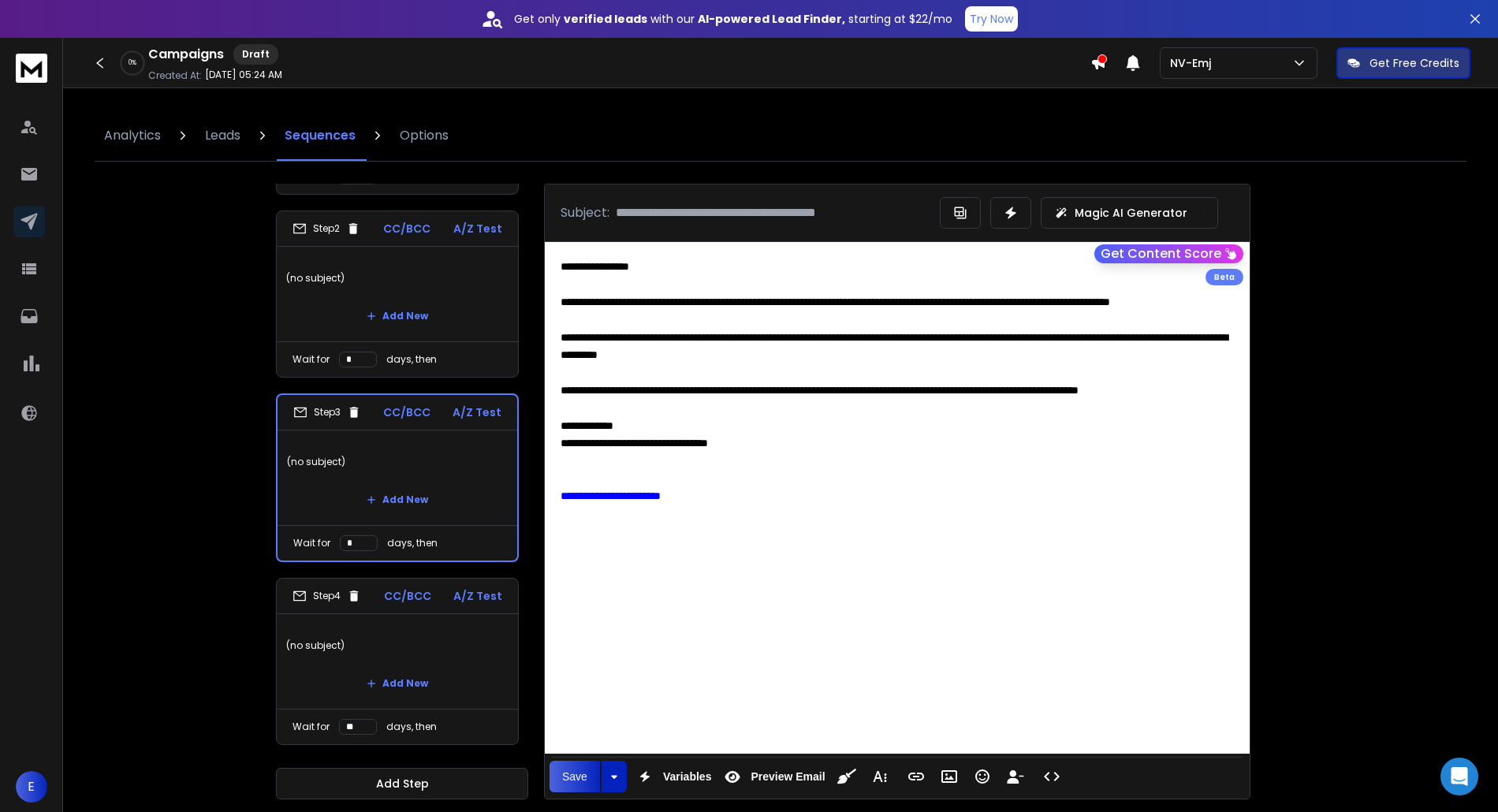
scroll to position [315, 0]
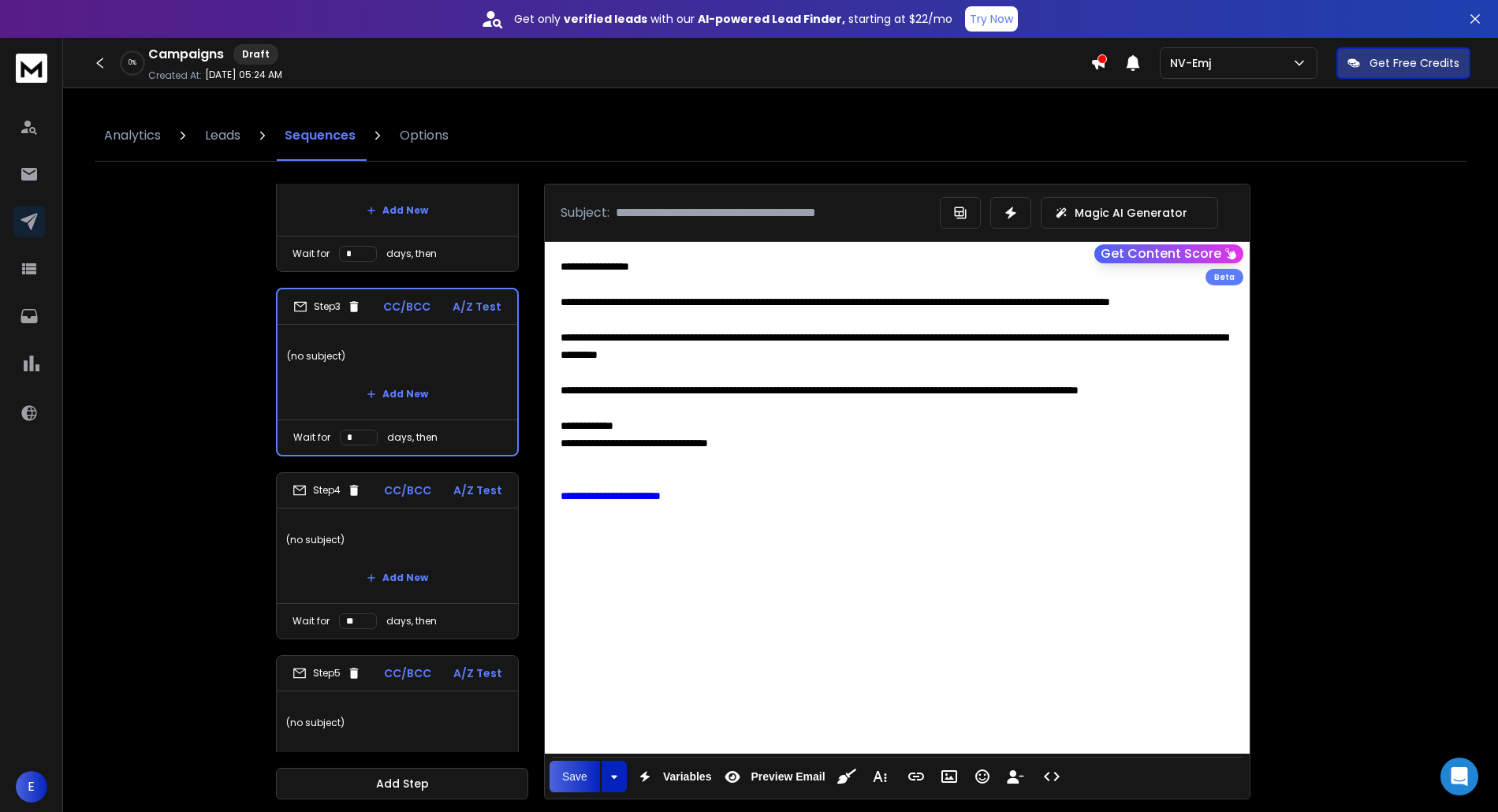
click at [459, 559] on p "(no subject)" at bounding box center [397, 539] width 222 height 44
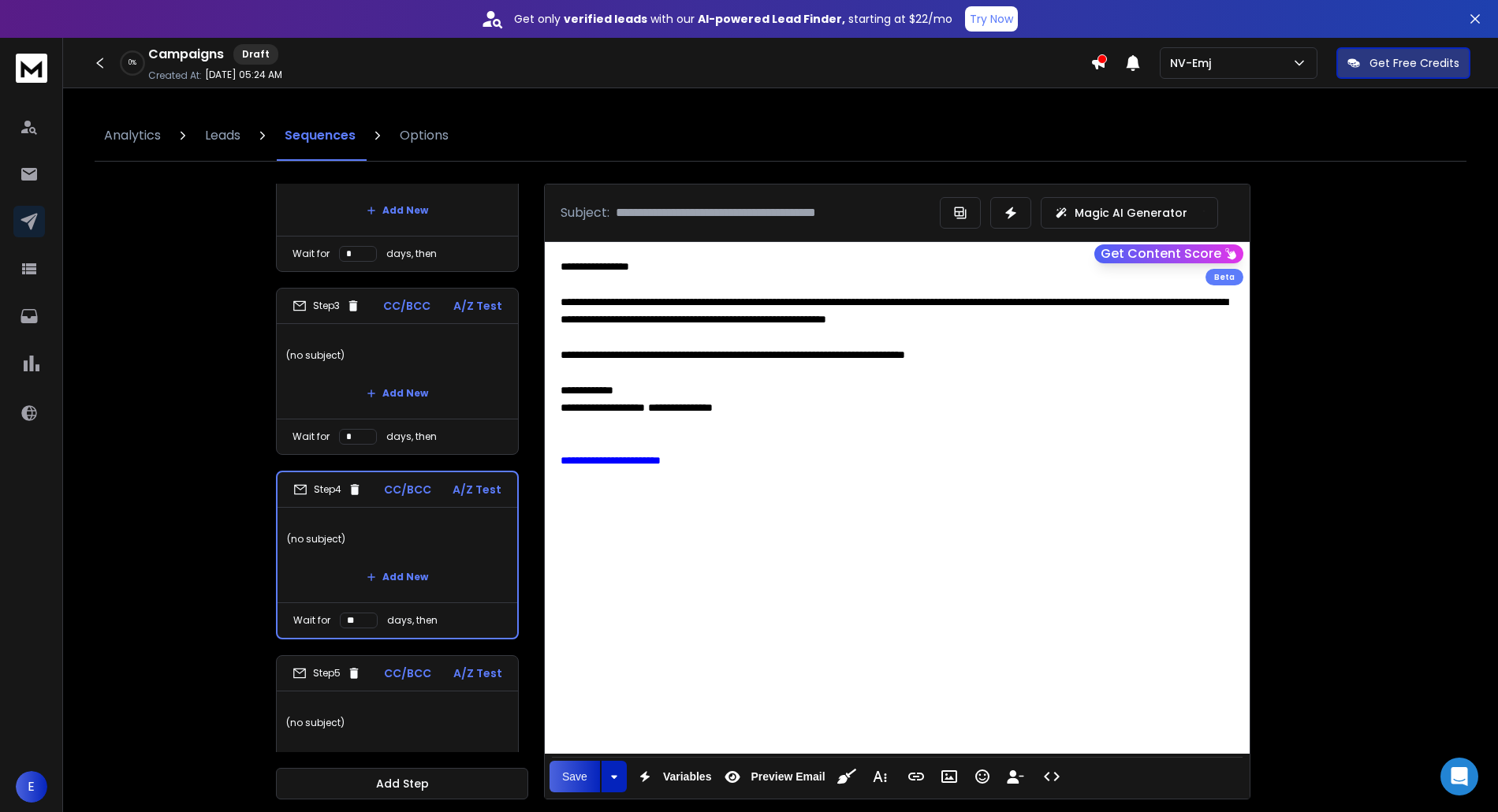
scroll to position [420, 0]
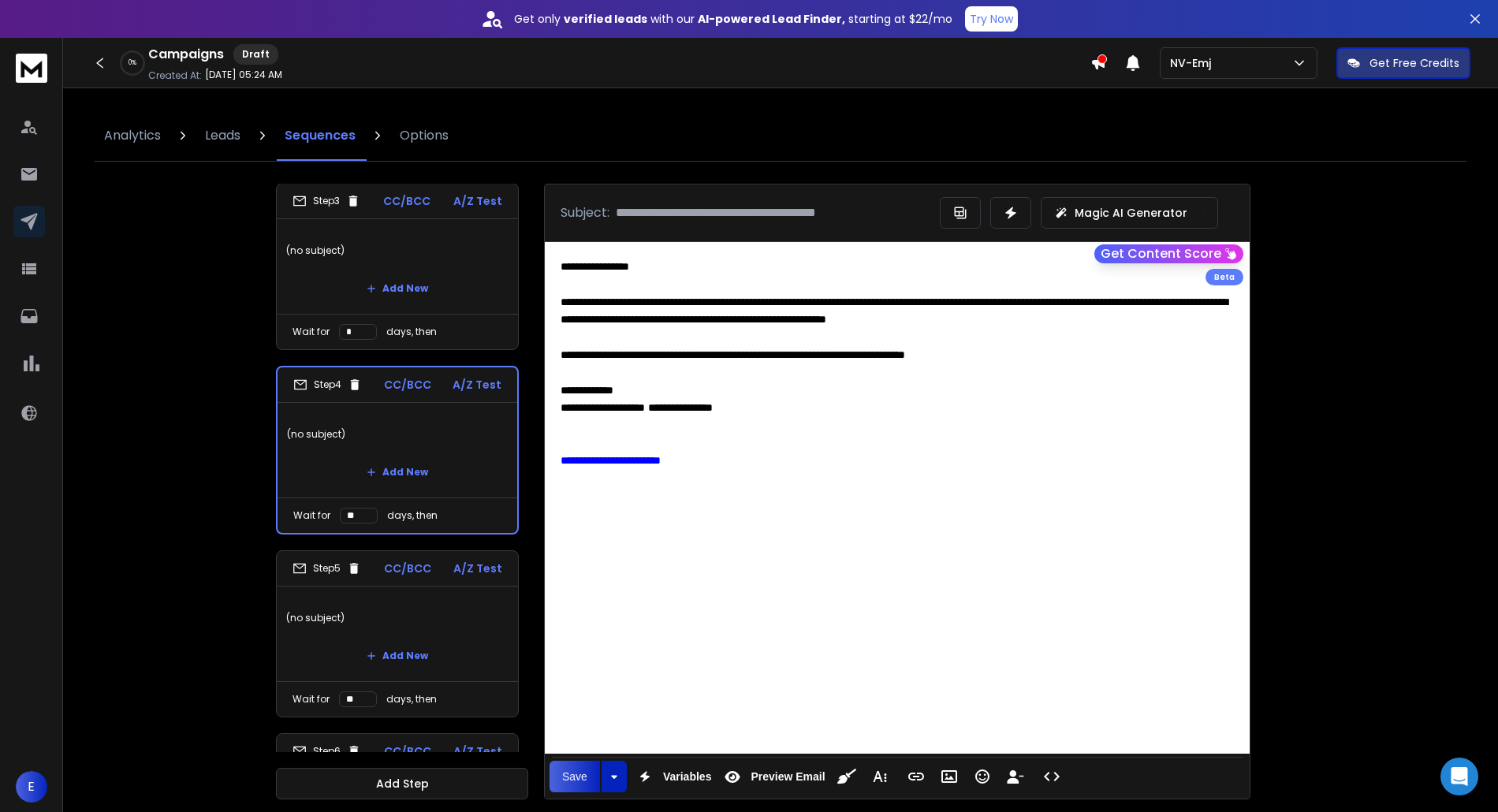
click at [478, 626] on p "(no subject)" at bounding box center [397, 618] width 222 height 44
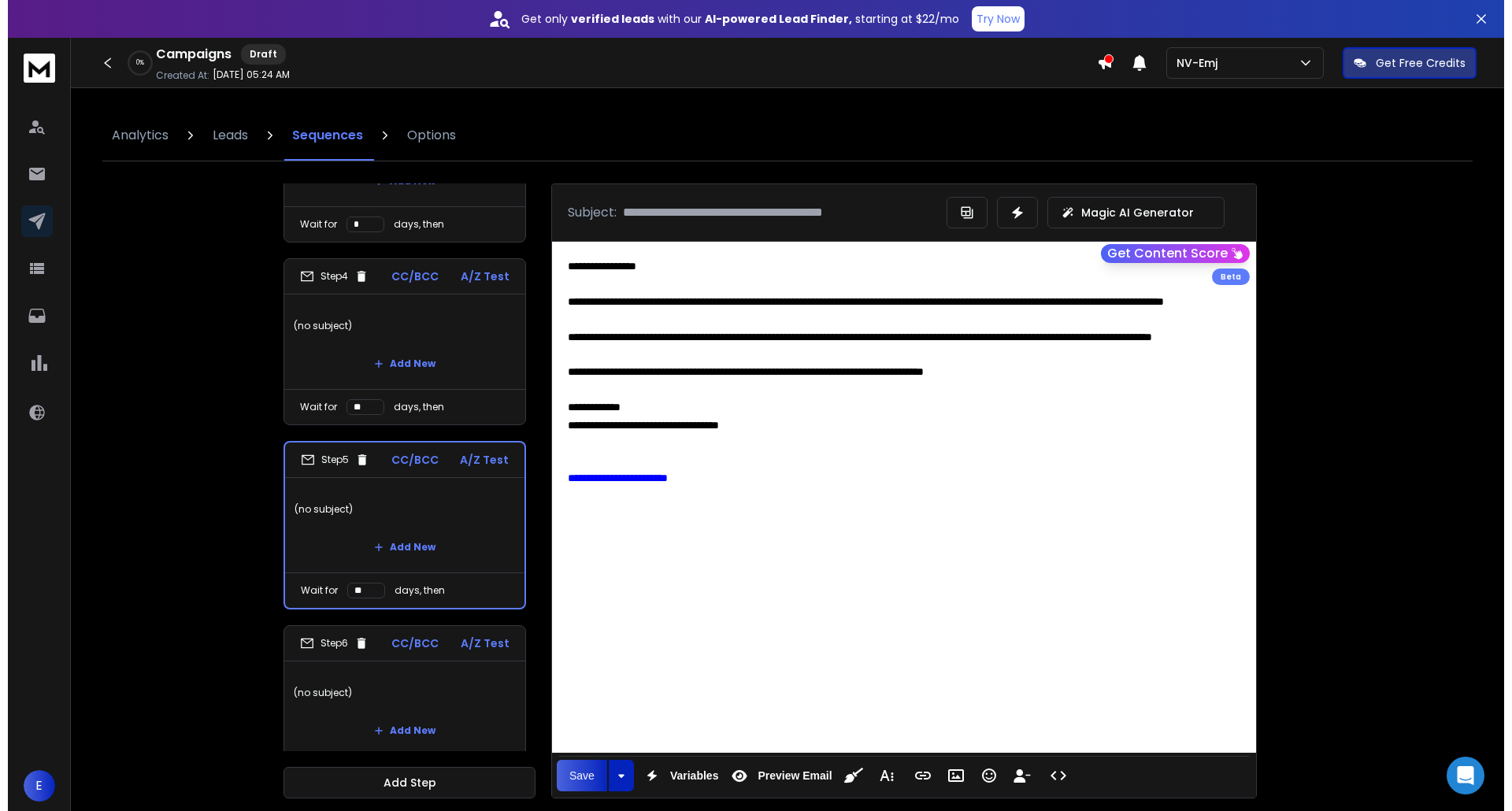
scroll to position [536, 0]
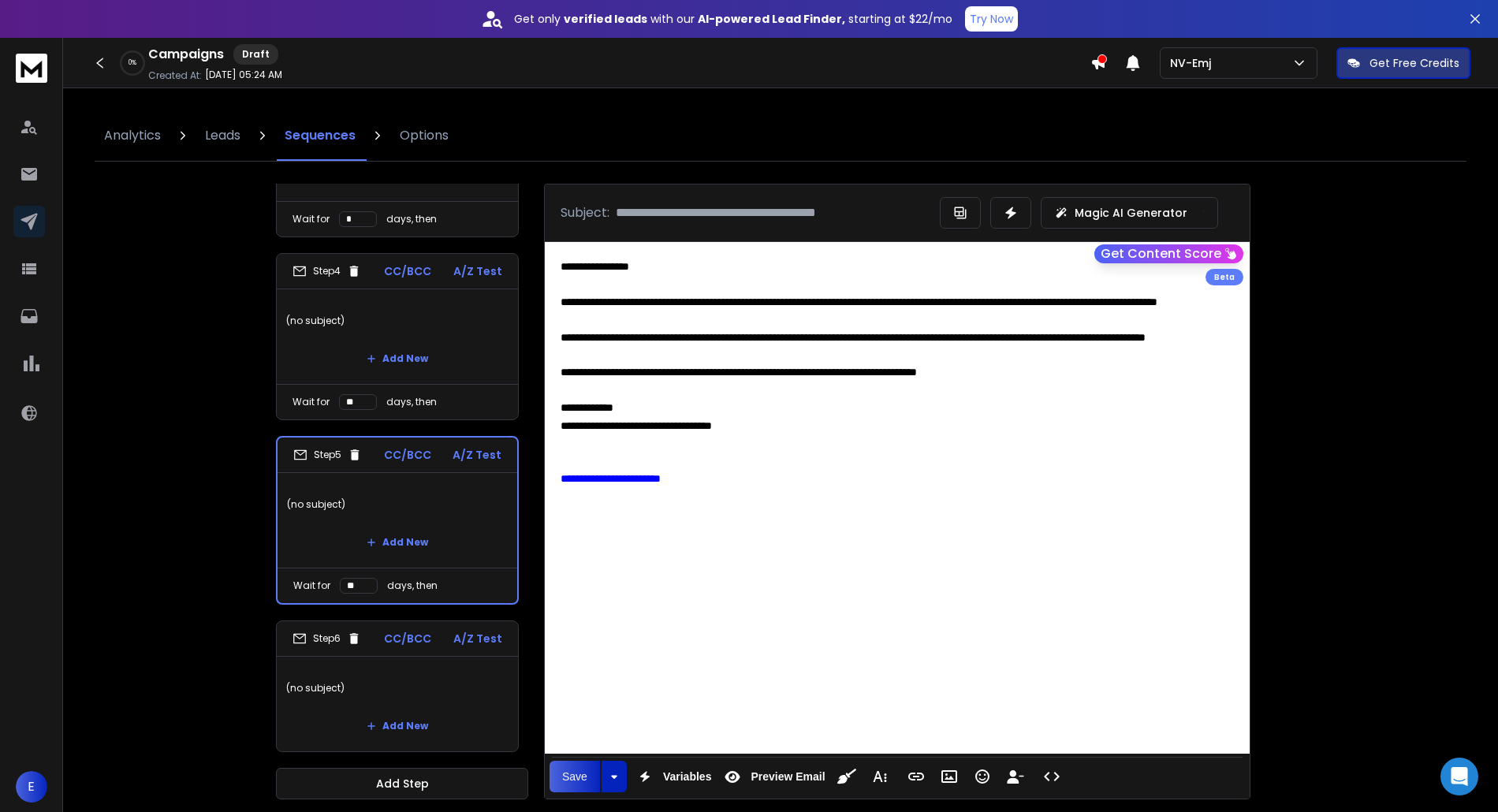
click at [473, 691] on p "(no subject)" at bounding box center [397, 687] width 222 height 44
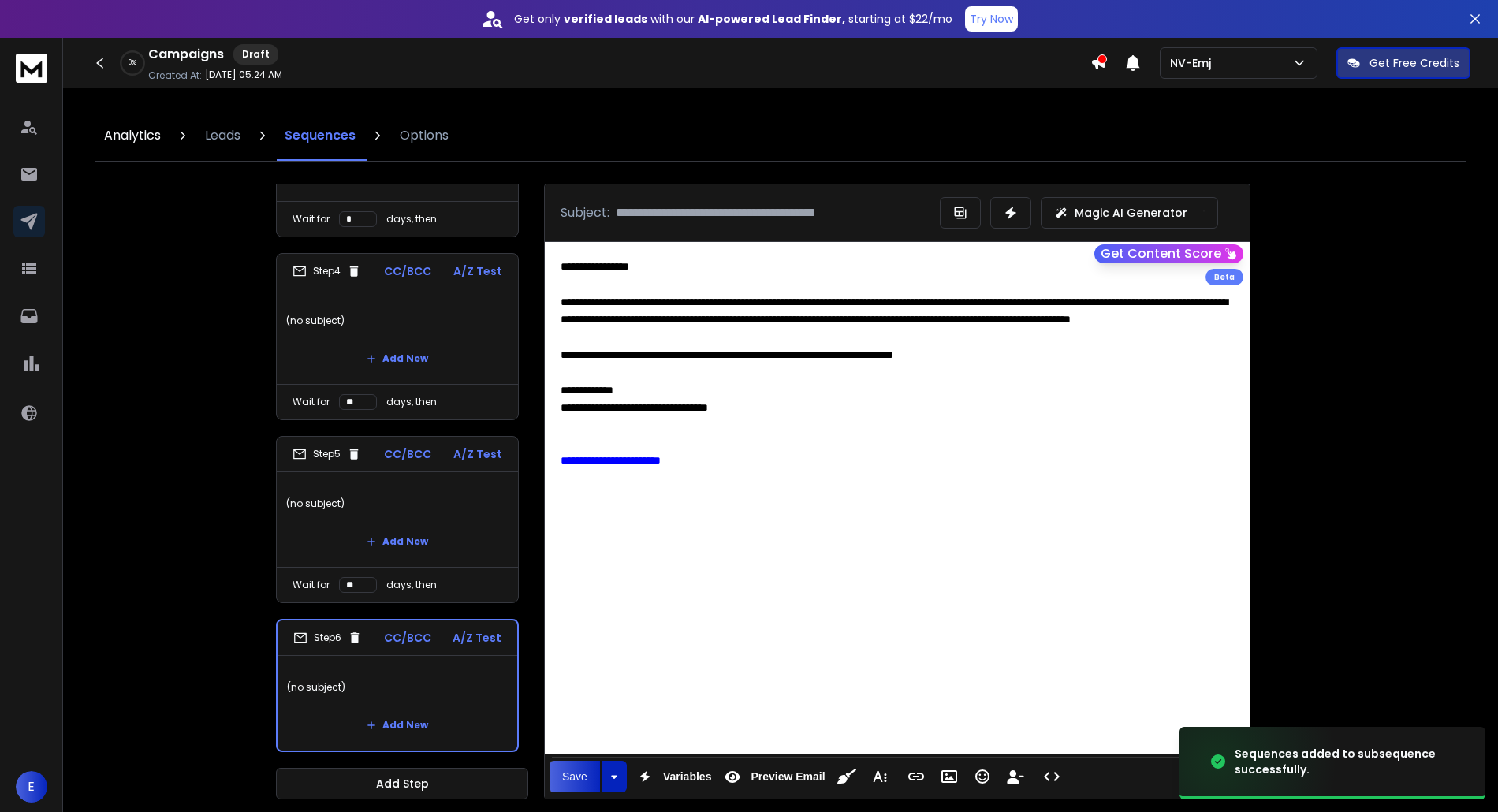
click at [134, 135] on p "Analytics" at bounding box center [132, 135] width 57 height 19
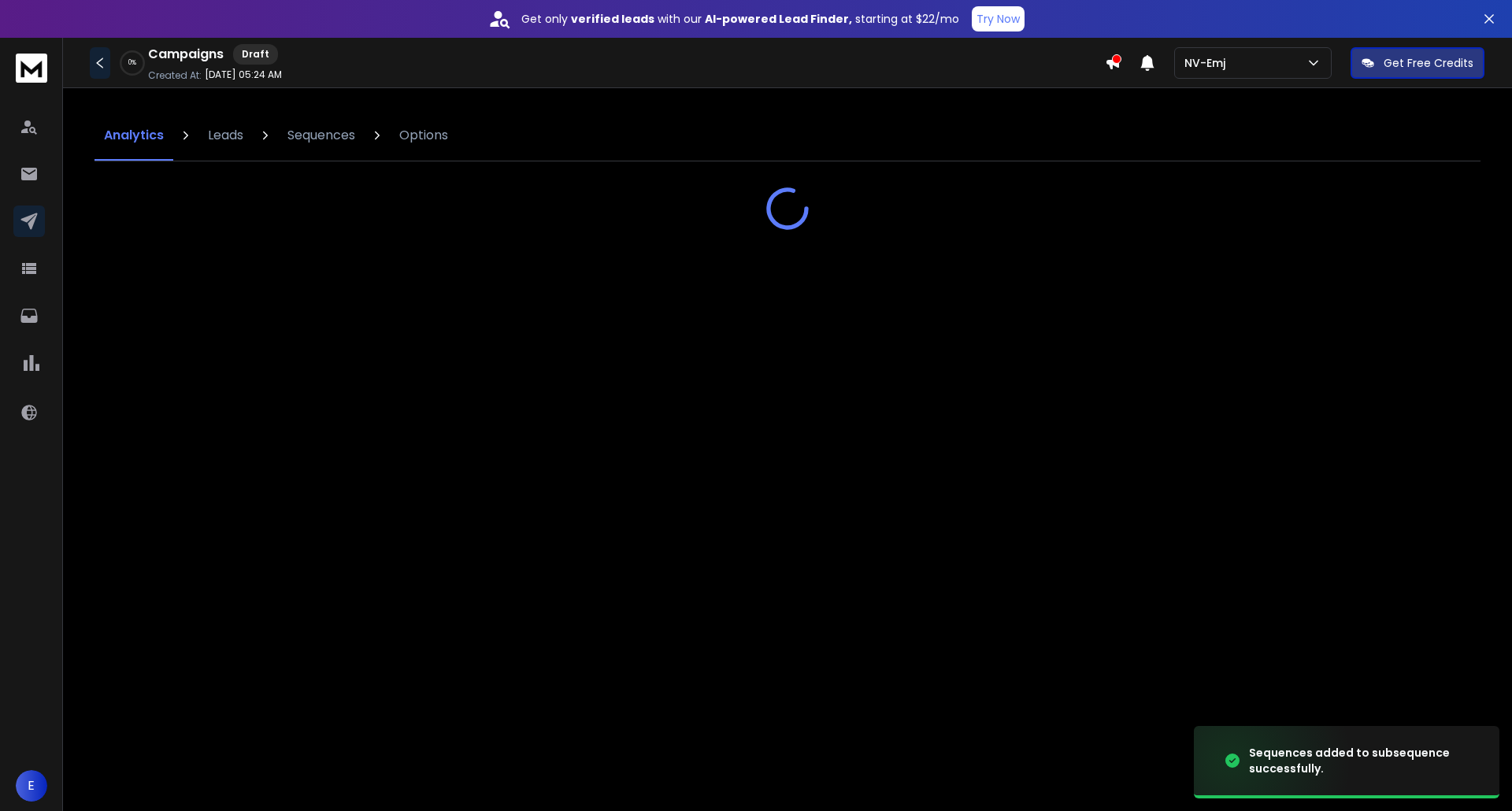
click at [103, 62] on icon at bounding box center [99, 63] width 14 height 14
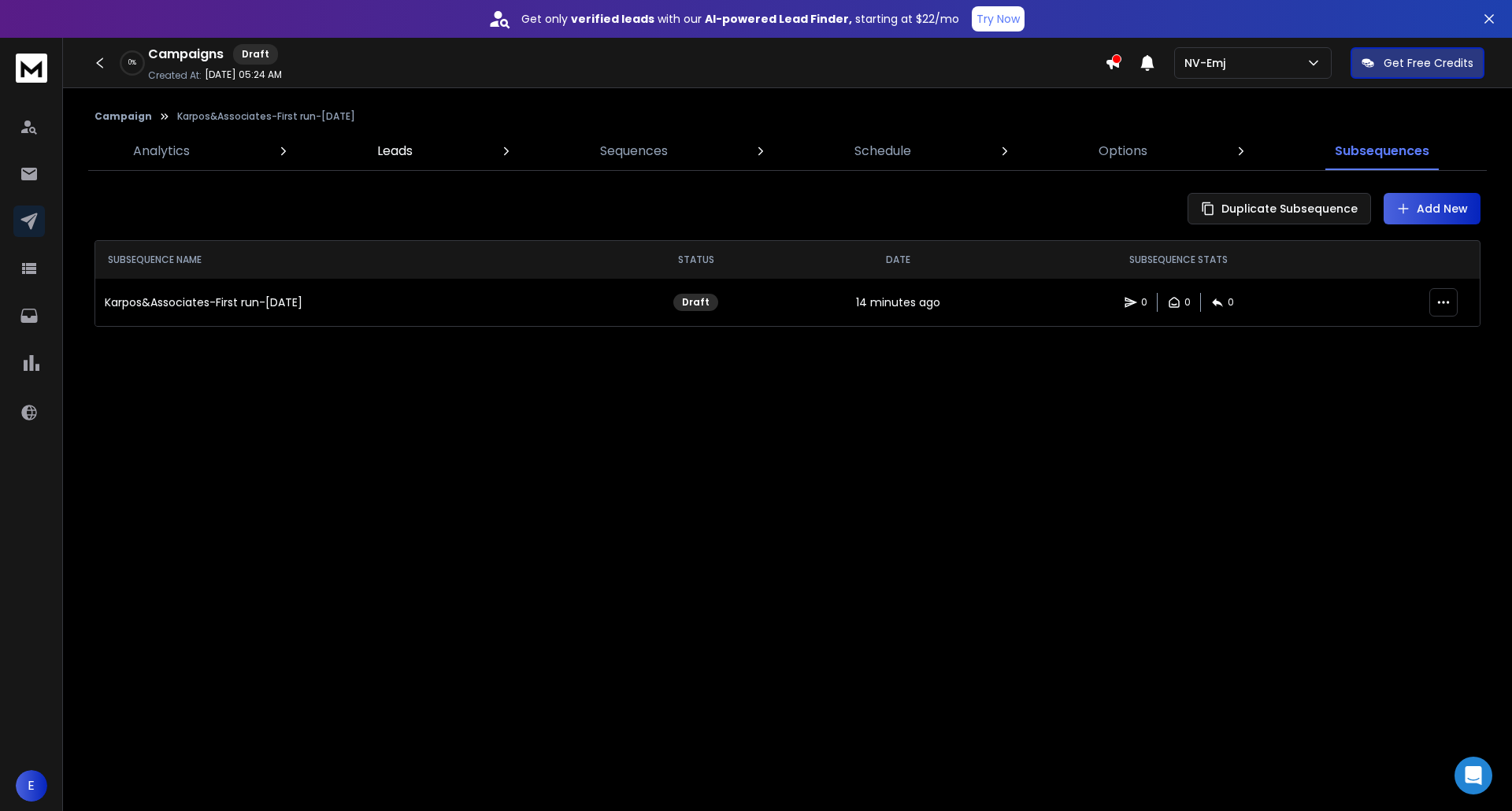
click at [368, 150] on link "Leads" at bounding box center [394, 150] width 54 height 38
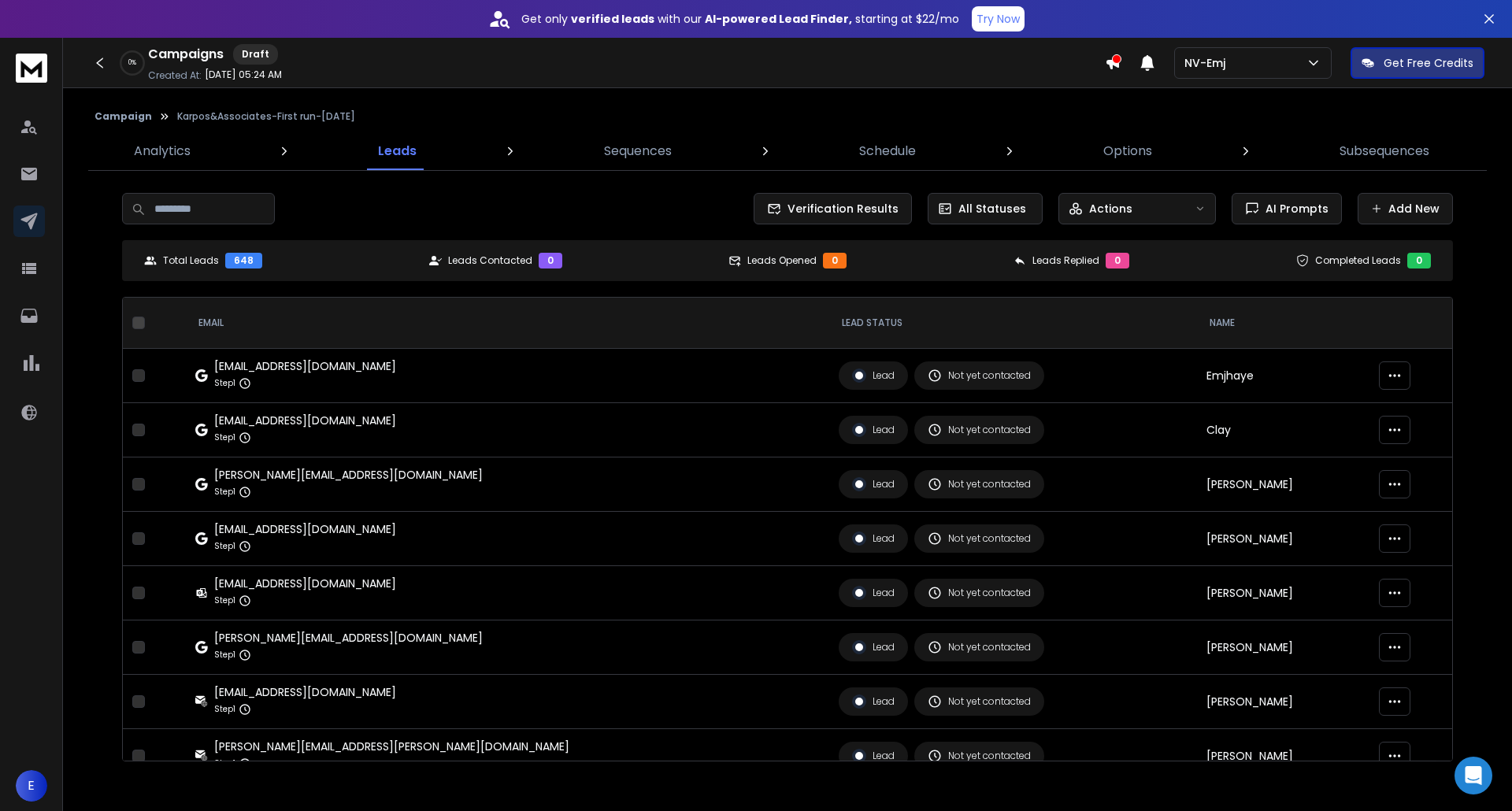
drag, startPoint x: 186, startPoint y: 155, endPoint x: 208, endPoint y: 155, distance: 22.0
click at [185, 155] on p "Analytics" at bounding box center [162, 151] width 57 height 19
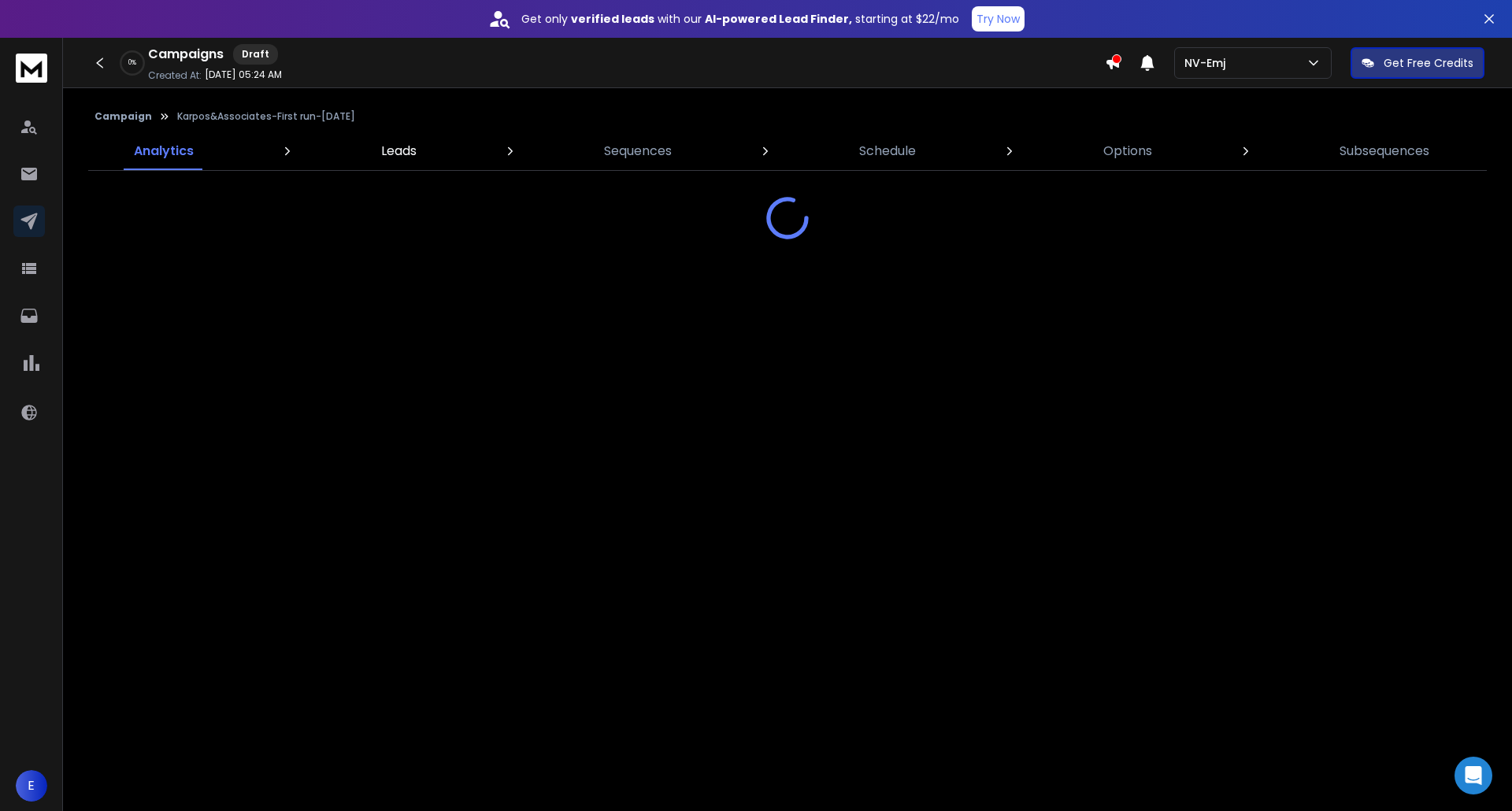
drag, startPoint x: 382, startPoint y: 158, endPoint x: 390, endPoint y: 159, distance: 8.1
click at [383, 158] on p "Leads" at bounding box center [398, 151] width 35 height 19
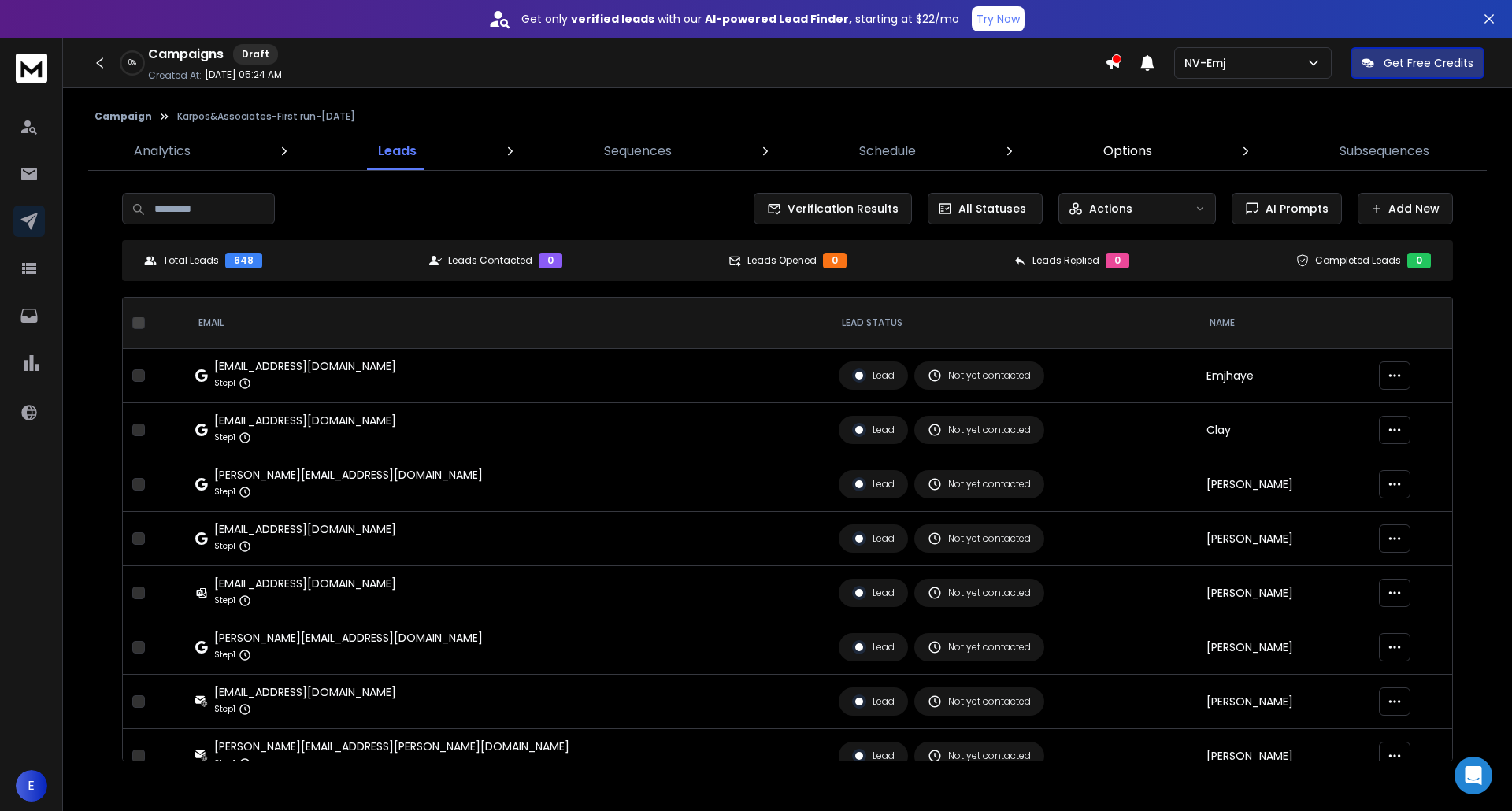
click at [1129, 148] on p "Options" at bounding box center [1127, 151] width 48 height 19
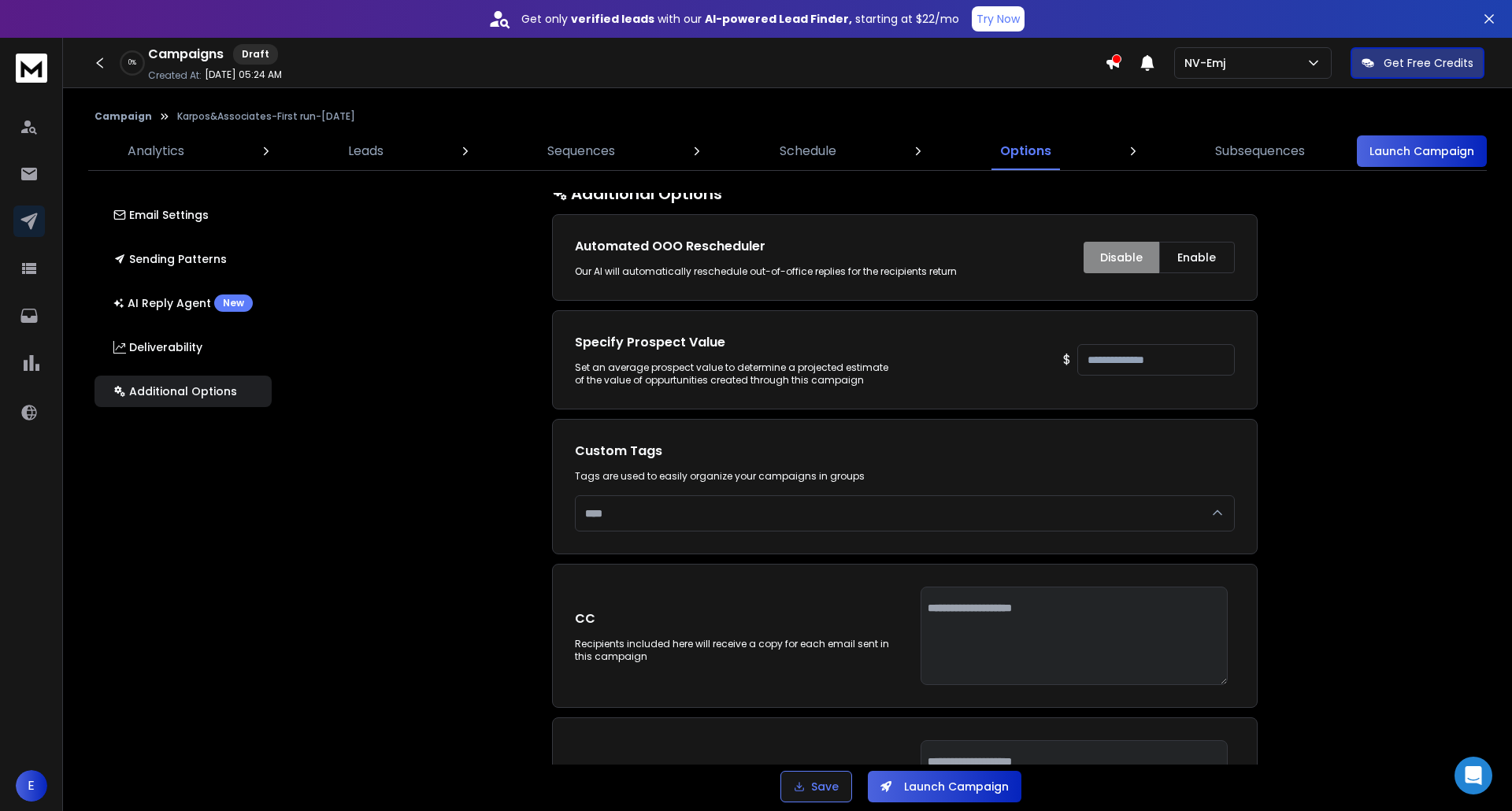
scroll to position [2969, 0]
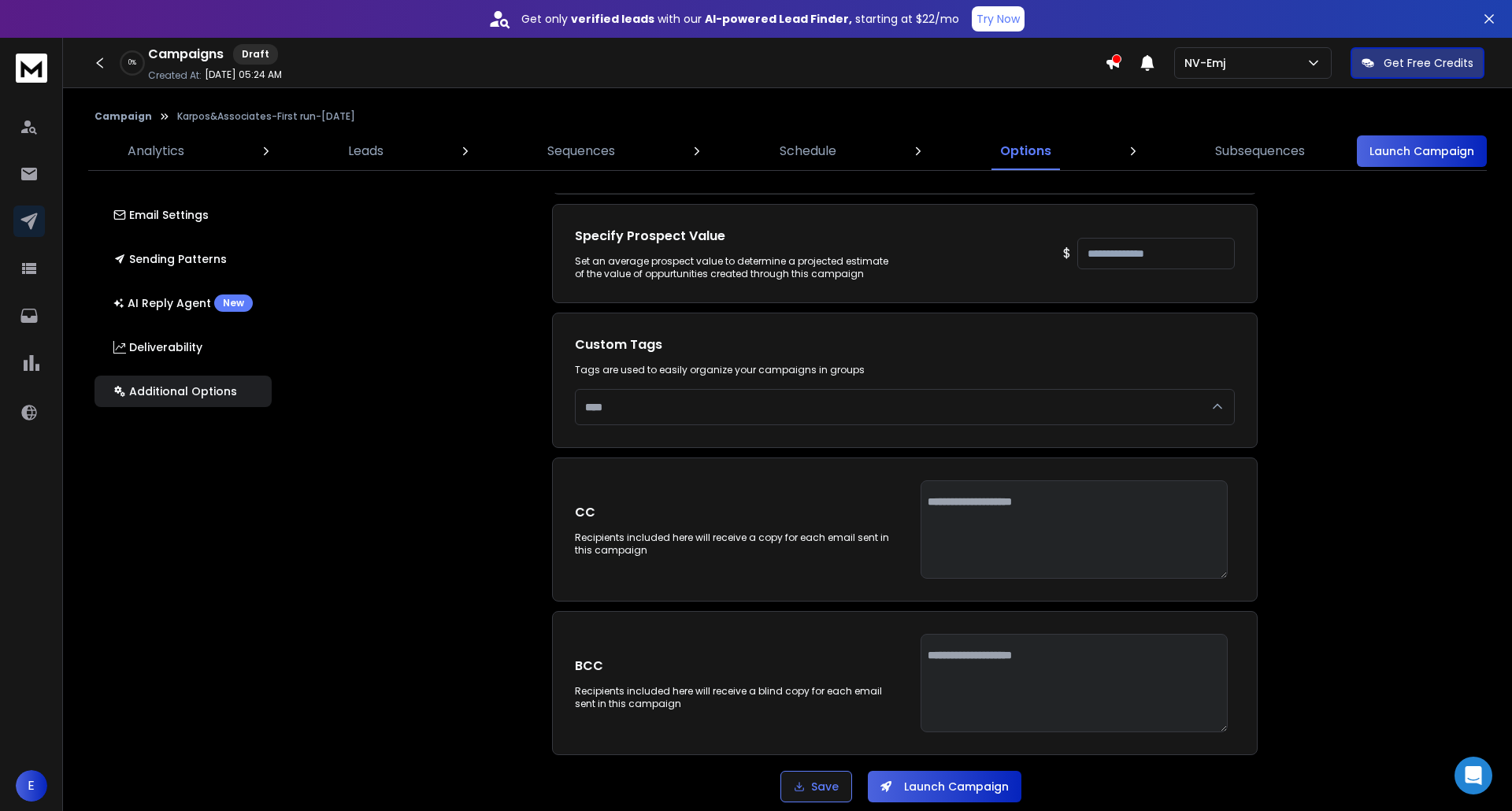
click at [1403, 155] on button "Launch Campaign" at bounding box center [1422, 151] width 130 height 32
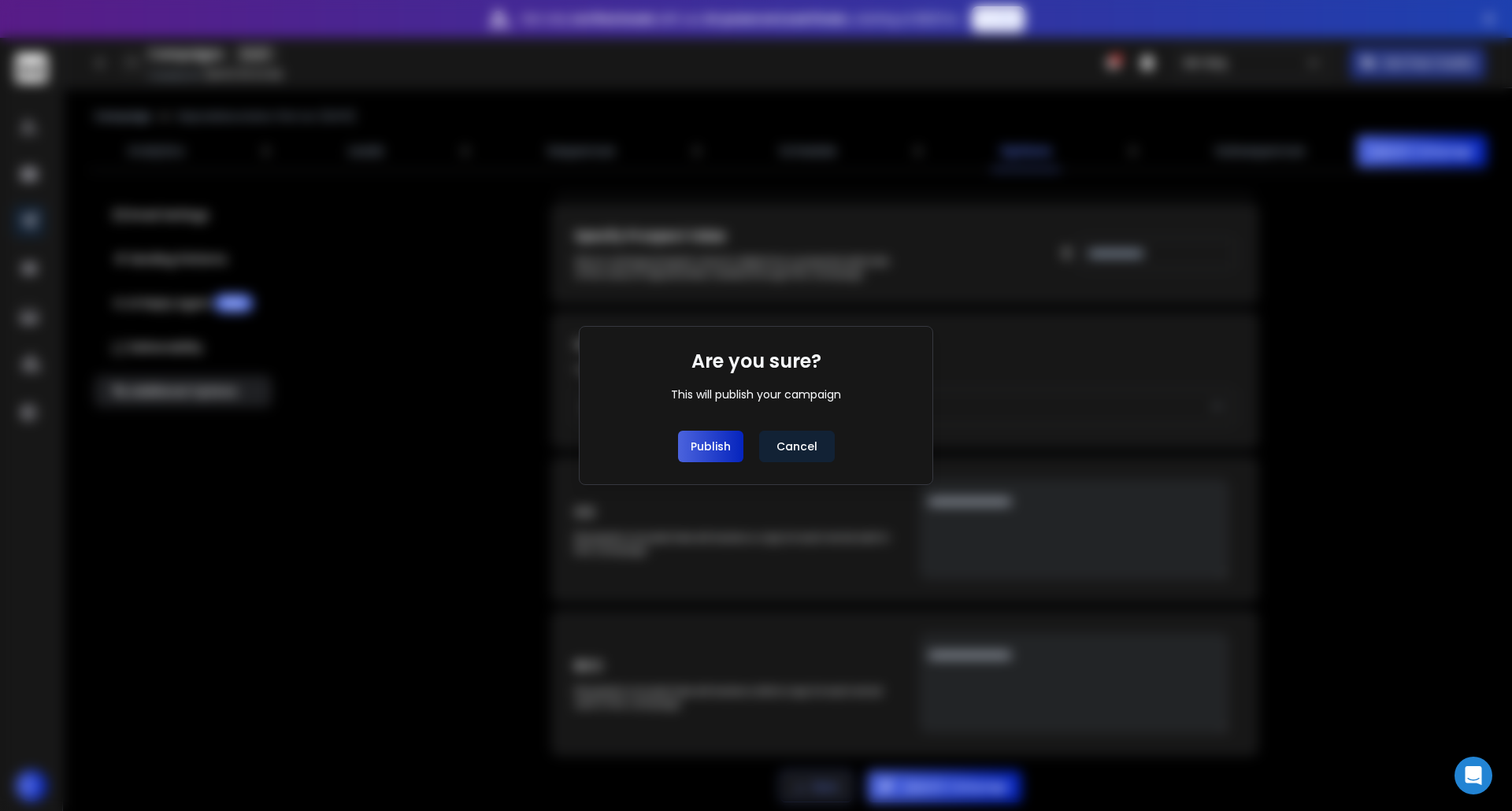
click at [700, 442] on button "Publish" at bounding box center [710, 447] width 65 height 32
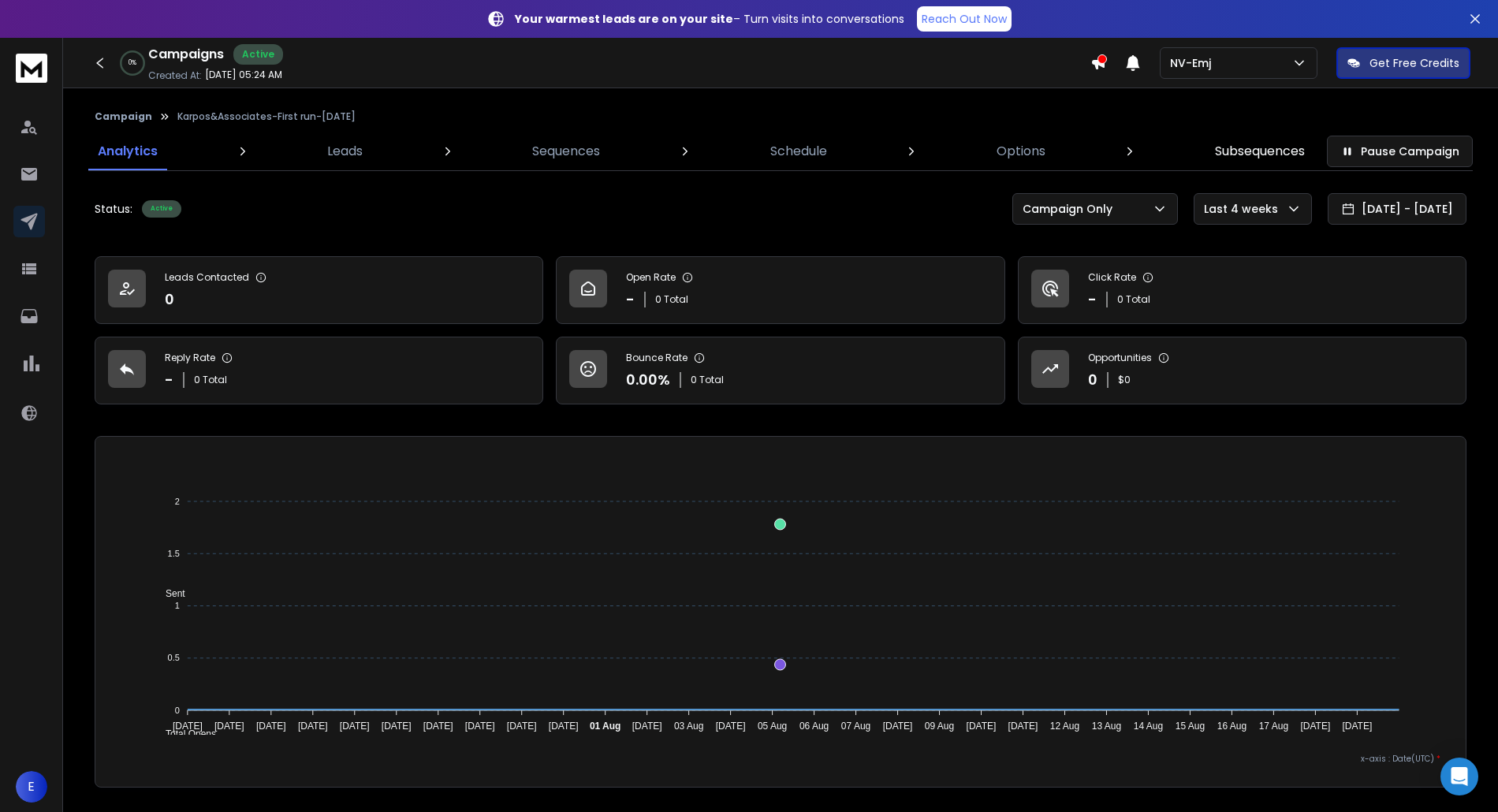
click at [1235, 149] on p "Subsequences" at bounding box center [1259, 151] width 89 height 19
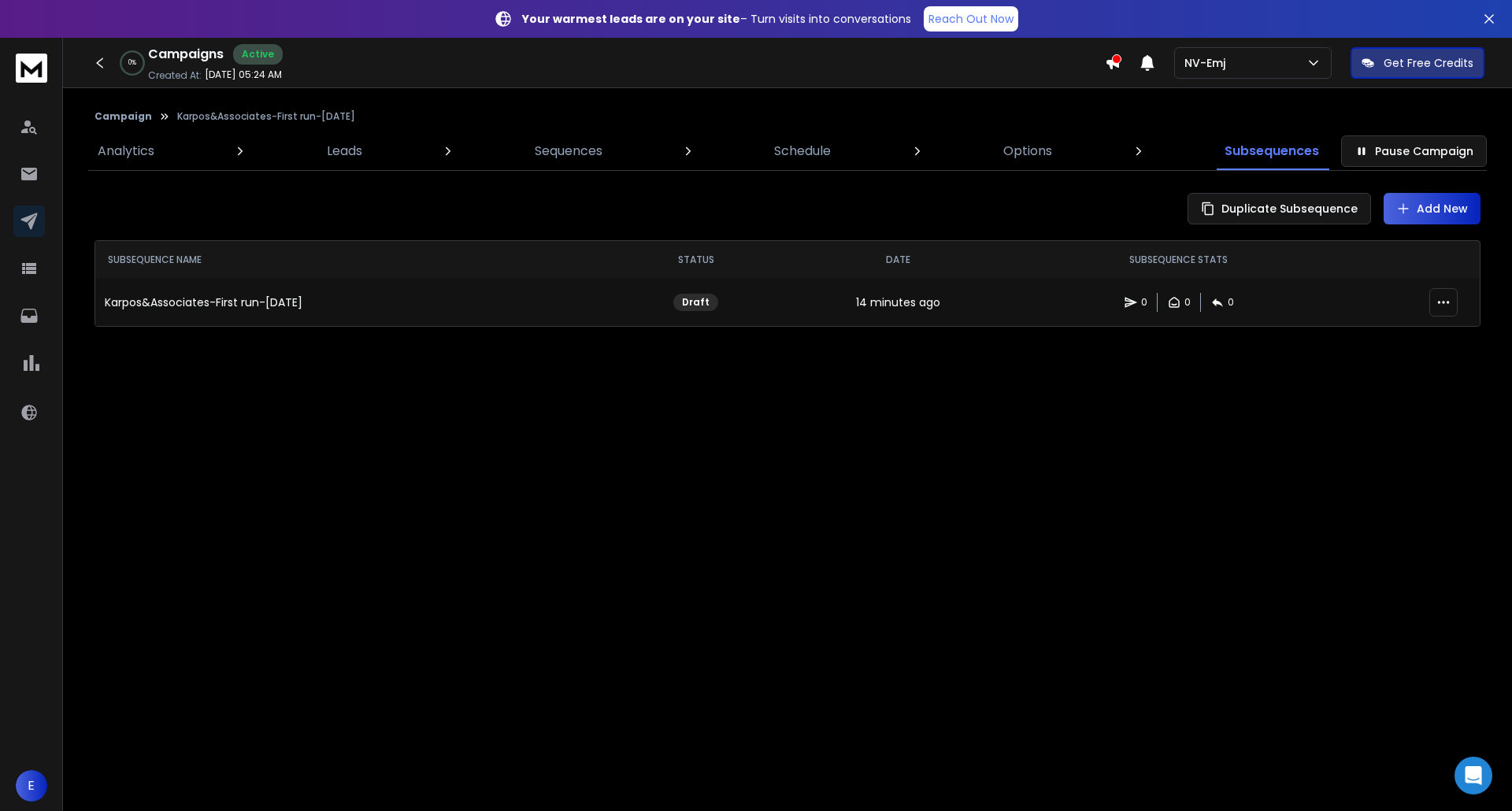
click at [814, 306] on td "14 minutes ago" at bounding box center [898, 302] width 250 height 48
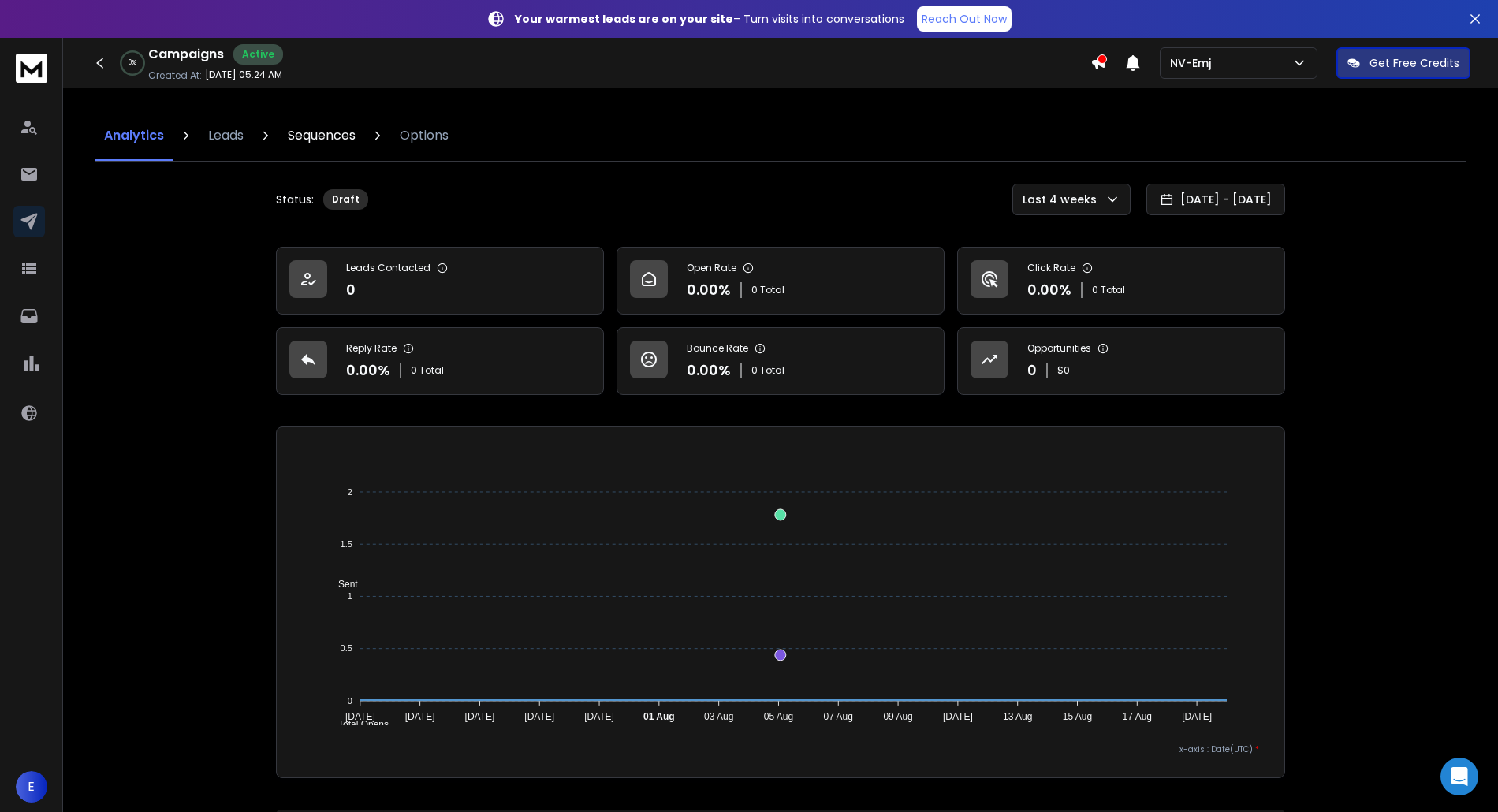
click at [322, 139] on p "Sequences" at bounding box center [321, 135] width 68 height 19
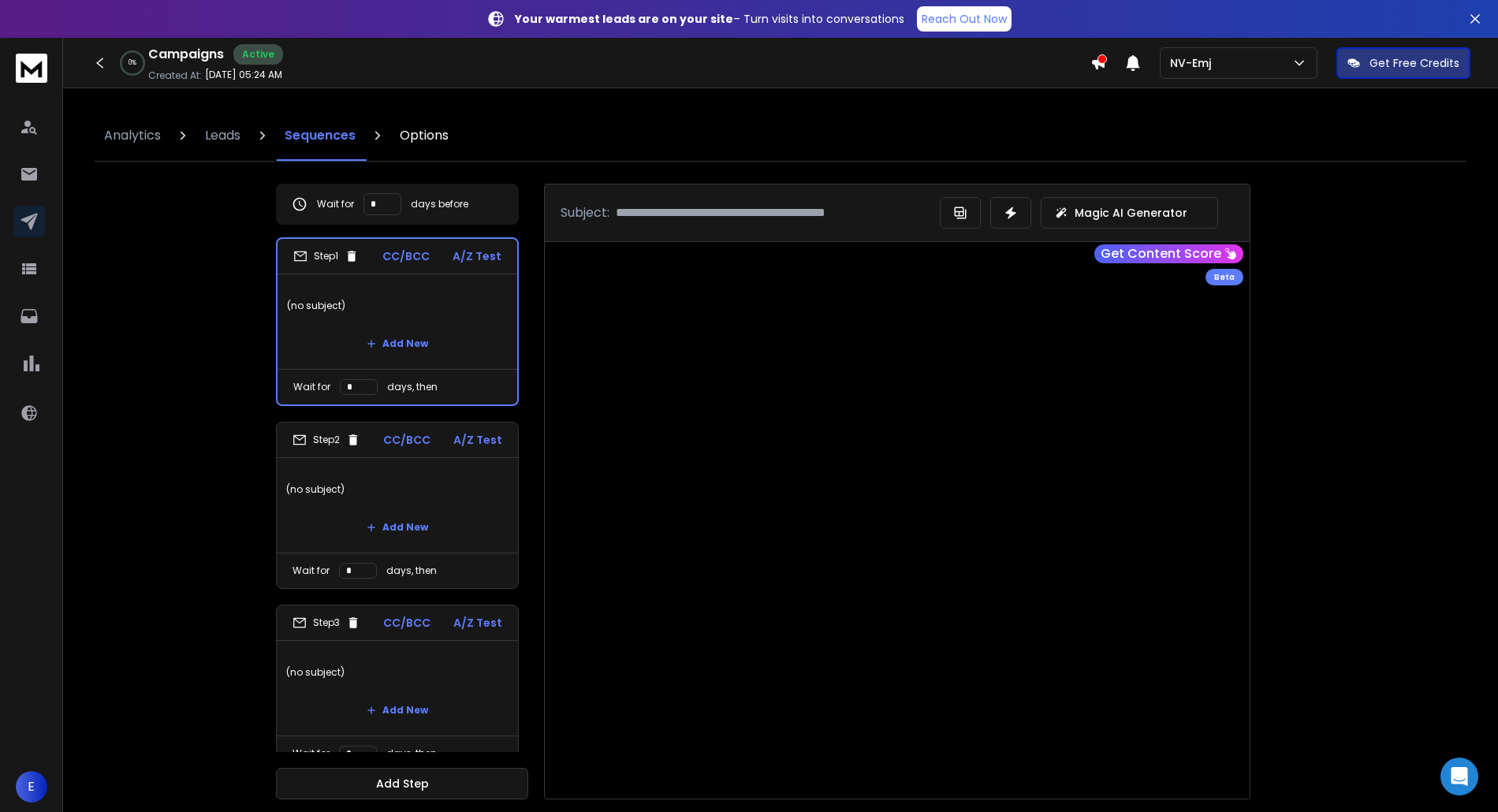
click at [417, 146] on link "Options" at bounding box center [424, 135] width 68 height 50
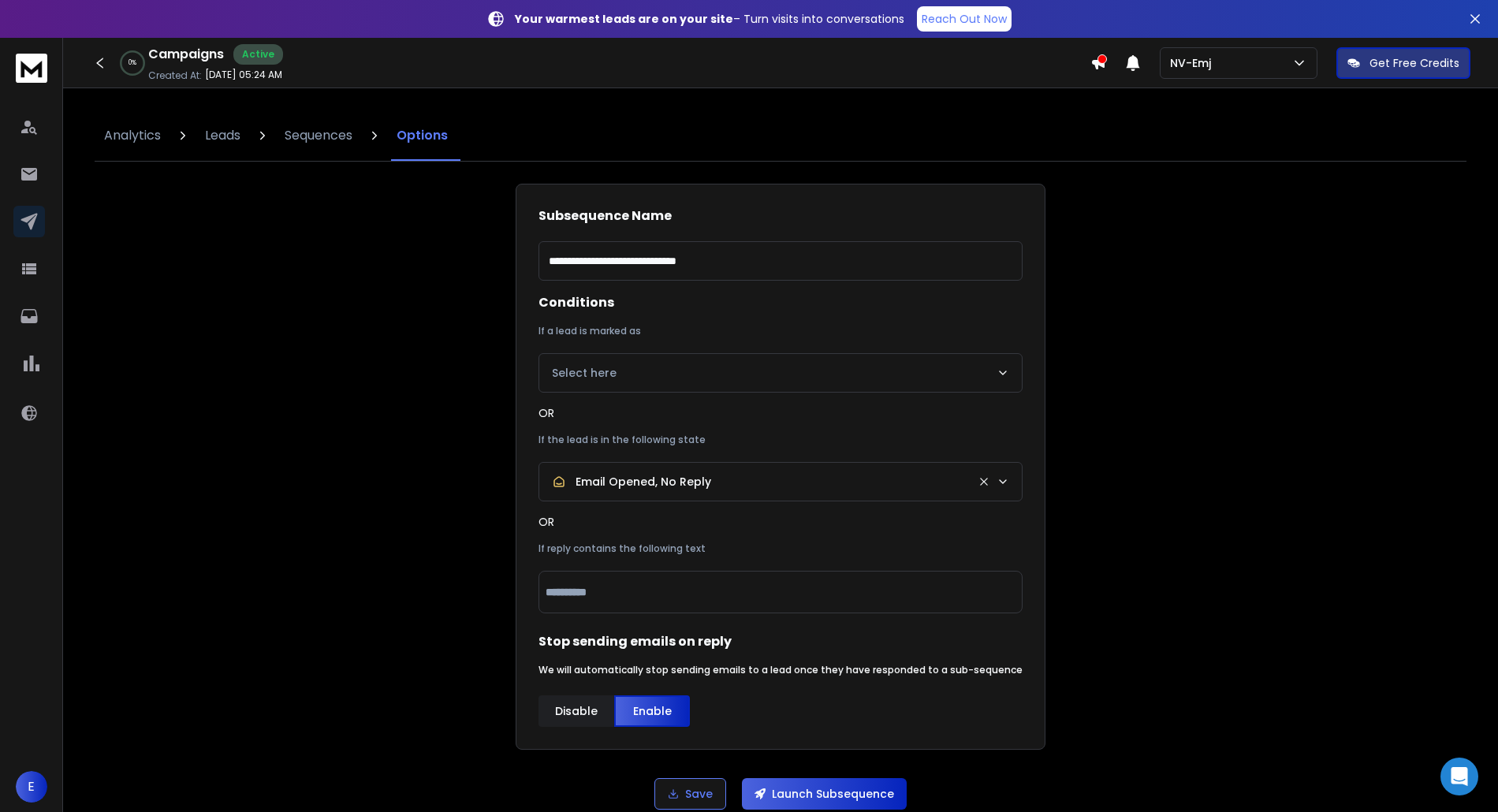
scroll to position [44, 0]
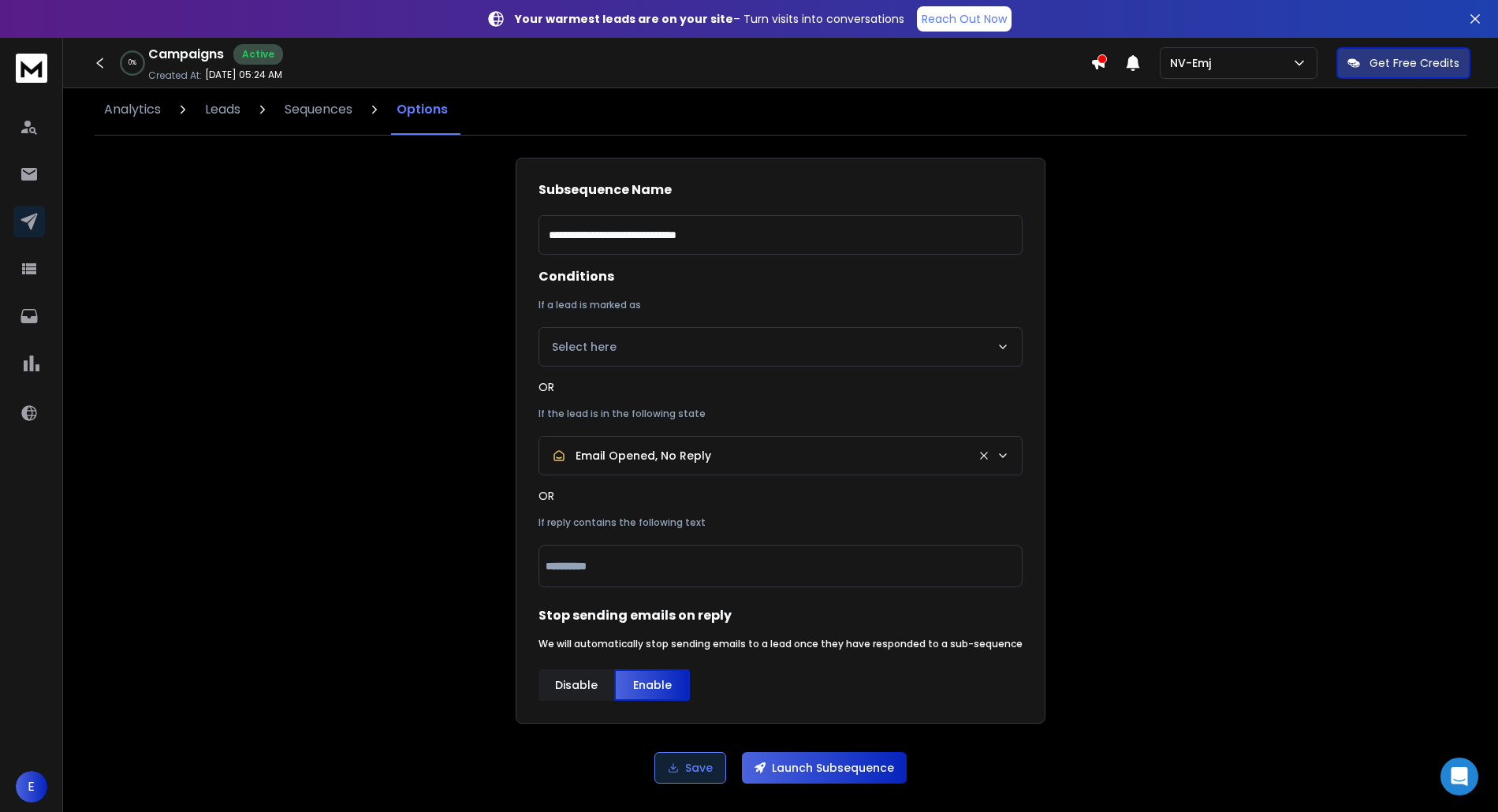
click at [685, 779] on button "Save" at bounding box center [690, 768] width 72 height 32
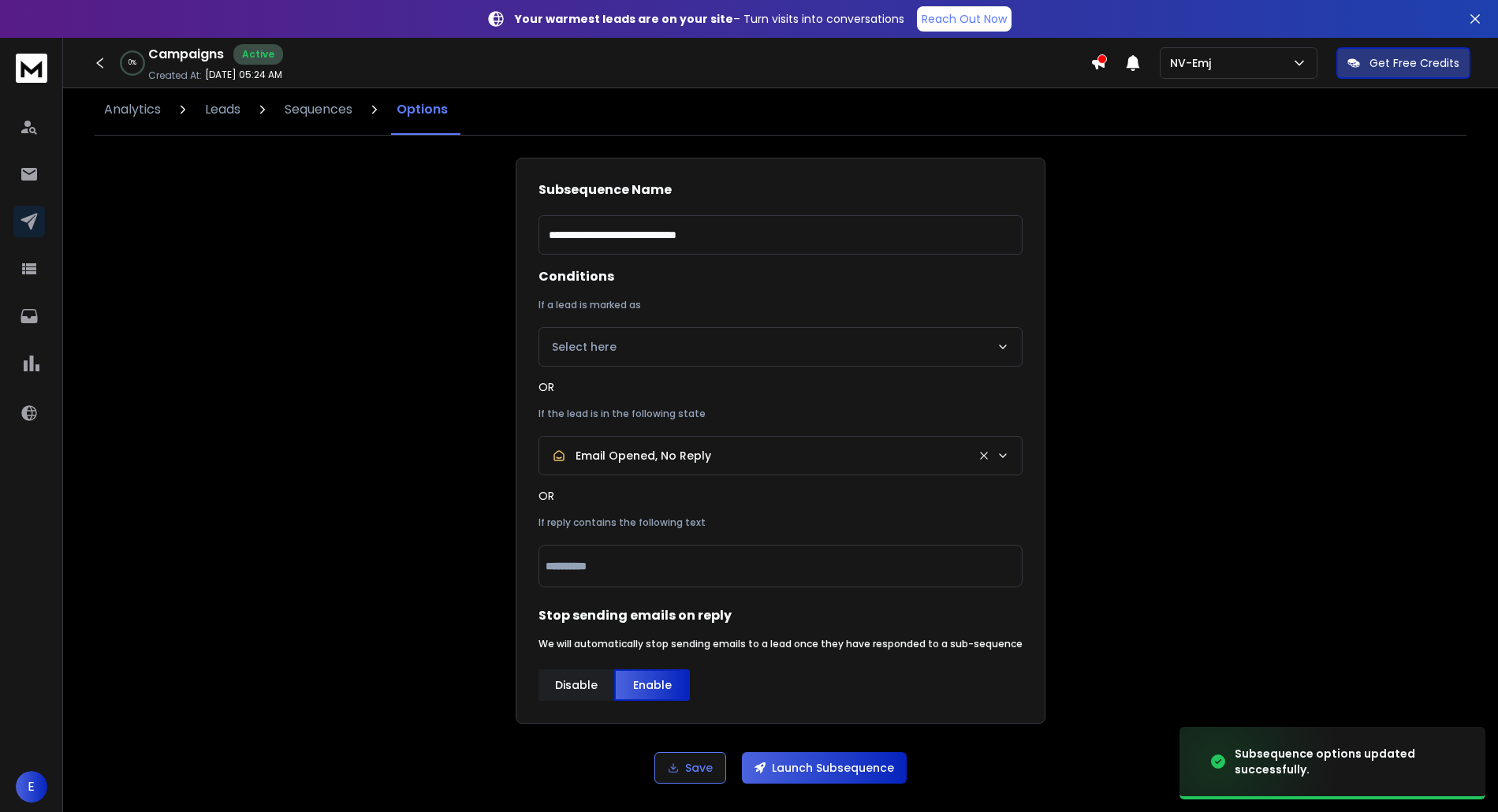
click at [825, 773] on button "Launch Subsequence" at bounding box center [824, 768] width 165 height 32
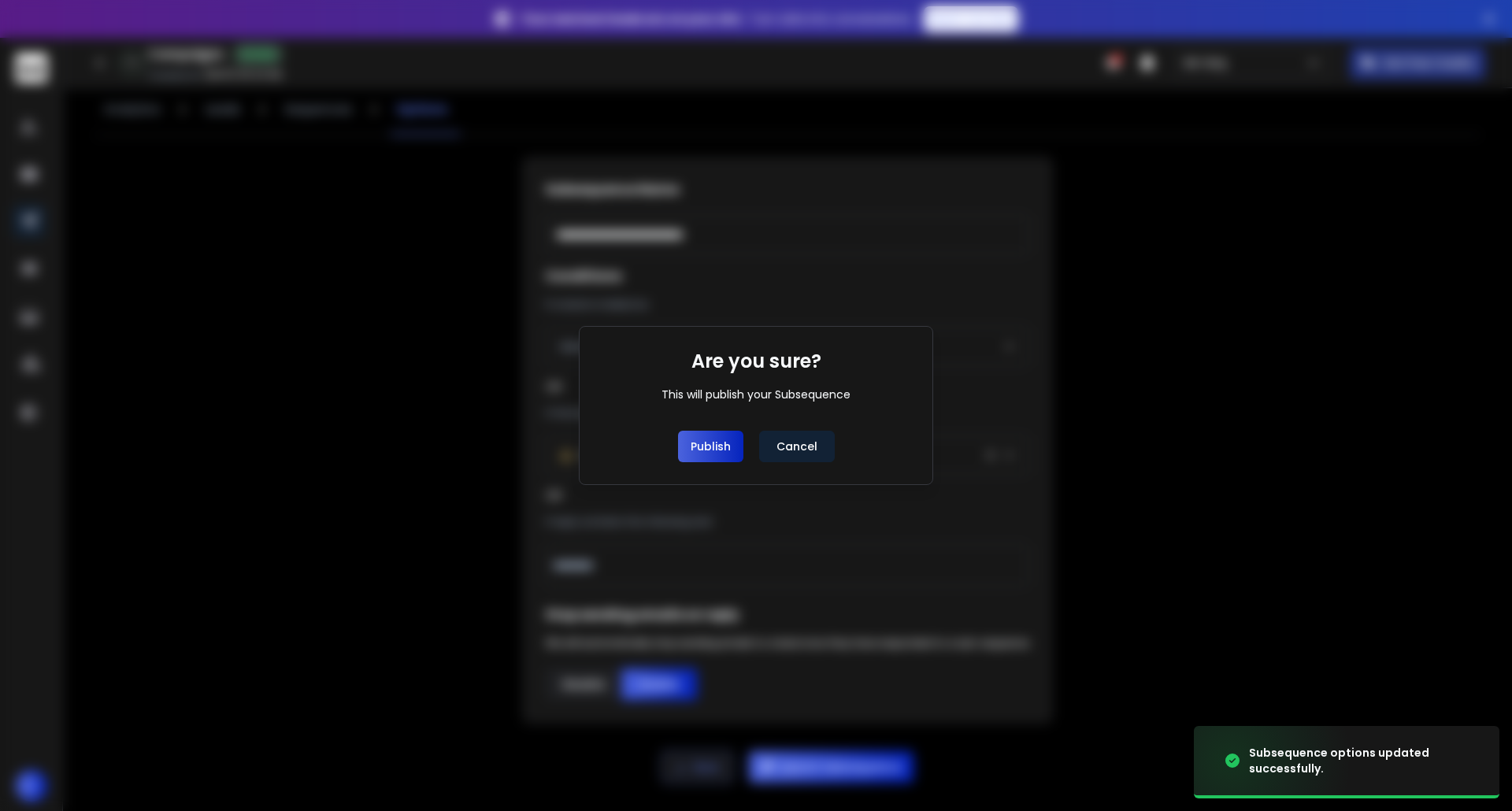
click at [699, 449] on button "Publish" at bounding box center [710, 447] width 65 height 32
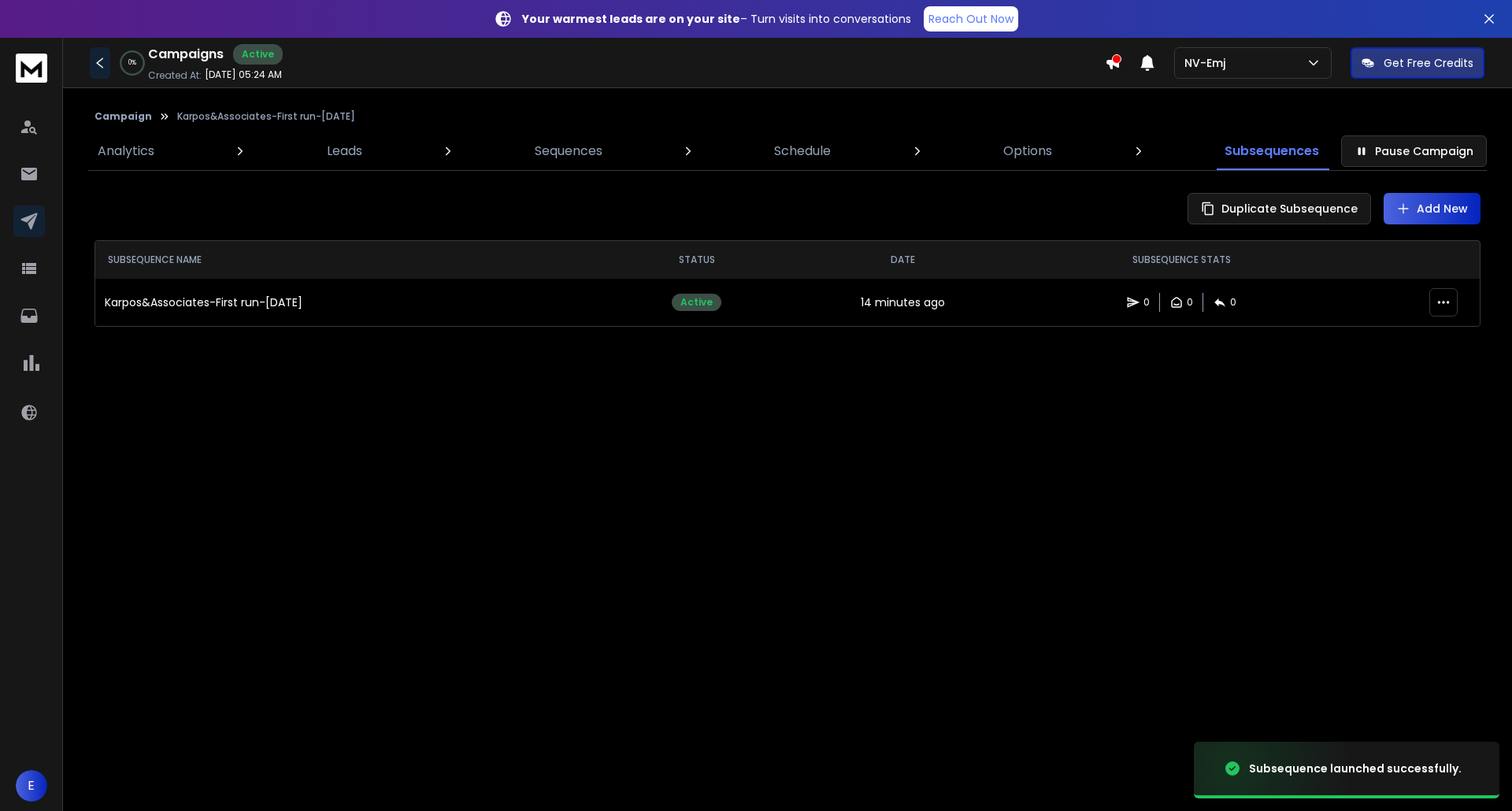
click at [101, 63] on icon at bounding box center [99, 63] width 14 height 14
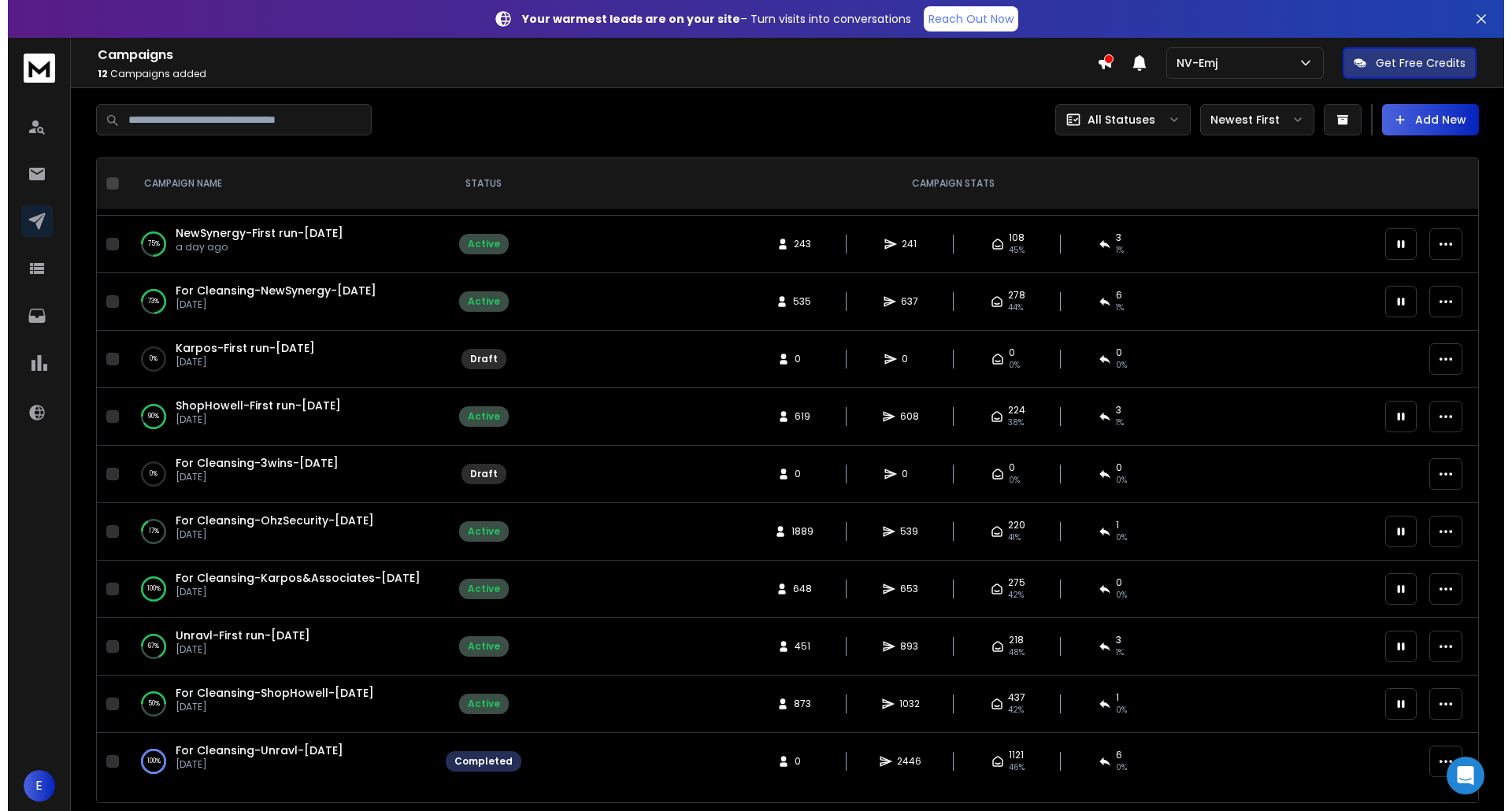
scroll to position [111, 0]
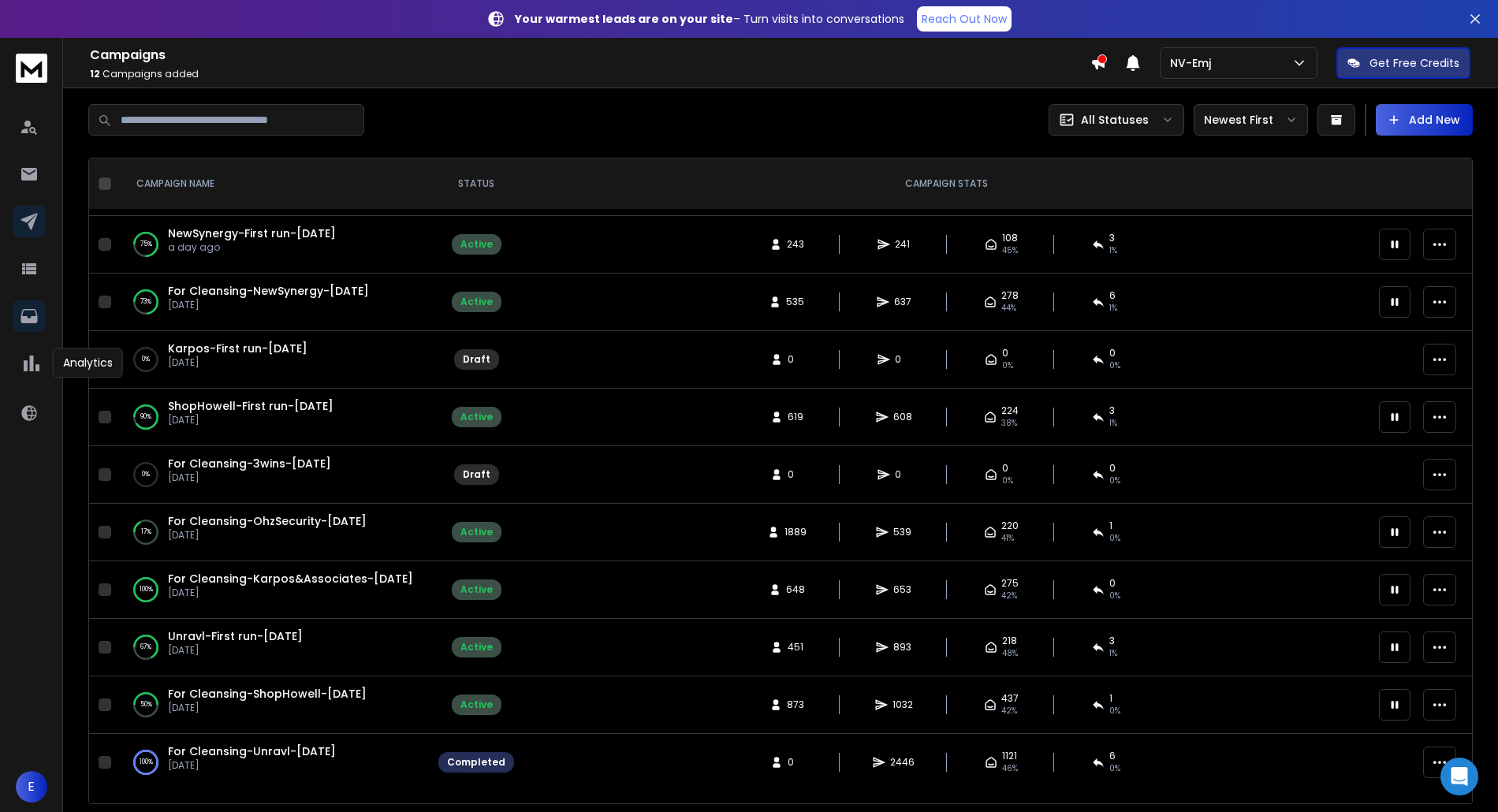
click at [30, 313] on icon at bounding box center [29, 316] width 19 height 19
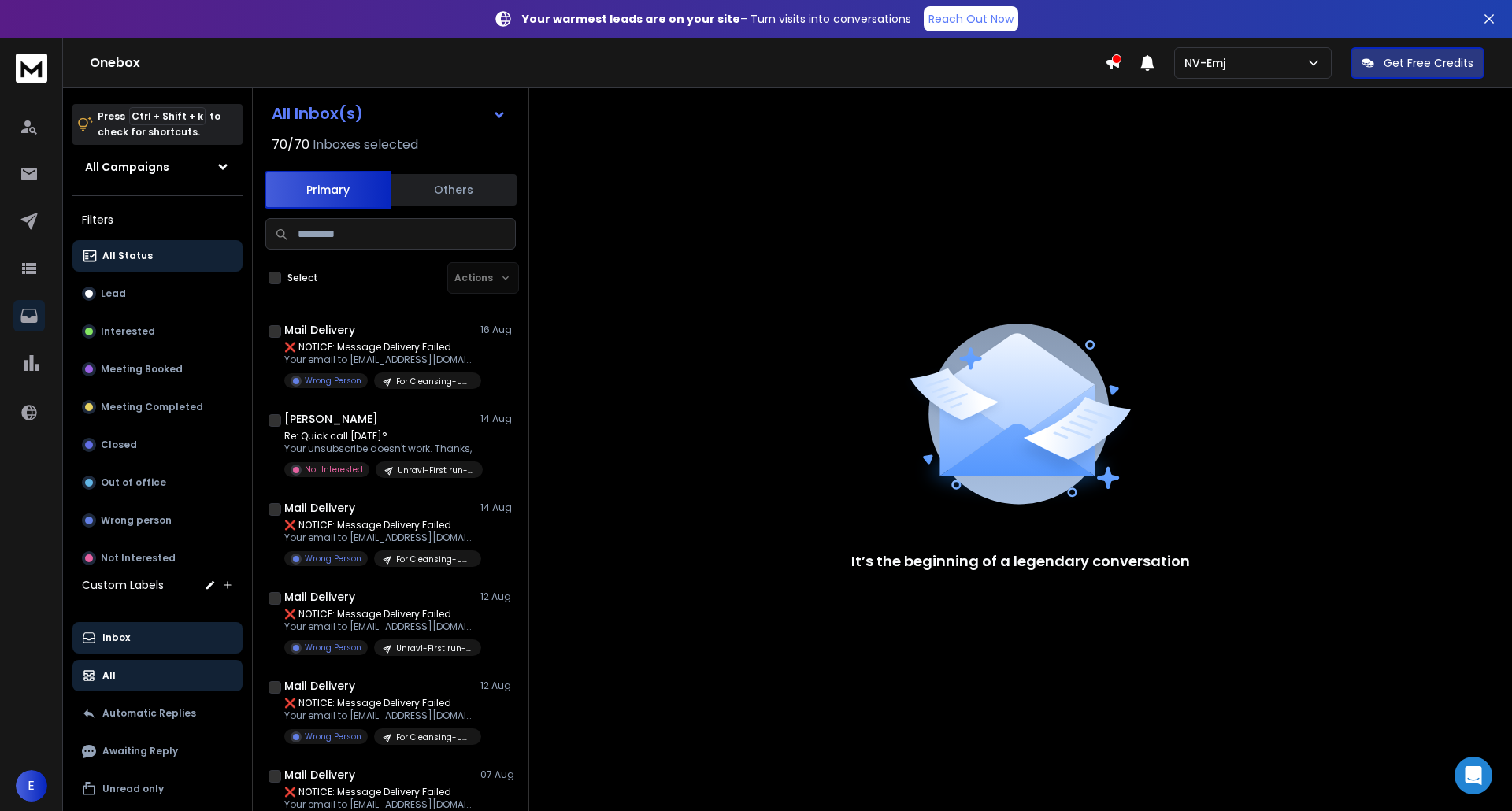
click at [139, 676] on button "All" at bounding box center [158, 676] width 170 height 32
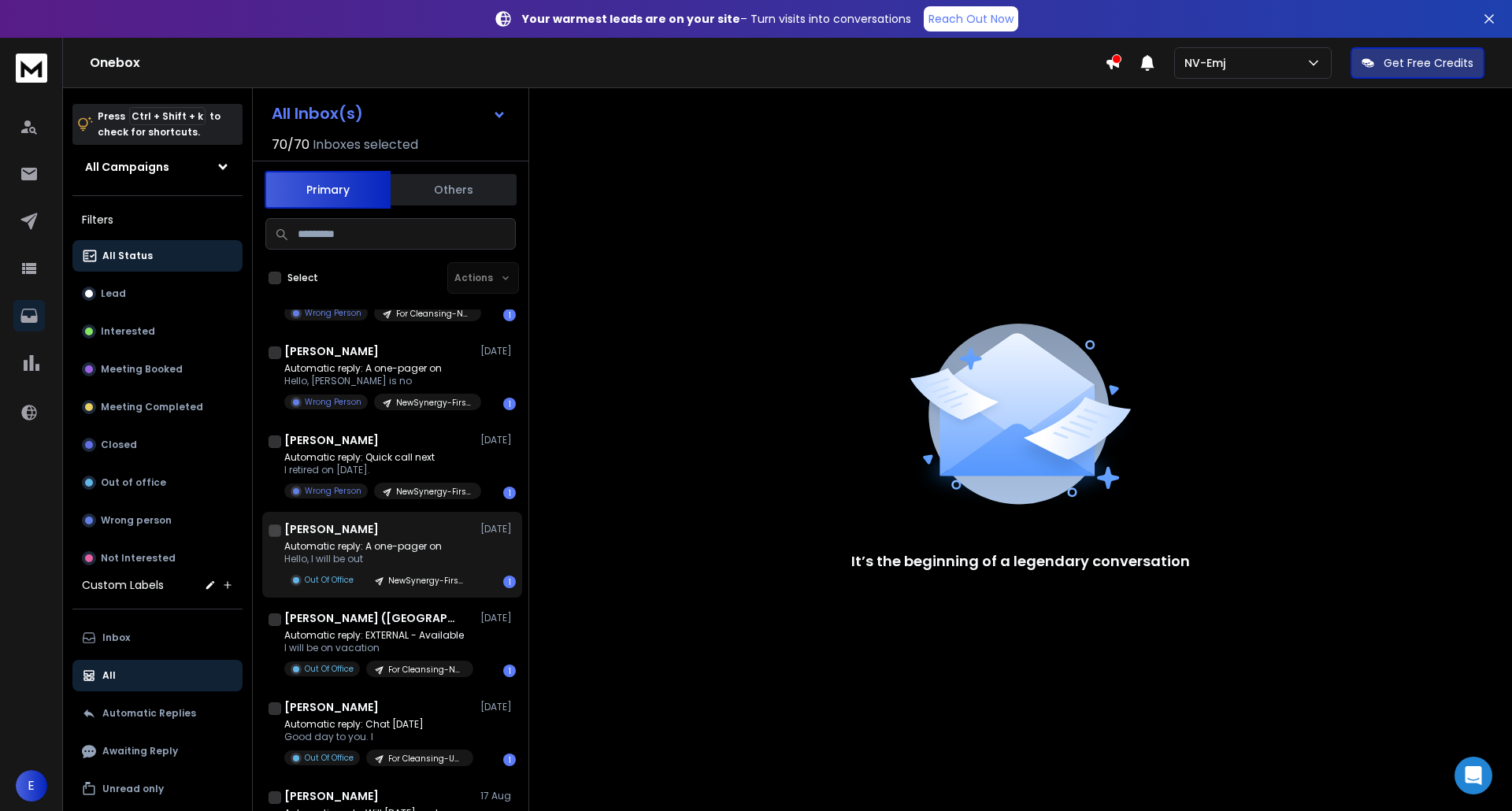
scroll to position [104, 0]
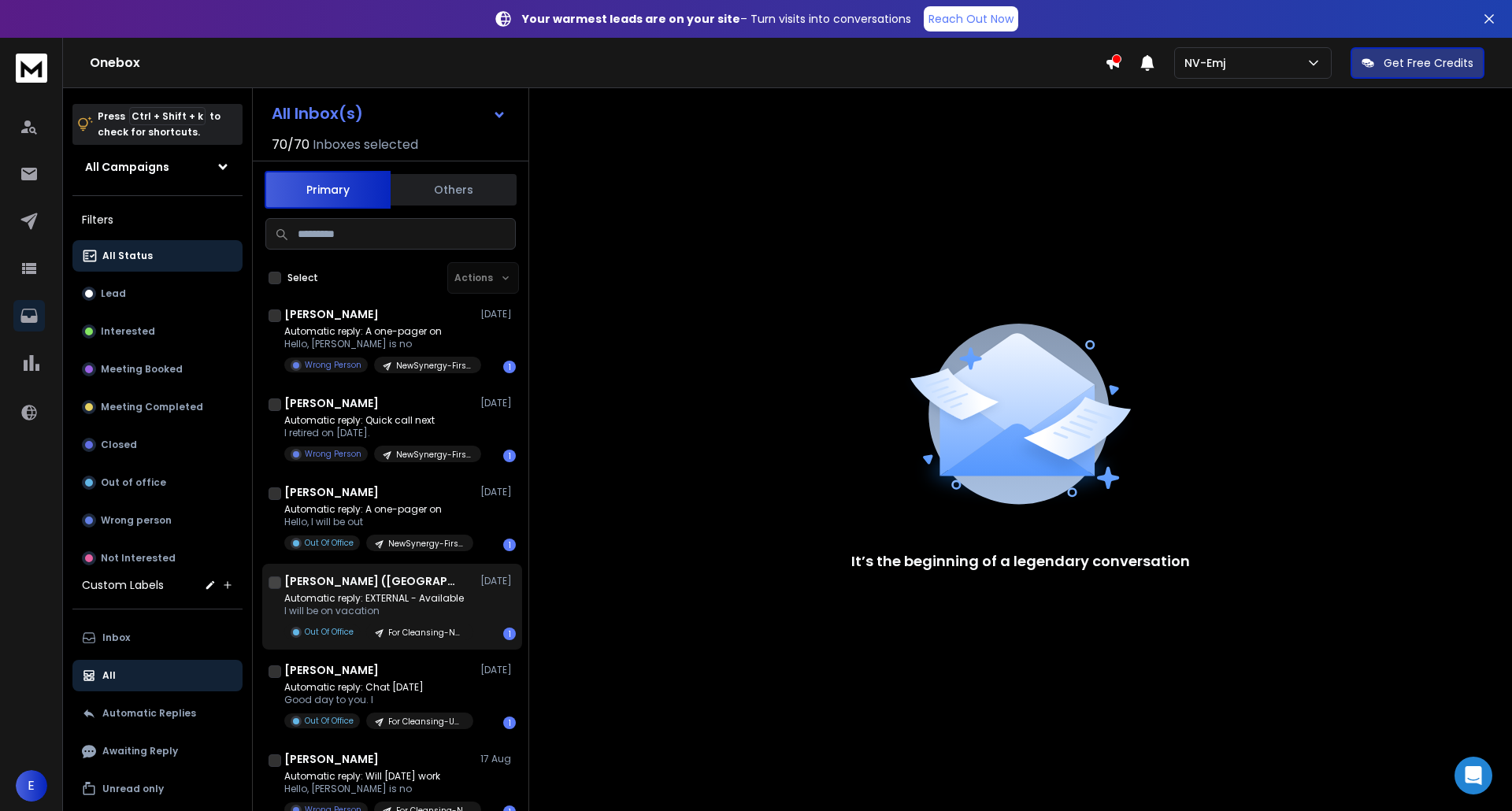
click at [400, 582] on div "Rafii (US) 19 Aug" at bounding box center [399, 580] width 231 height 16
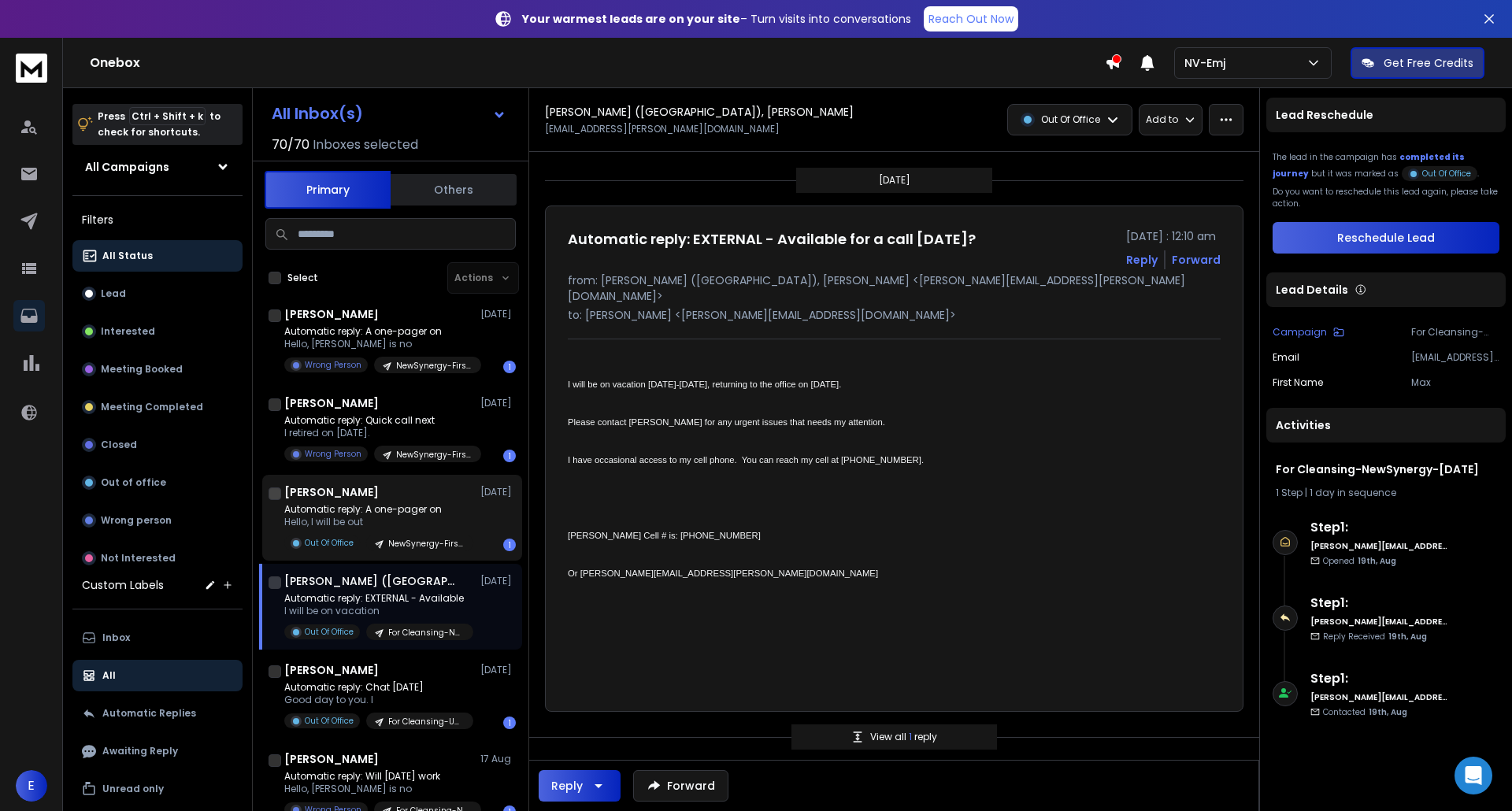
click at [386, 498] on div "Sanjay Patel 19 Aug" at bounding box center [399, 492] width 231 height 16
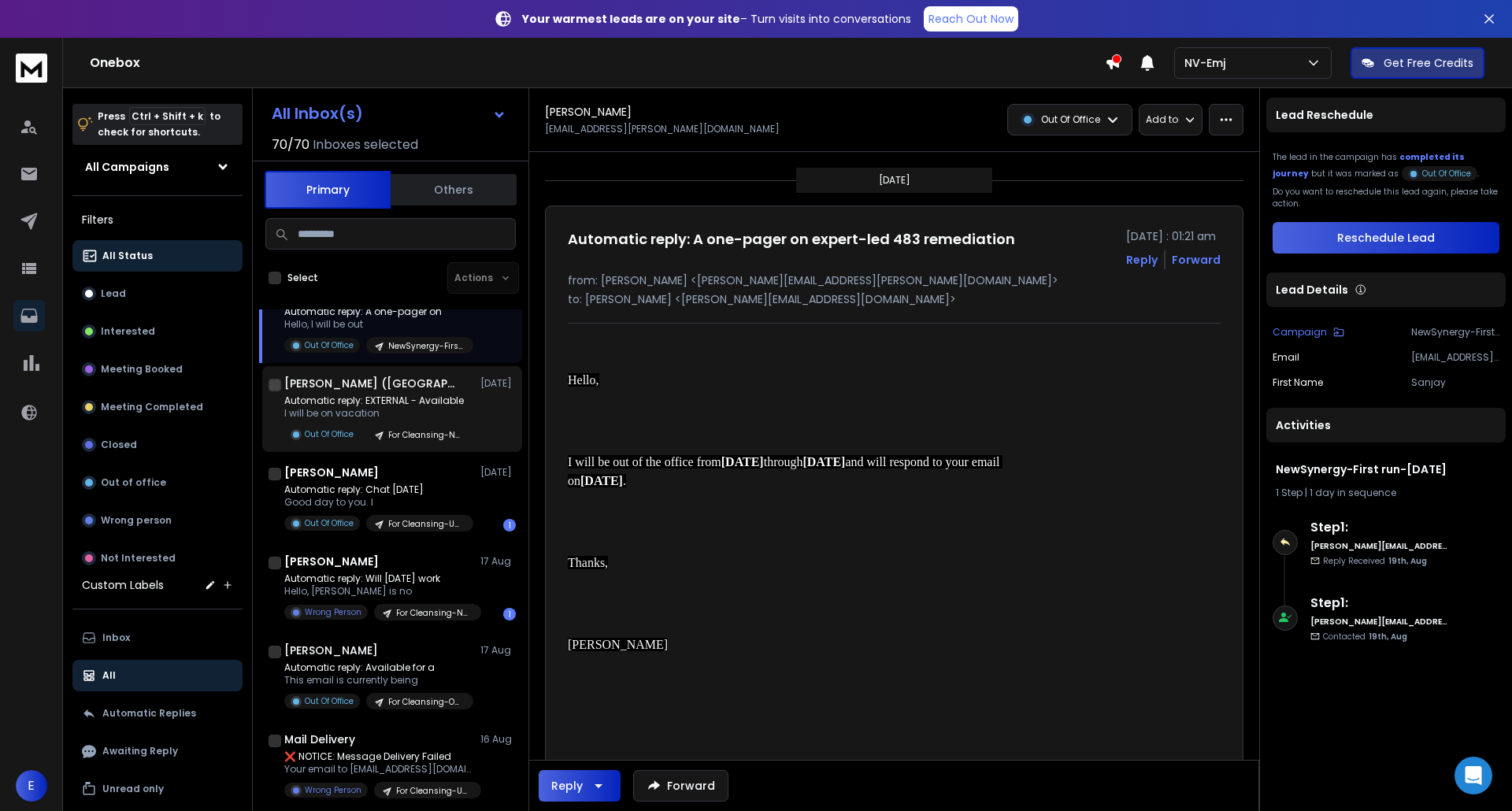
scroll to position [419, 0]
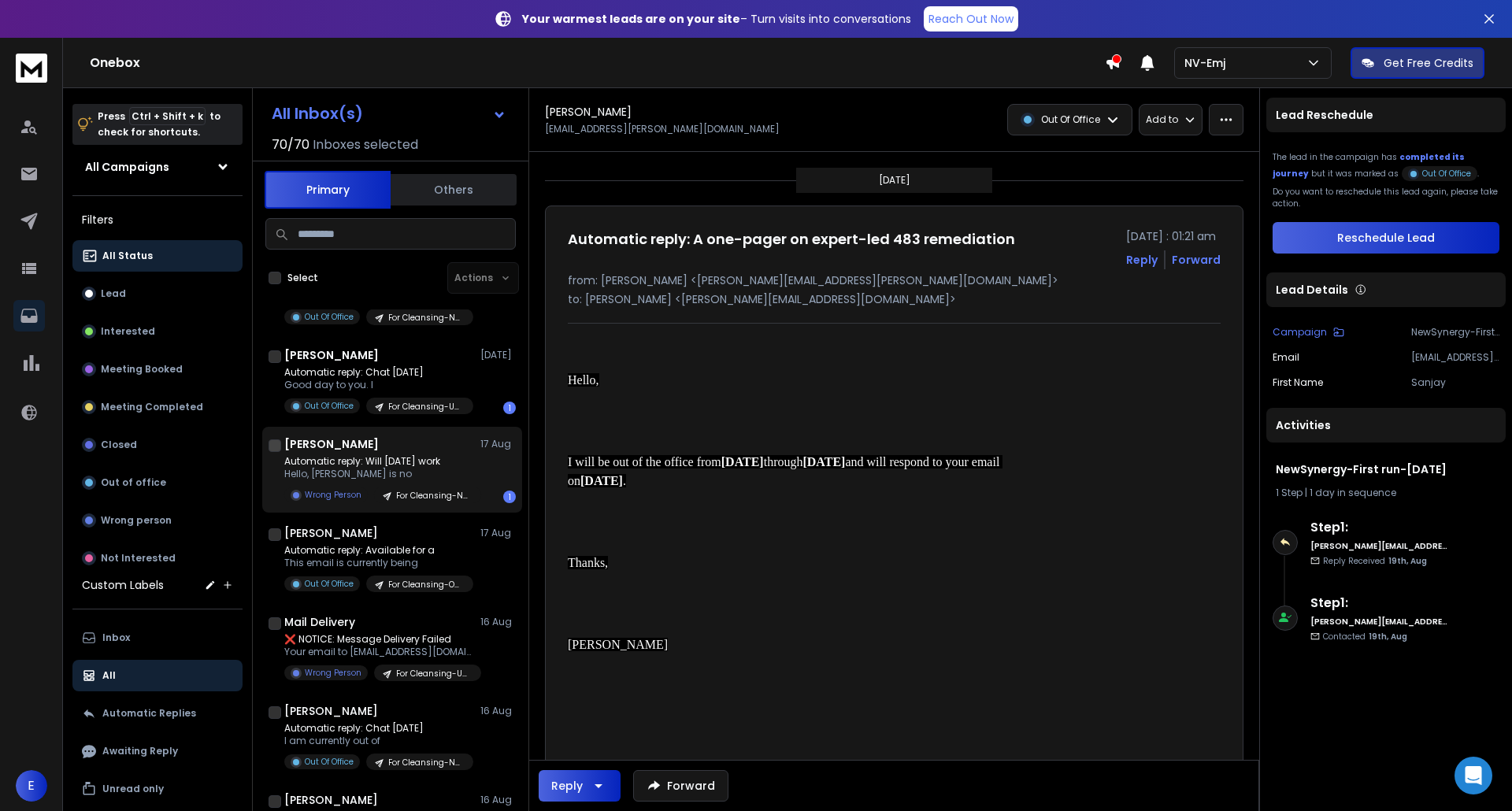
click at [416, 438] on div "Cassie Wulle 17 Aug" at bounding box center [399, 444] width 231 height 16
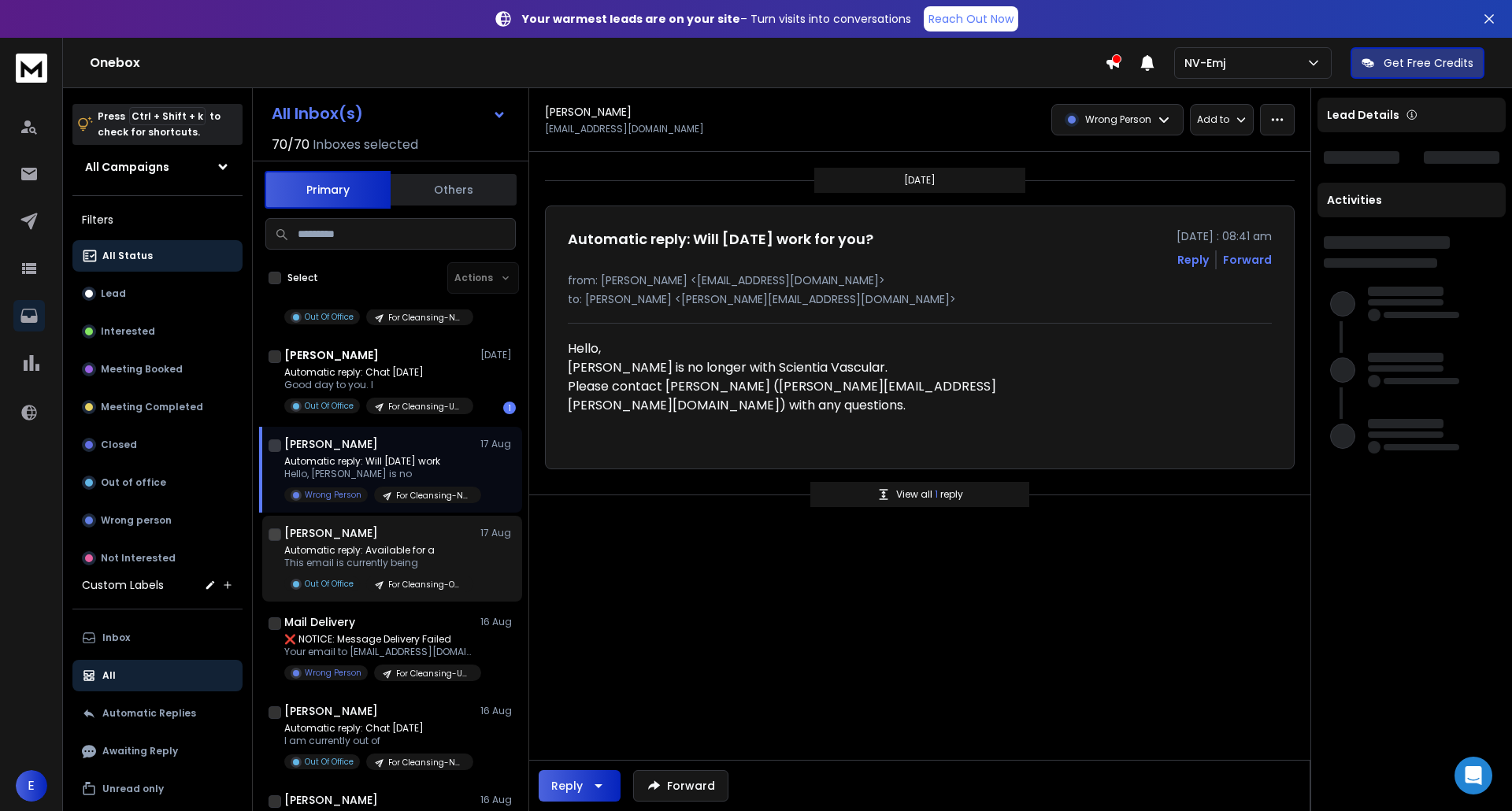
click at [432, 548] on p "Automatic reply: Available for a" at bounding box center [378, 550] width 189 height 13
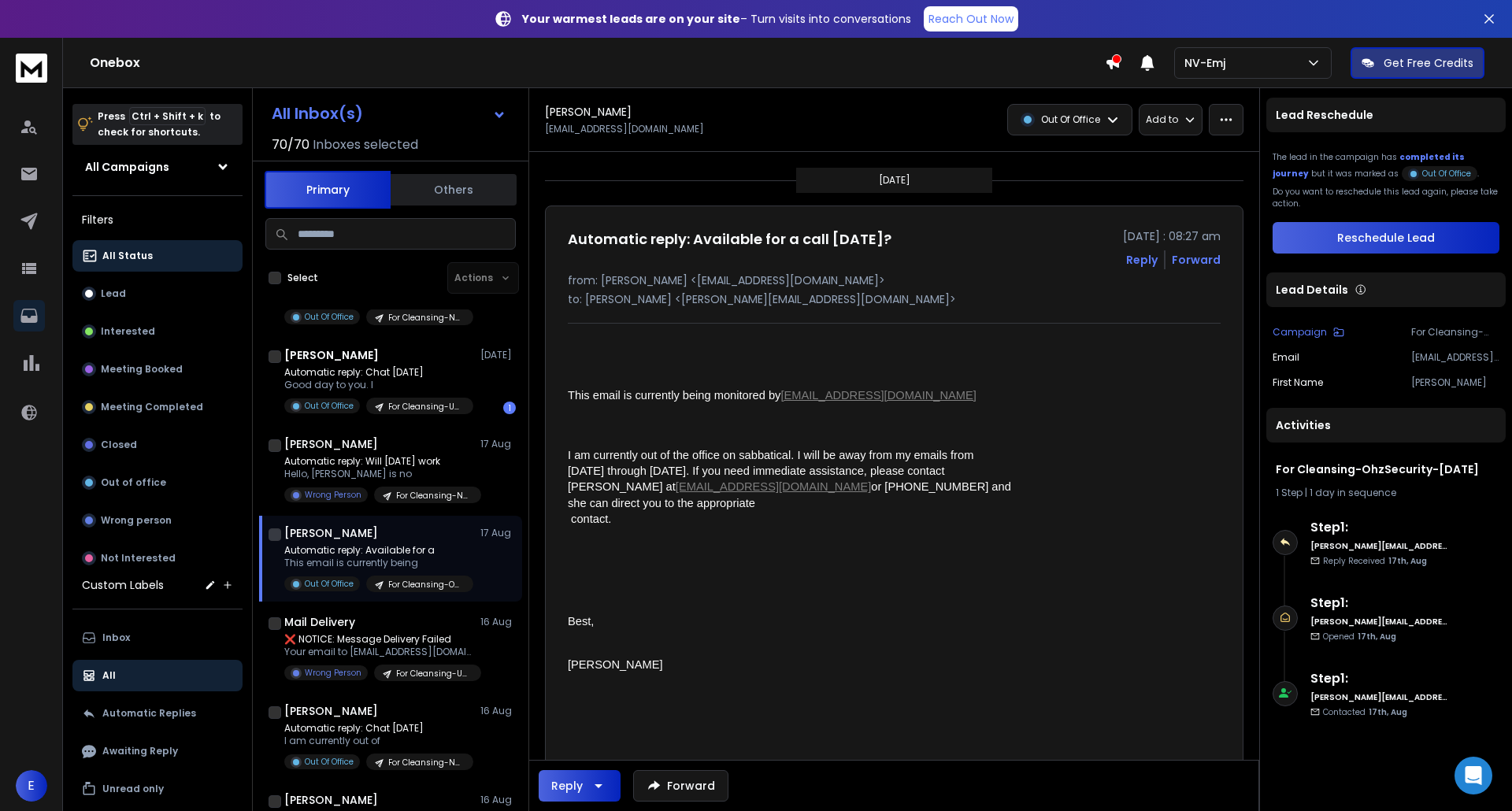
scroll to position [315, 0]
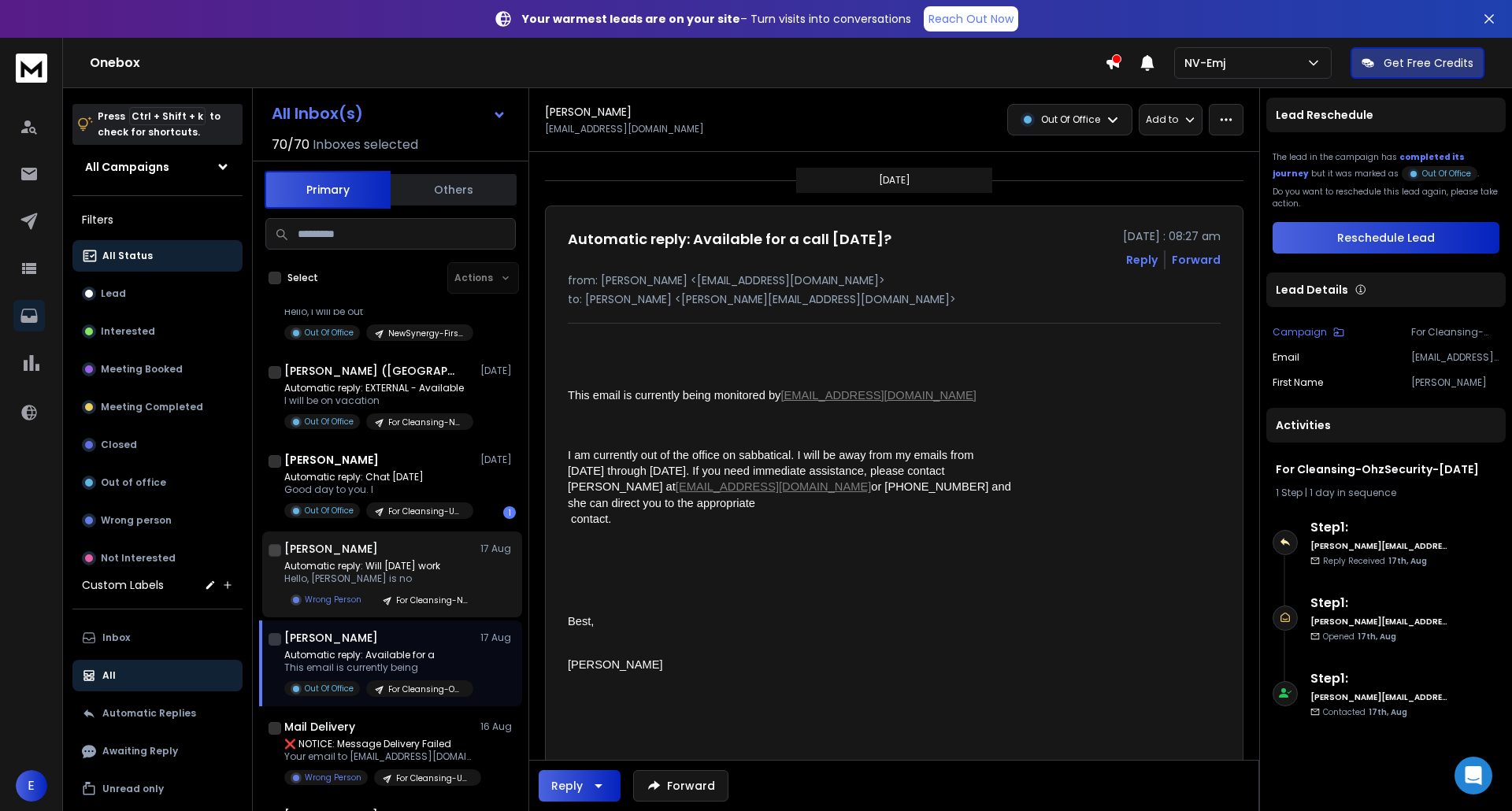
click at [419, 552] on div "Cassie Wulle 17 Aug" at bounding box center [399, 548] width 231 height 16
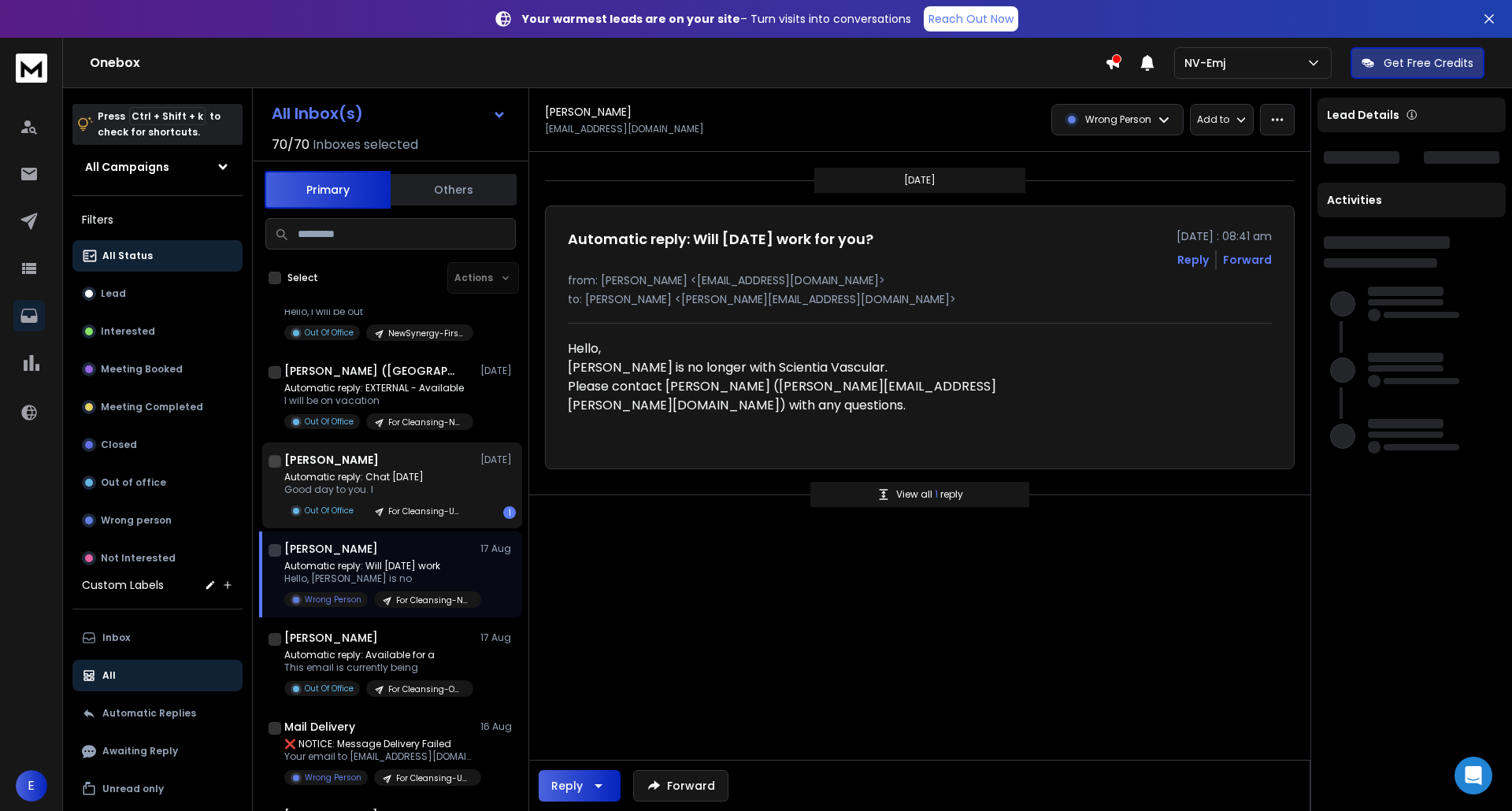
click at [414, 467] on div "Kurt Hunzeker 18 Aug" at bounding box center [399, 459] width 231 height 16
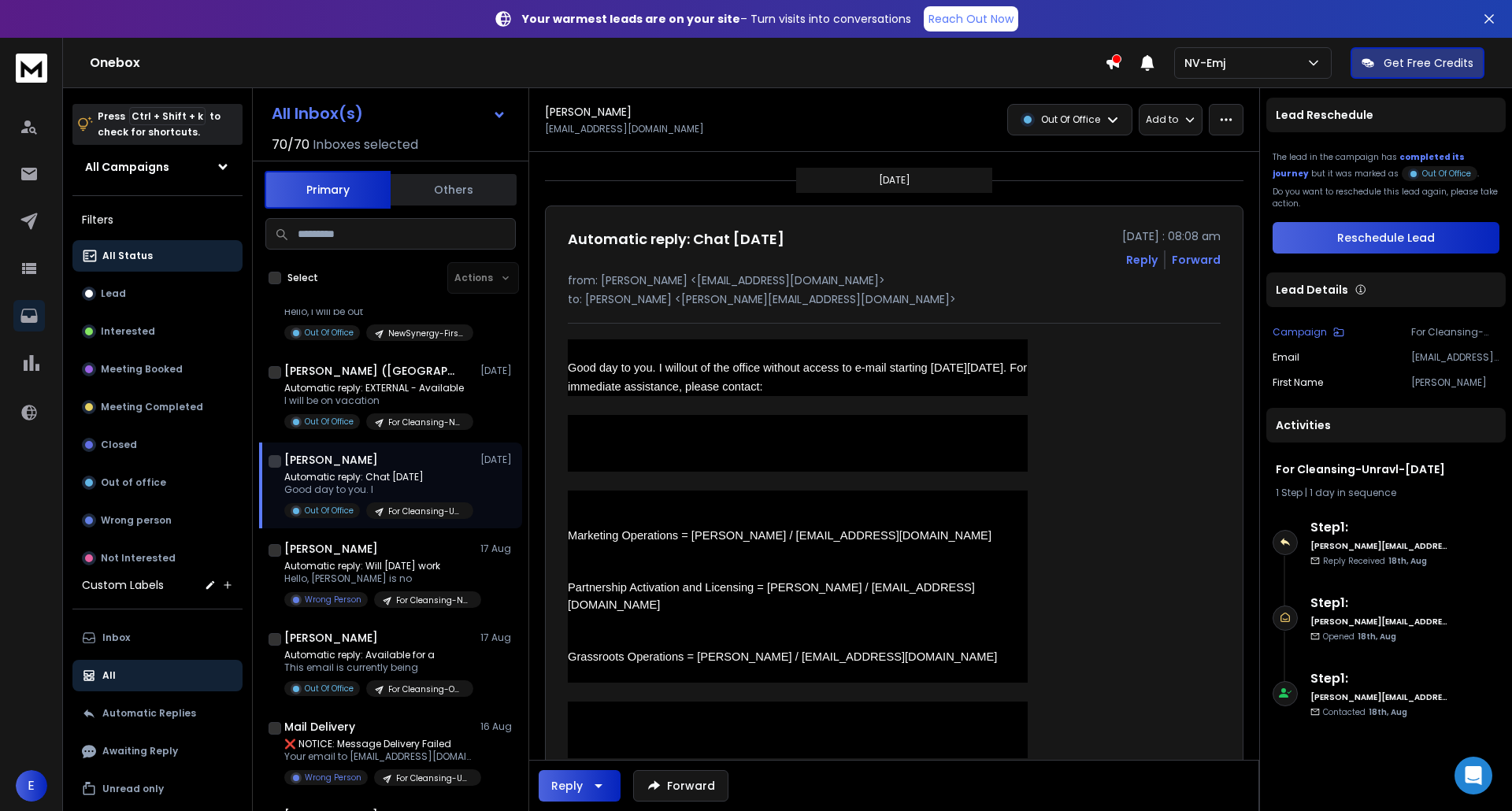
click at [419, 464] on div "Kurt Hunzeker 18 Aug" at bounding box center [399, 459] width 231 height 16
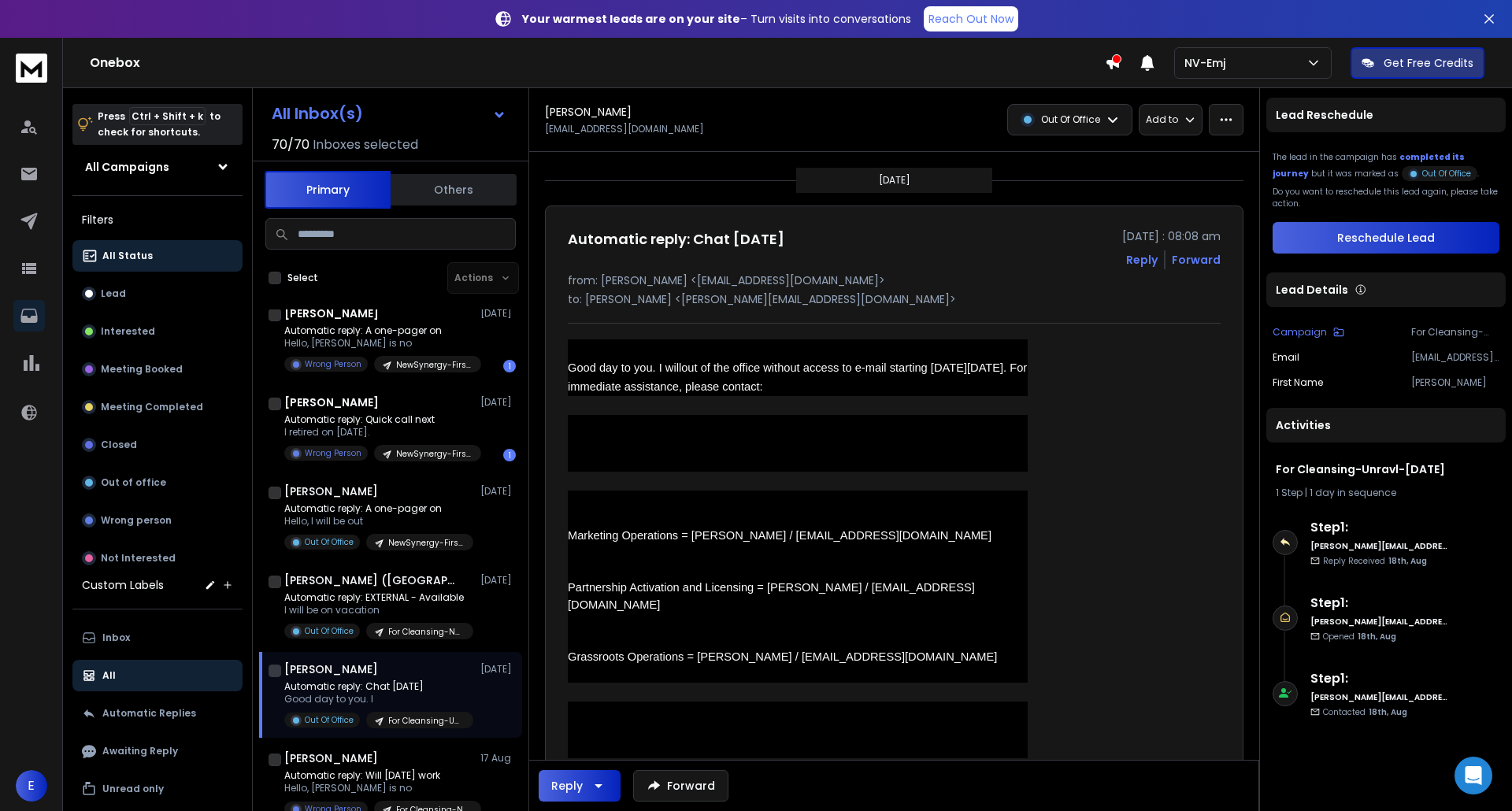
scroll to position [104, 0]
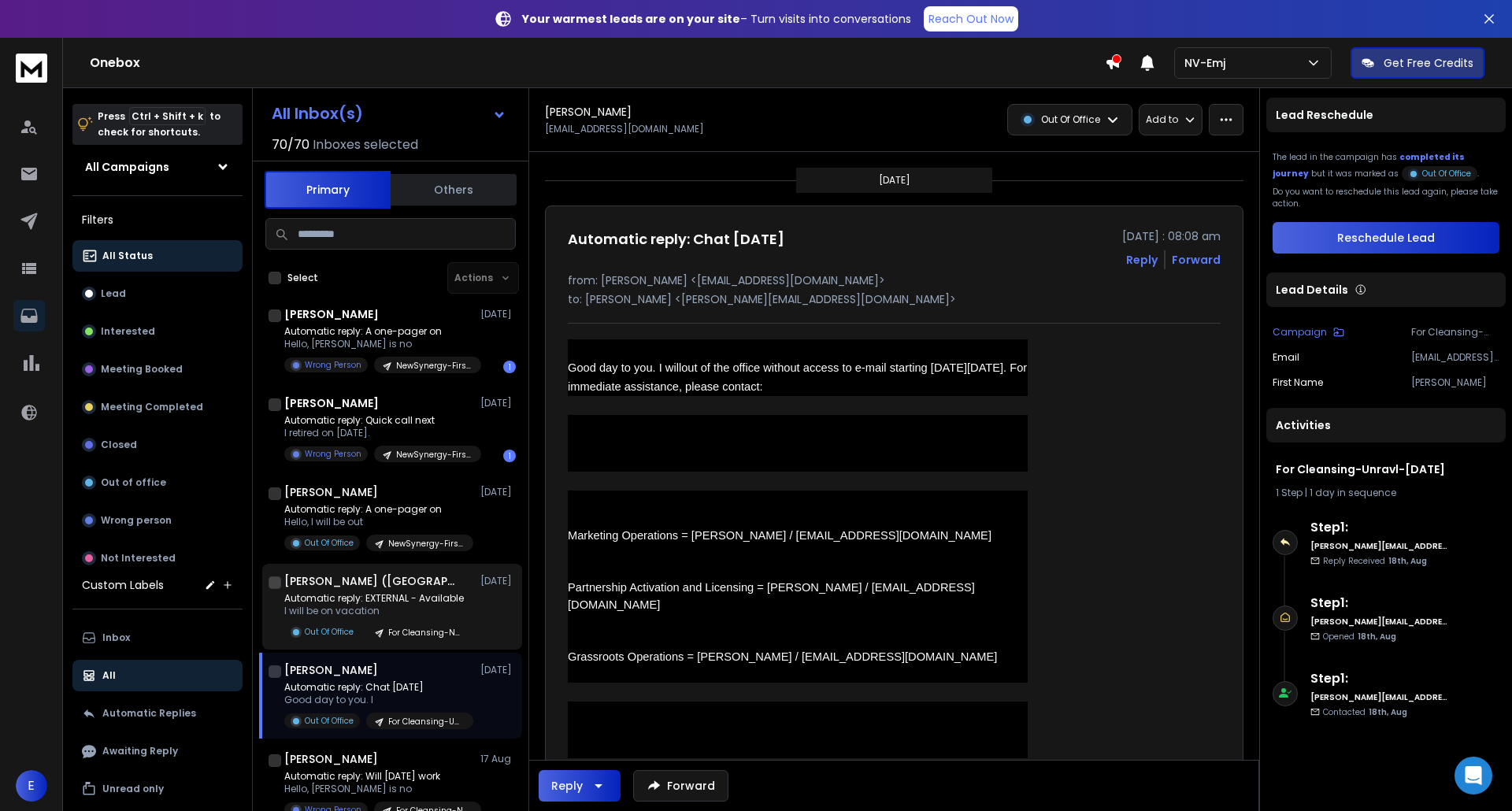
click at [414, 585] on div "Rafii (US) 19 Aug" at bounding box center [399, 580] width 231 height 16
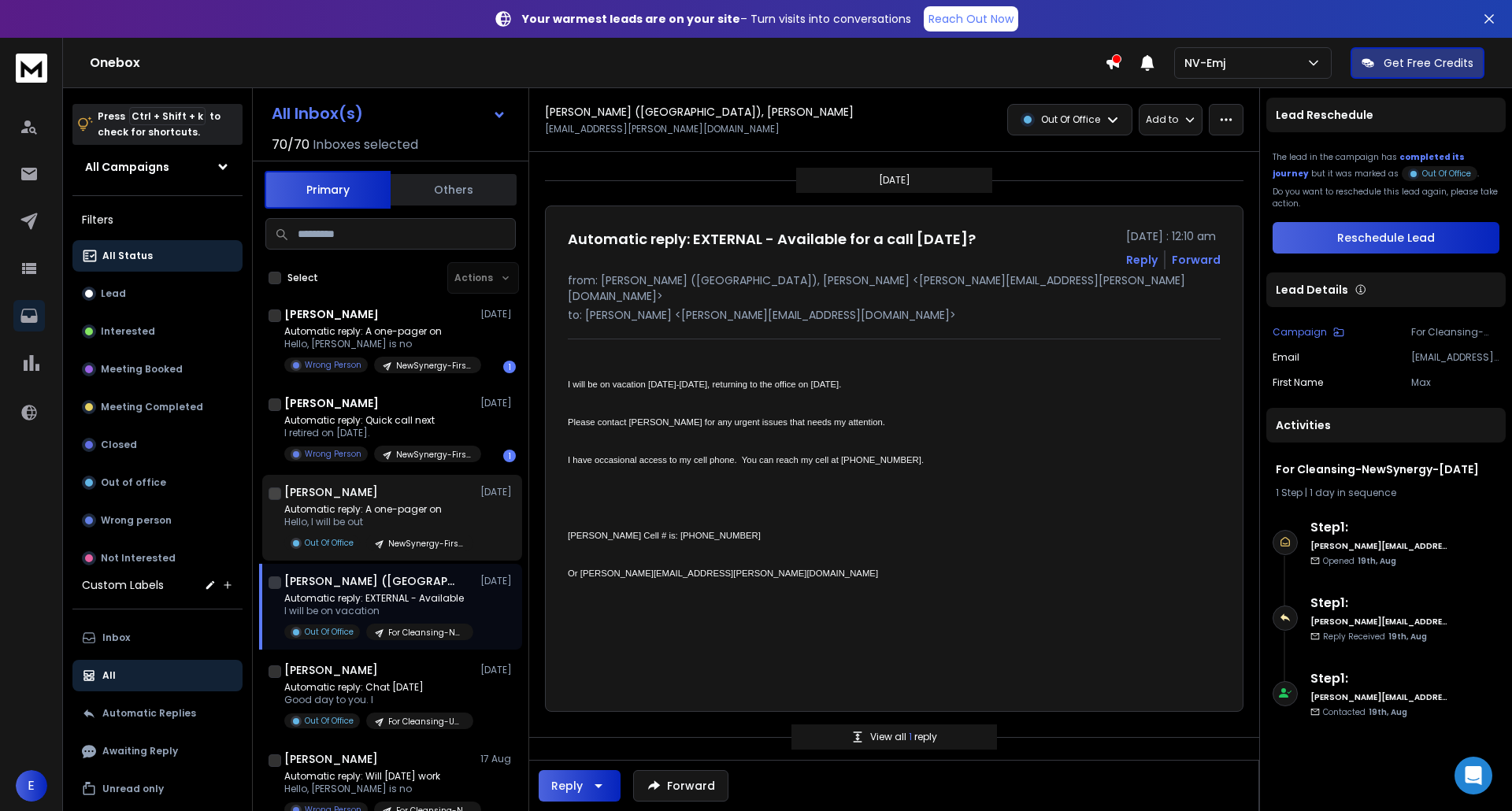
click at [401, 489] on div "Sanjay Patel 19 Aug" at bounding box center [399, 492] width 231 height 16
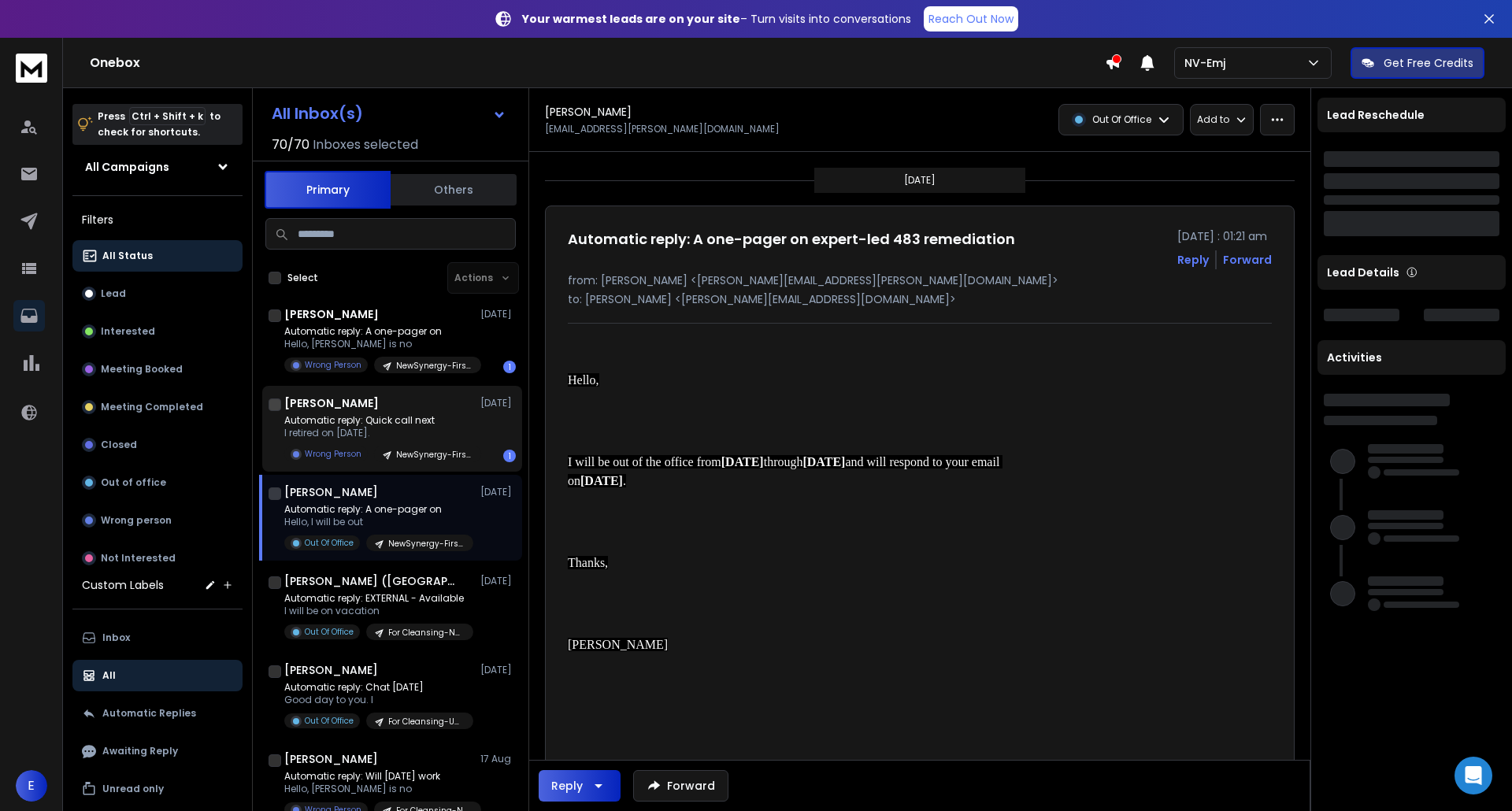
scroll to position [0, 0]
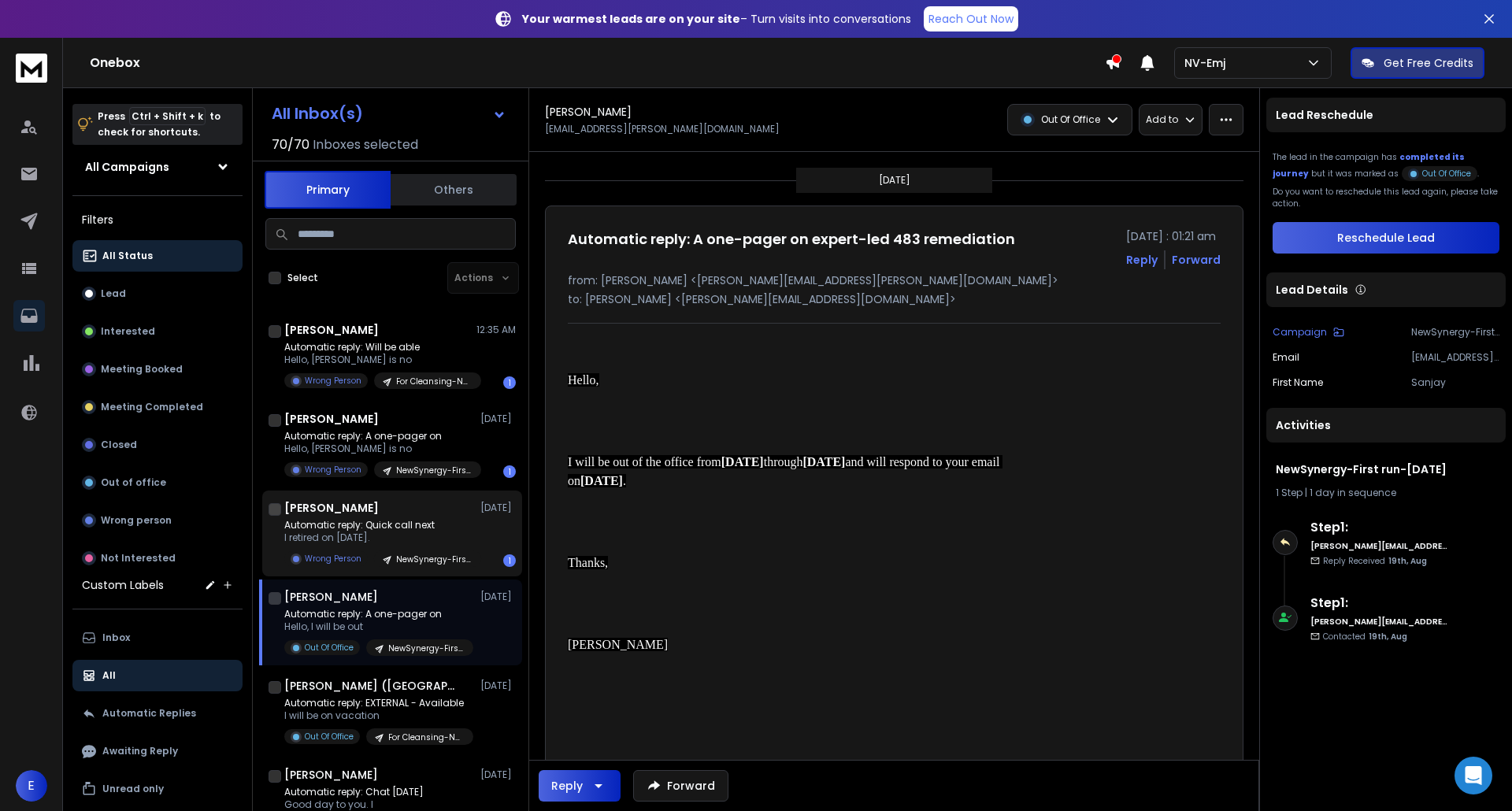
click at [409, 514] on div "Davis 19 Aug" at bounding box center [399, 507] width 231 height 16
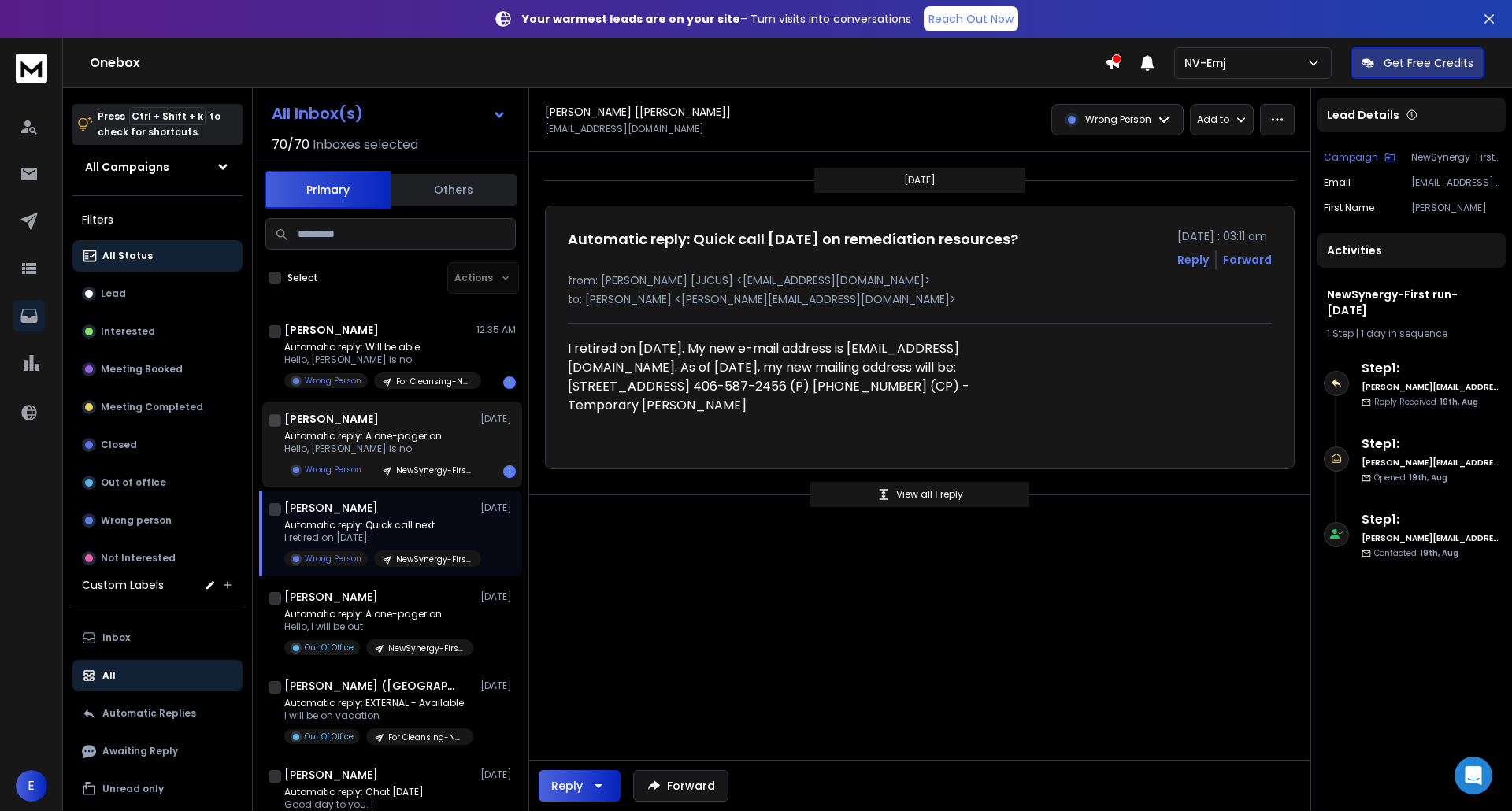
click at [401, 426] on div "Cassie Wulle 19 Aug" at bounding box center [399, 418] width 231 height 16
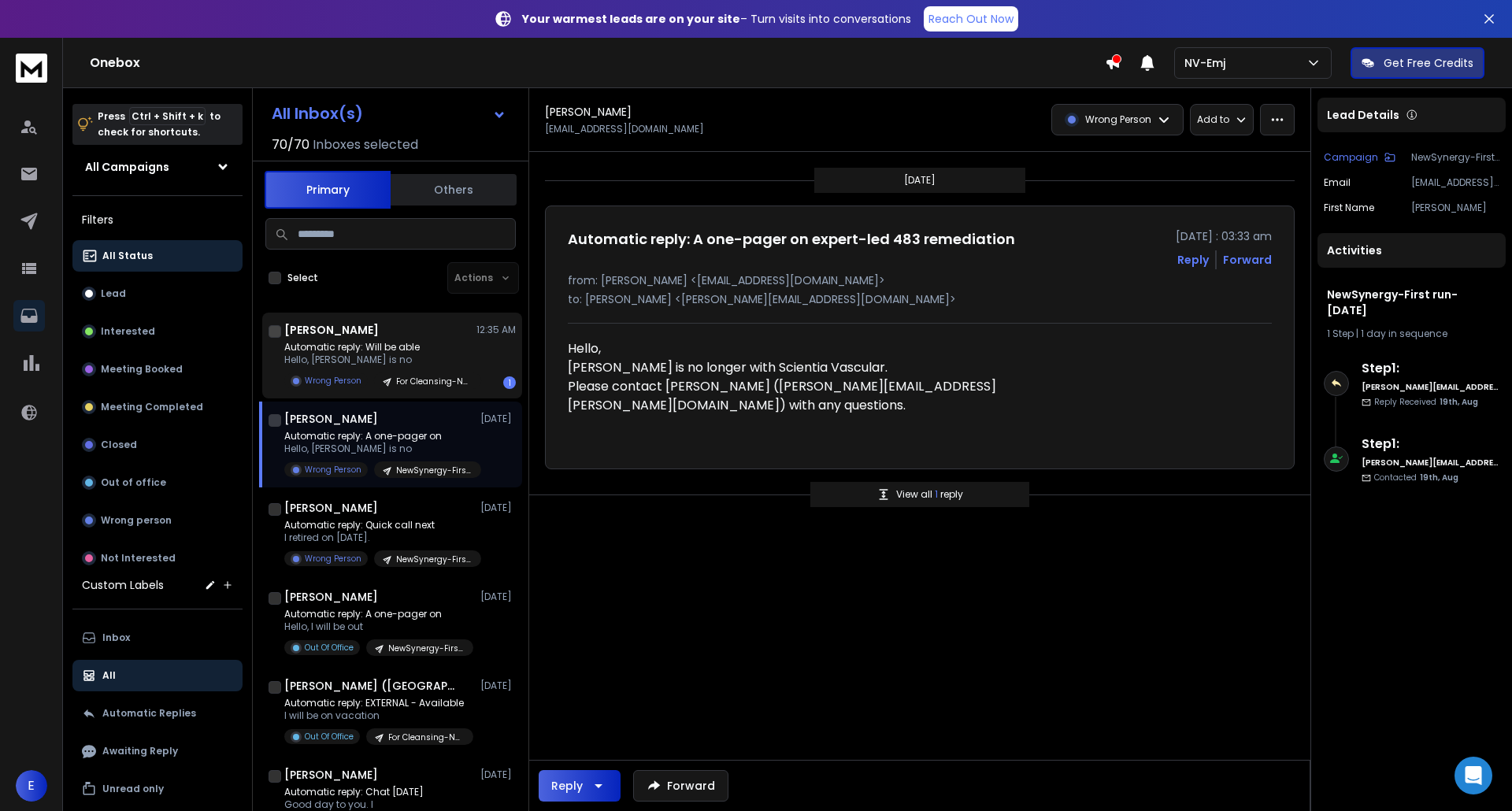
click at [388, 331] on div "Cassie Wulle 12:35 AM" at bounding box center [399, 329] width 231 height 16
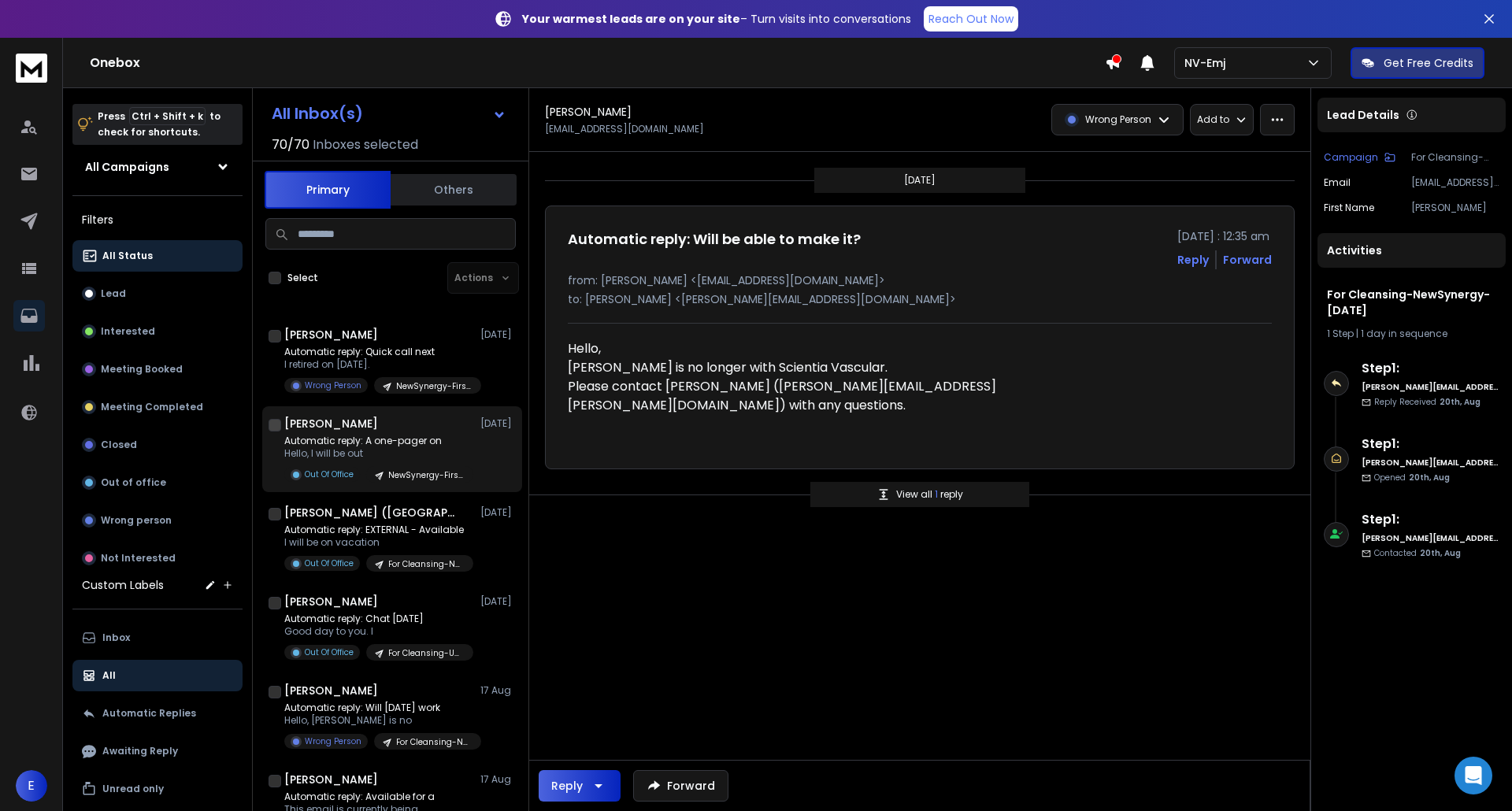
scroll to position [210, 0]
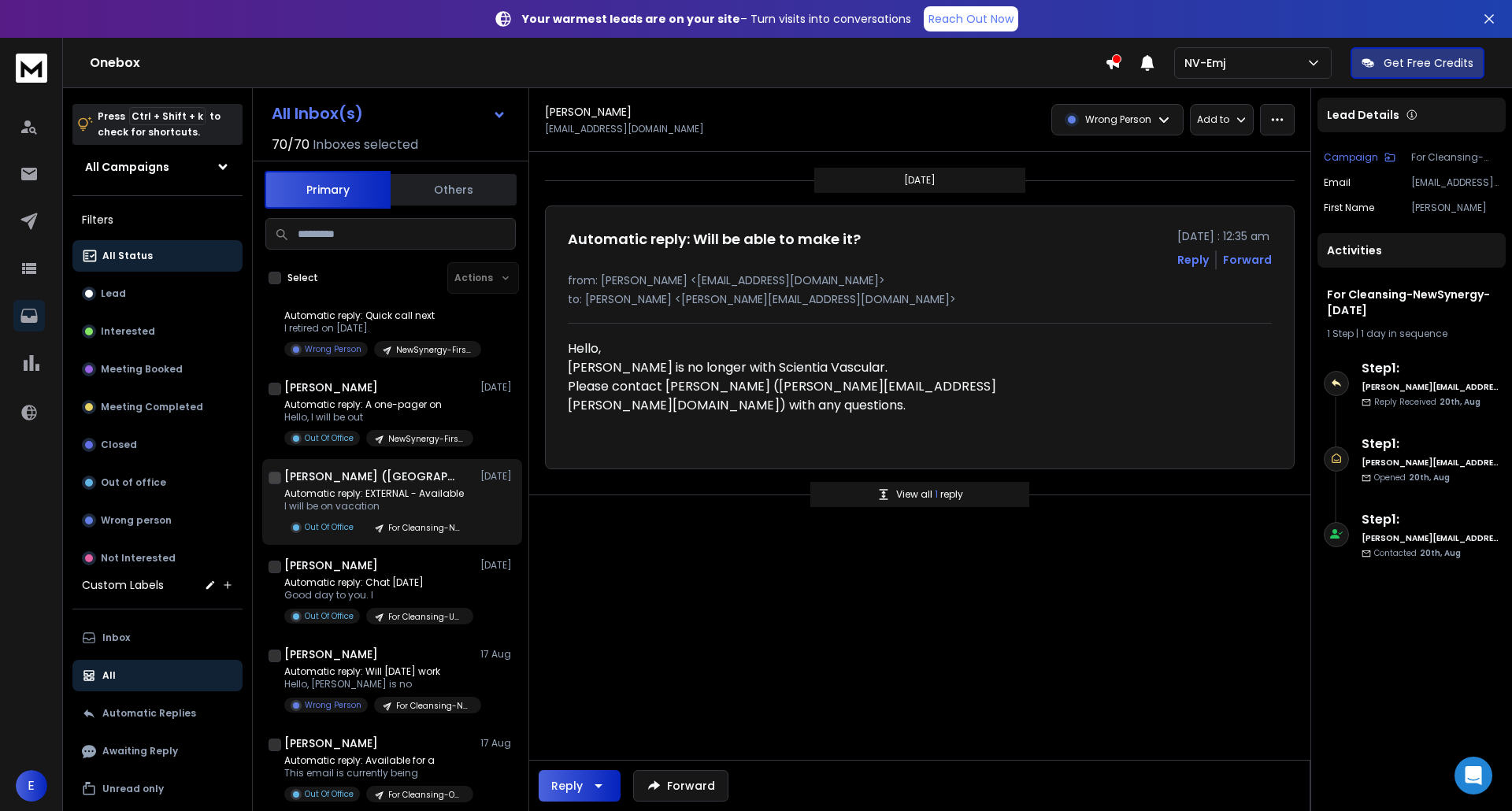
click at [359, 480] on div "Rafii (US) 19 Aug" at bounding box center [399, 476] width 231 height 16
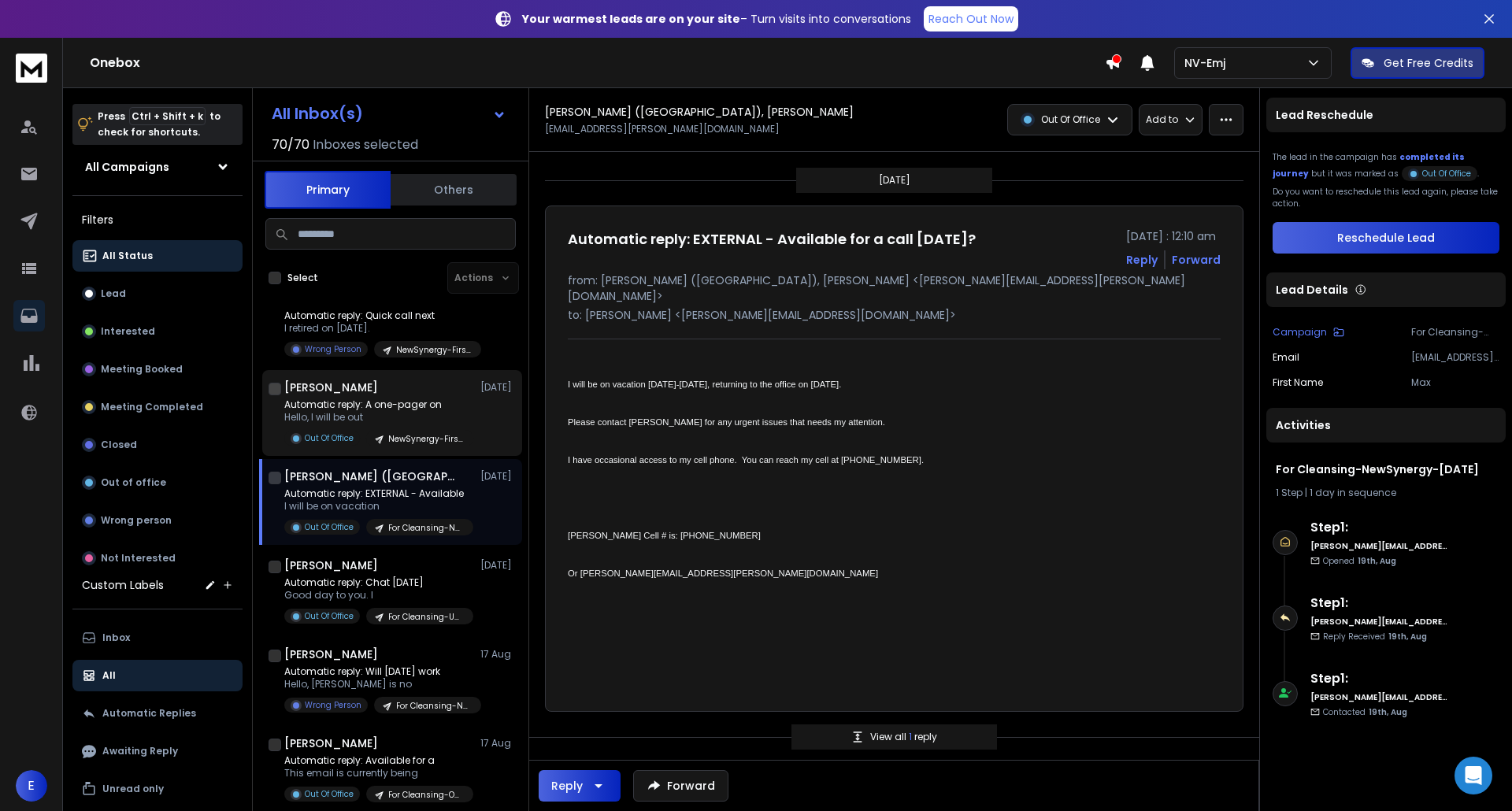
click at [401, 382] on div "Sanjay Patel 19 Aug" at bounding box center [399, 387] width 231 height 16
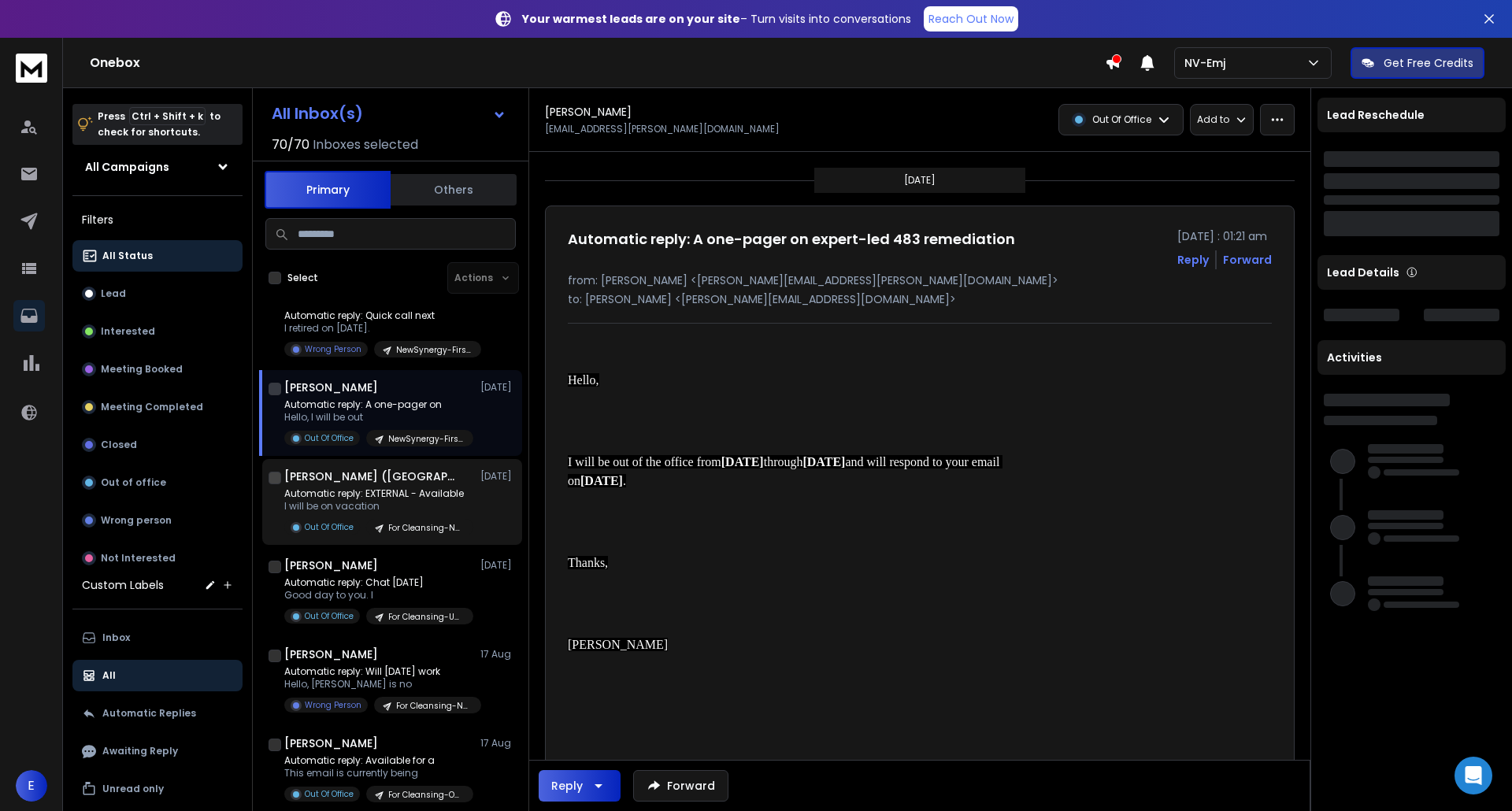
scroll to position [104, 0]
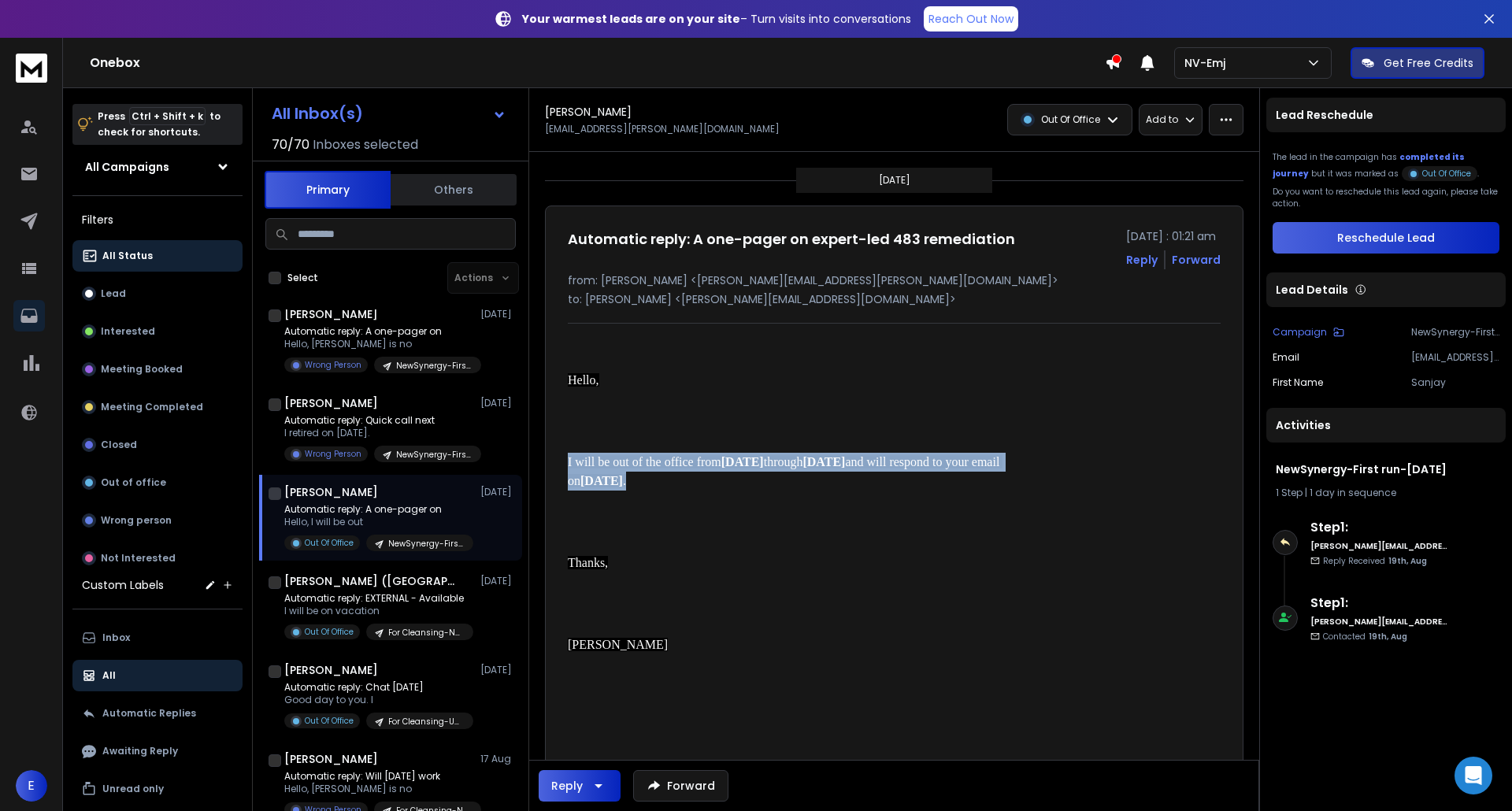
drag, startPoint x: 669, startPoint y: 499, endPoint x: 566, endPoint y: 463, distance: 109.1
copy span "I will be out of the office from August 15, 2025 through August 20, 2025 and wi…"
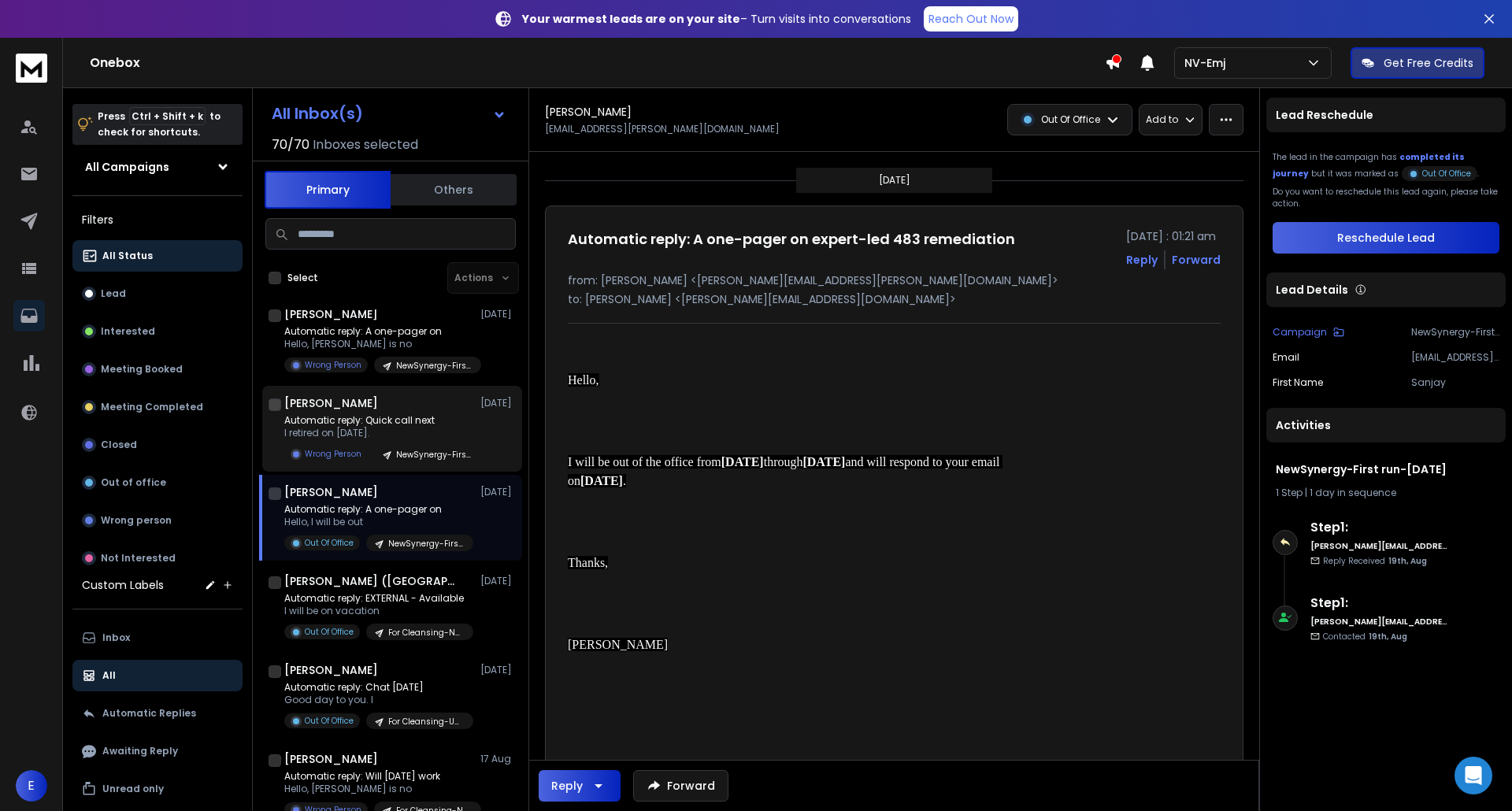
click at [329, 417] on p "Automatic reply: Quick call next" at bounding box center [378, 420] width 189 height 13
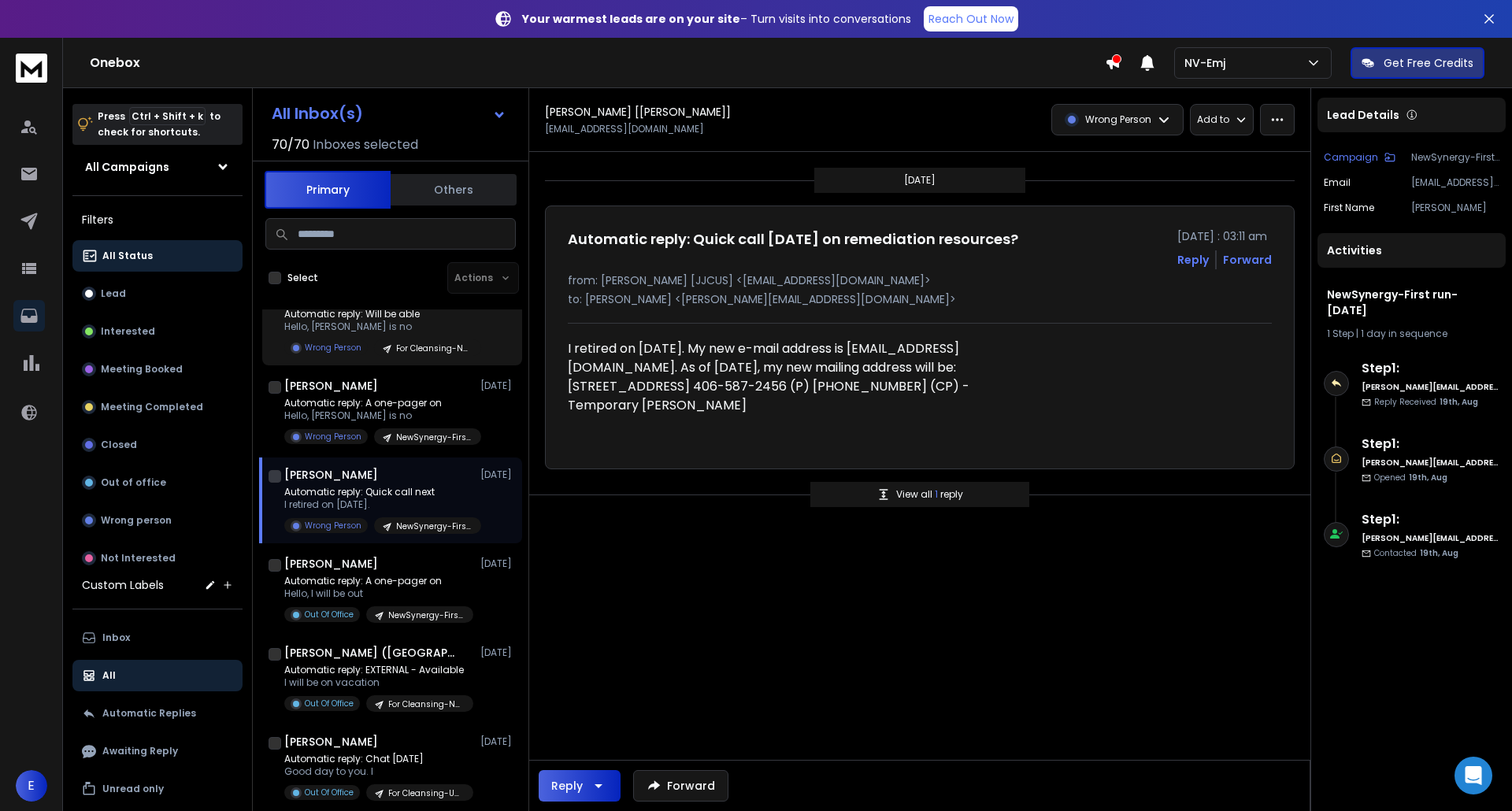
scroll to position [0, 0]
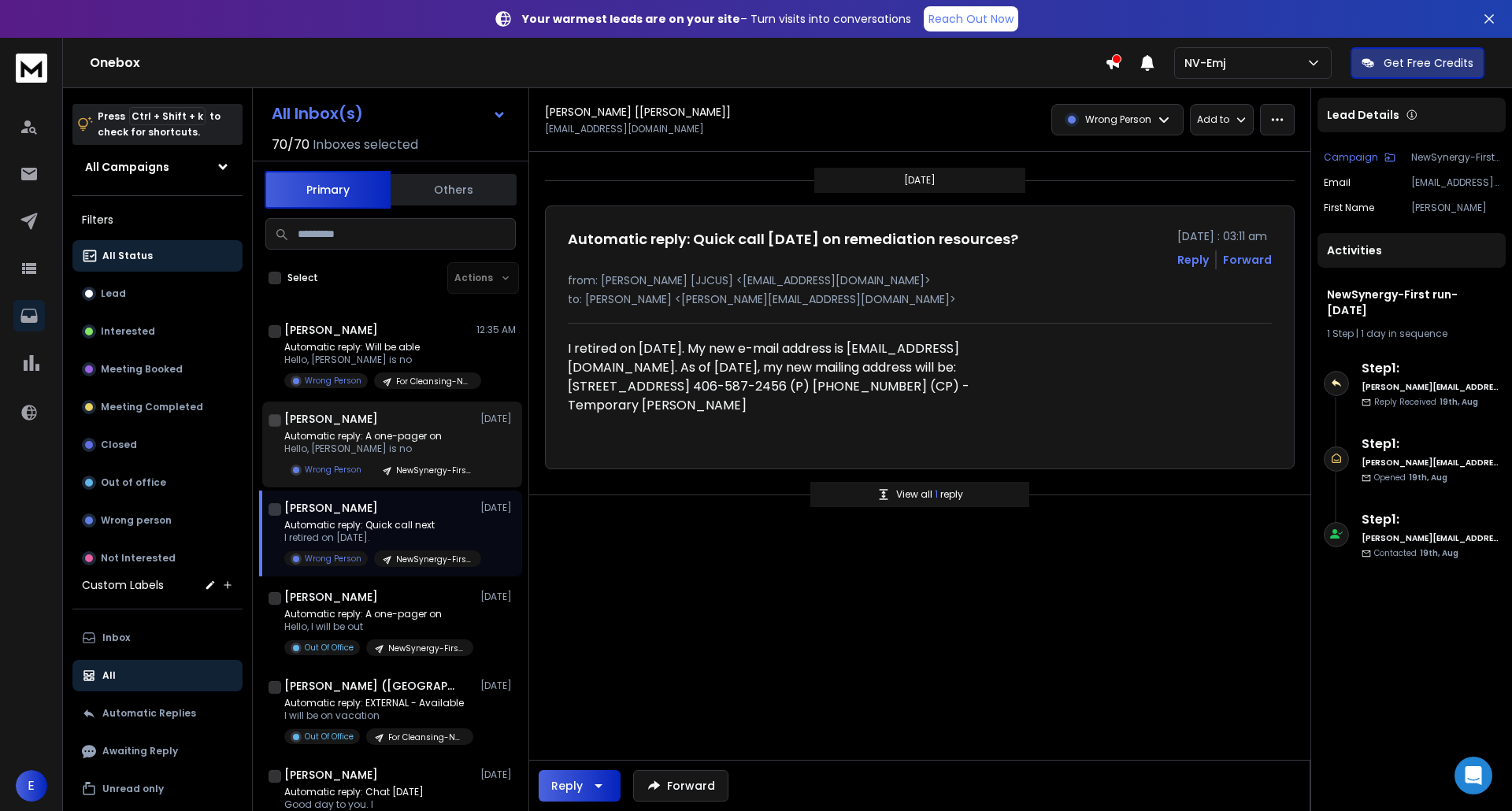
click at [340, 423] on h1 "Cassie Wulle" at bounding box center [331, 418] width 94 height 16
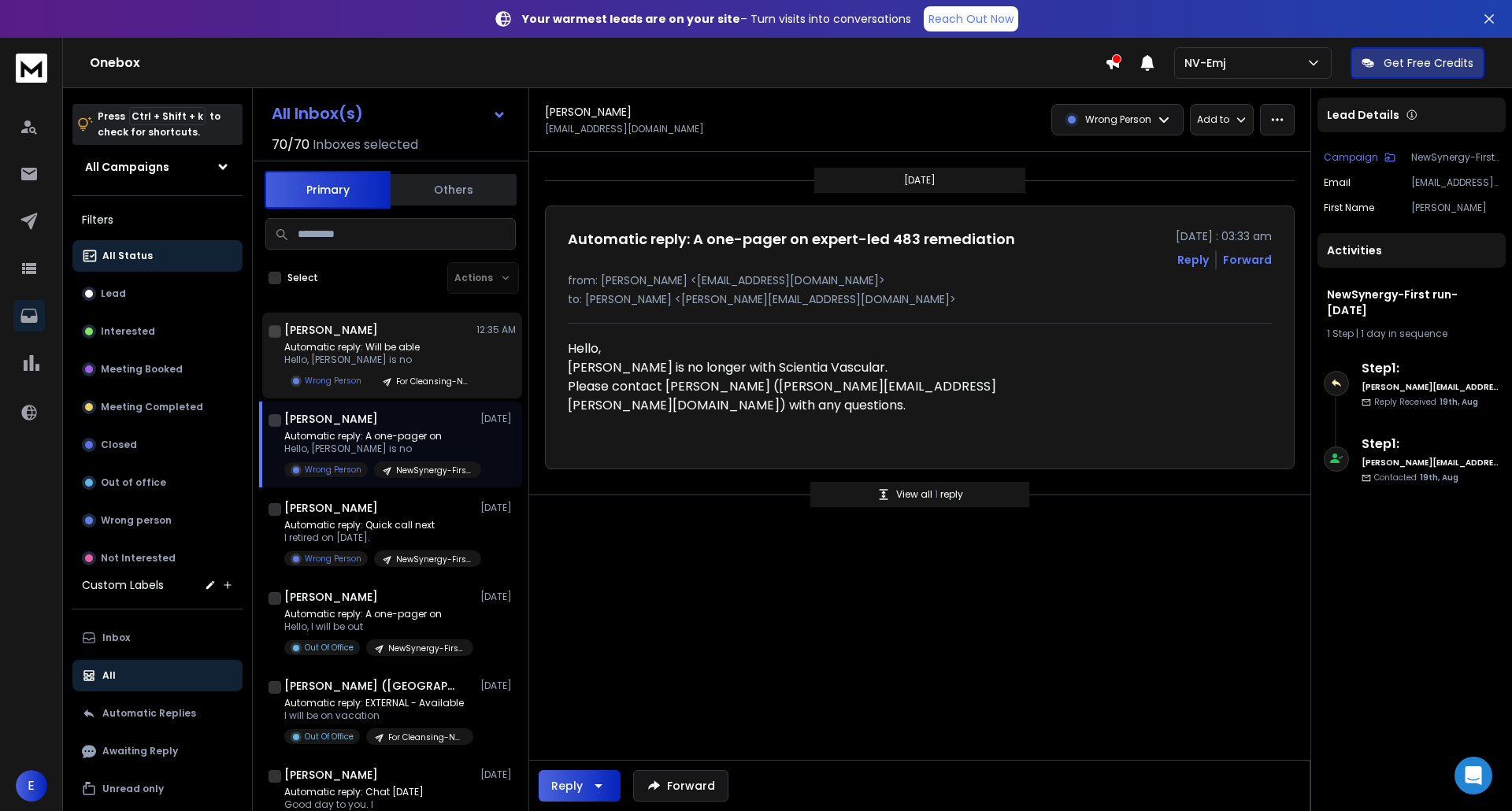
click at [382, 331] on div "Cassie Wulle 12:35 AM" at bounding box center [399, 329] width 231 height 16
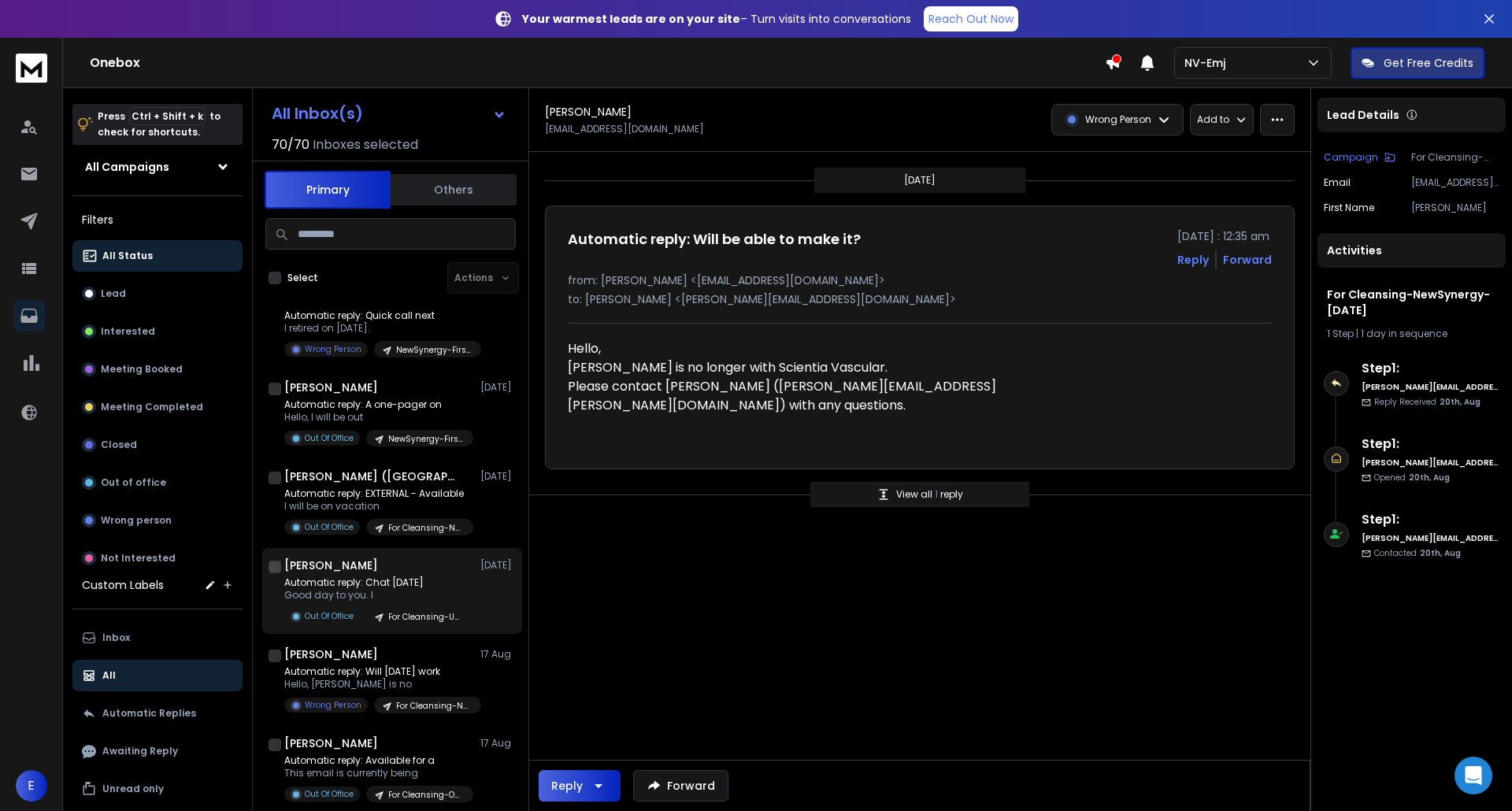
scroll to position [315, 0]
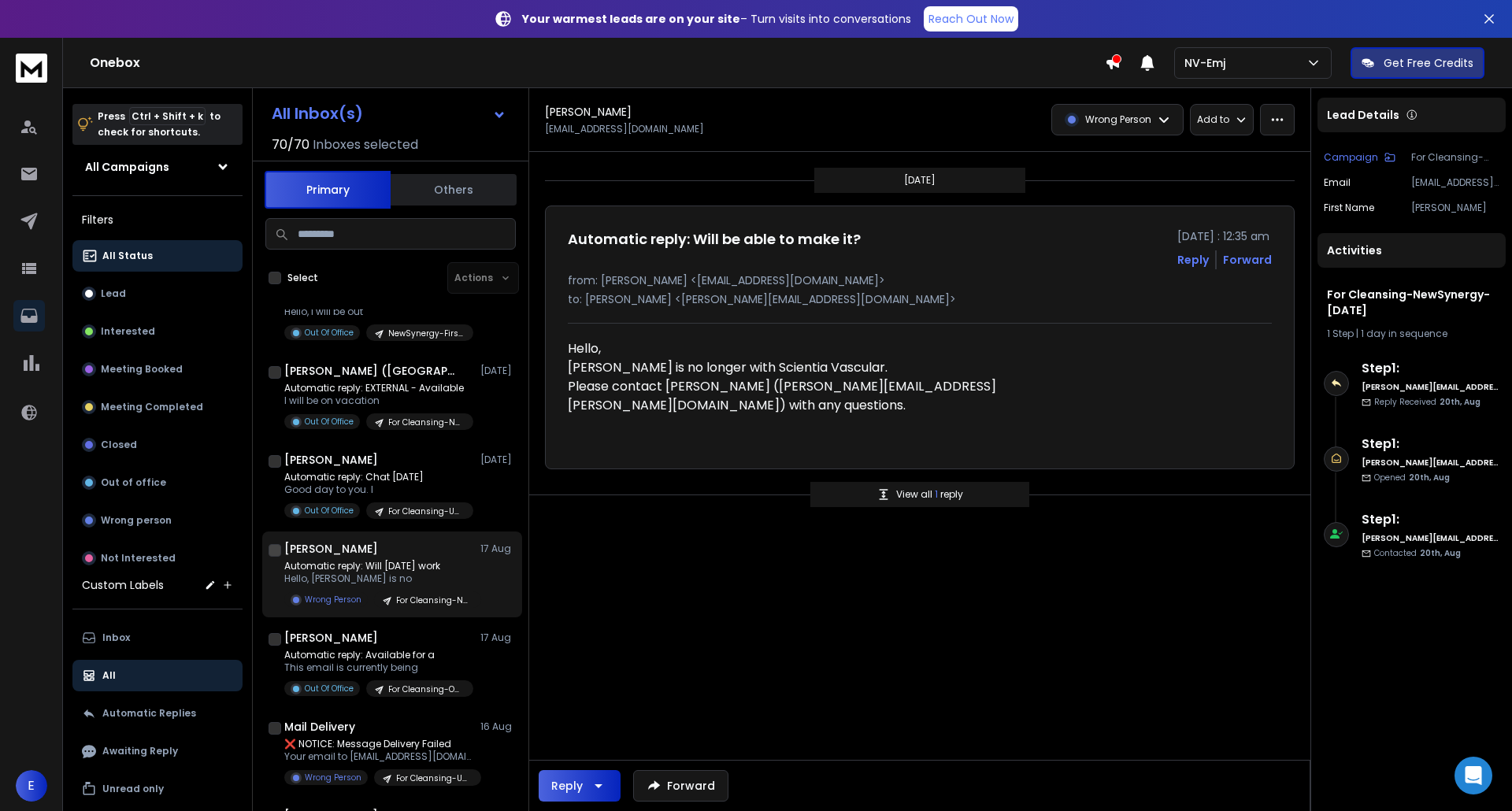
click at [375, 551] on div "Cassie Wulle 17 Aug" at bounding box center [399, 548] width 231 height 16
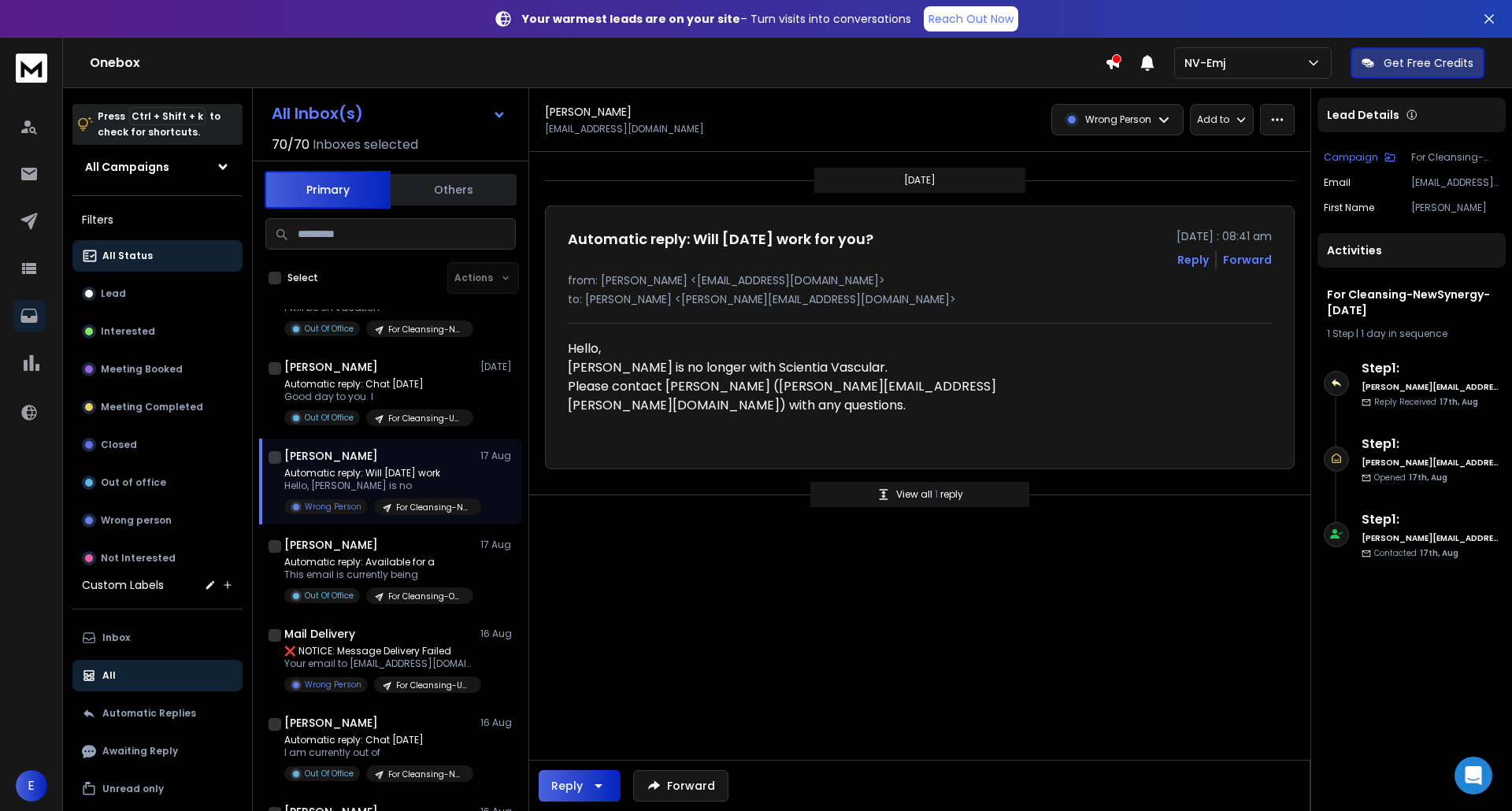
scroll to position [419, 0]
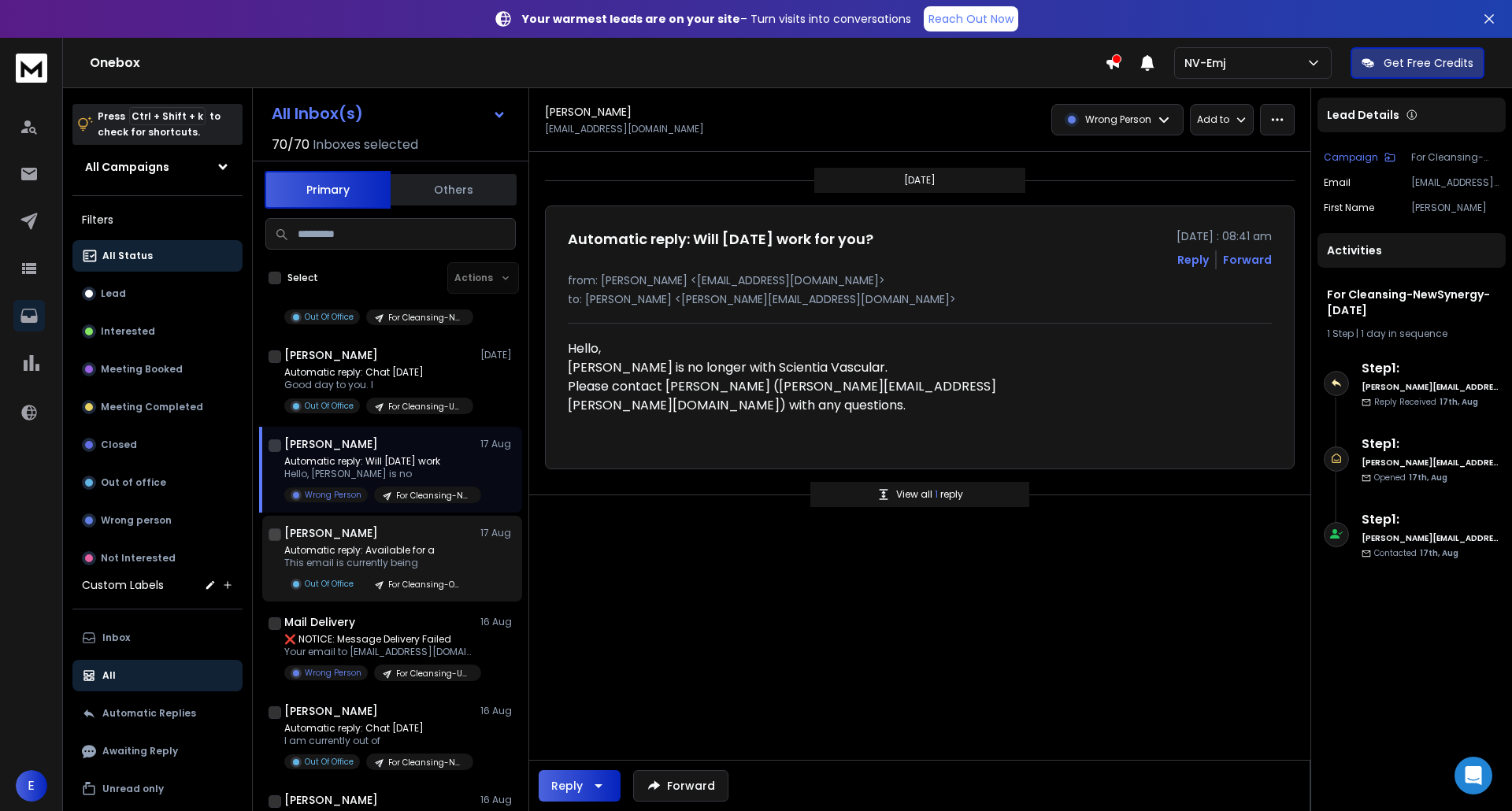
click at [369, 540] on h1 "Todd Prendergast" at bounding box center [331, 533] width 94 height 16
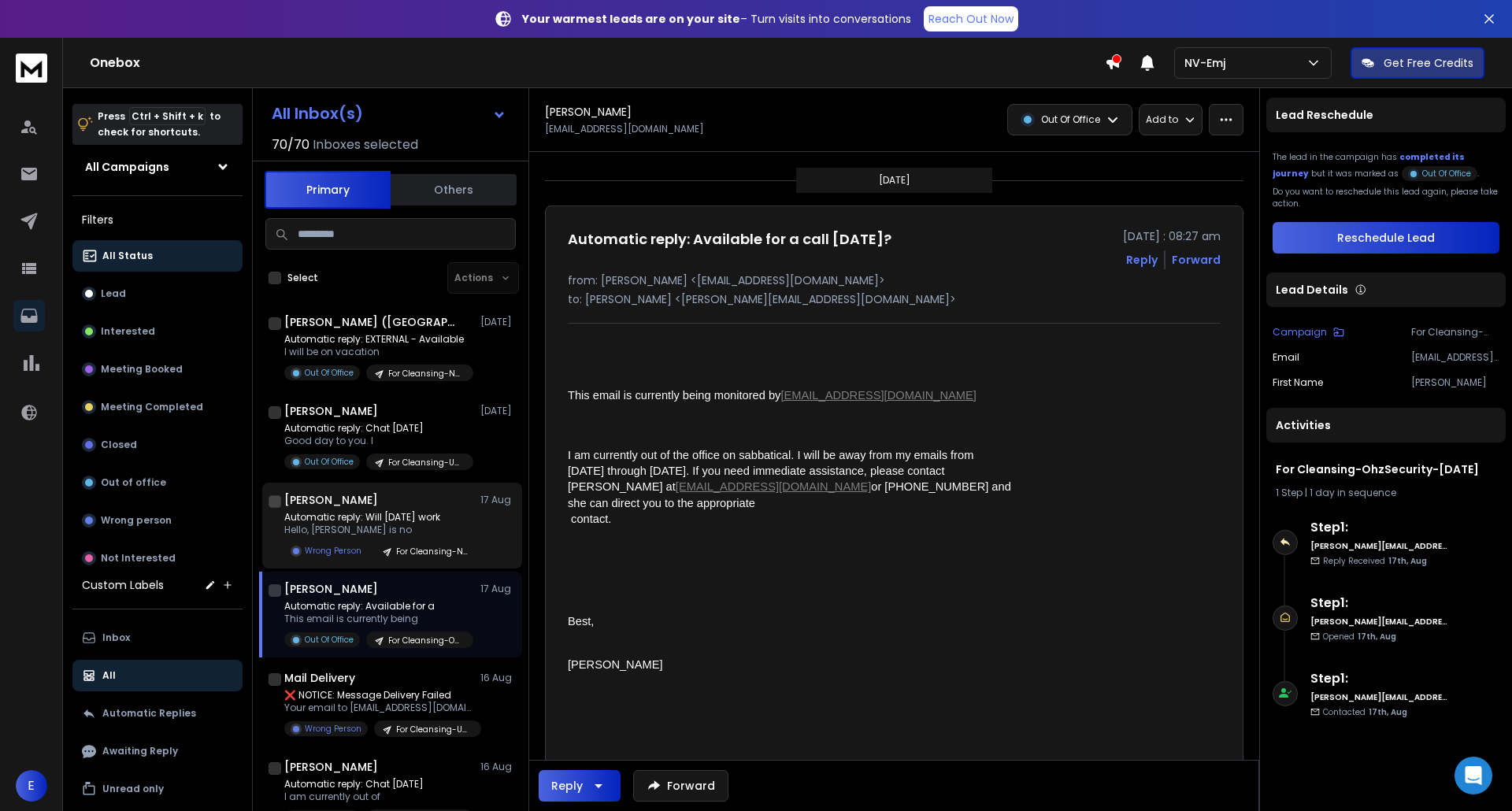
scroll to position [315, 0]
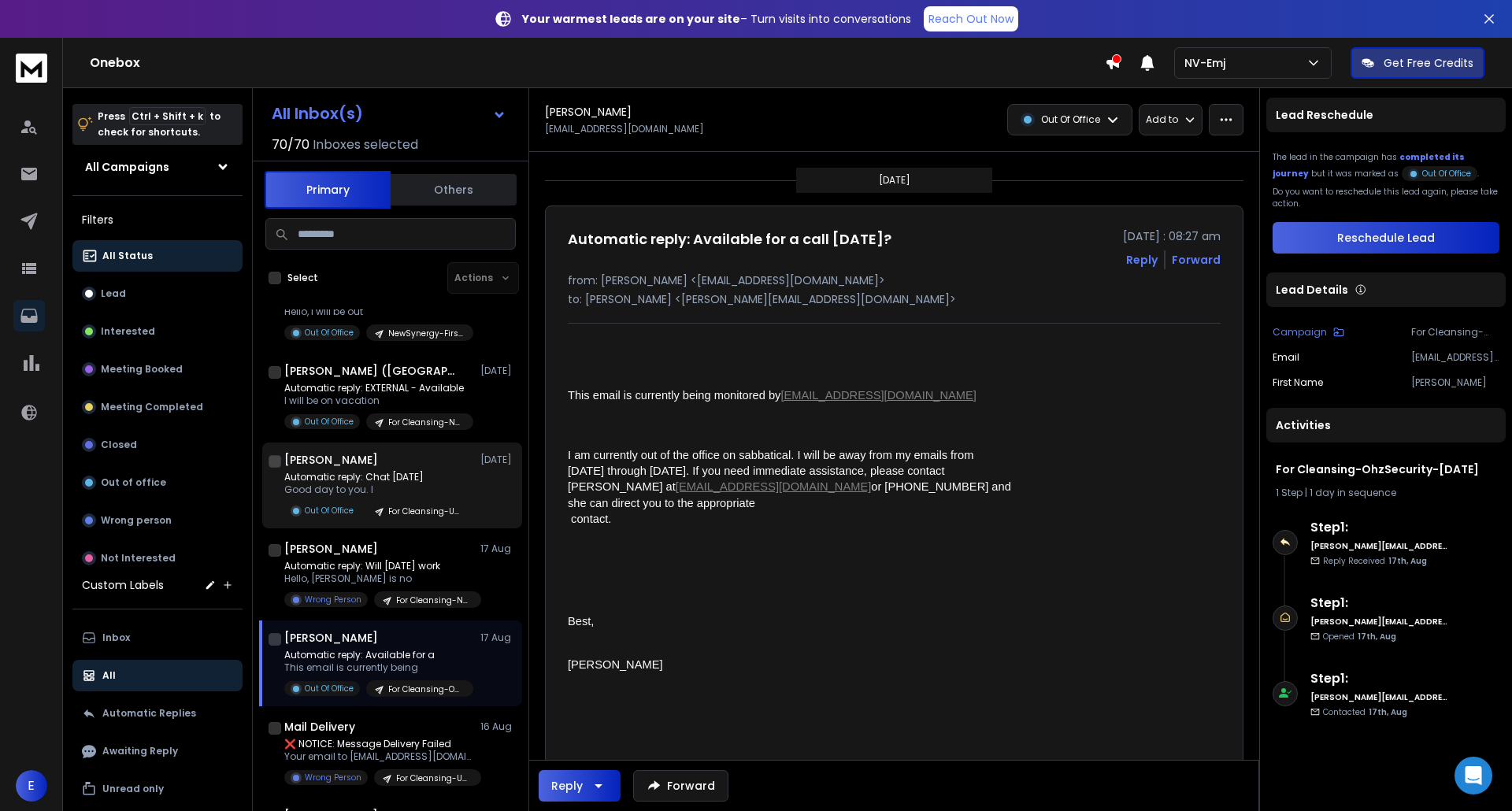
click at [398, 468] on div "Kurt Hunzeker 18 Aug Automatic reply: Chat Next Monday Good day to you. I Out O…" at bounding box center [399, 485] width 231 height 67
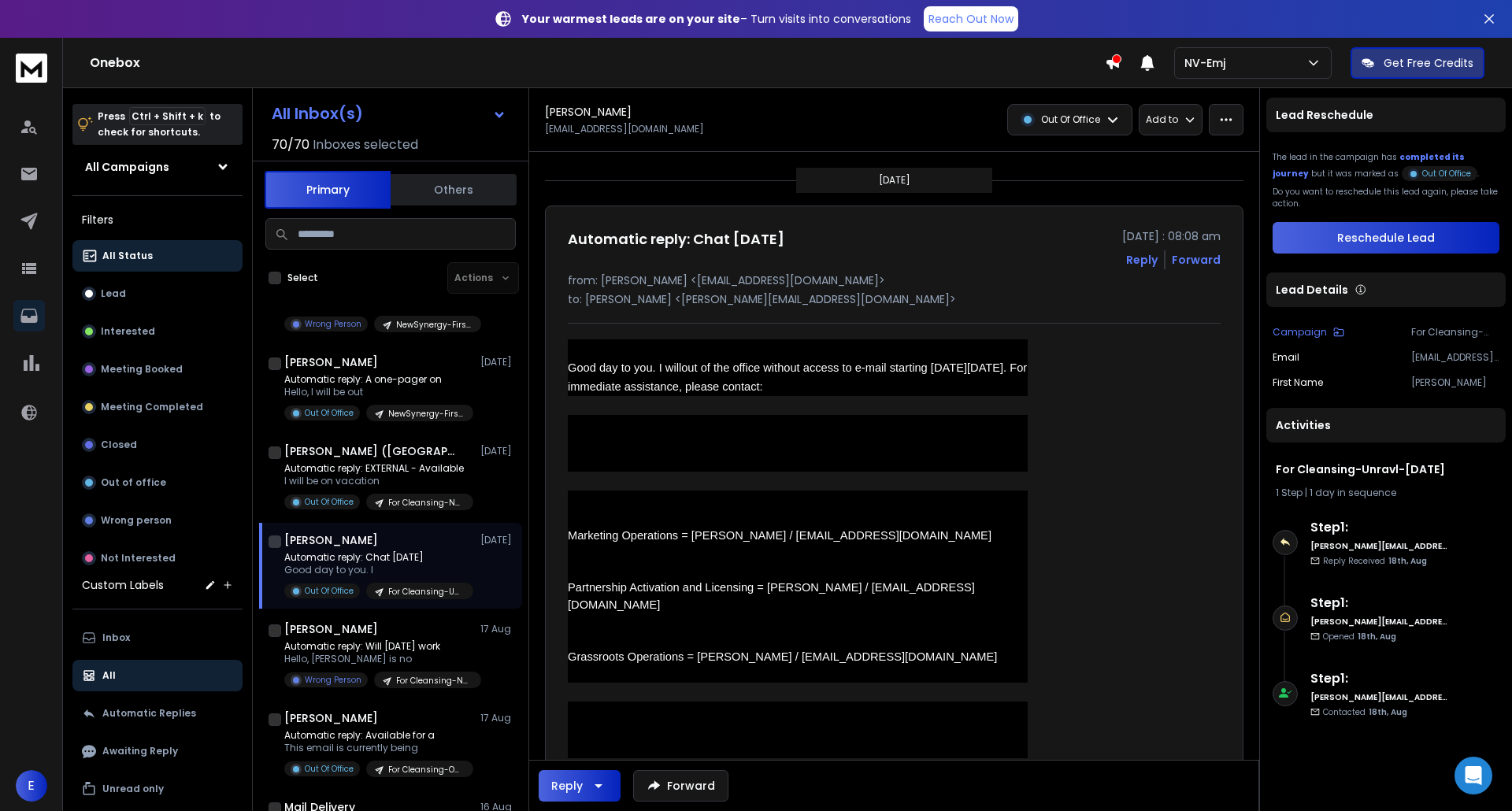
scroll to position [104, 0]
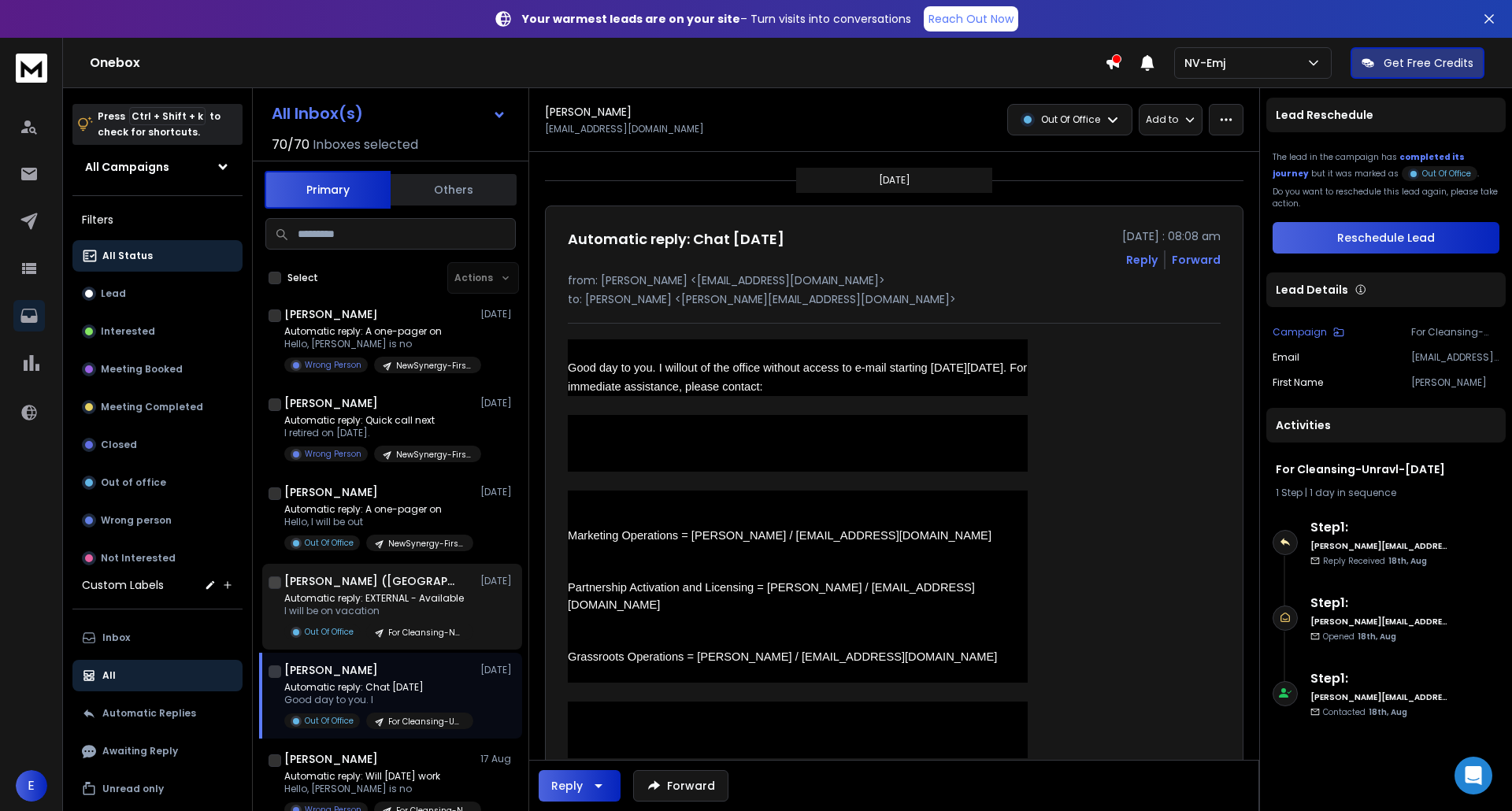
click at [359, 586] on div "Rafii (US) 19 Aug" at bounding box center [399, 580] width 231 height 16
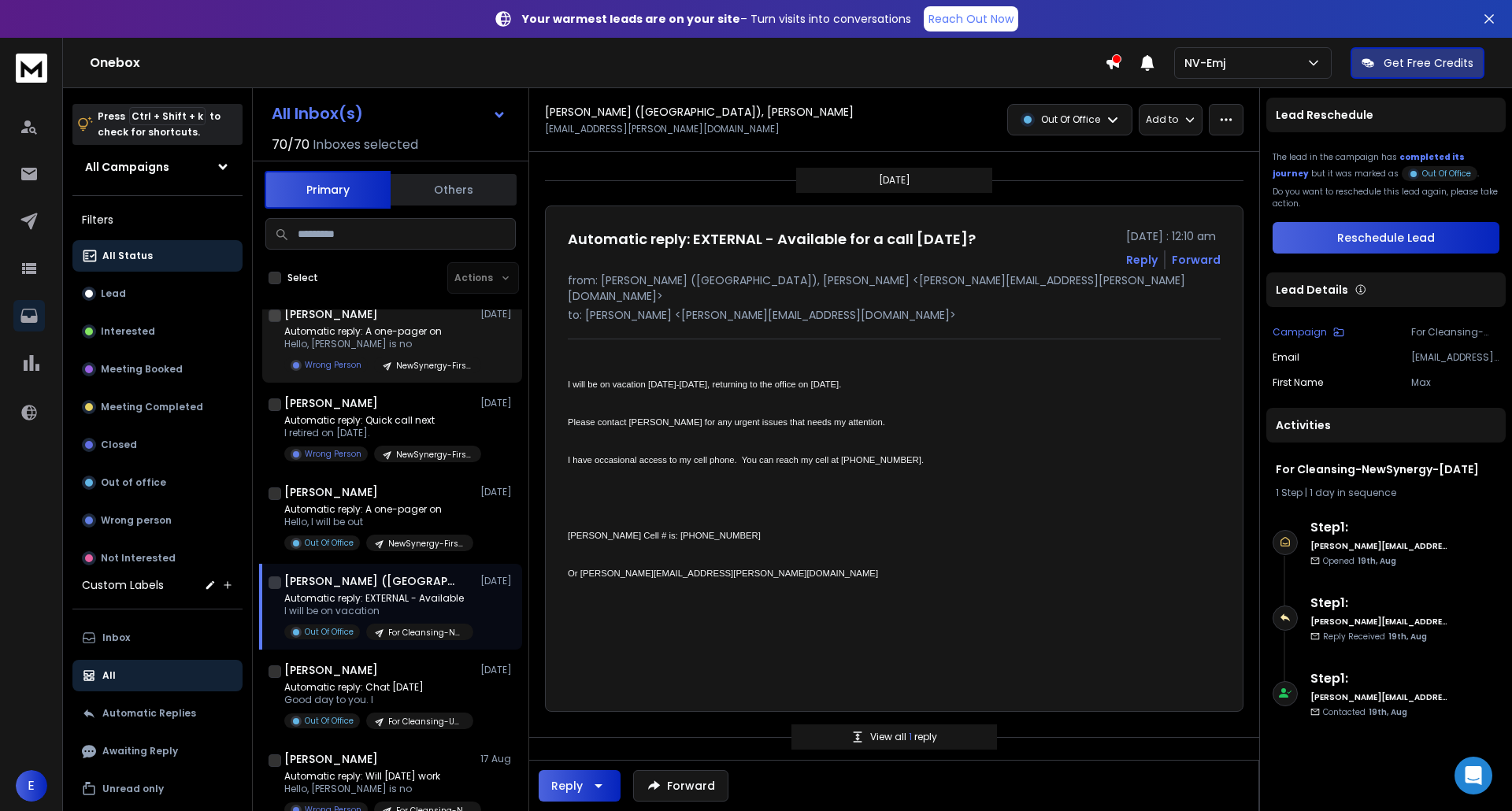
click at [353, 316] on h1 "Cassie Wulle" at bounding box center [331, 314] width 94 height 16
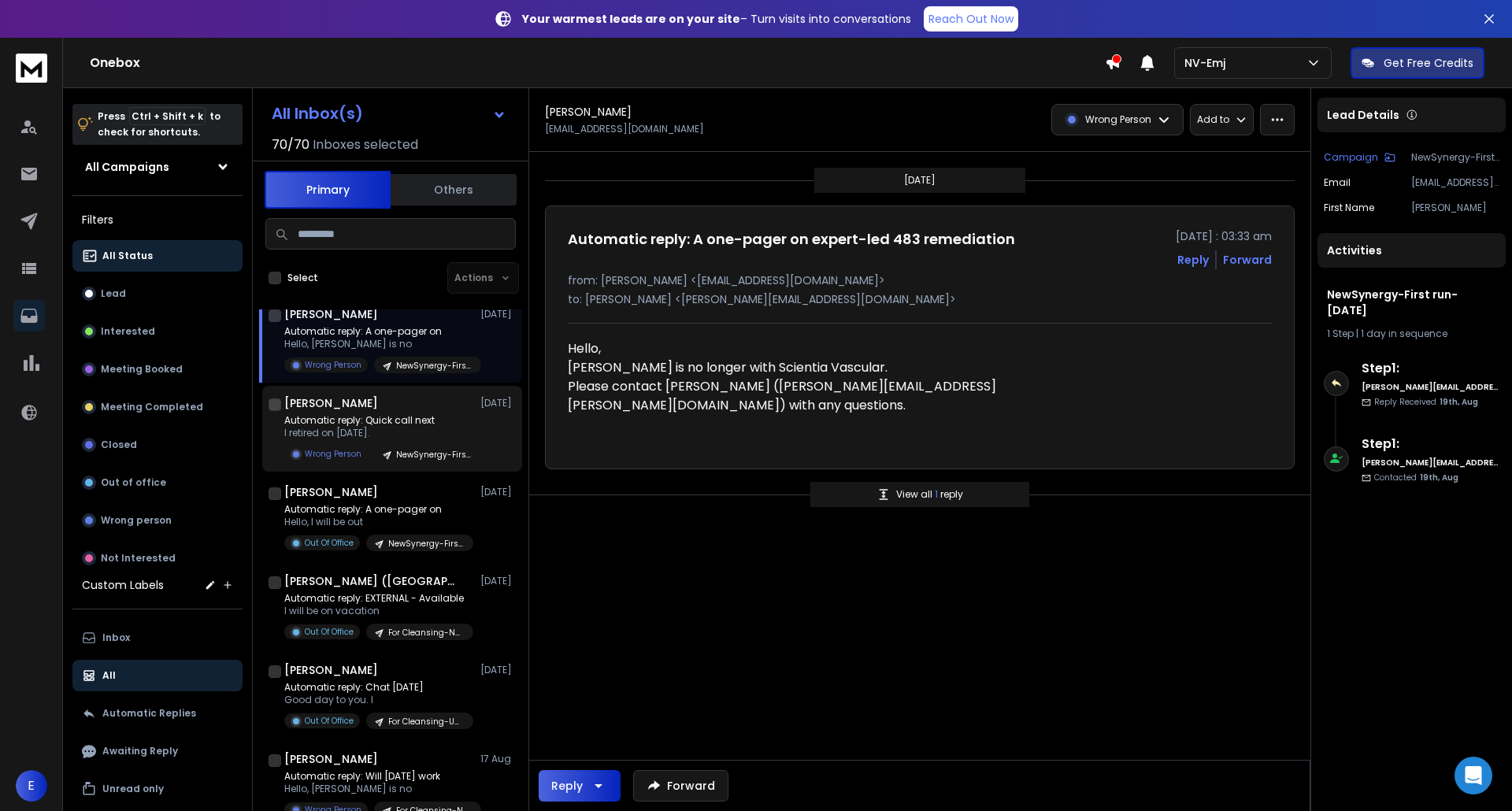
scroll to position [0, 0]
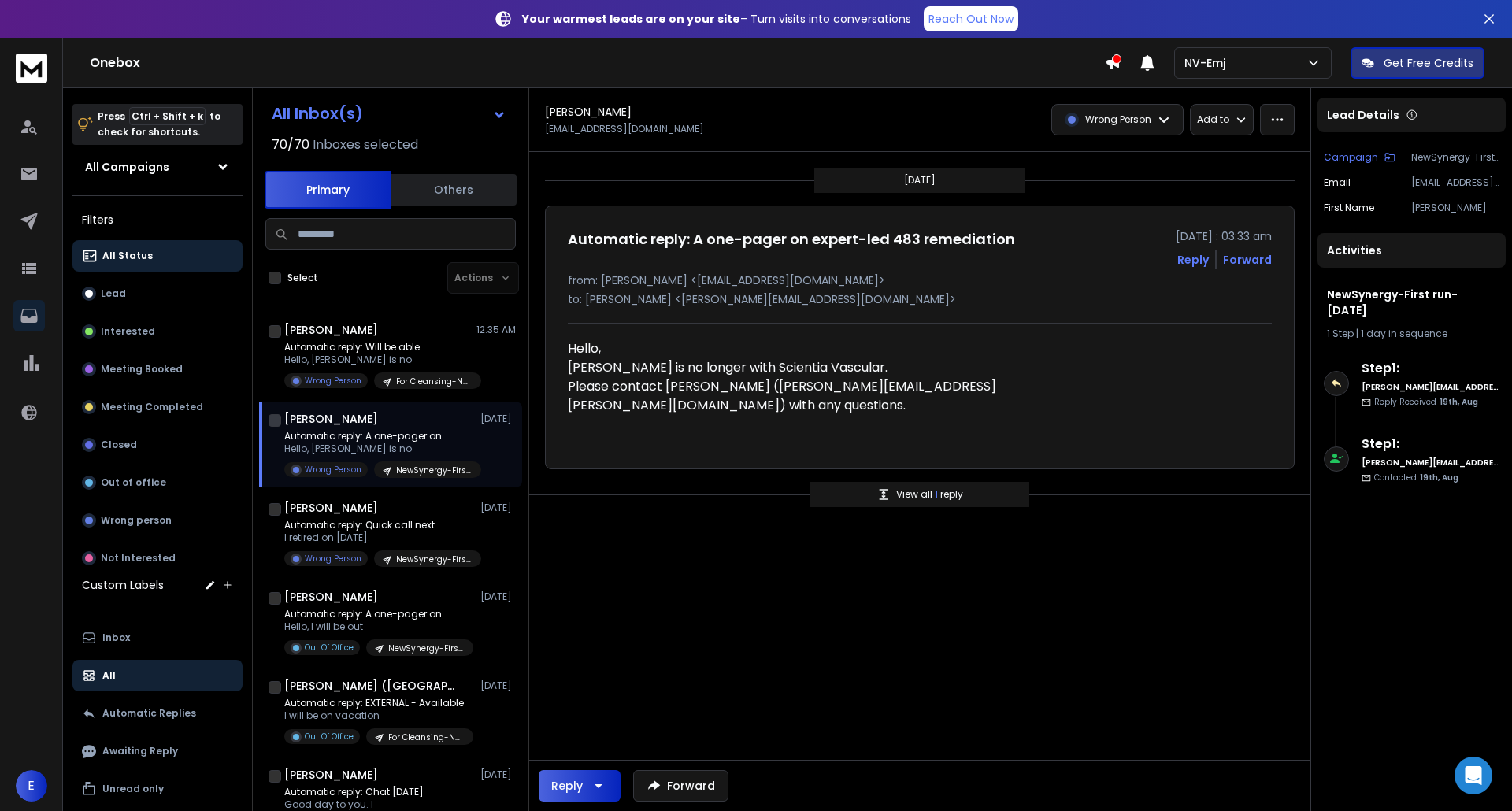
click at [570, 781] on div "Reply" at bounding box center [567, 785] width 32 height 16
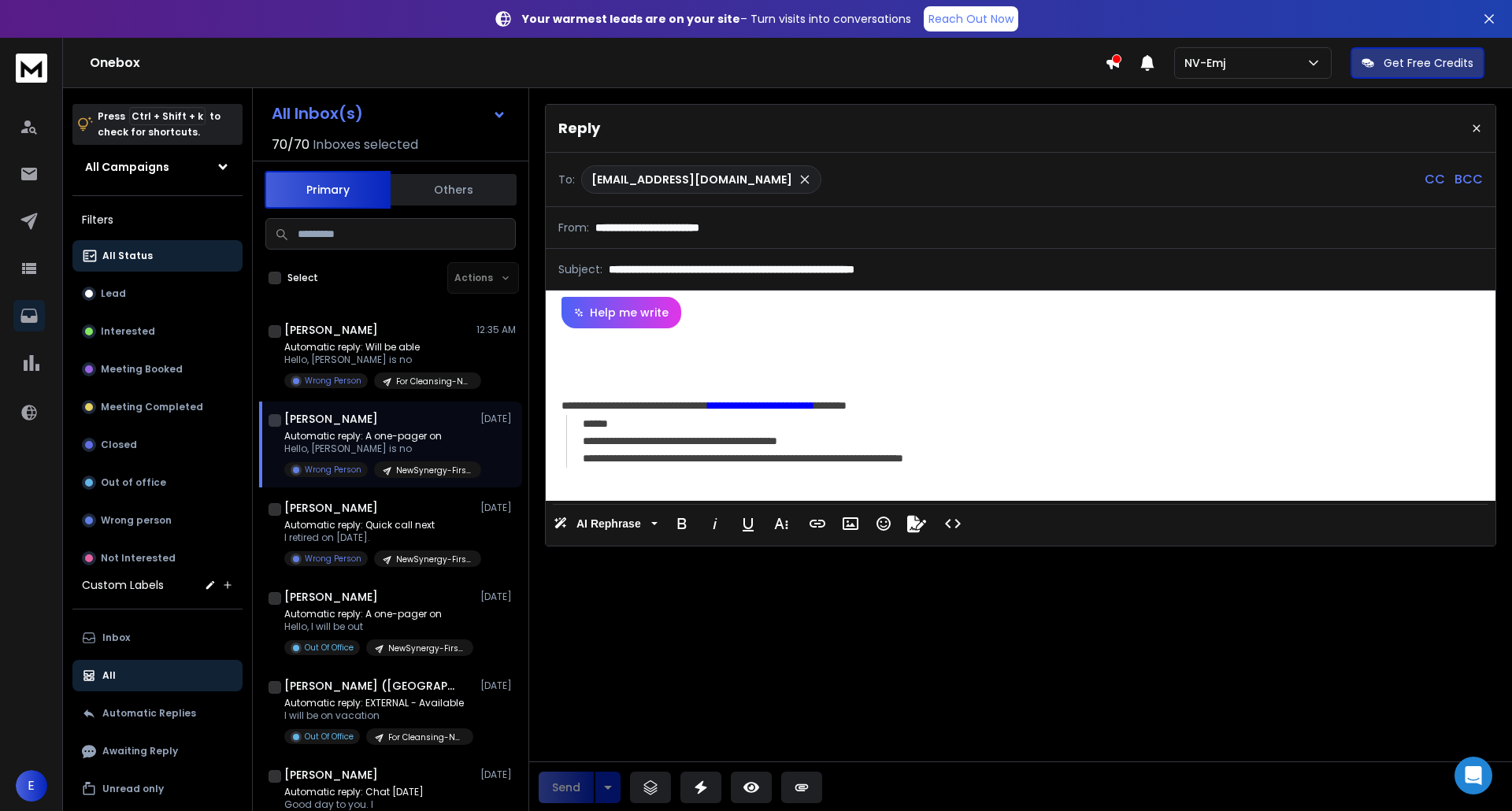
click at [781, 177] on div "cwulle@scientiavascular.com" at bounding box center [701, 180] width 240 height 28
click at [799, 177] on icon at bounding box center [804, 179] width 13 height 13
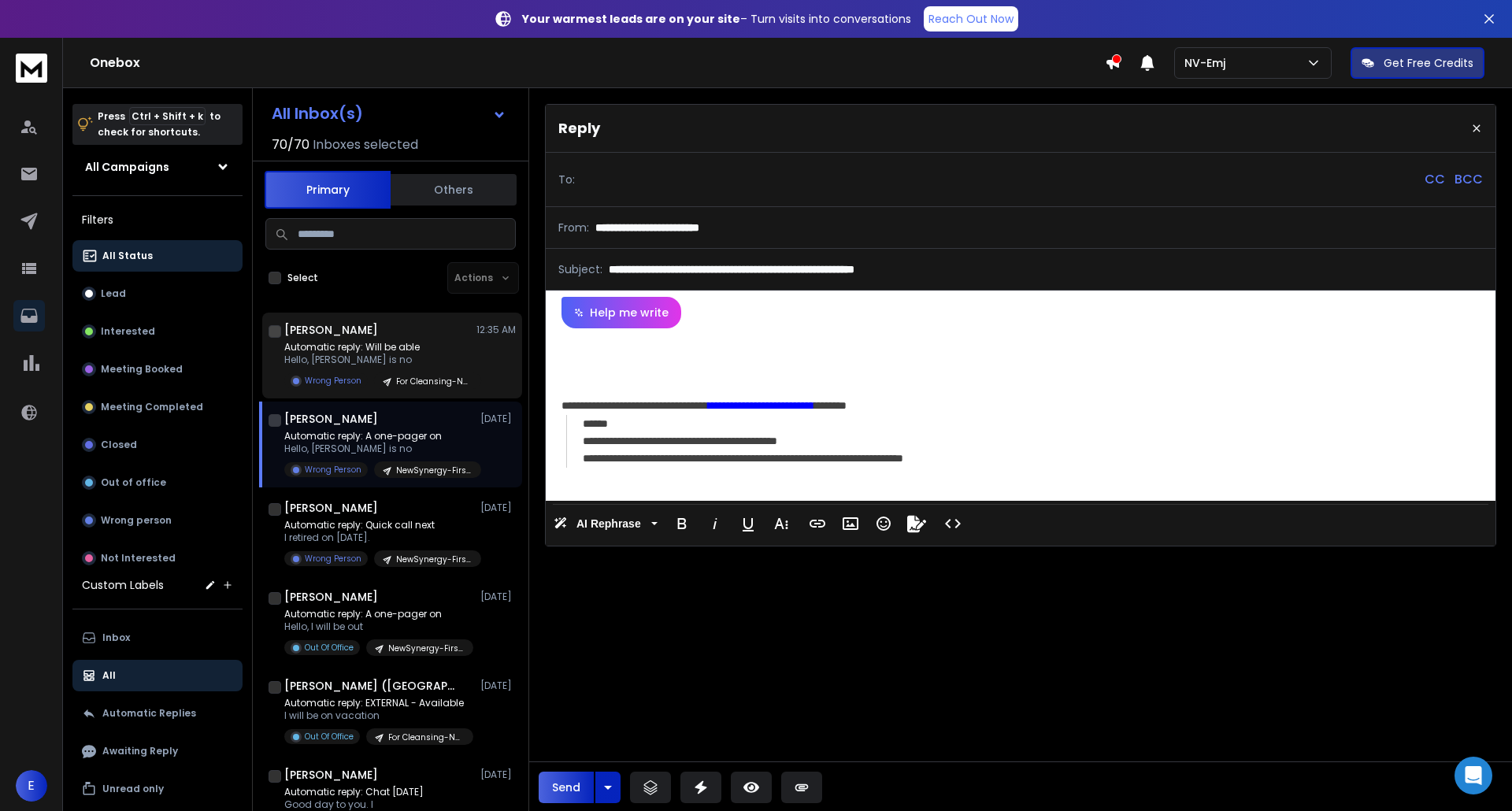
click at [353, 353] on p "Hello, Cassie Wulle is no" at bounding box center [378, 359] width 189 height 13
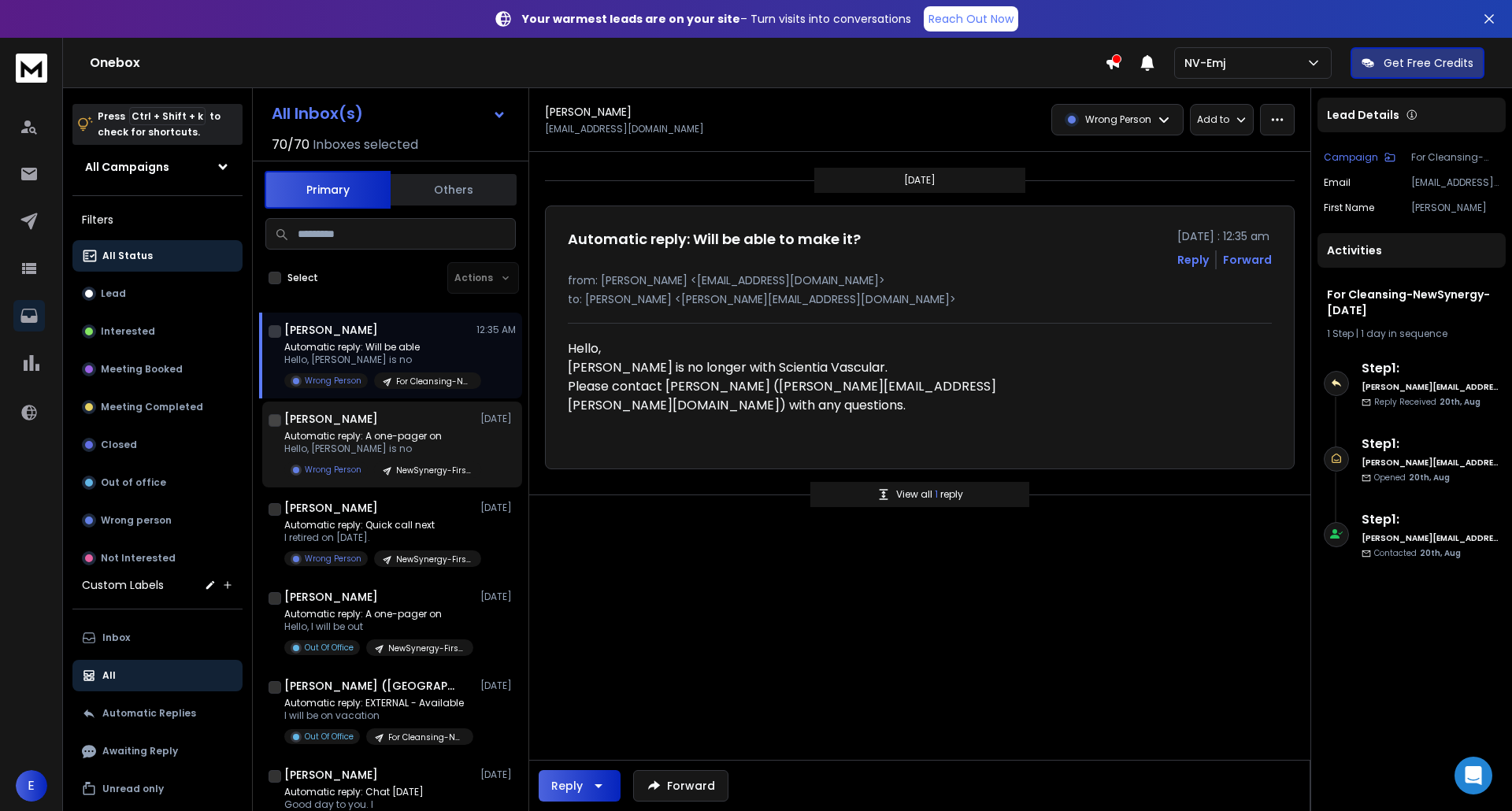
click at [379, 445] on p "Hello, Cassie Wulle is no" at bounding box center [378, 449] width 189 height 13
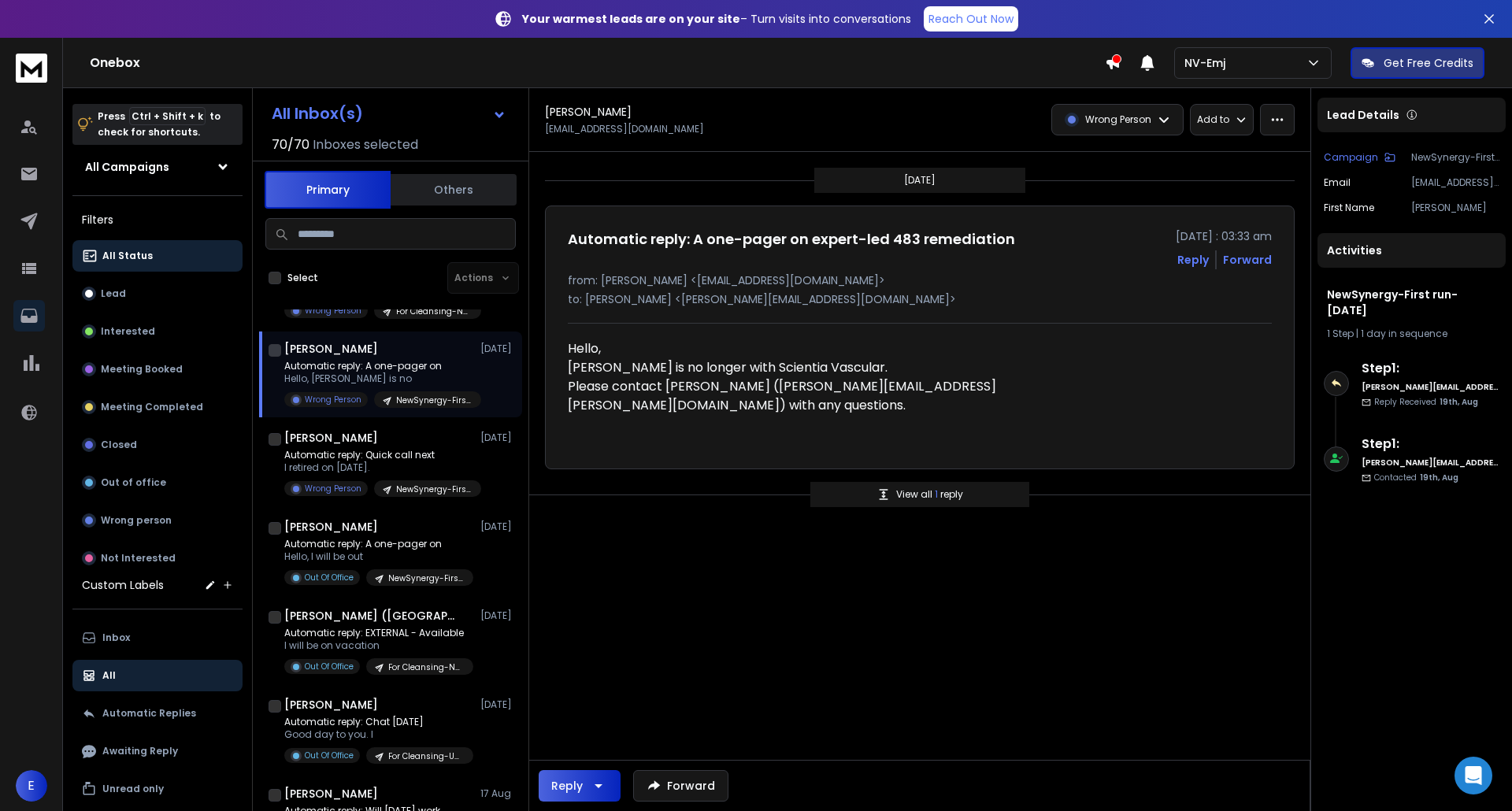
scroll to position [104, 0]
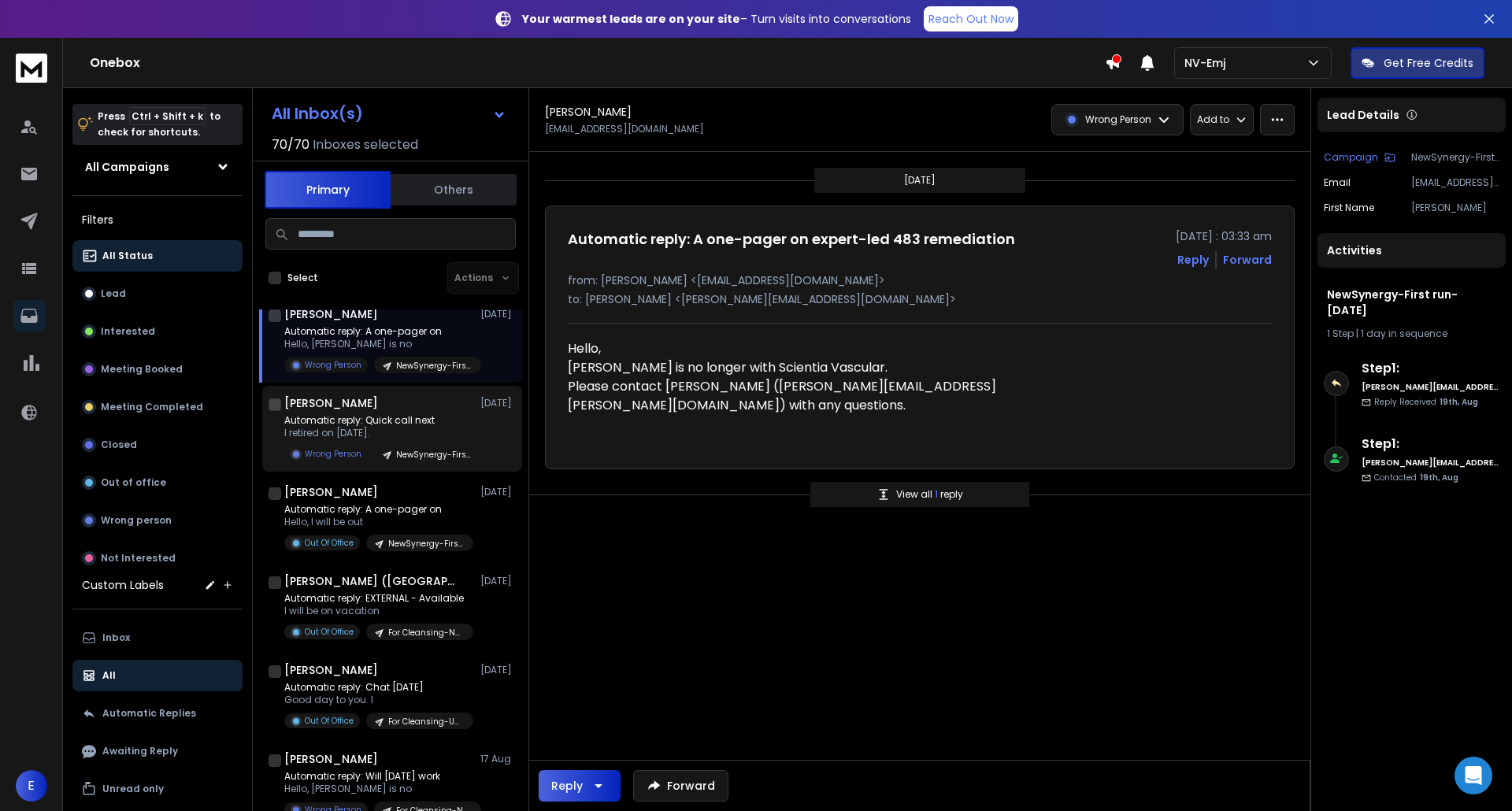
click at [378, 408] on div "Davis 19 Aug" at bounding box center [399, 403] width 231 height 16
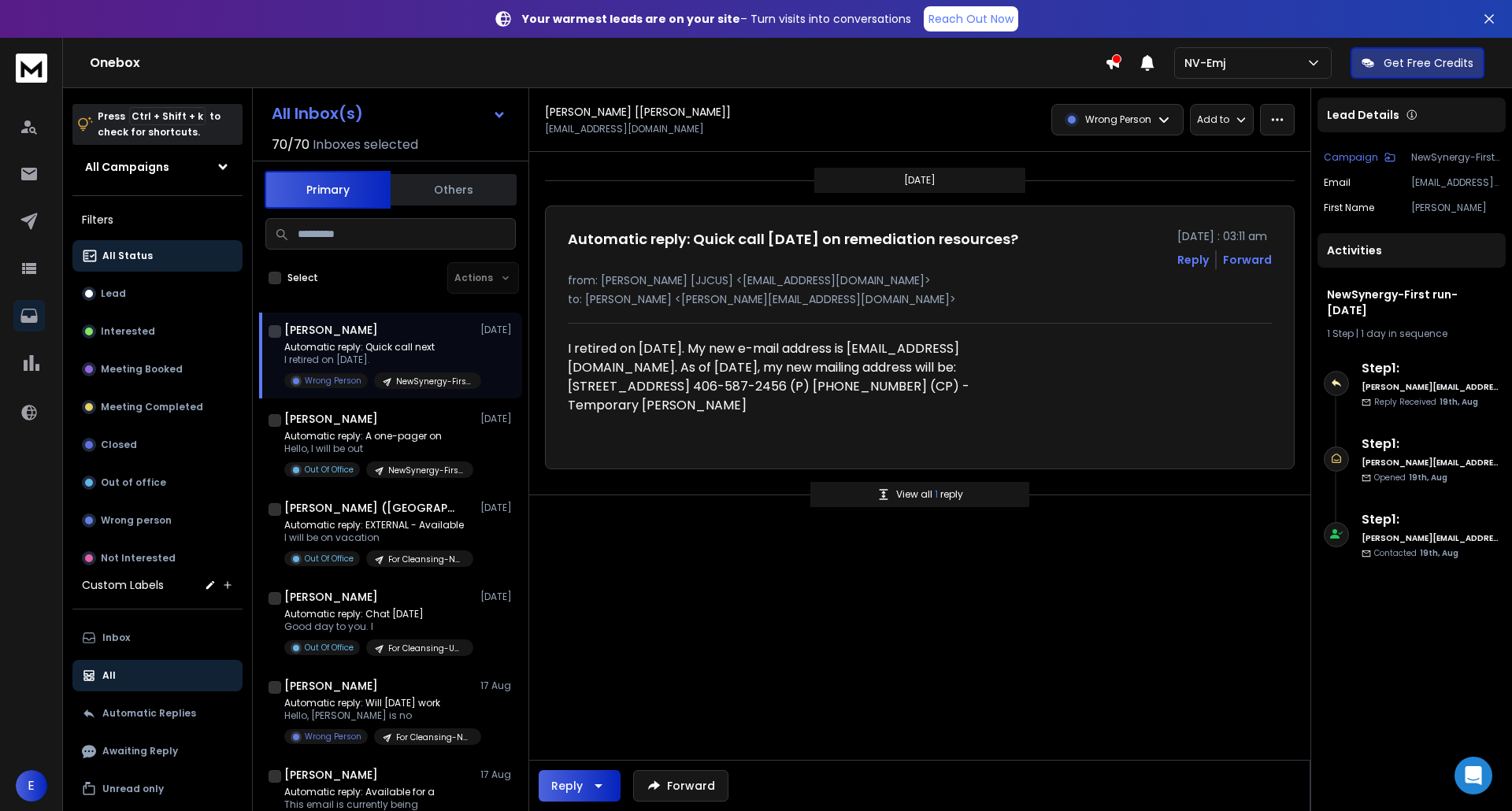
scroll to position [210, 0]
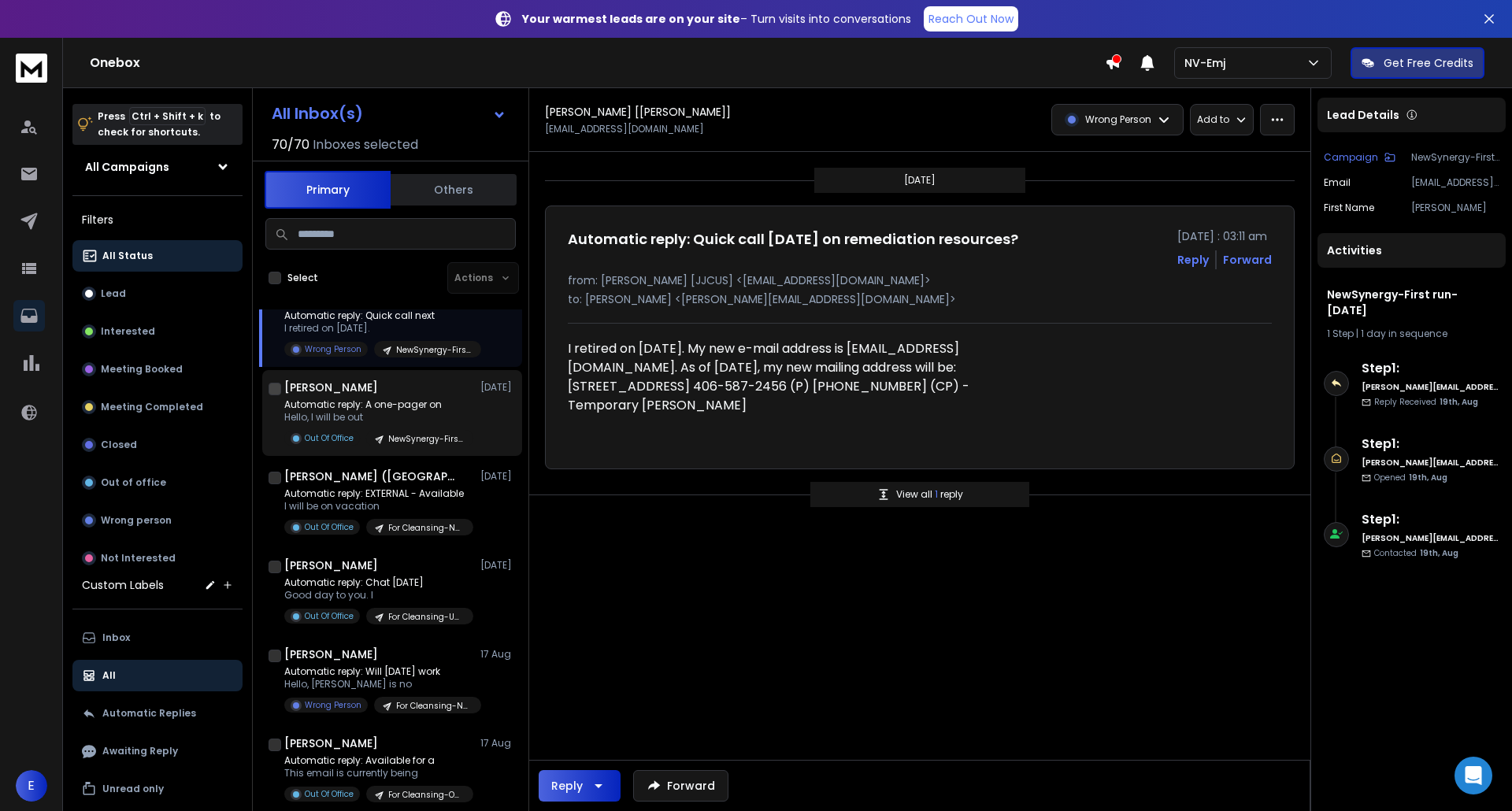
click at [376, 392] on div "Sanjay Patel 19 Aug" at bounding box center [399, 387] width 231 height 16
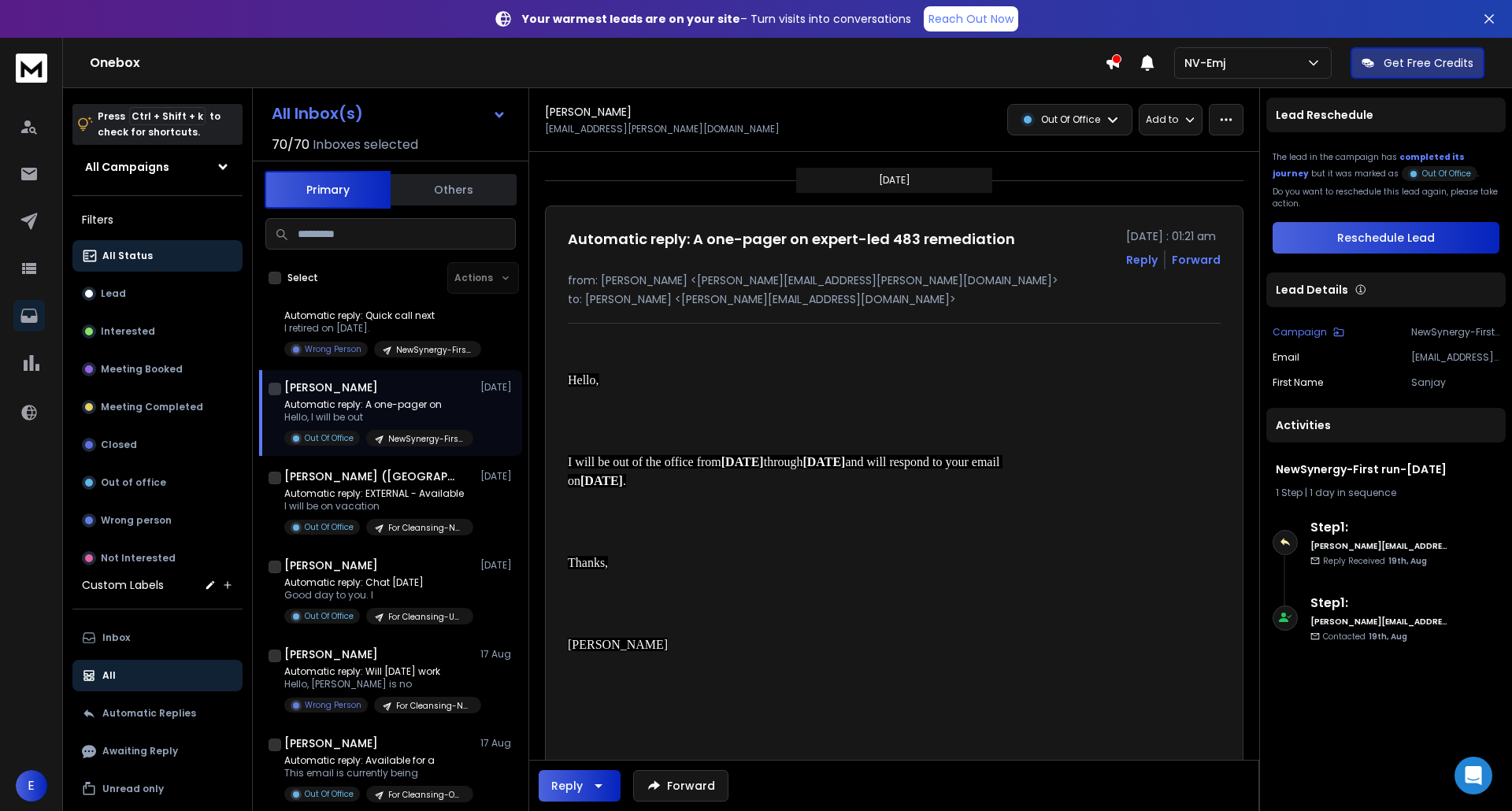
click at [363, 398] on p "Automatic reply: A one-pager on" at bounding box center [378, 404] width 189 height 13
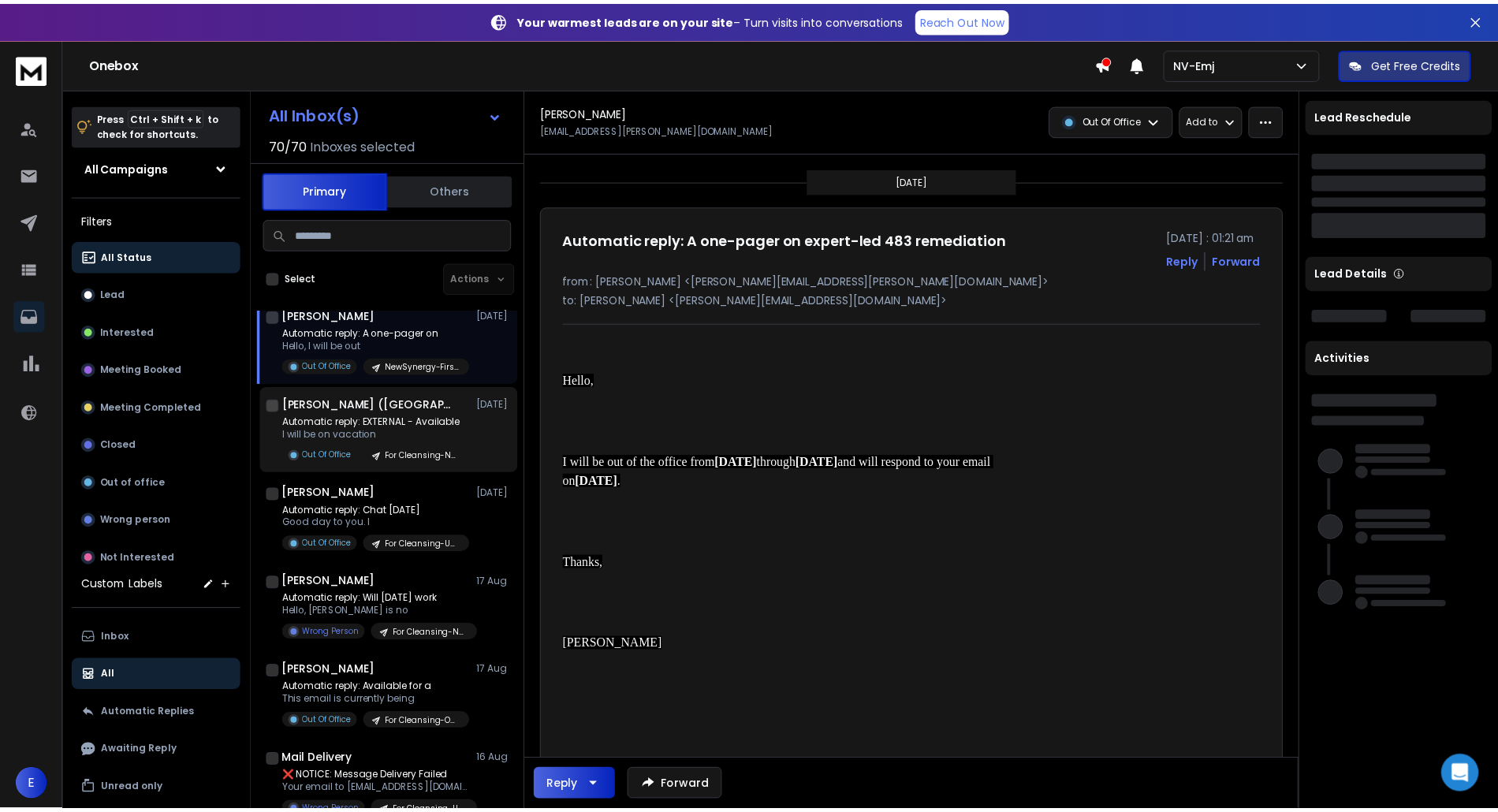
scroll to position [315, 0]
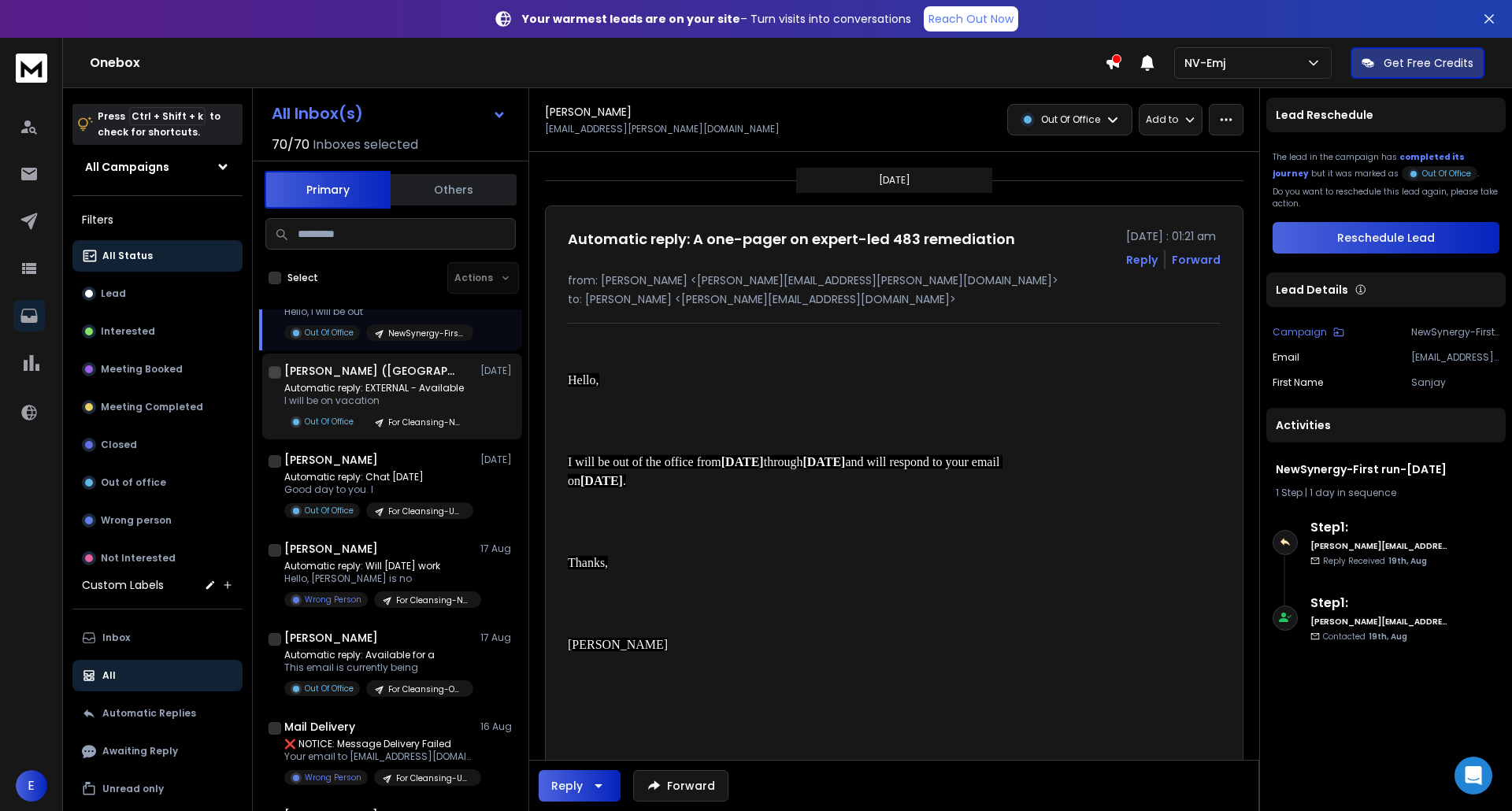
click at [384, 378] on div "Rafii (US) 19 Aug Automatic reply: EXTERNAL - Available I will be on vacation O…" at bounding box center [399, 396] width 231 height 67
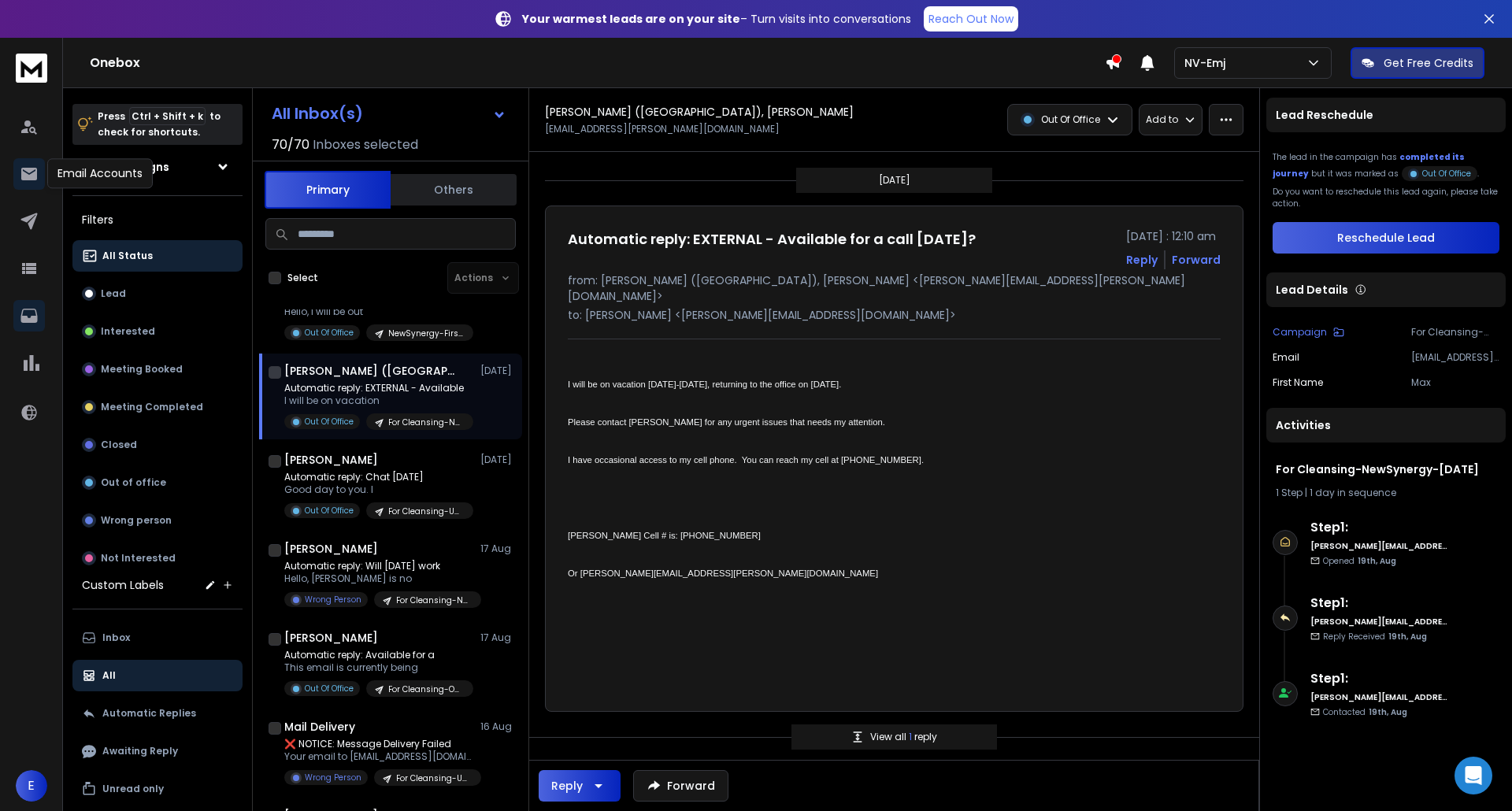
click at [35, 174] on icon at bounding box center [28, 174] width 16 height 13
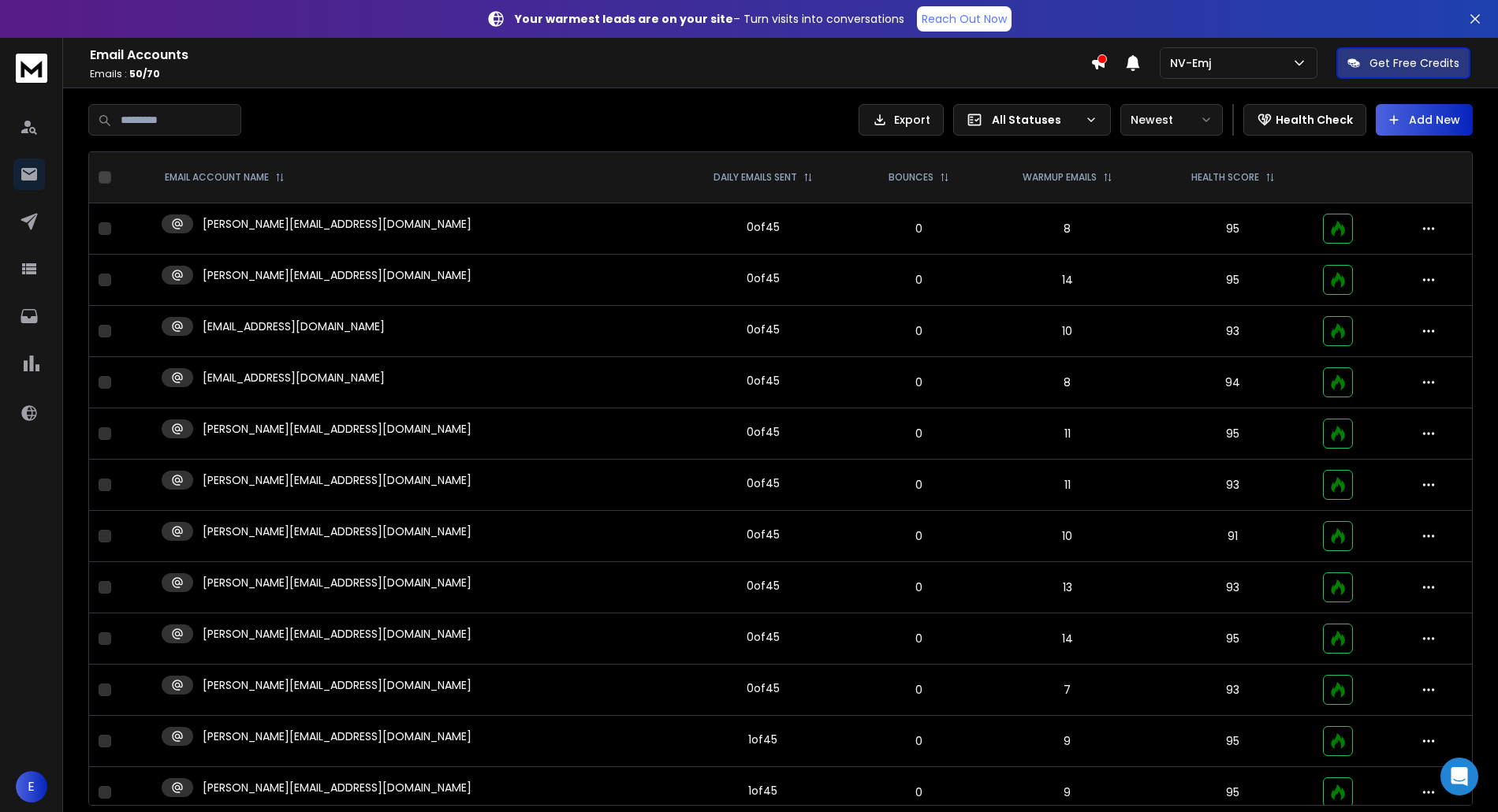
click at [671, 256] on td "0 of 45" at bounding box center [763, 274] width 185 height 41
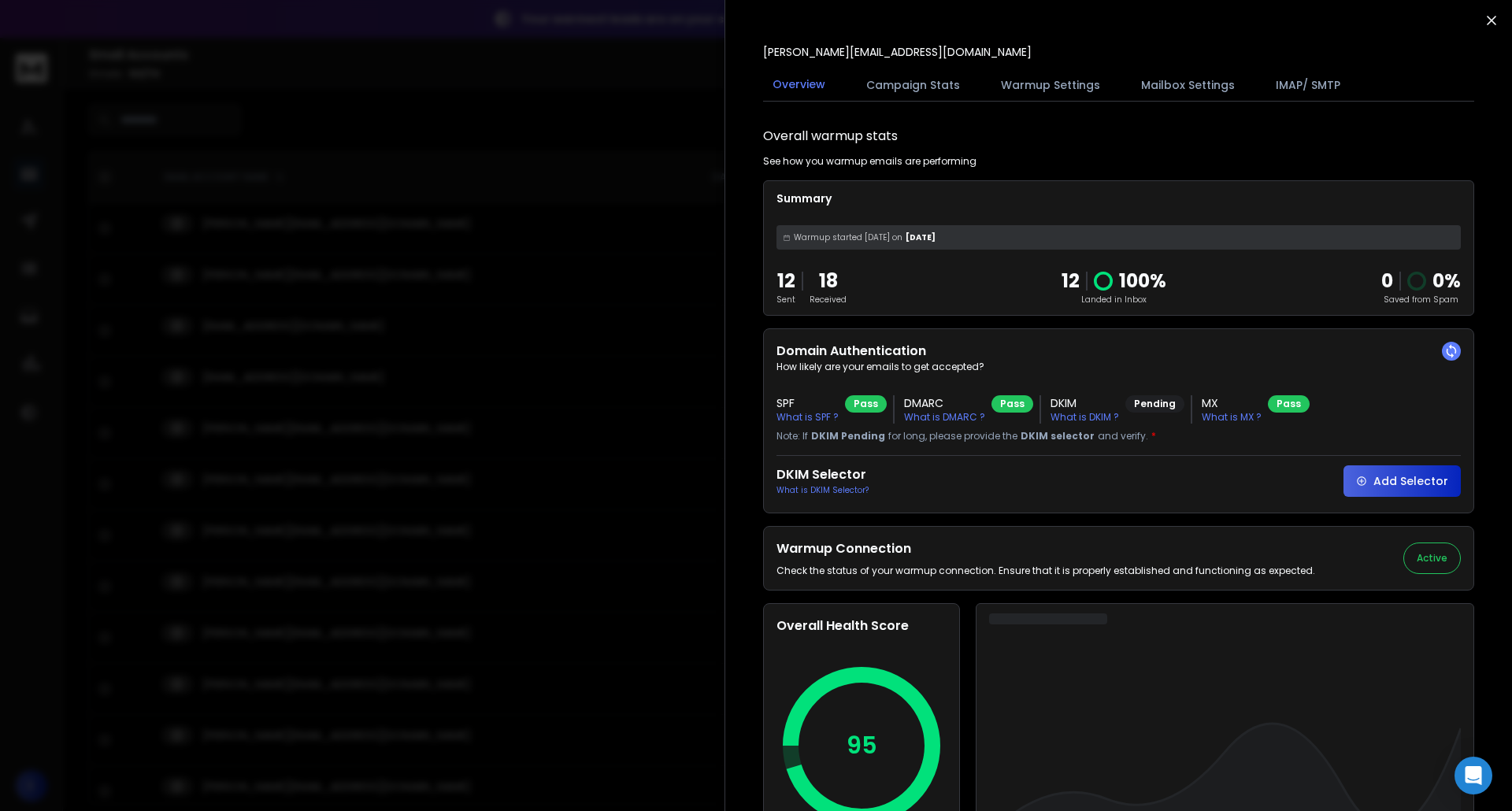
click at [1490, 19] on icon "button" at bounding box center [1491, 20] width 16 height 16
